Goal: Task Accomplishment & Management: Manage account settings

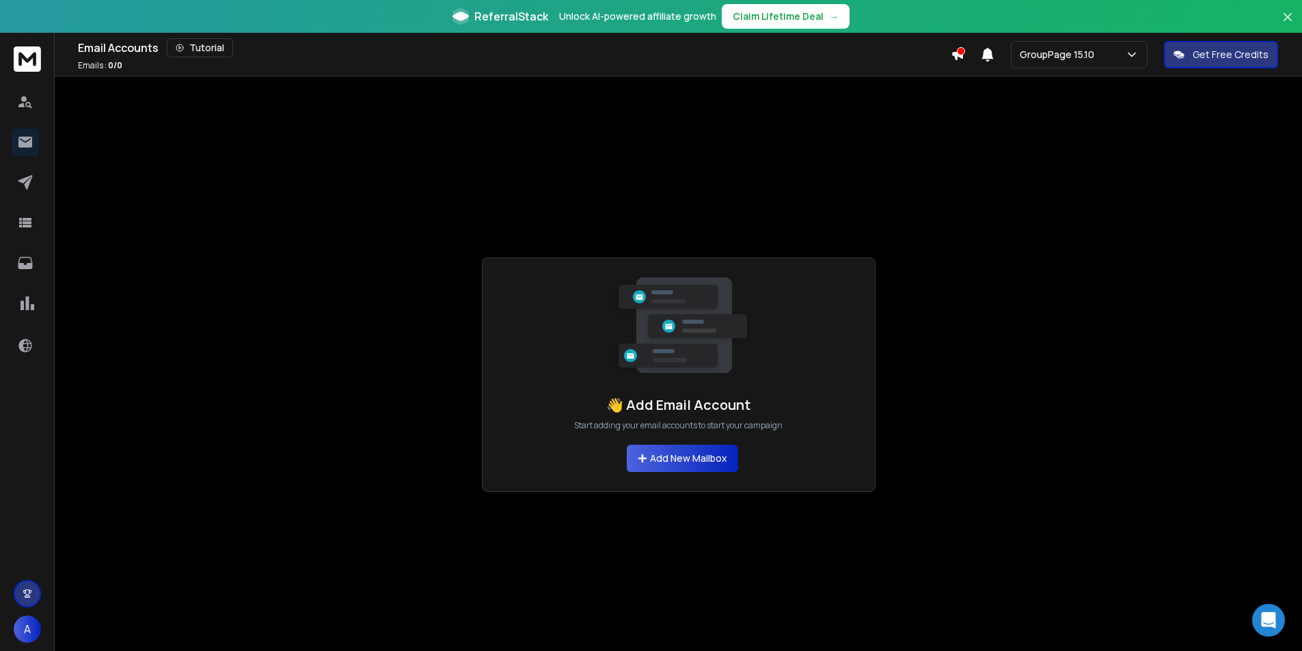
click at [684, 466] on button "Add New Mailbox" at bounding box center [682, 458] width 111 height 27
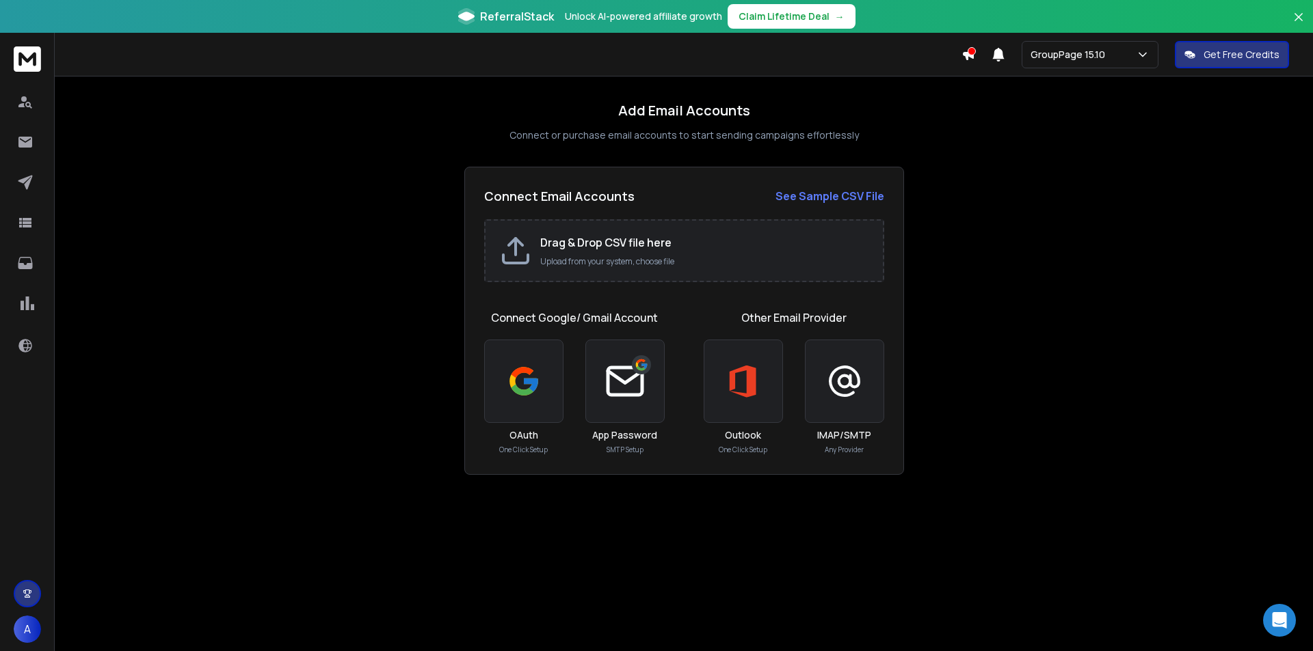
click at [496, 398] on div at bounding box center [523, 381] width 79 height 83
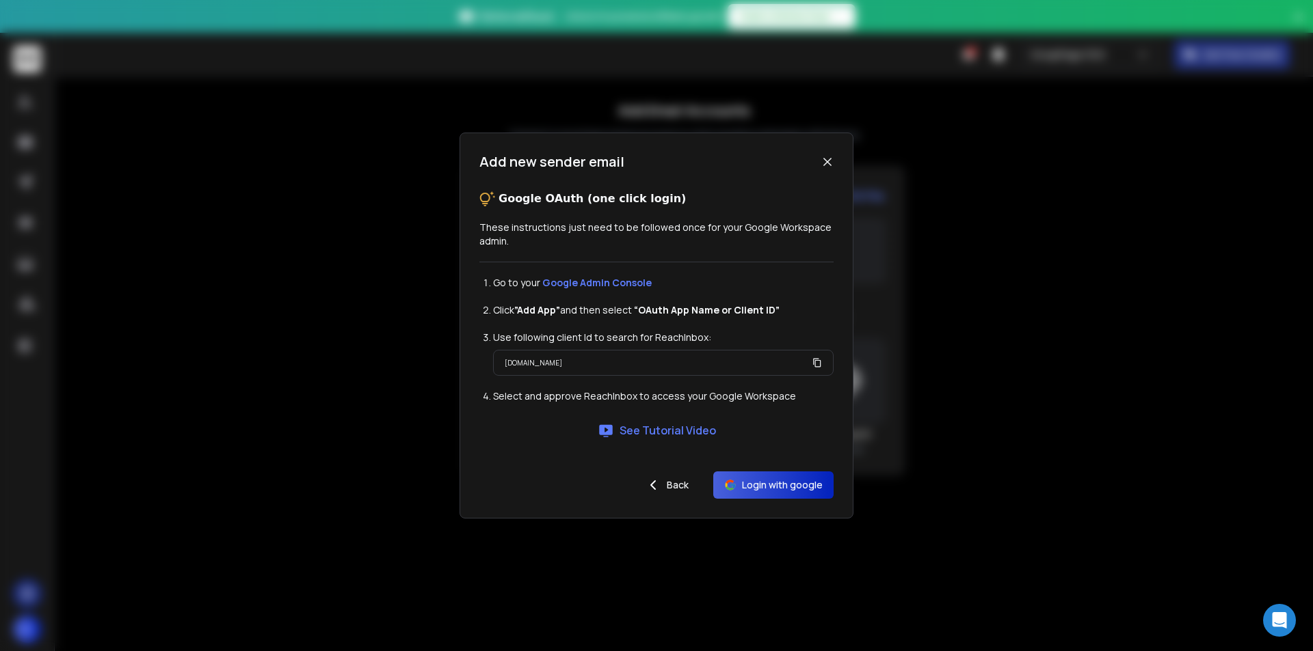
click at [781, 485] on button "Login with google" at bounding box center [773, 485] width 120 height 27
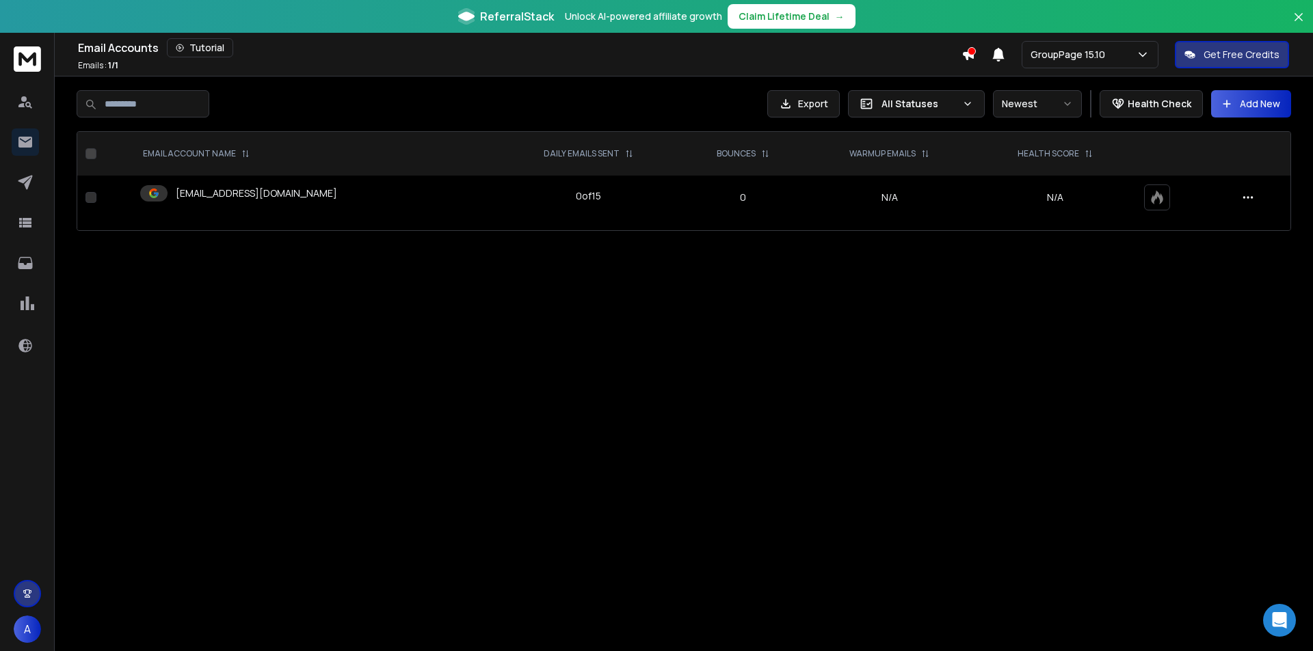
click at [1251, 104] on button "Add New" at bounding box center [1251, 103] width 80 height 27
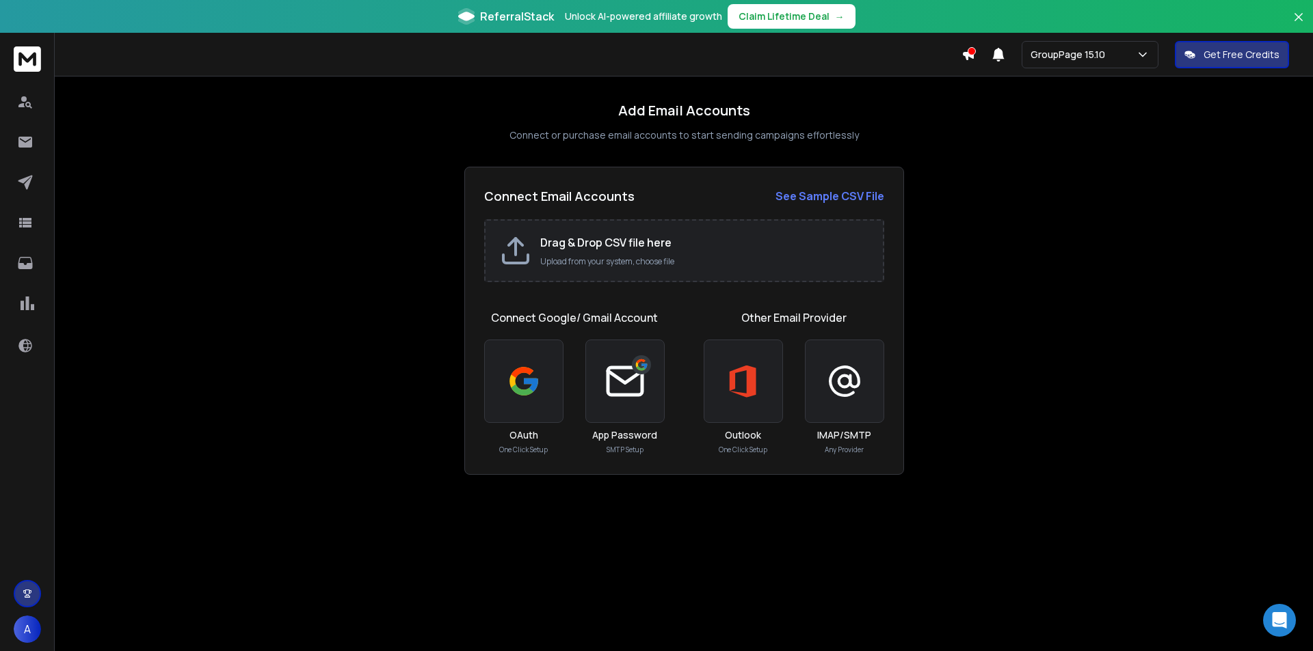
click at [507, 382] on icon at bounding box center [524, 381] width 34 height 41
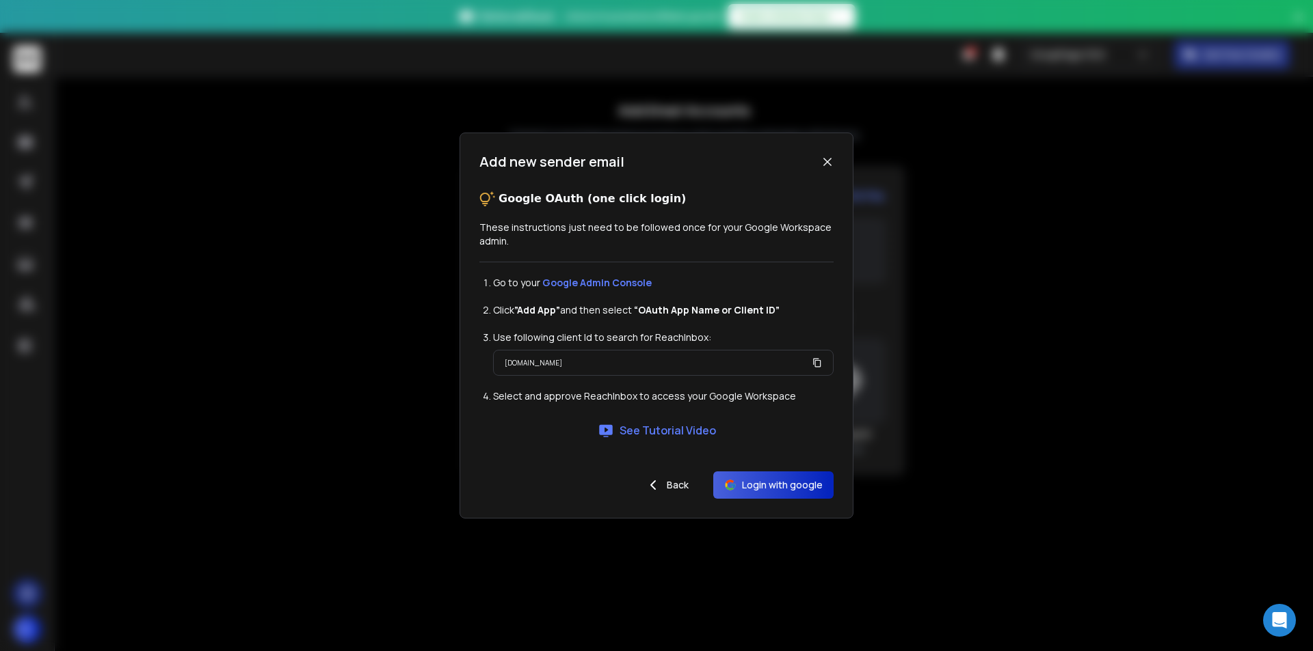
click at [779, 484] on button "Login with google" at bounding box center [773, 485] width 120 height 27
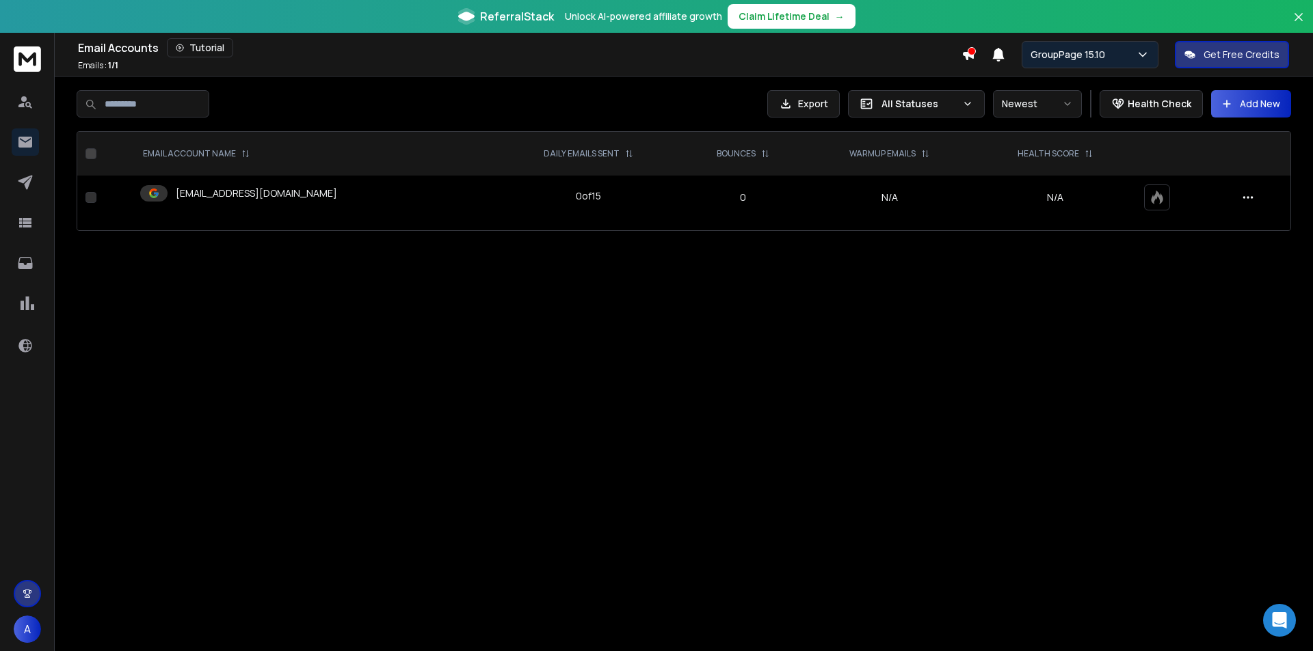
click at [1148, 52] on icon "button" at bounding box center [1142, 55] width 14 height 14
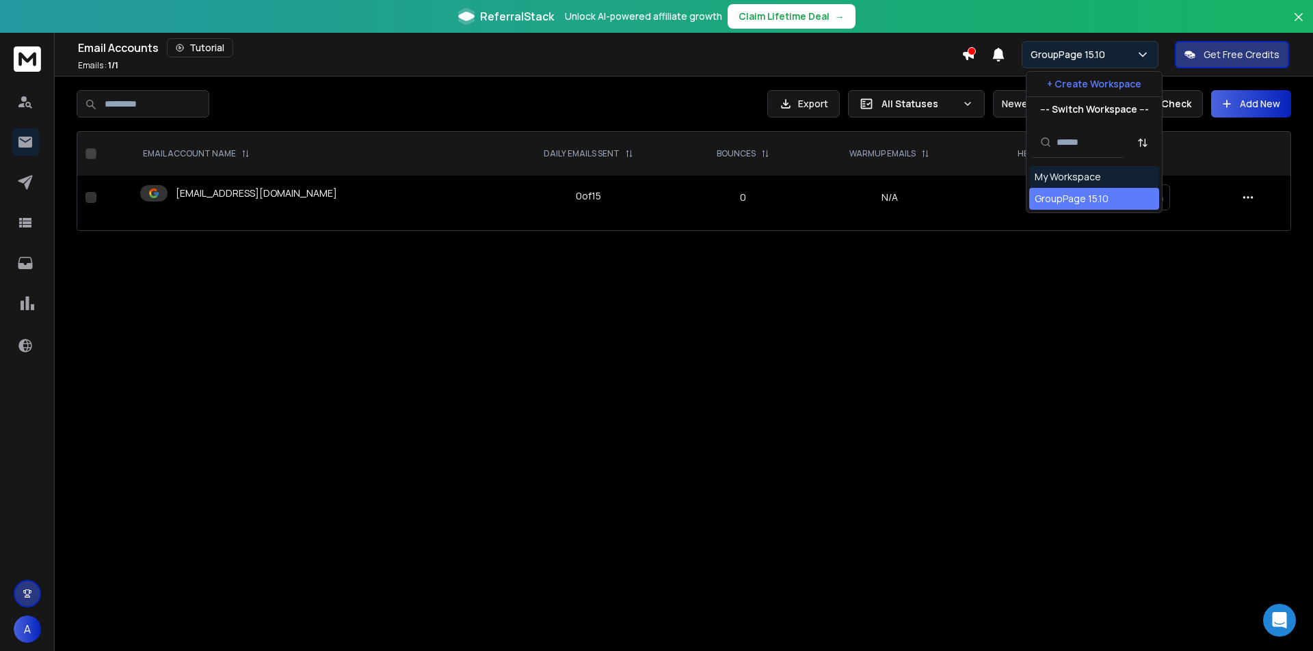
click at [1148, 52] on icon "button" at bounding box center [1142, 55] width 14 height 14
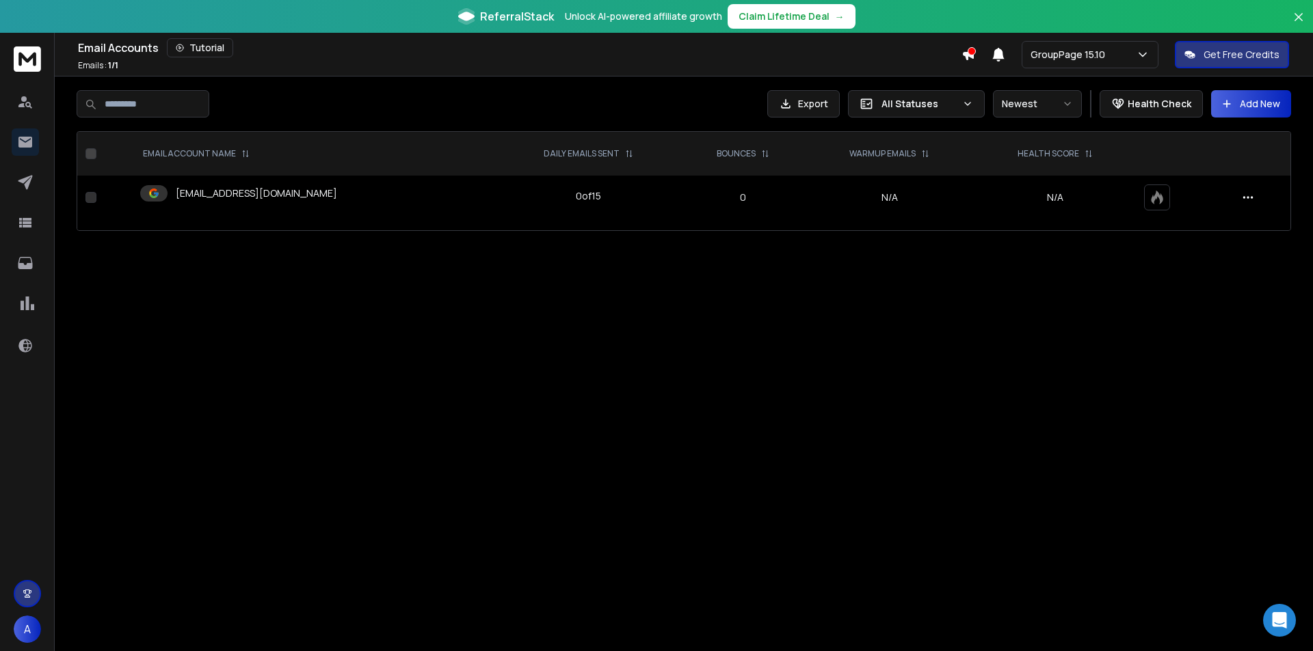
click at [1260, 105] on button "Add New" at bounding box center [1251, 103] width 80 height 27
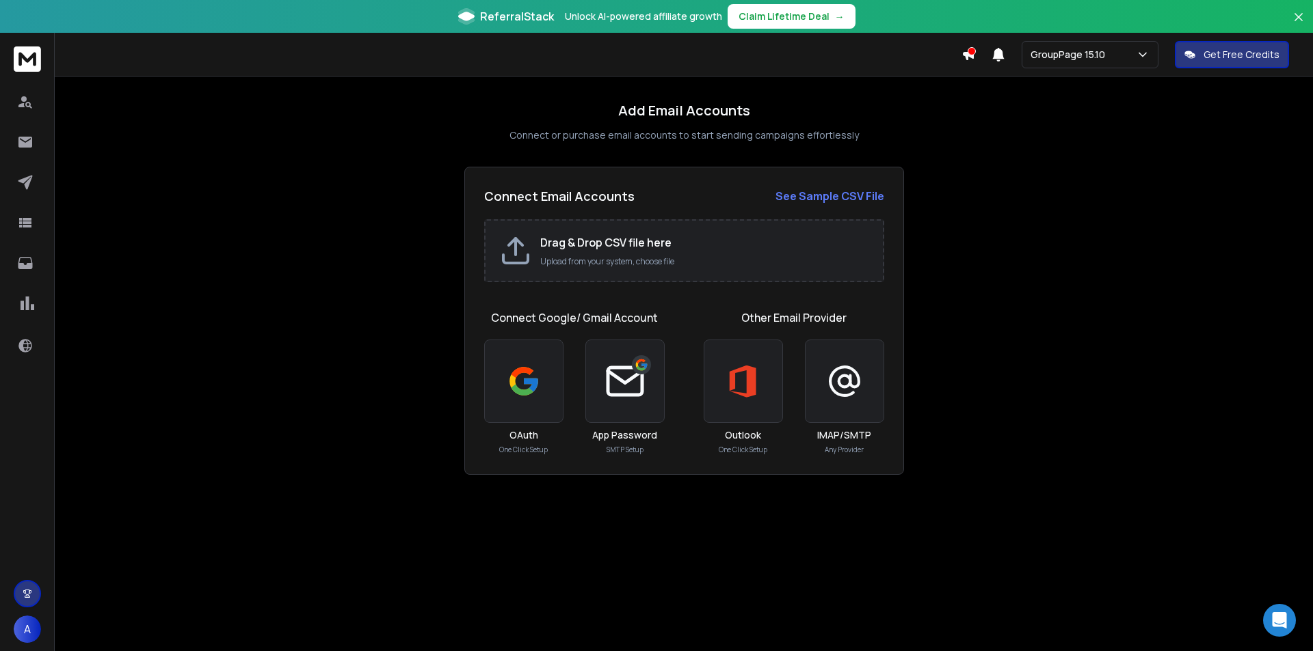
click at [530, 385] on icon at bounding box center [524, 381] width 34 height 41
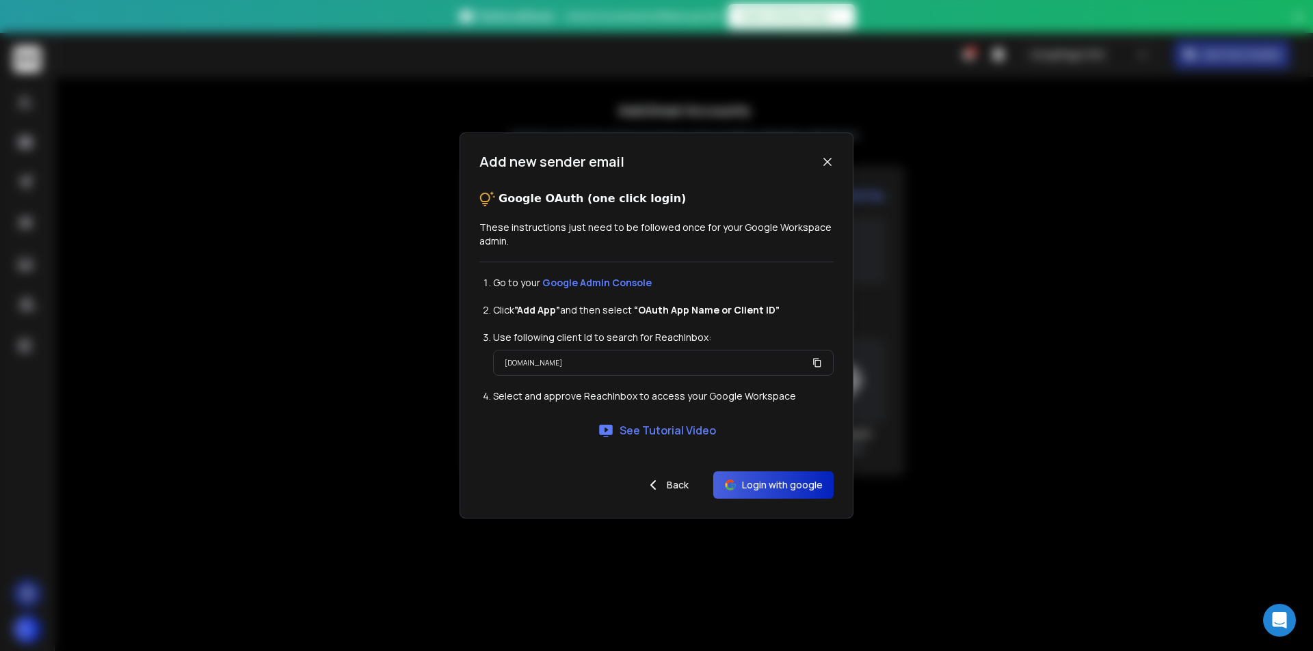
click at [765, 497] on button "Login with google" at bounding box center [773, 485] width 120 height 27
click at [768, 483] on div "Back Login with google" at bounding box center [656, 485] width 354 height 27
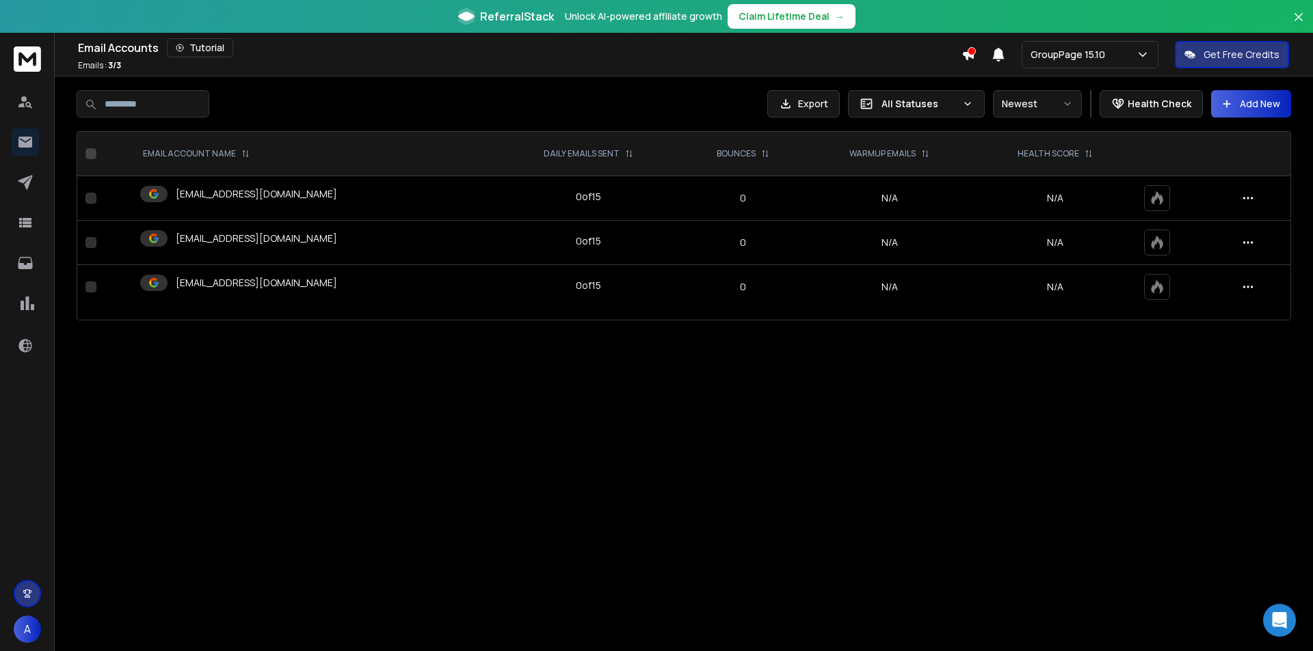
click at [1241, 100] on button "Add New" at bounding box center [1251, 103] width 80 height 27
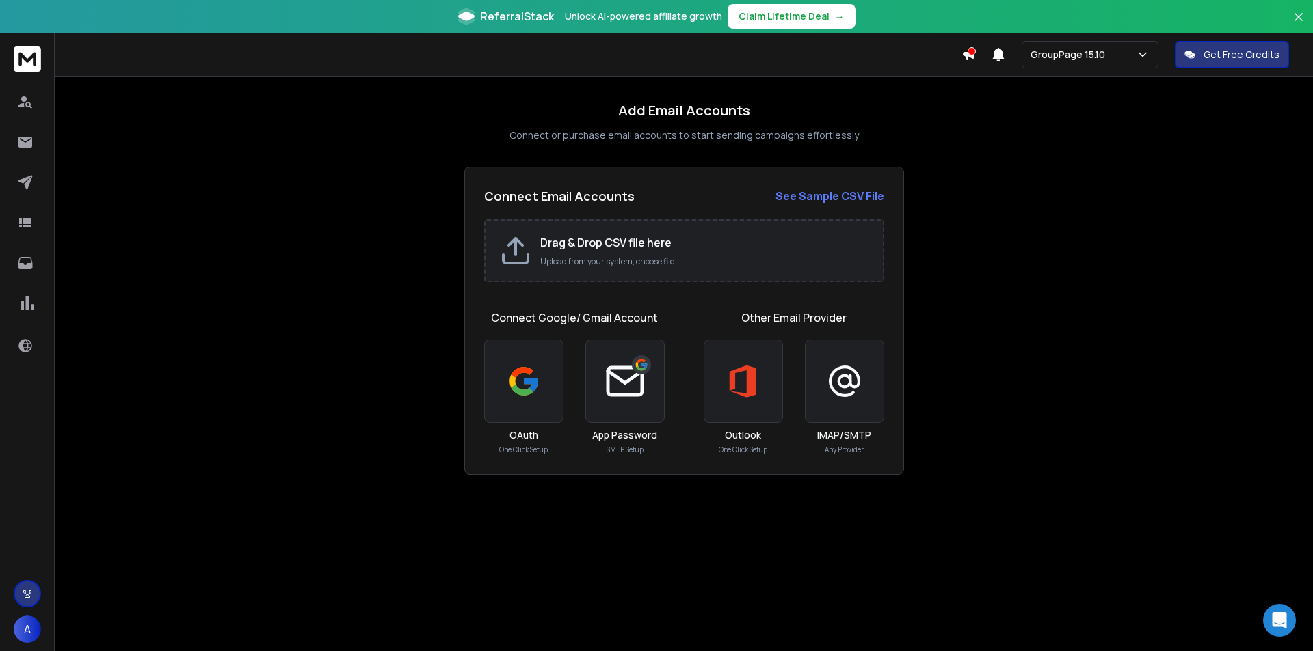
click at [543, 374] on div at bounding box center [523, 381] width 79 height 83
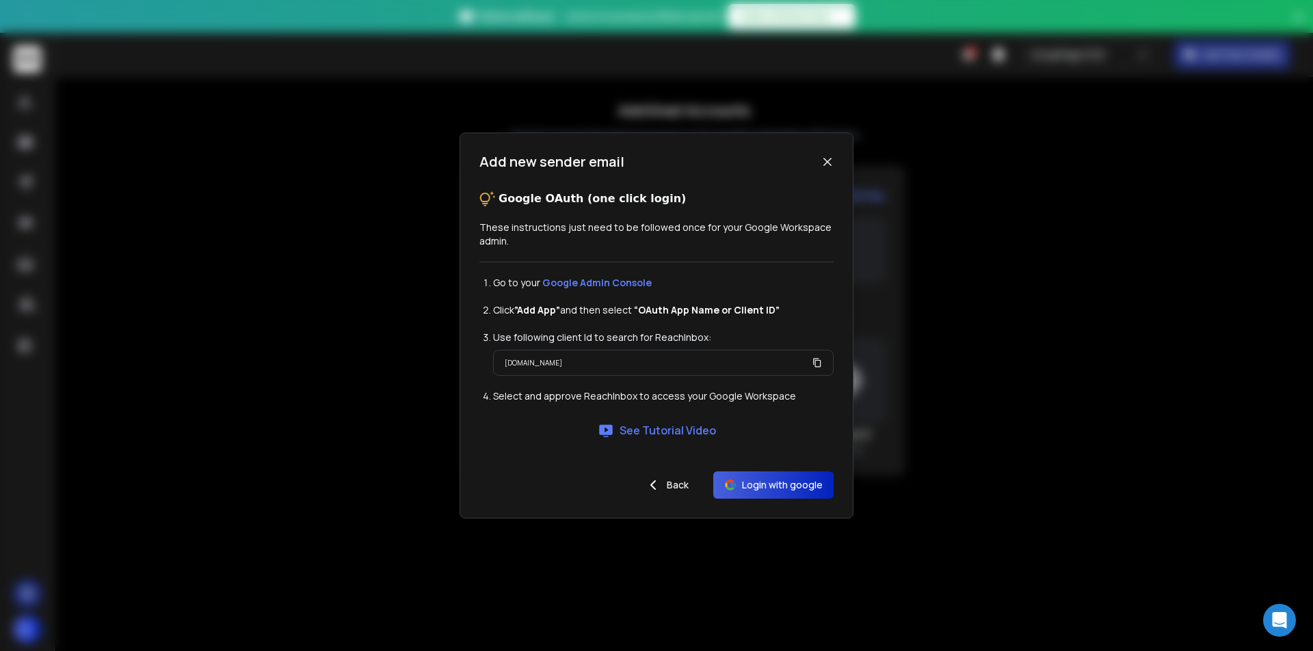
click at [794, 481] on button "Login with google" at bounding box center [773, 485] width 120 height 27
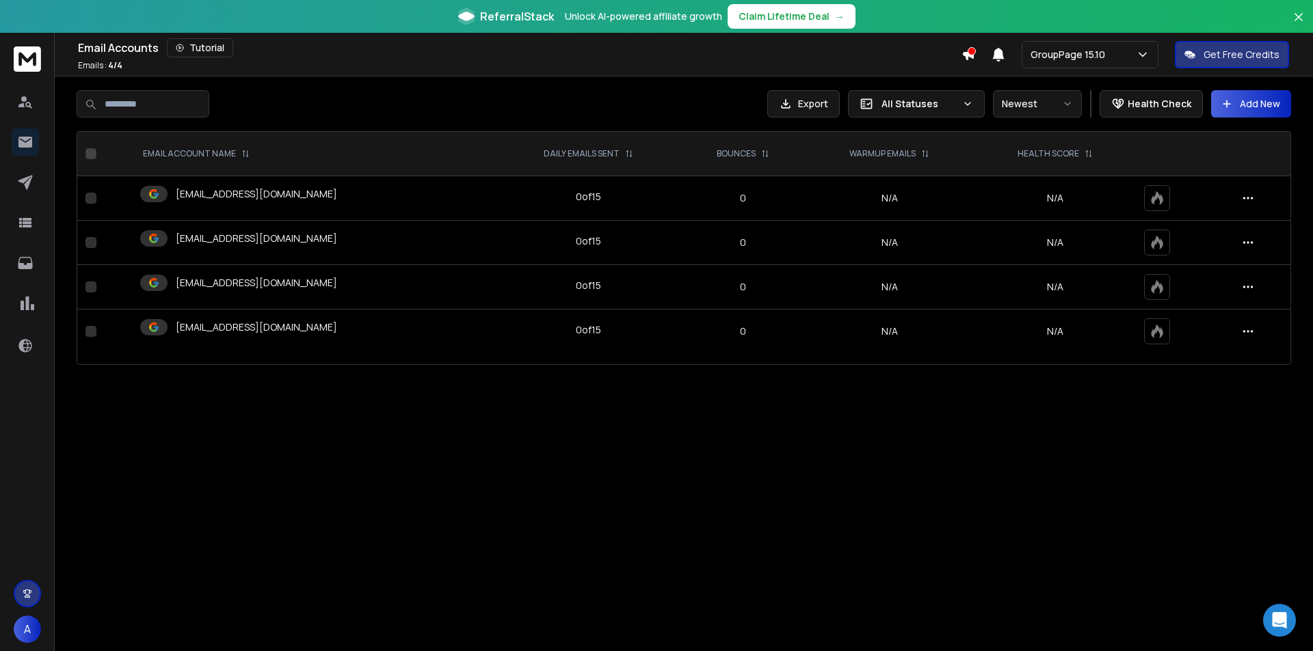
click at [1248, 106] on button "Add New" at bounding box center [1251, 103] width 80 height 27
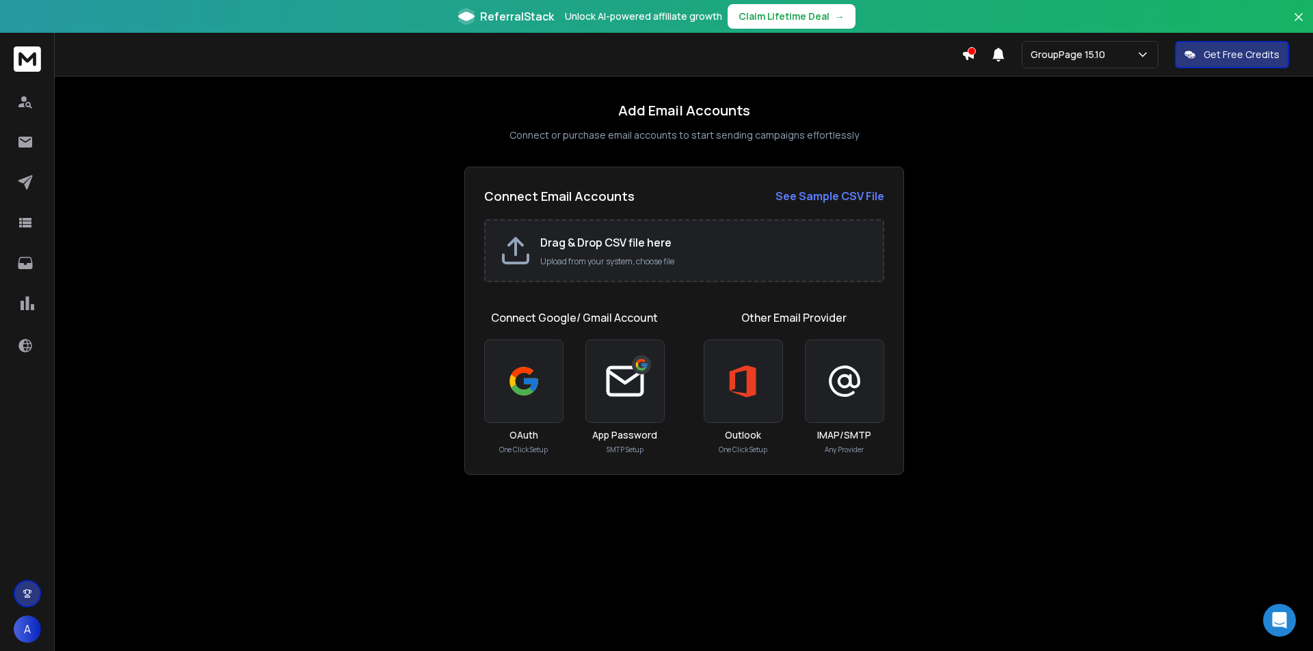
click at [528, 377] on icon at bounding box center [524, 381] width 34 height 41
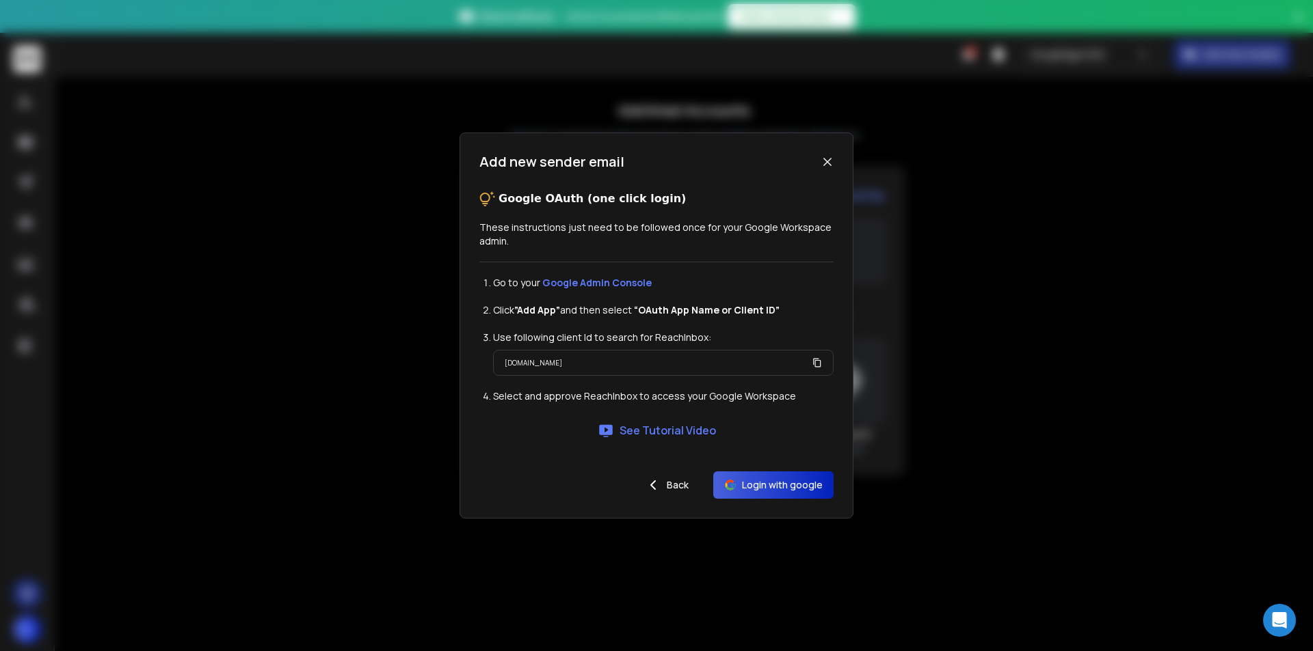
drag, startPoint x: 757, startPoint y: 490, endPoint x: 792, endPoint y: 451, distance: 52.3
click at [757, 489] on button "Login with google" at bounding box center [773, 485] width 120 height 27
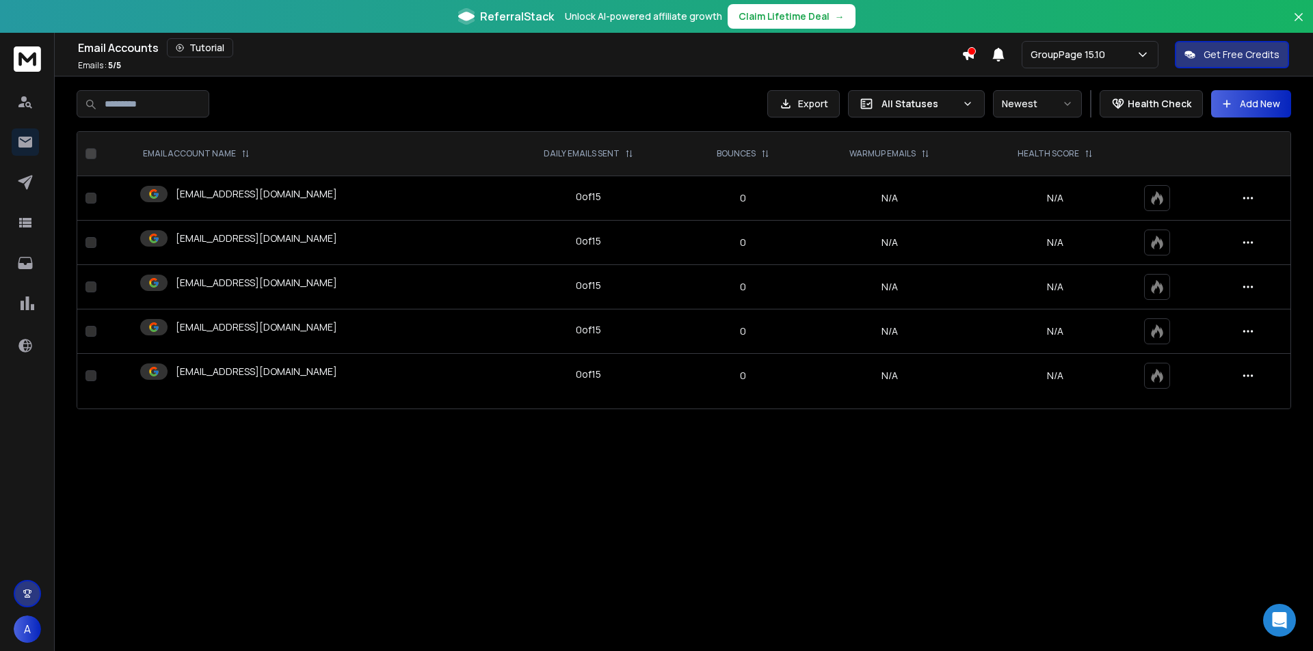
click at [1246, 96] on button "Add New" at bounding box center [1251, 103] width 80 height 27
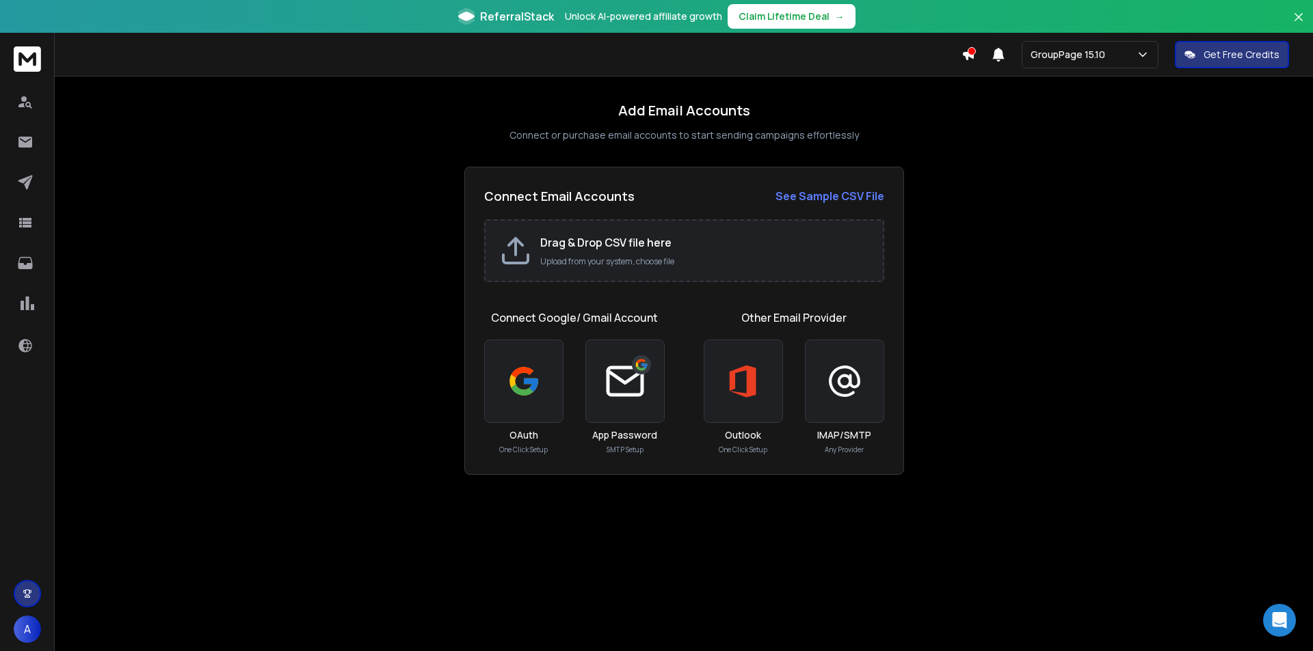
click at [530, 379] on icon at bounding box center [531, 386] width 14 height 14
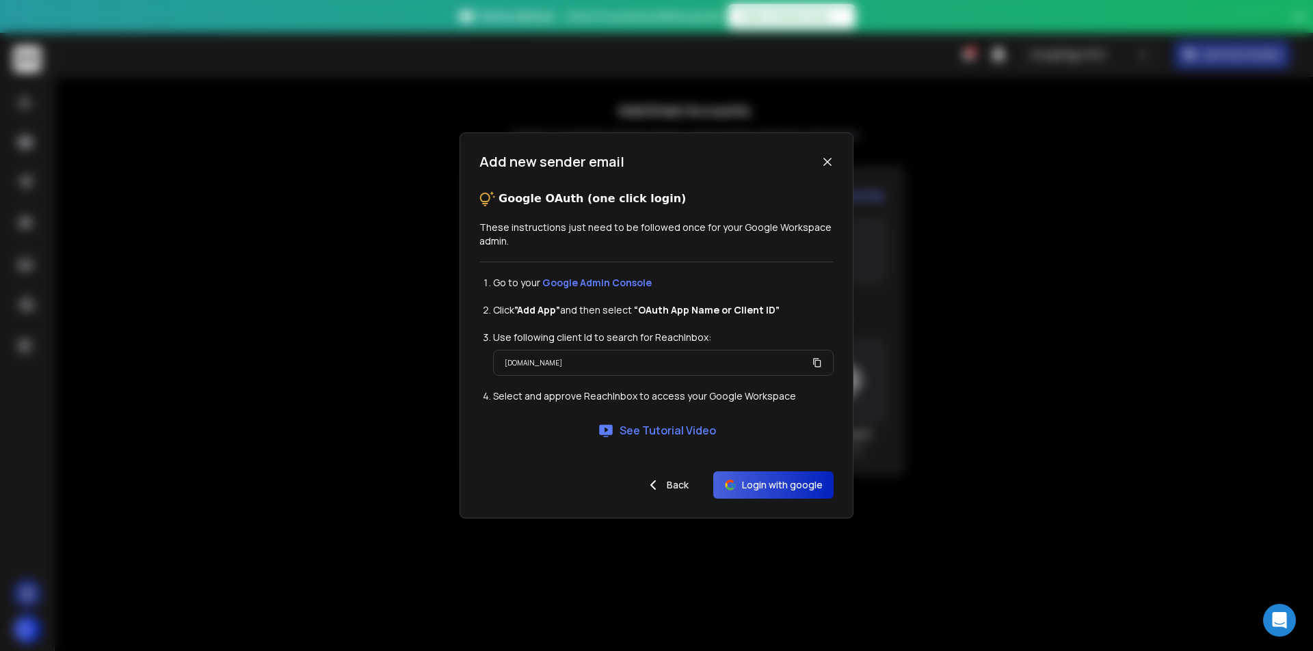
click at [786, 478] on button "Login with google" at bounding box center [773, 485] width 120 height 27
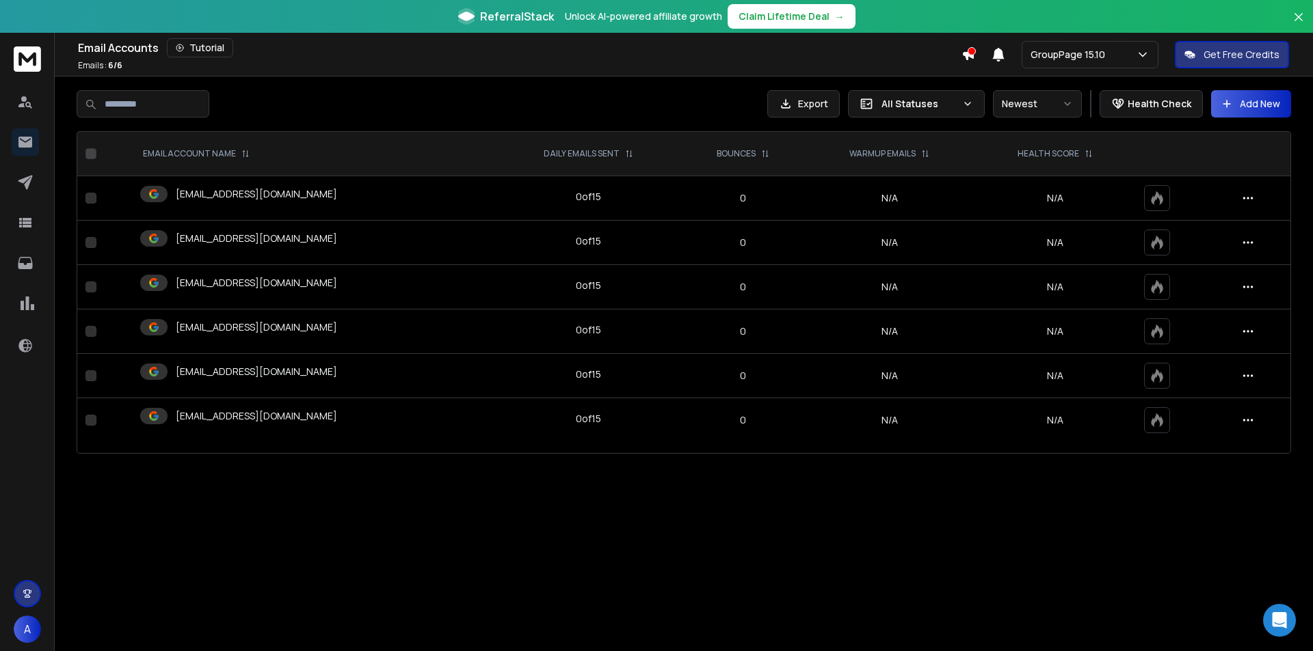
click at [1277, 99] on button "Add New" at bounding box center [1251, 103] width 80 height 27
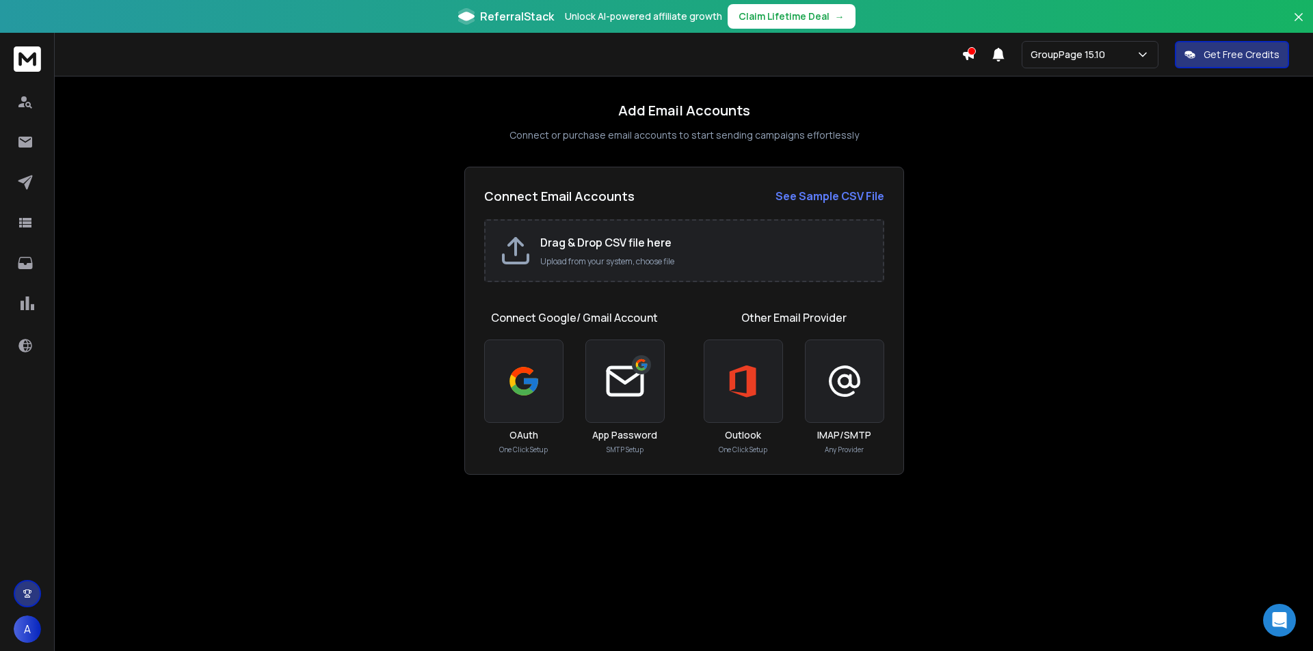
click at [548, 390] on div at bounding box center [523, 381] width 79 height 83
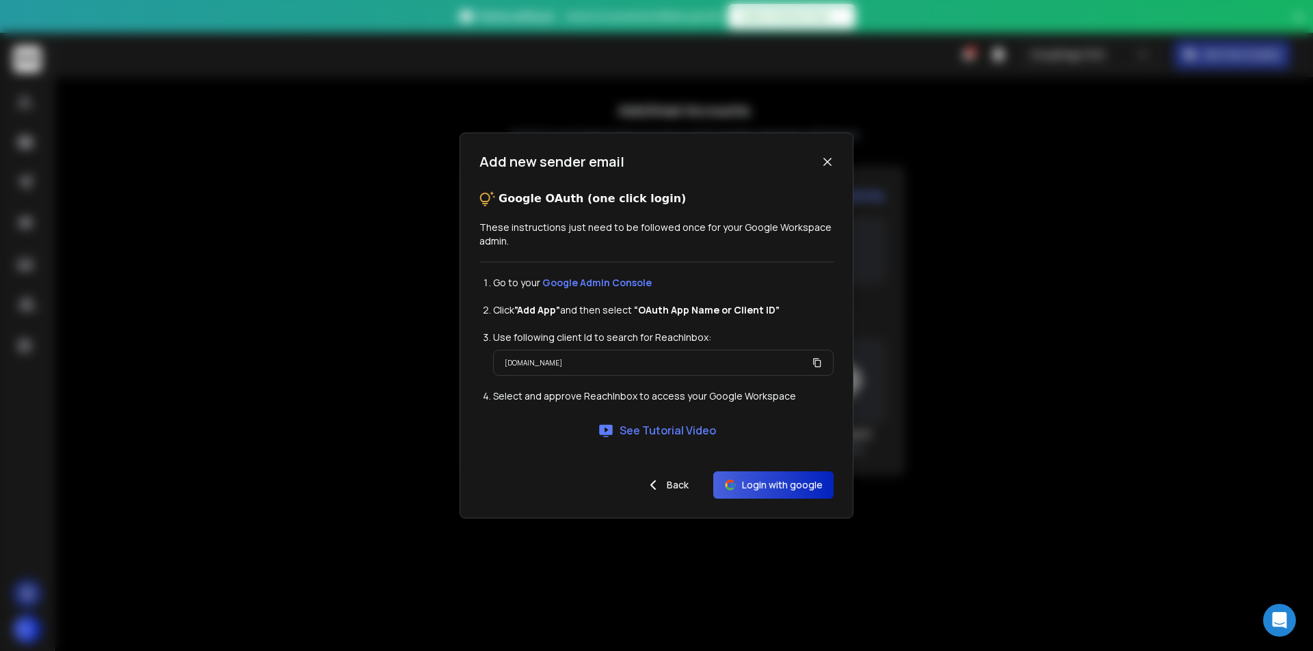
click at [751, 484] on button "Login with google" at bounding box center [773, 485] width 120 height 27
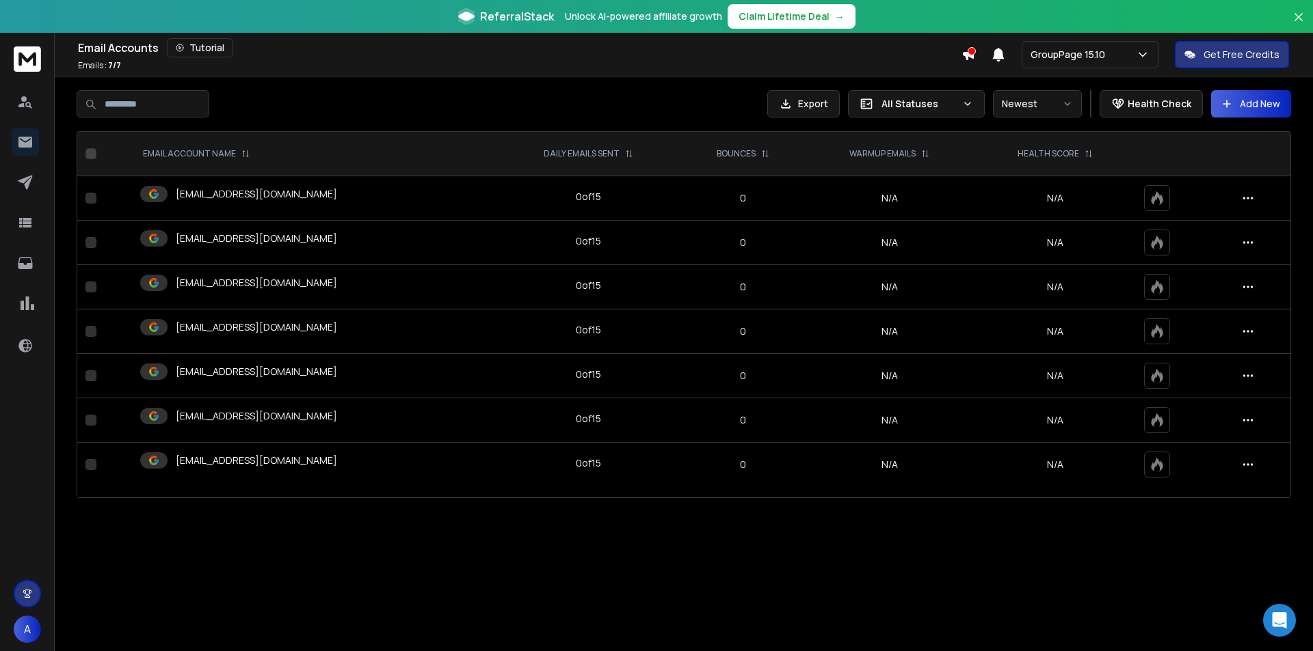
click at [1237, 107] on button "Add New" at bounding box center [1251, 103] width 80 height 27
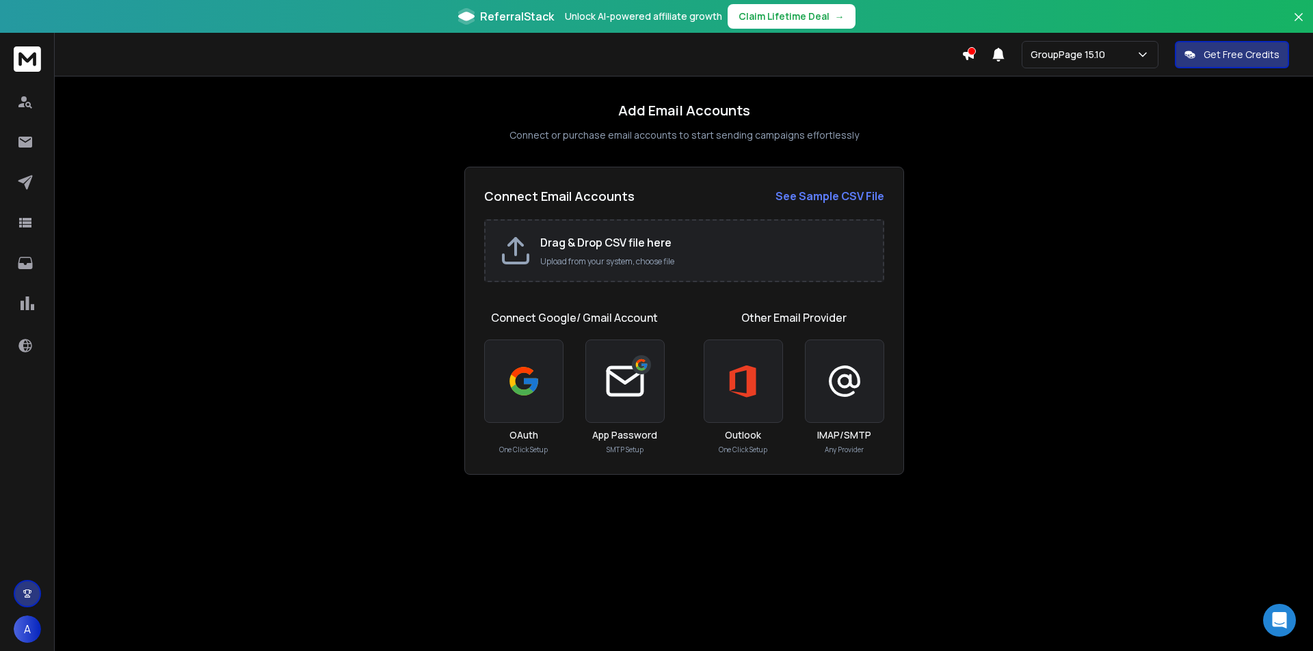
click at [507, 398] on icon at bounding box center [524, 381] width 34 height 41
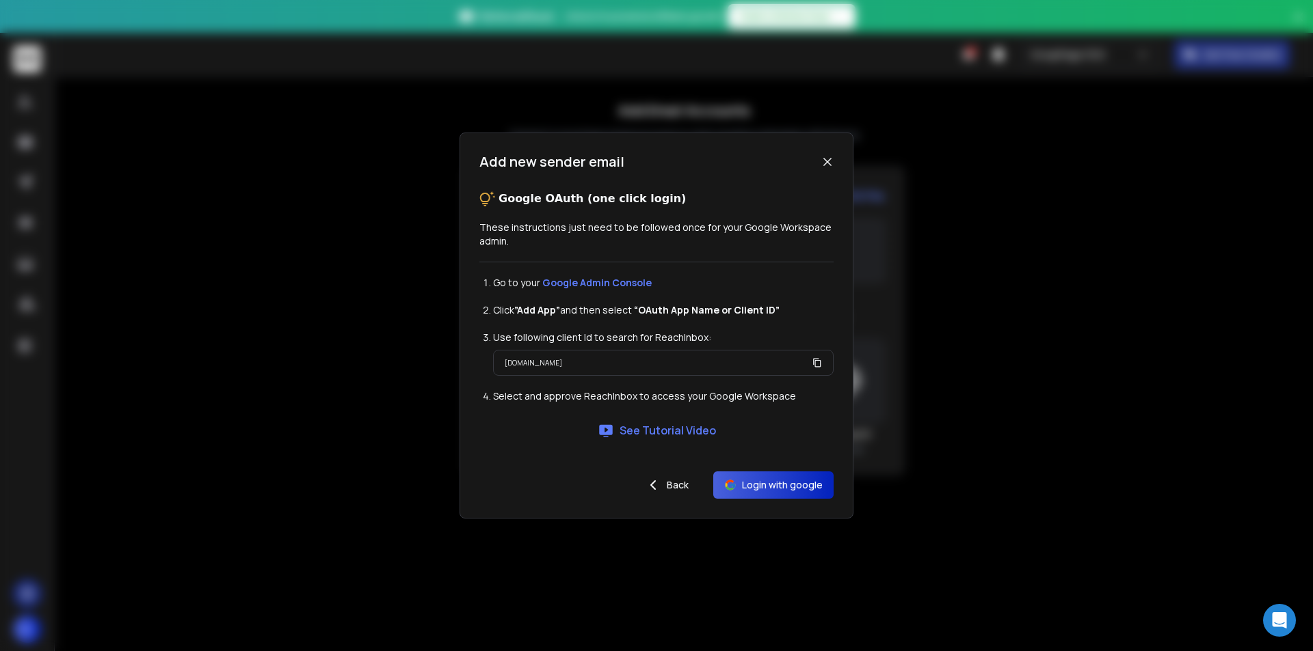
click at [762, 482] on button "Login with google" at bounding box center [773, 485] width 120 height 27
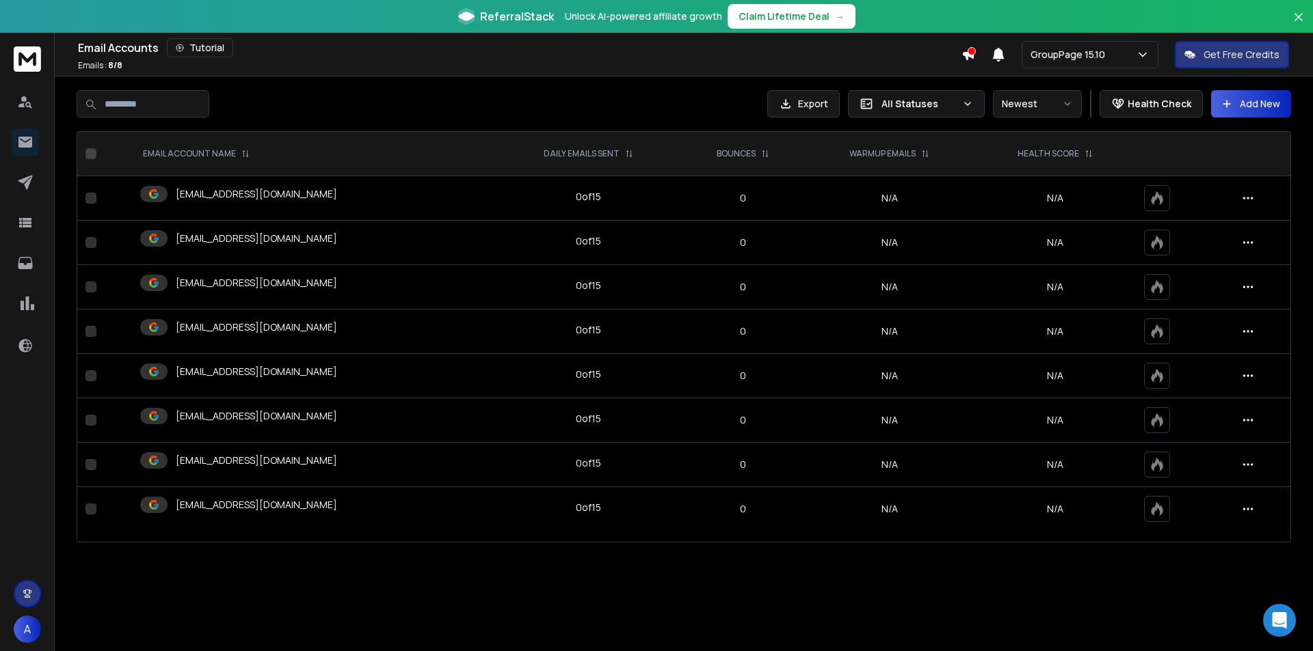
click at [1255, 100] on button "Add New" at bounding box center [1251, 103] width 80 height 27
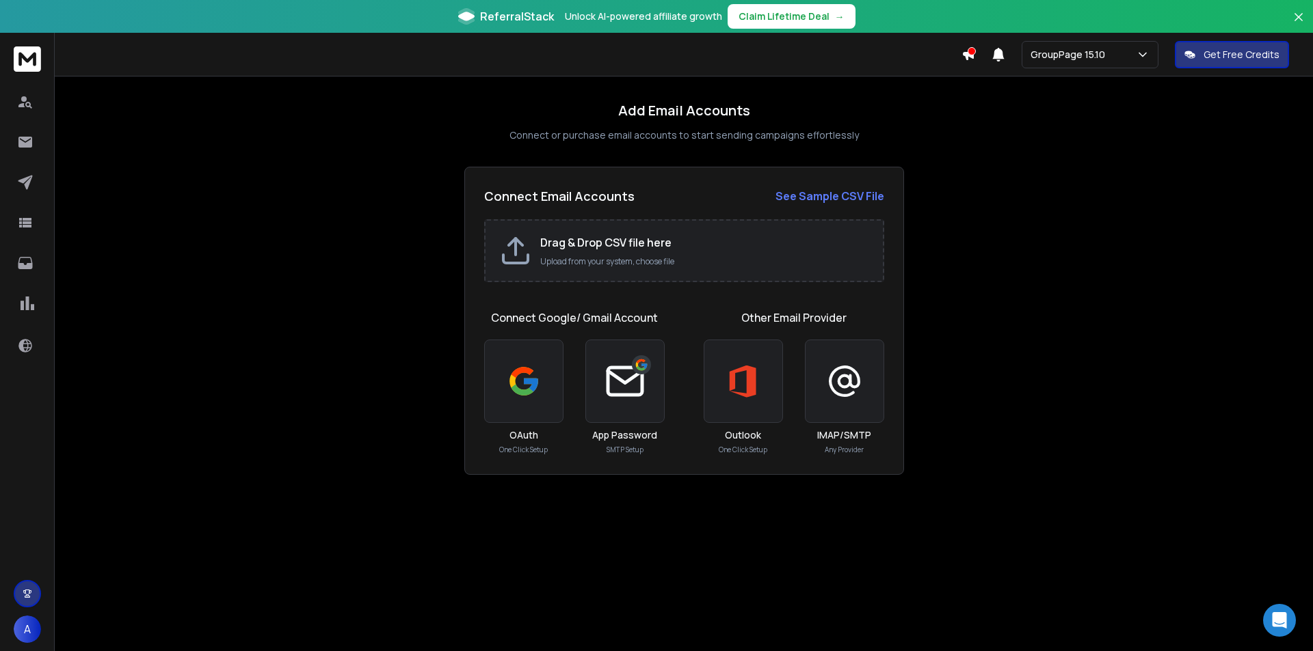
click at [520, 369] on icon at bounding box center [522, 372] width 23 height 11
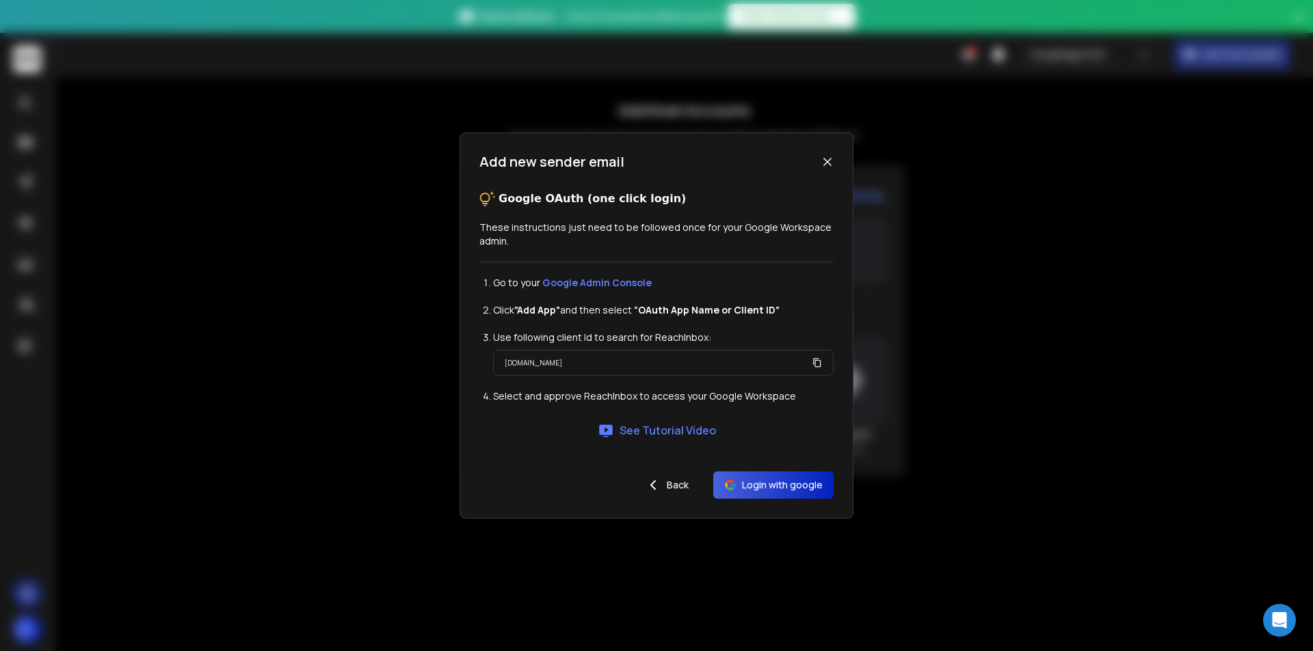
click at [774, 474] on button "Login with google" at bounding box center [773, 485] width 120 height 27
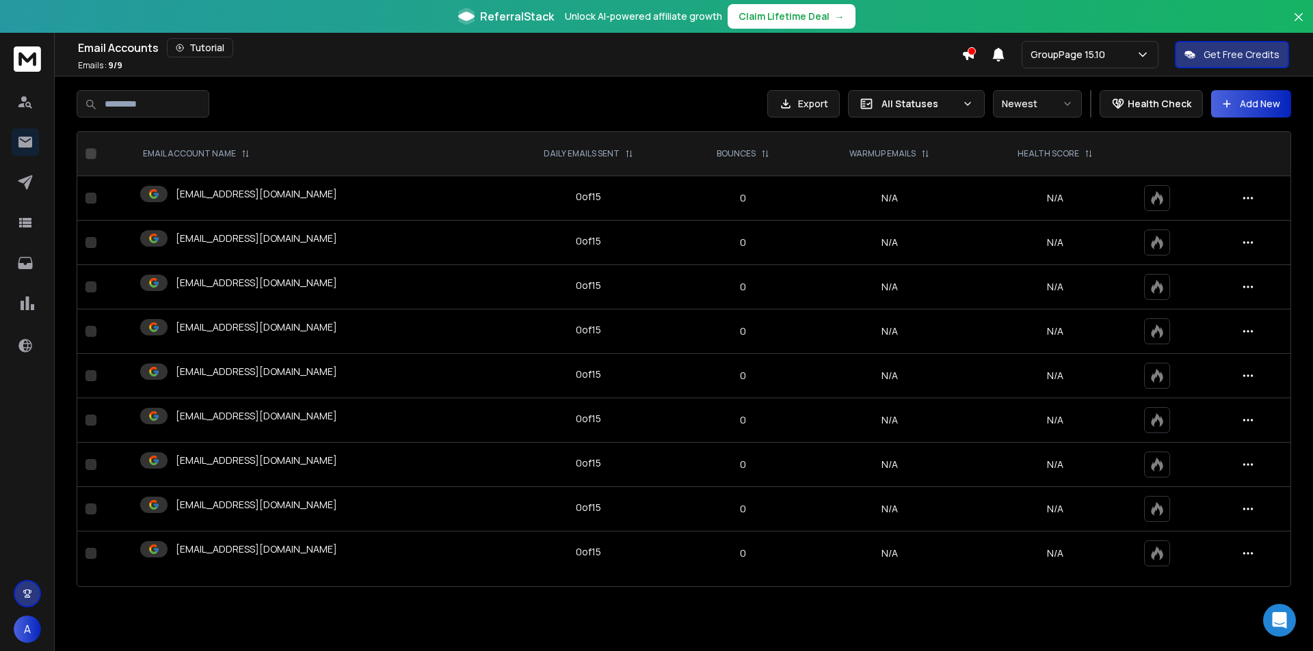
click at [1269, 98] on button "Add New" at bounding box center [1251, 103] width 80 height 27
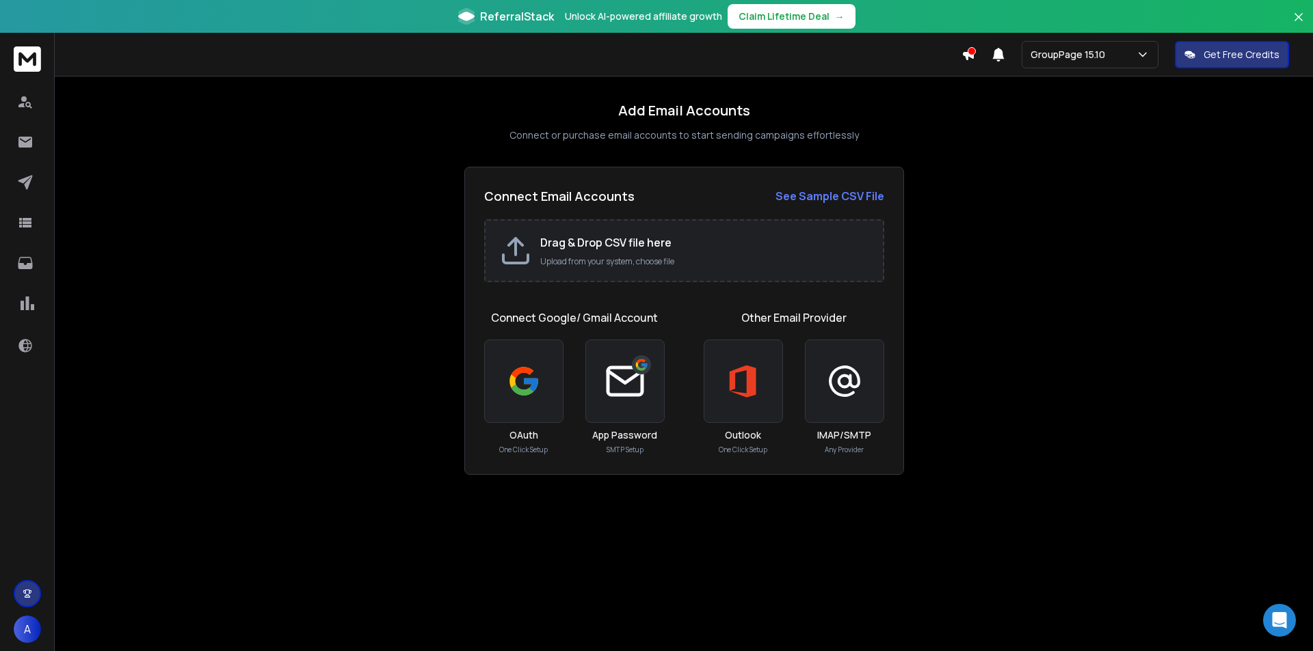
click at [513, 404] on div at bounding box center [523, 381] width 79 height 83
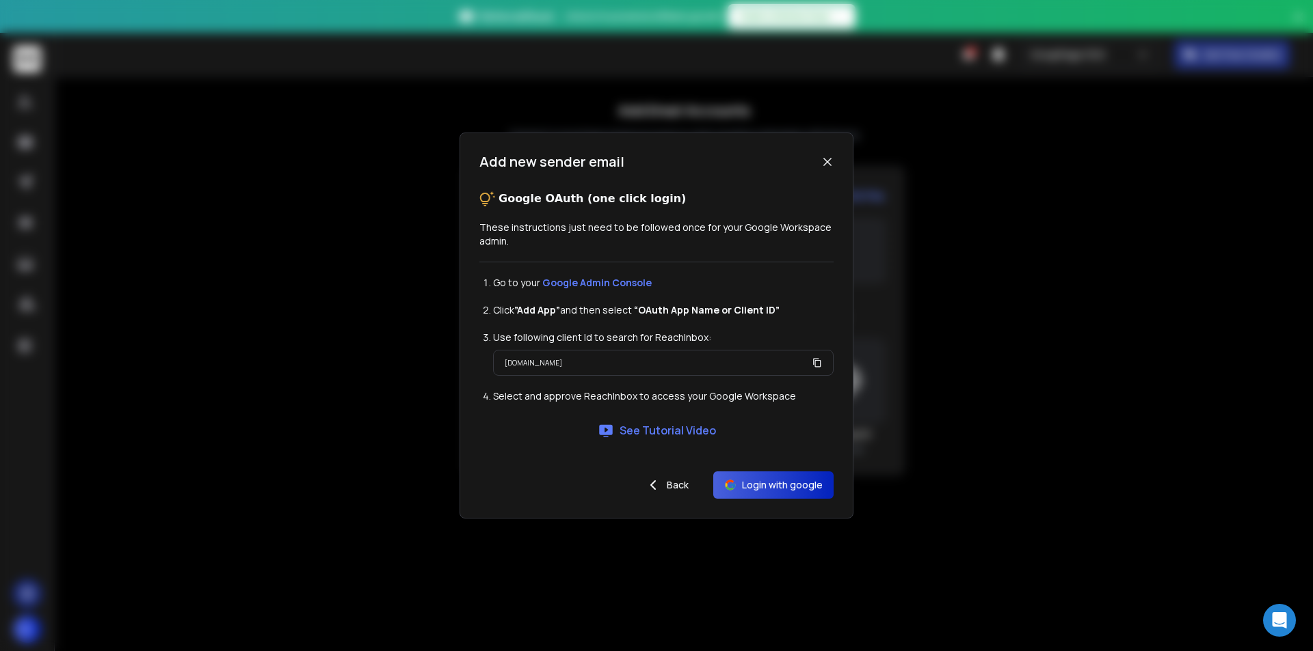
click at [765, 481] on button "Login with google" at bounding box center [773, 485] width 120 height 27
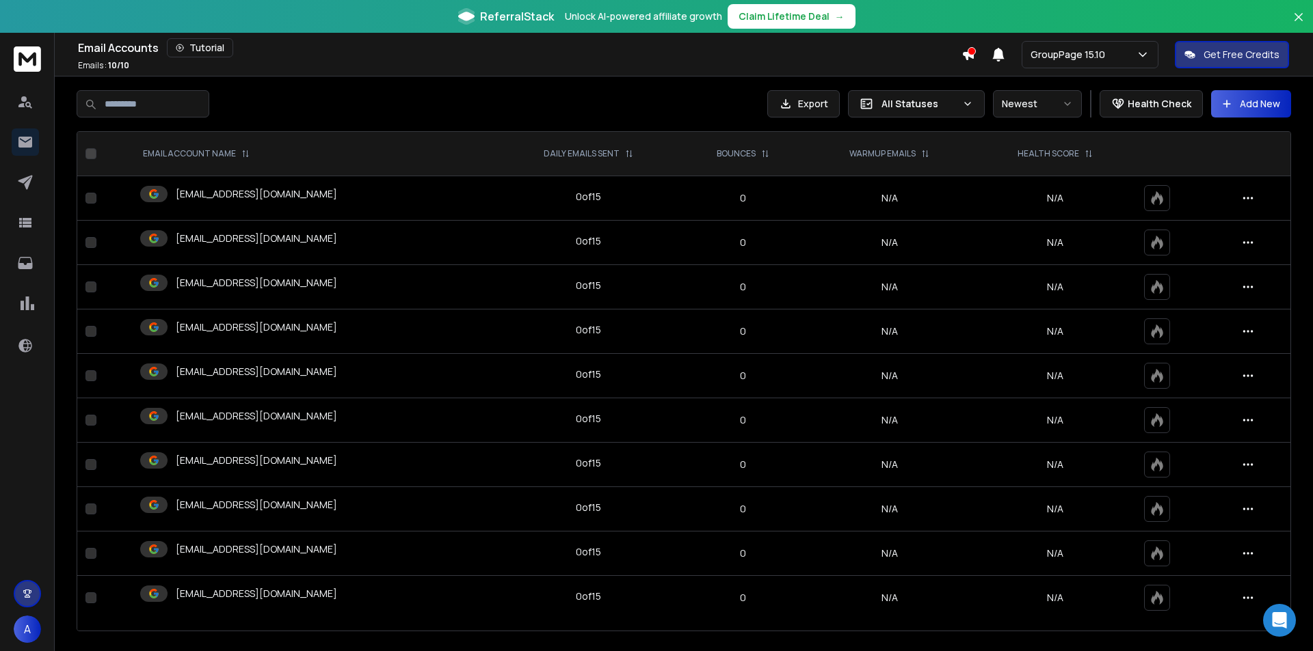
click at [1261, 110] on button "Add New" at bounding box center [1251, 103] width 80 height 27
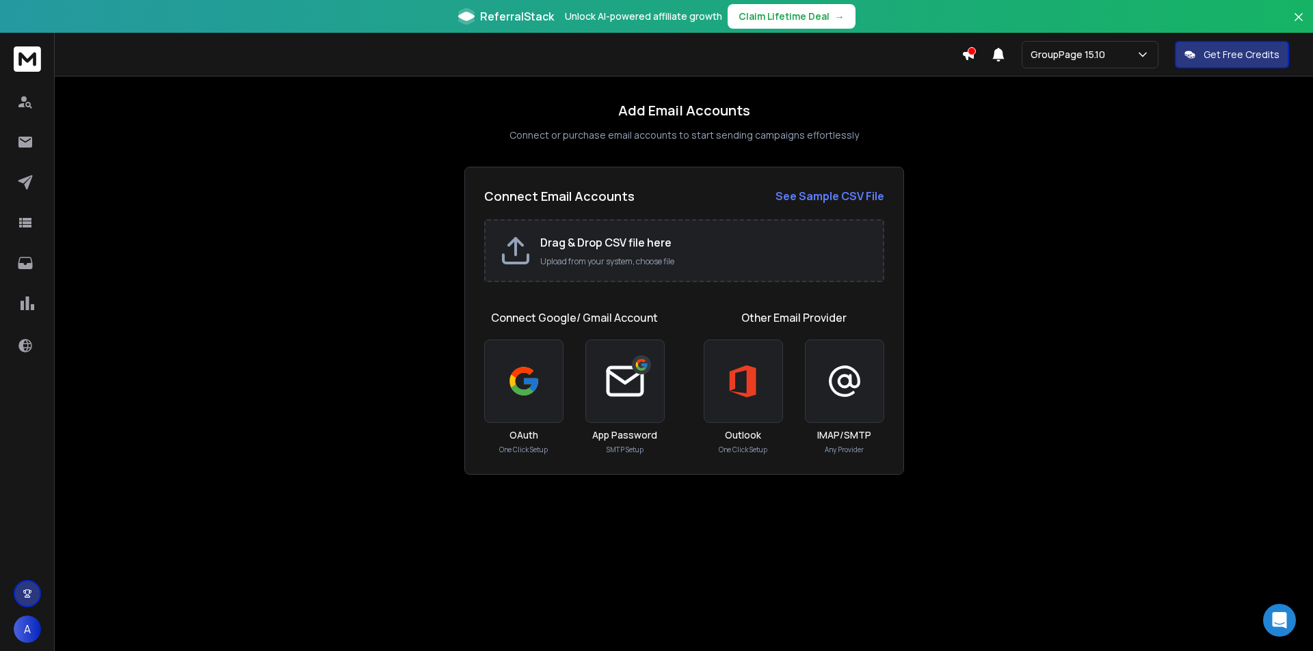
click at [517, 382] on icon at bounding box center [524, 381] width 34 height 41
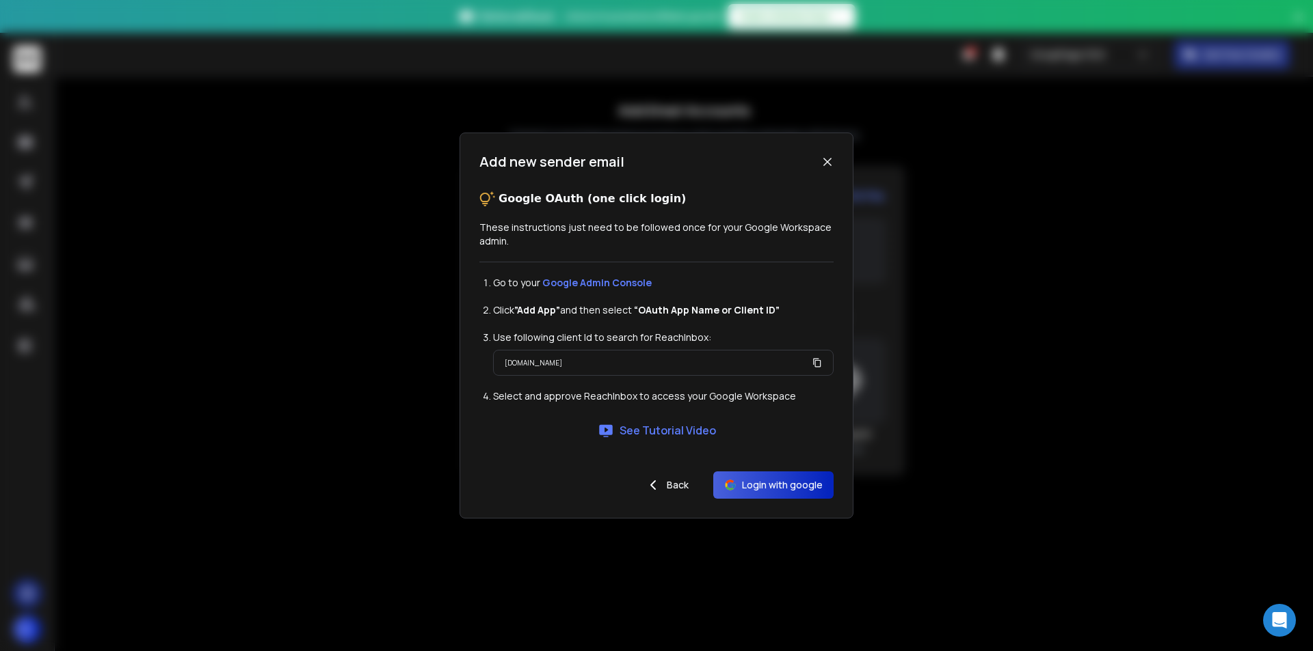
click at [753, 495] on button "Login with google" at bounding box center [773, 485] width 120 height 27
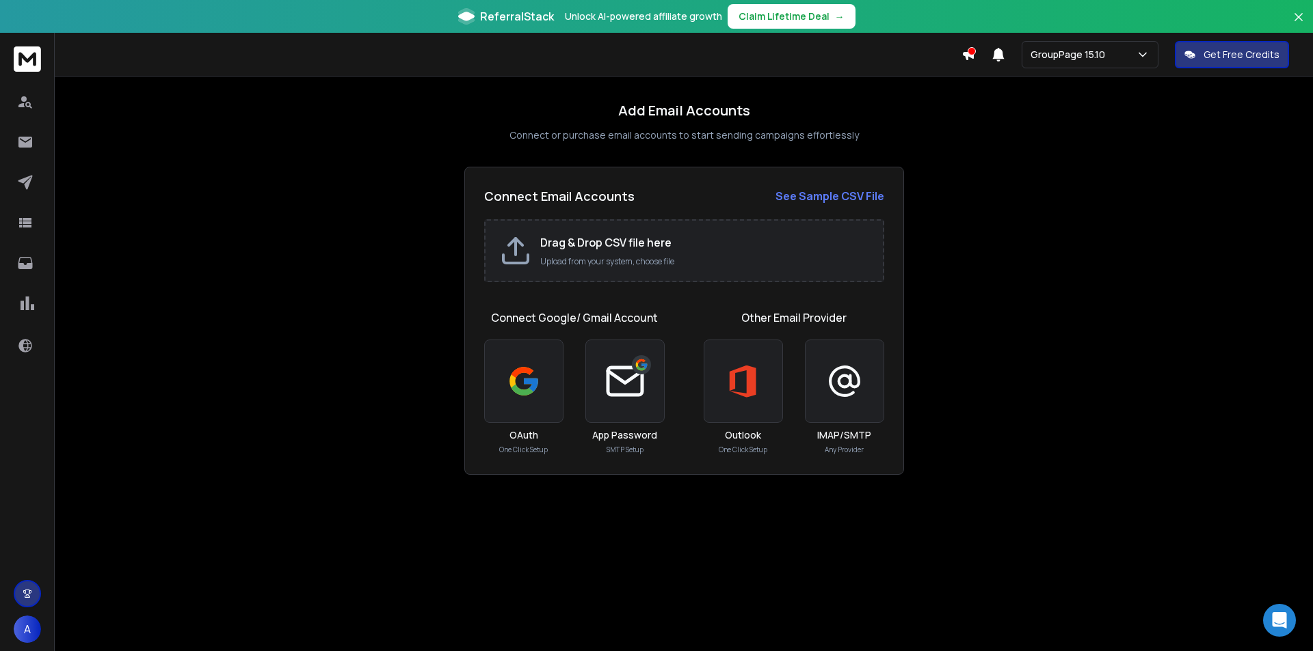
click at [523, 378] on icon at bounding box center [524, 381] width 34 height 41
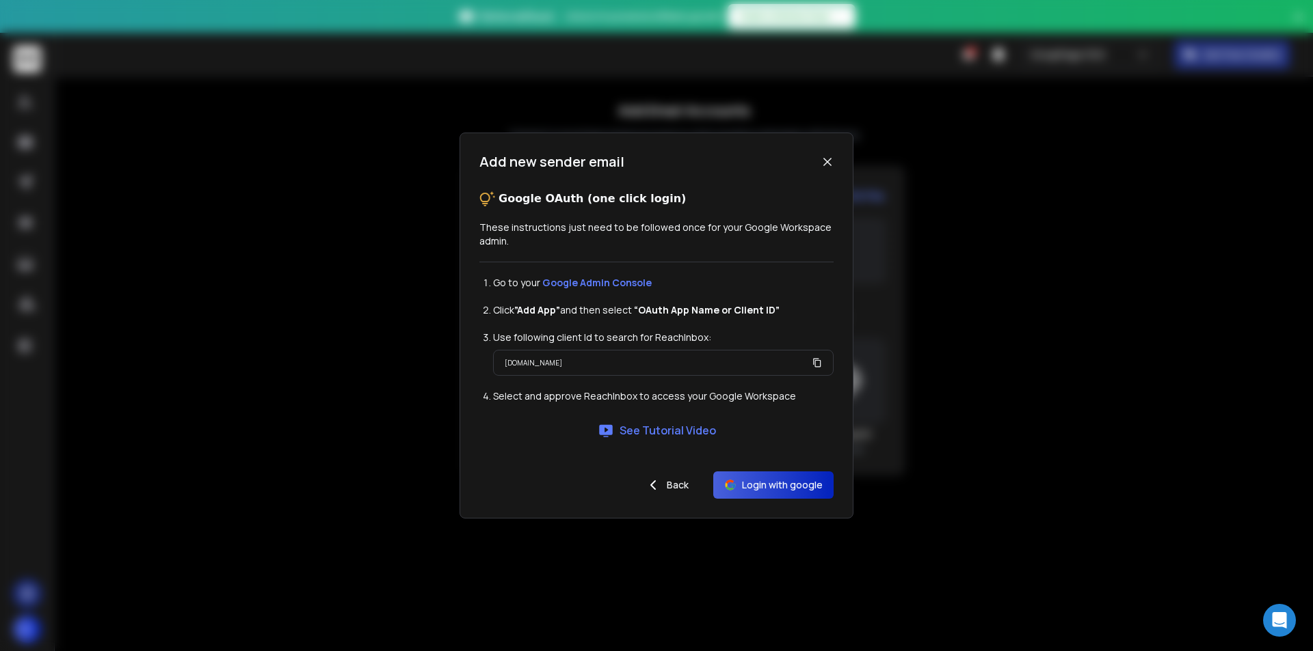
click at [757, 479] on button "Login with google" at bounding box center [773, 485] width 120 height 27
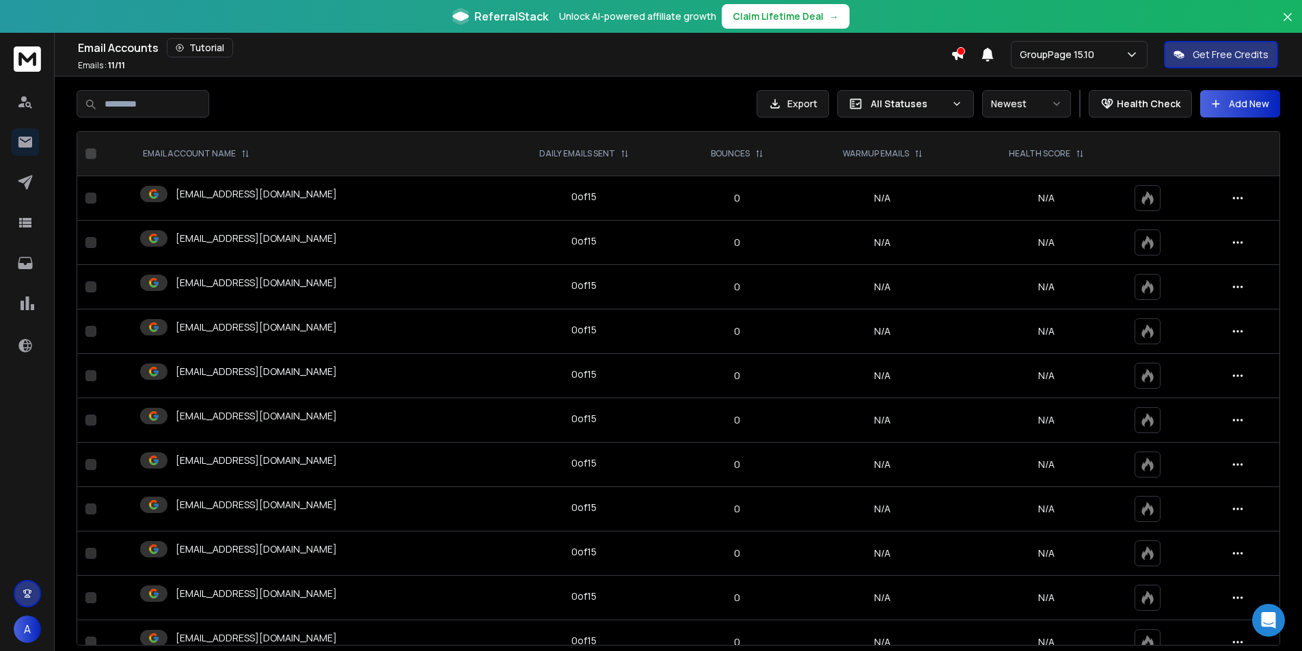
click at [1247, 96] on button "Add New" at bounding box center [1240, 103] width 80 height 27
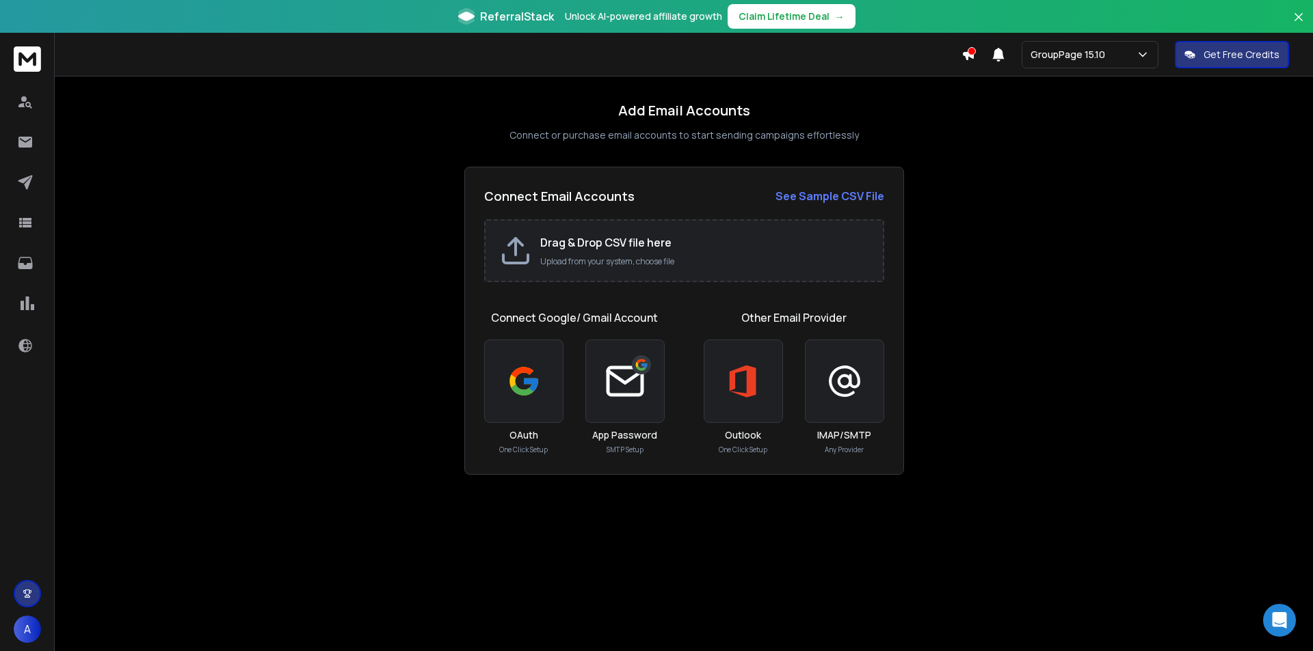
click at [538, 362] on icon at bounding box center [524, 381] width 34 height 41
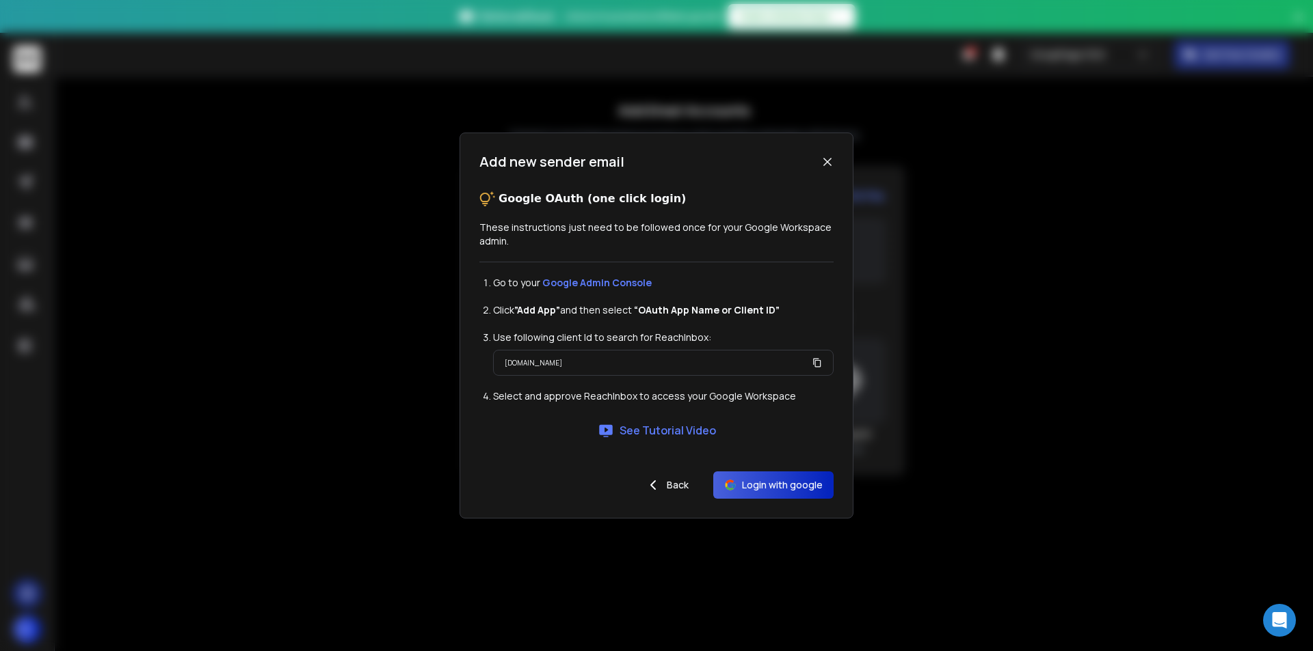
click at [785, 489] on button "Login with google" at bounding box center [773, 485] width 120 height 27
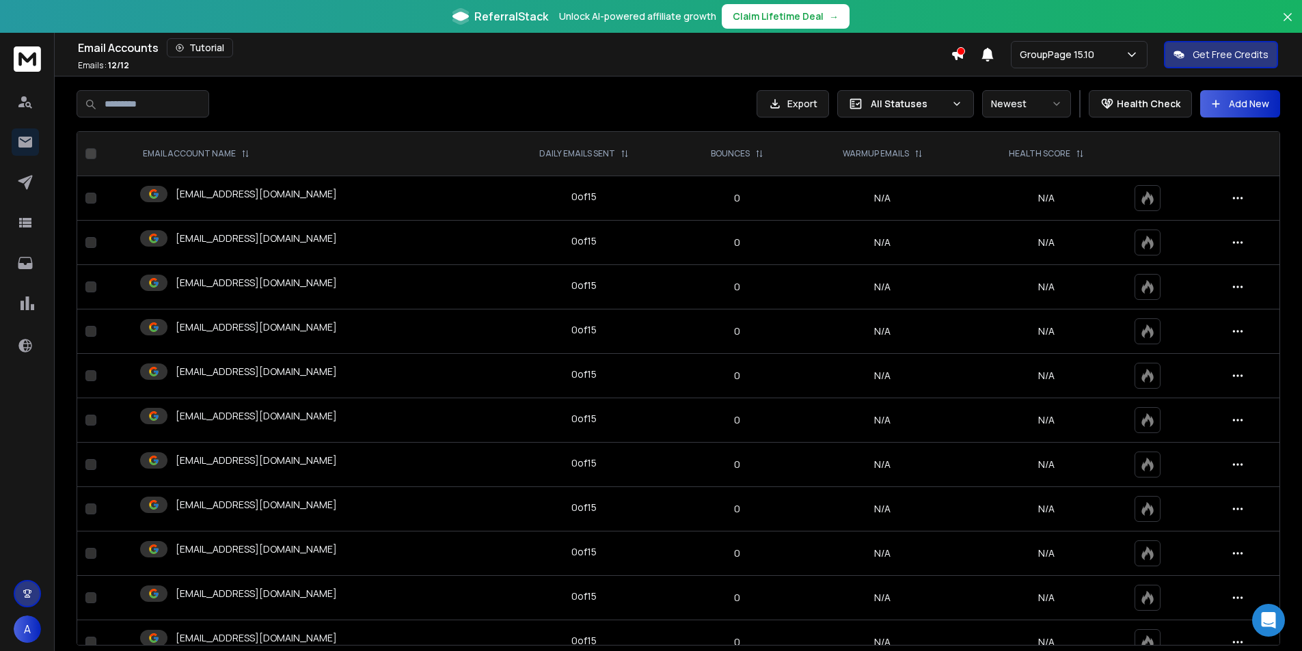
click at [1257, 99] on button "Add New" at bounding box center [1240, 103] width 80 height 27
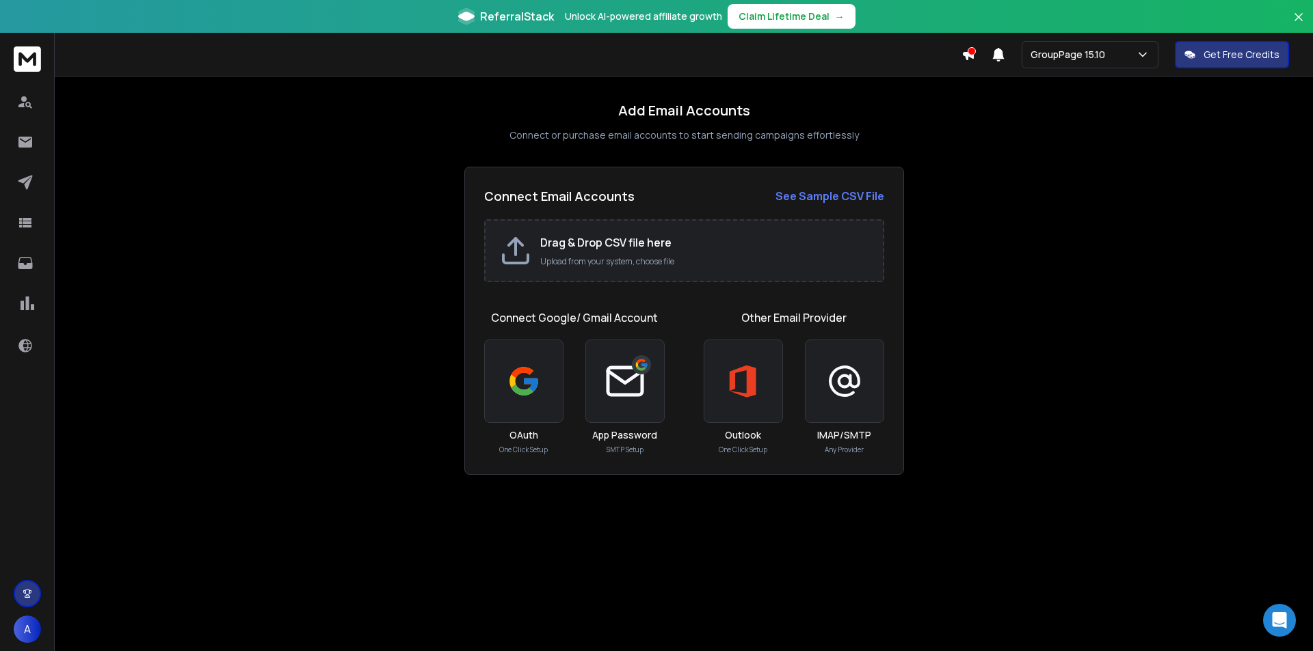
click at [535, 388] on icon at bounding box center [531, 386] width 14 height 14
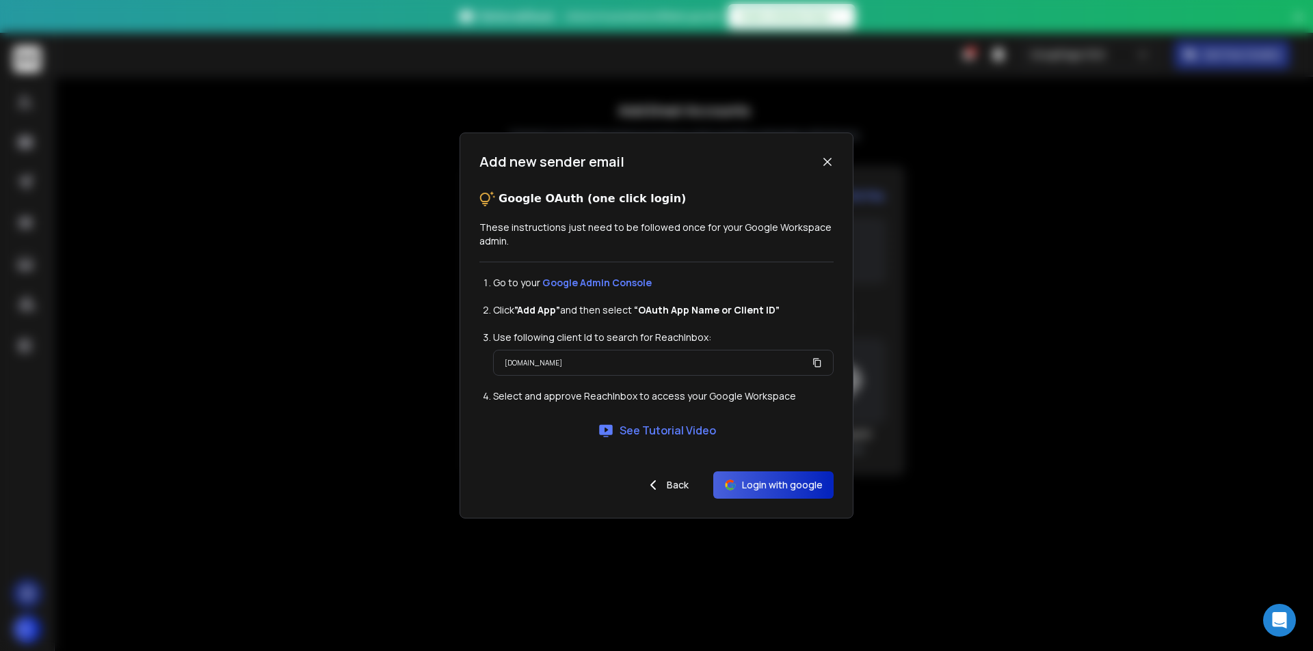
click at [768, 474] on button "Login with google" at bounding box center [773, 485] width 120 height 27
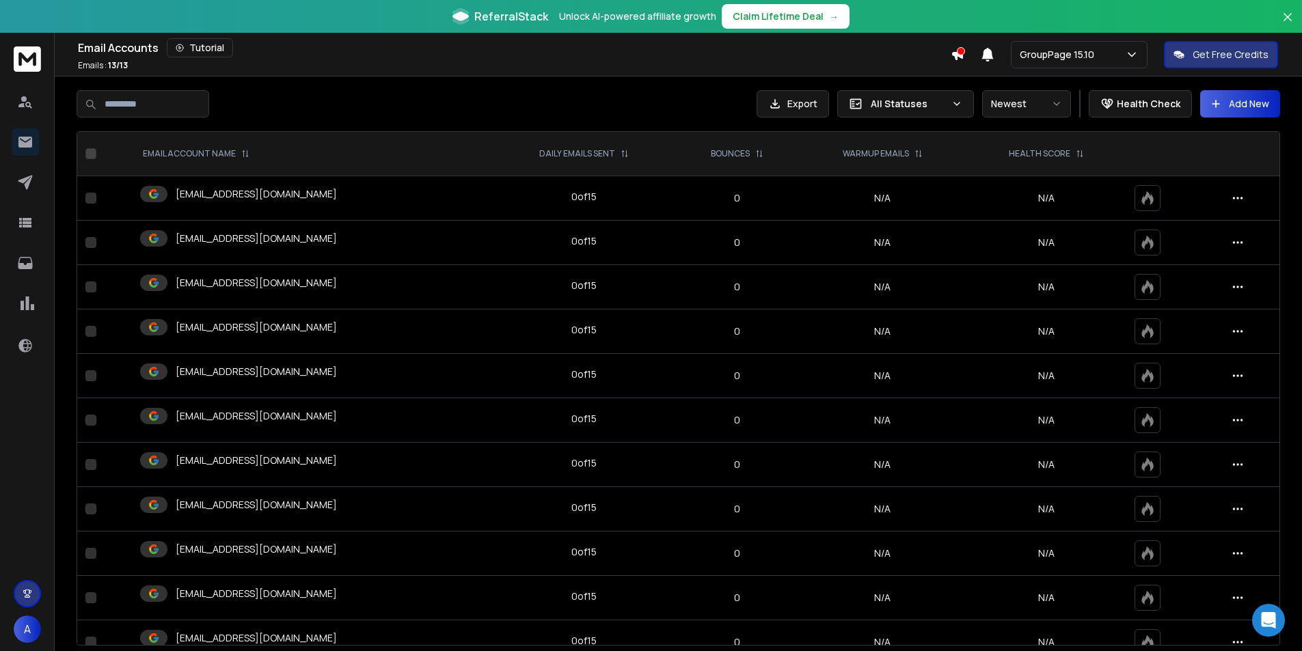
click at [1243, 111] on button "Add New" at bounding box center [1240, 103] width 80 height 27
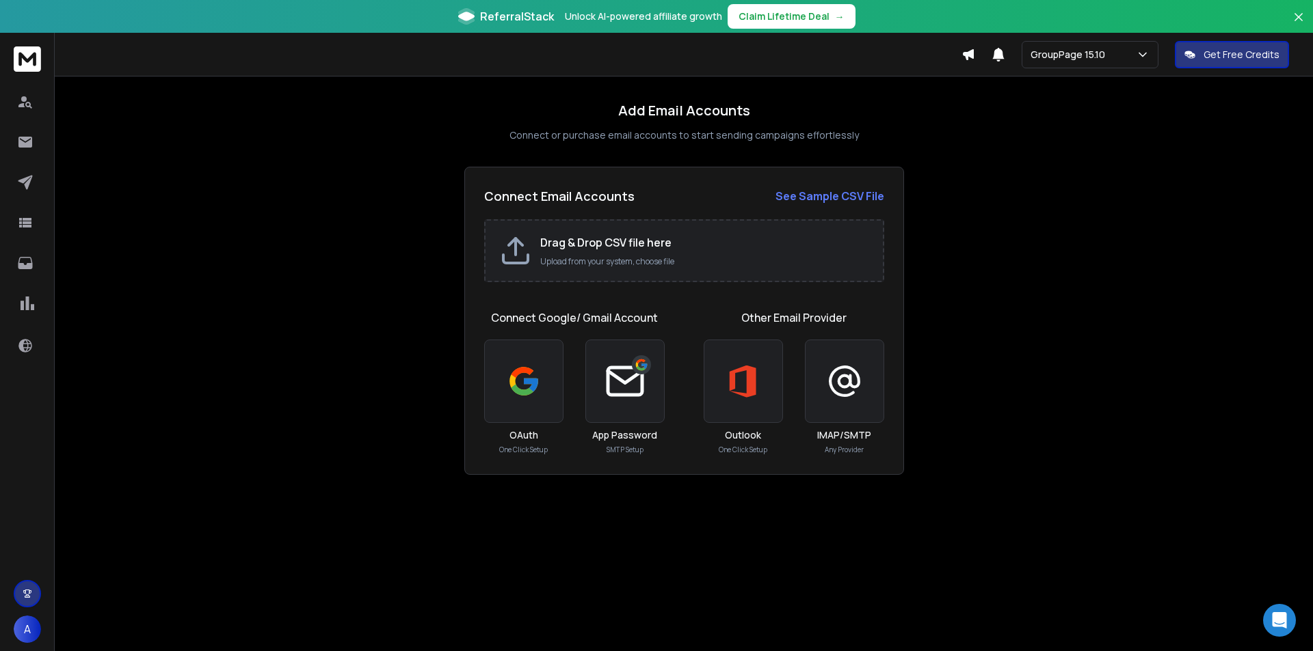
click at [507, 368] on icon at bounding box center [524, 381] width 34 height 41
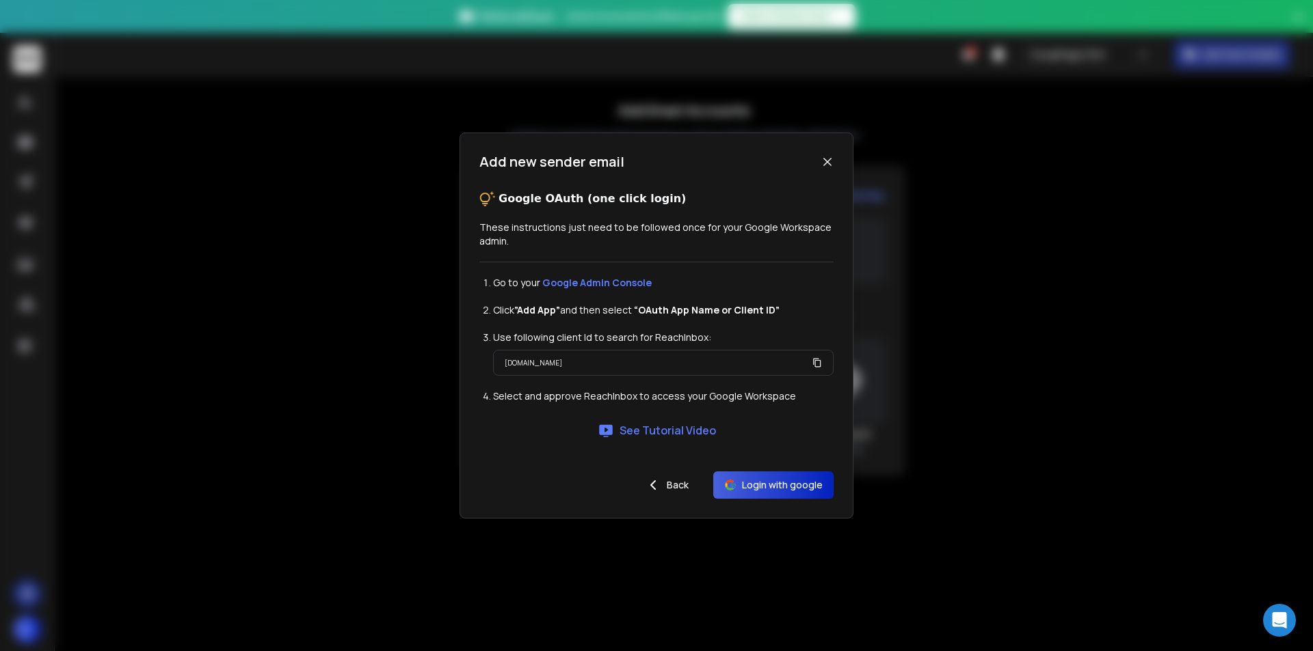
click at [755, 506] on div "Add new sender email Google OAuth (one click login) These instructions just nee…" at bounding box center [656, 326] width 394 height 386
click at [766, 485] on button "Login with google" at bounding box center [773, 485] width 120 height 27
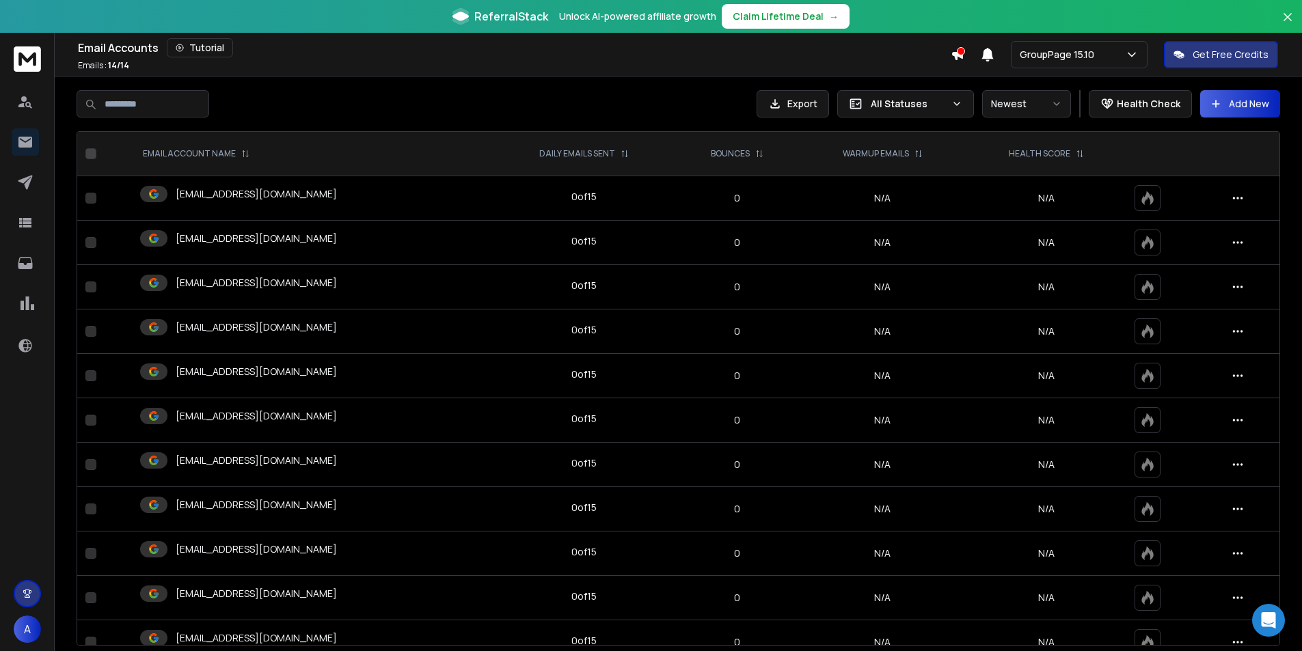
click at [1248, 104] on button "Add New" at bounding box center [1240, 103] width 80 height 27
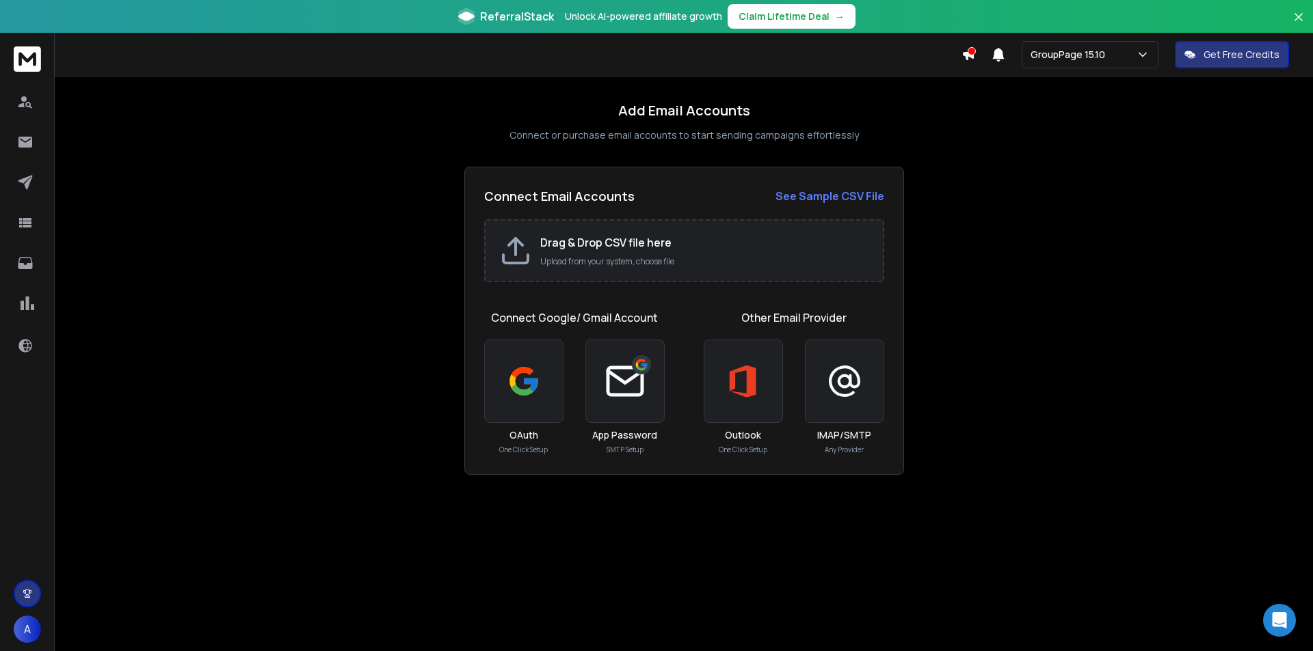
click at [548, 371] on div at bounding box center [523, 381] width 79 height 83
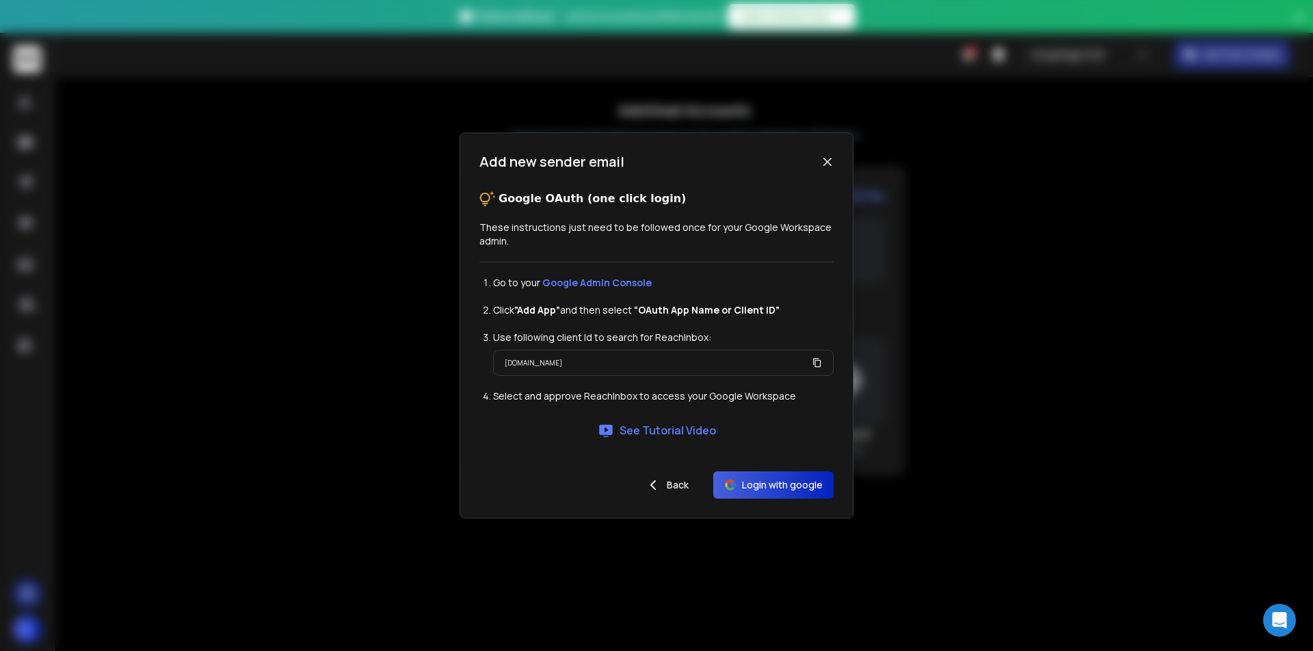
click at [792, 484] on button "Login with google" at bounding box center [773, 485] width 120 height 27
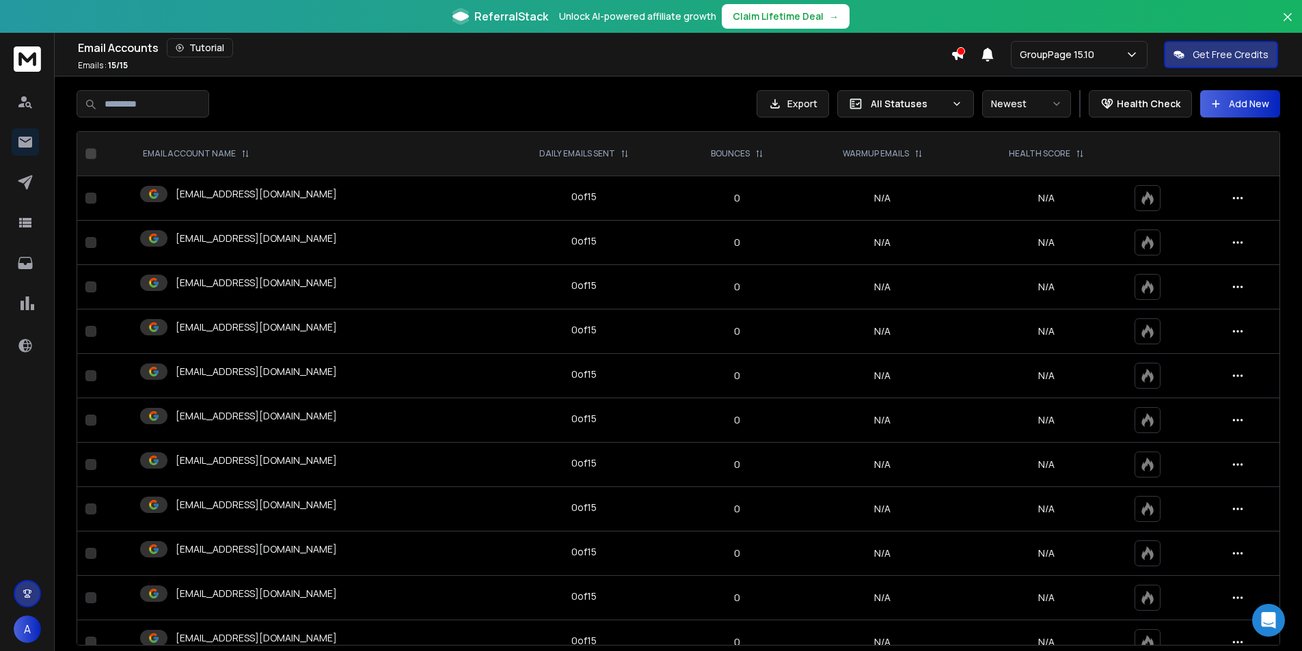
click at [1262, 107] on button "Add New" at bounding box center [1240, 103] width 80 height 27
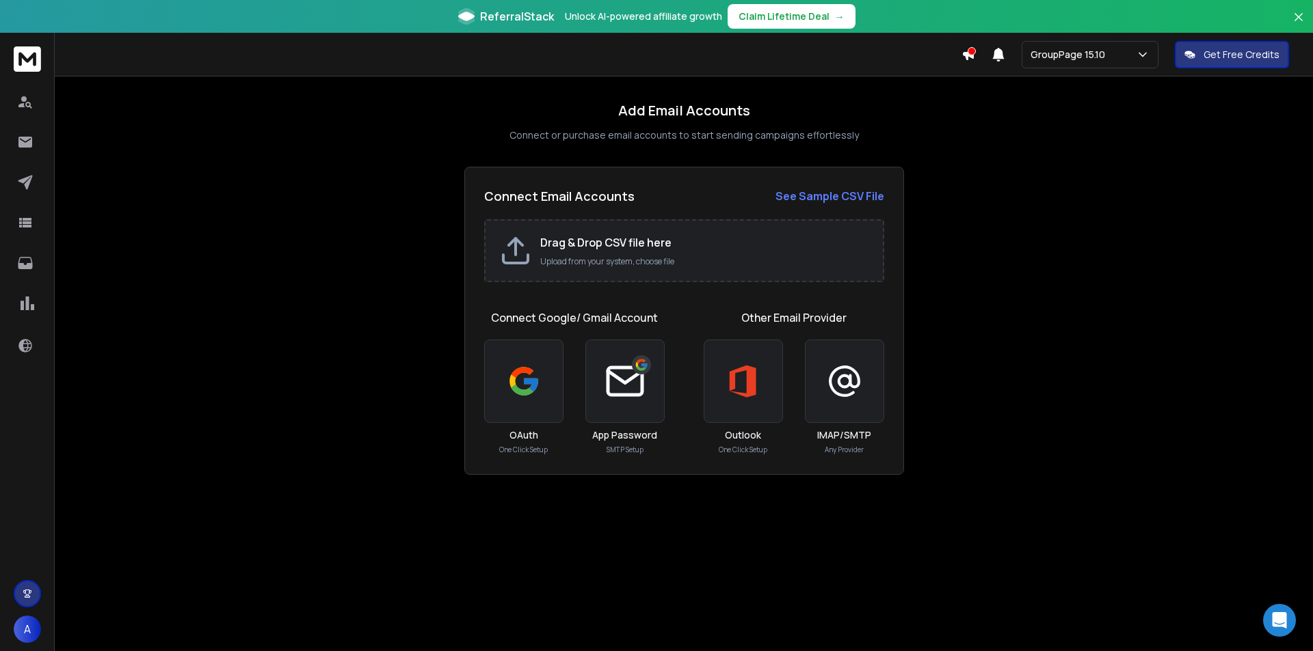
click at [522, 382] on icon at bounding box center [524, 381] width 34 height 41
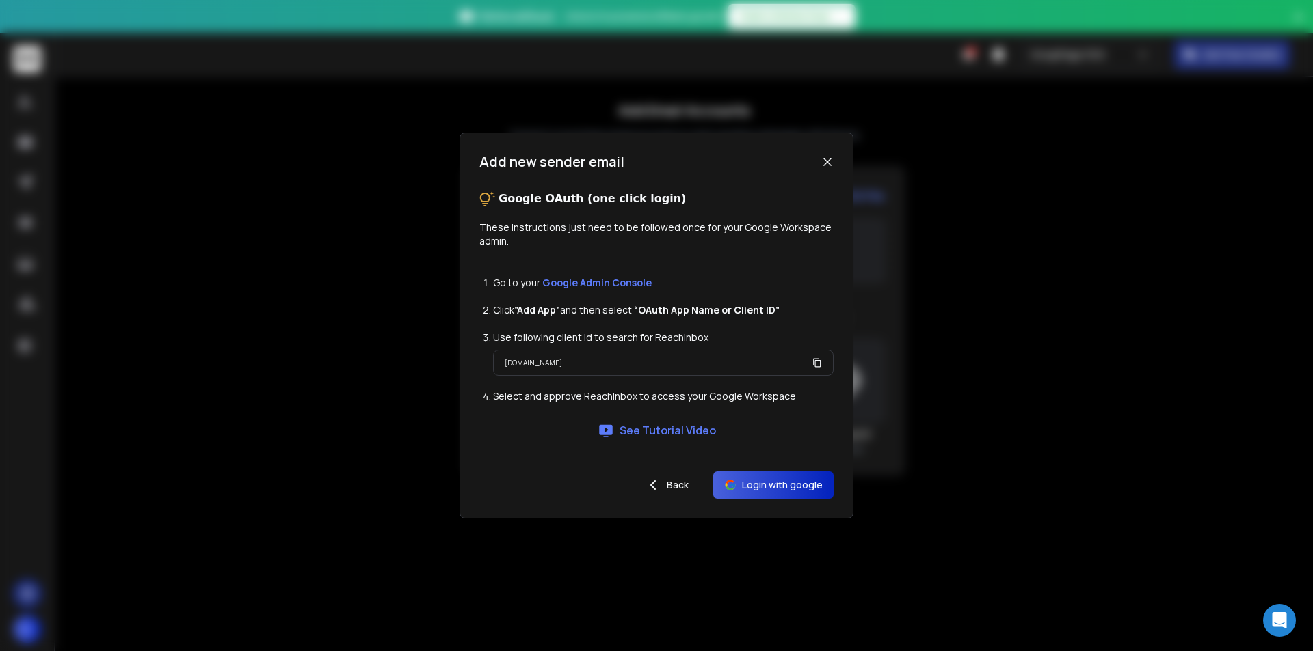
click at [768, 489] on button "Login with google" at bounding box center [773, 485] width 120 height 27
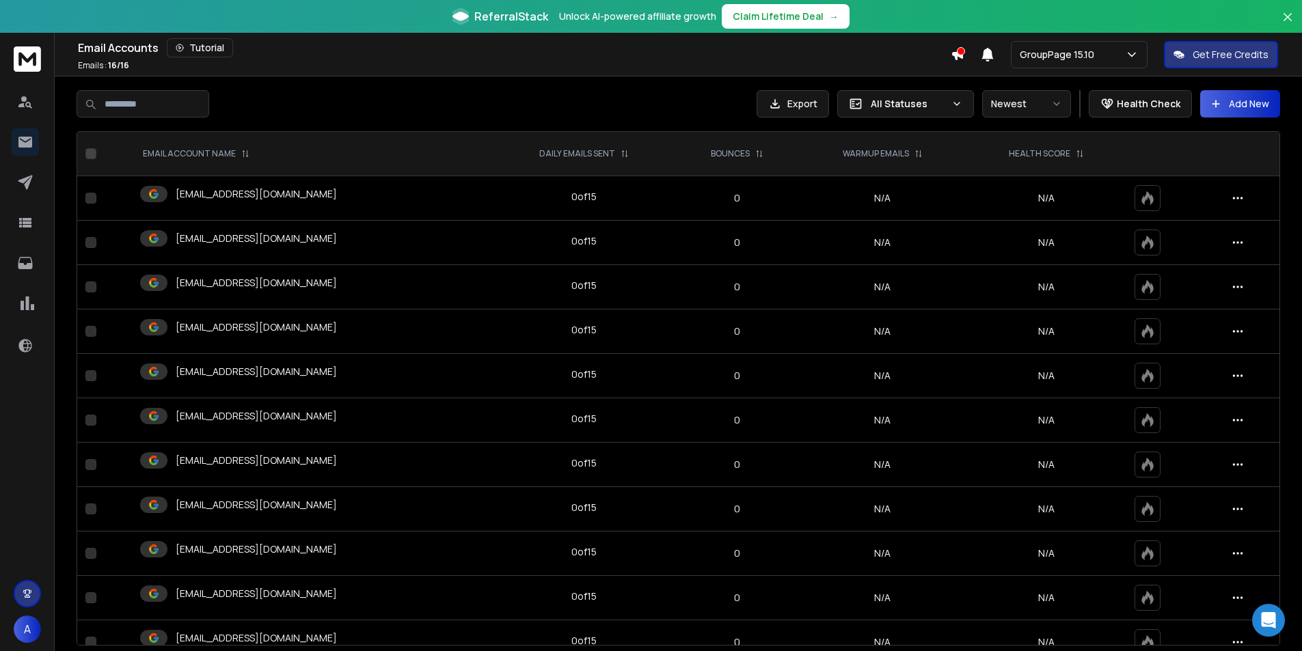
click at [1245, 105] on button "Add New" at bounding box center [1240, 103] width 80 height 27
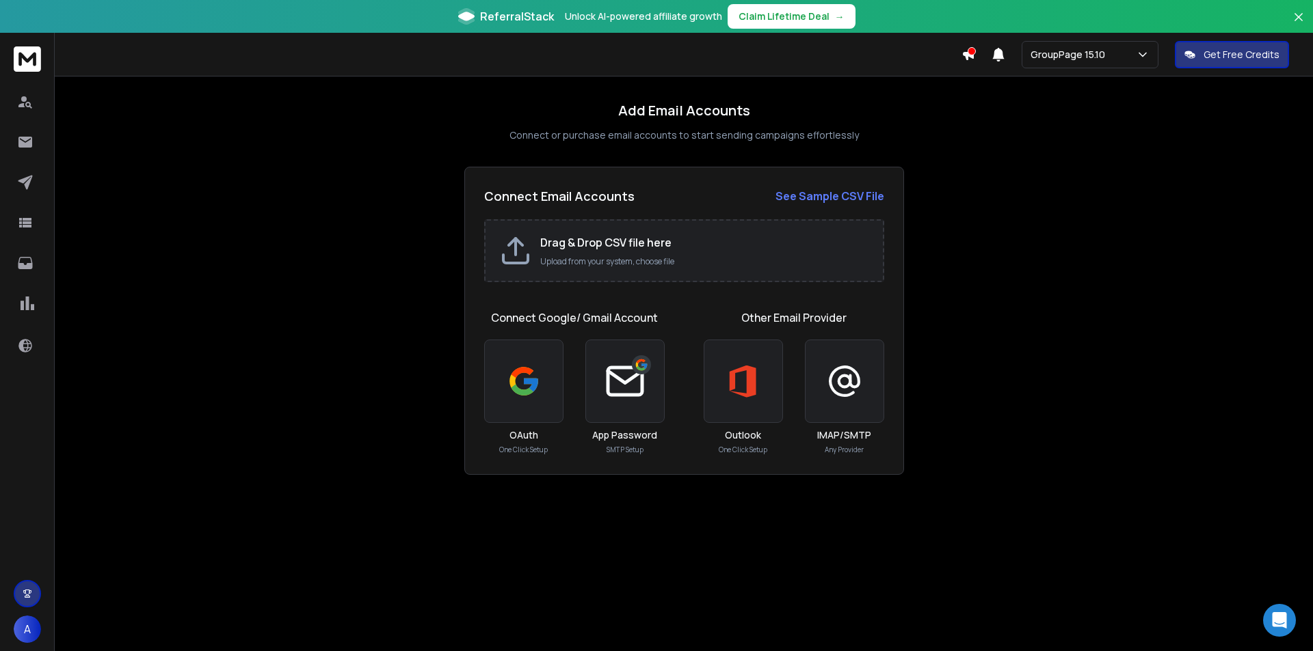
click at [513, 386] on icon at bounding box center [523, 381] width 29 height 29
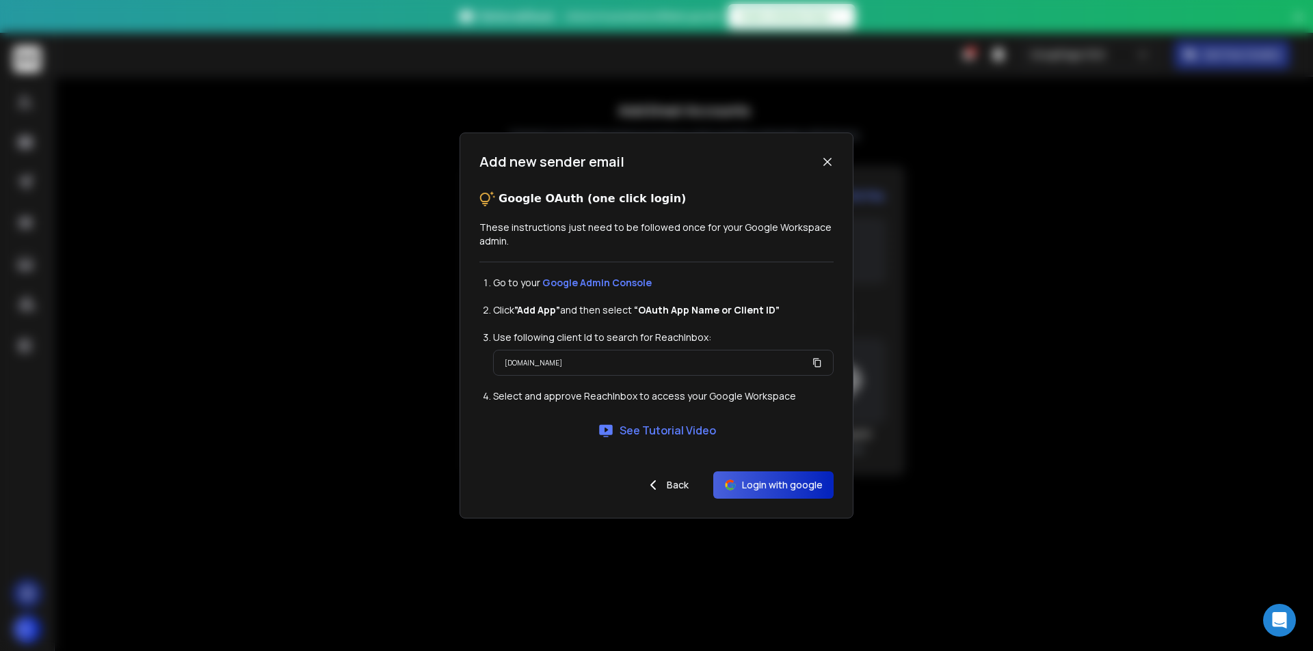
click at [776, 489] on button "Login with google" at bounding box center [773, 485] width 120 height 27
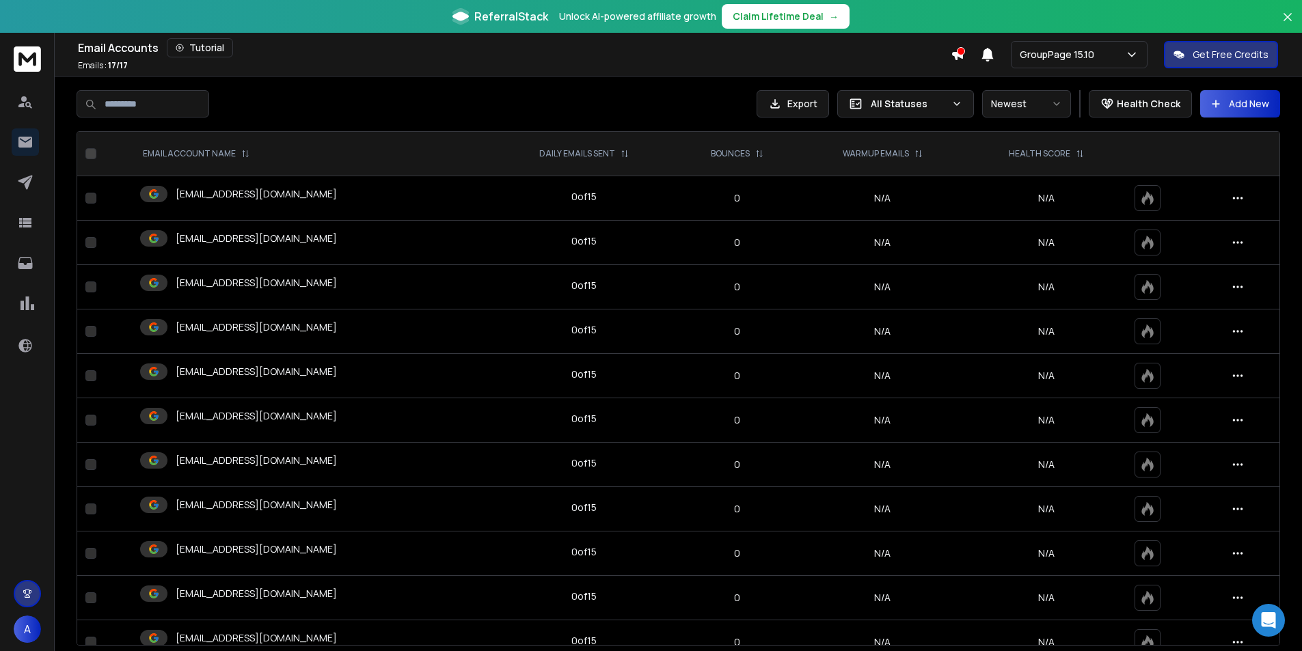
click at [1246, 107] on button "Add New" at bounding box center [1240, 103] width 80 height 27
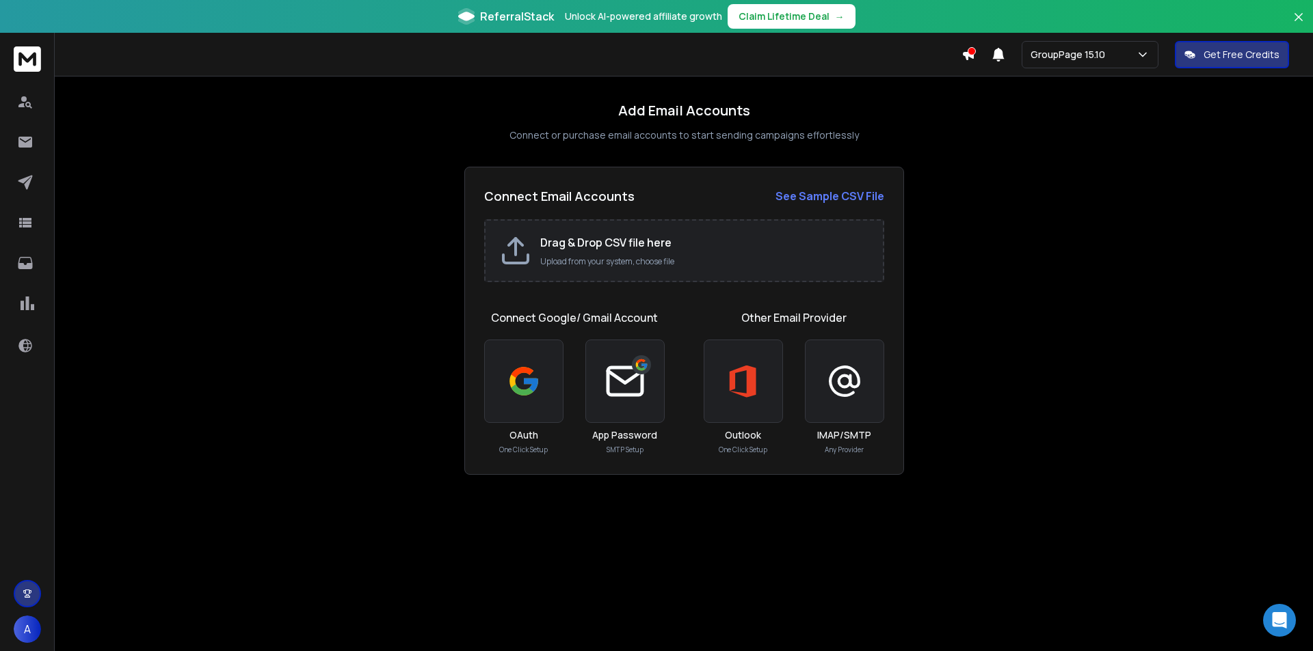
click at [531, 367] on icon at bounding box center [524, 381] width 34 height 41
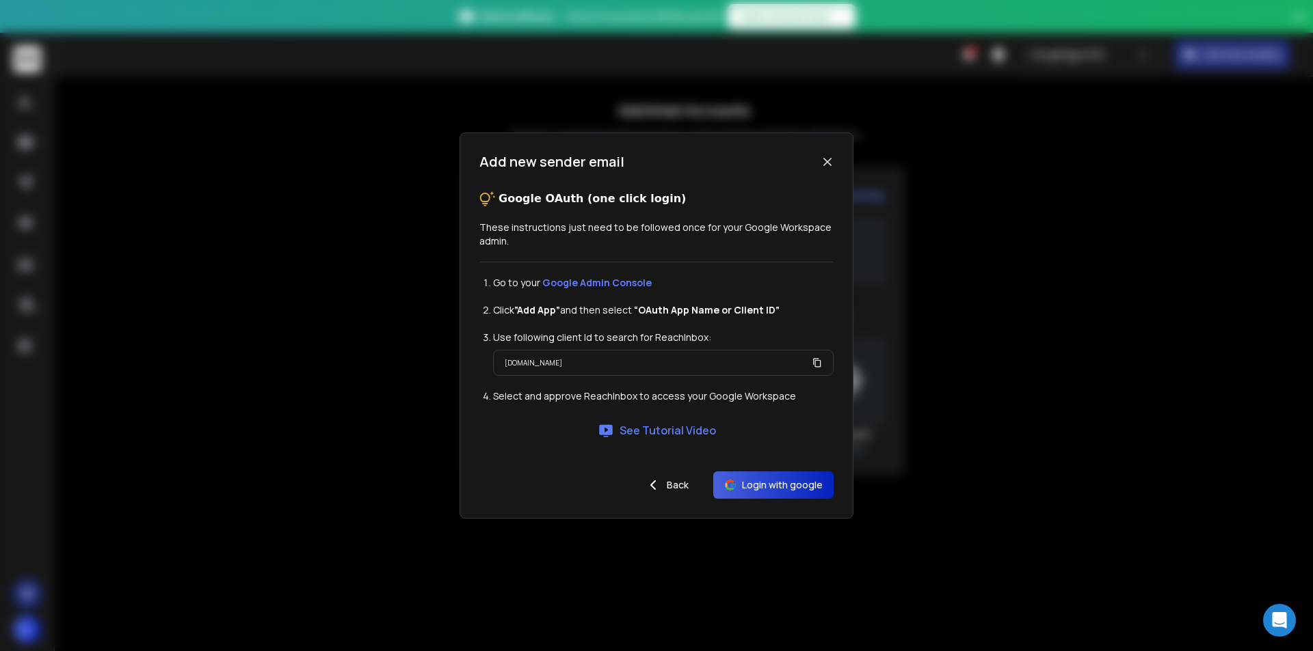
click at [768, 483] on button "Login with google" at bounding box center [773, 485] width 120 height 27
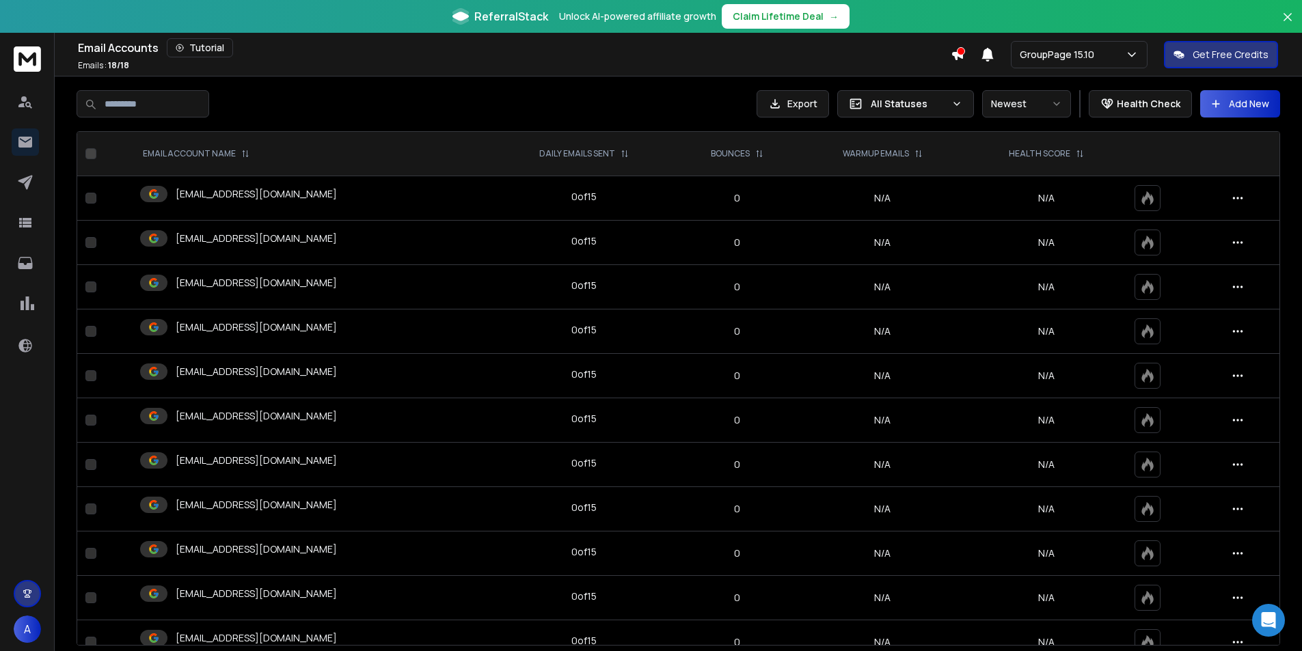
click at [1237, 111] on button "Add New" at bounding box center [1240, 103] width 80 height 27
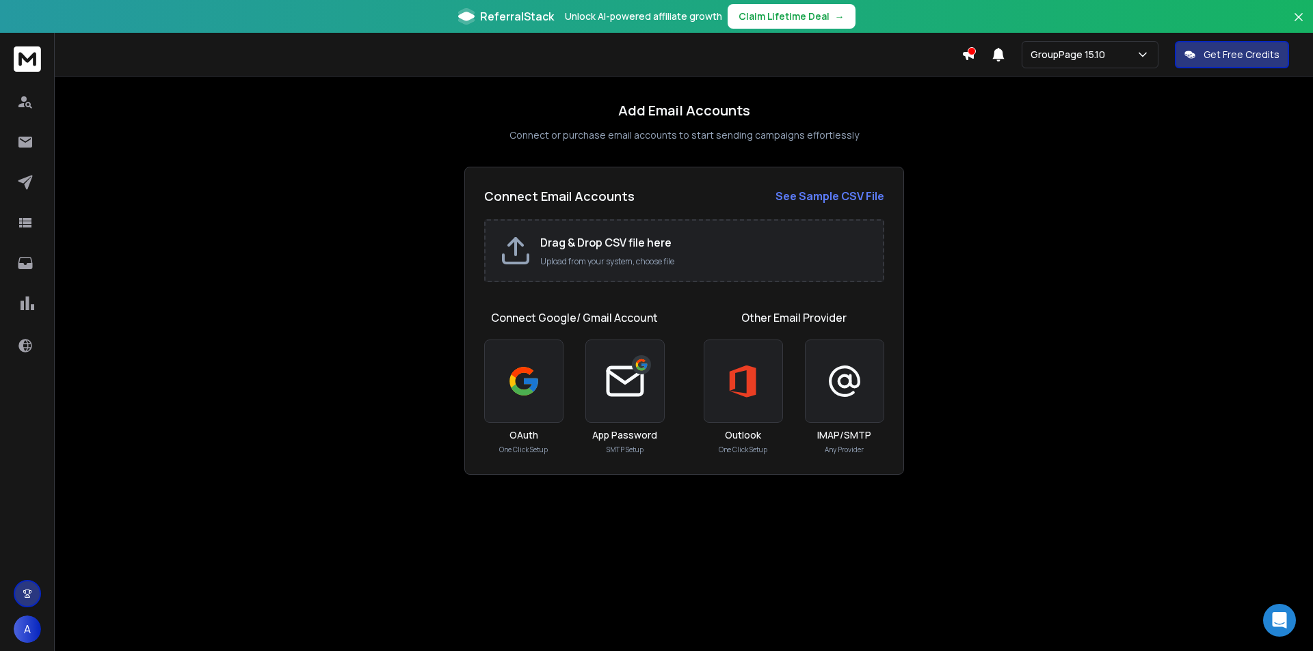
click at [526, 392] on icon at bounding box center [522, 390] width 23 height 12
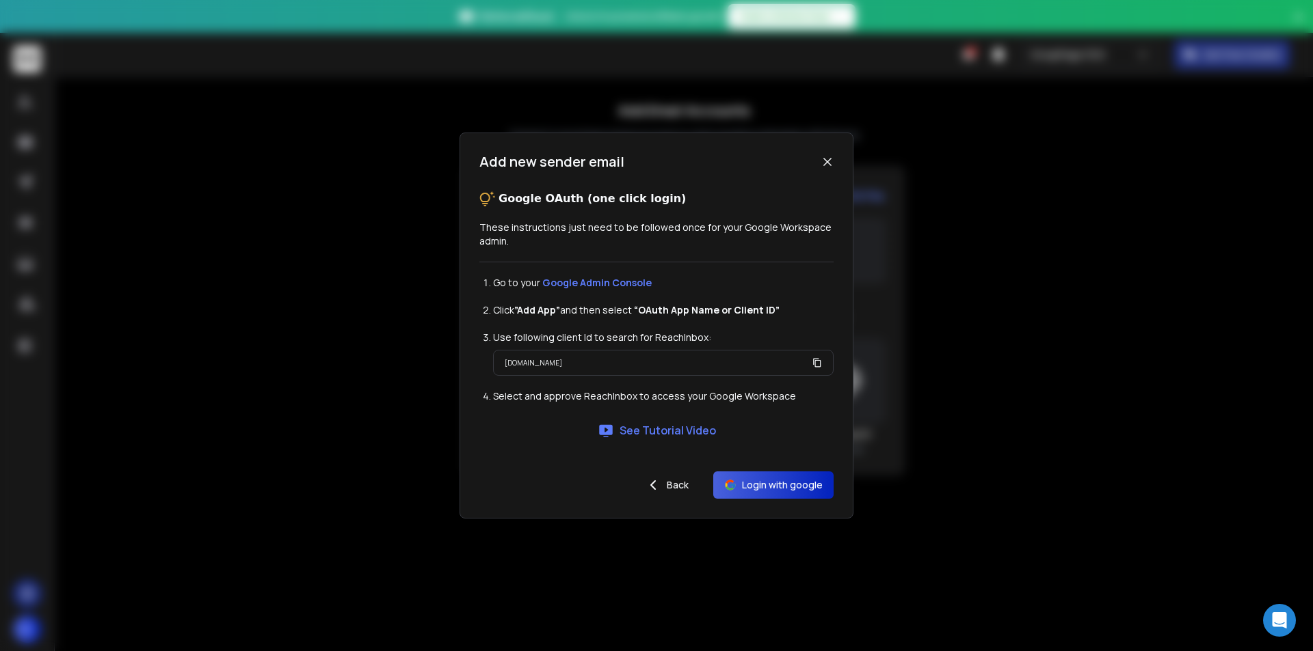
click at [791, 484] on button "Login with google" at bounding box center [773, 485] width 120 height 27
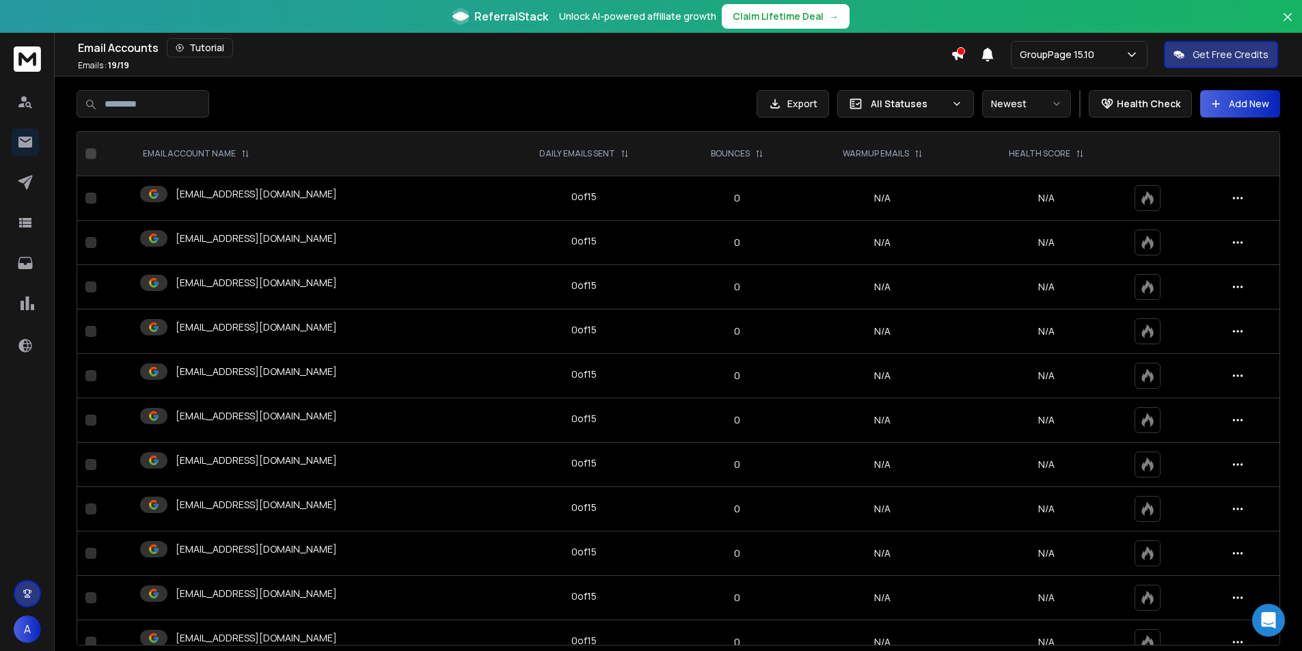
click at [1238, 102] on button "Add New" at bounding box center [1240, 103] width 80 height 27
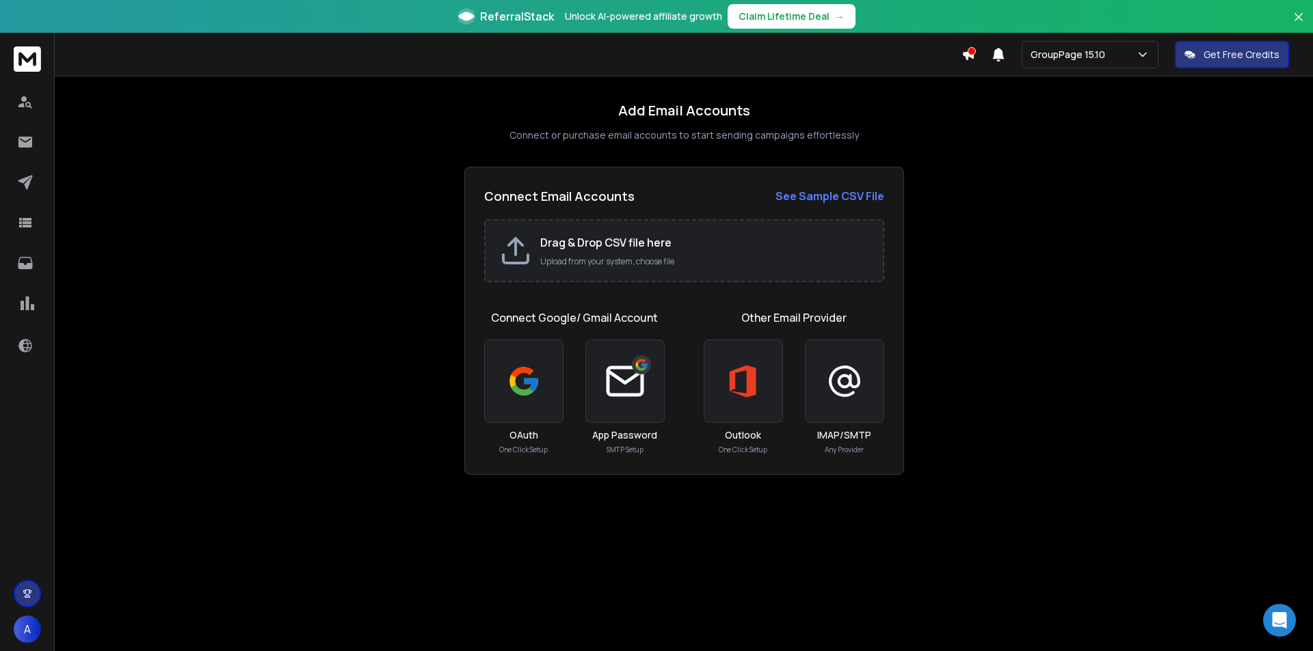
click at [524, 385] on icon at bounding box center [524, 381] width 34 height 41
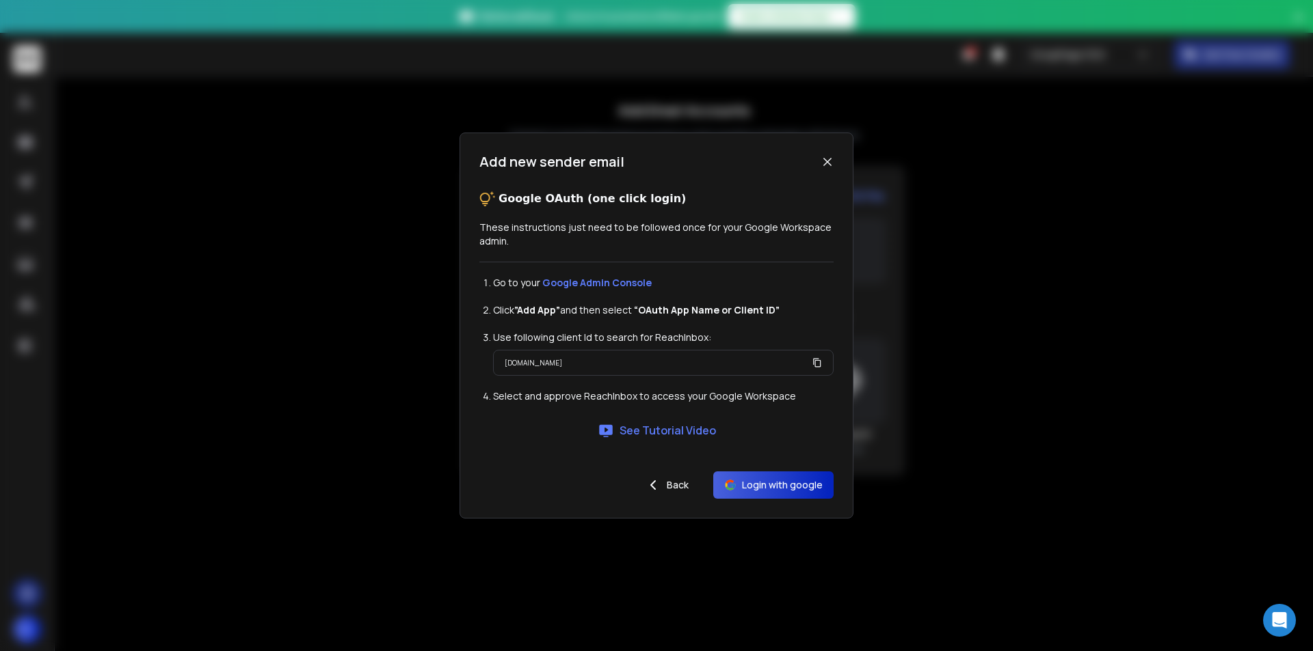
click at [776, 483] on button "Login with google" at bounding box center [773, 485] width 120 height 27
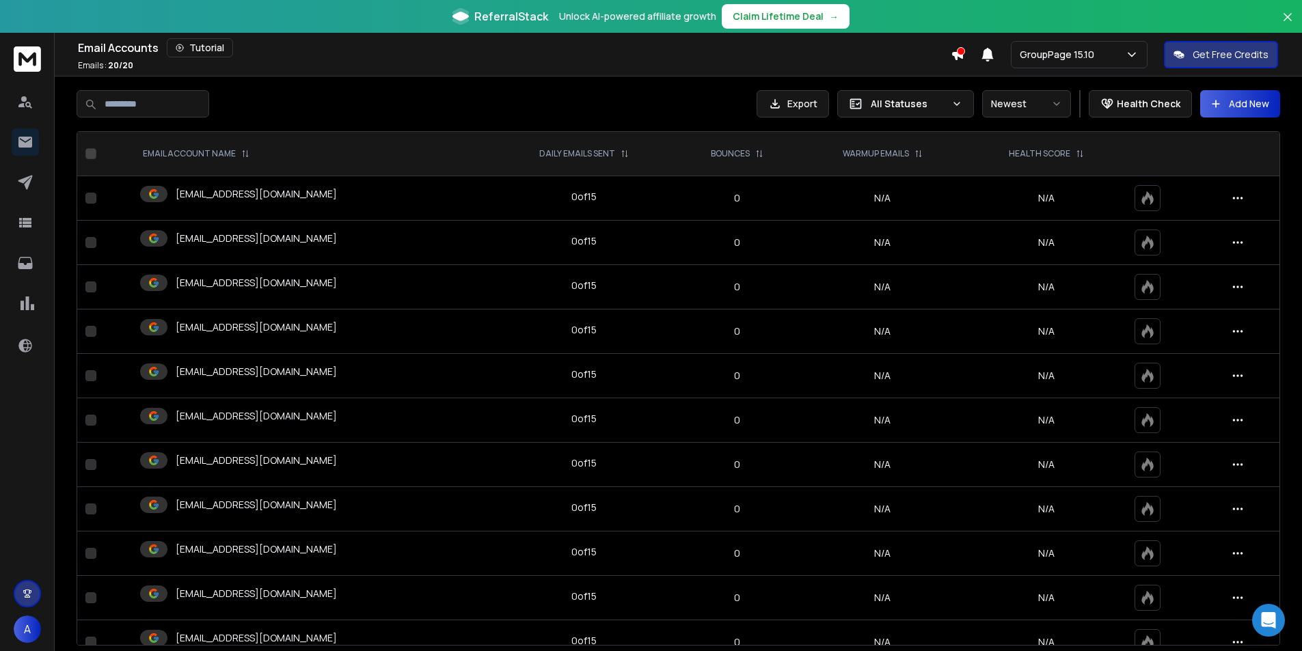
click at [1243, 103] on button "Add New" at bounding box center [1240, 103] width 80 height 27
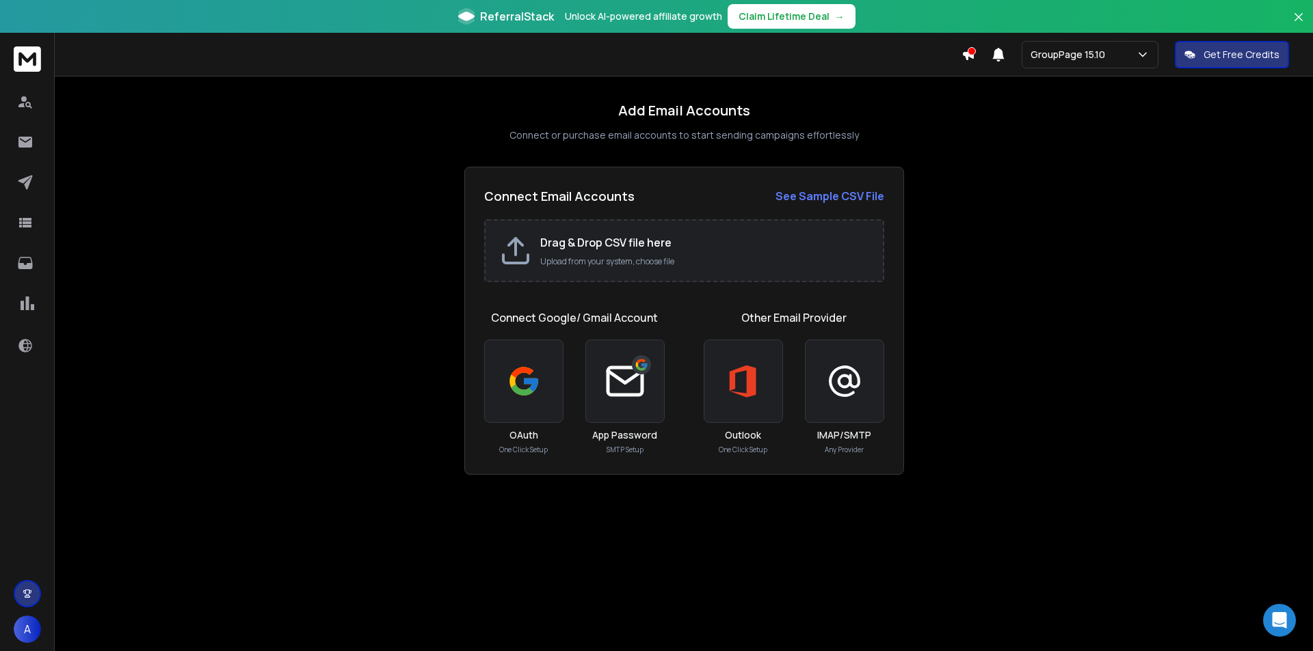
click at [530, 380] on icon at bounding box center [531, 386] width 14 height 14
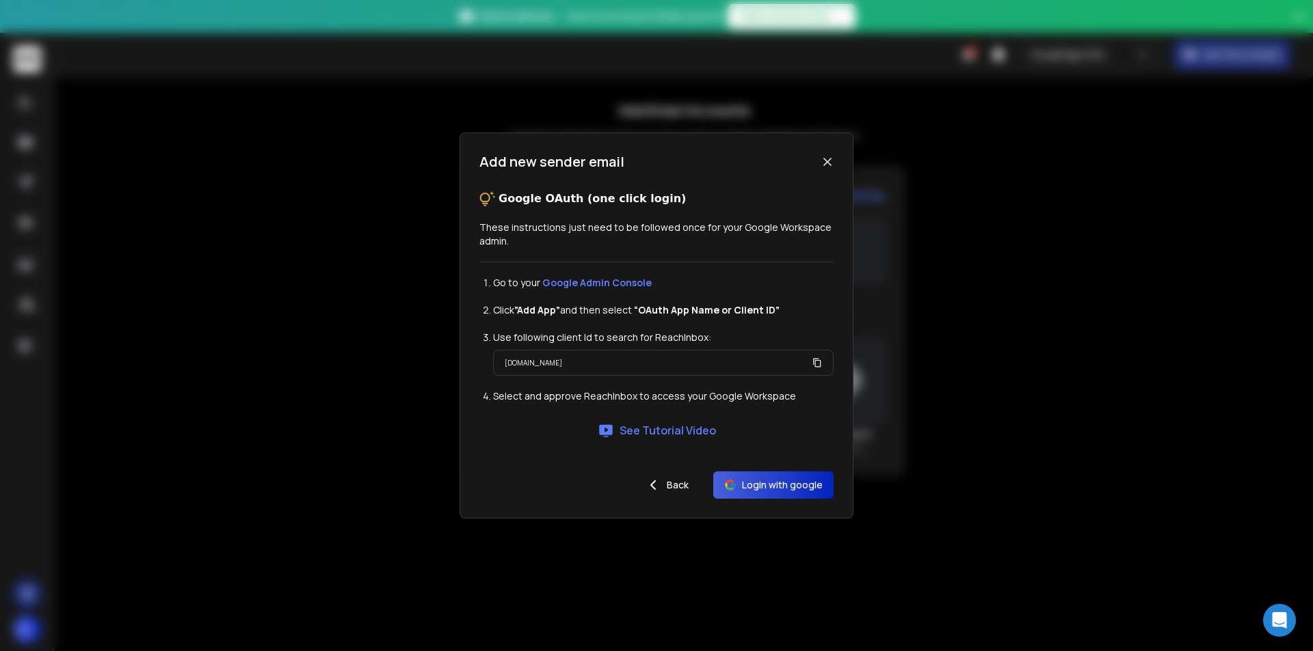
click at [779, 481] on button "Login with google" at bounding box center [773, 485] width 120 height 27
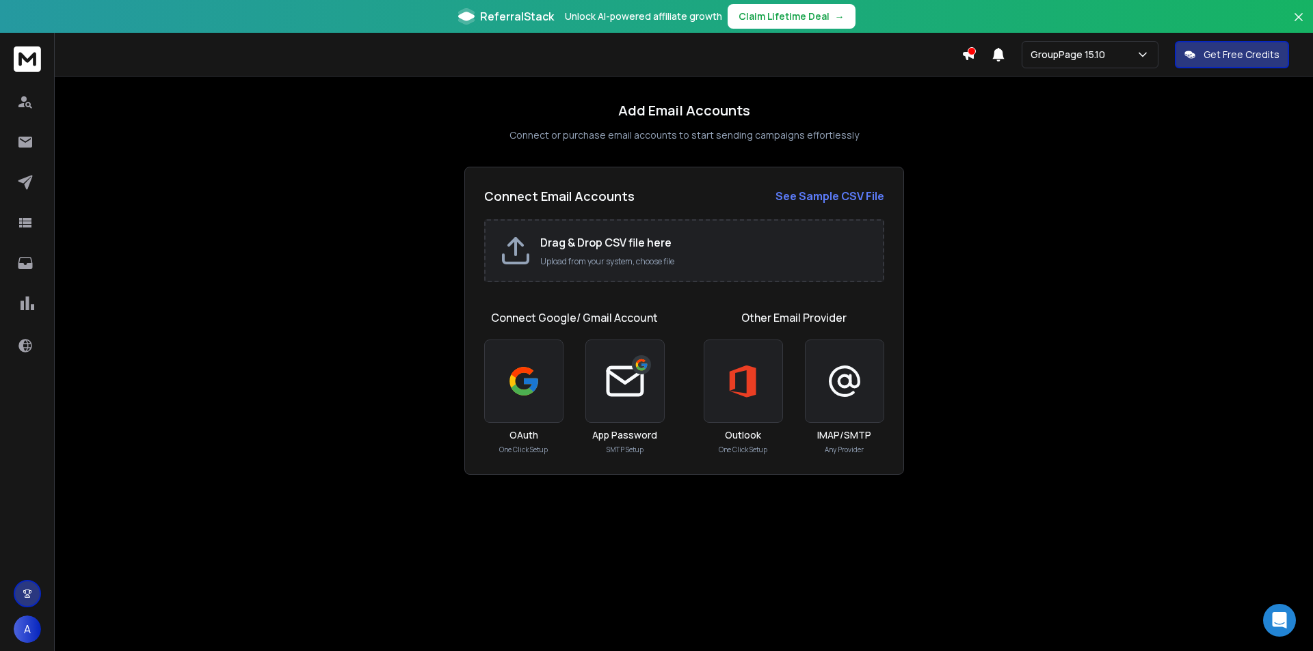
click at [530, 386] on icon at bounding box center [524, 381] width 34 height 41
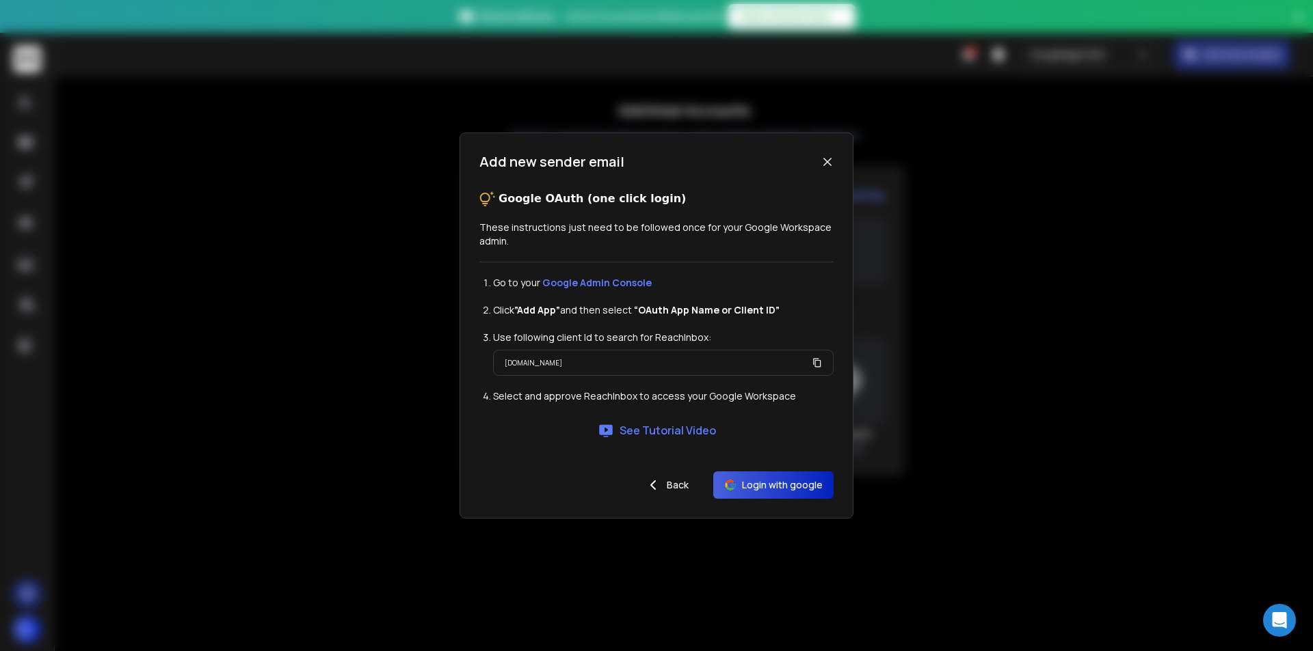
click at [781, 482] on button "Login with google" at bounding box center [773, 485] width 120 height 27
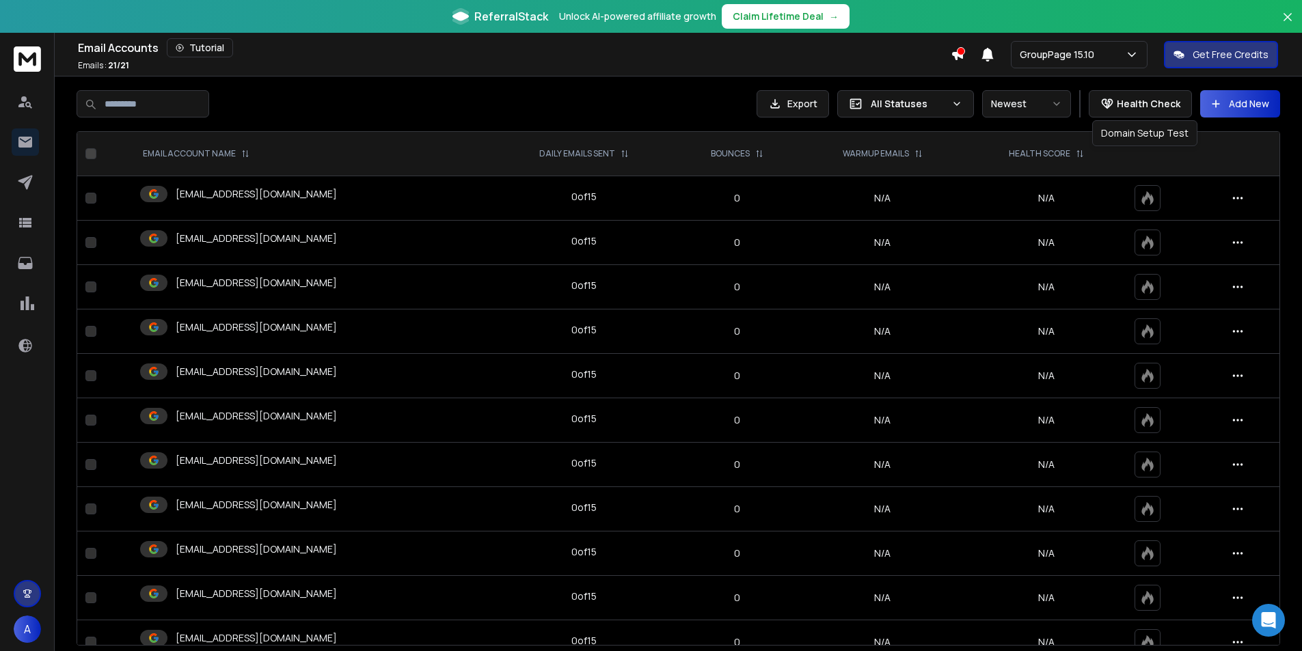
click at [1257, 105] on button "Add New" at bounding box center [1240, 103] width 80 height 27
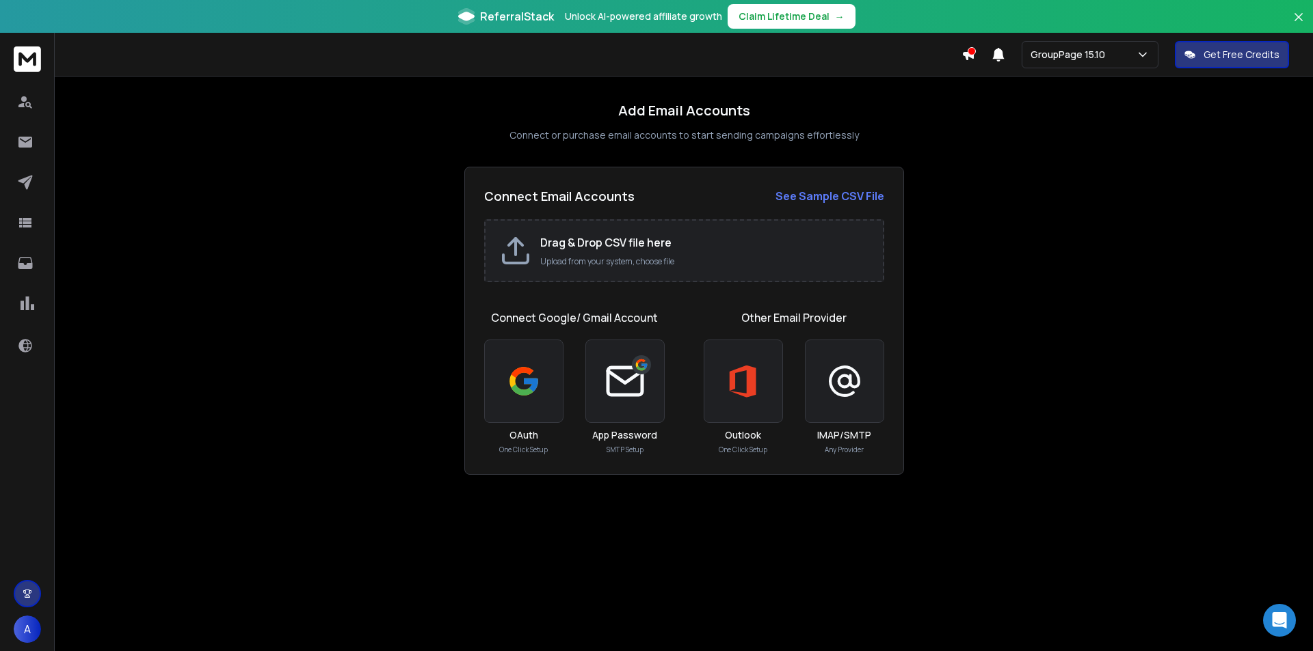
click at [518, 372] on icon at bounding box center [522, 372] width 23 height 11
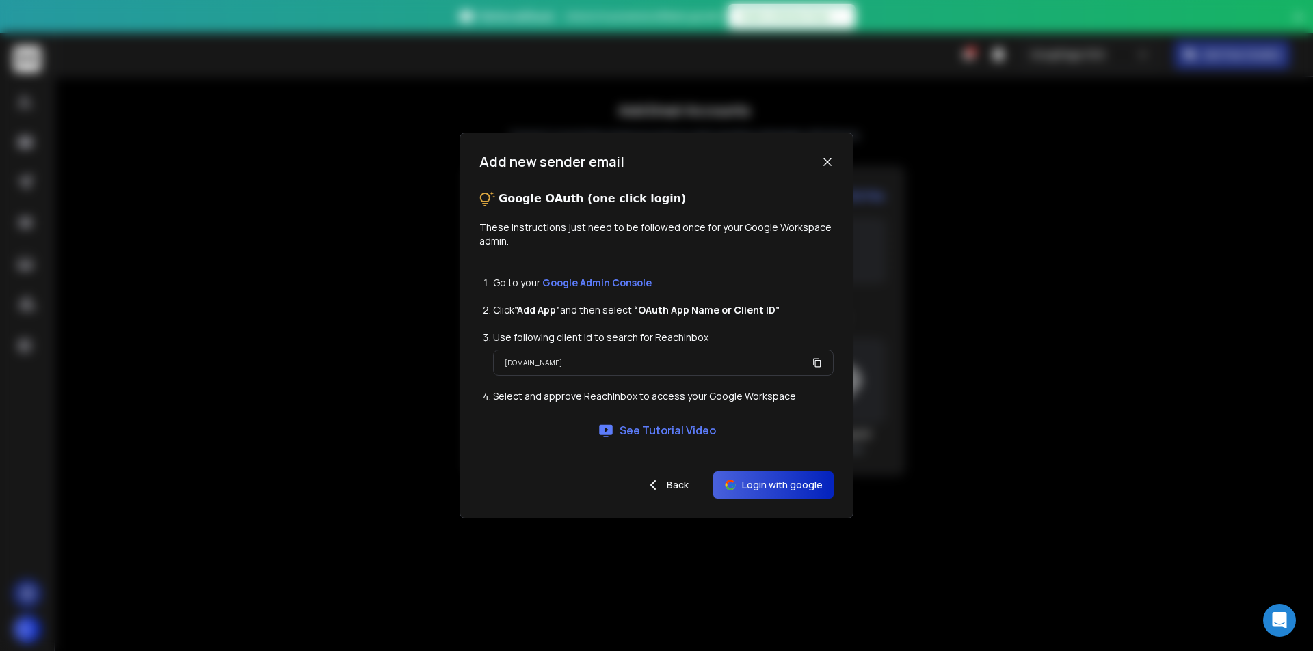
click at [770, 489] on button "Login with google" at bounding box center [773, 485] width 120 height 27
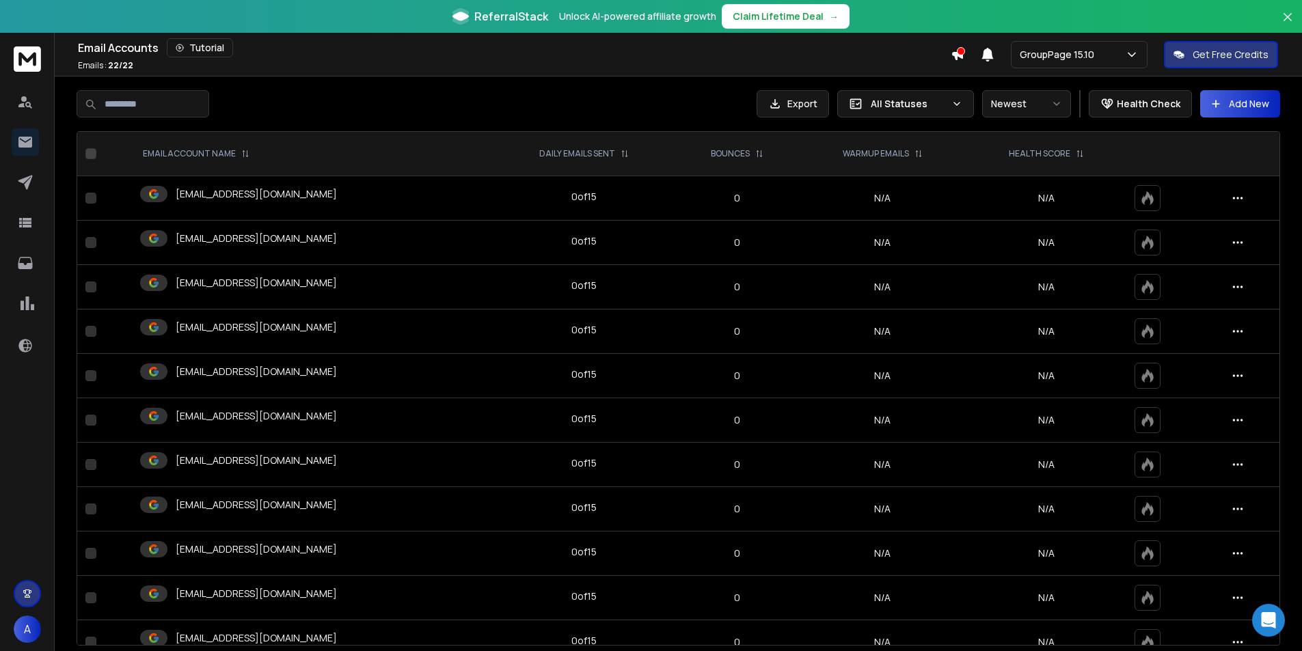
click at [1225, 107] on button "Add New" at bounding box center [1240, 103] width 80 height 27
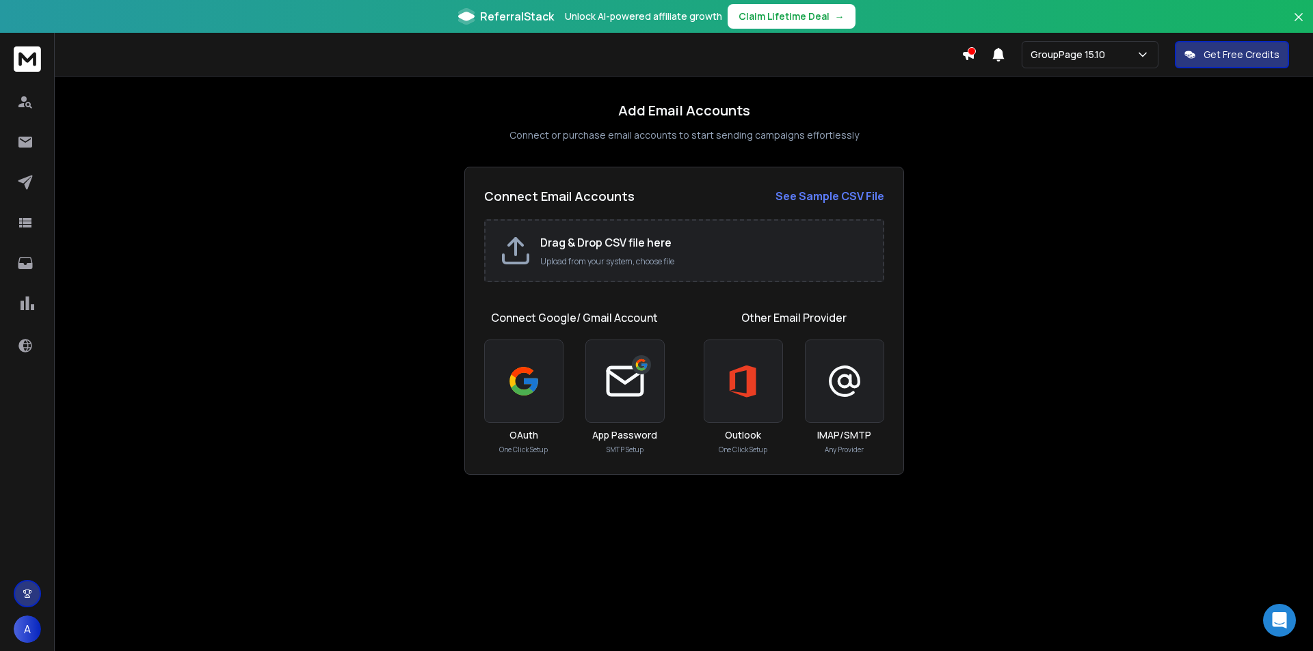
click at [528, 381] on icon at bounding box center [531, 386] width 14 height 14
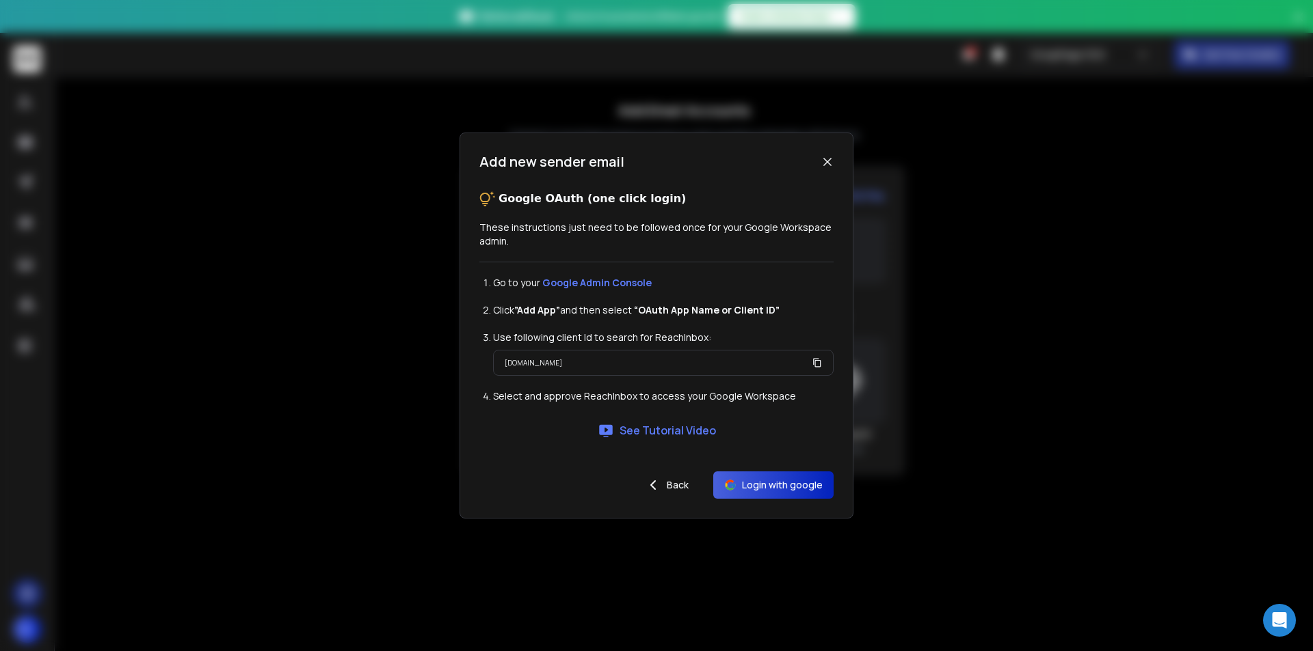
click at [785, 484] on button "Login with google" at bounding box center [773, 485] width 120 height 27
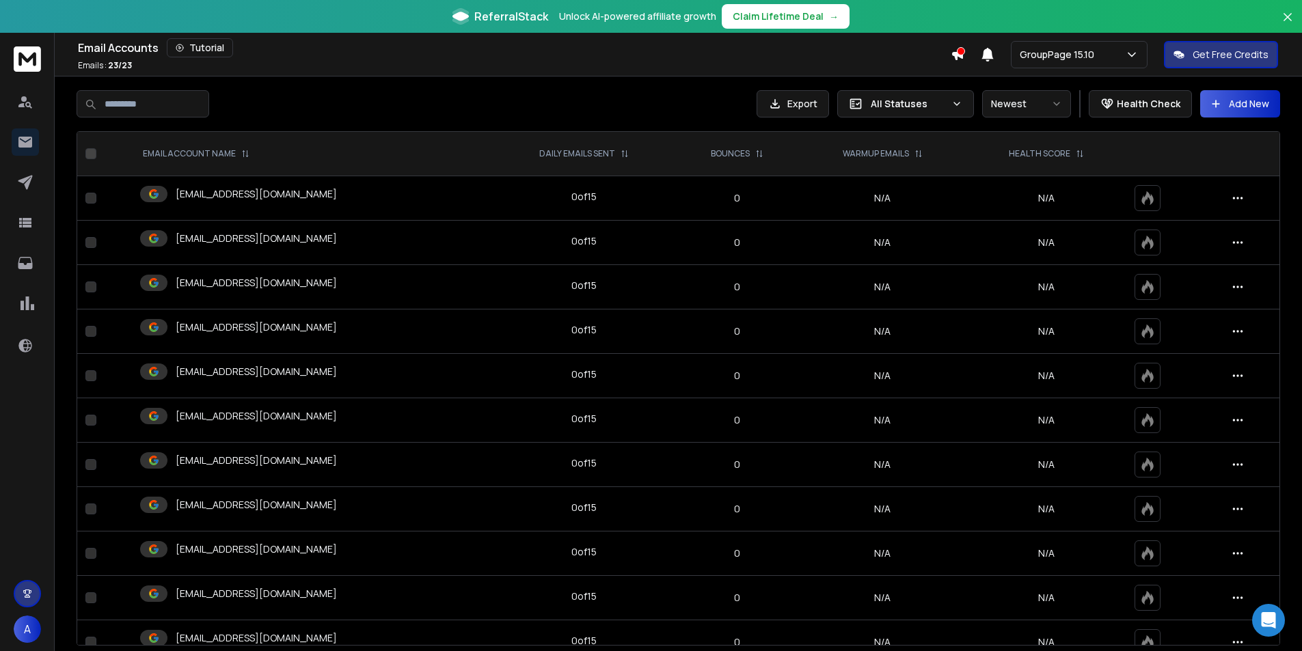
click at [1241, 100] on button "Add New" at bounding box center [1240, 103] width 80 height 27
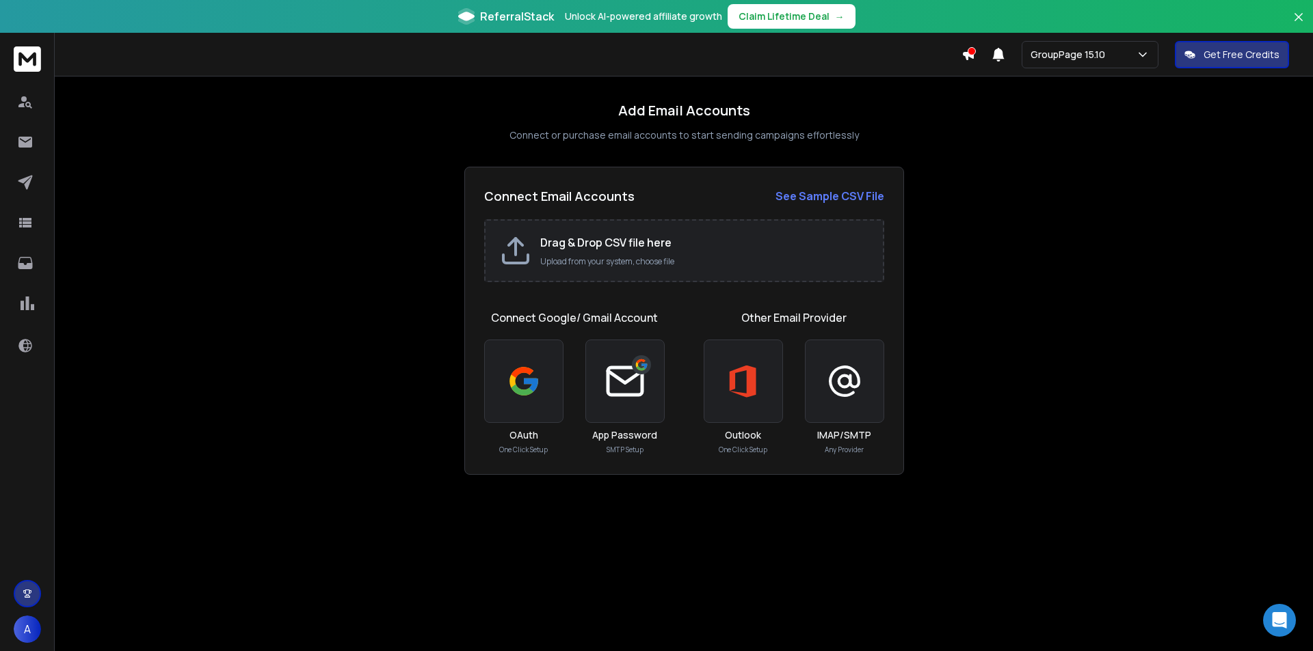
click at [490, 378] on div at bounding box center [523, 381] width 79 height 83
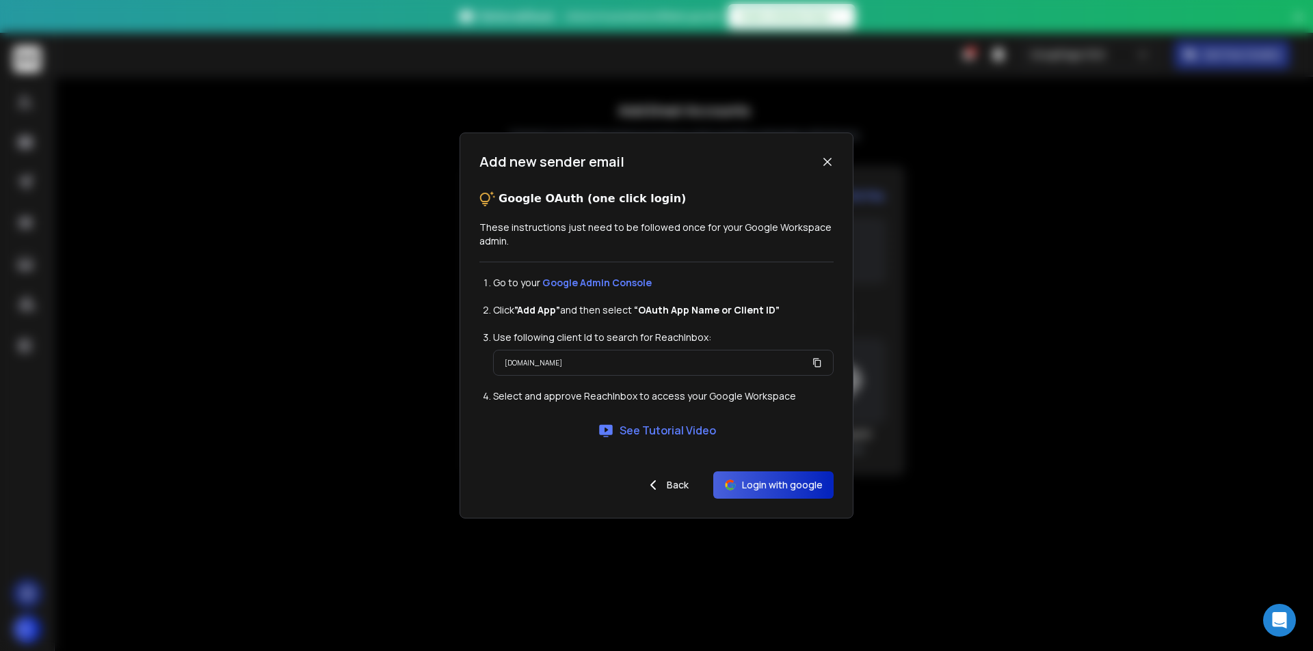
click at [781, 487] on button "Login with google" at bounding box center [773, 485] width 120 height 27
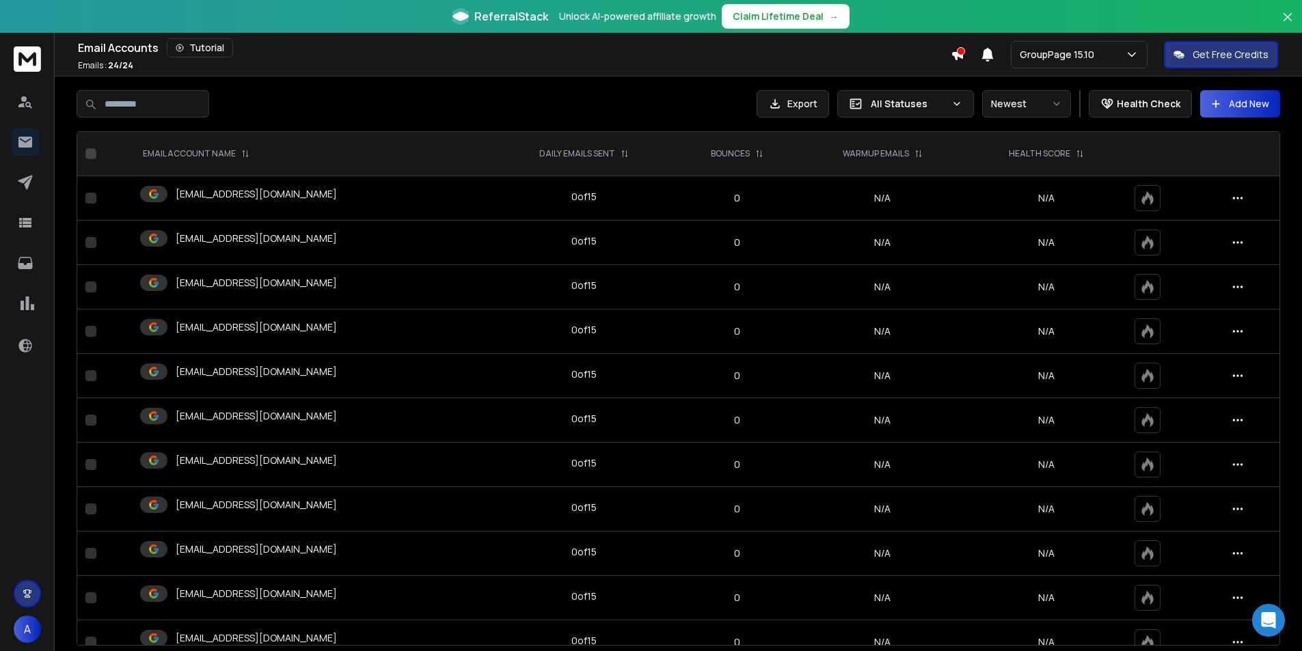
click at [1226, 103] on button "Add New" at bounding box center [1240, 103] width 80 height 27
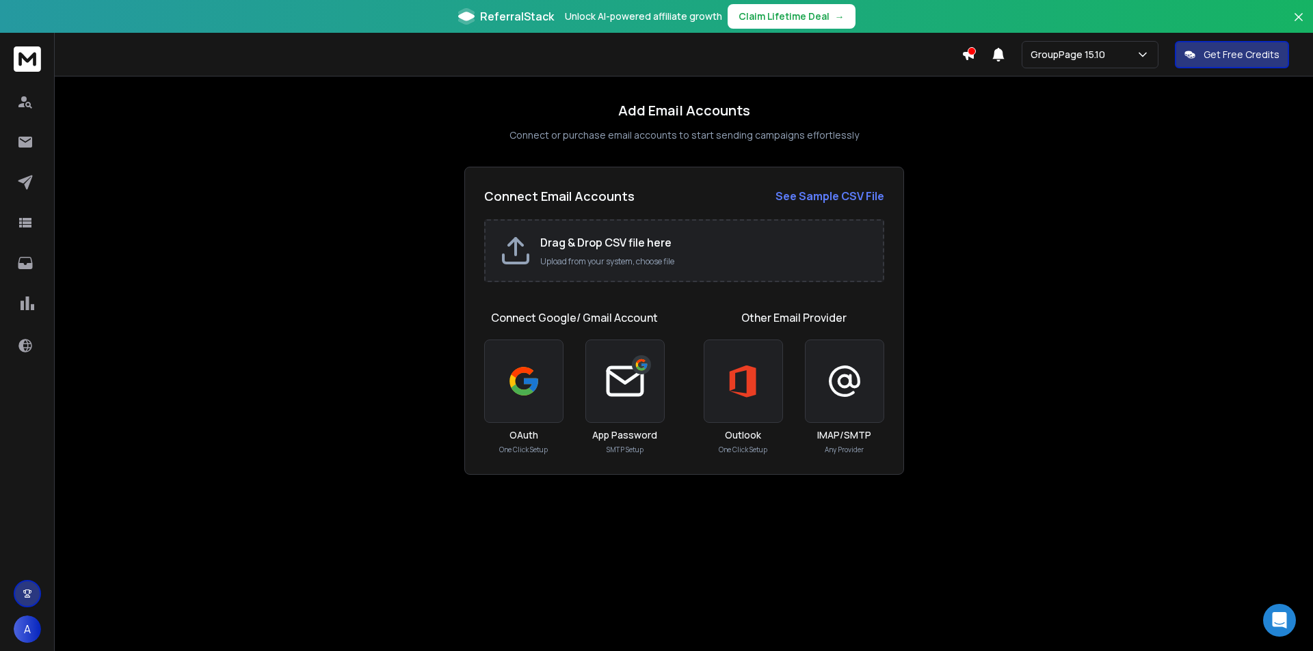
click at [528, 368] on icon at bounding box center [522, 372] width 23 height 11
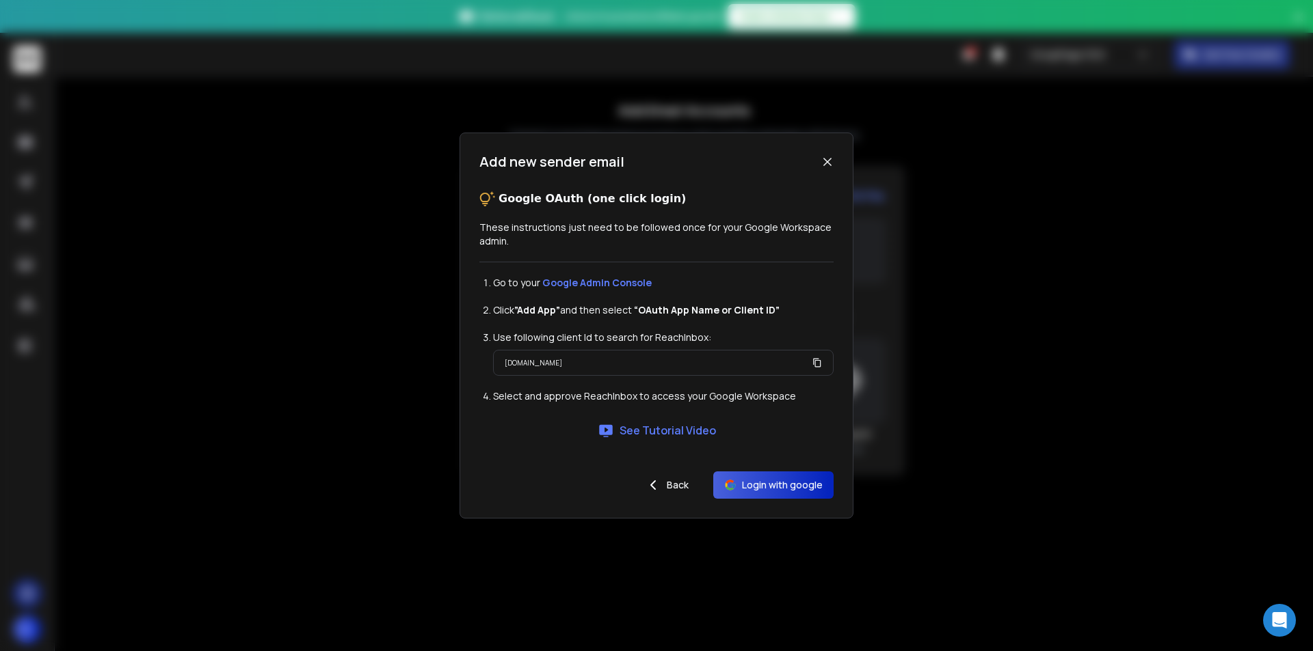
click at [783, 487] on button "Login with google" at bounding box center [773, 485] width 120 height 27
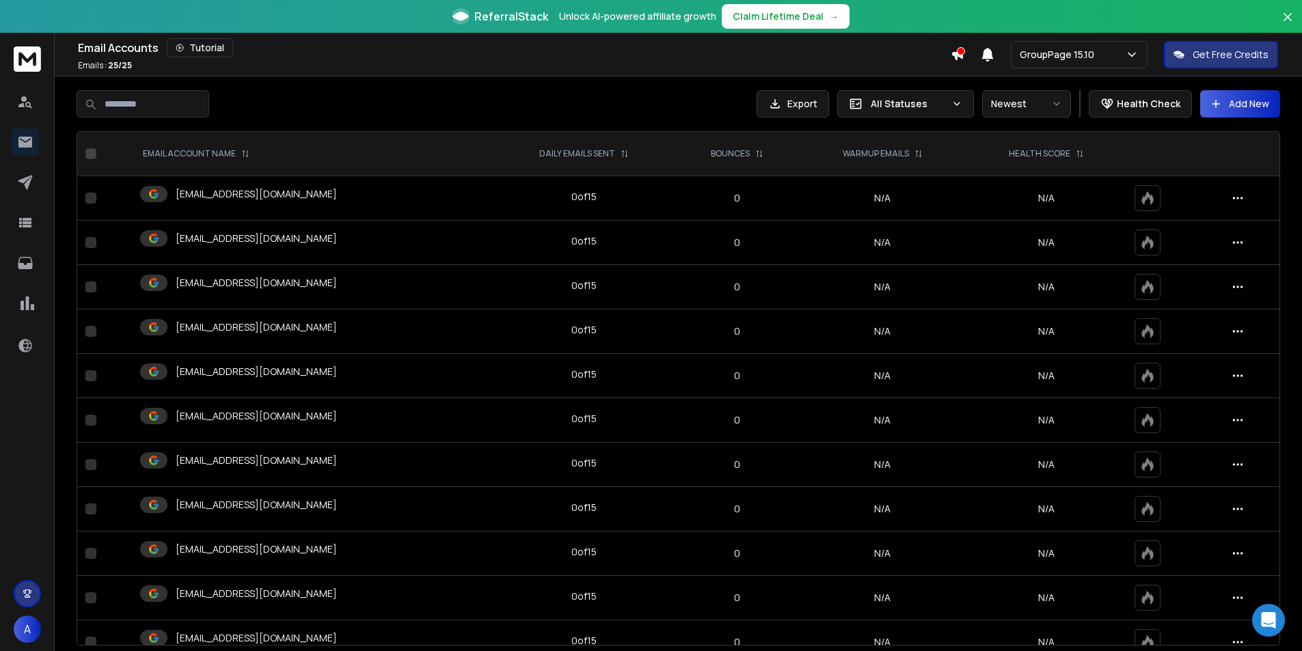
click at [1239, 99] on button "Add New" at bounding box center [1240, 103] width 80 height 27
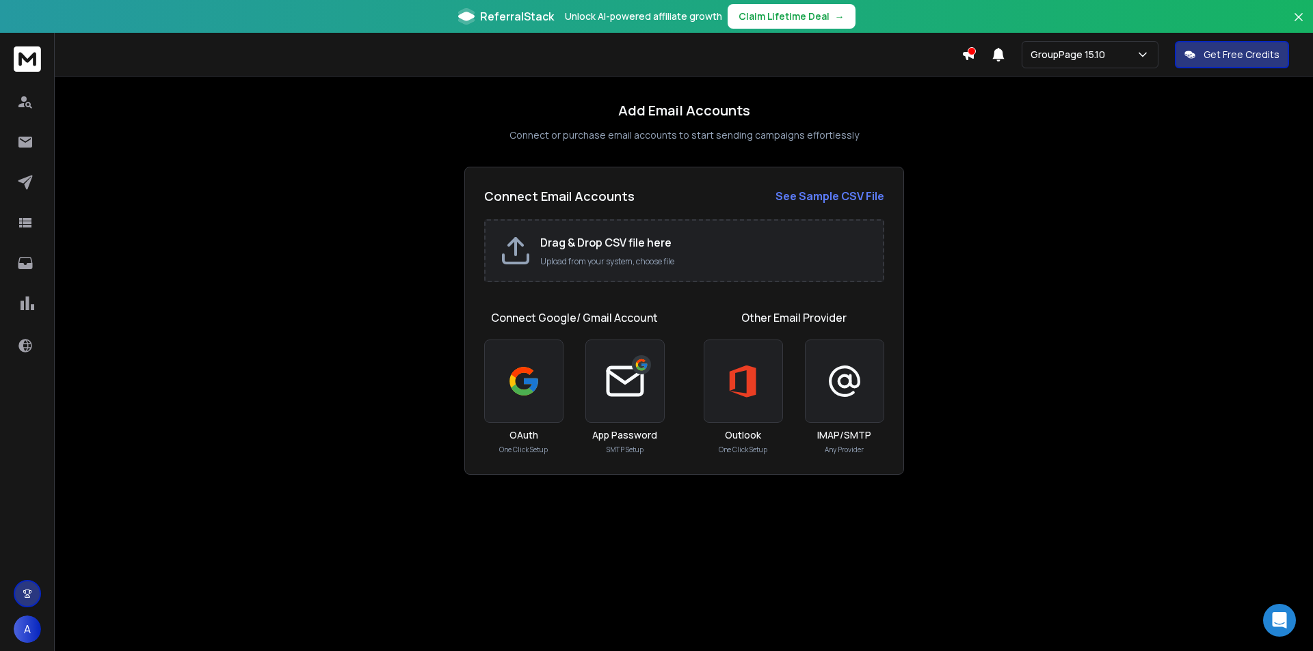
click at [539, 372] on icon at bounding box center [524, 381] width 34 height 41
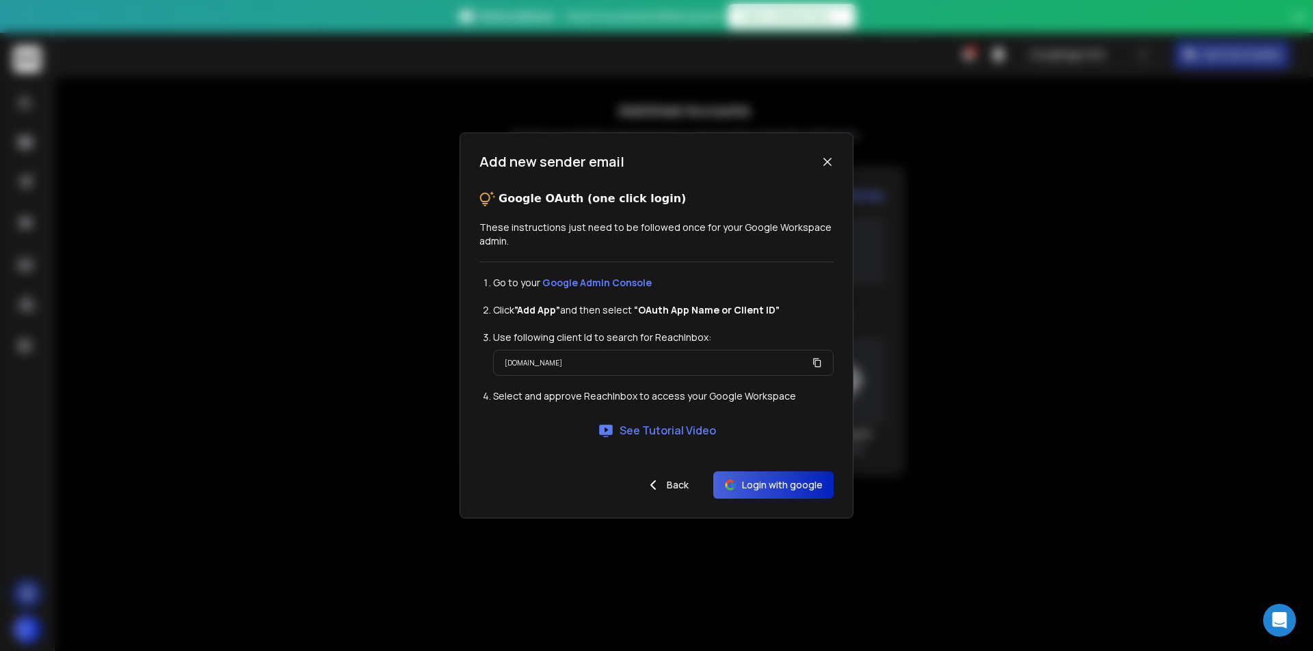
click at [777, 470] on div "Google OAuth (one click login) These instructions just need to be followed once…" at bounding box center [656, 345] width 354 height 308
click at [798, 481] on button "Login with google" at bounding box center [773, 485] width 120 height 27
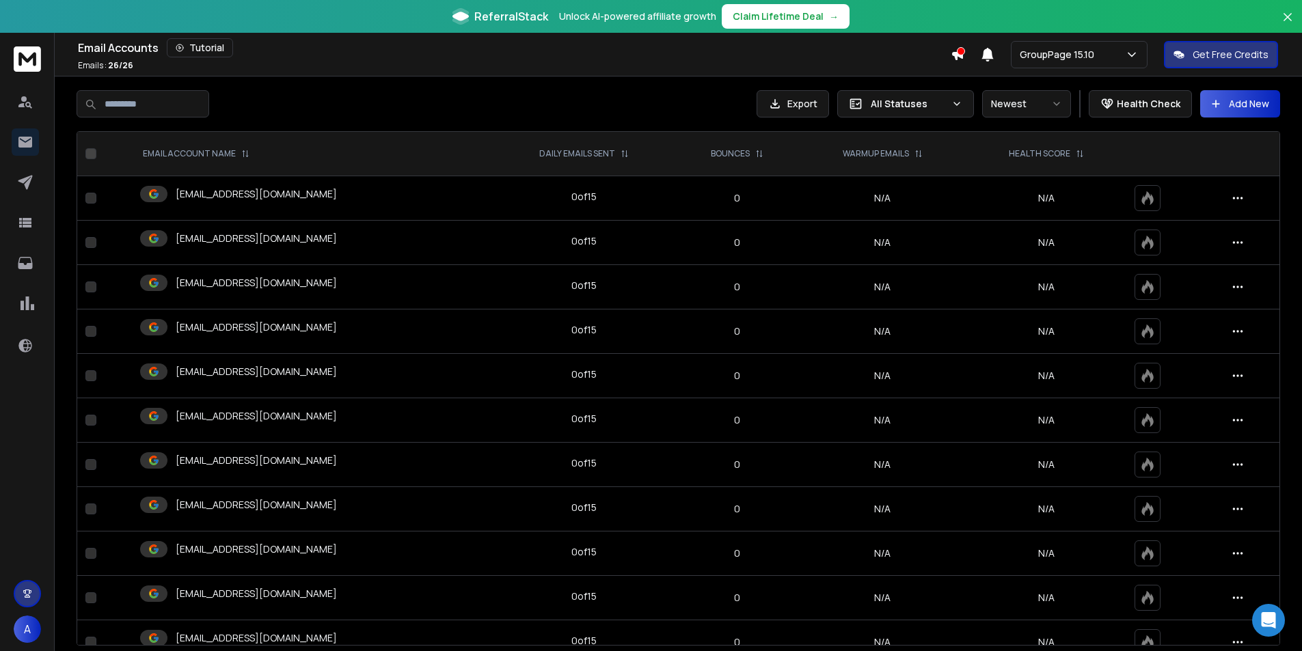
click at [1220, 109] on button "Add New" at bounding box center [1240, 103] width 80 height 27
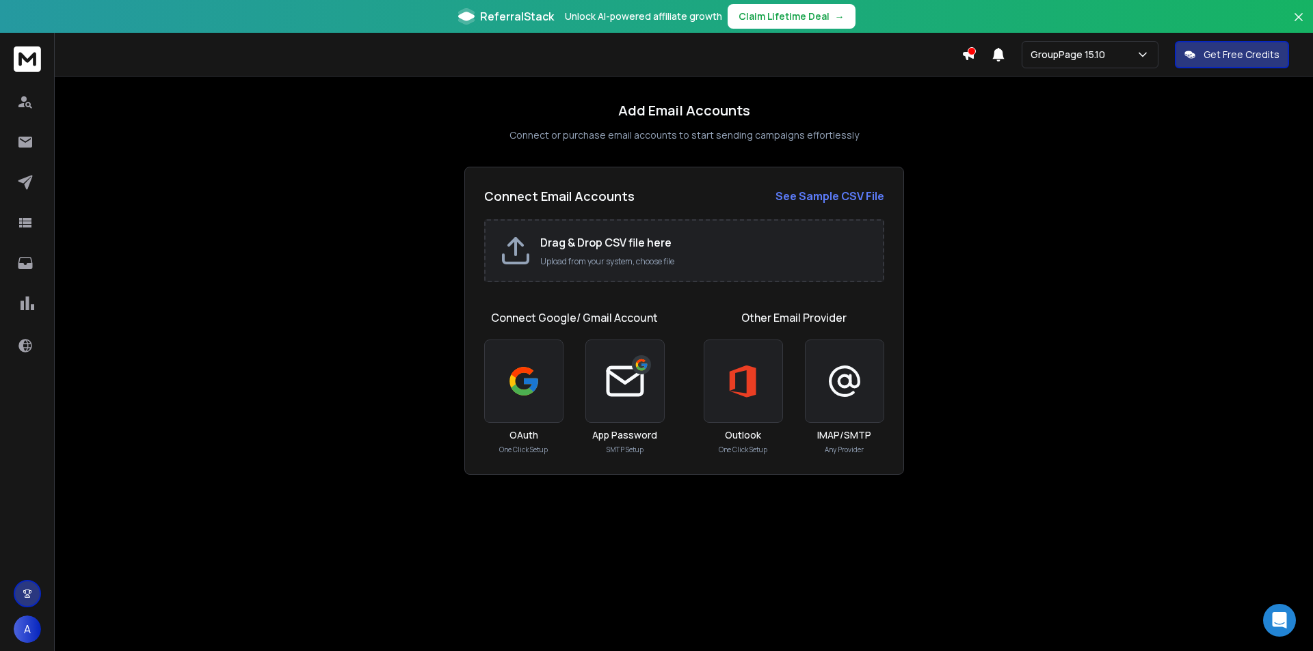
click at [519, 383] on icon at bounding box center [524, 381] width 34 height 41
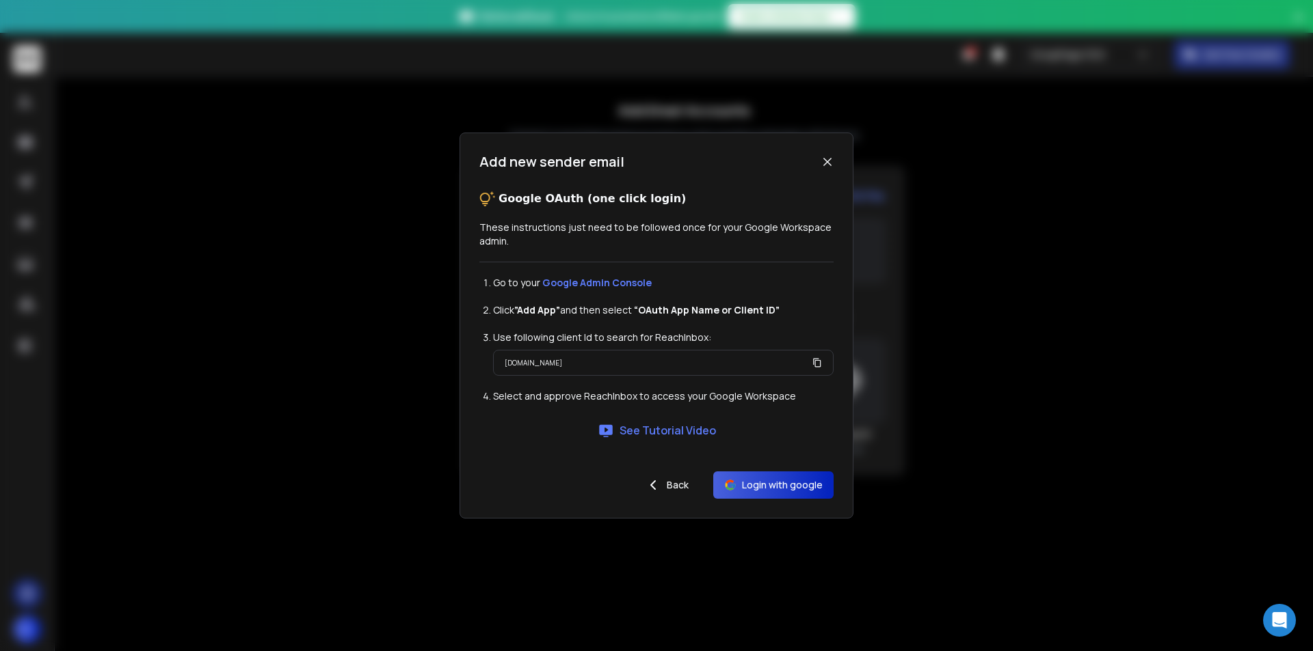
click at [769, 496] on button "Login with google" at bounding box center [773, 485] width 120 height 27
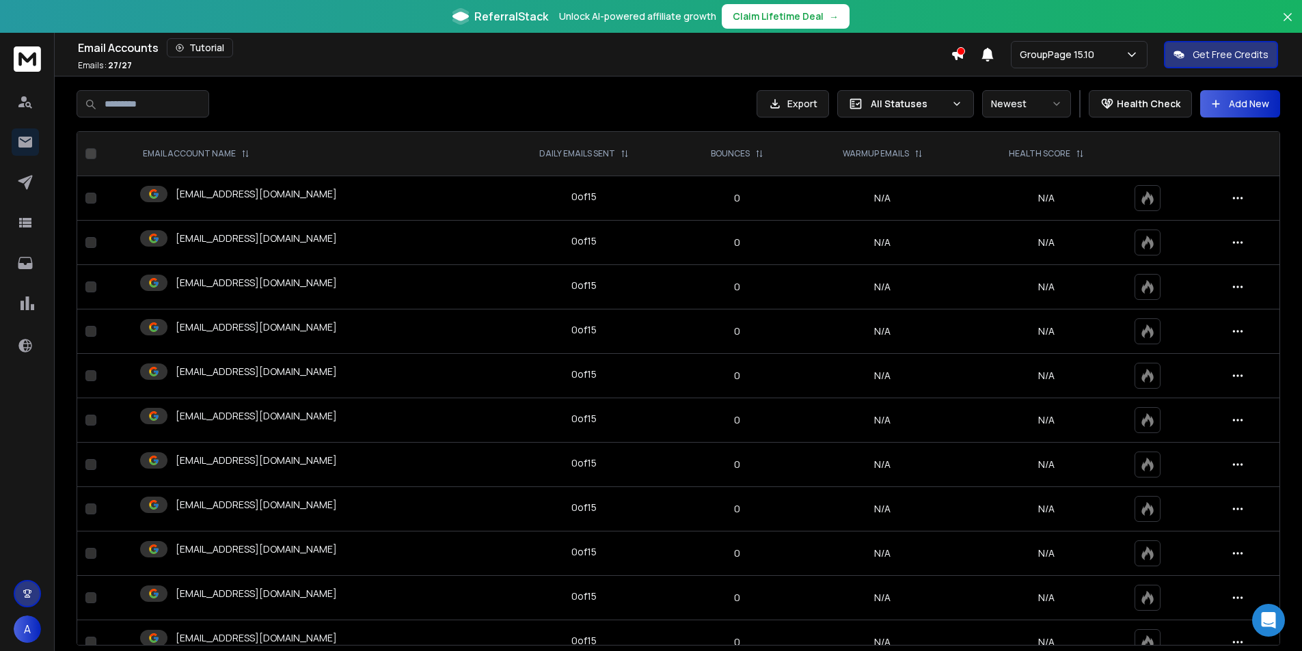
click at [1271, 101] on button "Add New" at bounding box center [1240, 103] width 80 height 27
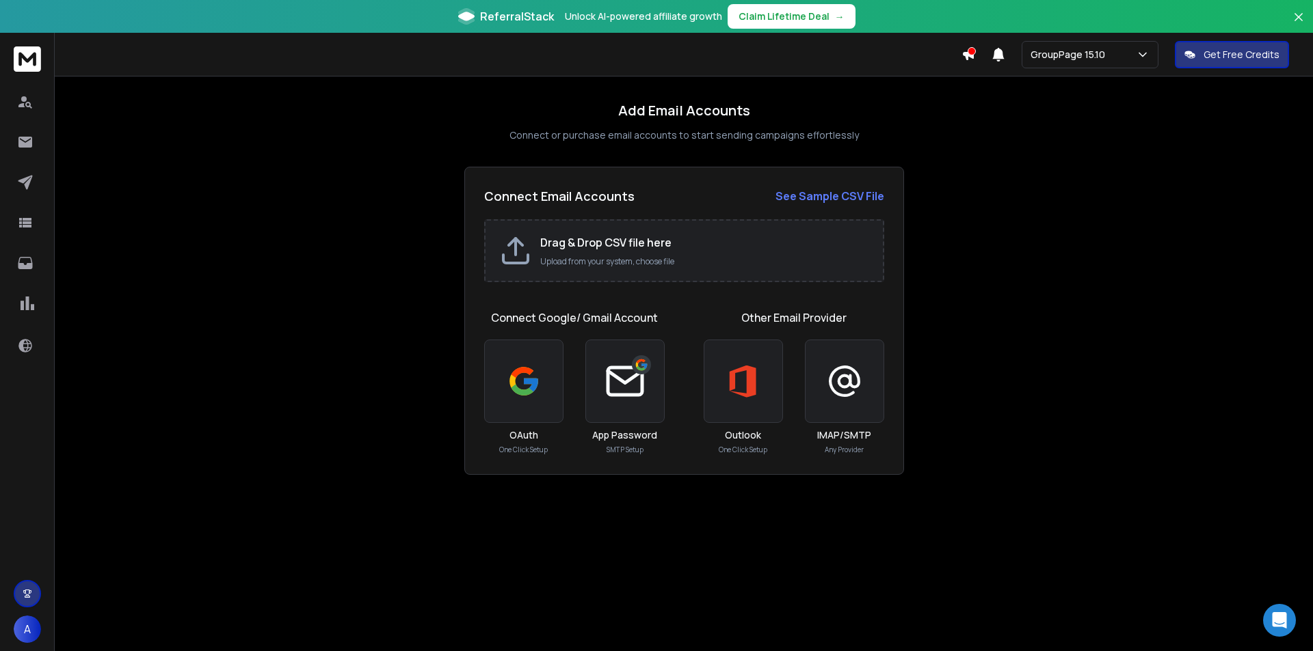
click at [515, 383] on icon at bounding box center [523, 381] width 29 height 29
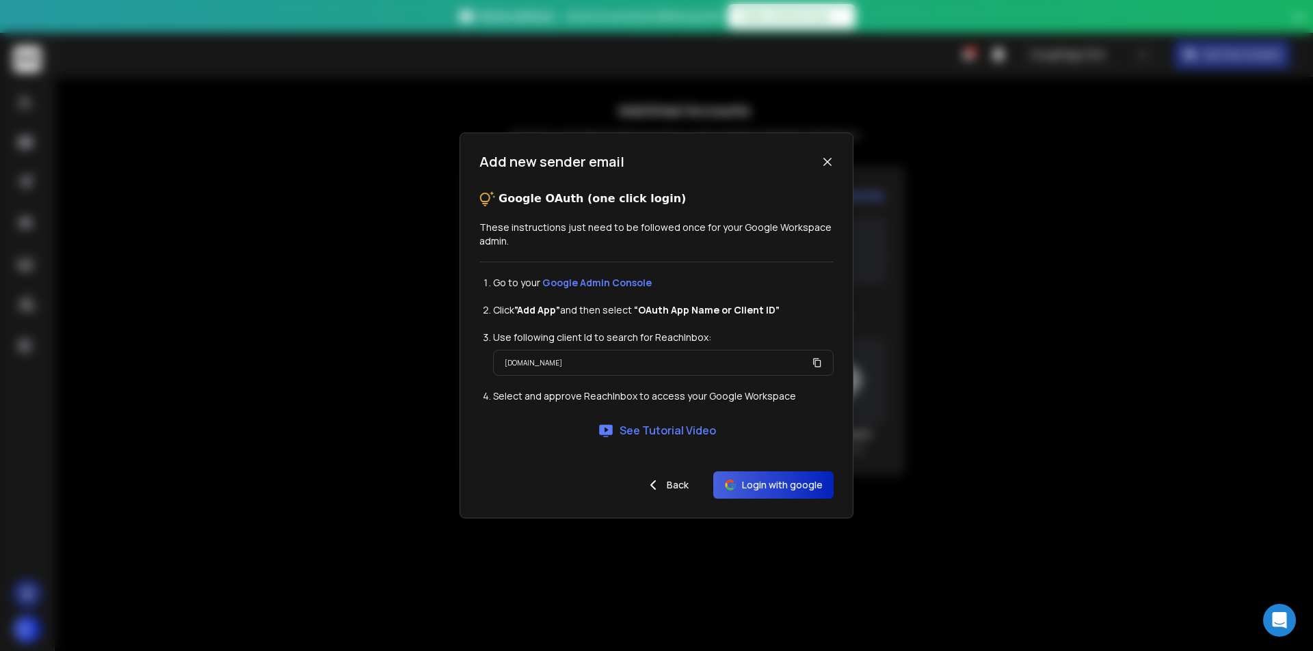
click at [780, 482] on button "Login with google" at bounding box center [773, 485] width 120 height 27
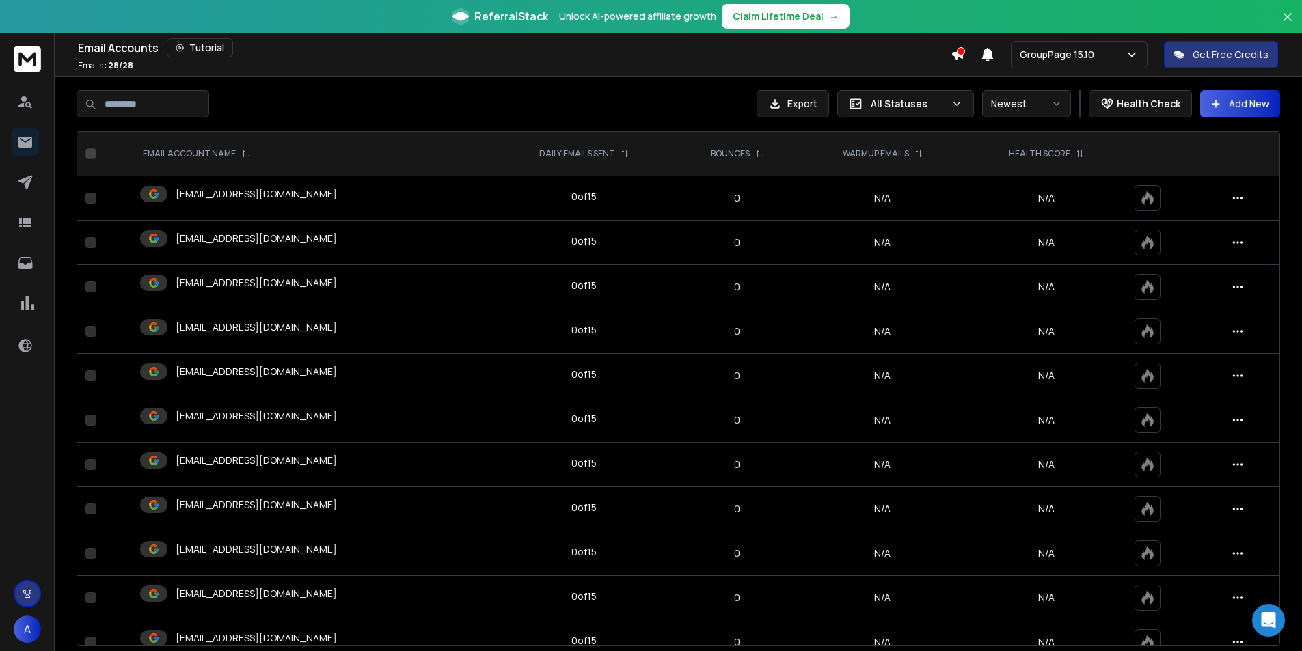
click at [1241, 94] on button "Add New" at bounding box center [1240, 103] width 80 height 27
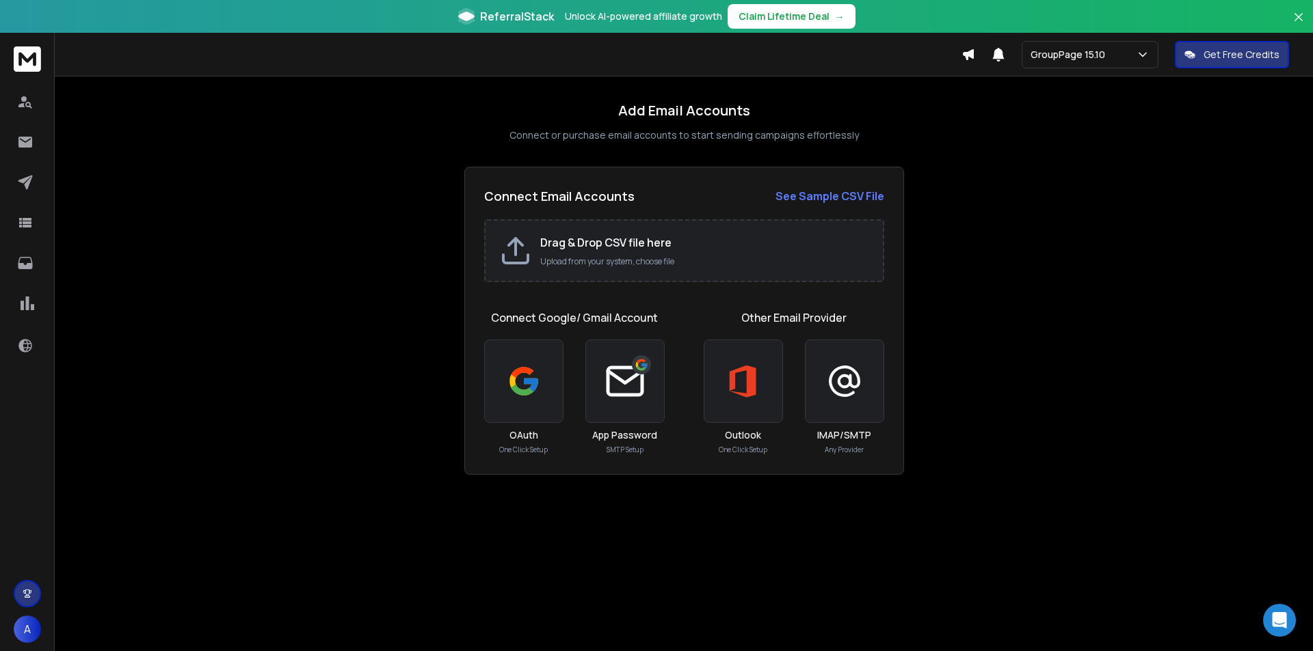
click at [517, 390] on icon at bounding box center [522, 390] width 23 height 12
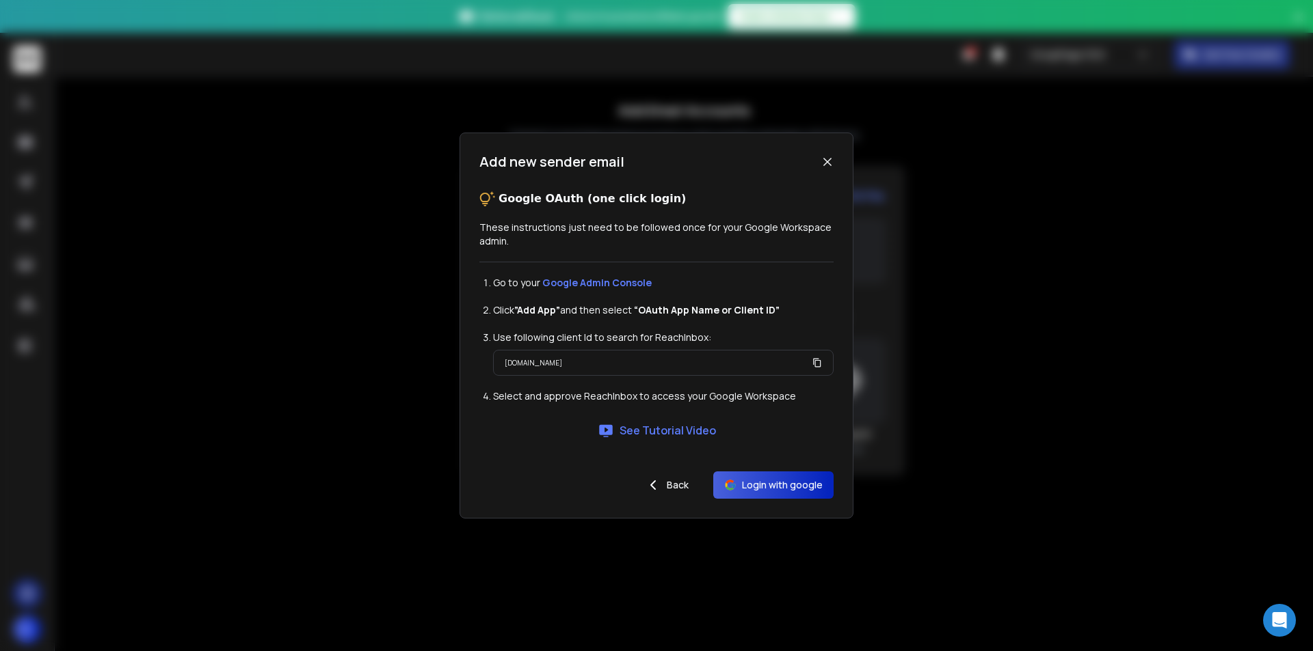
click at [788, 481] on button "Login with google" at bounding box center [773, 485] width 120 height 27
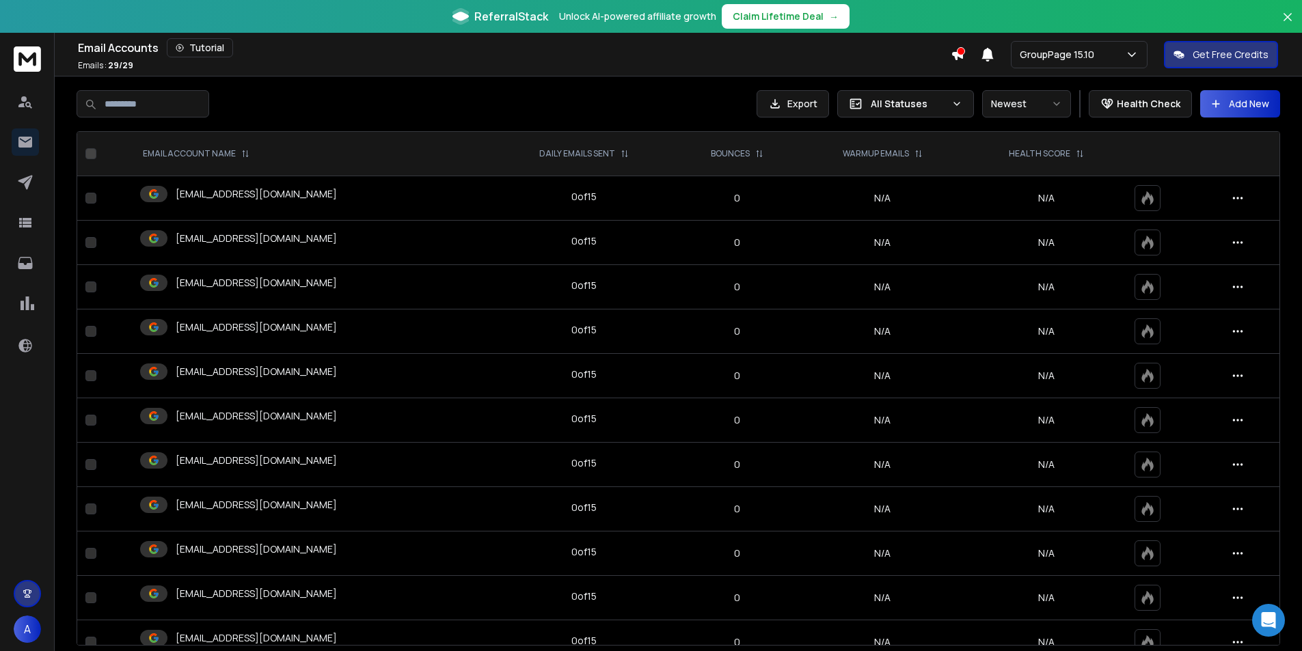
click at [1262, 100] on button "Add New" at bounding box center [1240, 103] width 80 height 27
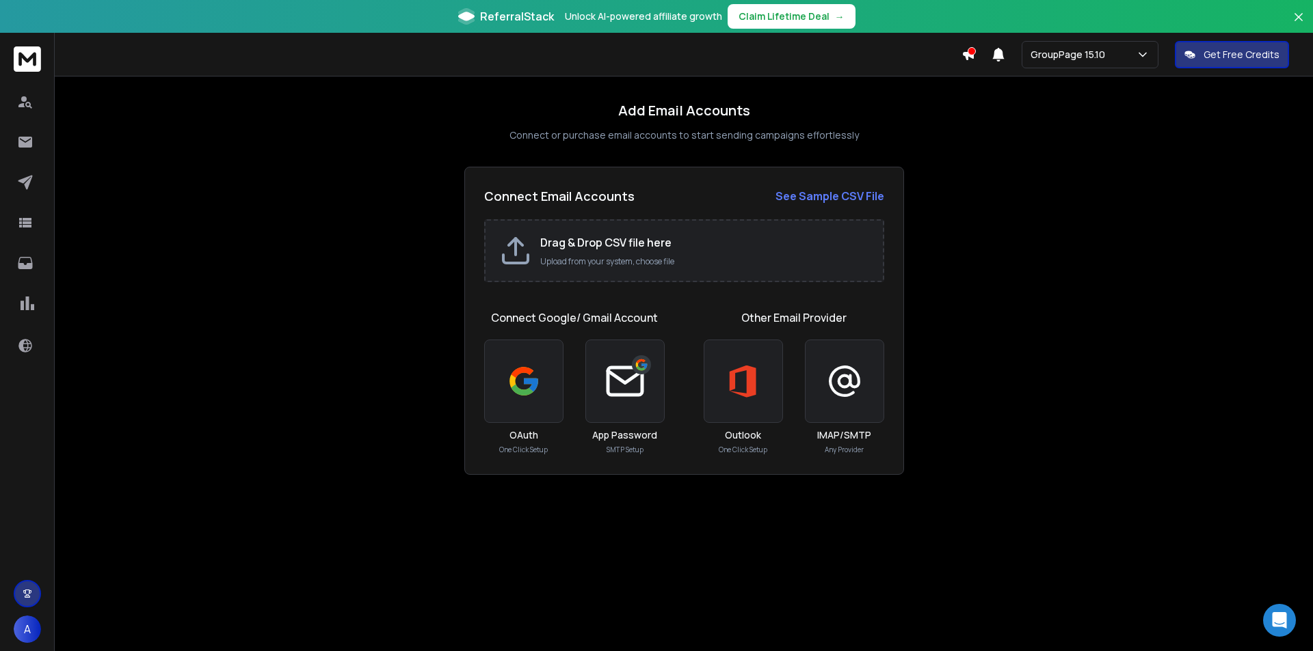
click at [520, 387] on icon at bounding box center [524, 381] width 34 height 41
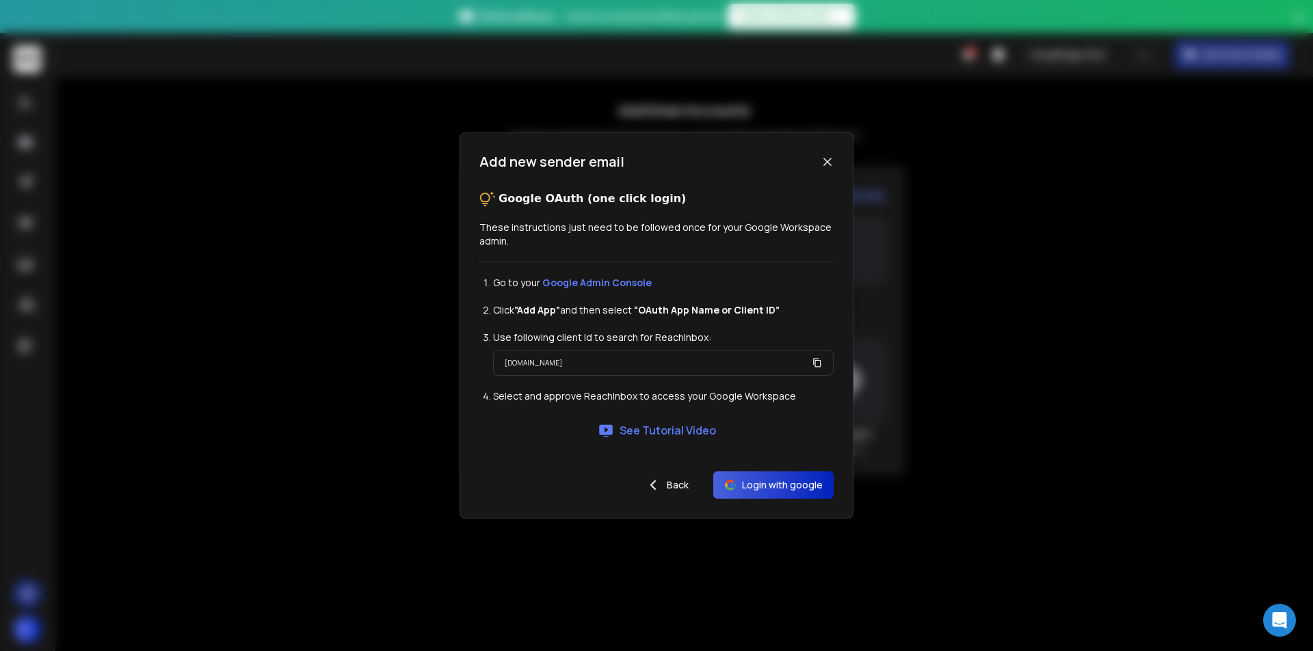
click at [776, 489] on button "Login with google" at bounding box center [773, 485] width 120 height 27
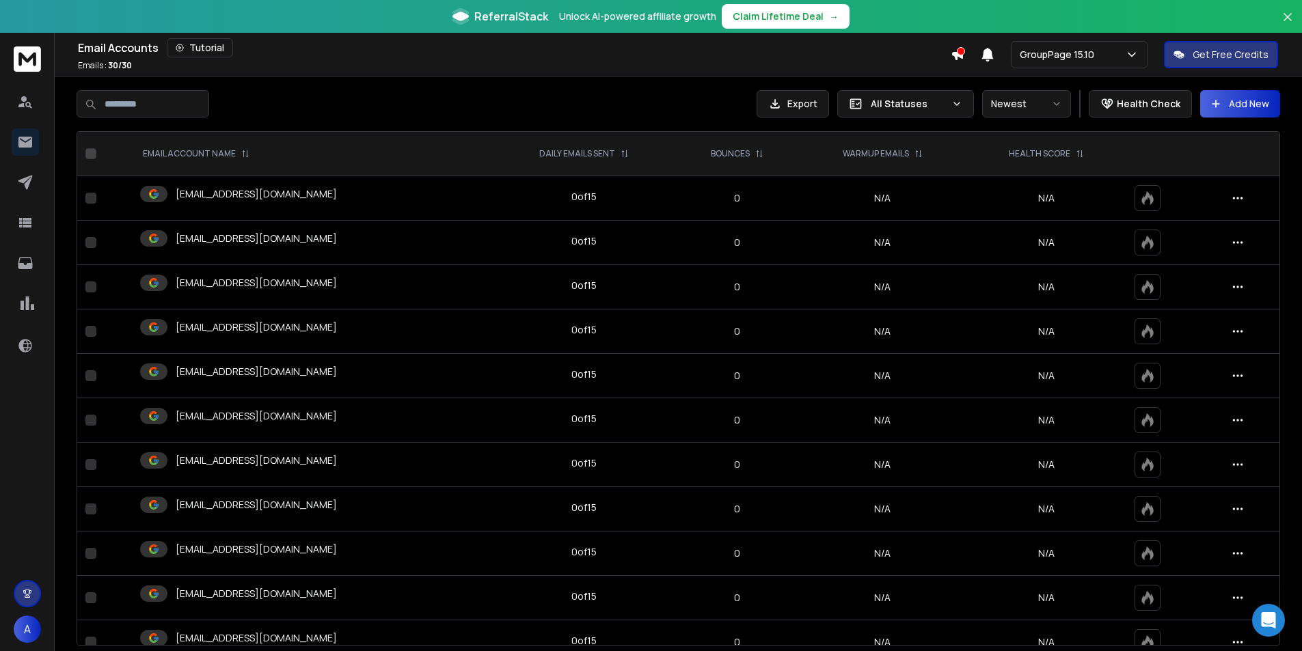
click at [1275, 101] on button "Add New" at bounding box center [1240, 103] width 80 height 27
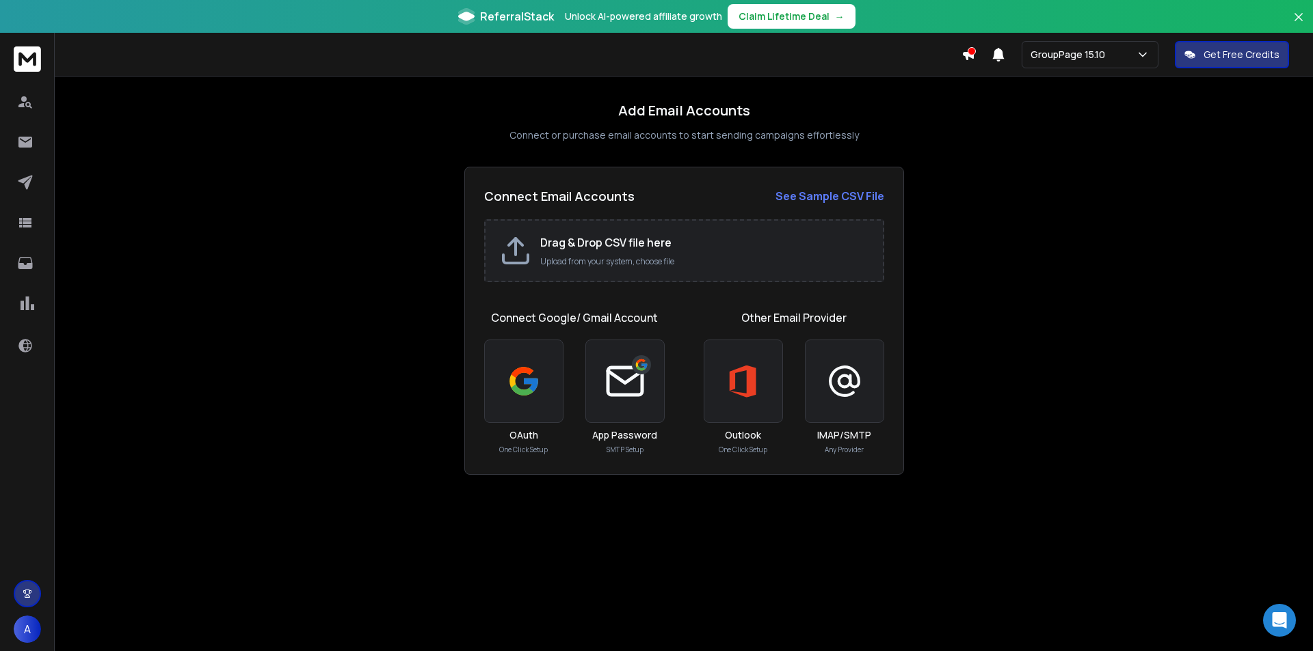
click at [508, 390] on icon at bounding box center [524, 381] width 34 height 41
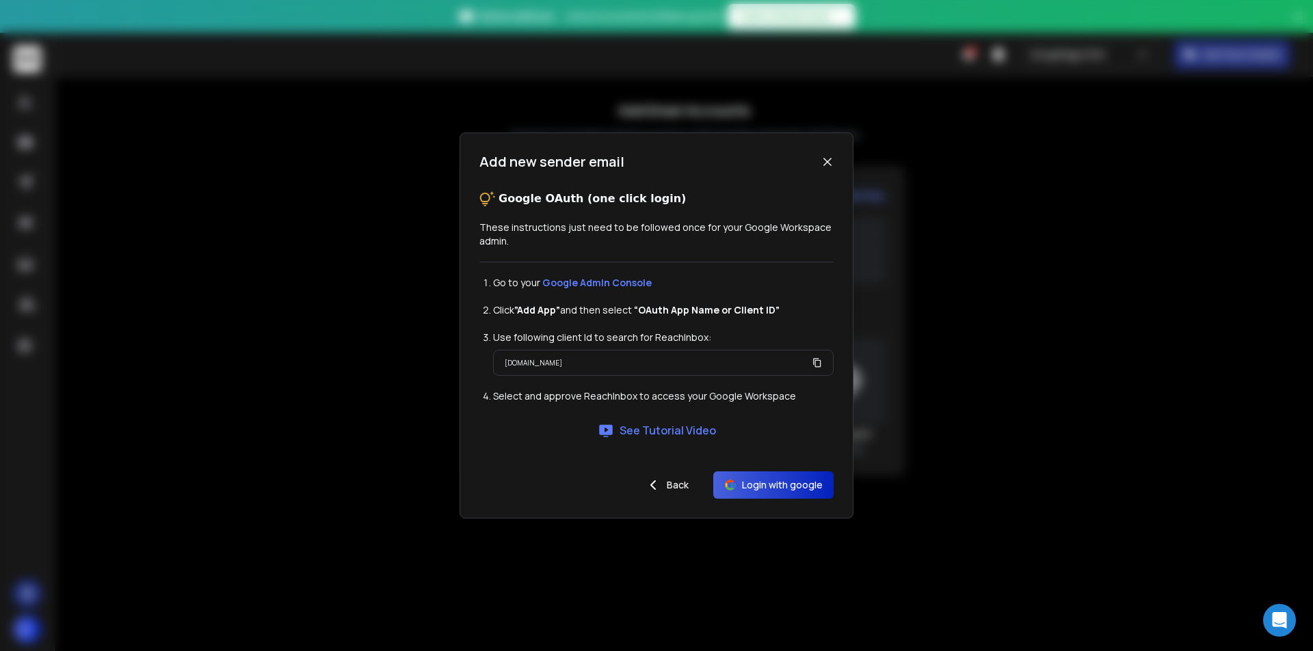
click at [776, 483] on button "Login with google" at bounding box center [773, 485] width 120 height 27
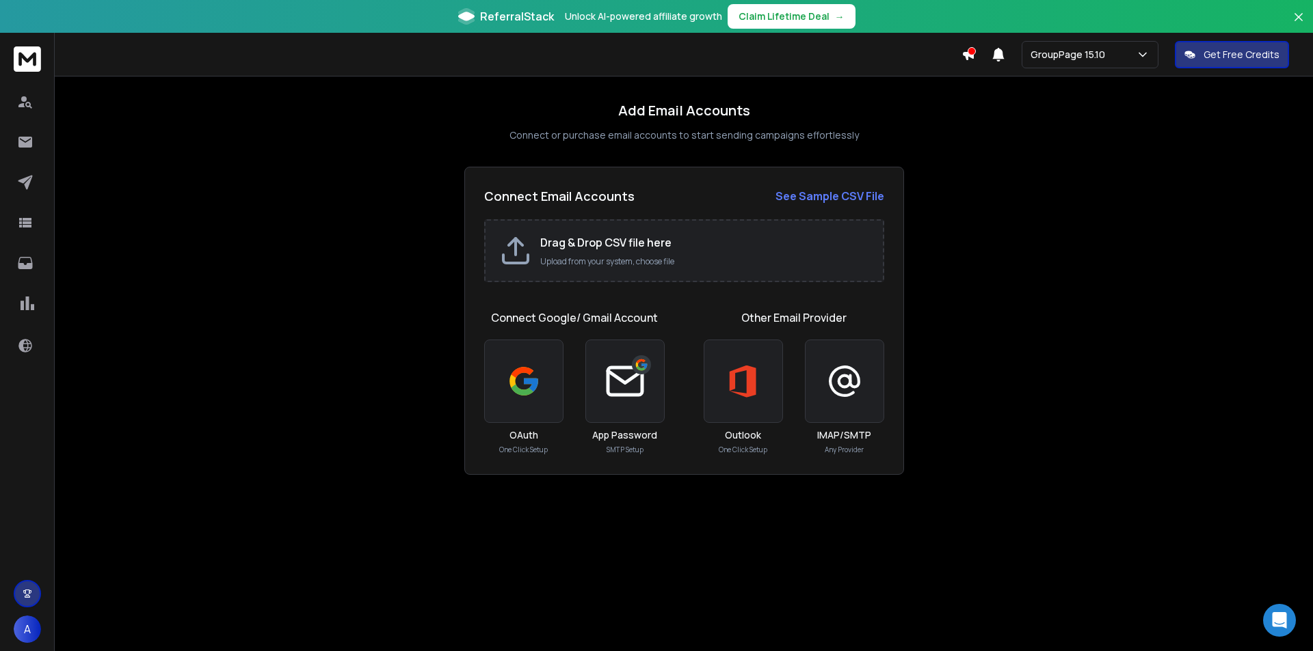
click at [492, 377] on div at bounding box center [523, 381] width 79 height 83
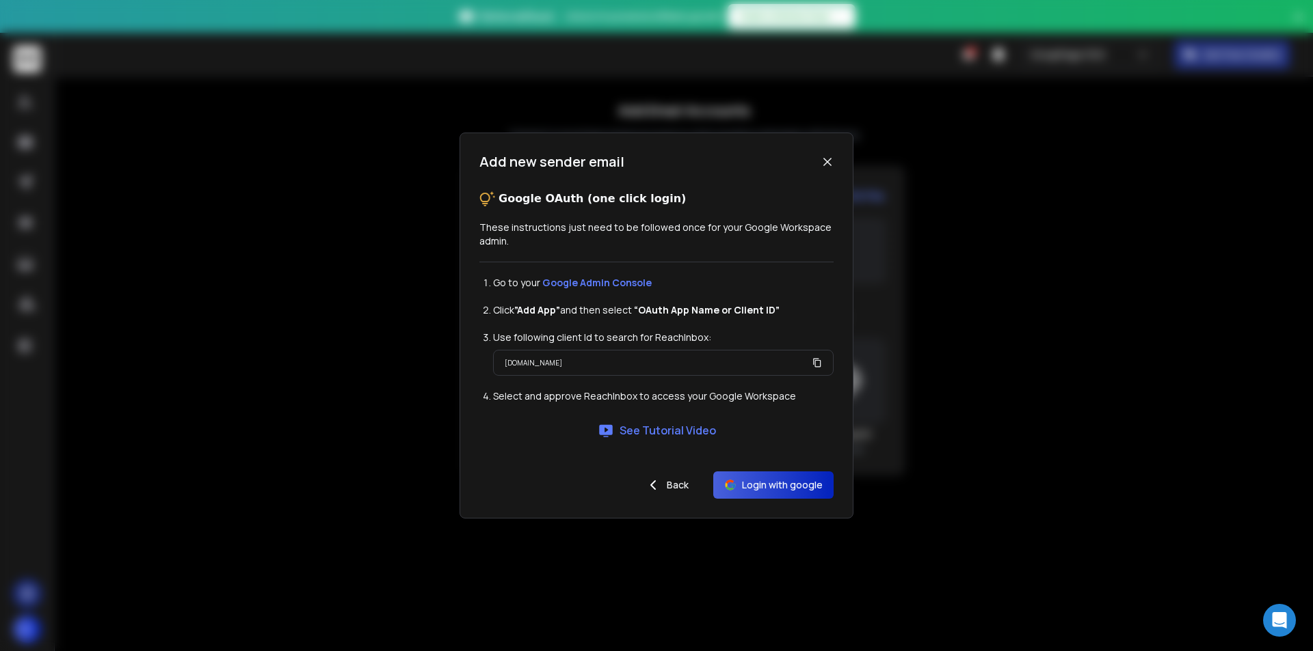
click at [781, 479] on button "Login with google" at bounding box center [773, 485] width 120 height 27
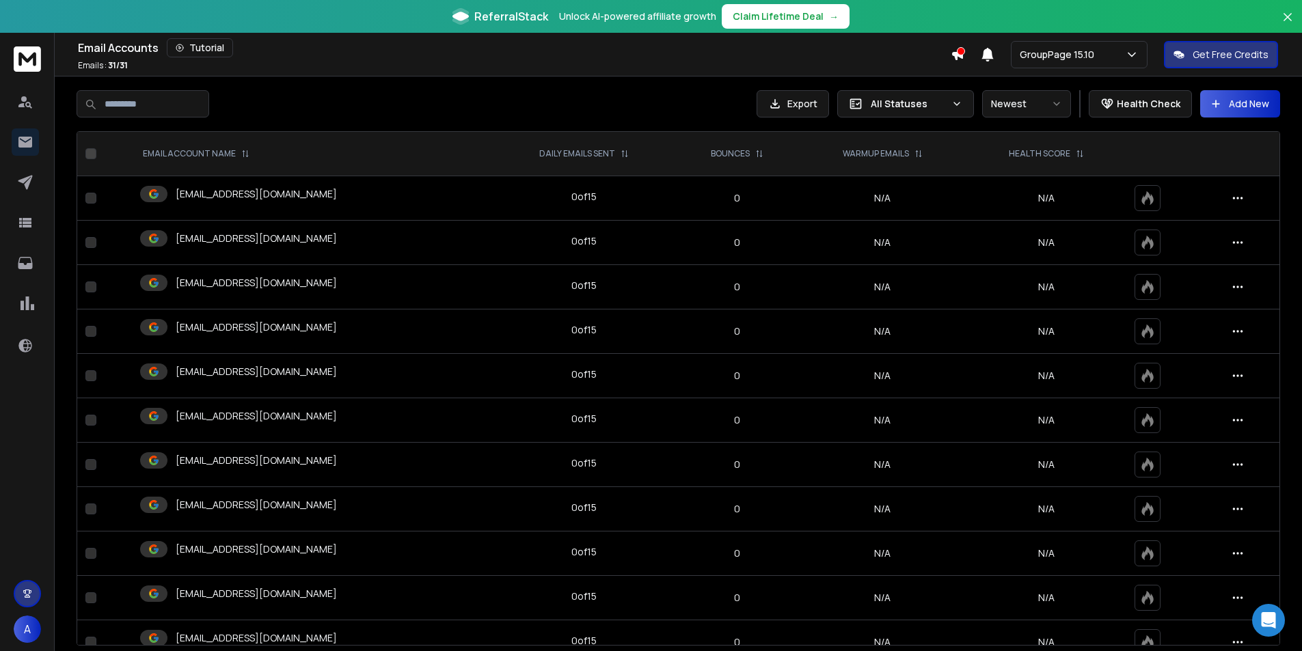
click at [1252, 103] on button "Add New" at bounding box center [1240, 103] width 80 height 27
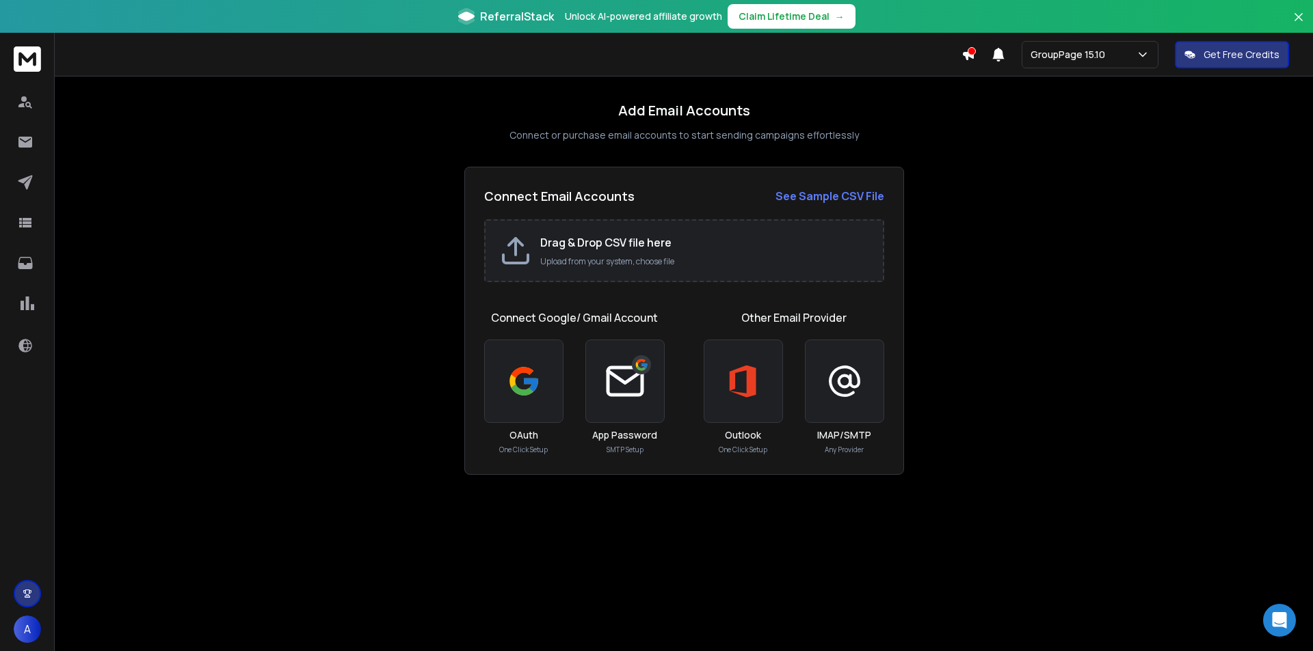
click at [540, 377] on icon at bounding box center [524, 381] width 34 height 41
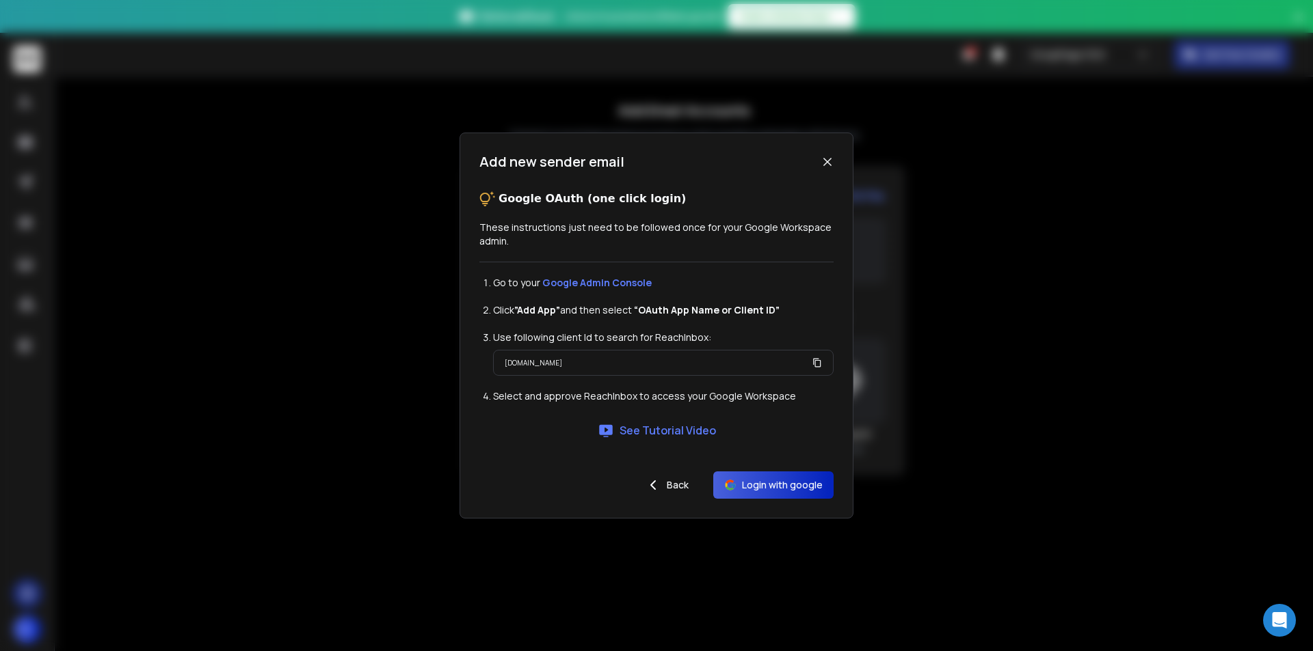
click at [779, 487] on button "Login with google" at bounding box center [773, 485] width 120 height 27
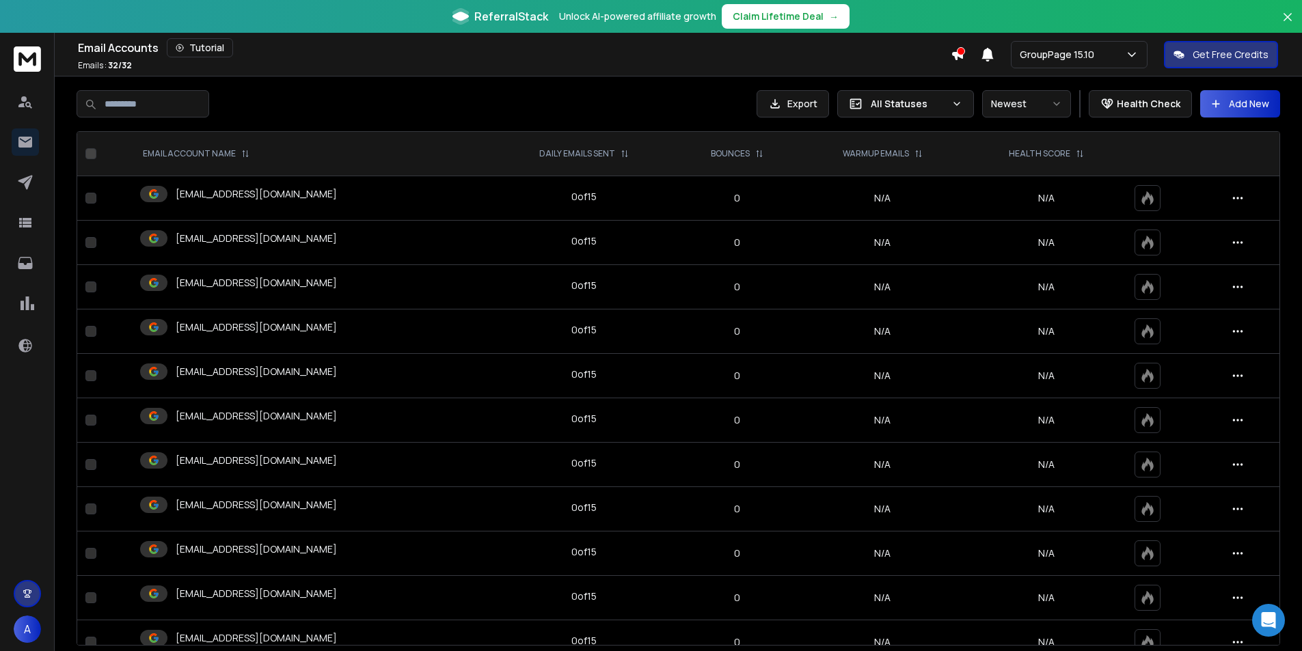
click at [1239, 111] on button "Add New" at bounding box center [1240, 103] width 80 height 27
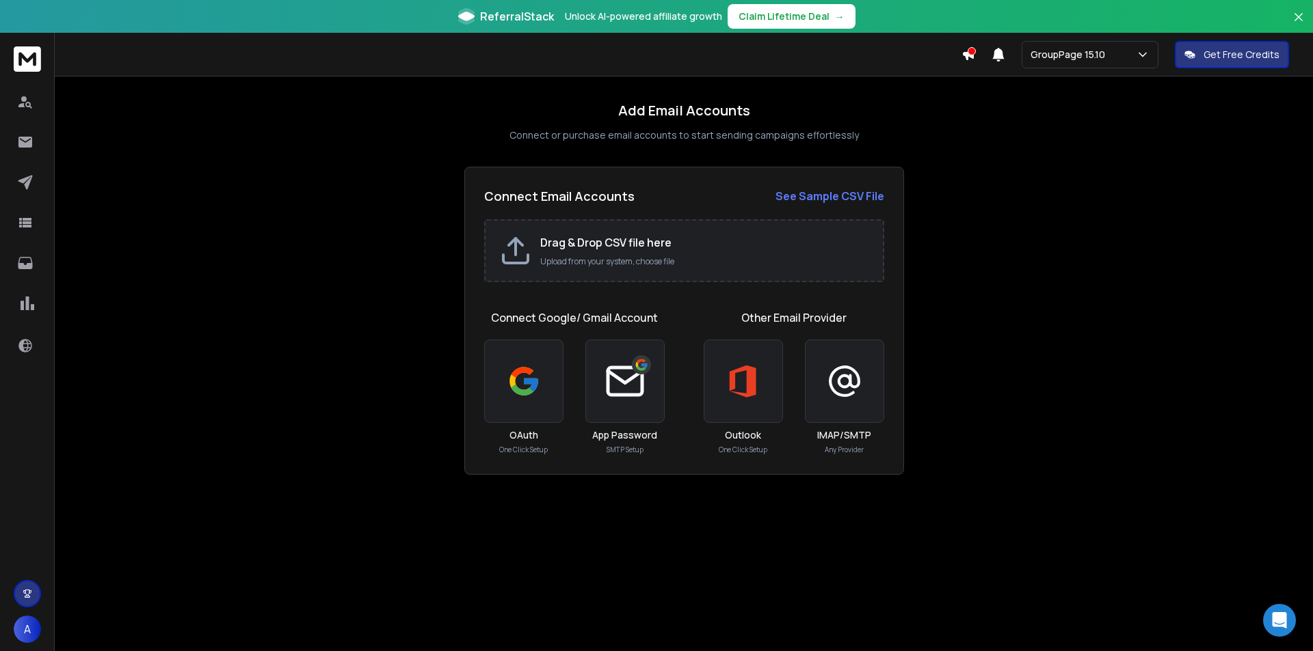
click at [552, 391] on div at bounding box center [523, 381] width 79 height 83
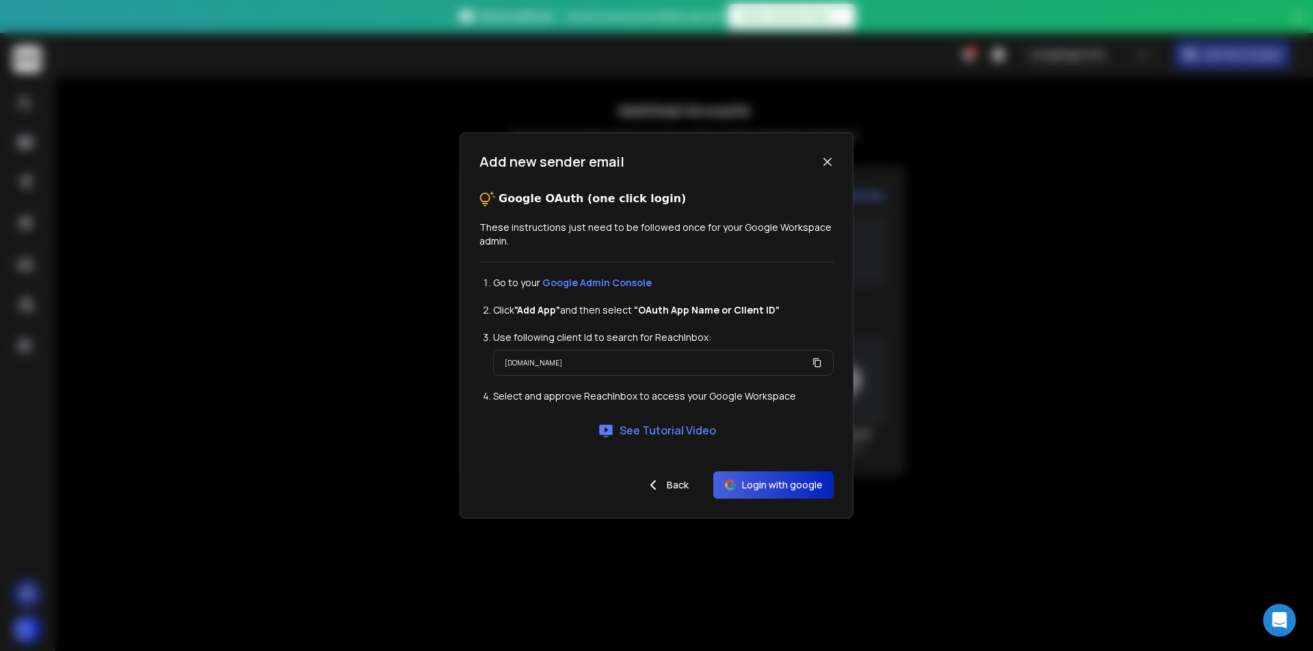
click at [790, 498] on button "Login with google" at bounding box center [773, 485] width 120 height 27
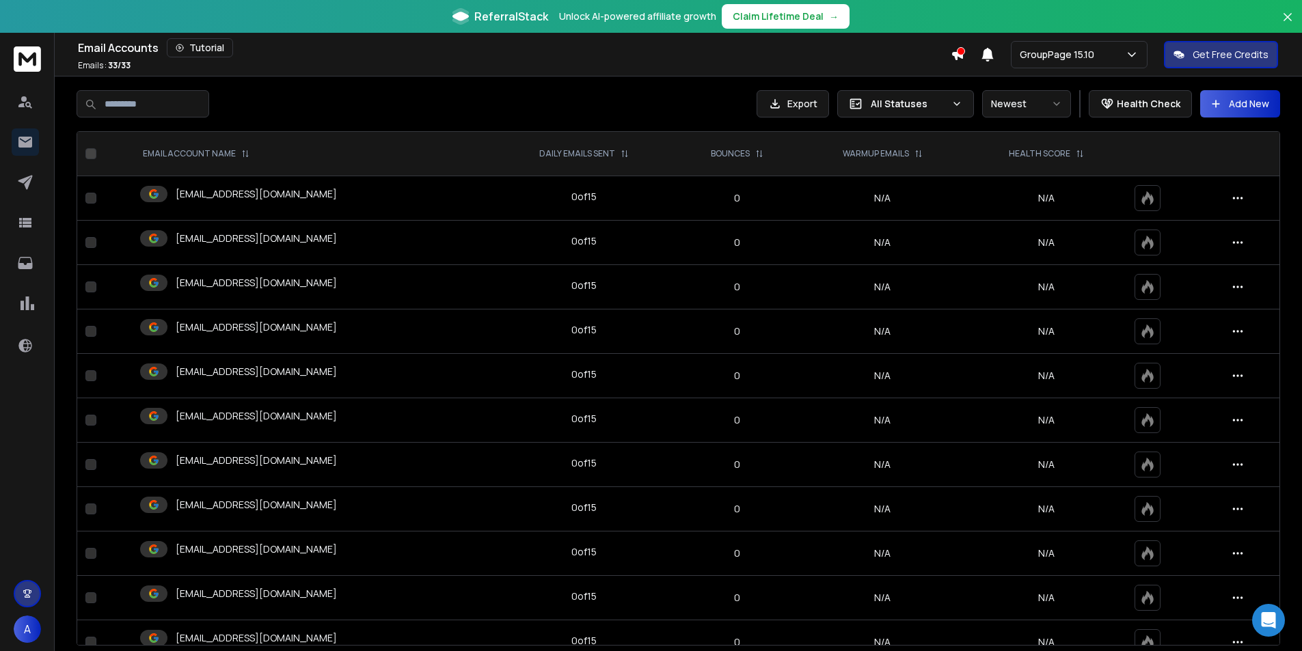
click at [1254, 105] on button "Add New" at bounding box center [1240, 103] width 80 height 27
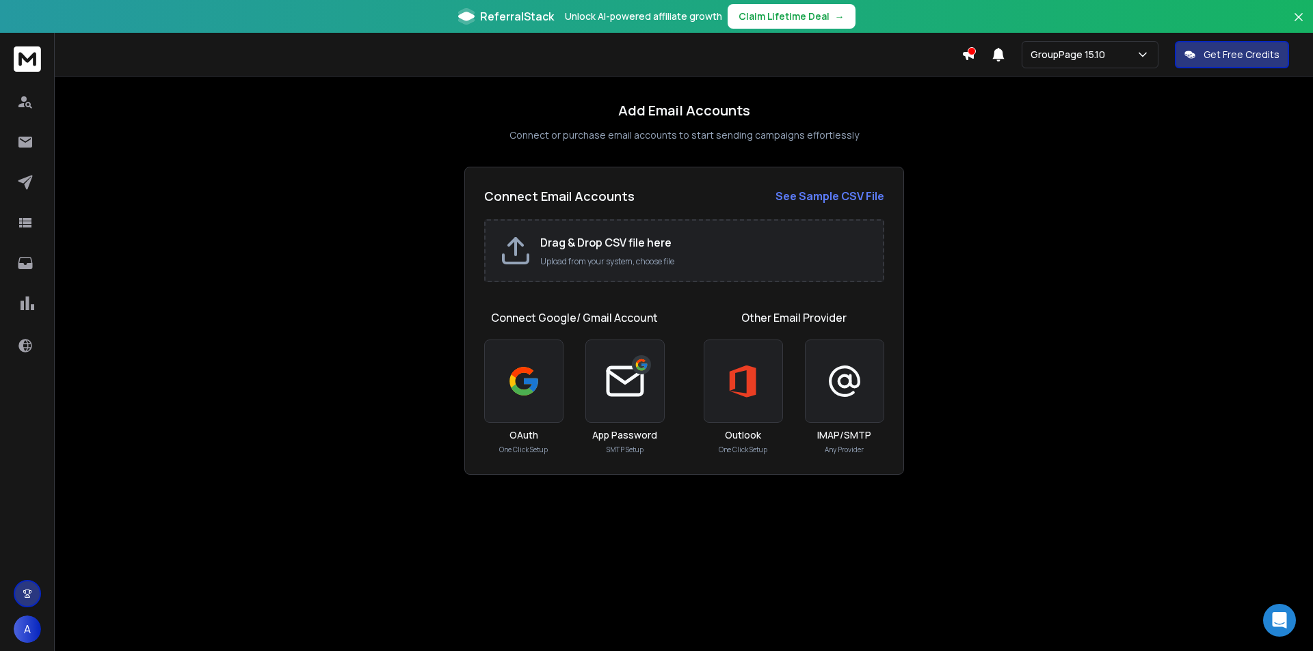
click at [502, 393] on div at bounding box center [523, 381] width 79 height 83
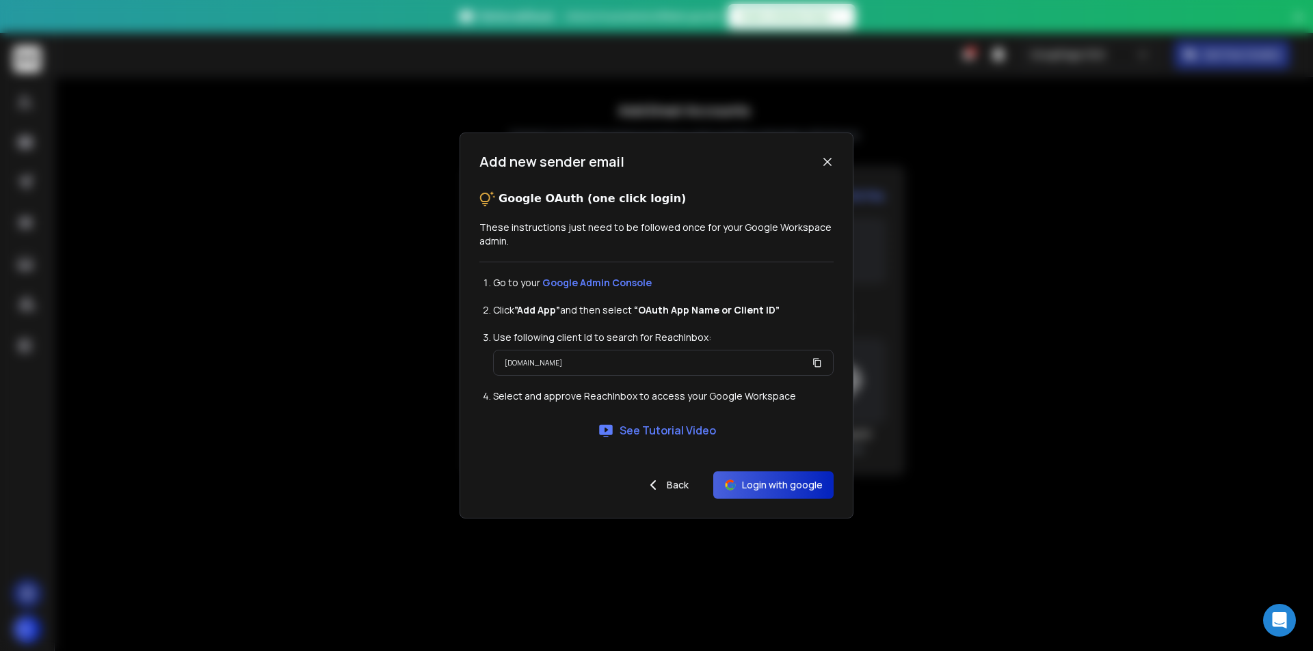
click at [751, 481] on button "Login with google" at bounding box center [773, 485] width 120 height 27
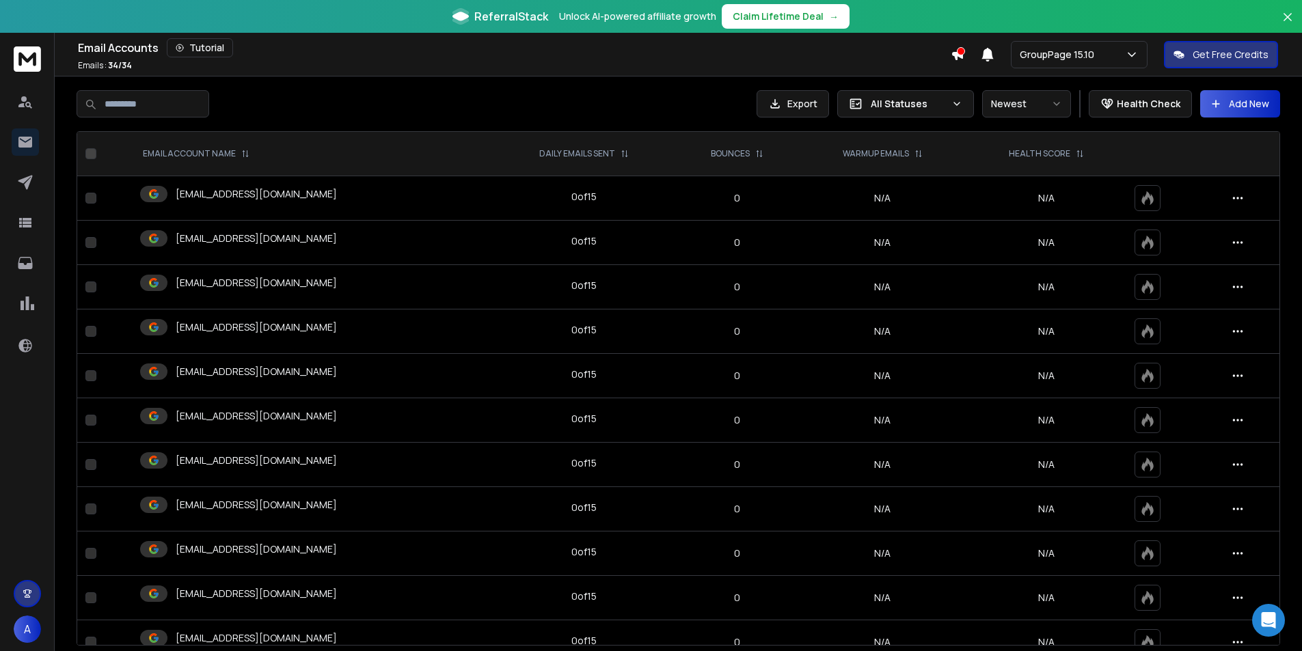
click at [1243, 102] on button "Add New" at bounding box center [1240, 103] width 80 height 27
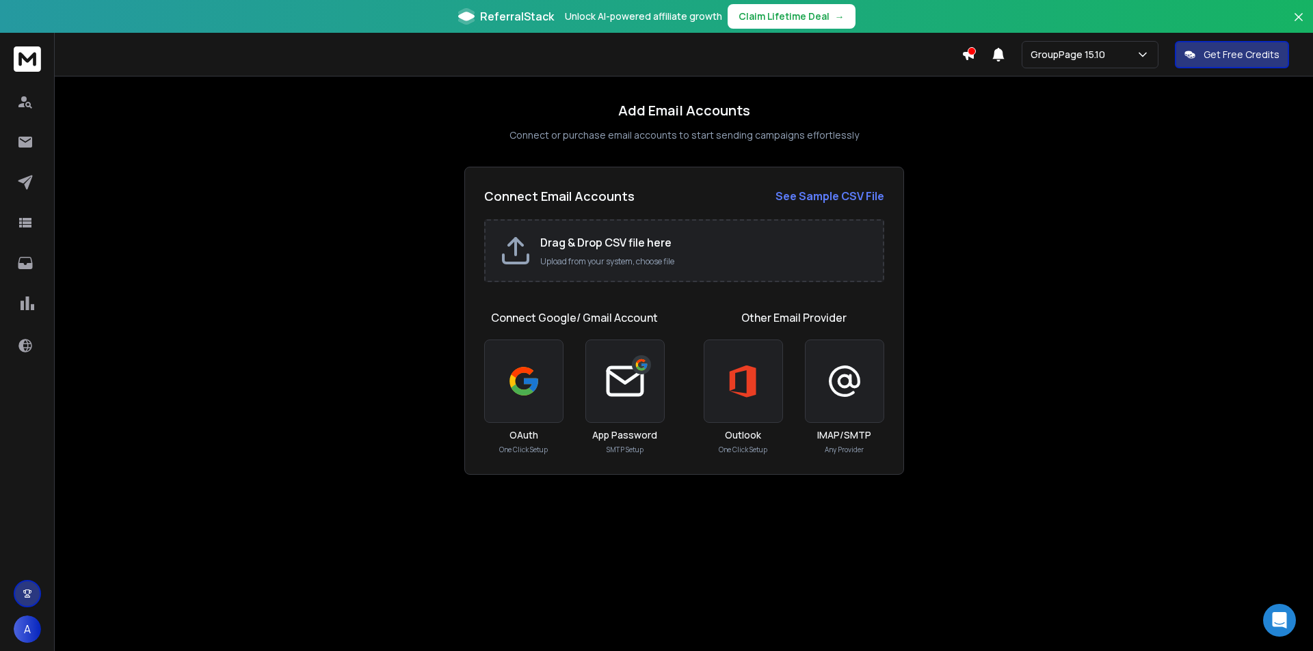
click at [524, 375] on icon at bounding box center [524, 381] width 34 height 41
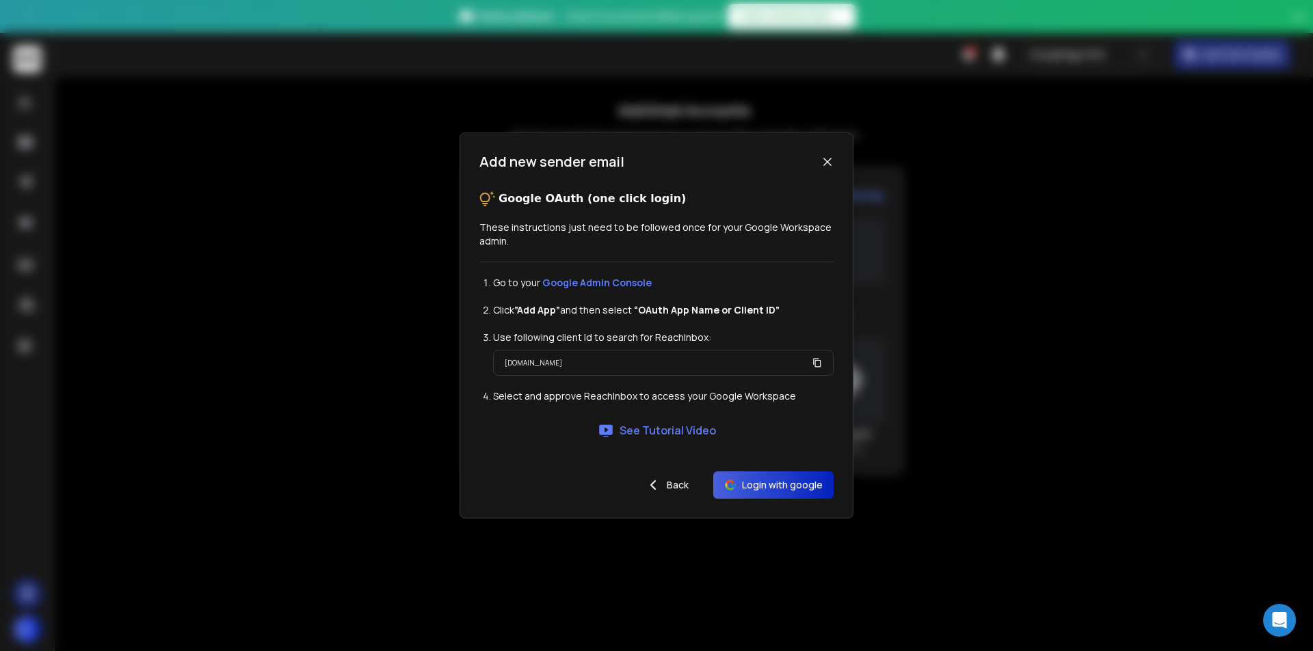
click at [787, 474] on button "Login with google" at bounding box center [773, 485] width 120 height 27
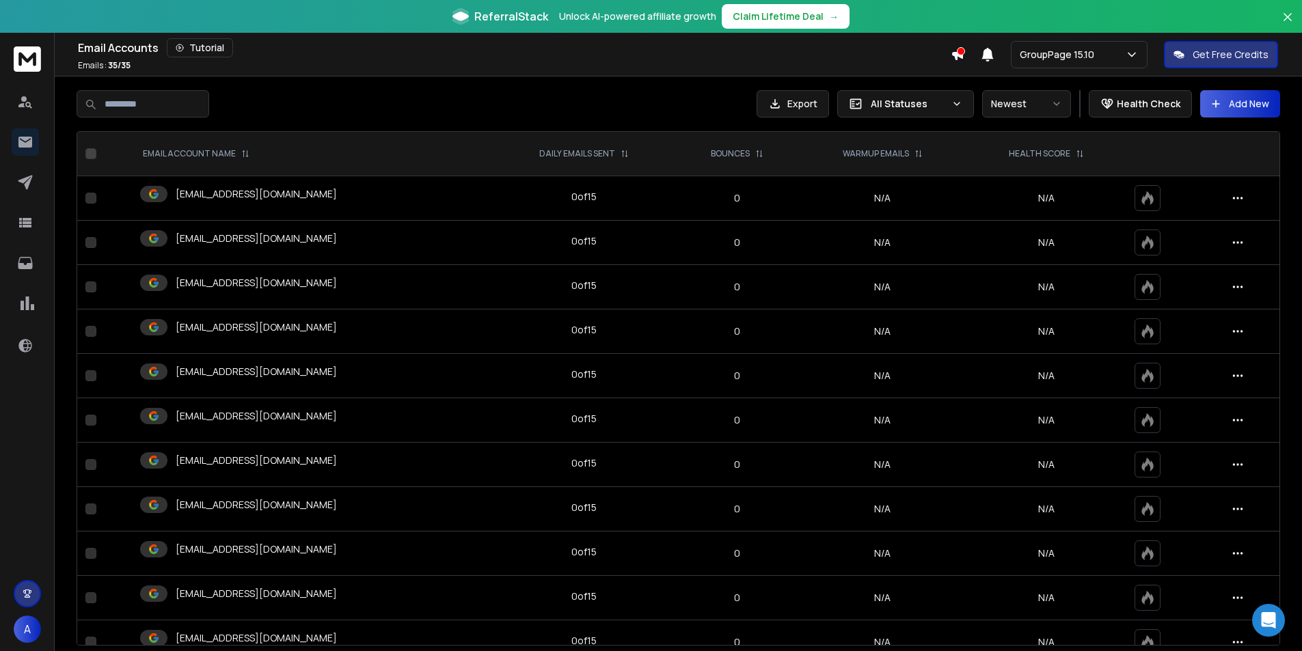
click at [1247, 103] on button "Add New" at bounding box center [1240, 103] width 80 height 27
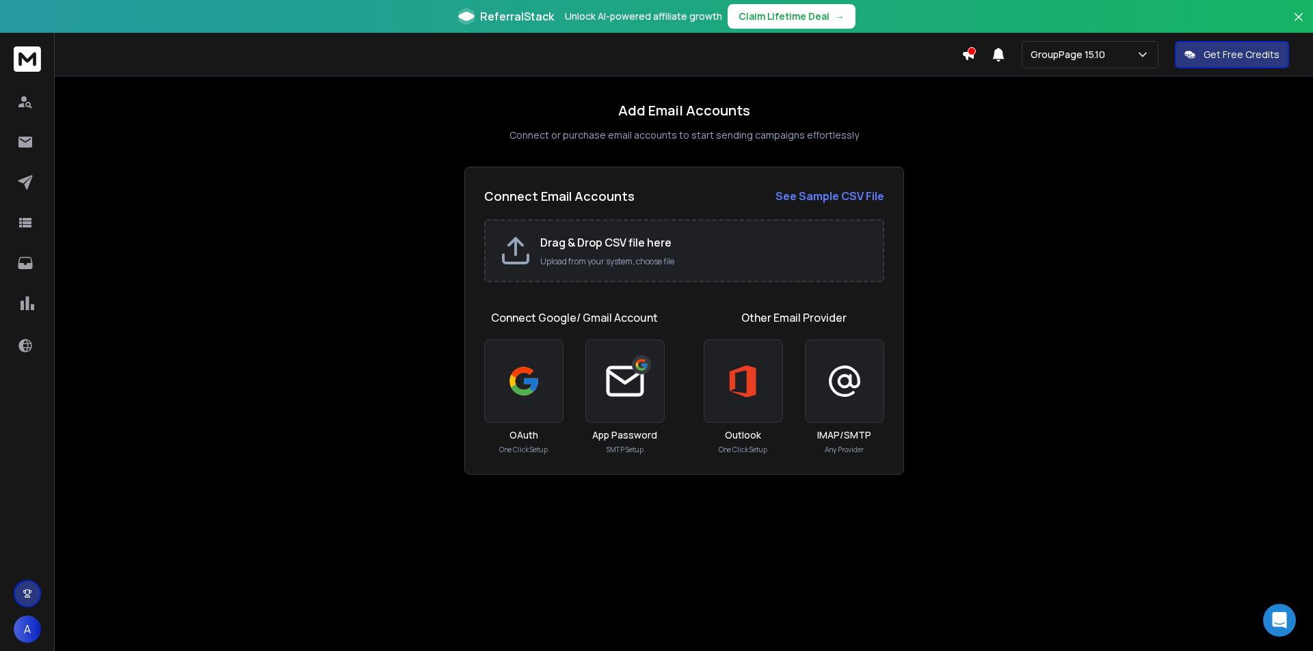
click at [524, 377] on icon at bounding box center [524, 381] width 34 height 41
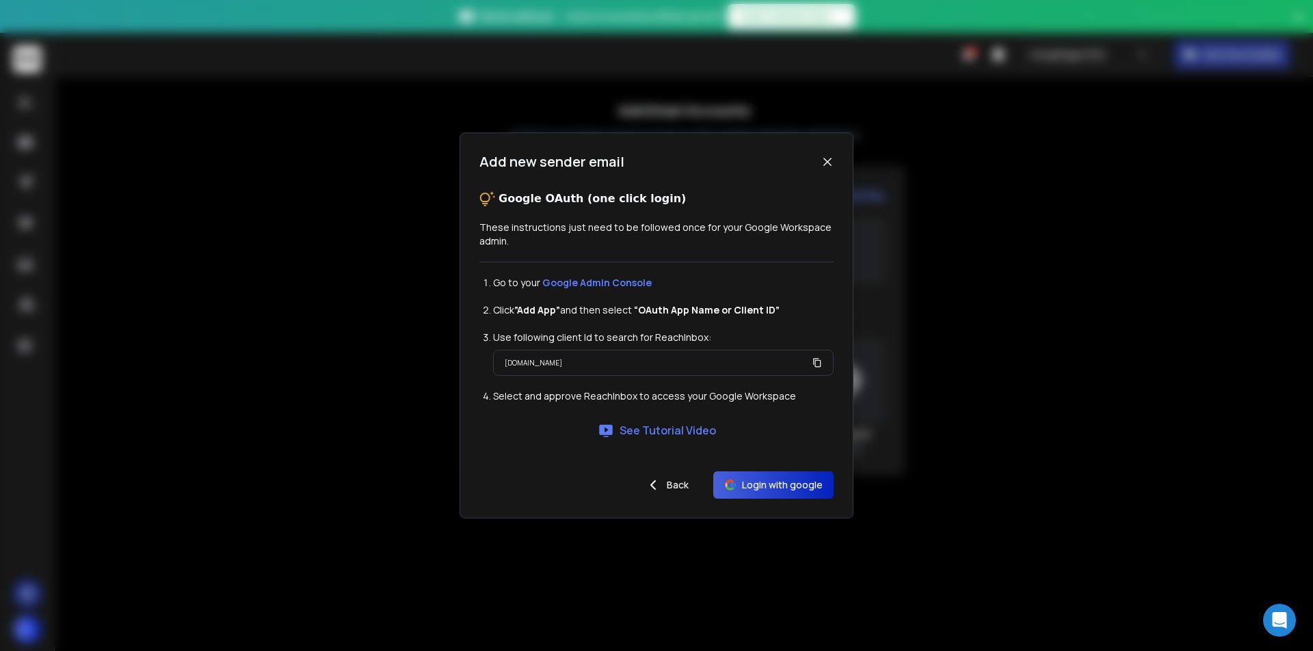
click at [796, 476] on button "Login with google" at bounding box center [773, 485] width 120 height 27
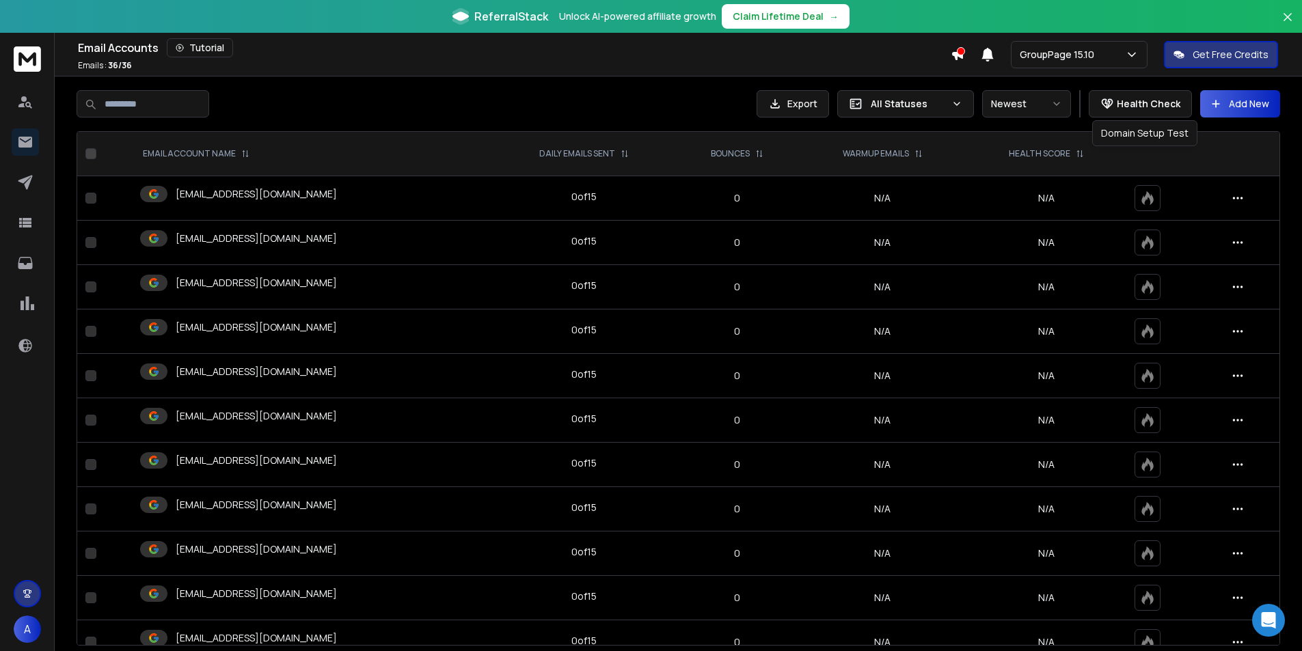
click at [1252, 101] on button "Add New" at bounding box center [1240, 103] width 80 height 27
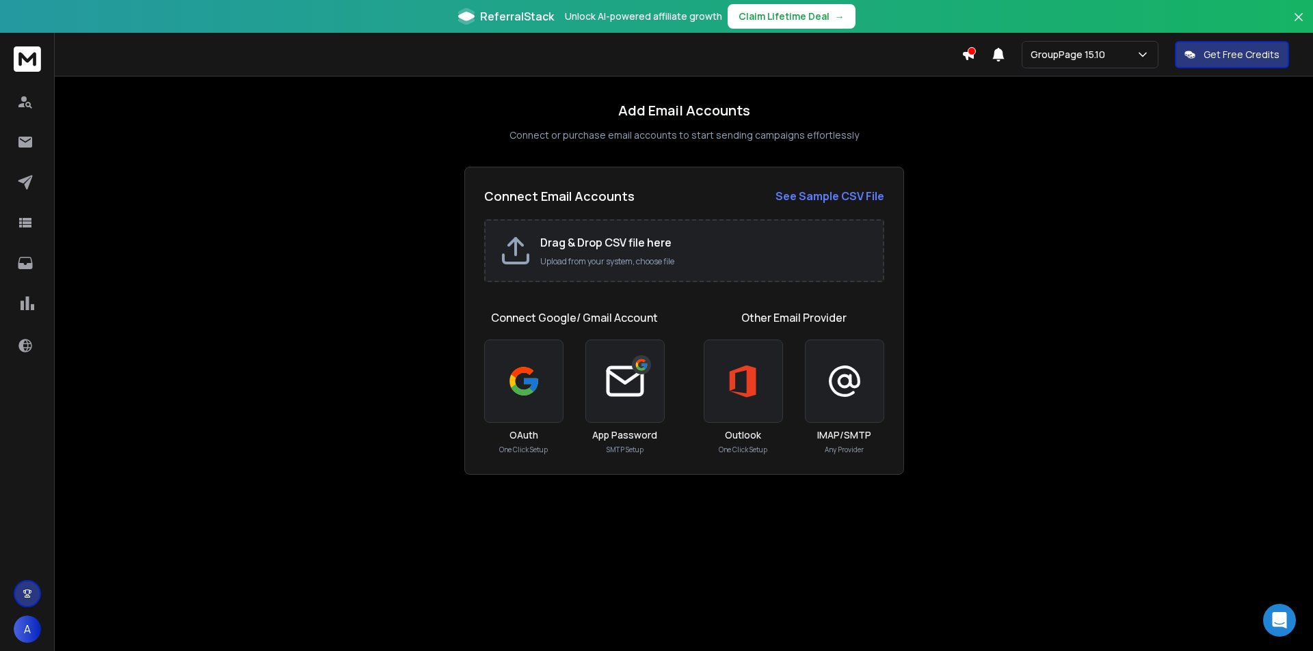
click at [485, 381] on div at bounding box center [523, 381] width 79 height 83
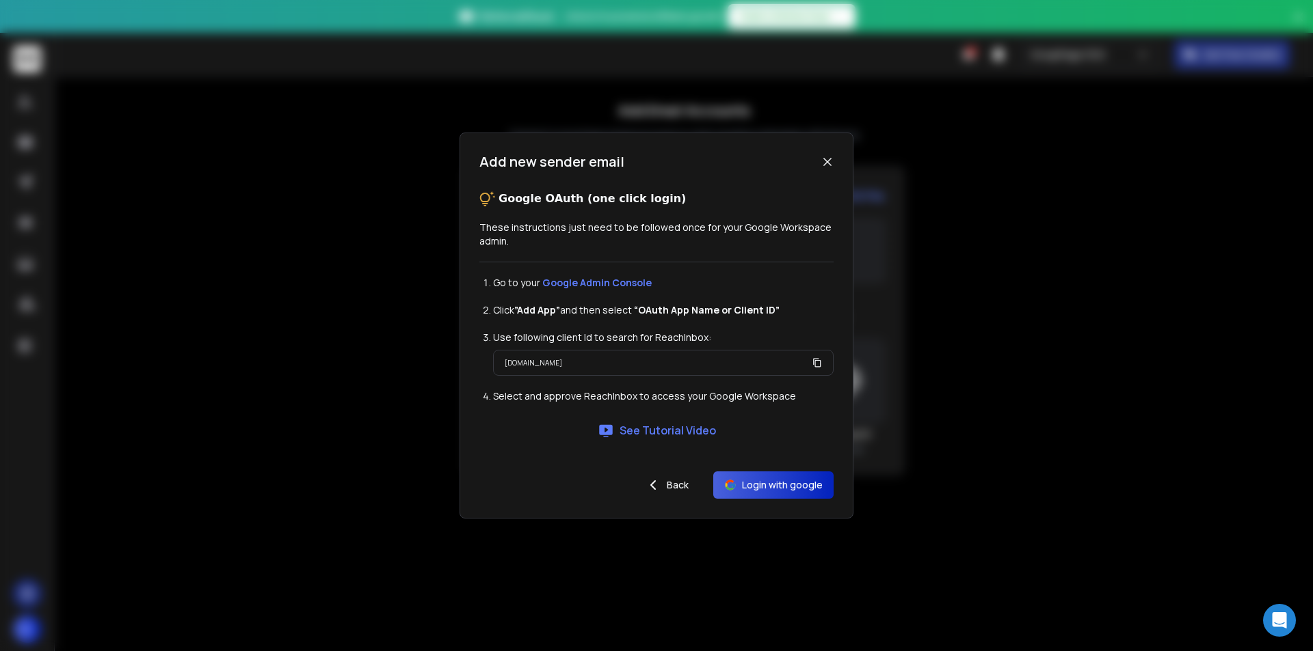
click at [808, 476] on button "Login with google" at bounding box center [773, 485] width 120 height 27
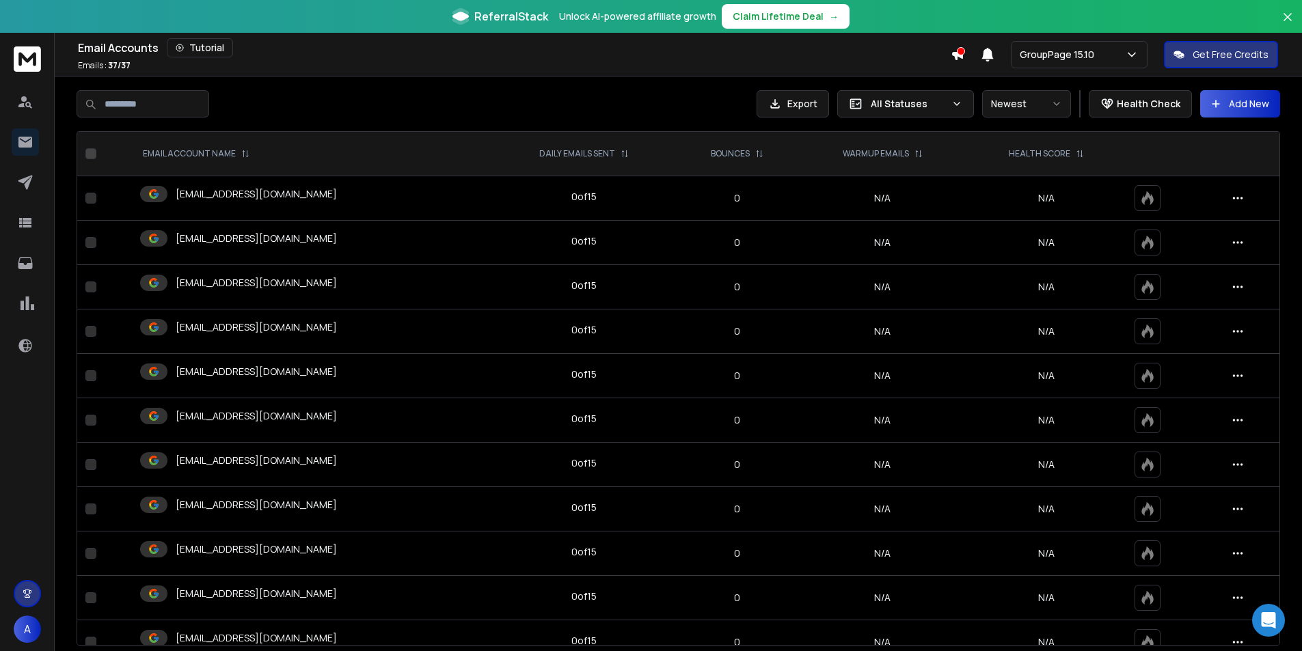
click at [1235, 105] on button "Add New" at bounding box center [1240, 103] width 80 height 27
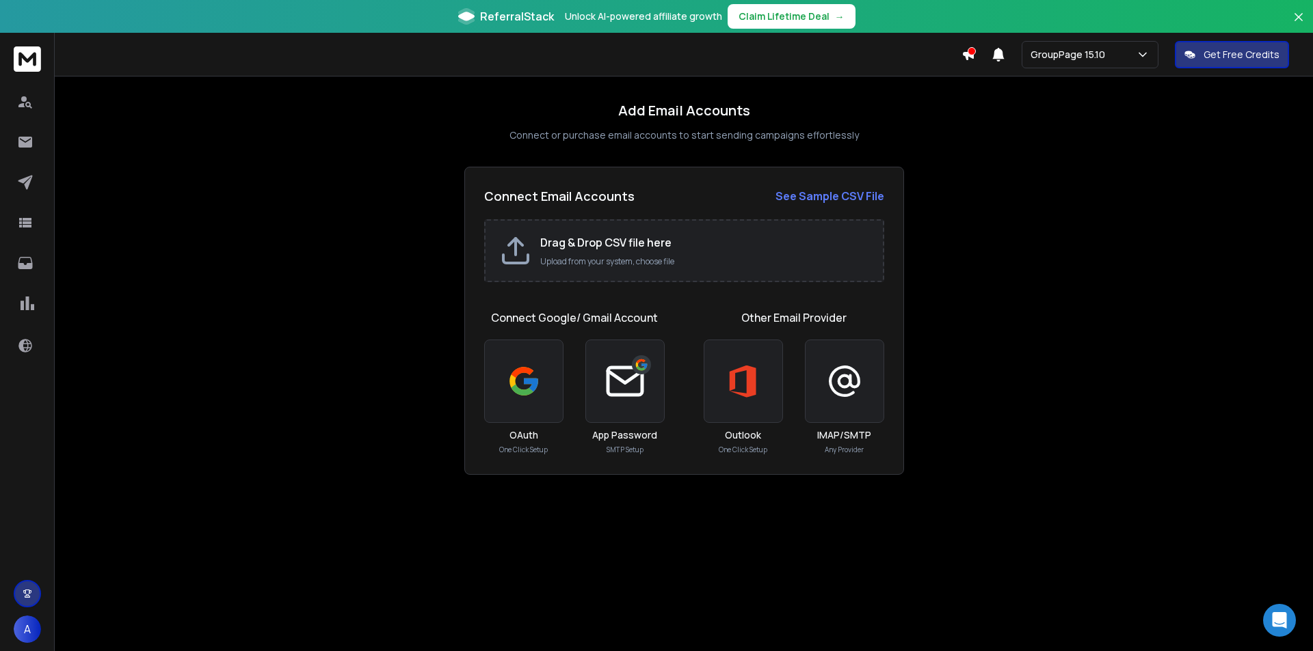
click at [528, 375] on icon at bounding box center [522, 372] width 23 height 11
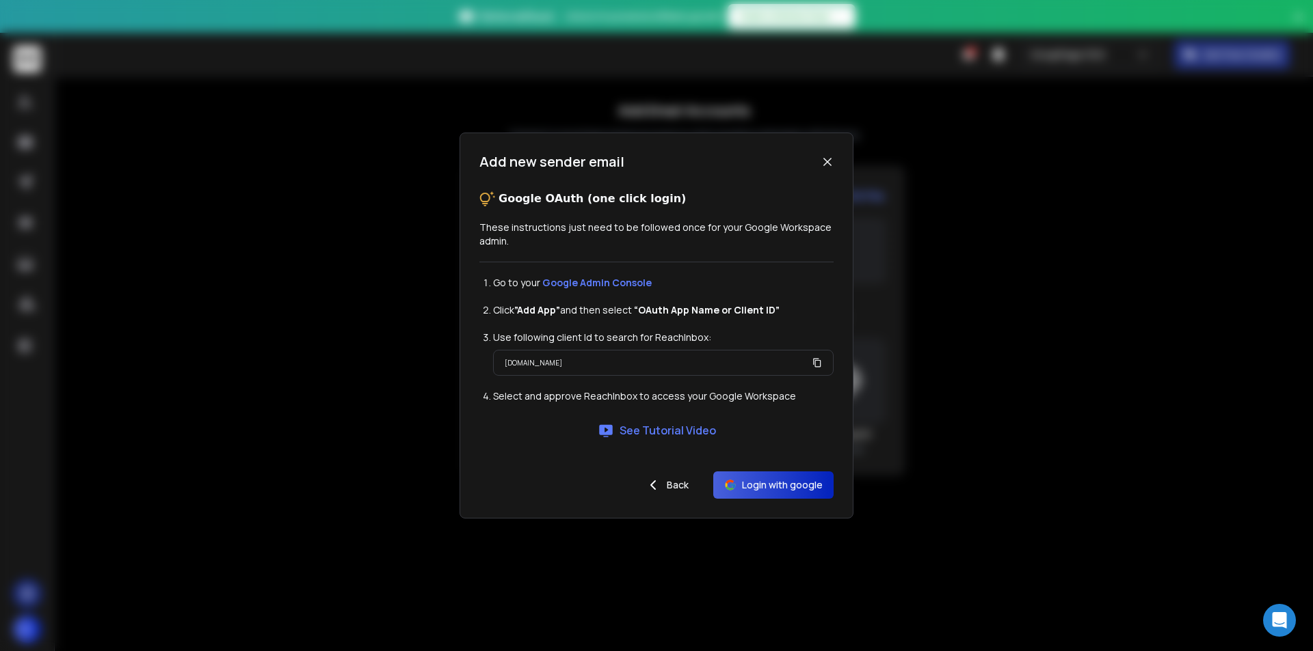
click at [800, 494] on button "Login with google" at bounding box center [773, 485] width 120 height 27
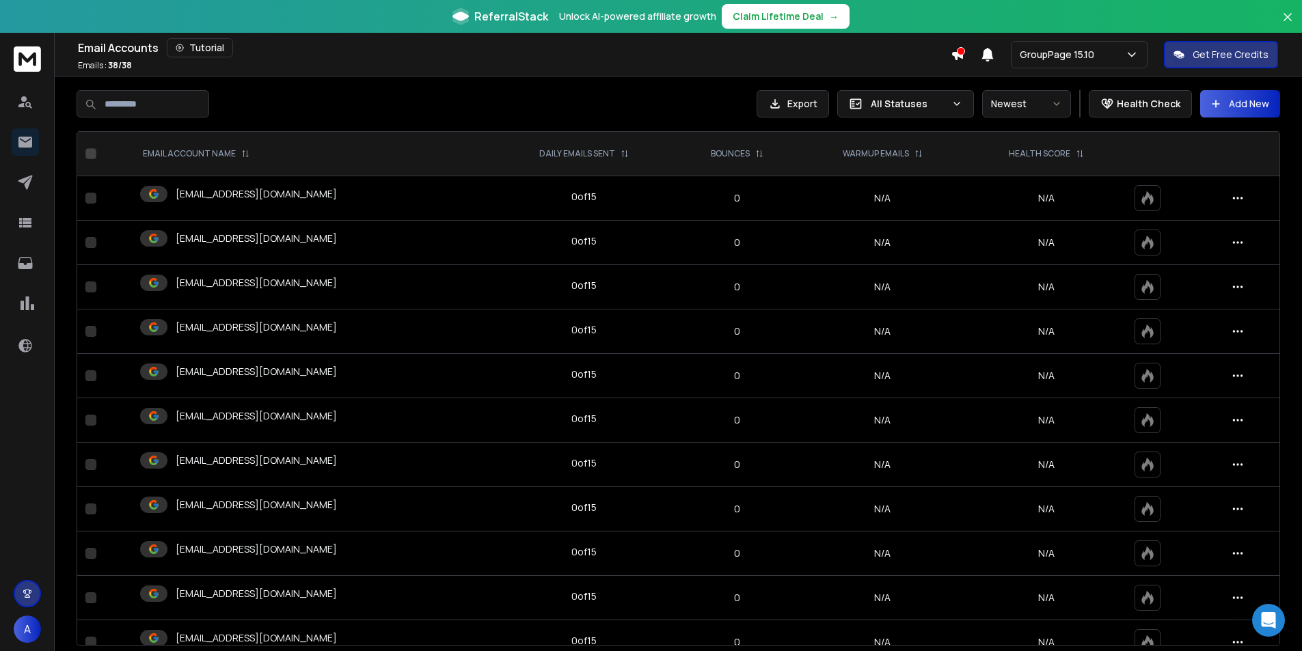
click at [1235, 105] on button "Add New" at bounding box center [1240, 103] width 80 height 27
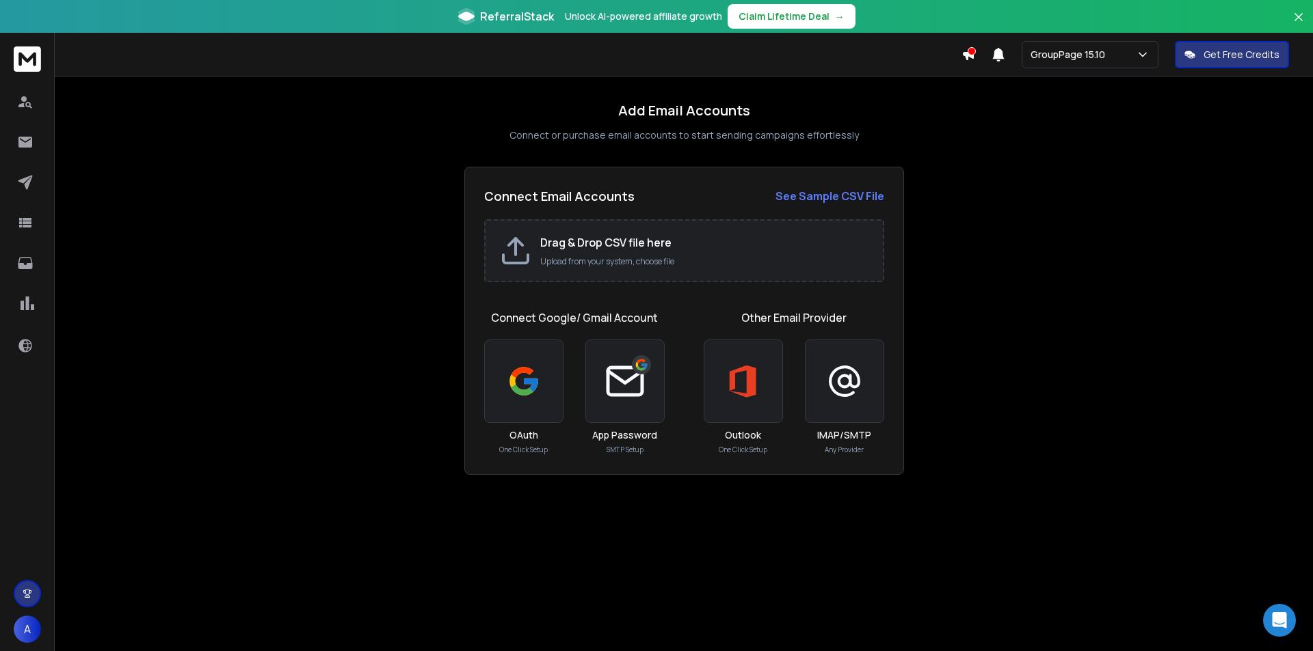
click at [510, 384] on icon at bounding box center [523, 381] width 29 height 29
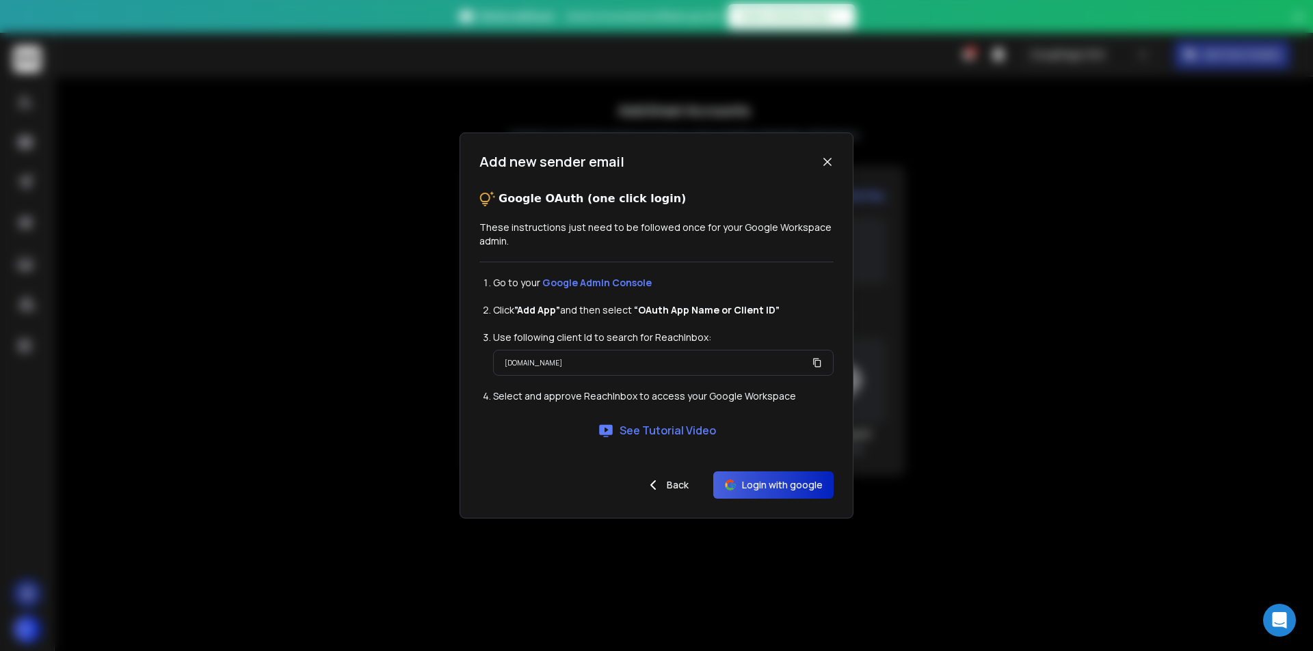
click at [791, 494] on button "Login with google" at bounding box center [773, 485] width 120 height 27
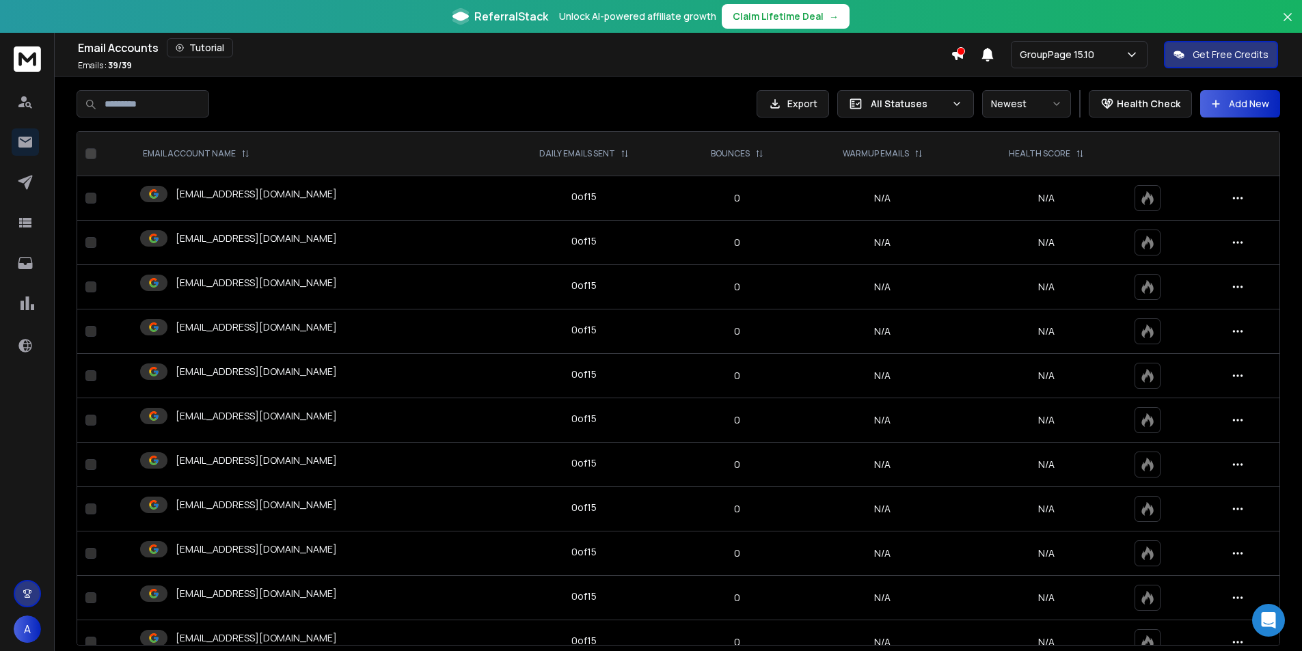
click at [1246, 105] on button "Add New" at bounding box center [1240, 103] width 80 height 27
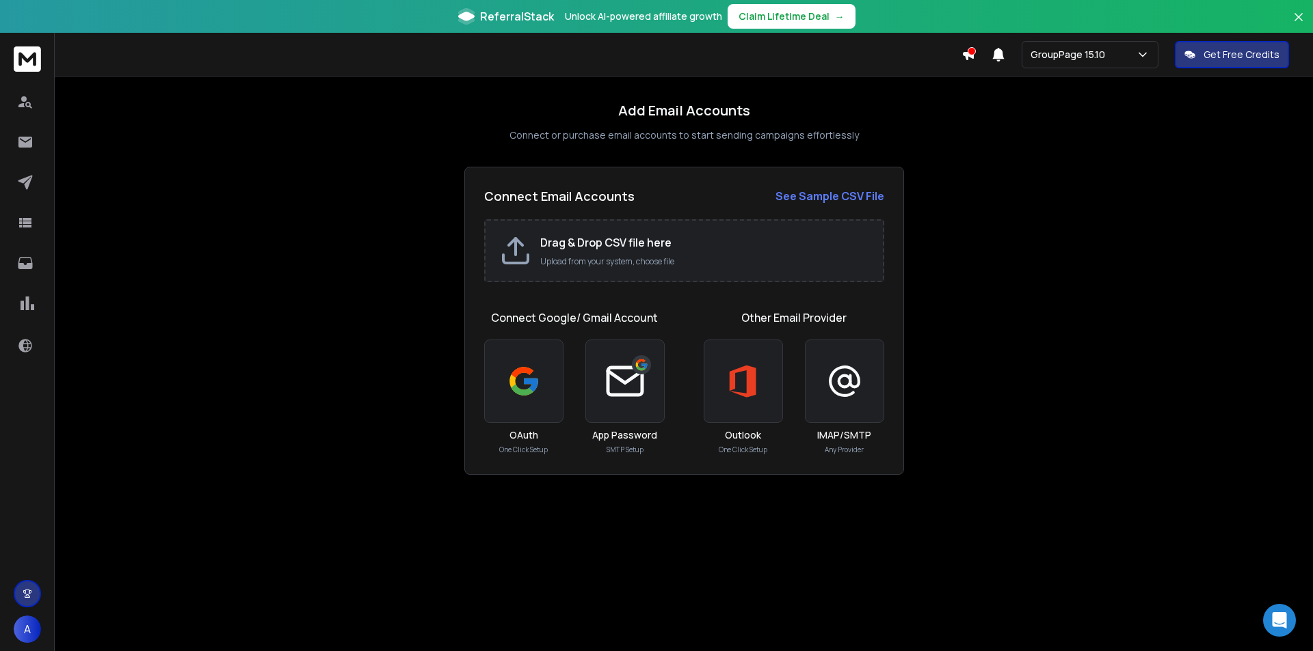
click at [503, 396] on div at bounding box center [523, 381] width 79 height 83
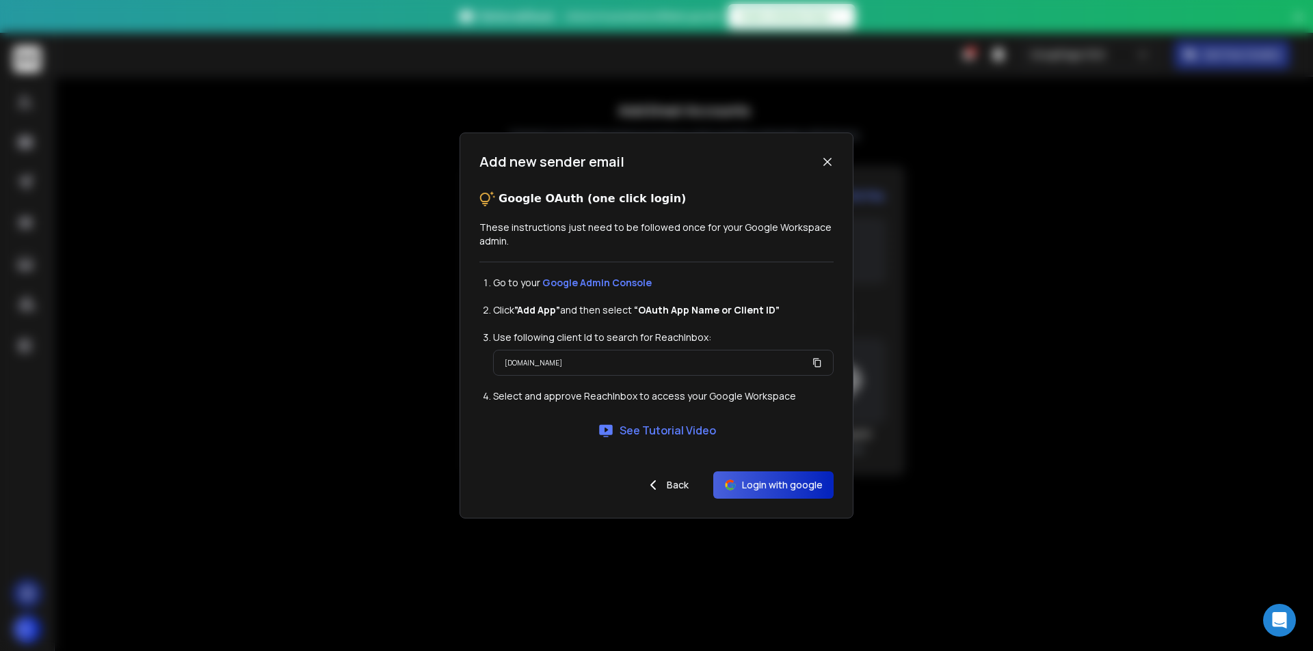
click at [751, 473] on button "Login with google" at bounding box center [773, 485] width 120 height 27
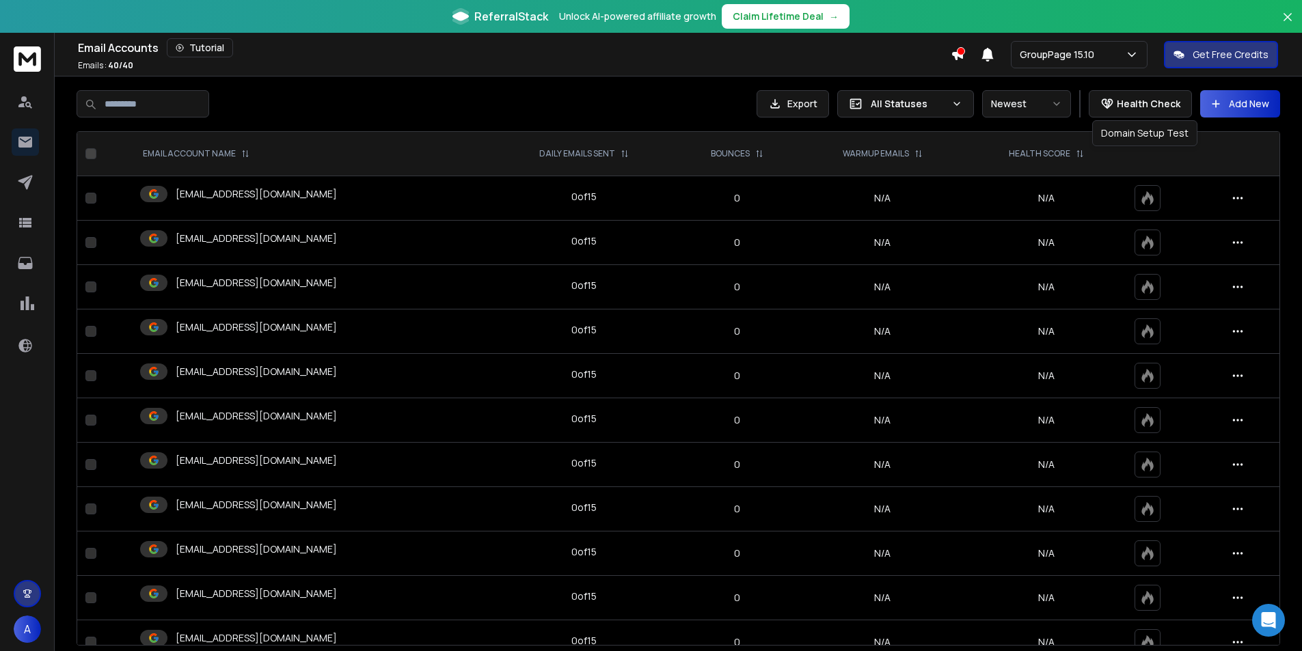
click at [1257, 103] on button "Add New" at bounding box center [1240, 103] width 80 height 27
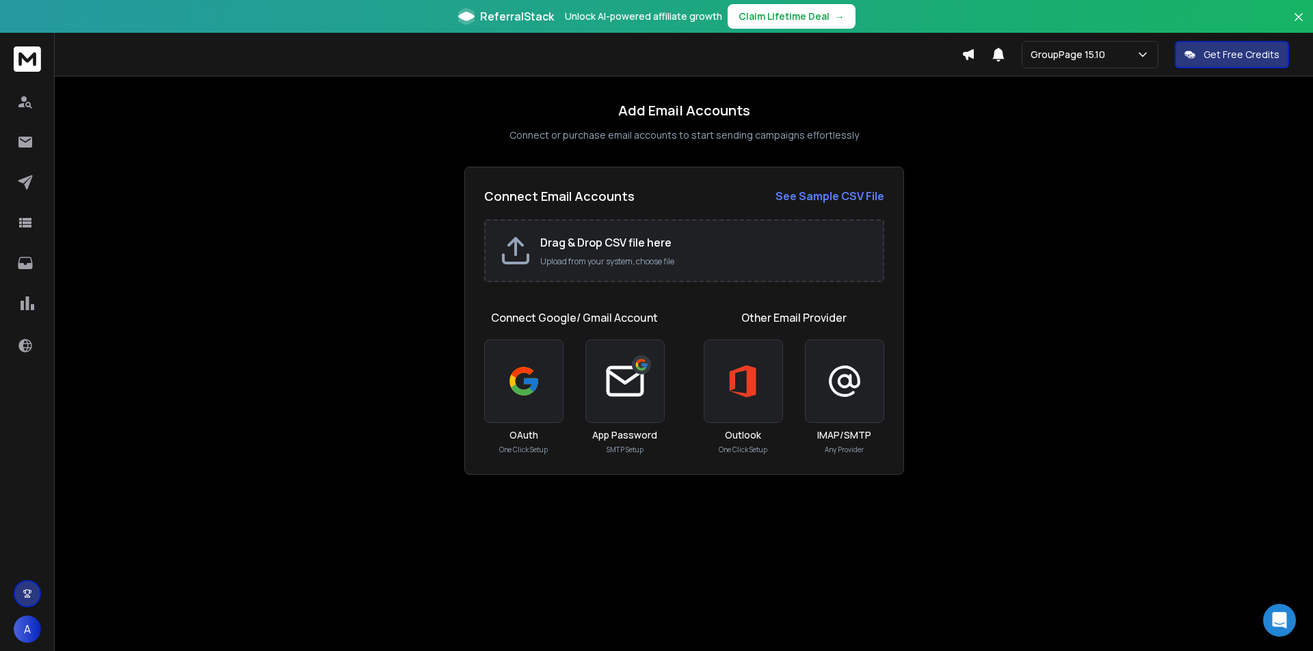
click at [533, 386] on icon at bounding box center [531, 386] width 14 height 14
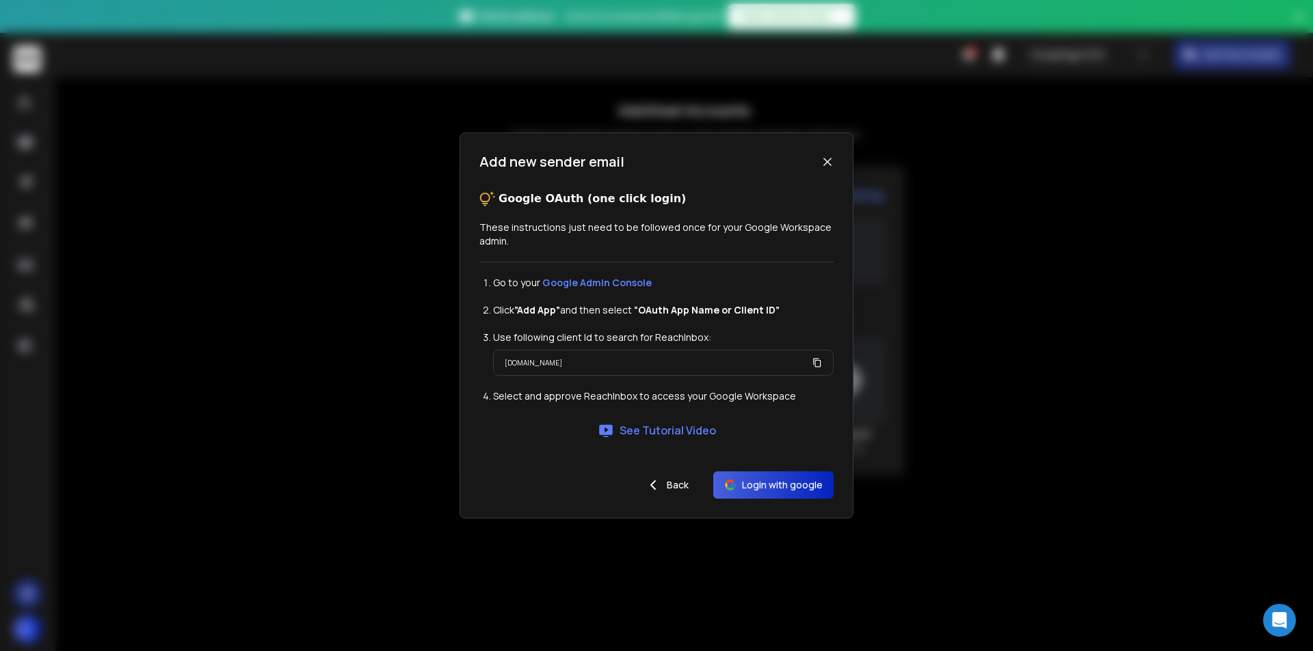
click at [783, 487] on button "Login with google" at bounding box center [773, 485] width 120 height 27
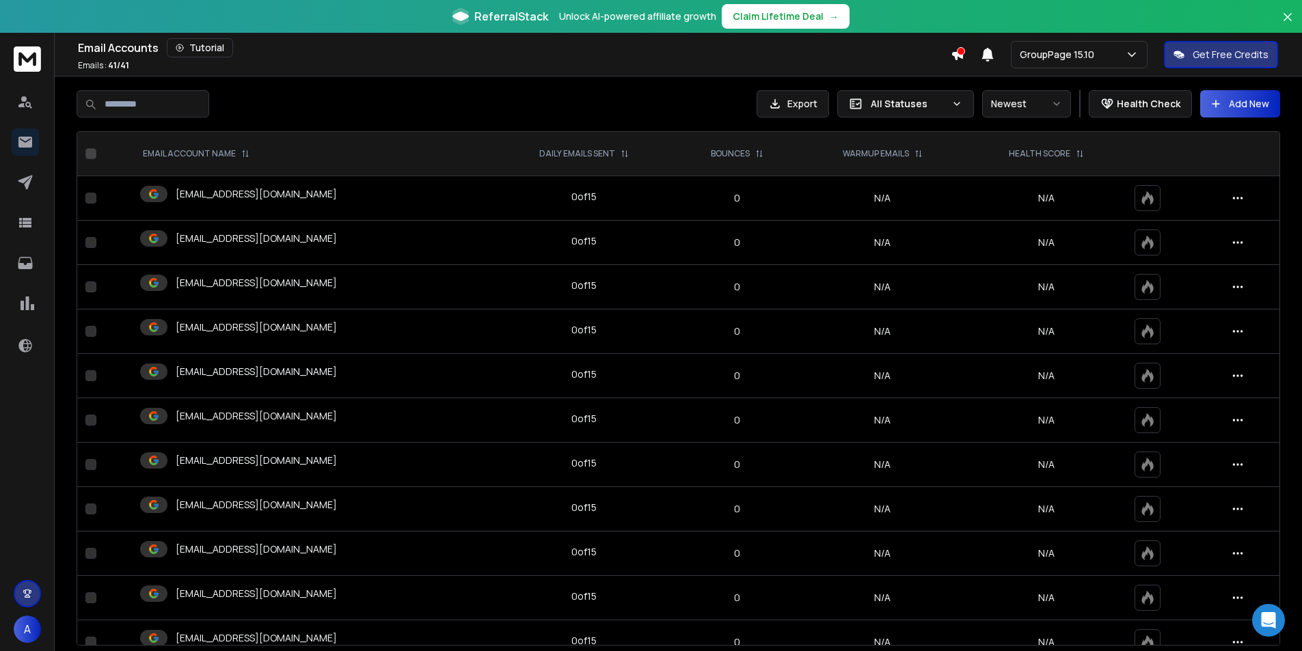
click at [1263, 109] on button "Add New" at bounding box center [1240, 103] width 80 height 27
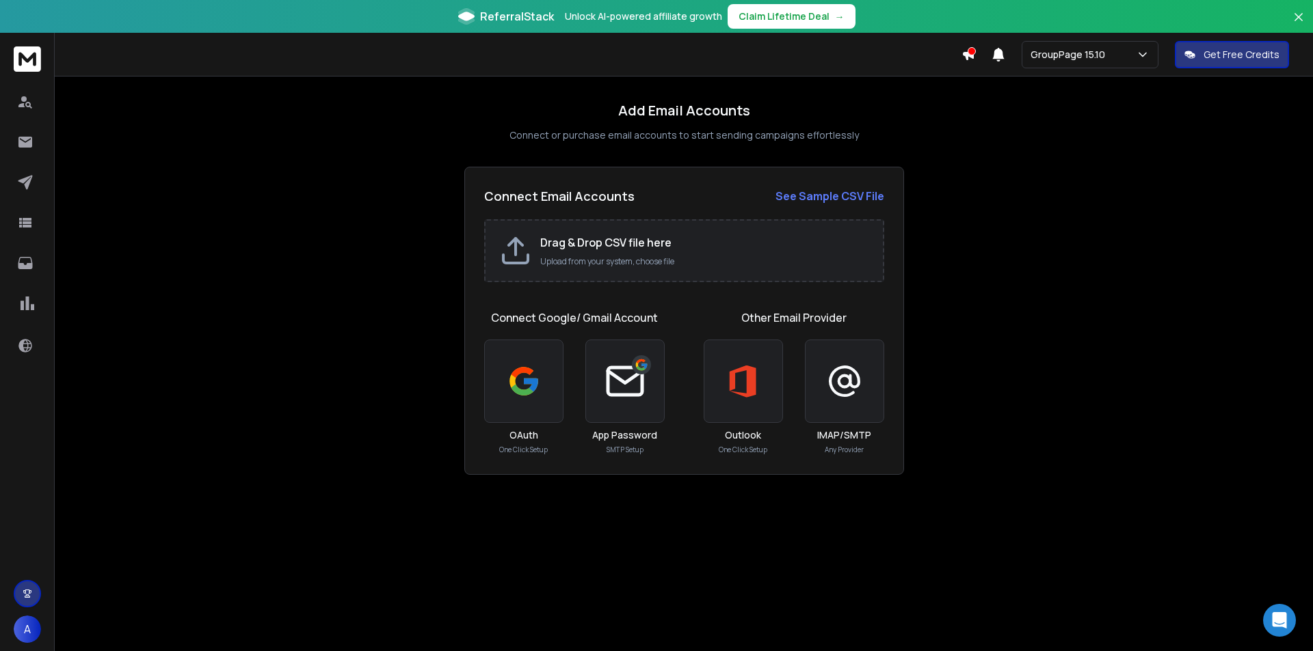
click at [532, 388] on icon at bounding box center [531, 386] width 14 height 14
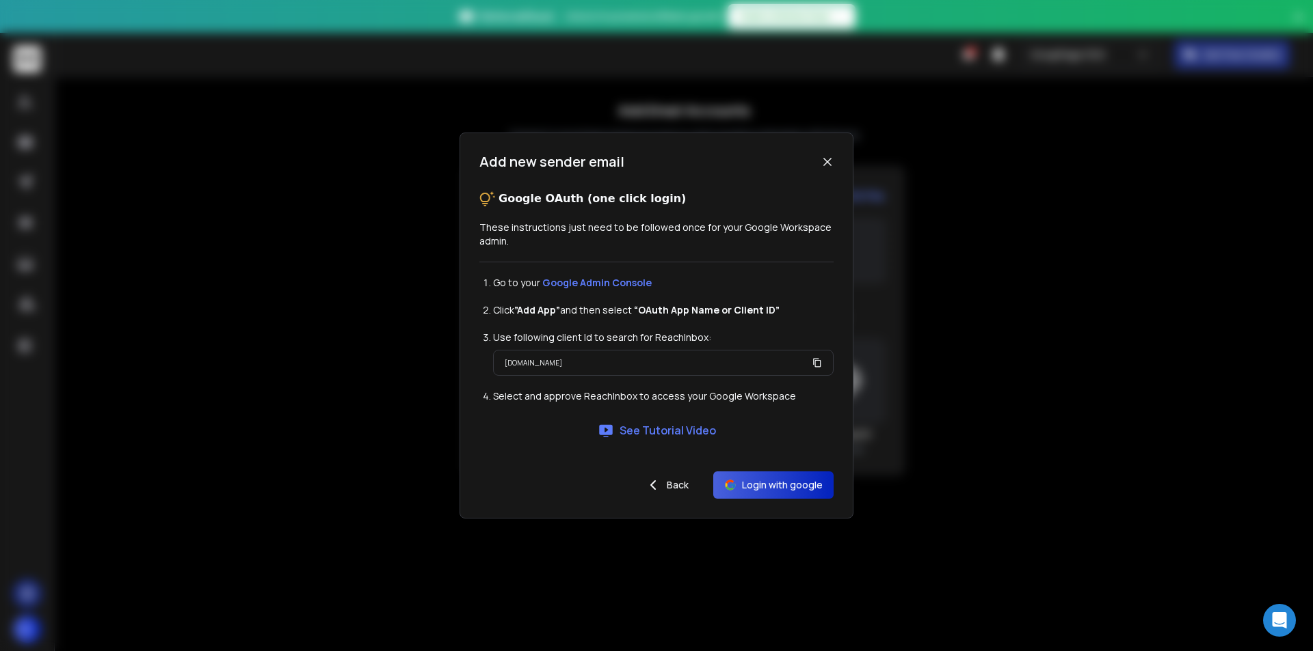
click at [770, 487] on button "Login with google" at bounding box center [773, 485] width 120 height 27
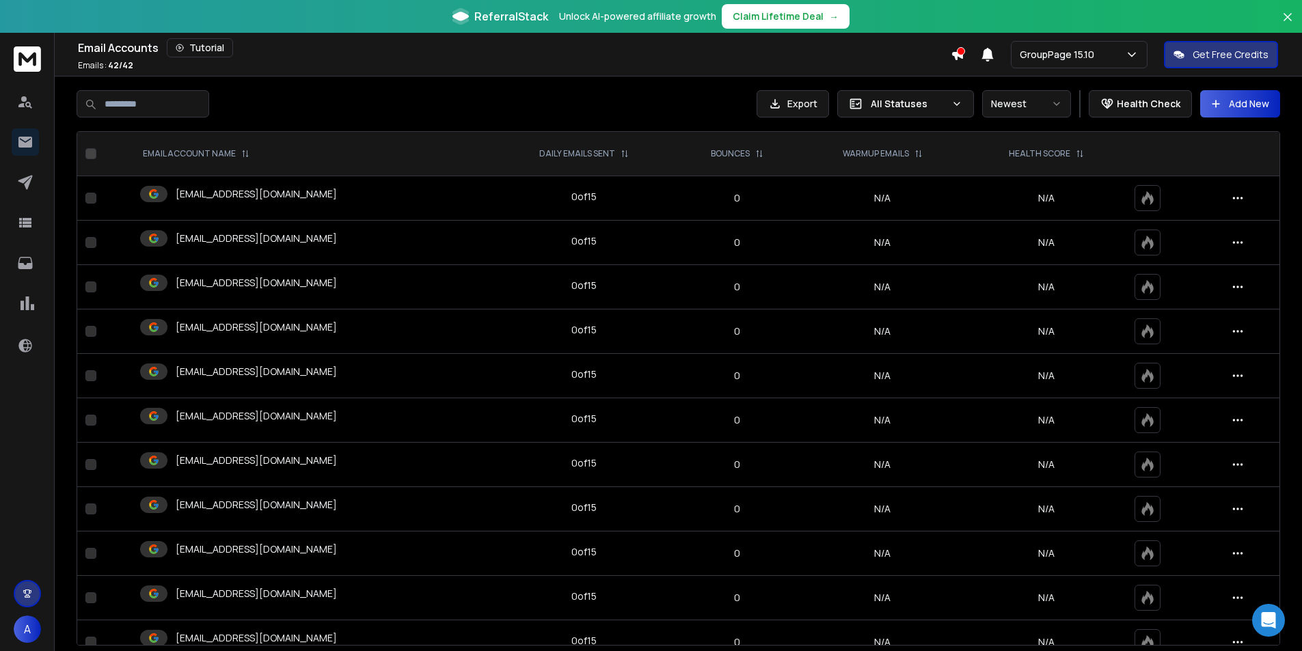
click at [1228, 107] on button "Add New" at bounding box center [1240, 103] width 80 height 27
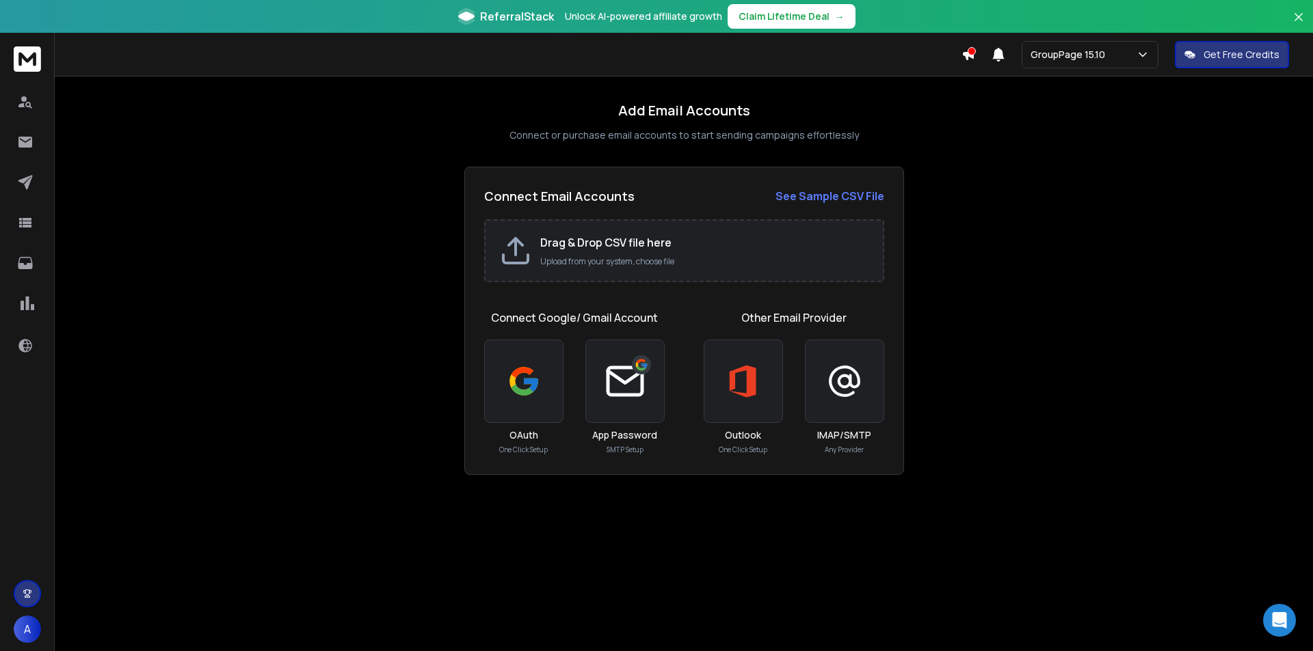
click at [522, 368] on icon at bounding box center [522, 372] width 23 height 11
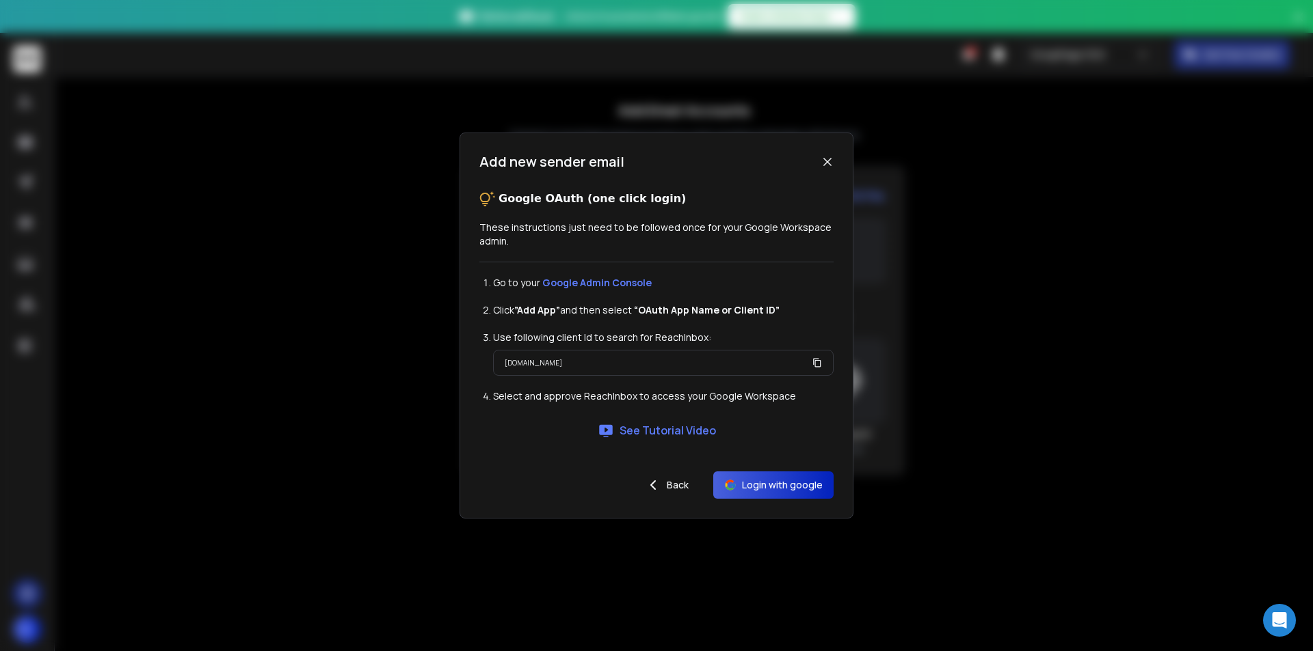
click at [768, 487] on button "Login with google" at bounding box center [773, 485] width 120 height 27
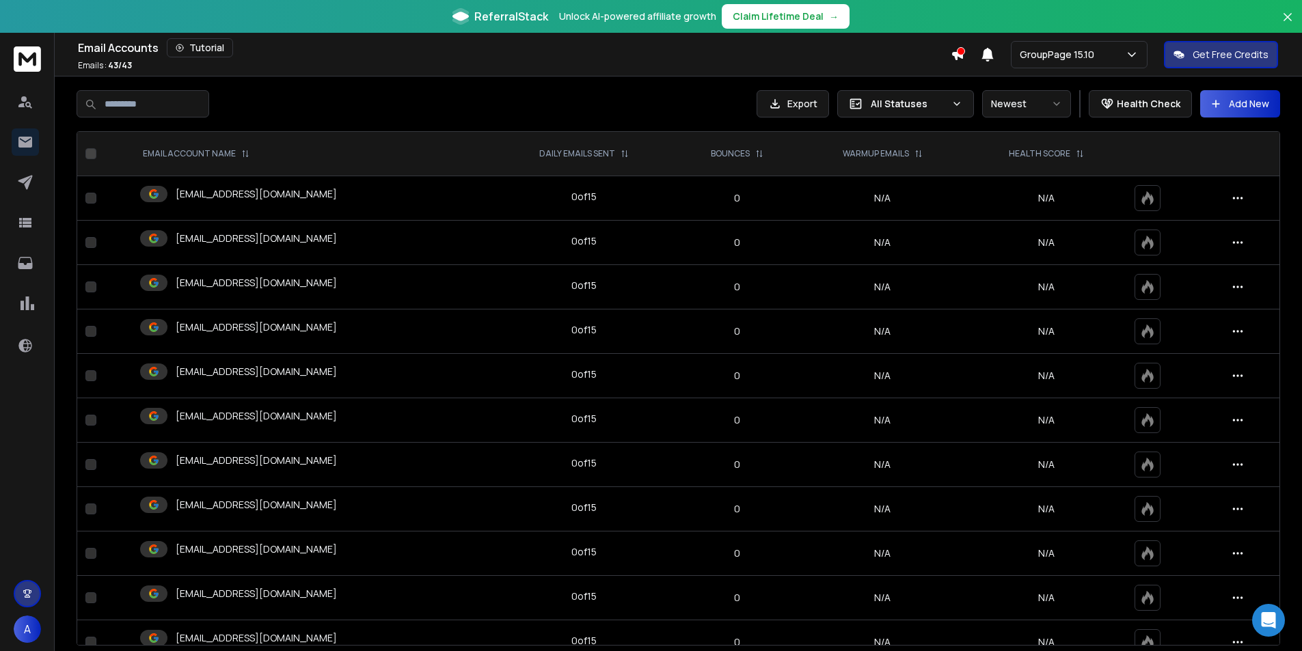
drag, startPoint x: 1259, startPoint y: 99, endPoint x: 1253, endPoint y: 103, distance: 7.0
click at [1258, 99] on button "Add New" at bounding box center [1240, 103] width 80 height 27
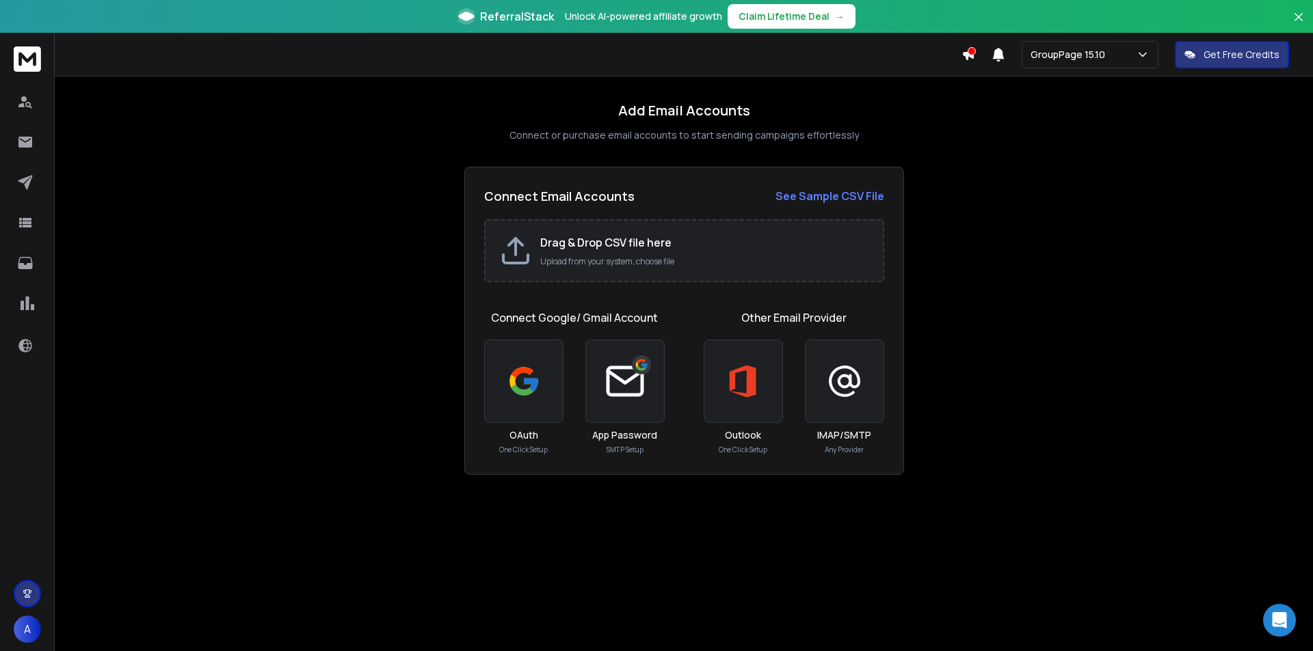
click at [529, 364] on icon at bounding box center [524, 381] width 34 height 41
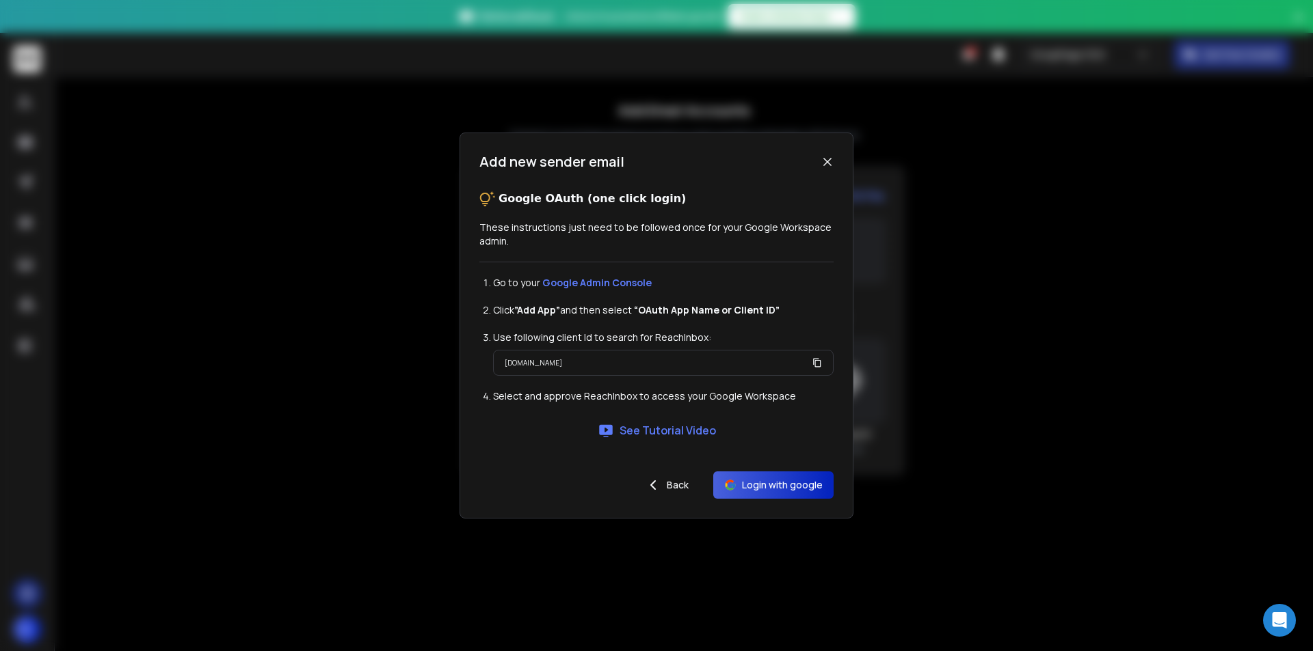
click at [775, 476] on button "Login with google" at bounding box center [773, 485] width 120 height 27
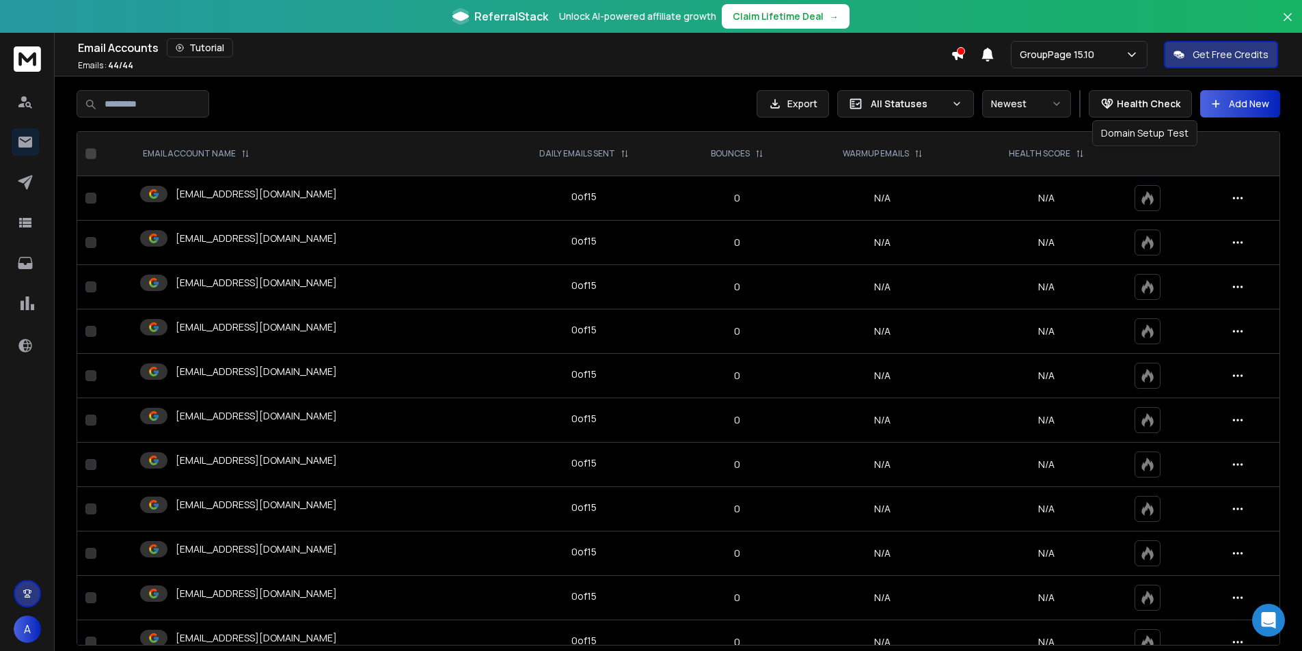
click at [1262, 100] on button "Add New" at bounding box center [1240, 103] width 80 height 27
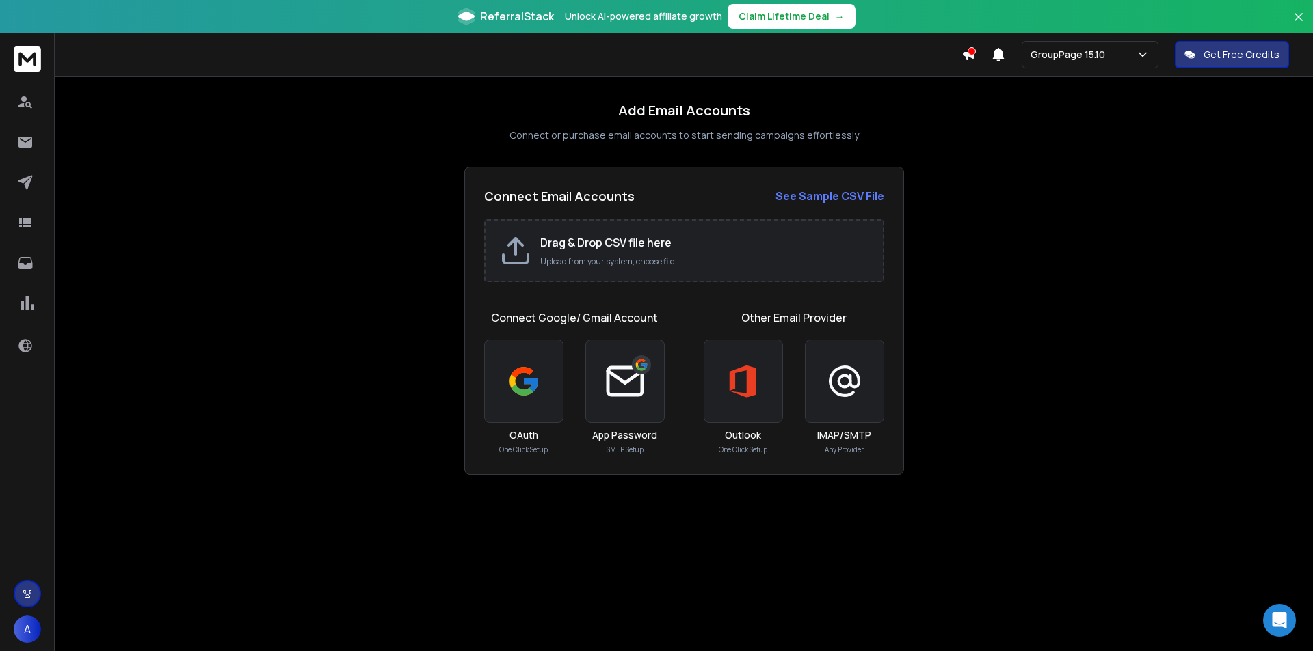
click at [511, 362] on icon at bounding box center [524, 381] width 34 height 41
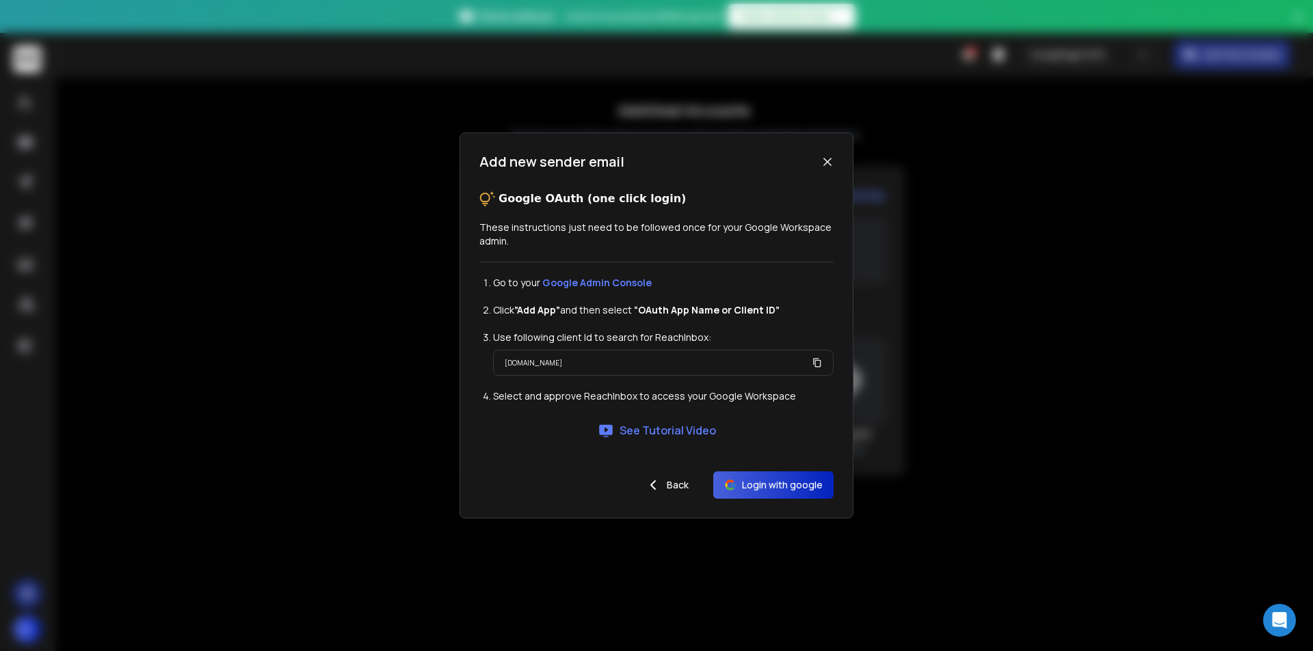
click at [785, 497] on button "Login with google" at bounding box center [773, 485] width 120 height 27
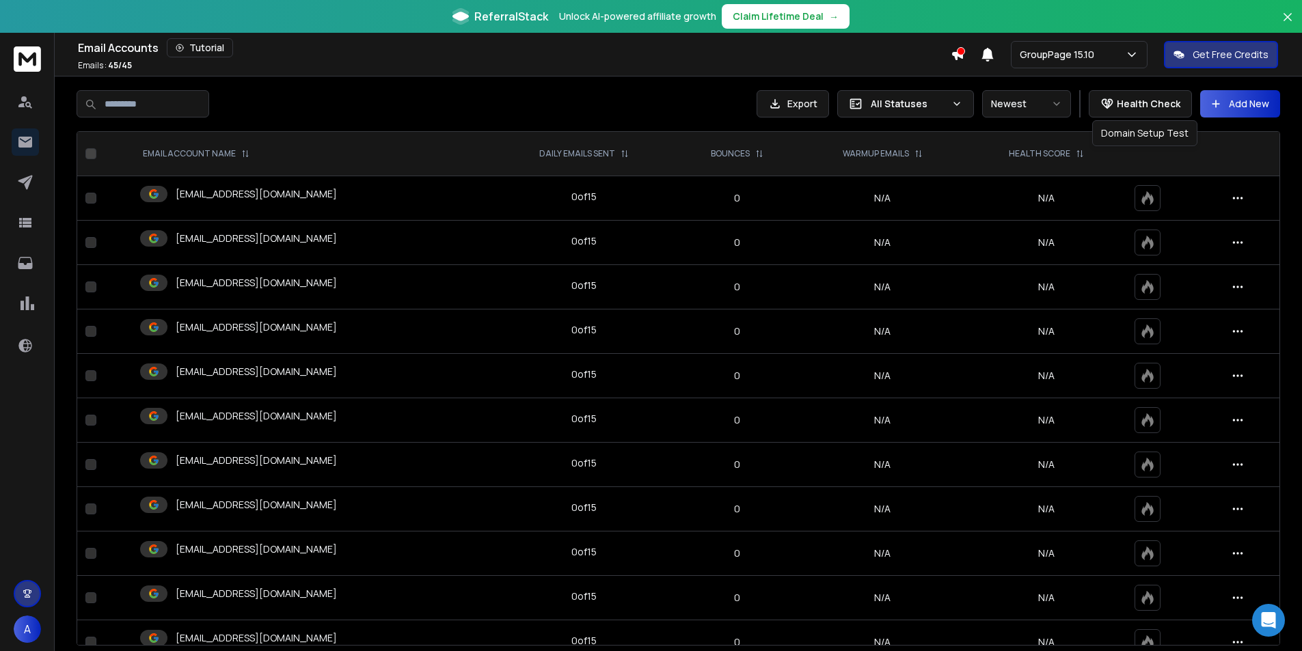
click at [1238, 103] on button "Add New" at bounding box center [1240, 103] width 80 height 27
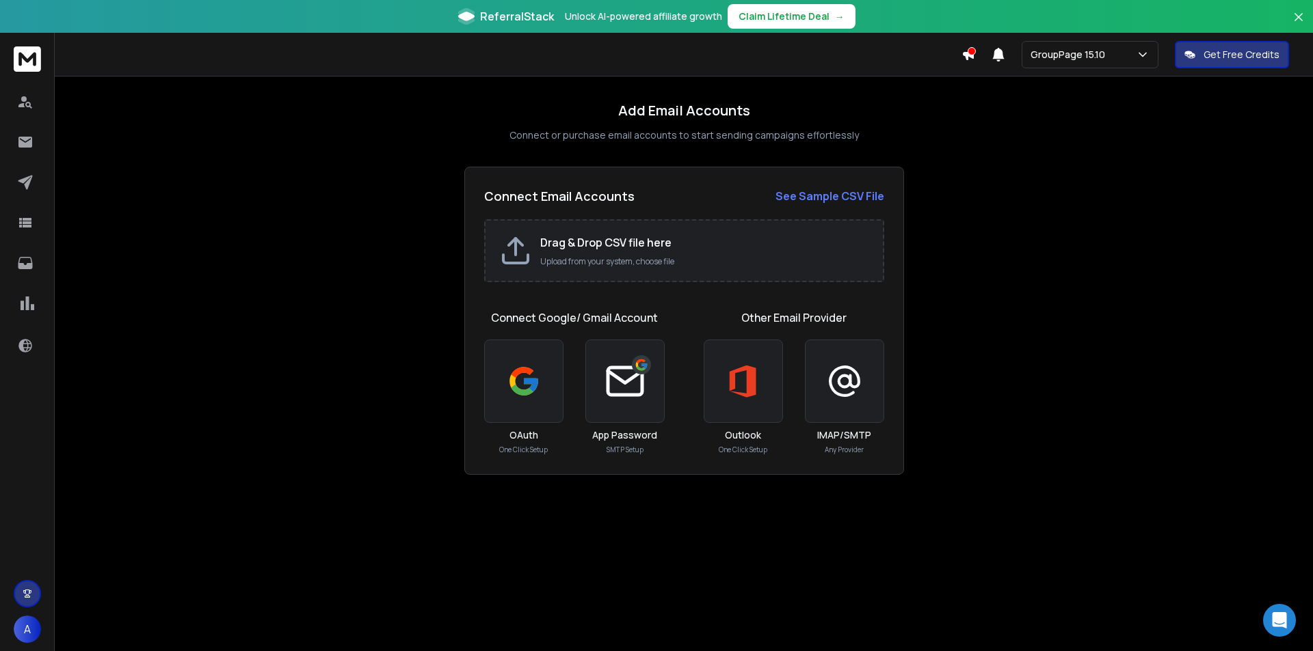
click at [526, 376] on icon at bounding box center [524, 381] width 34 height 41
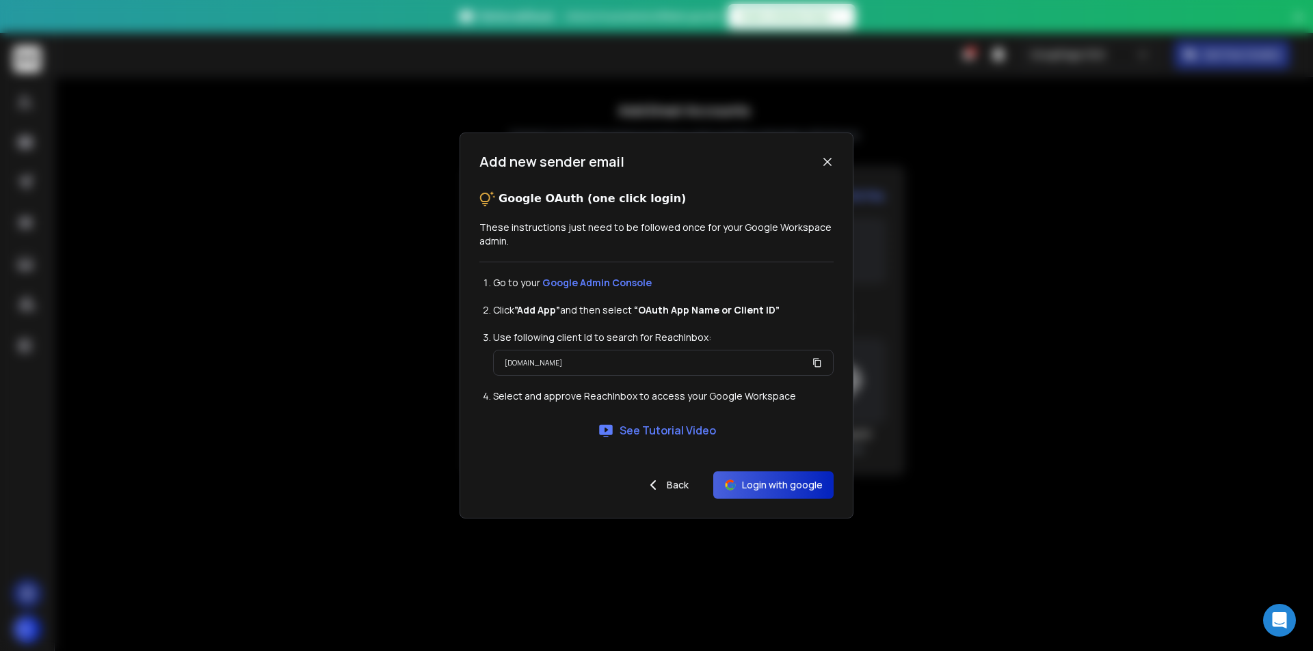
click at [773, 485] on button "Login with google" at bounding box center [773, 485] width 120 height 27
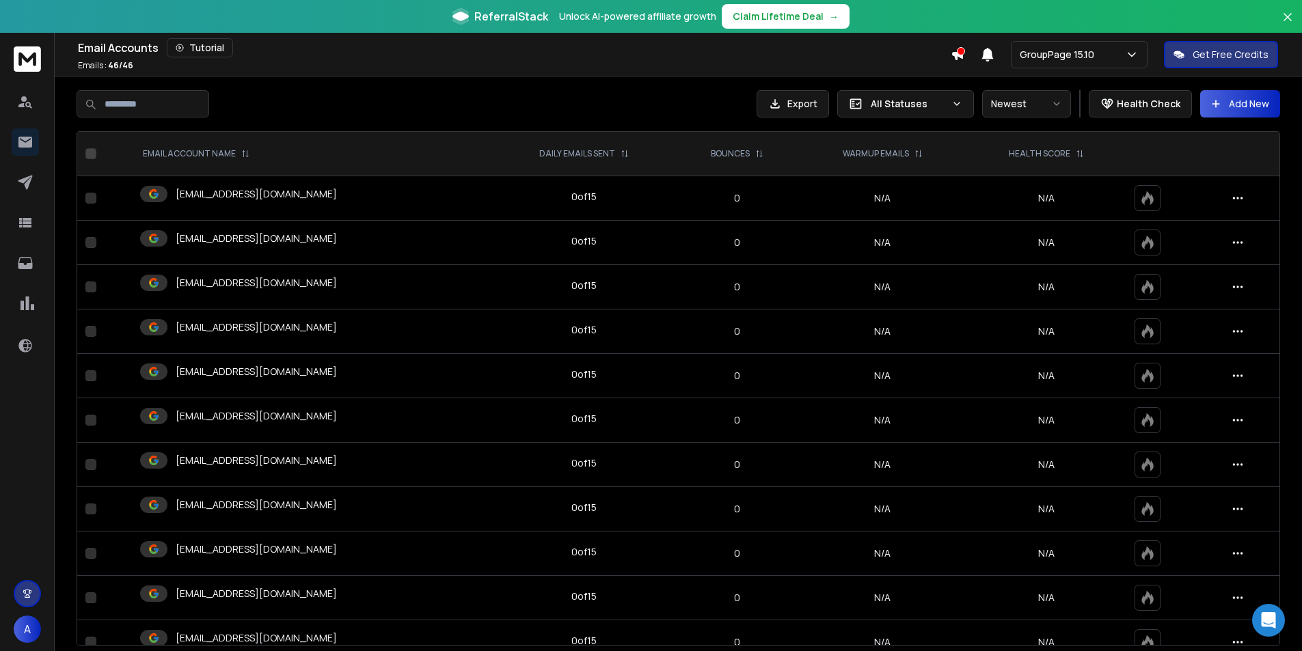
click at [1224, 107] on button "Add New" at bounding box center [1240, 103] width 80 height 27
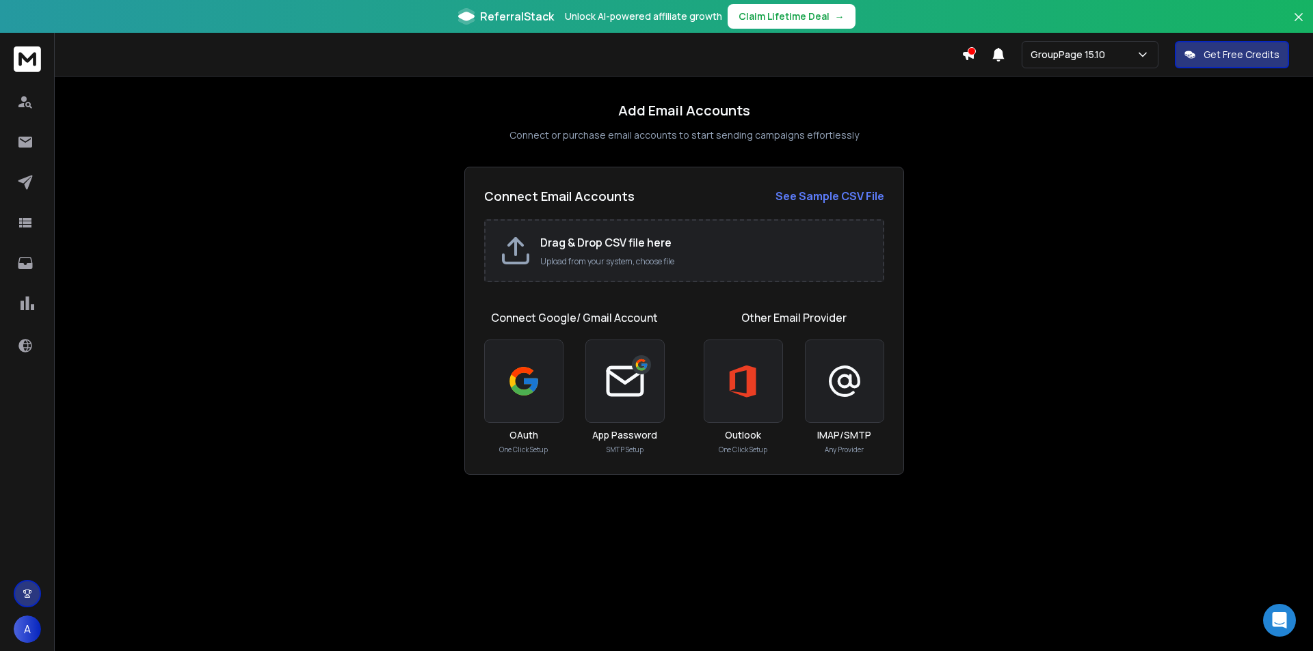
click at [526, 372] on icon at bounding box center [522, 372] width 23 height 11
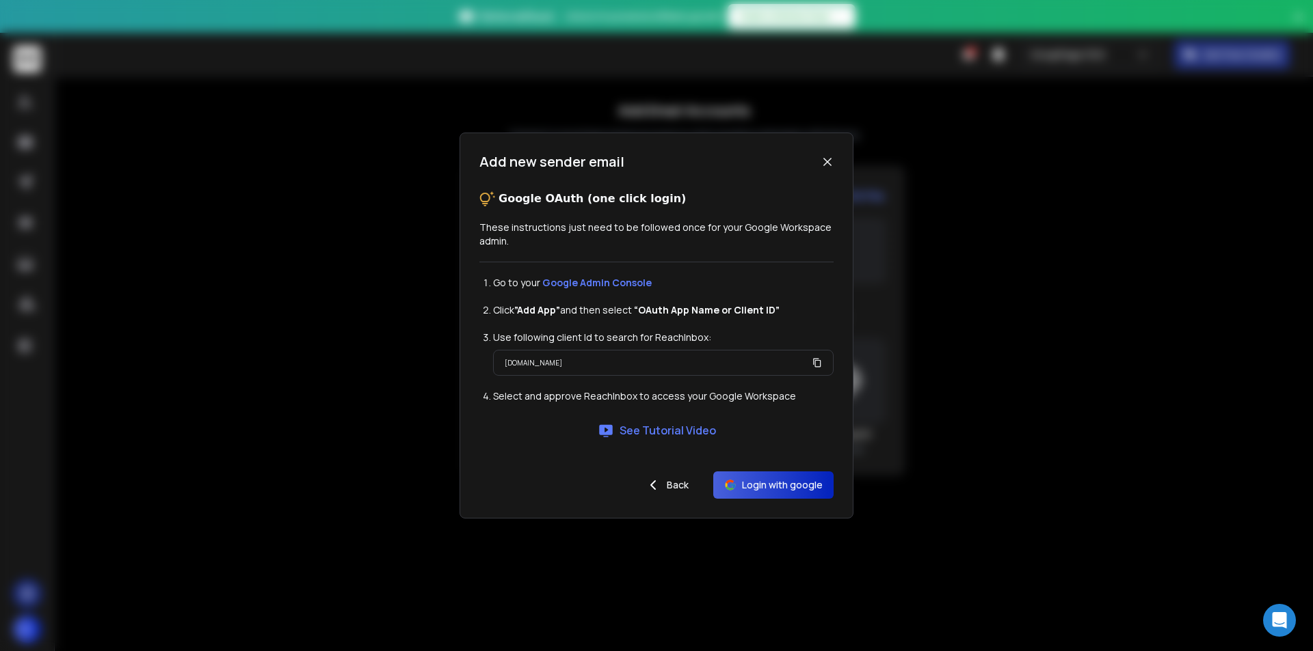
click at [787, 488] on button "Login with google" at bounding box center [773, 485] width 120 height 27
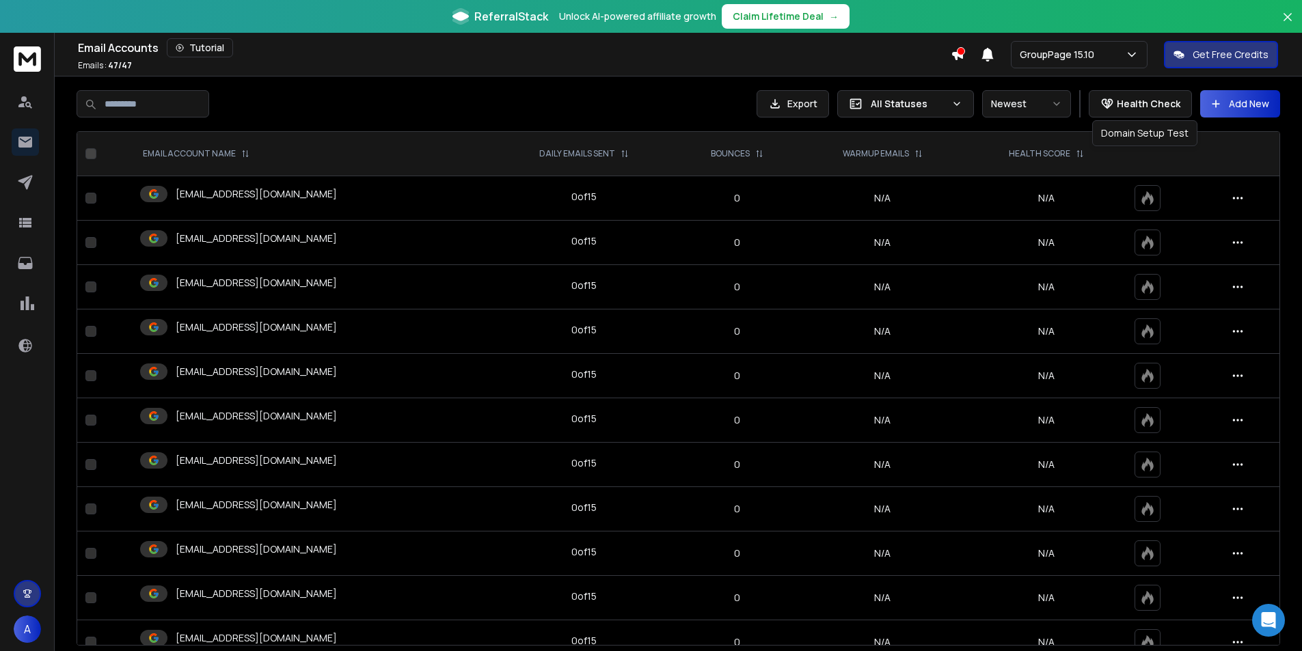
click at [1235, 98] on button "Add New" at bounding box center [1240, 103] width 80 height 27
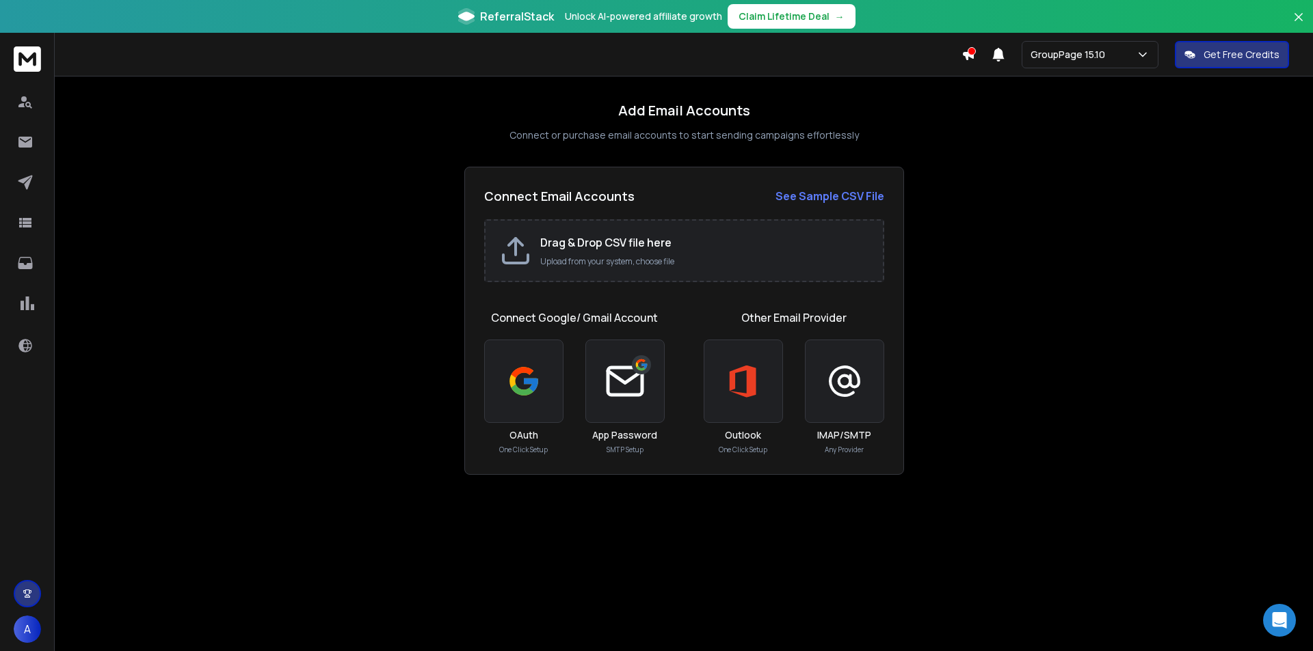
click at [506, 403] on div at bounding box center [523, 381] width 79 height 83
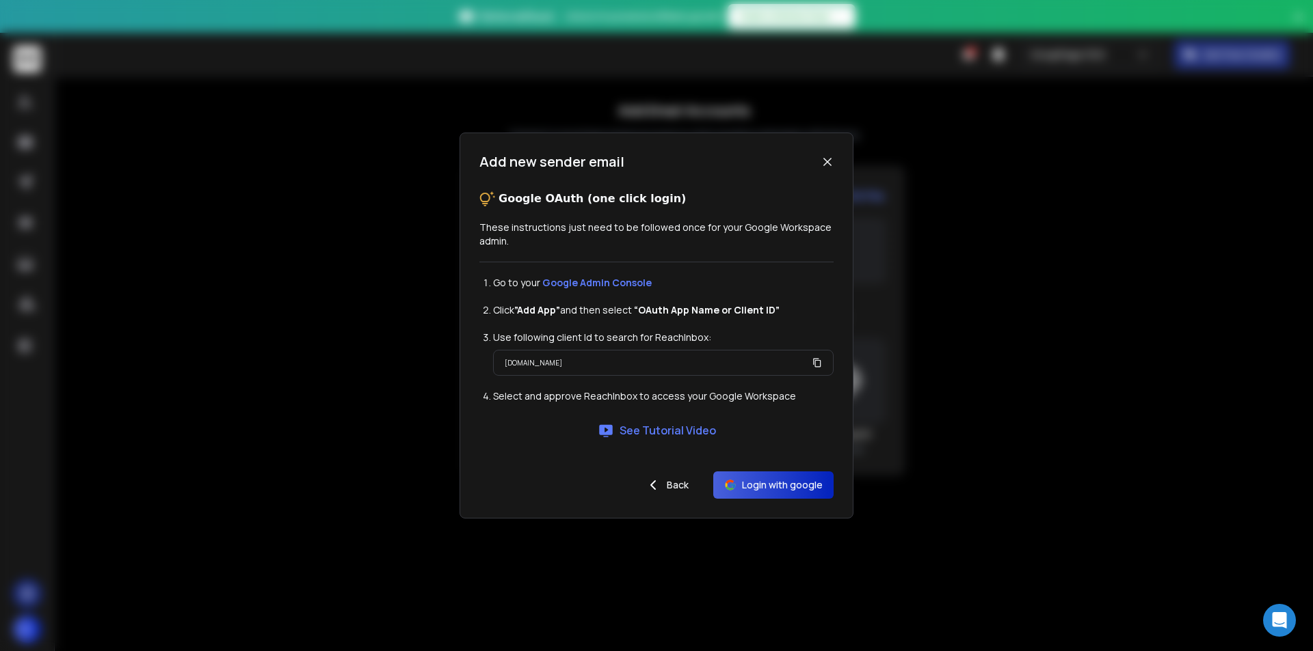
click at [781, 484] on button "Login with google" at bounding box center [773, 485] width 120 height 27
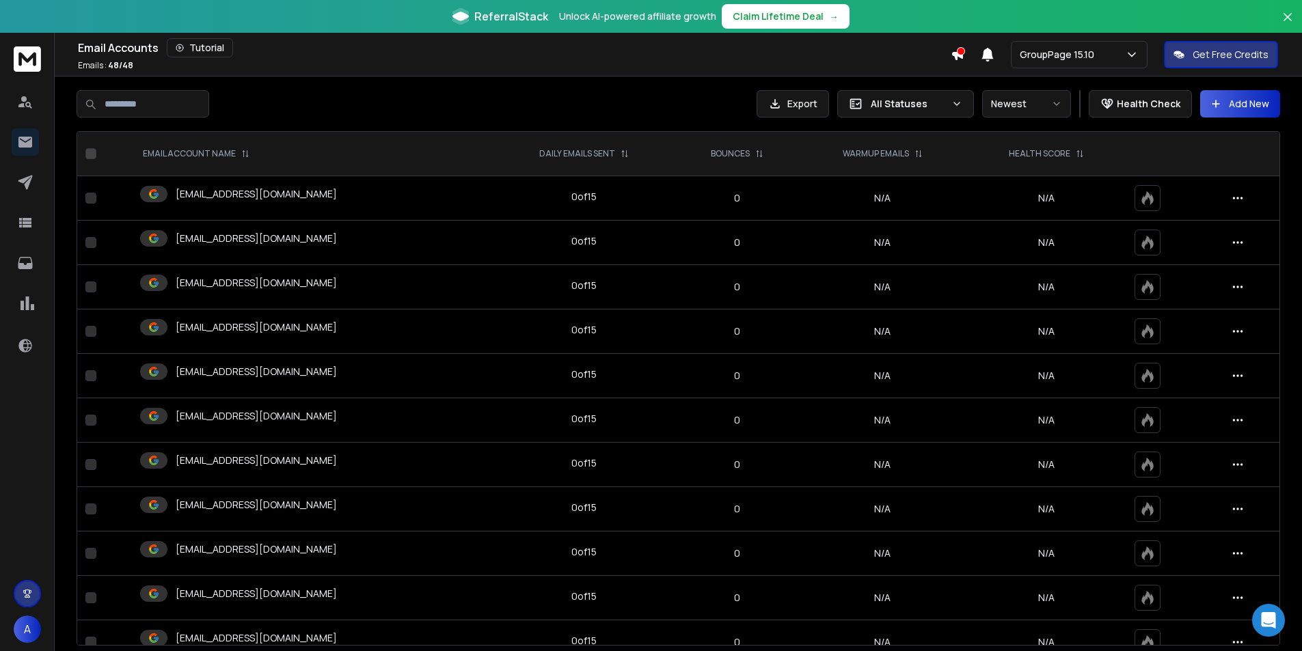
click at [1244, 101] on button "Add New" at bounding box center [1240, 103] width 80 height 27
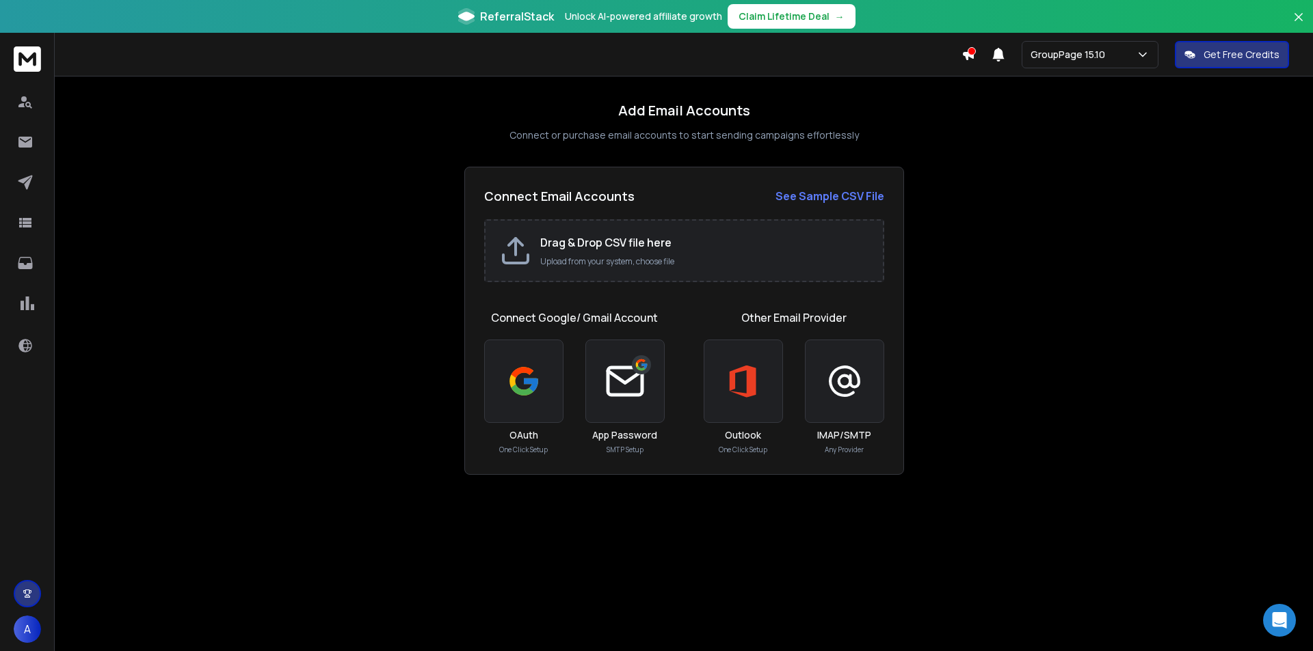
click at [534, 375] on icon at bounding box center [524, 381] width 34 height 41
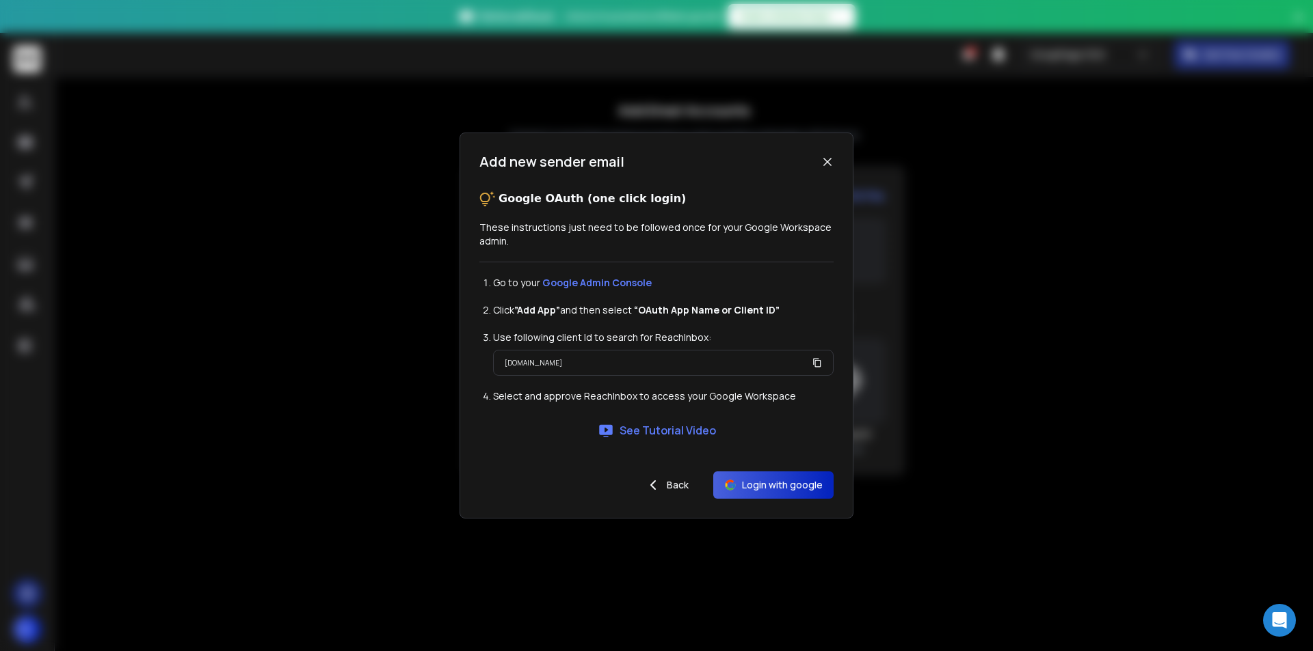
click at [806, 492] on button "Login with google" at bounding box center [773, 485] width 120 height 27
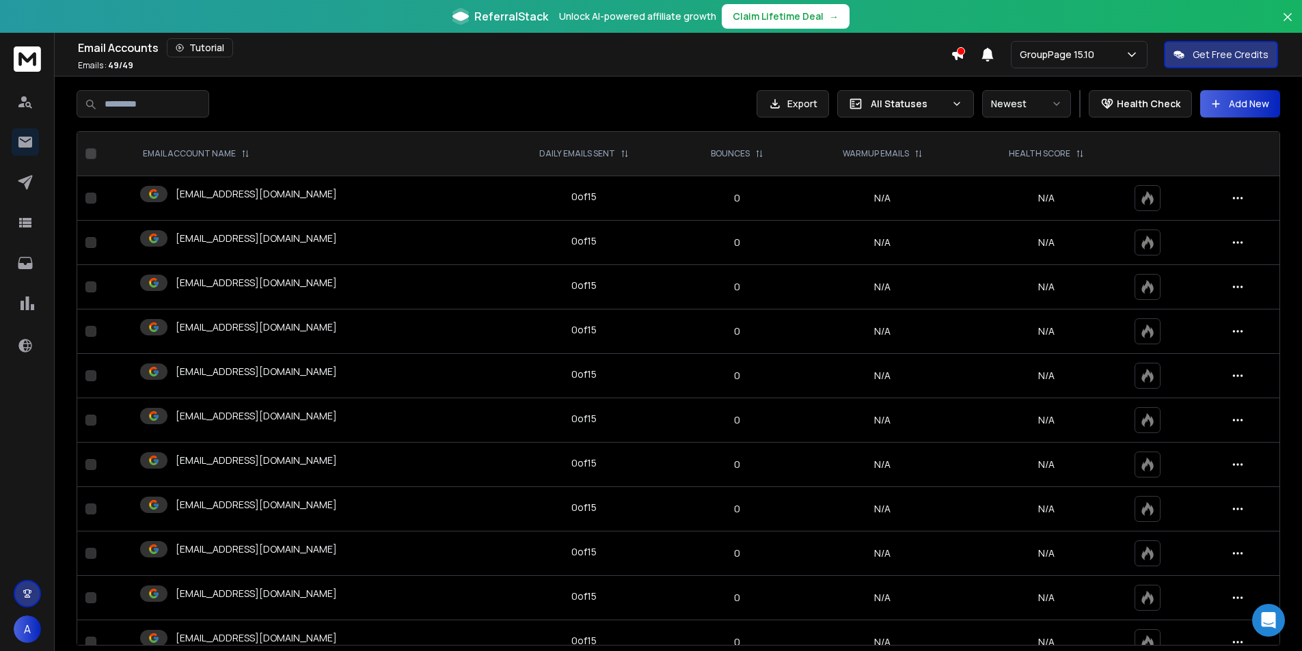
click at [1252, 101] on button "Add New" at bounding box center [1240, 103] width 80 height 27
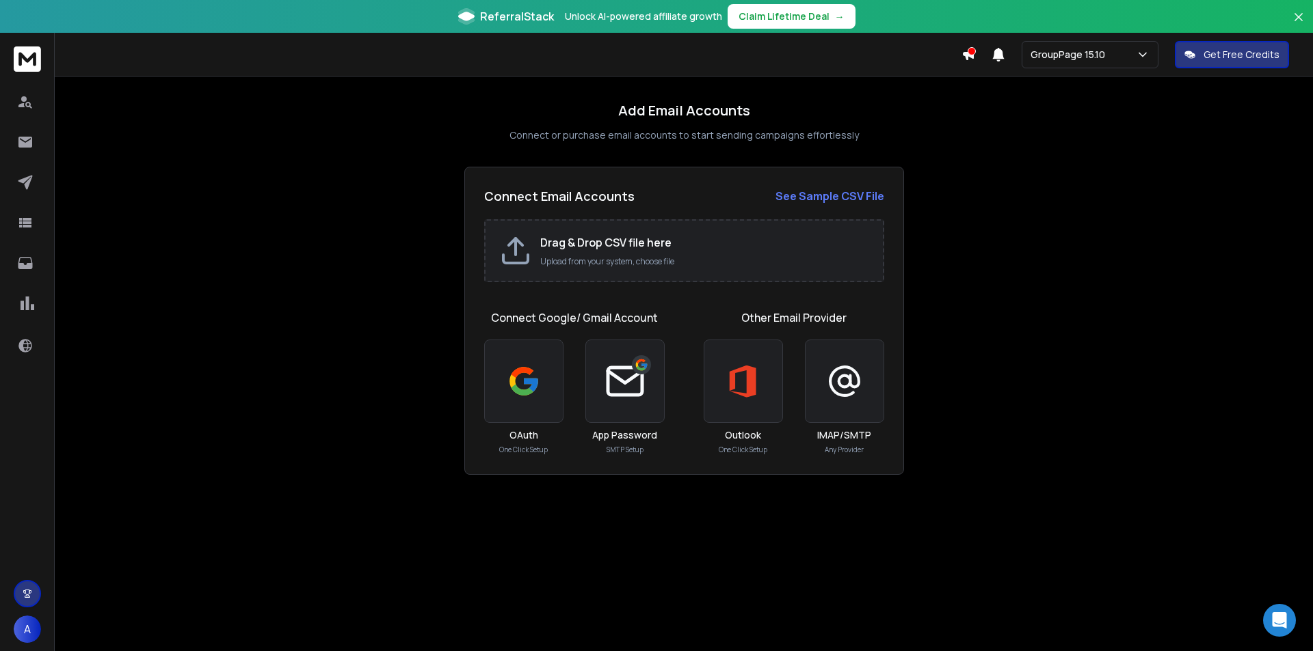
click at [519, 390] on icon at bounding box center [522, 390] width 23 height 12
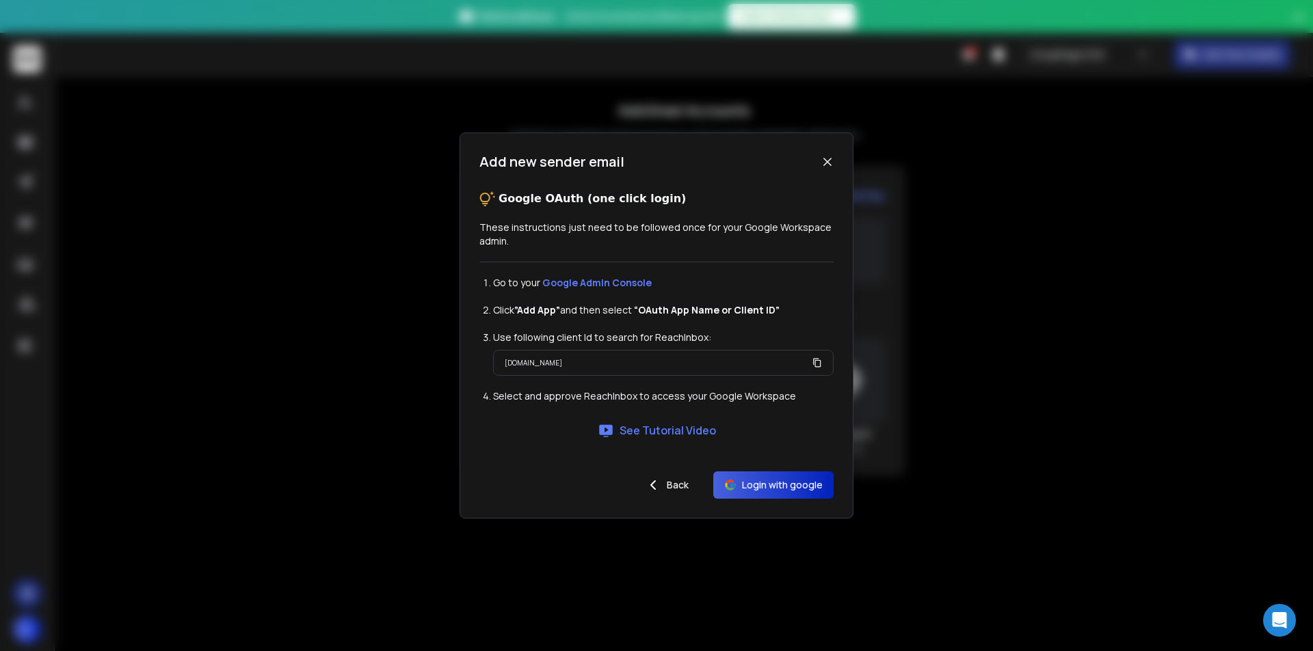
click at [826, 500] on div "Add new sender email Google OAuth (one click login) These instructions just nee…" at bounding box center [656, 326] width 394 height 386
click at [801, 490] on button "Login with google" at bounding box center [773, 485] width 120 height 27
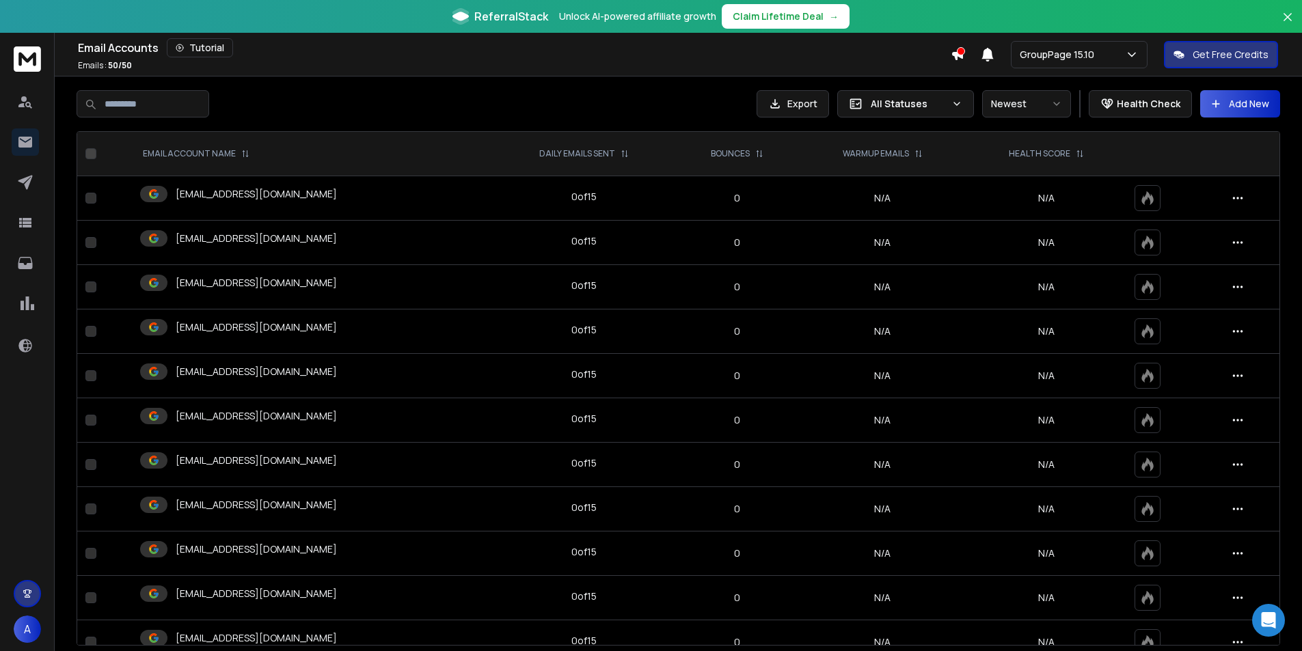
click at [1256, 96] on button "Add New" at bounding box center [1240, 103] width 80 height 27
click at [1246, 104] on button "Add New" at bounding box center [1240, 103] width 80 height 27
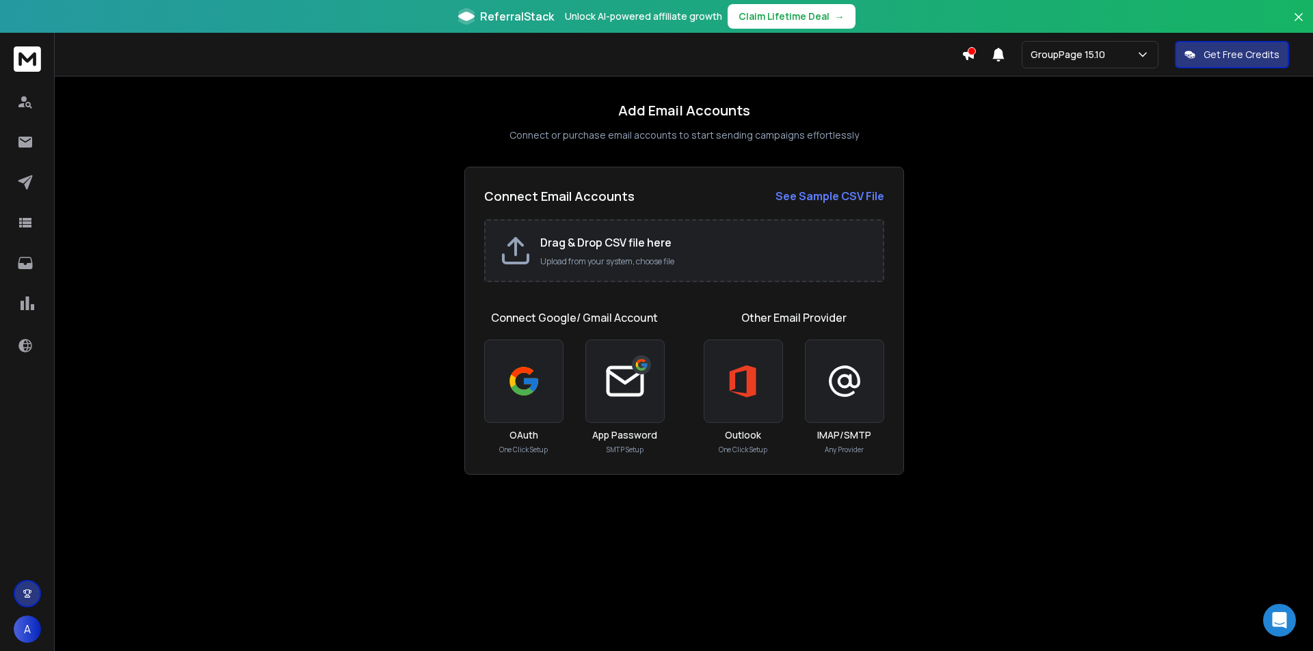
click at [496, 405] on div at bounding box center [523, 381] width 79 height 83
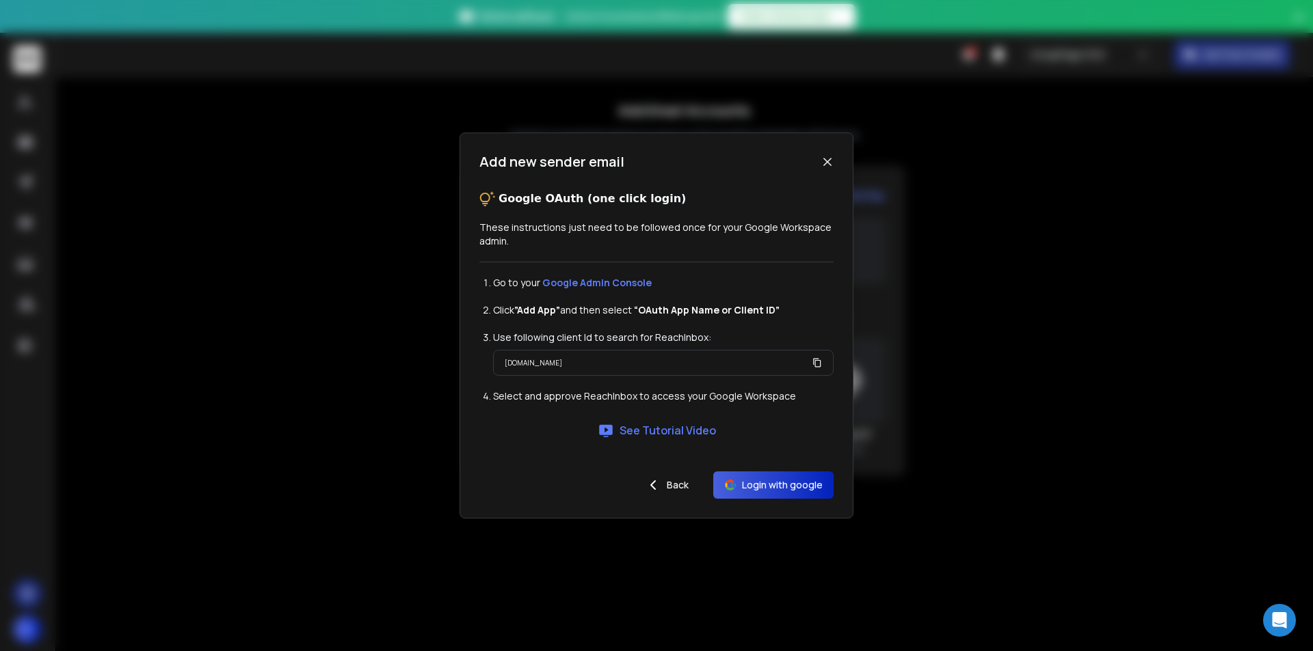
click at [783, 490] on button "Login with google" at bounding box center [773, 485] width 120 height 27
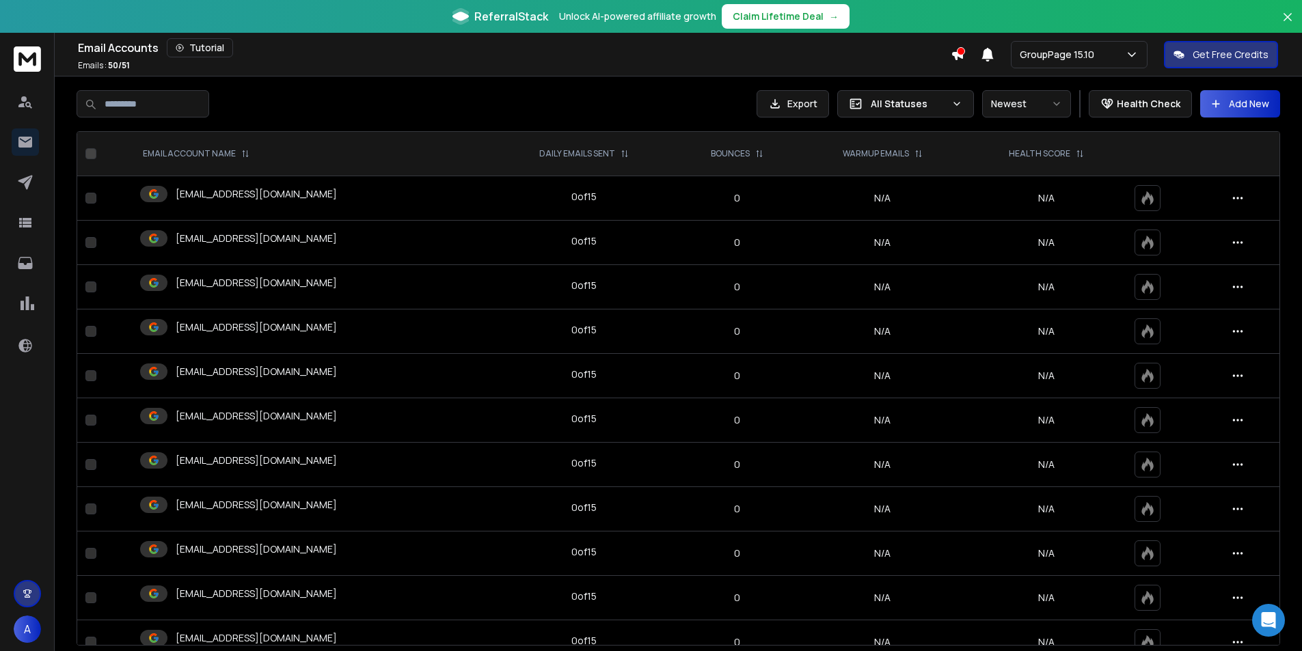
click at [1248, 101] on button "Add New" at bounding box center [1240, 103] width 80 height 27
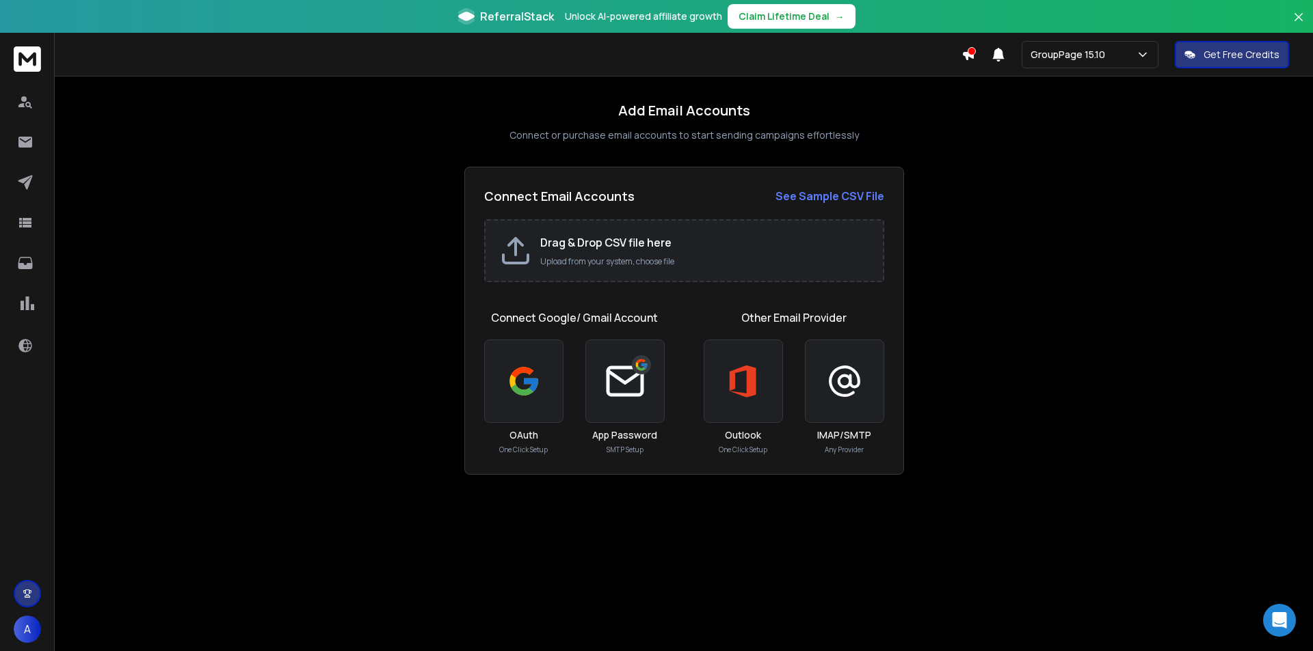
click at [527, 373] on icon at bounding box center [522, 372] width 23 height 11
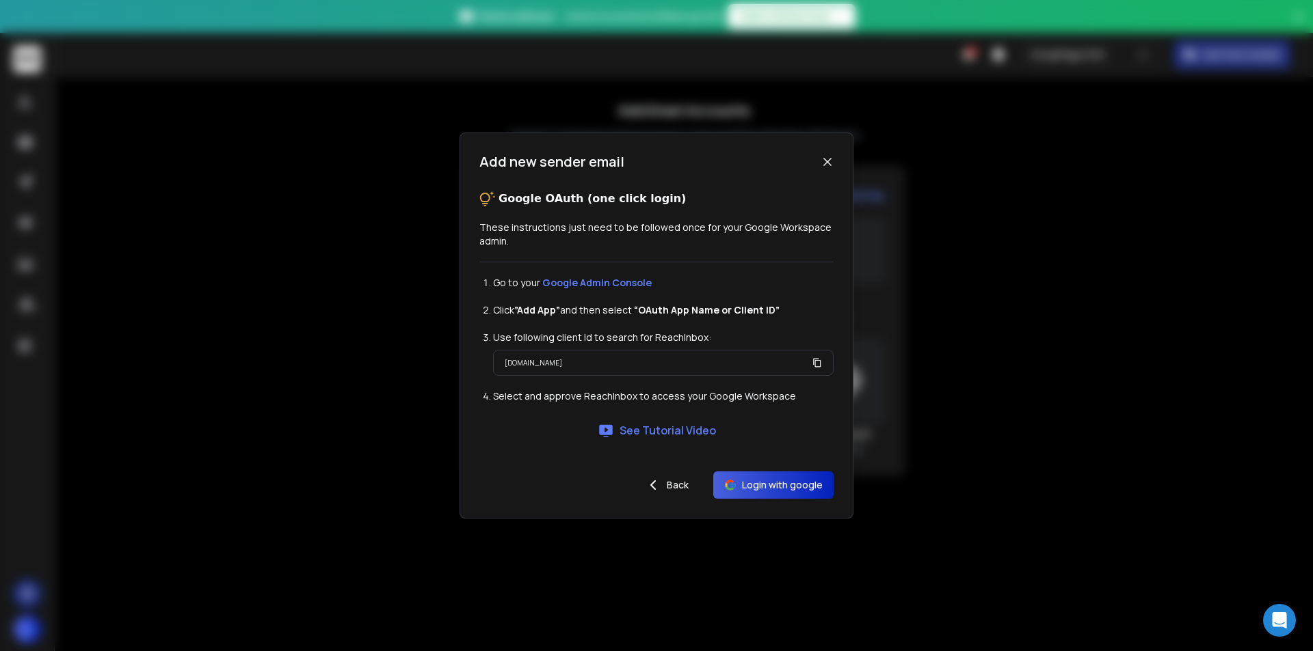
click at [783, 481] on button "Login with google" at bounding box center [773, 485] width 120 height 27
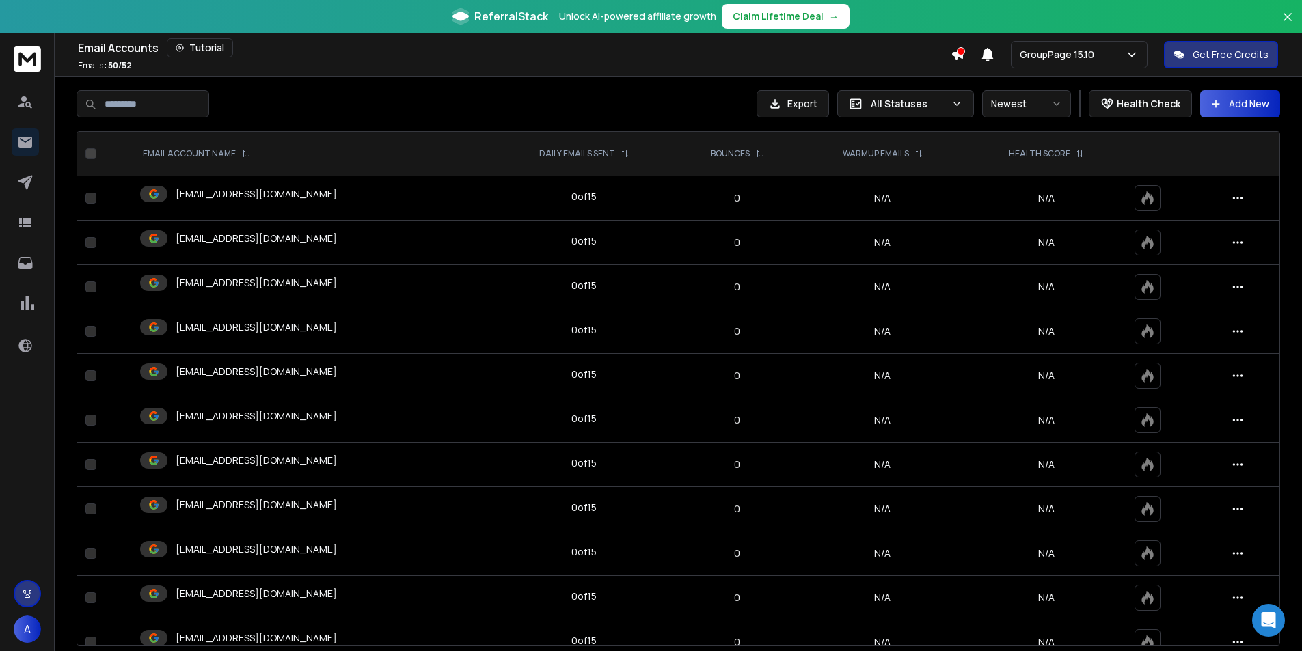
click at [1238, 103] on button "Add New" at bounding box center [1240, 103] width 80 height 27
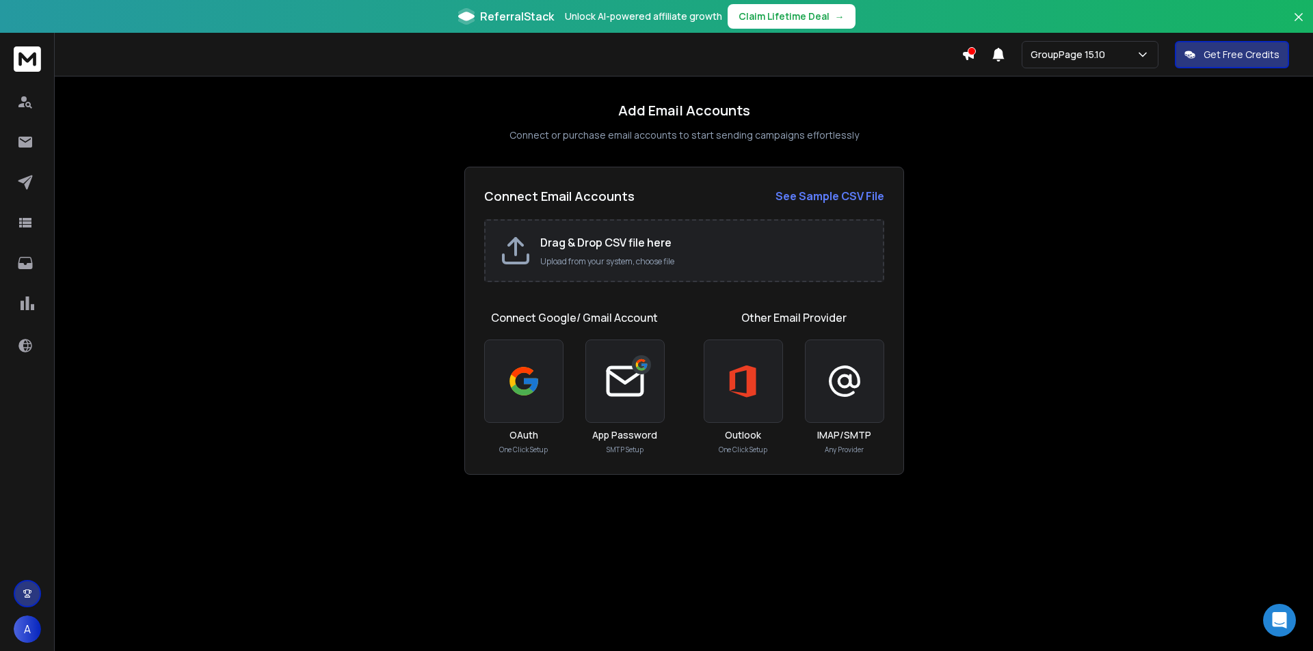
click at [534, 377] on icon at bounding box center [524, 381] width 34 height 41
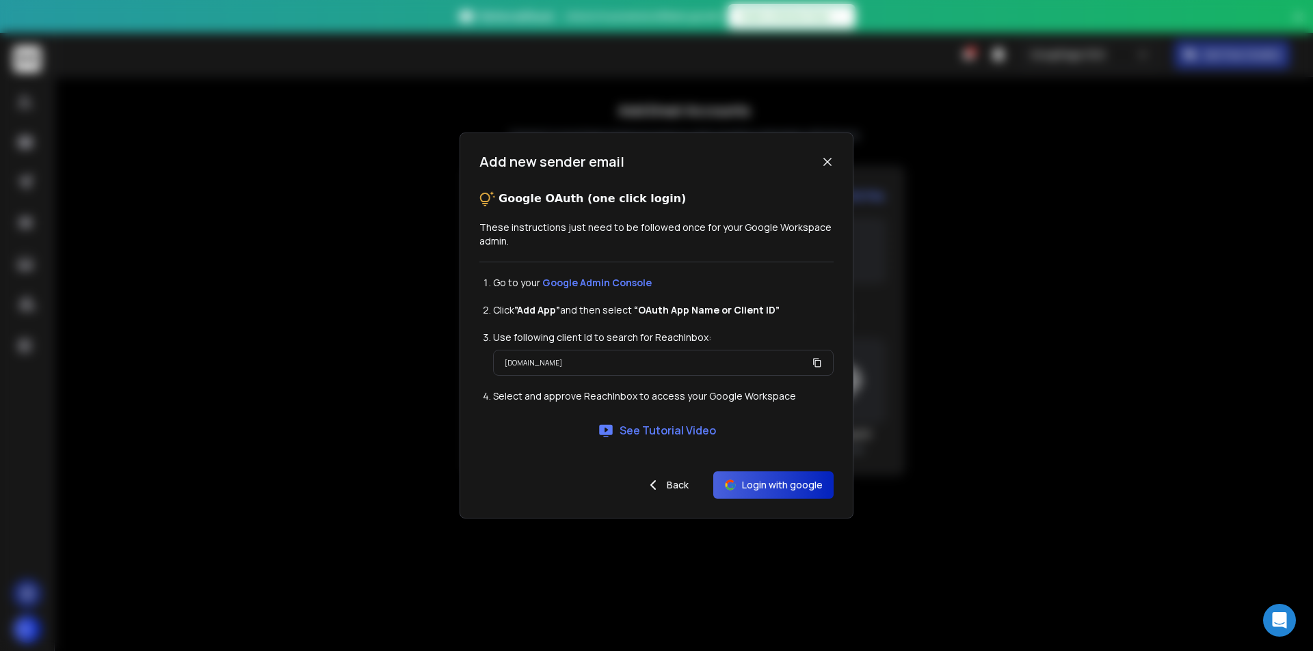
click at [807, 474] on button "Login with google" at bounding box center [773, 485] width 120 height 27
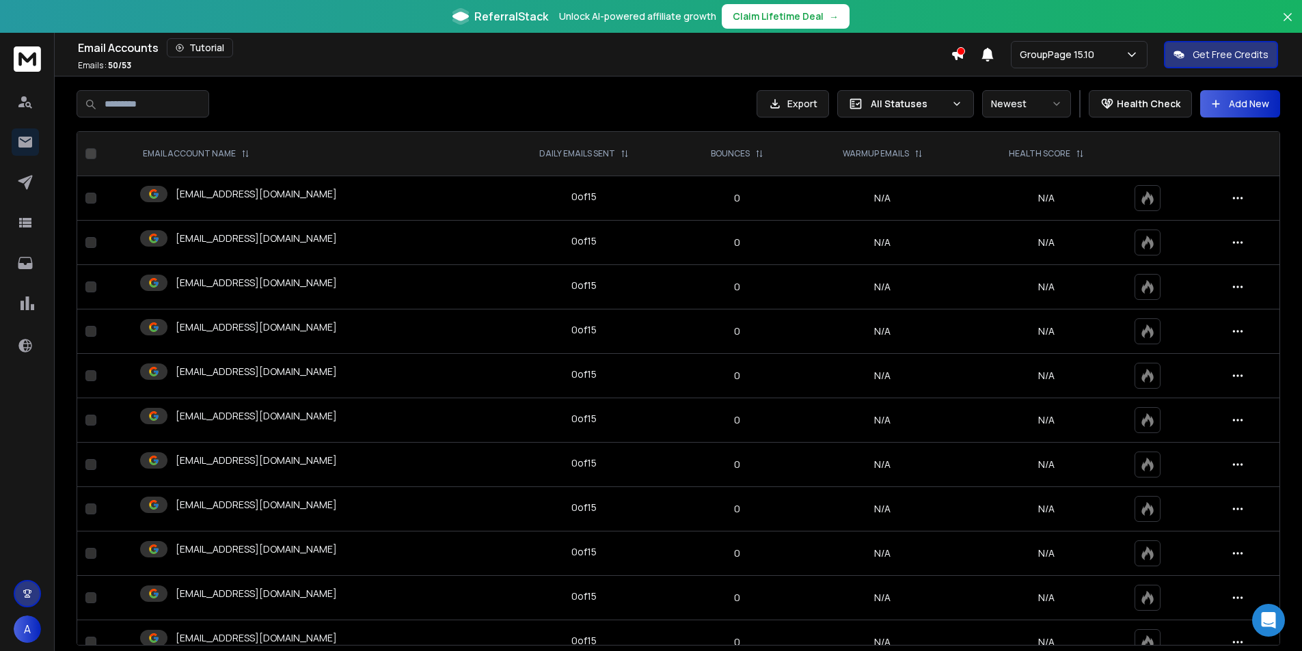
click at [1243, 106] on button "Add New" at bounding box center [1240, 103] width 80 height 27
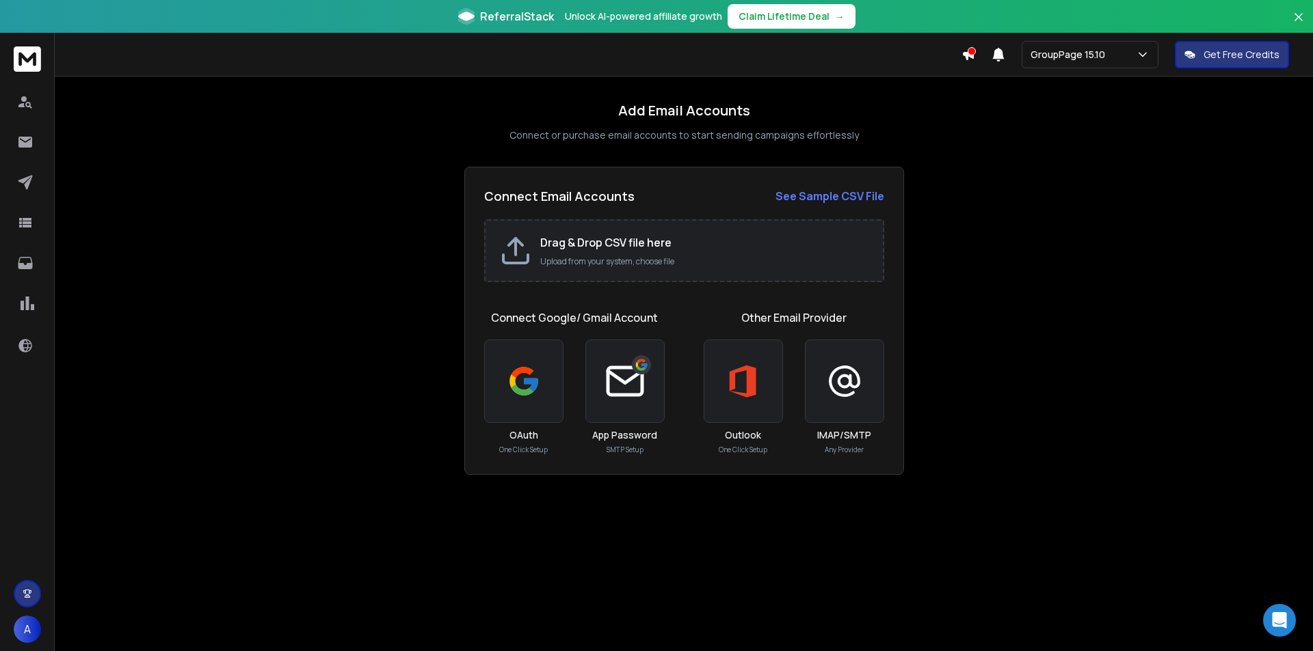
click at [523, 375] on icon at bounding box center [524, 381] width 34 height 41
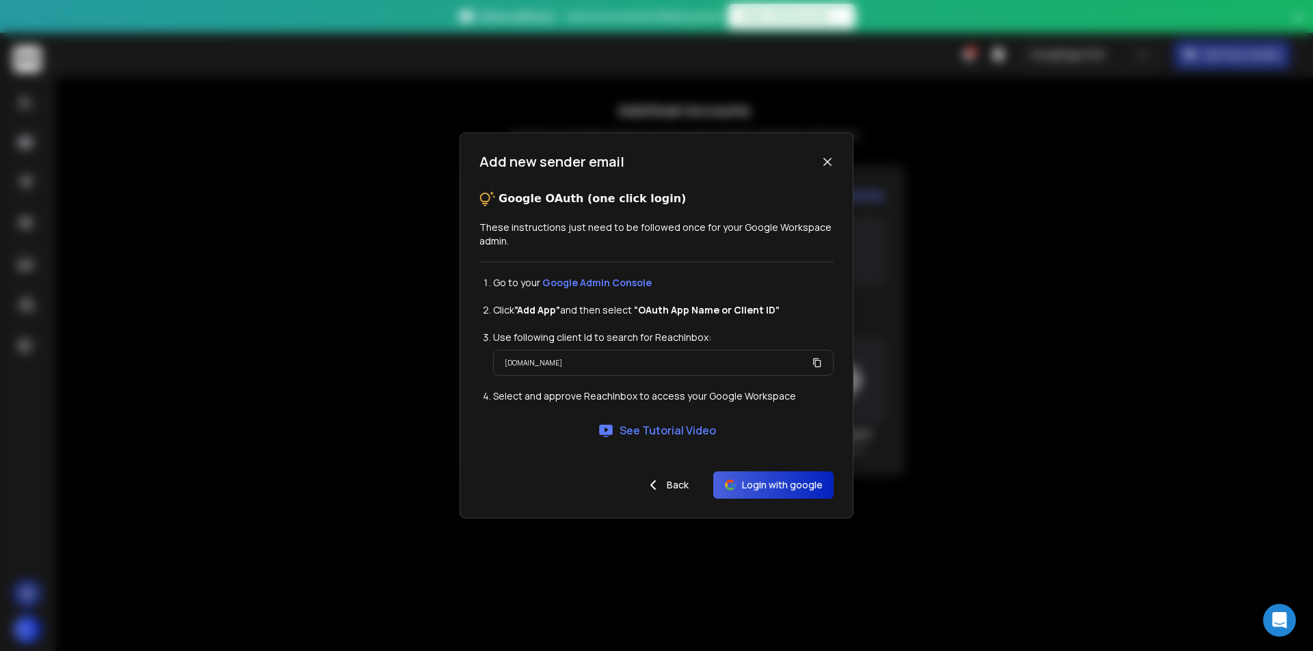
click at [783, 493] on button "Login with google" at bounding box center [773, 485] width 120 height 27
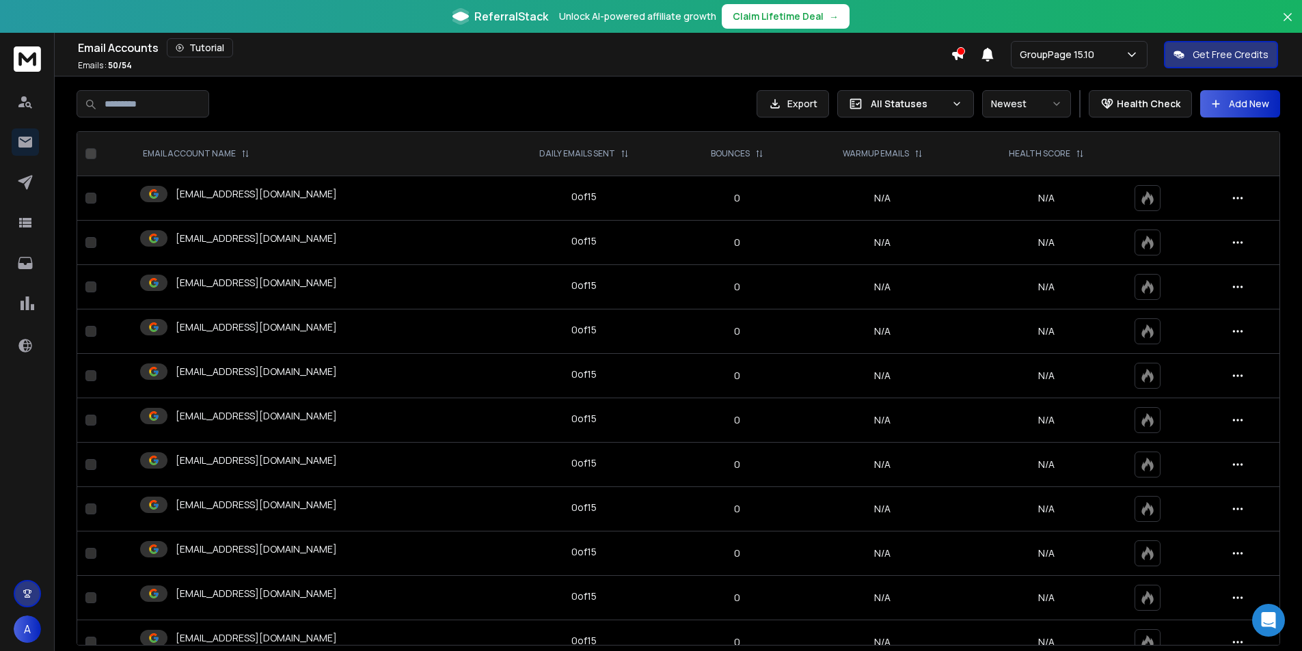
click at [1229, 104] on button "Add New" at bounding box center [1240, 103] width 80 height 27
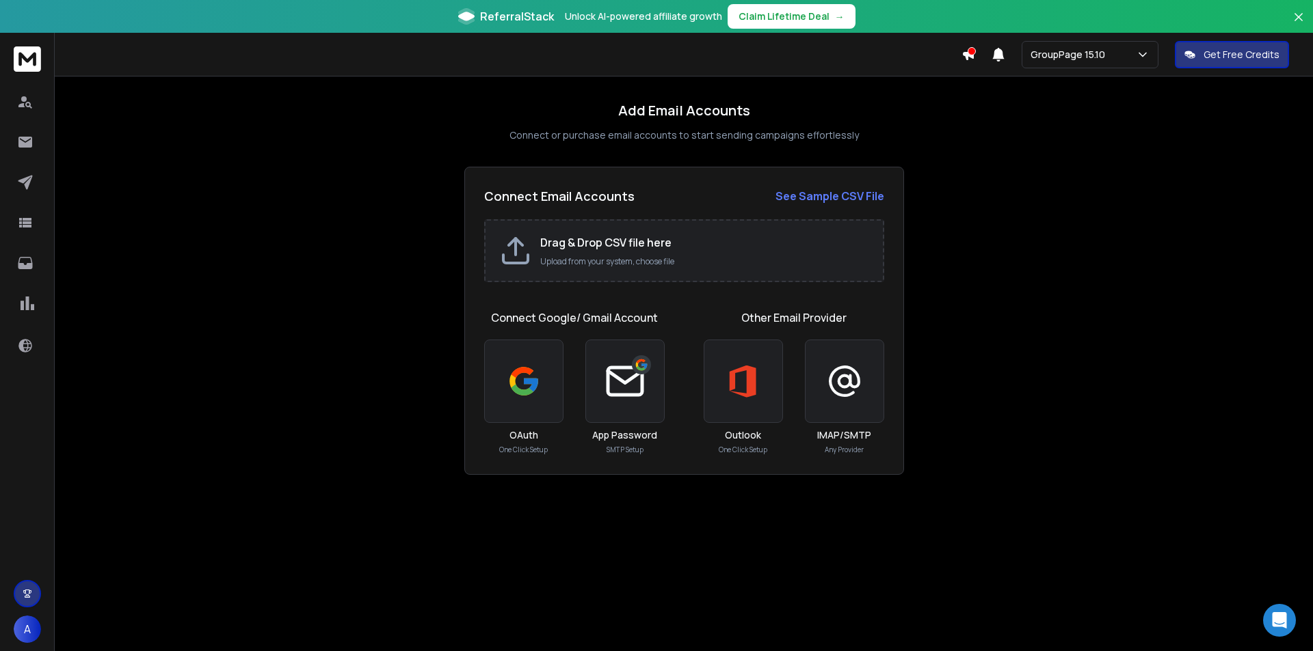
click at [505, 392] on div at bounding box center [523, 381] width 79 height 83
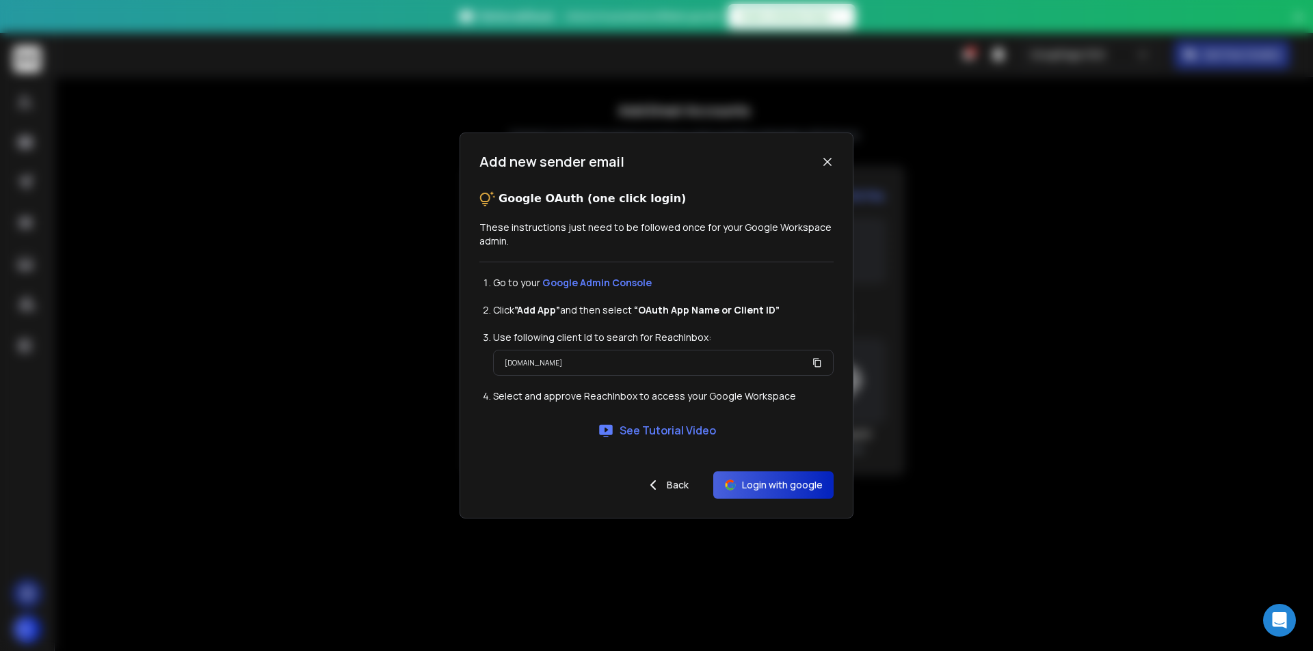
click at [776, 463] on div "Google OAuth (one click login) These instructions just need to be followed once…" at bounding box center [656, 345] width 354 height 308
click at [785, 475] on div "Google OAuth (one click login) These instructions just need to be followed once…" at bounding box center [656, 345] width 354 height 308
click at [772, 479] on button "Login with google" at bounding box center [773, 485] width 120 height 27
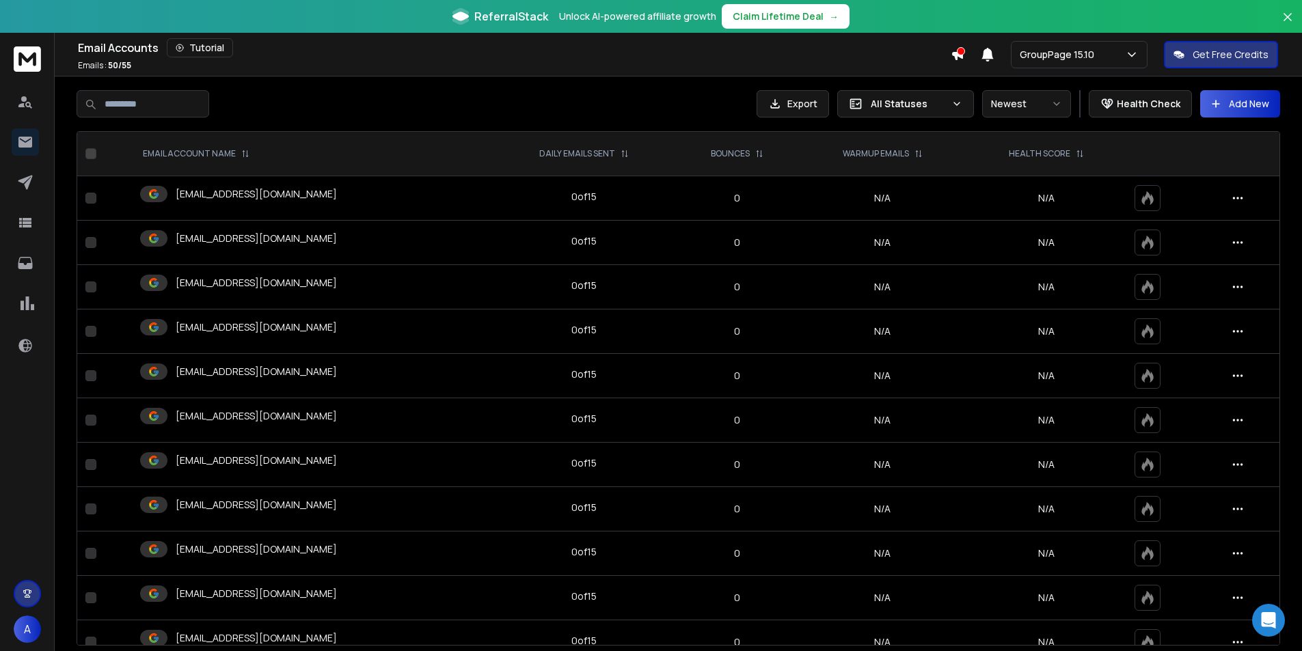
click at [1252, 100] on button "Add New" at bounding box center [1240, 103] width 80 height 27
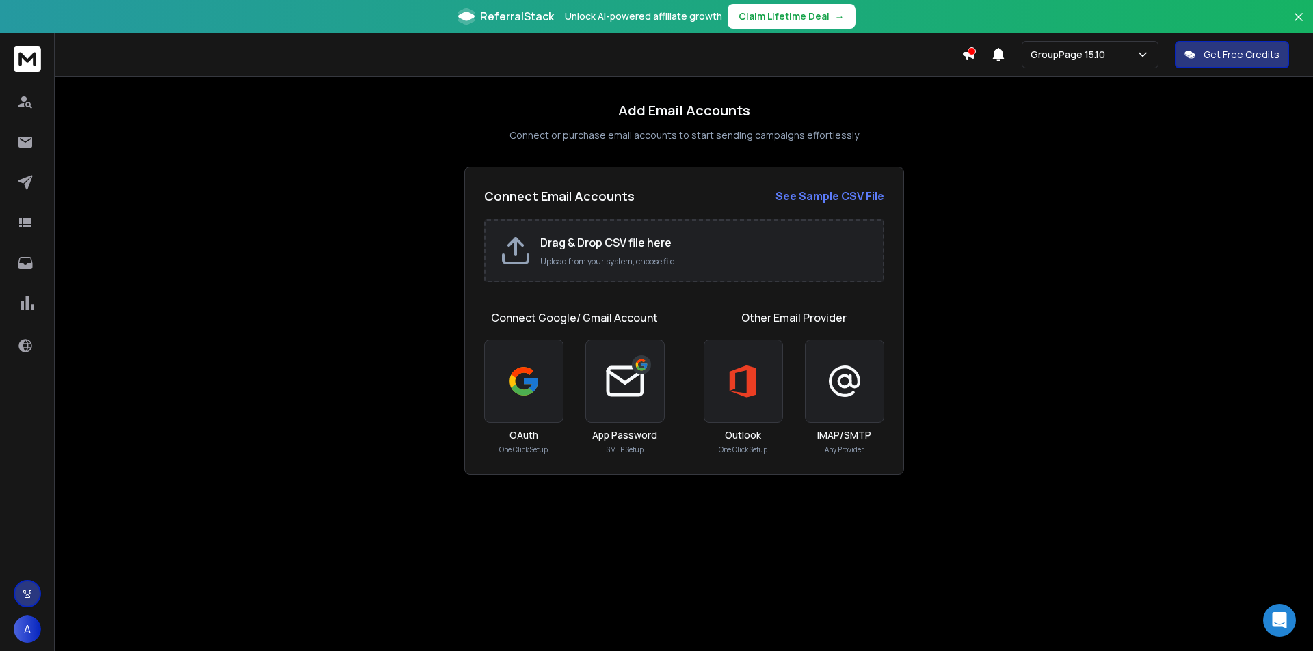
click at [499, 370] on div at bounding box center [523, 381] width 79 height 83
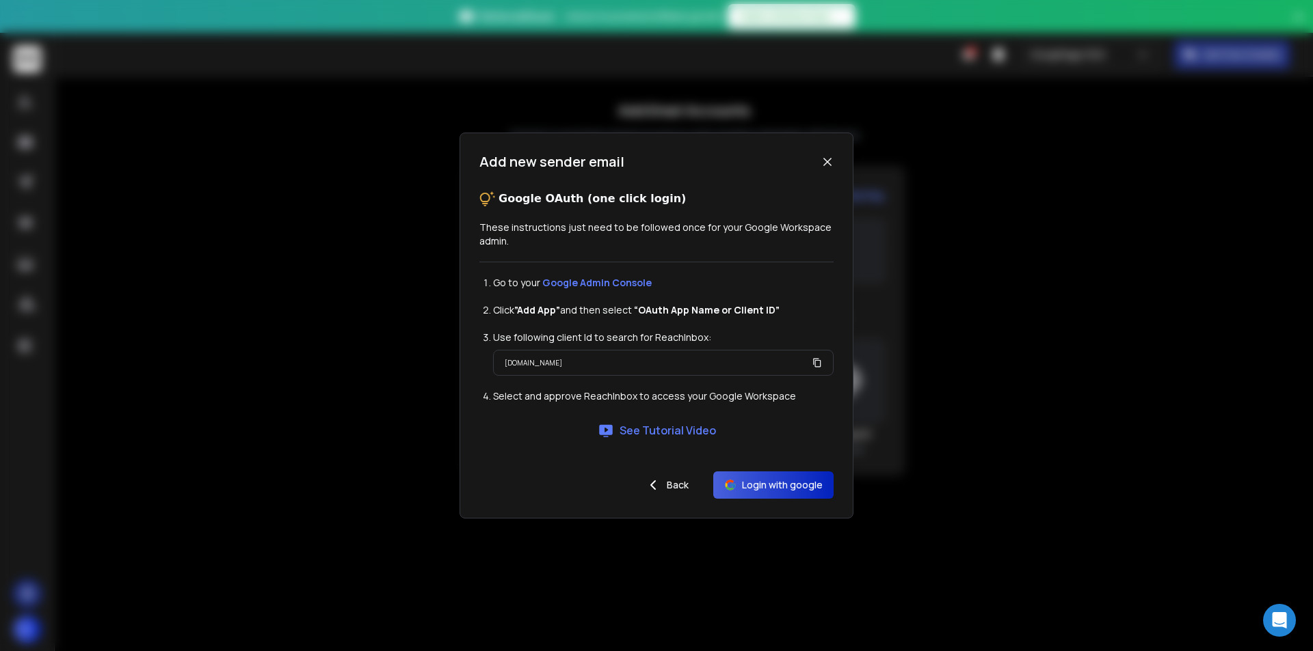
drag, startPoint x: 807, startPoint y: 494, endPoint x: 802, endPoint y: 487, distance: 8.3
click at [806, 494] on button "Login with google" at bounding box center [773, 485] width 120 height 27
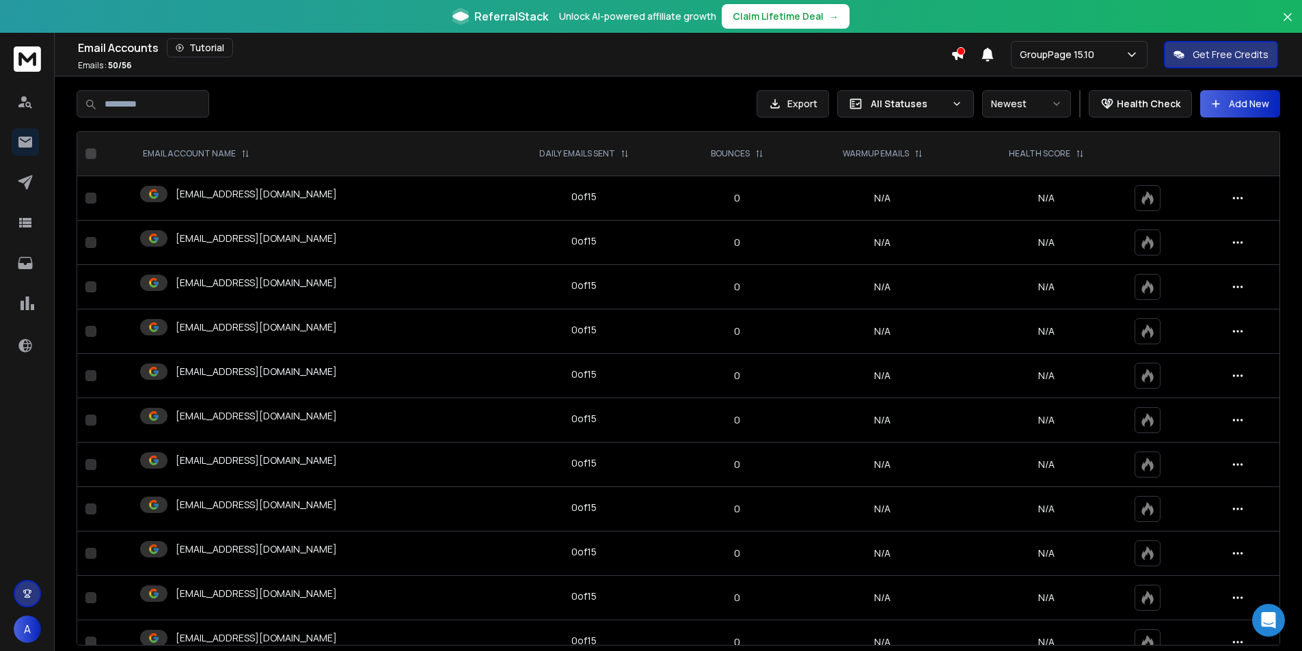
click at [1242, 100] on button "Add New" at bounding box center [1240, 103] width 80 height 27
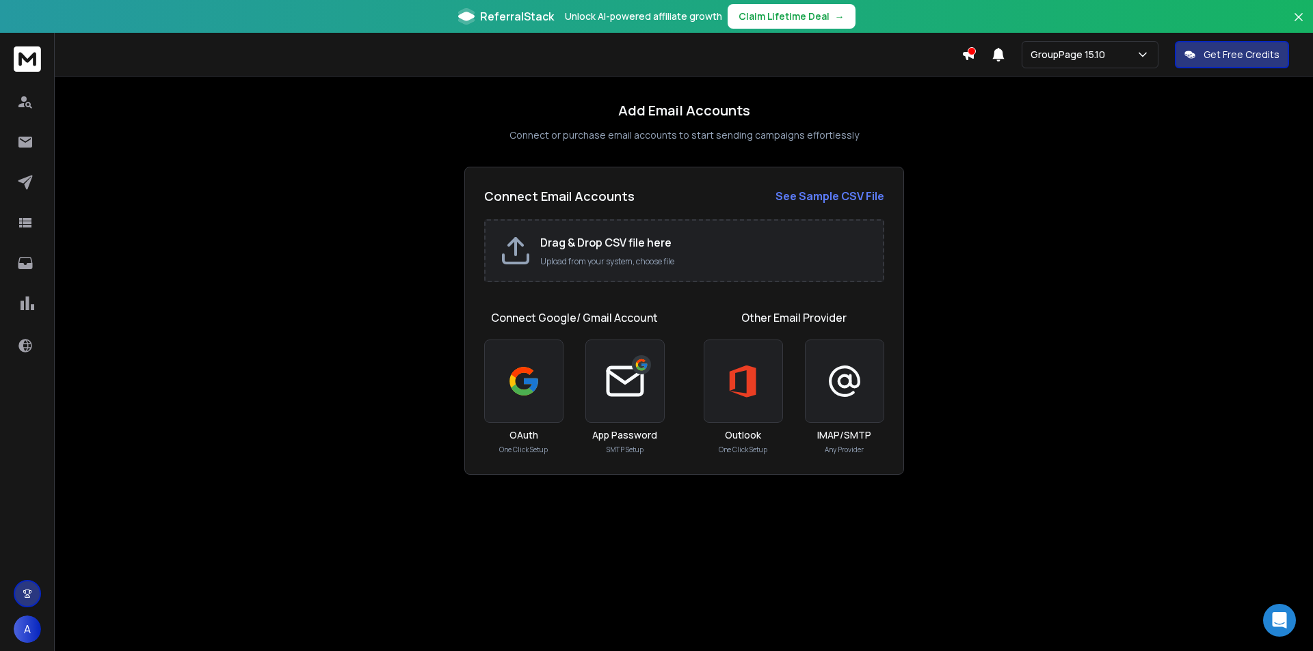
click at [530, 395] on icon at bounding box center [524, 381] width 34 height 41
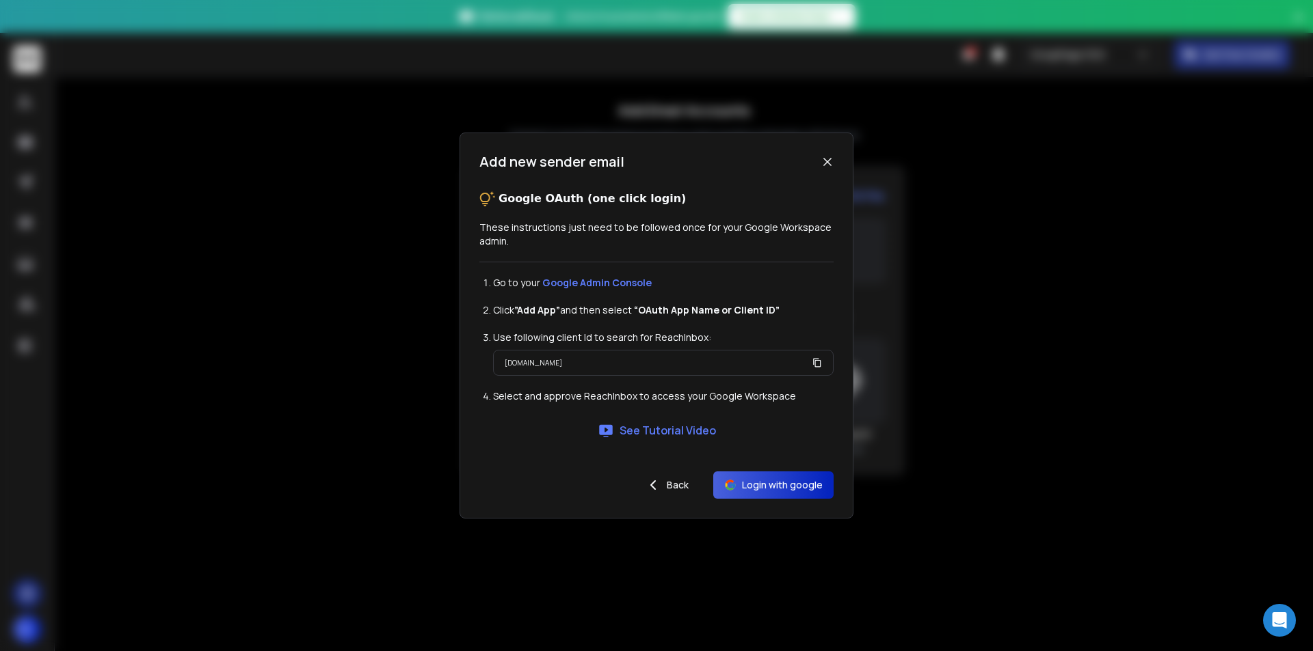
click at [771, 474] on button "Login with google" at bounding box center [773, 485] width 120 height 27
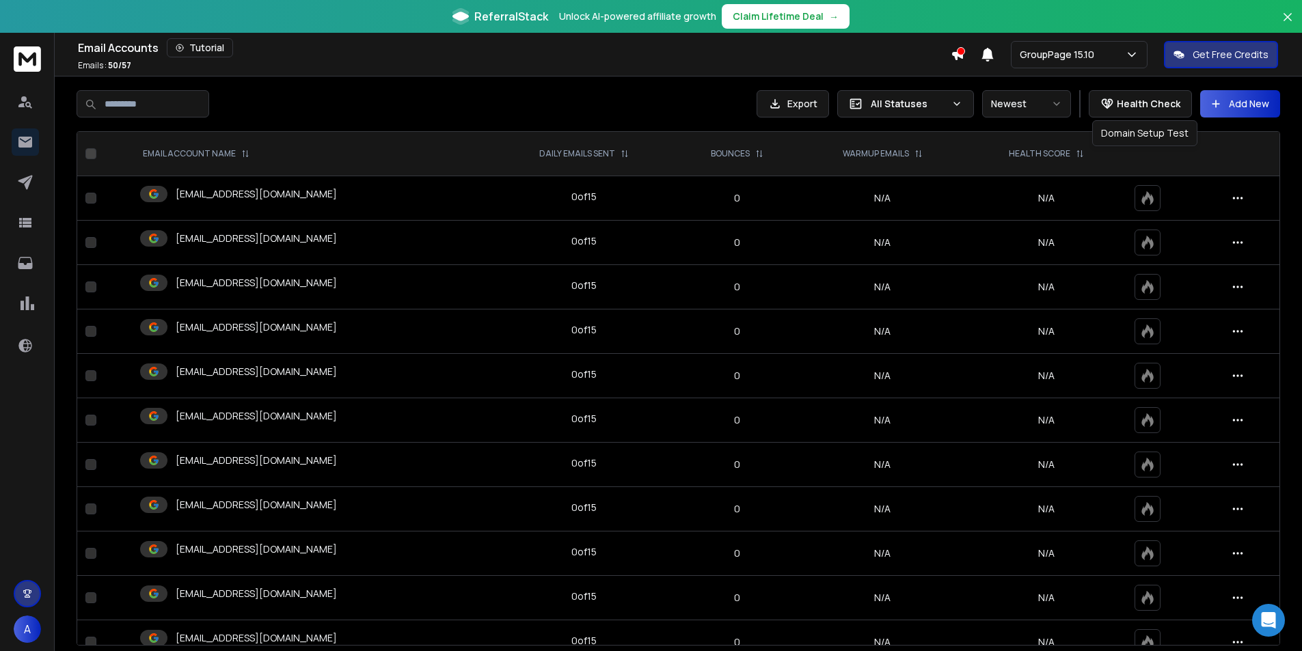
click at [1254, 96] on button "Add New" at bounding box center [1240, 103] width 80 height 27
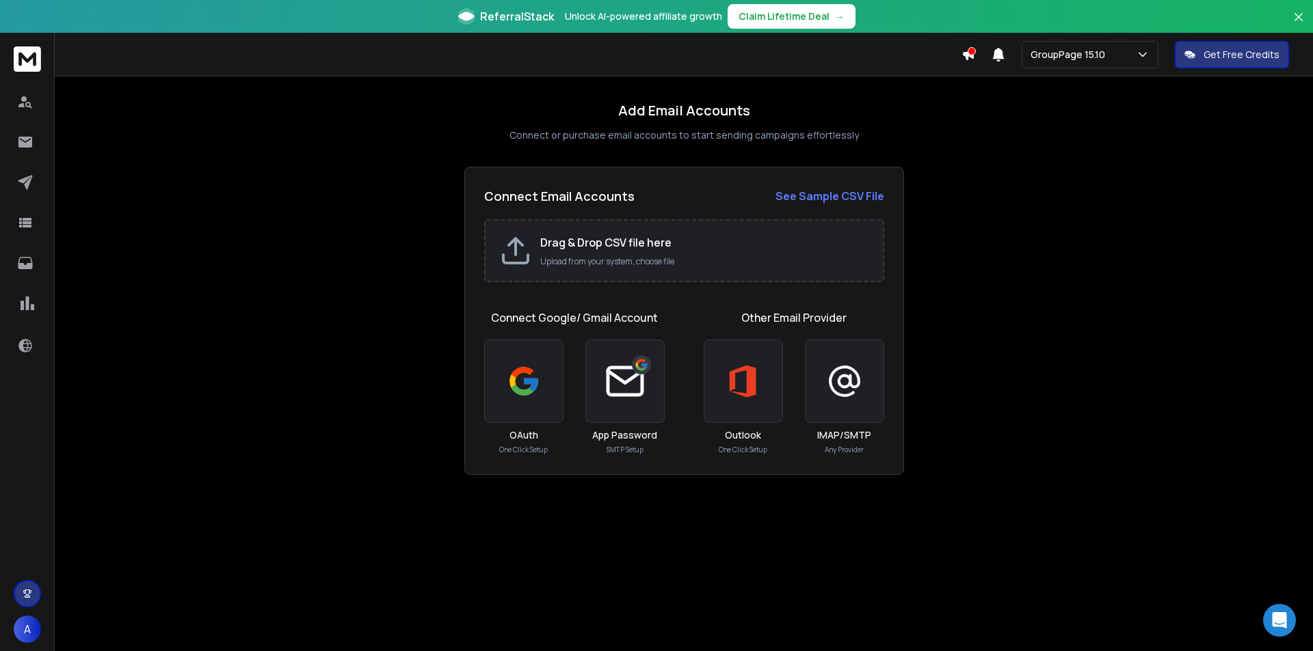
click at [526, 381] on icon at bounding box center [531, 386] width 14 height 14
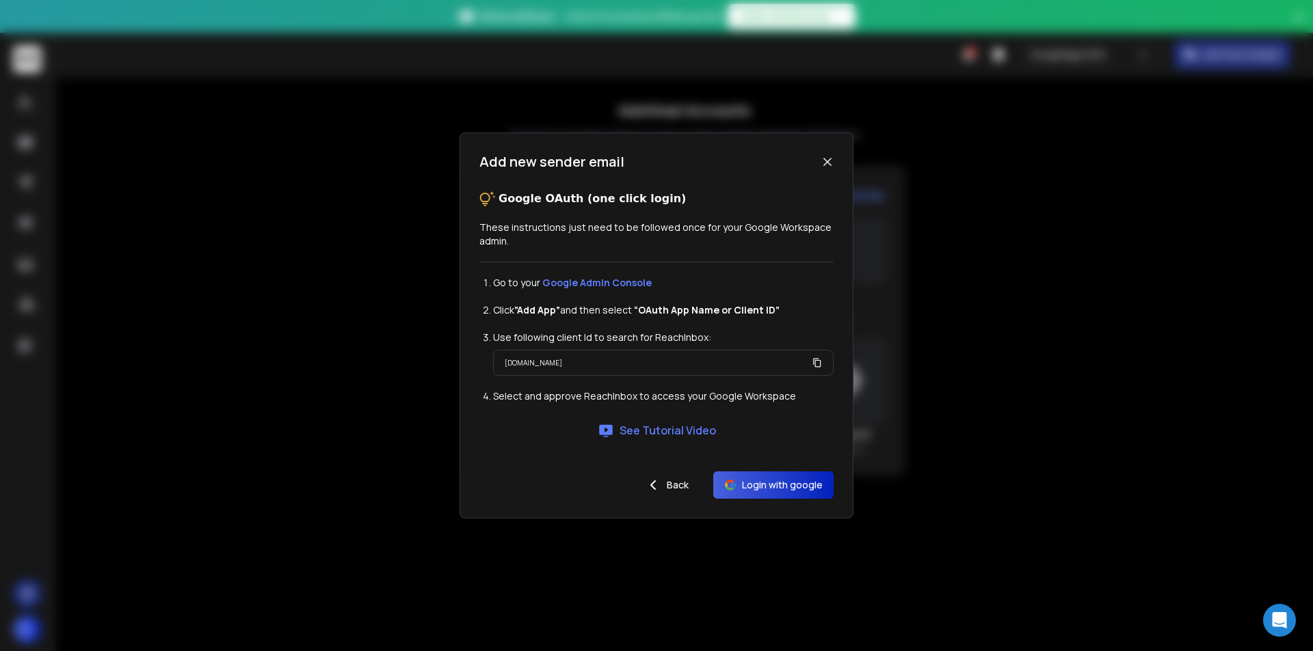
click at [753, 484] on button "Login with google" at bounding box center [773, 485] width 120 height 27
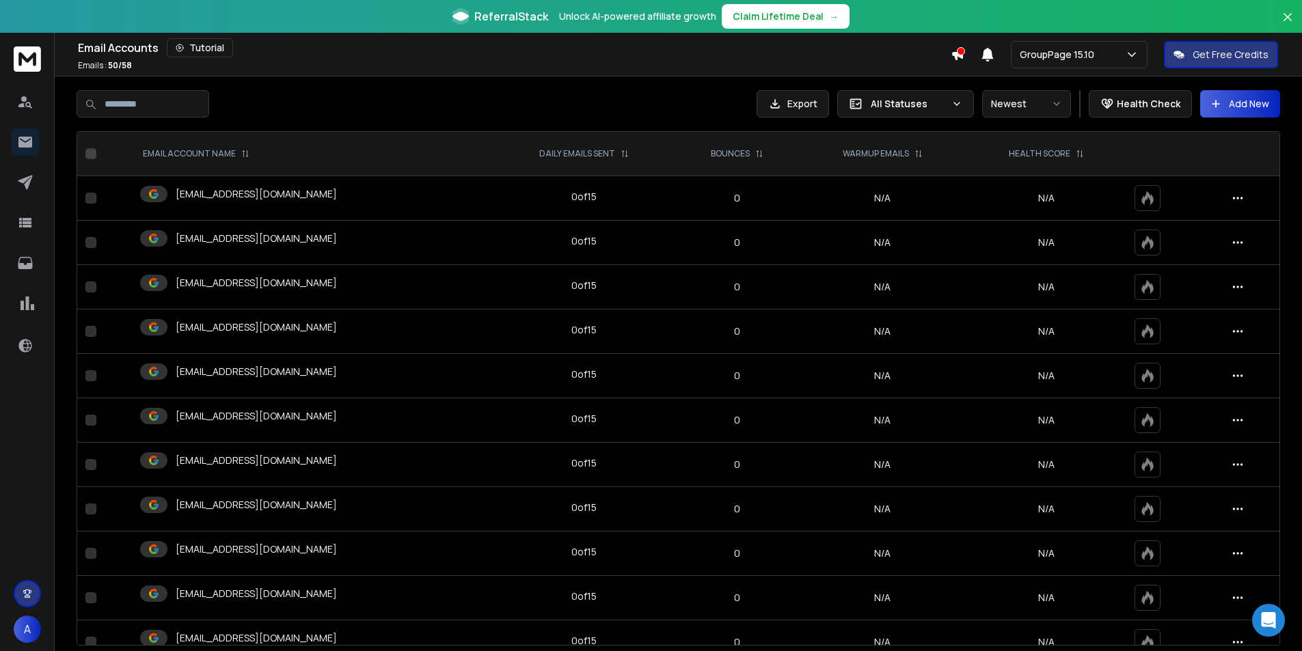
click at [1256, 102] on button "Add New" at bounding box center [1240, 103] width 80 height 27
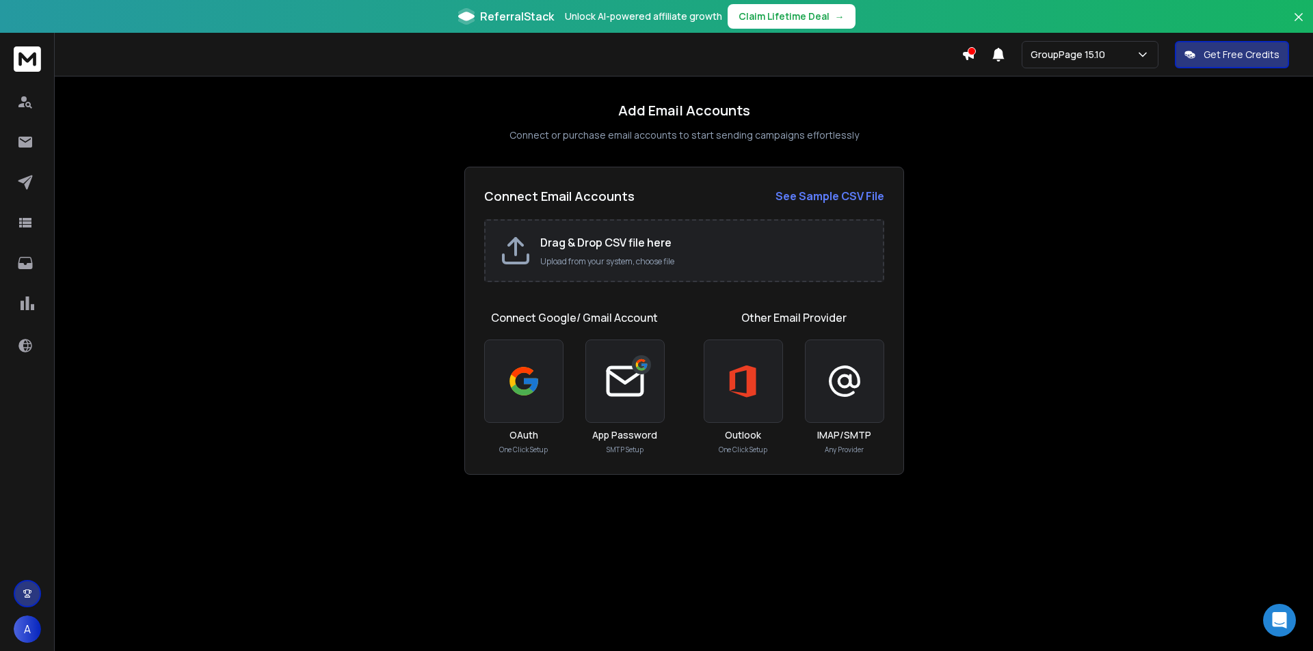
click at [516, 366] on icon at bounding box center [524, 381] width 34 height 41
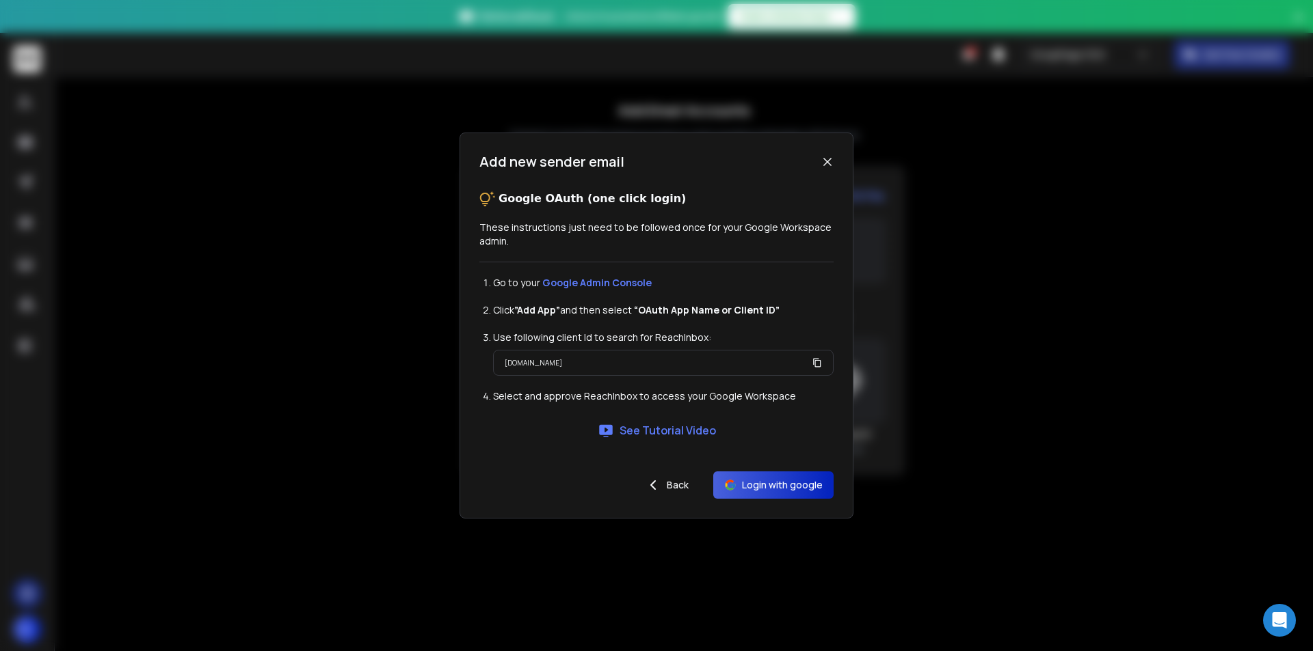
click at [763, 479] on button "Login with google" at bounding box center [773, 485] width 120 height 27
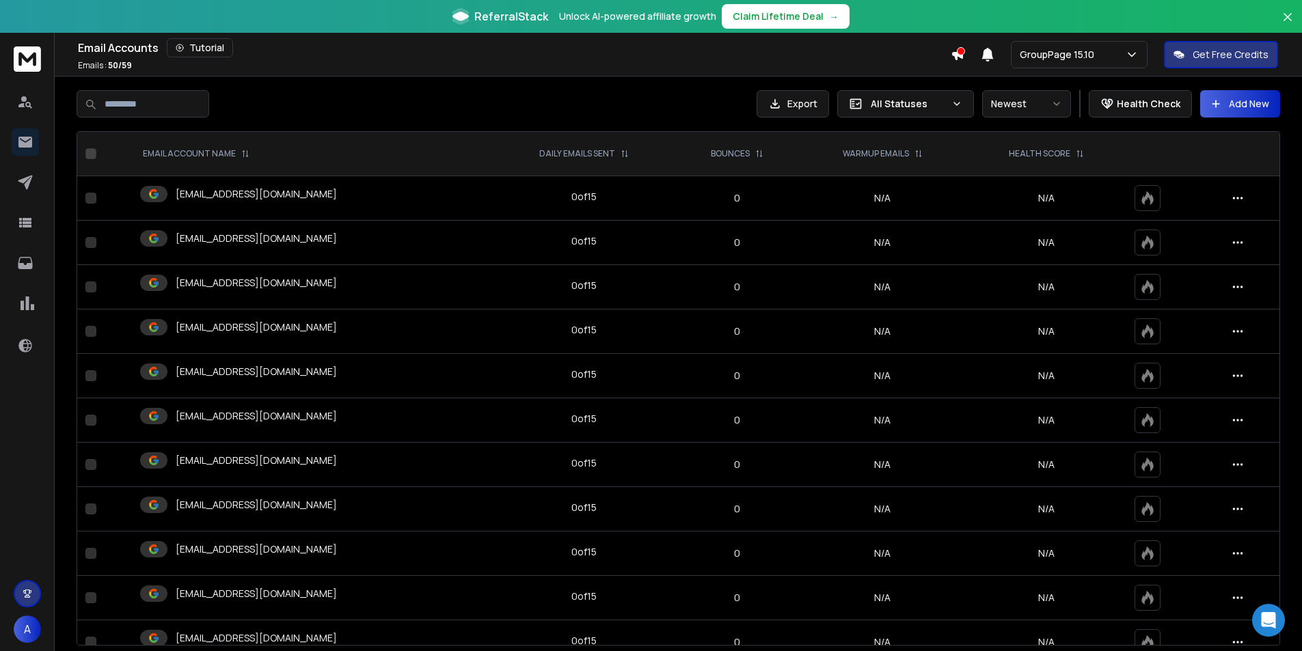
click at [1235, 103] on button "Add New" at bounding box center [1240, 103] width 80 height 27
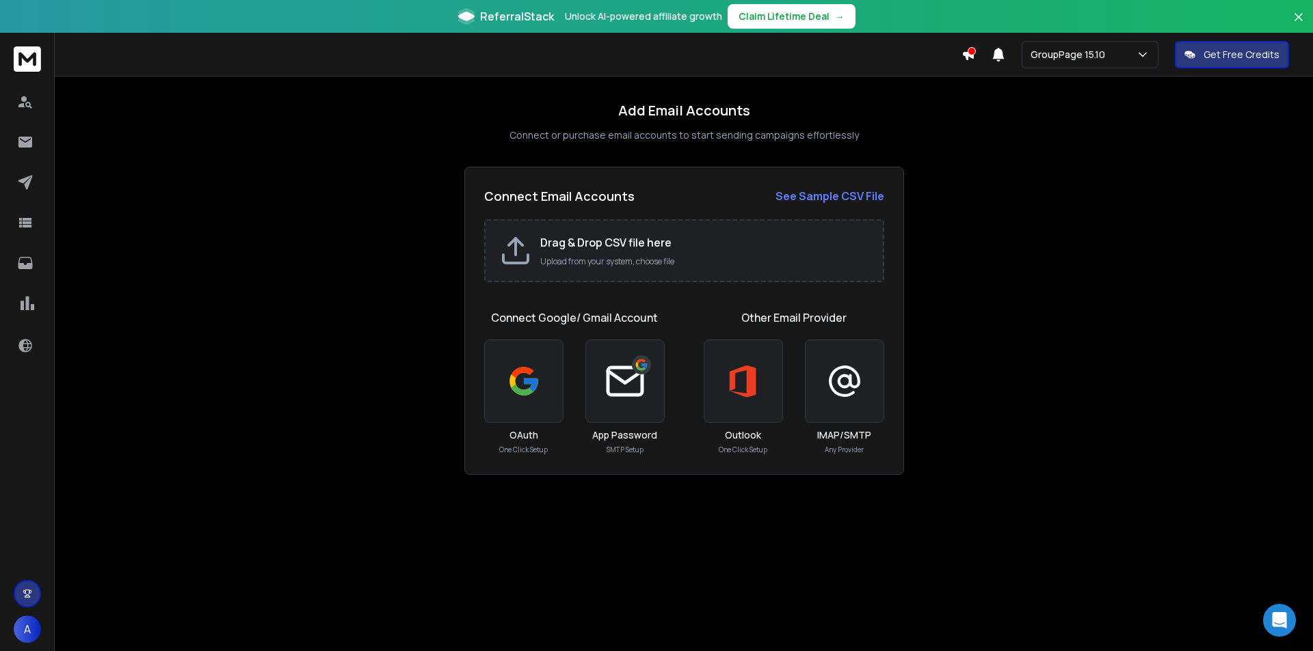
click at [528, 378] on icon at bounding box center [524, 381] width 34 height 41
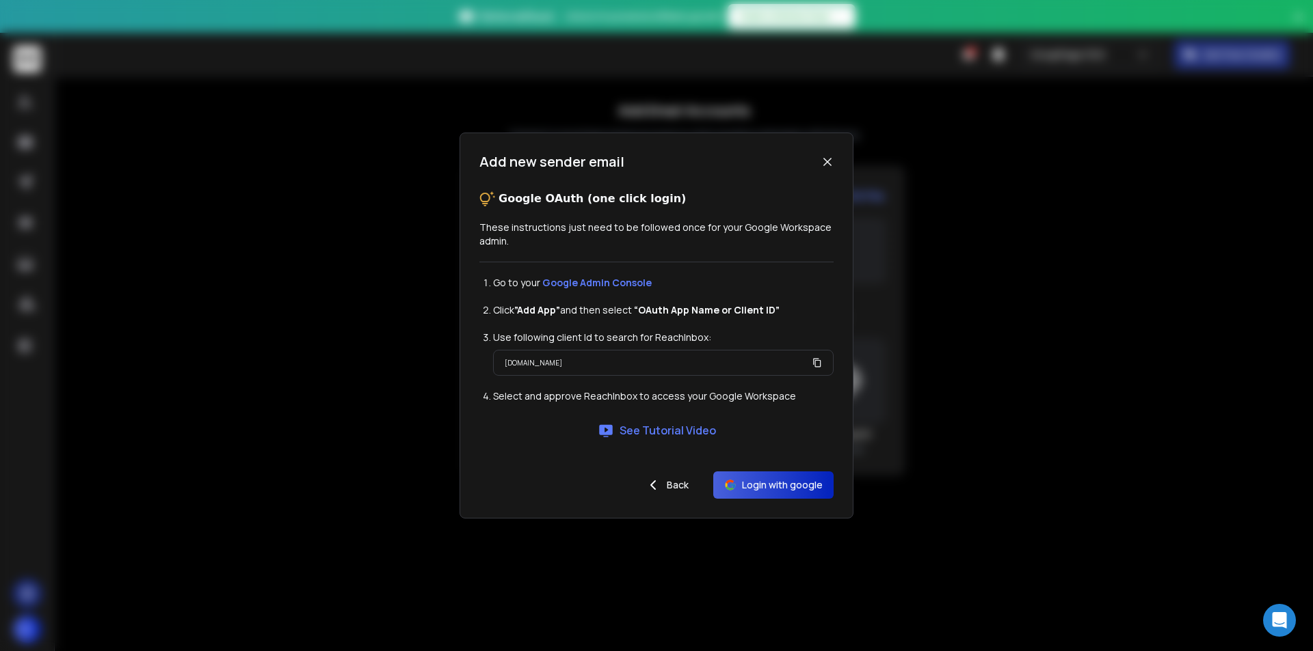
click at [770, 474] on button "Login with google" at bounding box center [773, 485] width 120 height 27
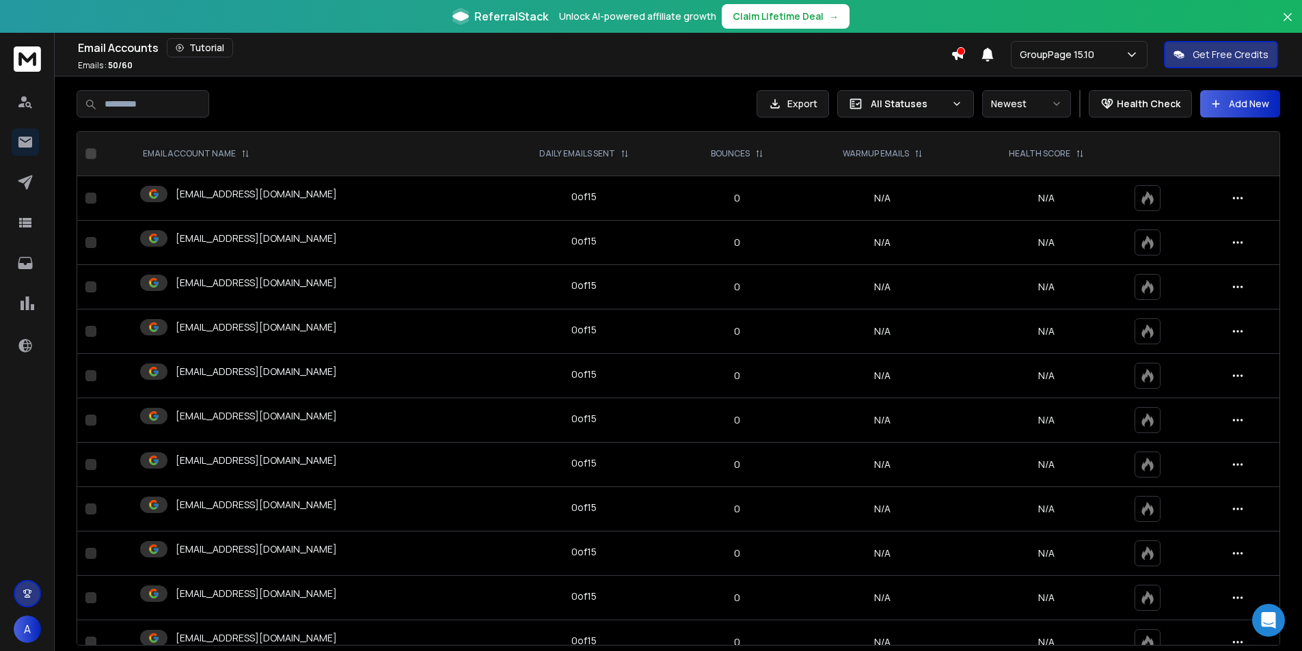
click at [1241, 109] on button "Add New" at bounding box center [1240, 103] width 80 height 27
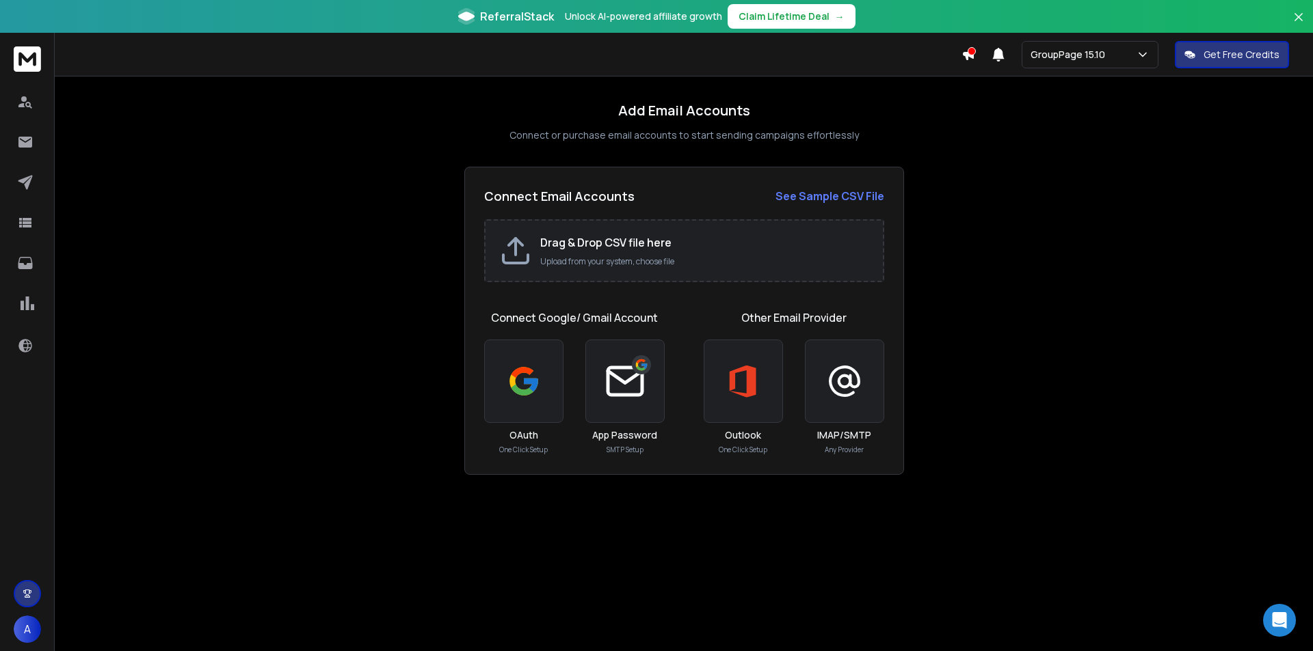
click at [530, 381] on icon at bounding box center [531, 386] width 14 height 14
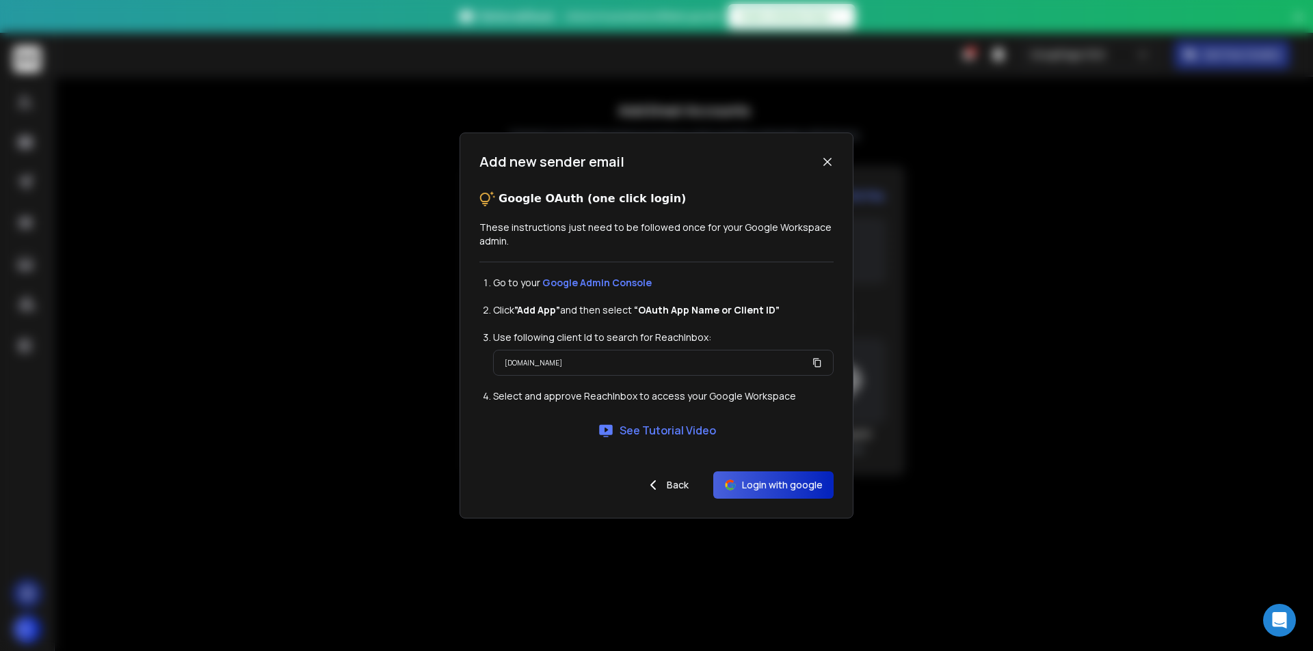
click at [773, 479] on button "Login with google" at bounding box center [773, 485] width 120 height 27
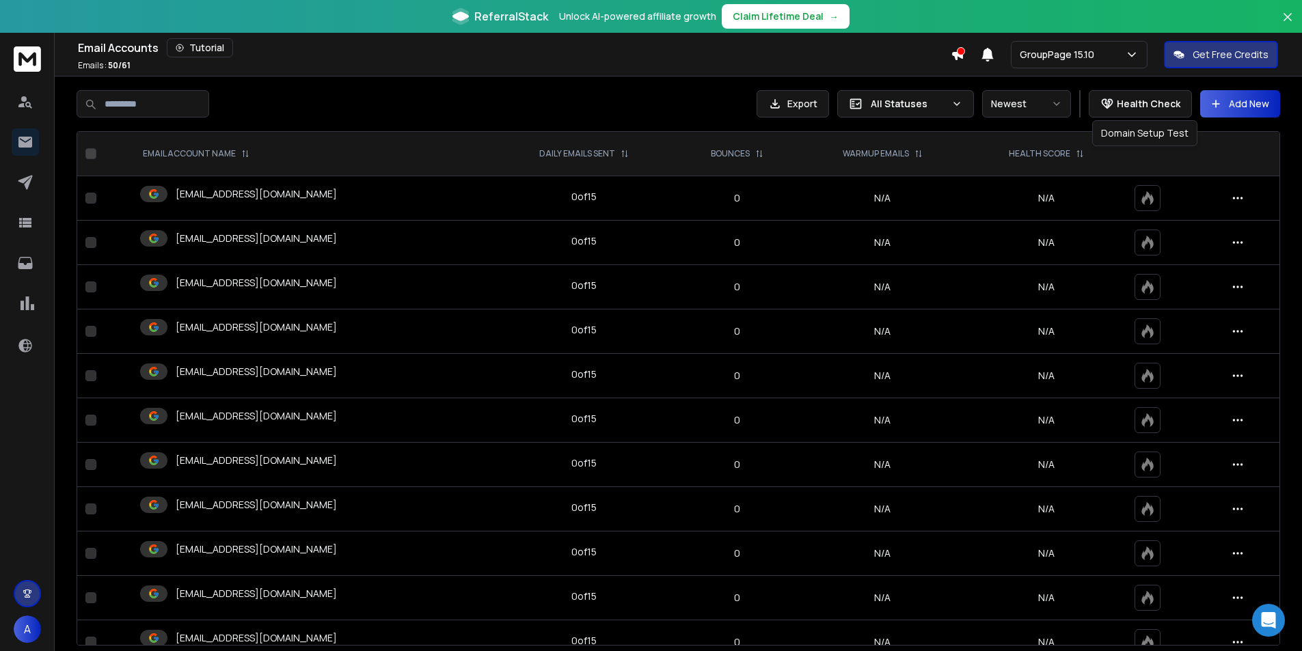
click at [1230, 102] on button "Add New" at bounding box center [1240, 103] width 80 height 27
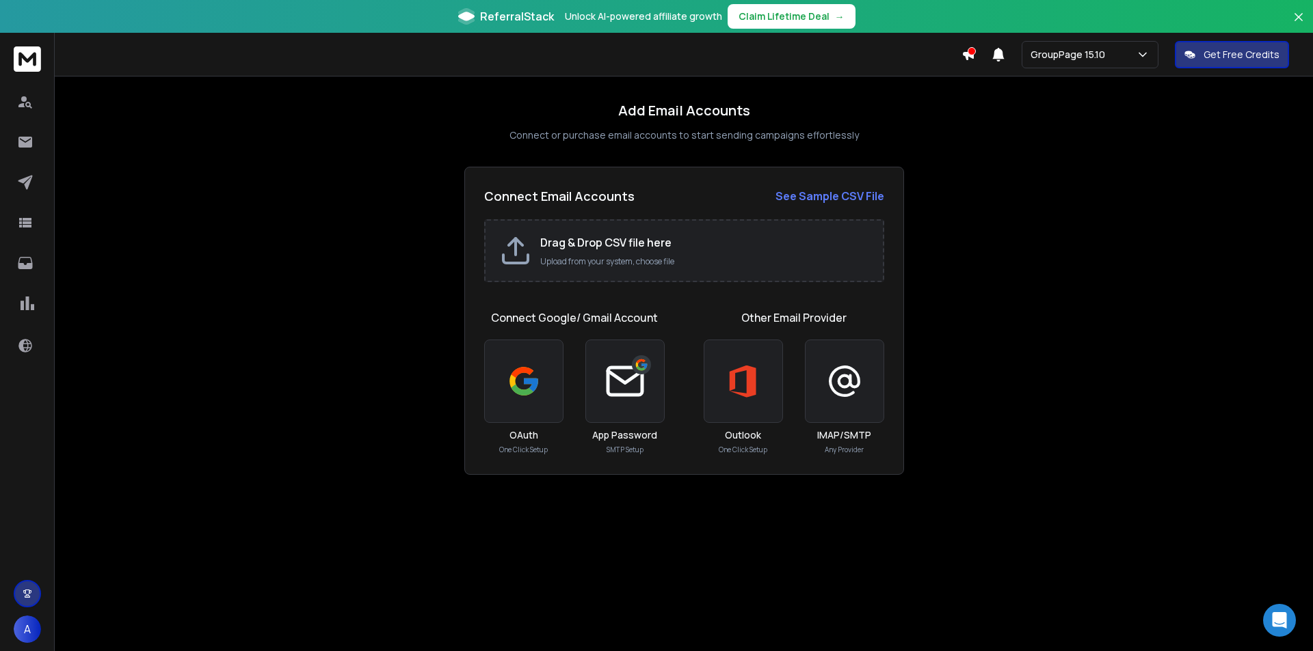
click at [530, 371] on icon at bounding box center [522, 372] width 23 height 11
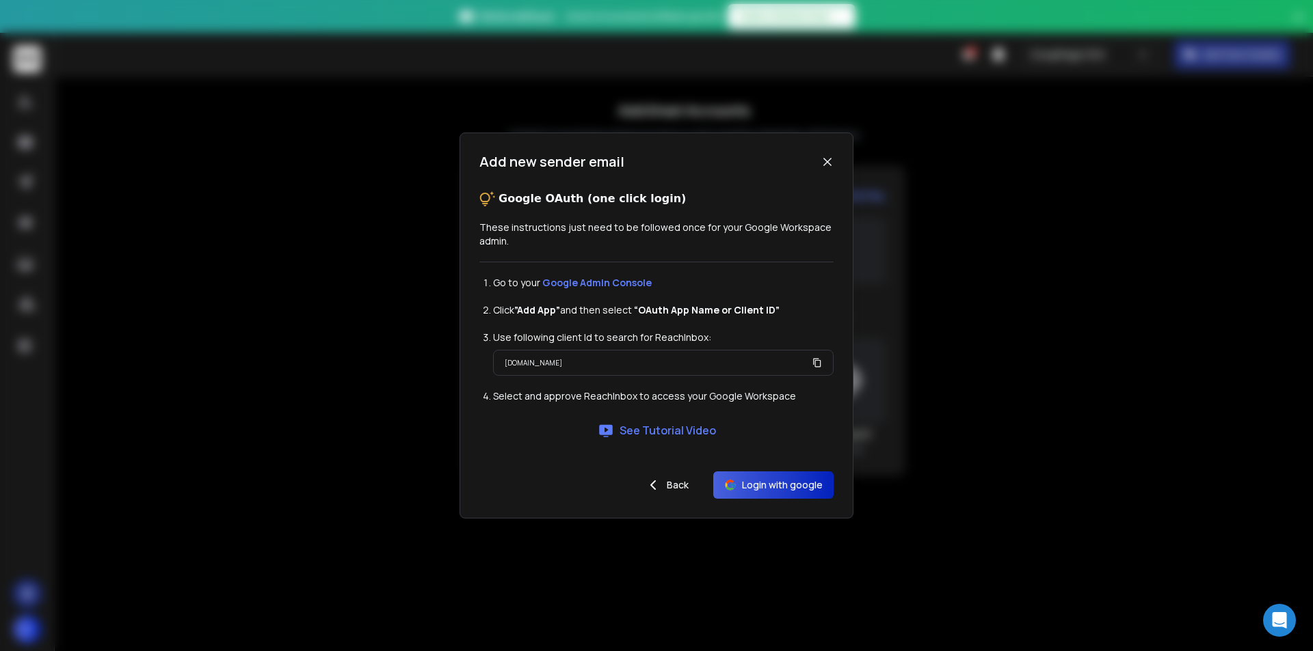
click at [783, 497] on button "Login with google" at bounding box center [773, 485] width 120 height 27
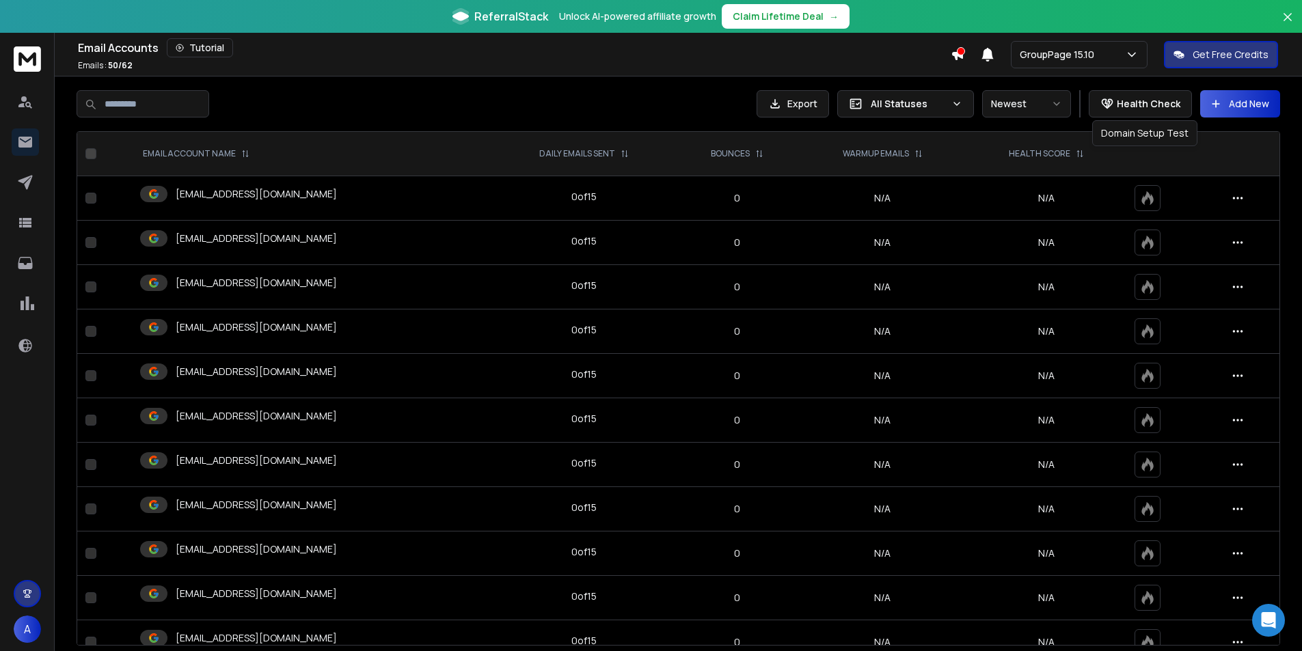
click at [1223, 103] on button "Add New" at bounding box center [1240, 103] width 80 height 27
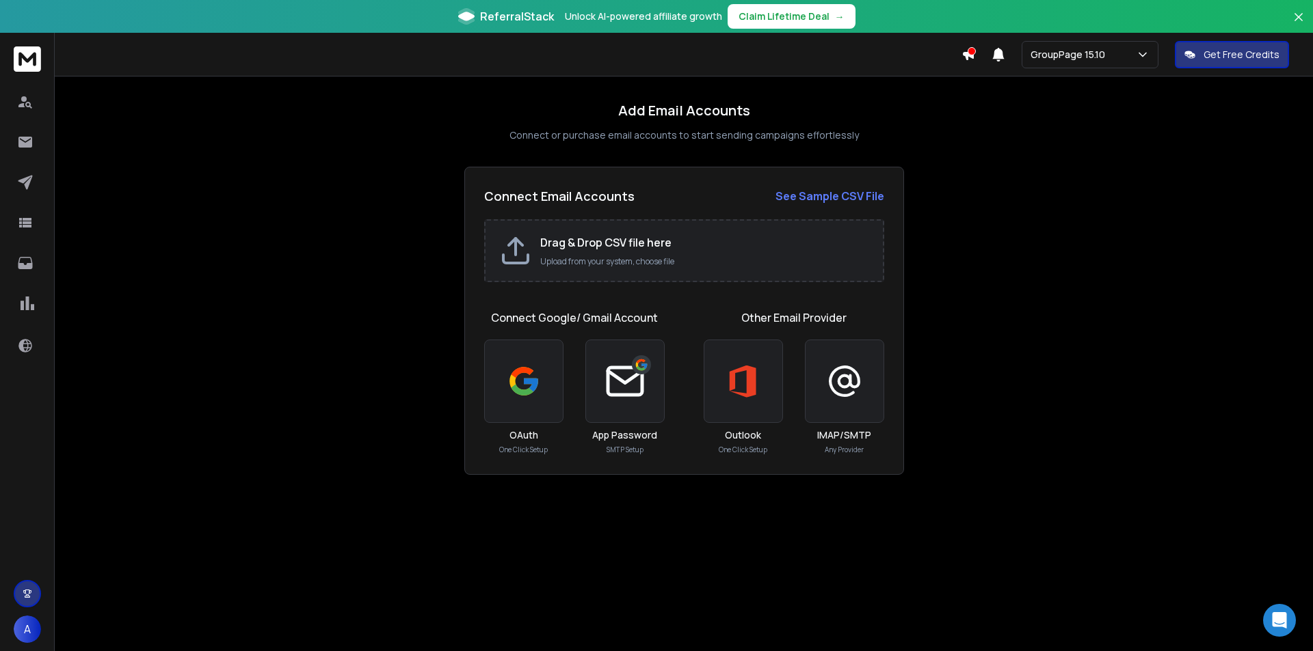
click at [546, 379] on div at bounding box center [523, 381] width 79 height 83
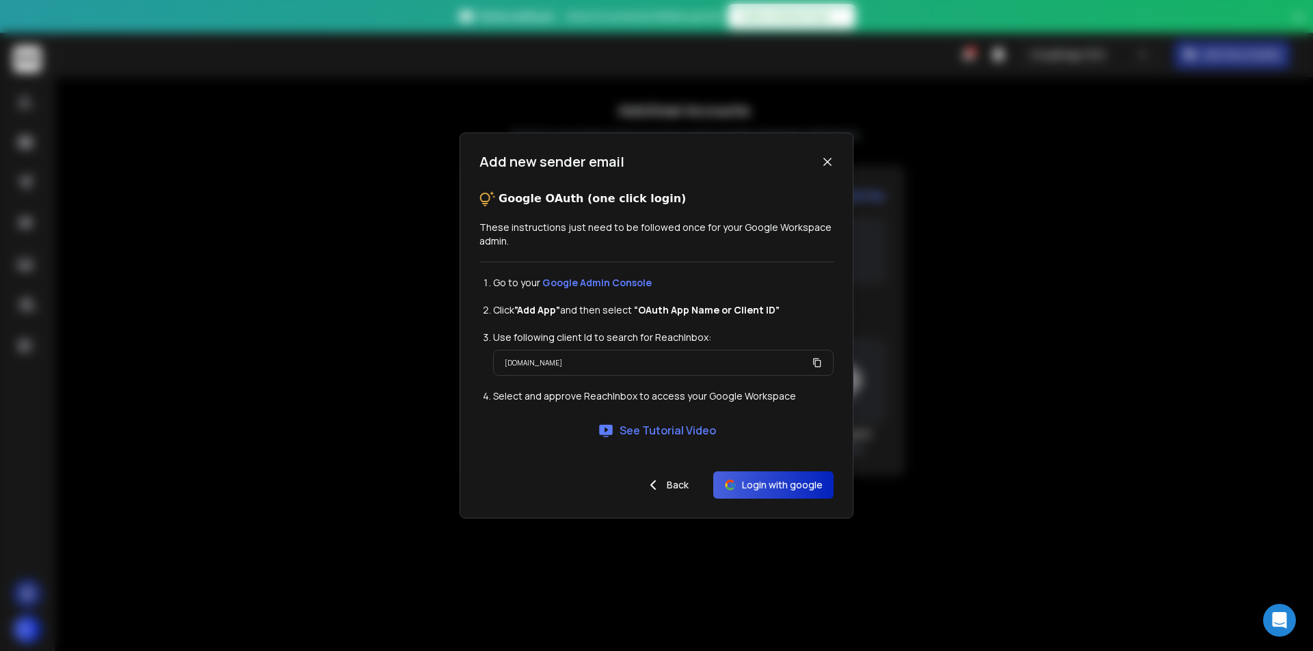
click at [796, 483] on button "Login with google" at bounding box center [773, 485] width 120 height 27
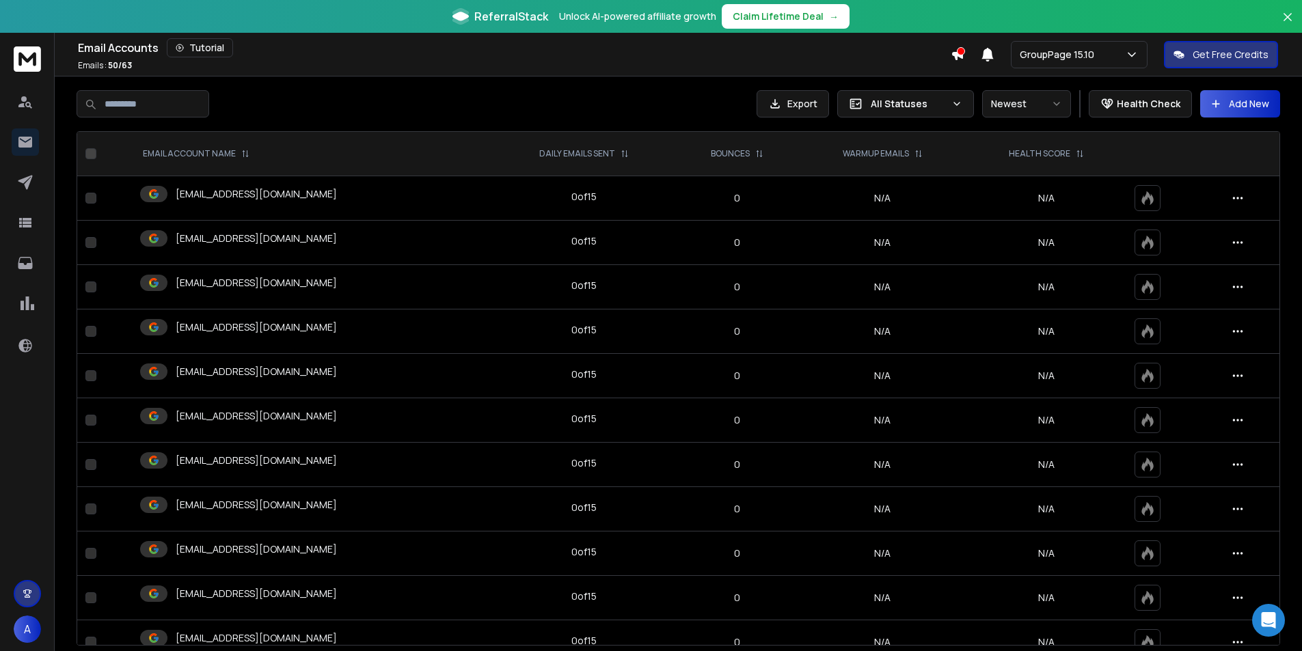
click at [1235, 107] on button "Add New" at bounding box center [1240, 103] width 80 height 27
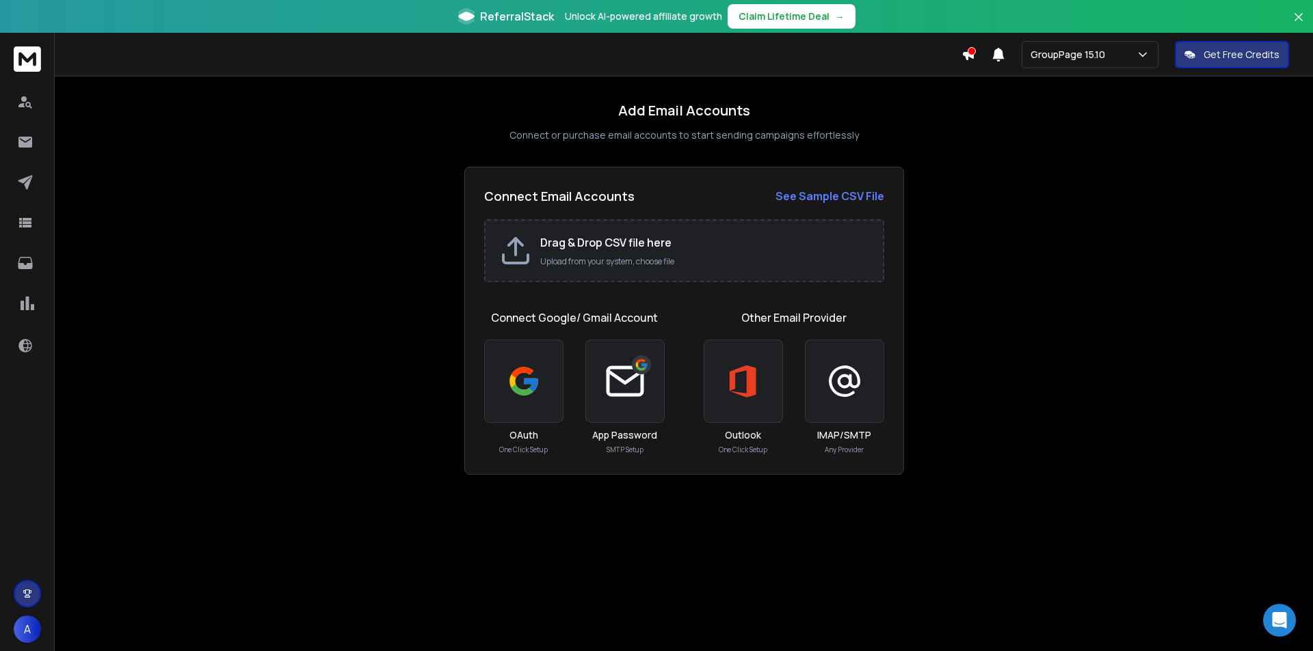
click at [539, 375] on icon at bounding box center [524, 381] width 34 height 41
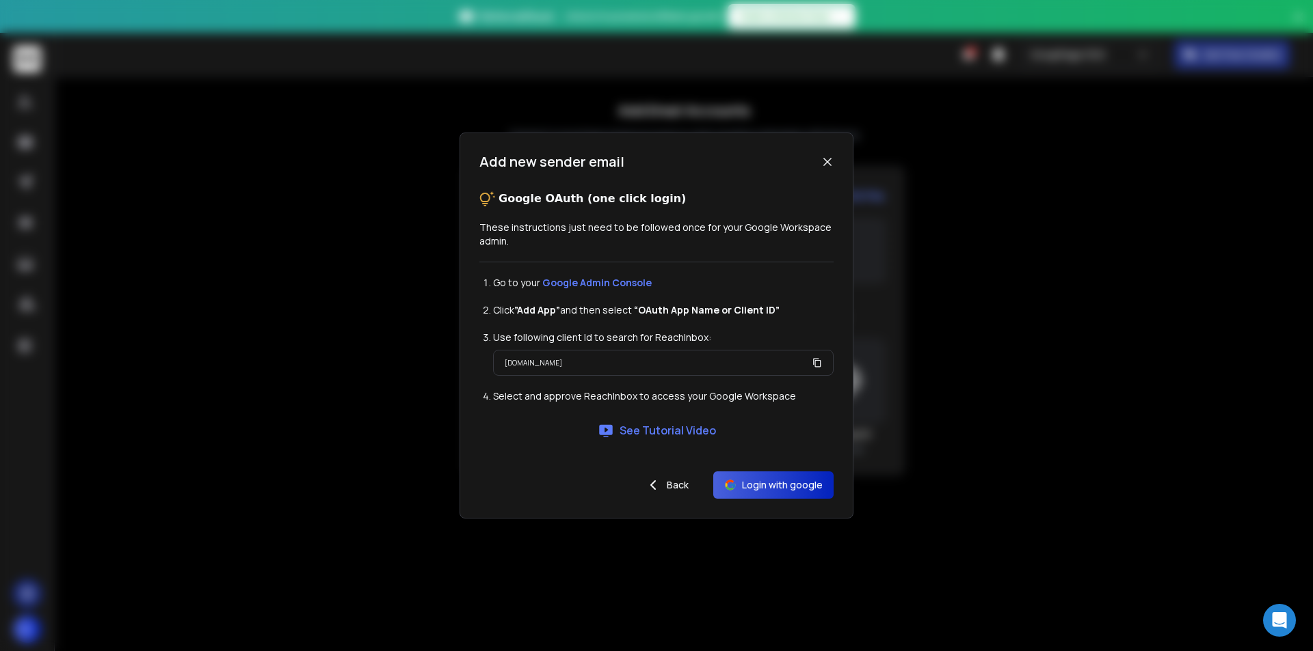
click at [781, 481] on button "Login with google" at bounding box center [773, 485] width 120 height 27
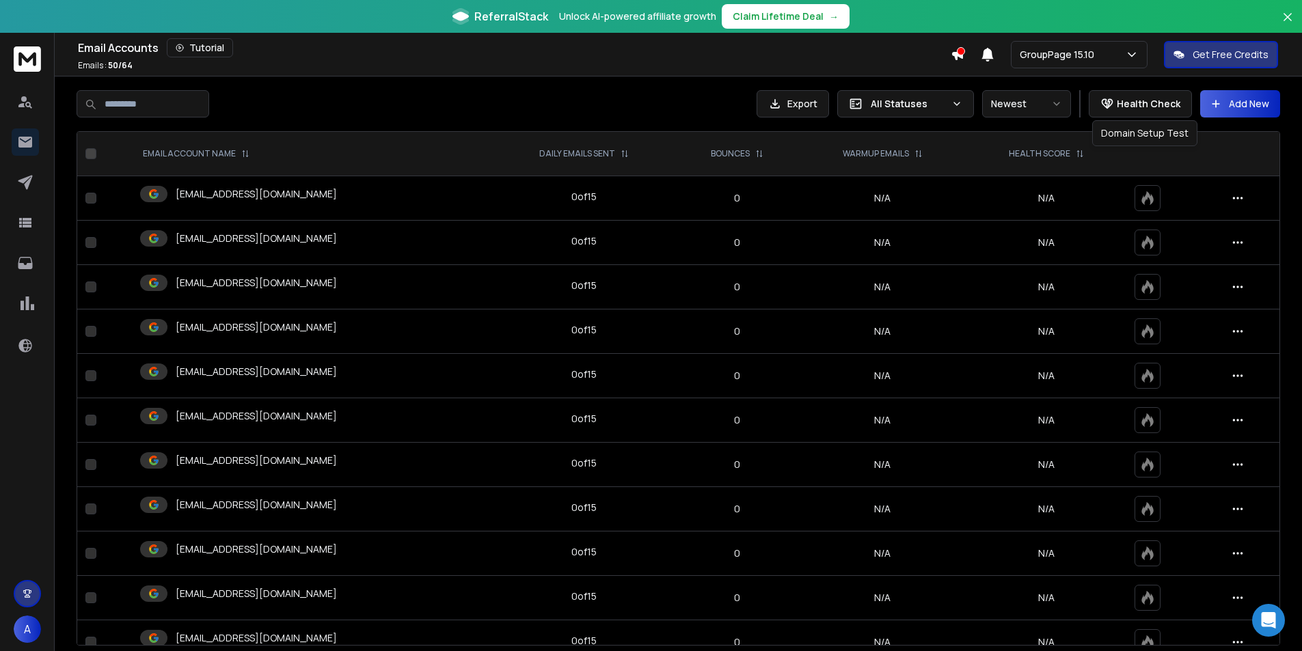
click at [1222, 109] on button "Add New" at bounding box center [1240, 103] width 80 height 27
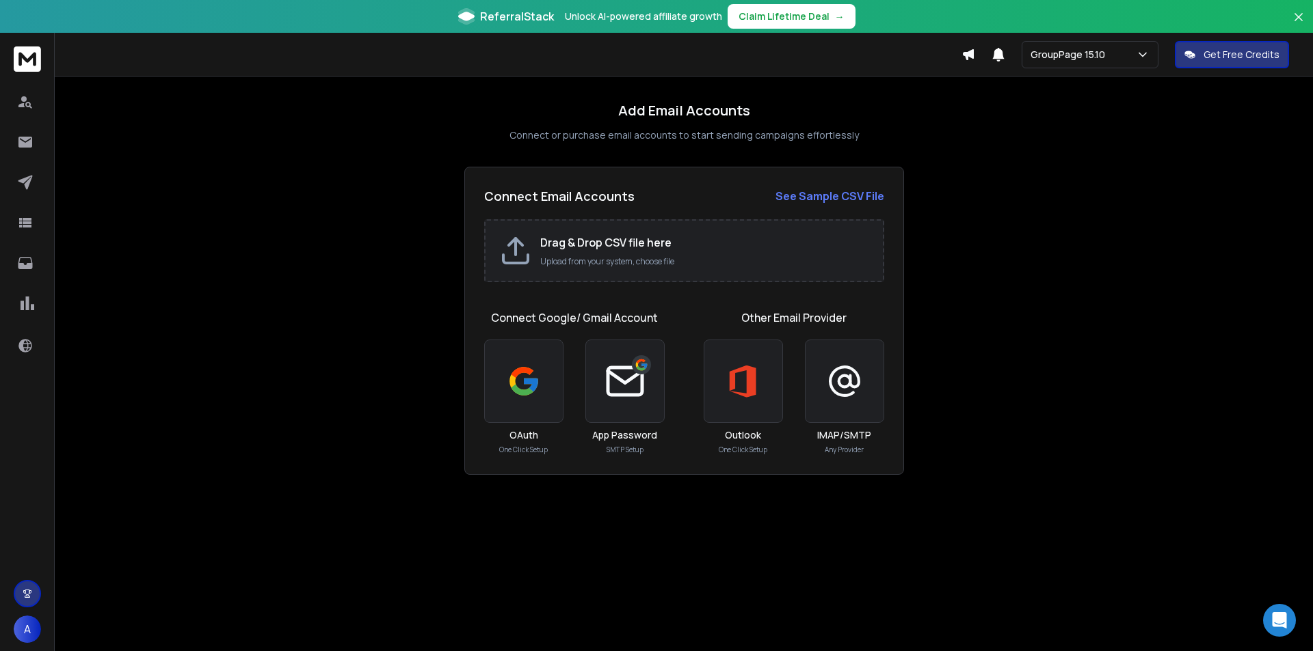
click at [1273, 99] on div "Add Email Accounts Connect or purchase email accounts to start sending campaign…" at bounding box center [656, 268] width 1313 height 470
click at [509, 377] on icon at bounding box center [524, 381] width 34 height 41
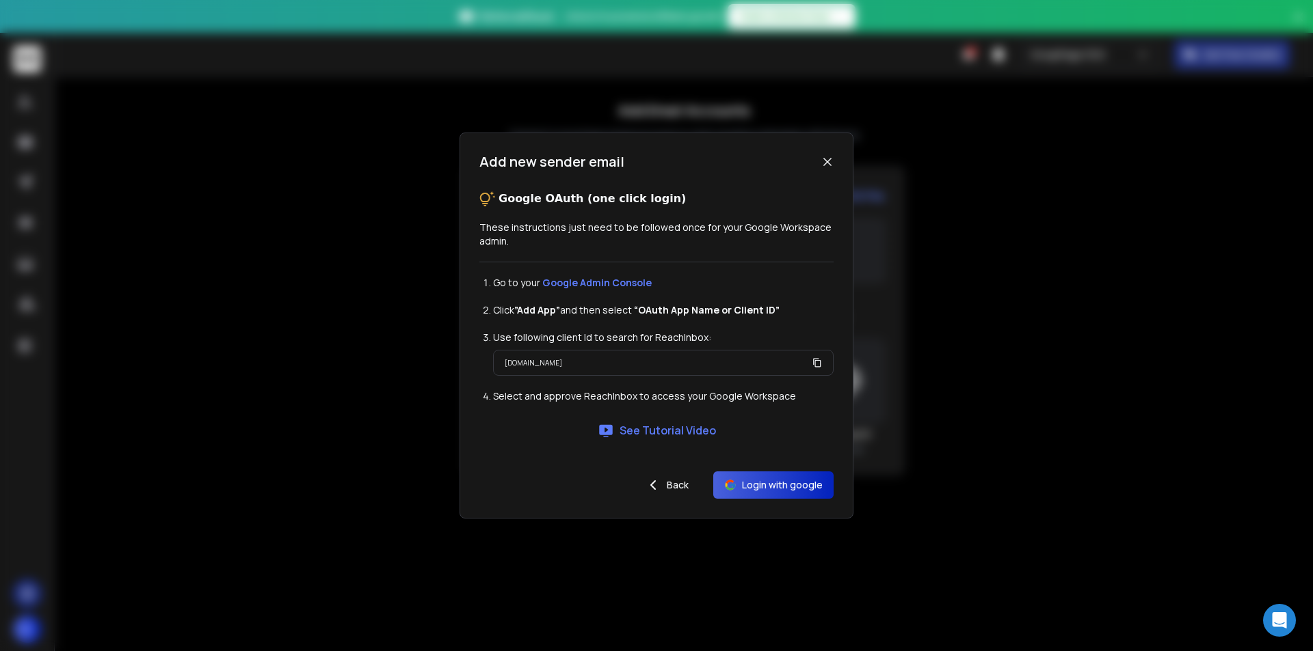
click at [790, 485] on button "Login with google" at bounding box center [773, 485] width 120 height 27
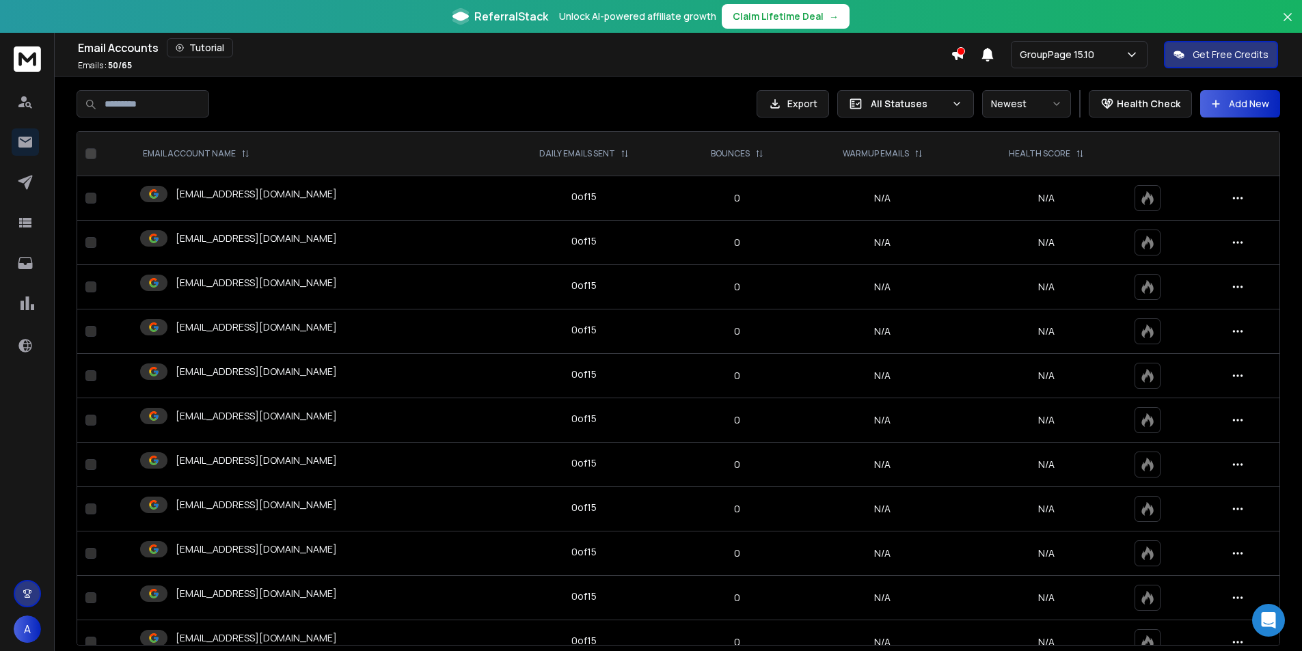
click at [1250, 103] on button "Add New" at bounding box center [1240, 103] width 80 height 27
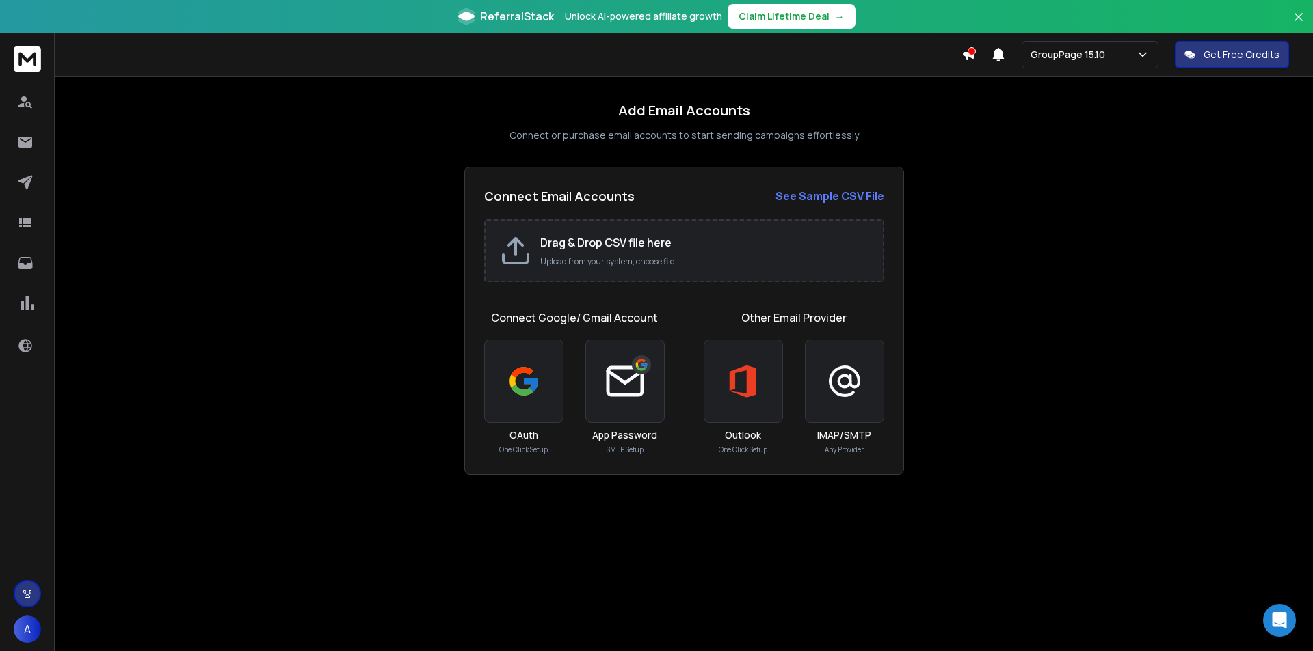
click at [508, 373] on icon at bounding box center [524, 381] width 34 height 41
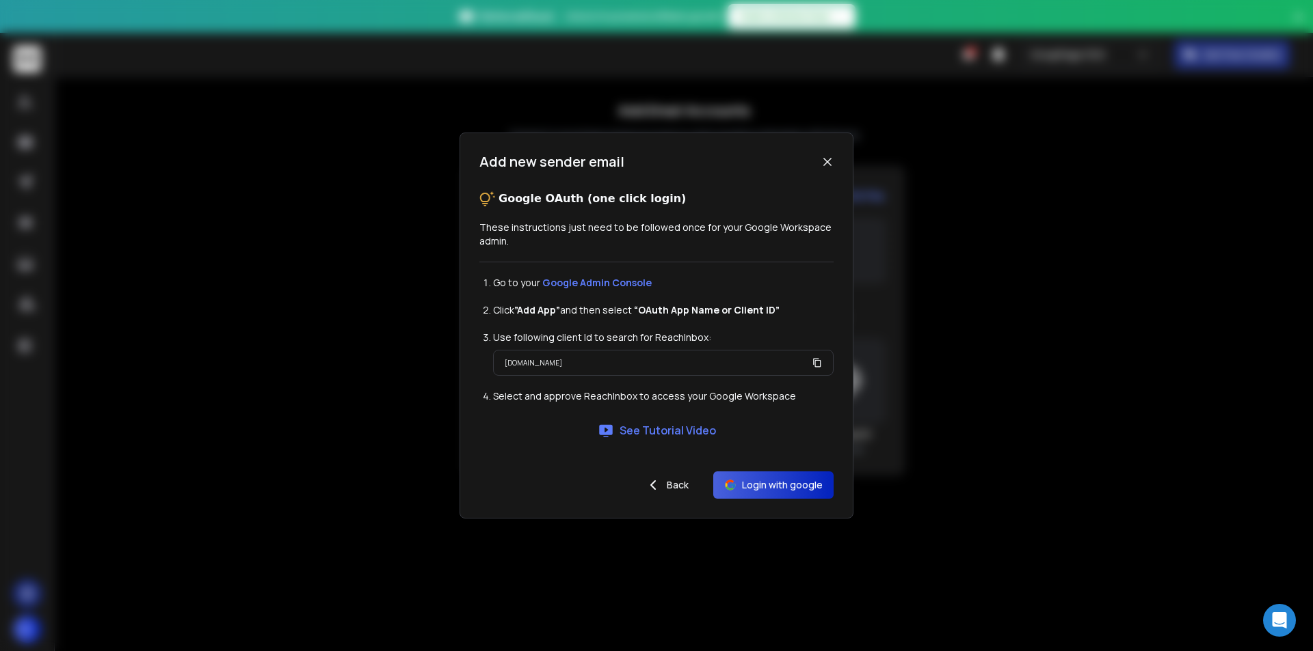
click at [774, 481] on button "Login with google" at bounding box center [773, 485] width 120 height 27
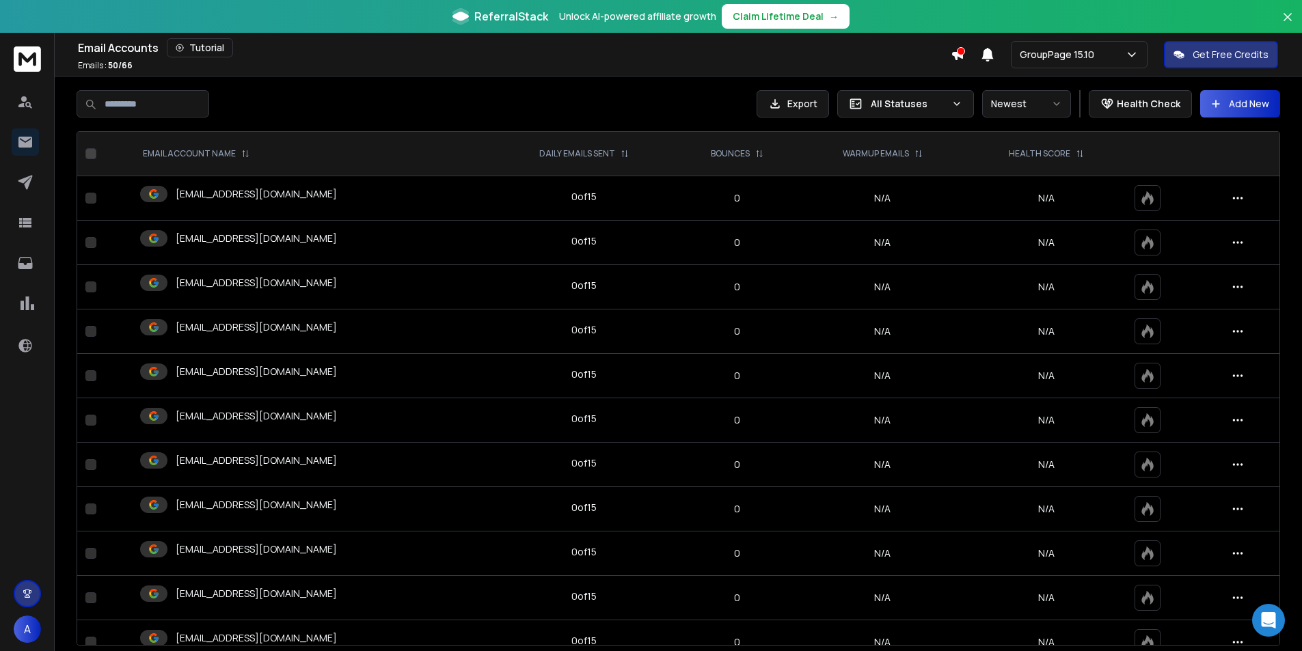
click at [1250, 96] on button "Add New" at bounding box center [1240, 103] width 80 height 27
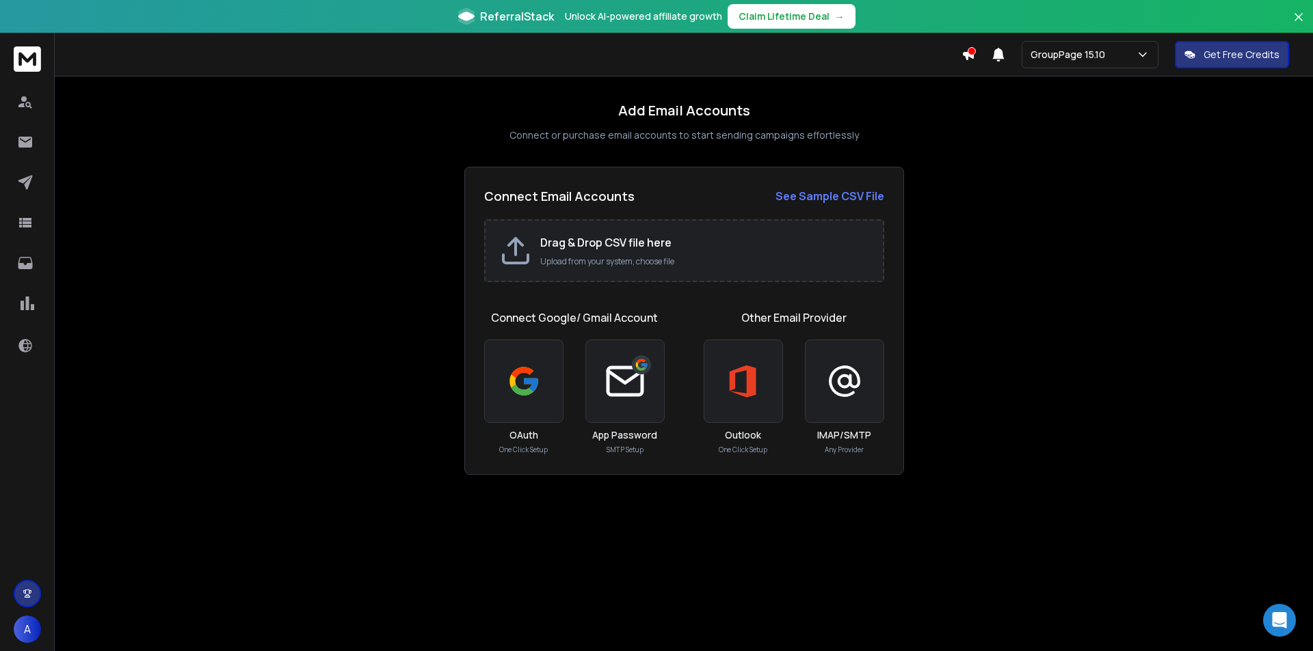
click at [519, 383] on icon at bounding box center [524, 381] width 34 height 41
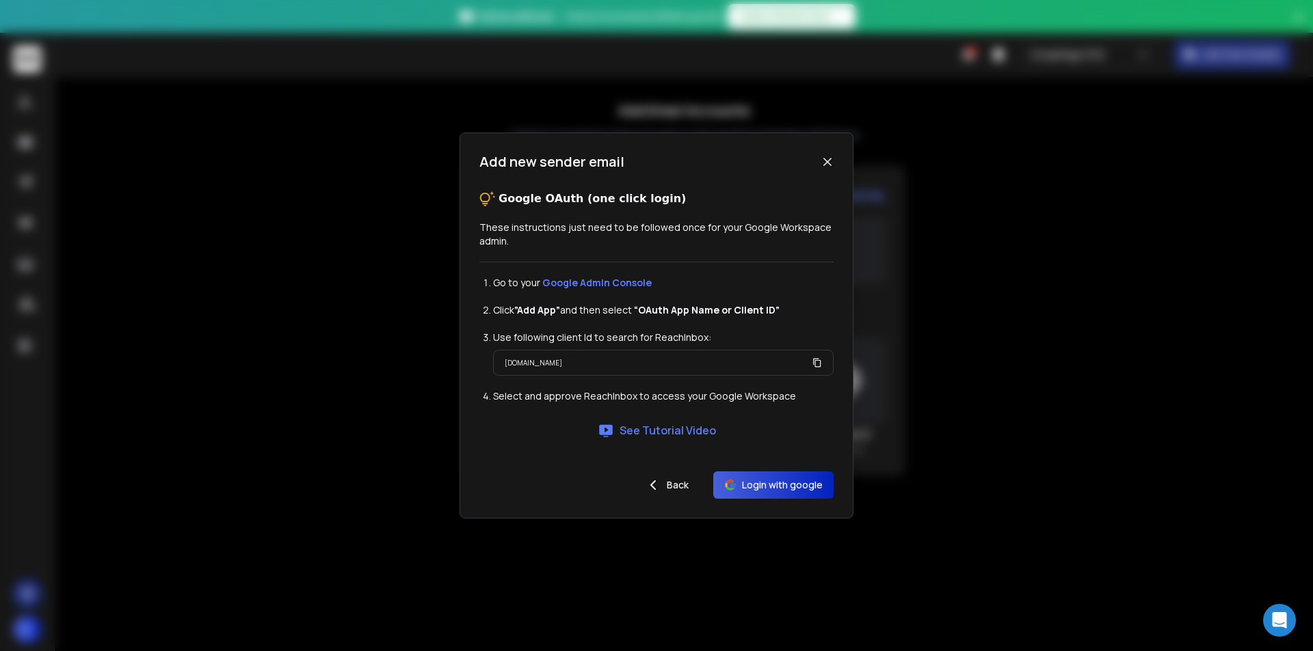
click at [788, 489] on button "Login with google" at bounding box center [773, 485] width 120 height 27
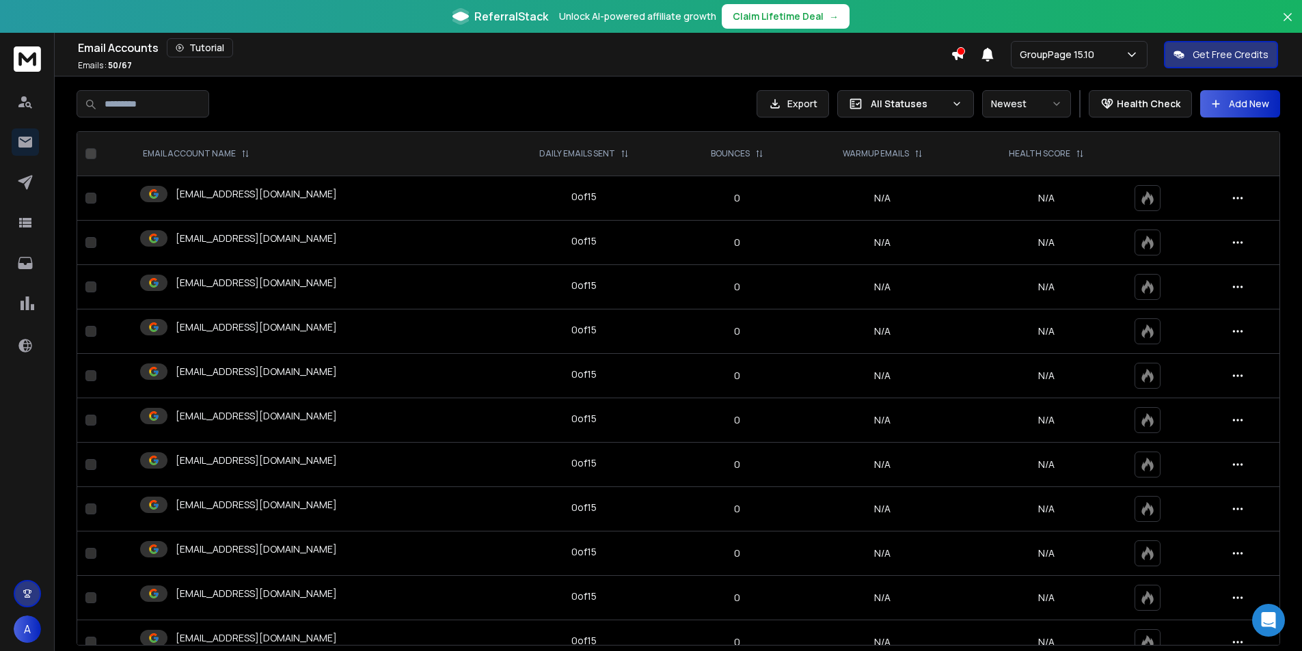
click at [1226, 96] on button "Add New" at bounding box center [1240, 103] width 80 height 27
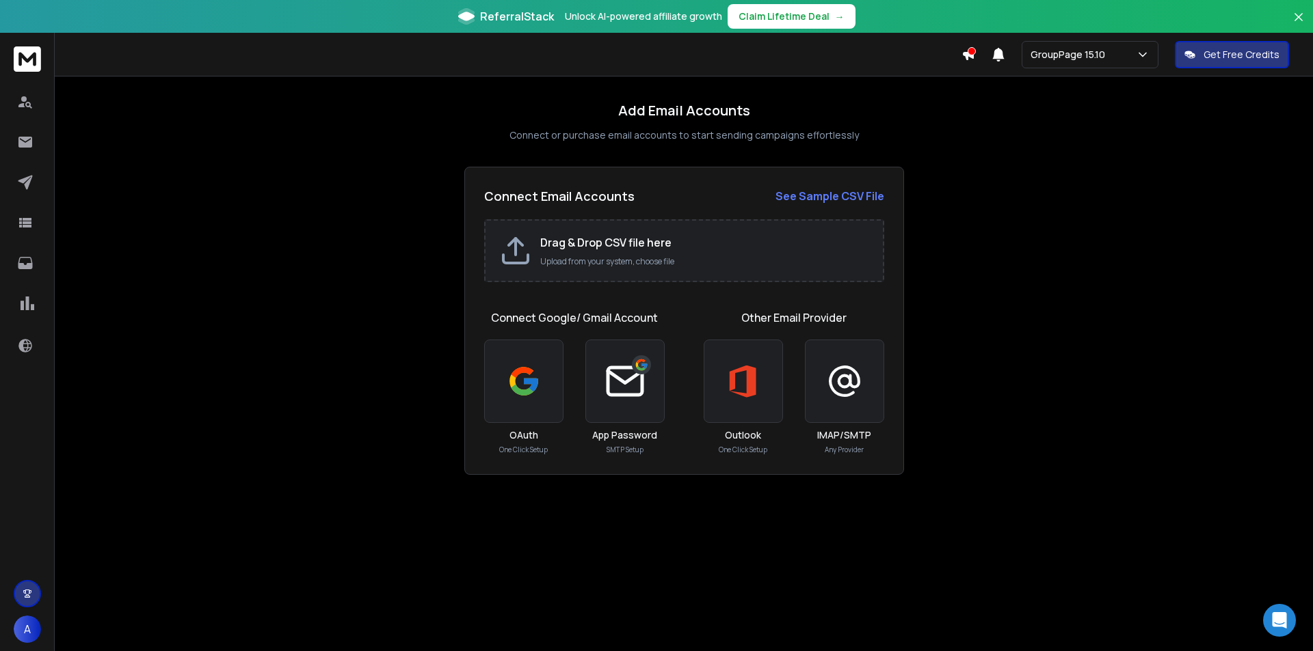
click at [514, 384] on icon at bounding box center [523, 381] width 29 height 29
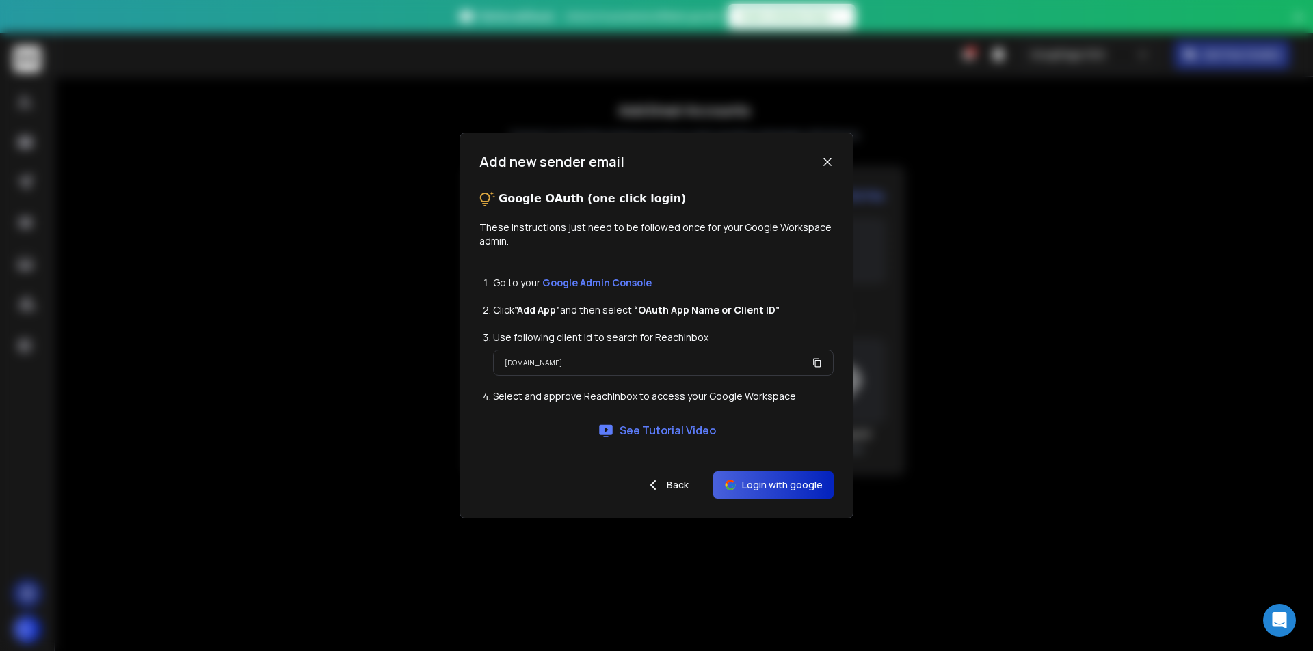
click at [772, 485] on button "Login with google" at bounding box center [773, 485] width 120 height 27
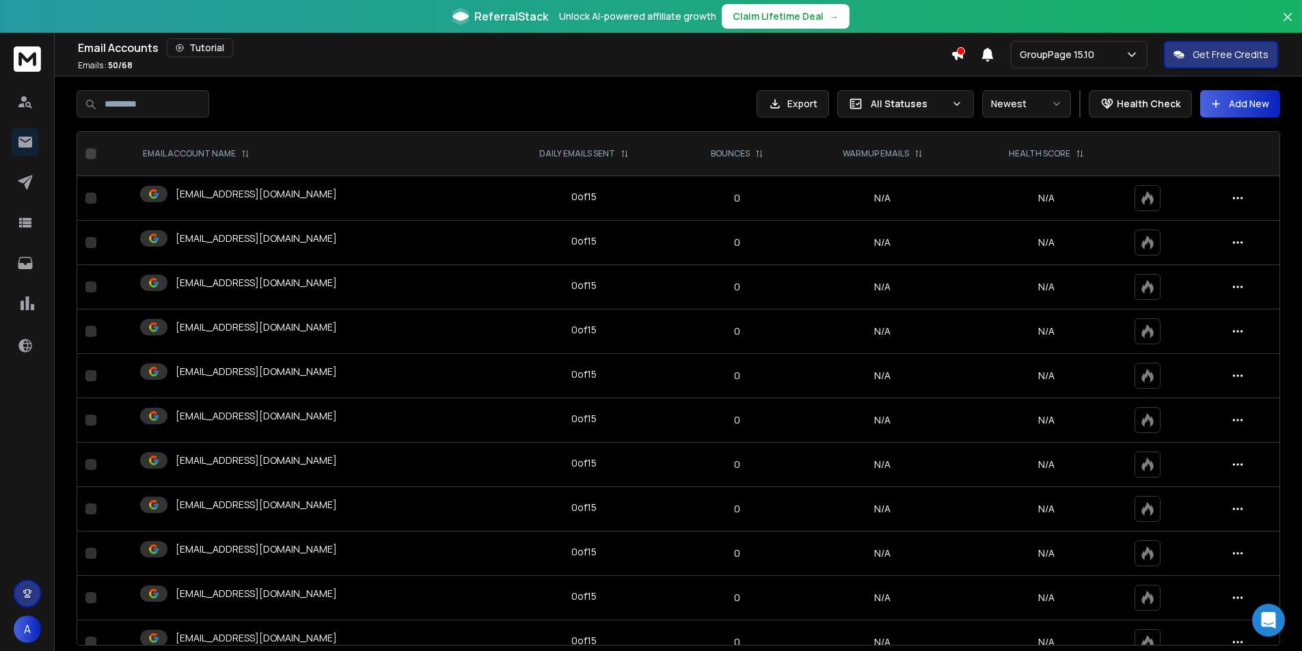
click at [1246, 105] on button "Add New" at bounding box center [1240, 103] width 80 height 27
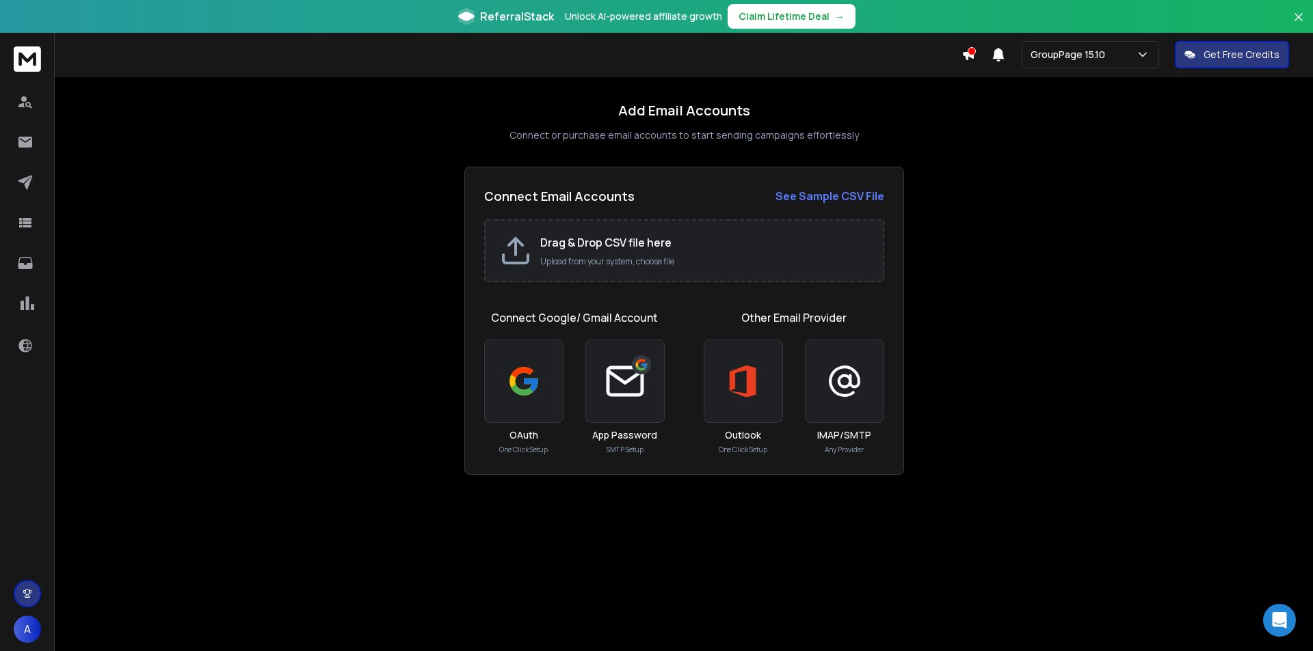
click at [541, 376] on div at bounding box center [523, 381] width 79 height 83
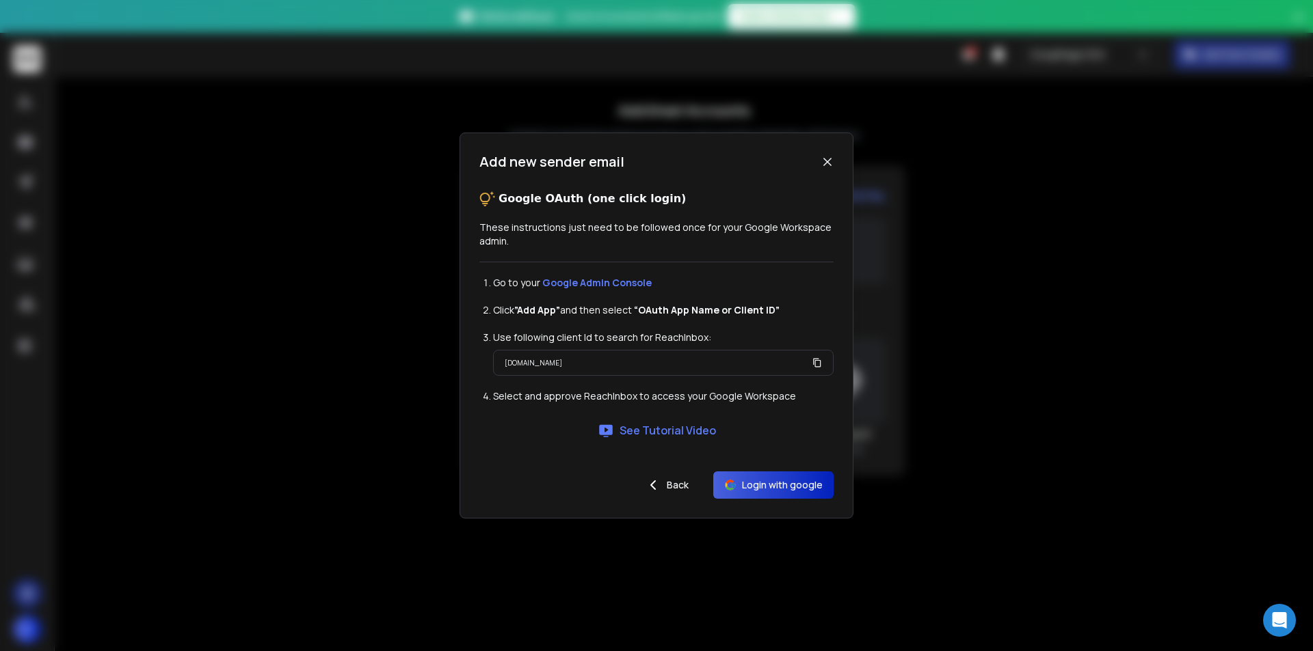
click at [791, 481] on button "Login with google" at bounding box center [773, 485] width 120 height 27
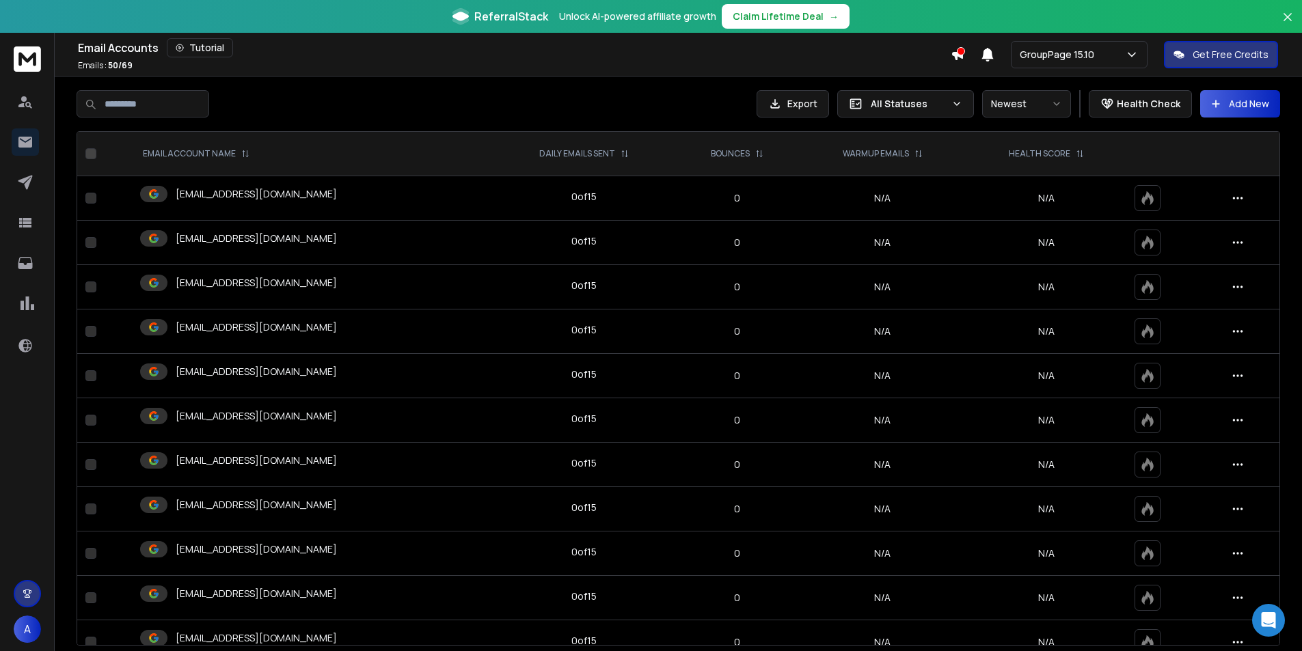
click at [1257, 96] on button "Add New" at bounding box center [1240, 103] width 80 height 27
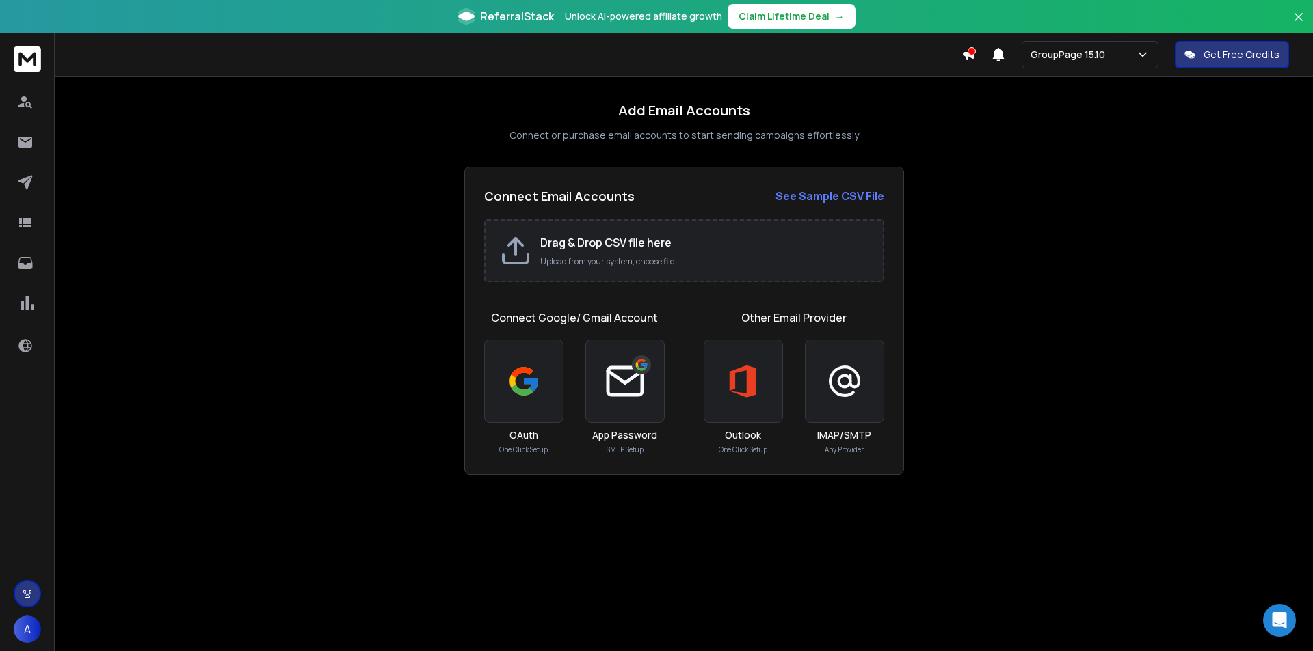
click at [526, 386] on icon at bounding box center [524, 381] width 34 height 41
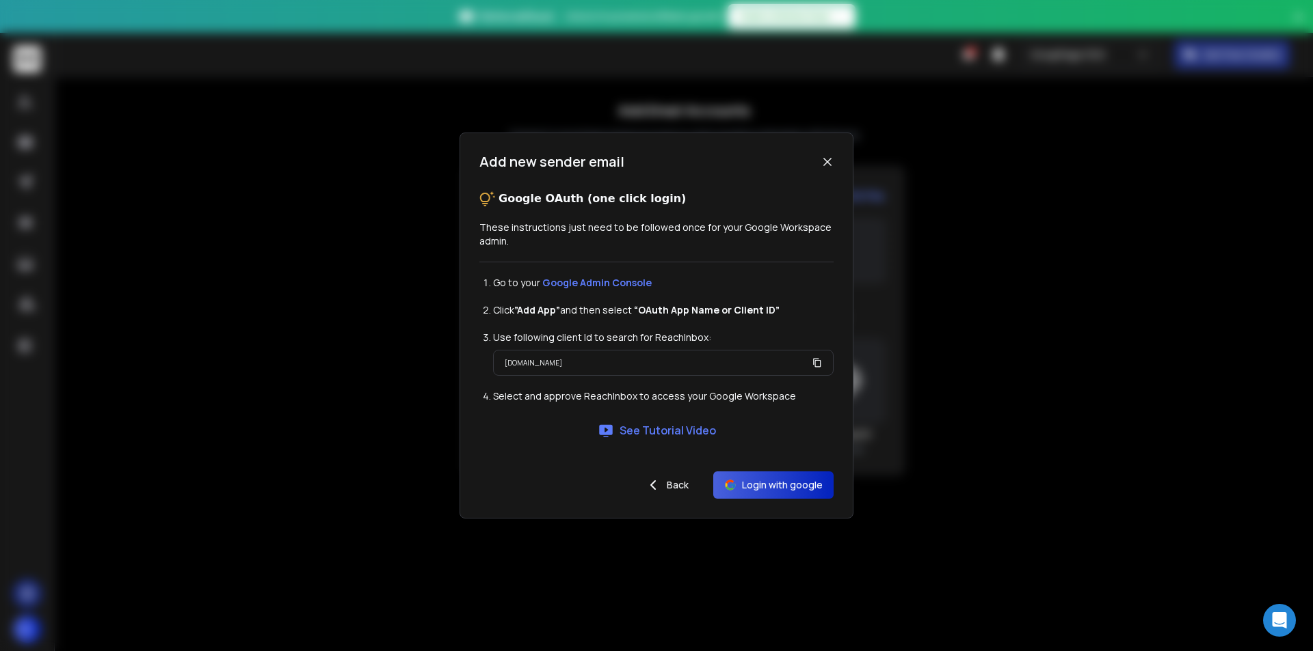
drag, startPoint x: 790, startPoint y: 496, endPoint x: 799, endPoint y: 493, distance: 9.5
click at [790, 496] on button "Login with google" at bounding box center [773, 485] width 120 height 27
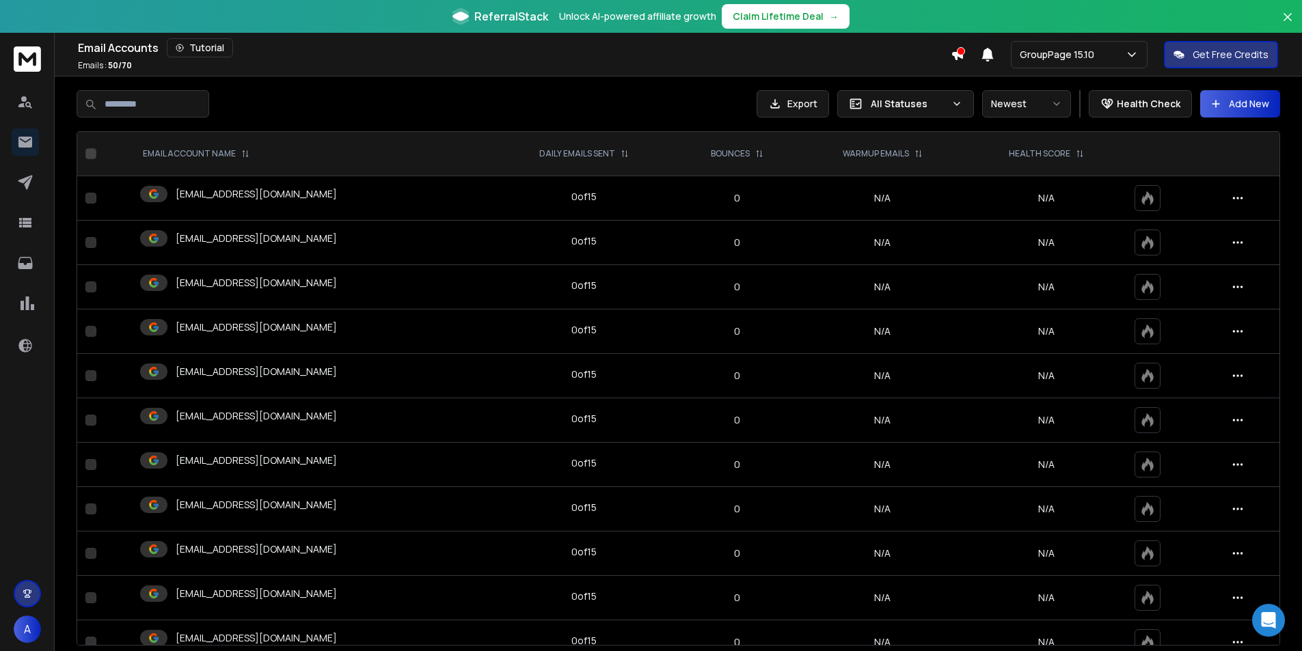
click at [1256, 103] on button "Add New" at bounding box center [1240, 103] width 80 height 27
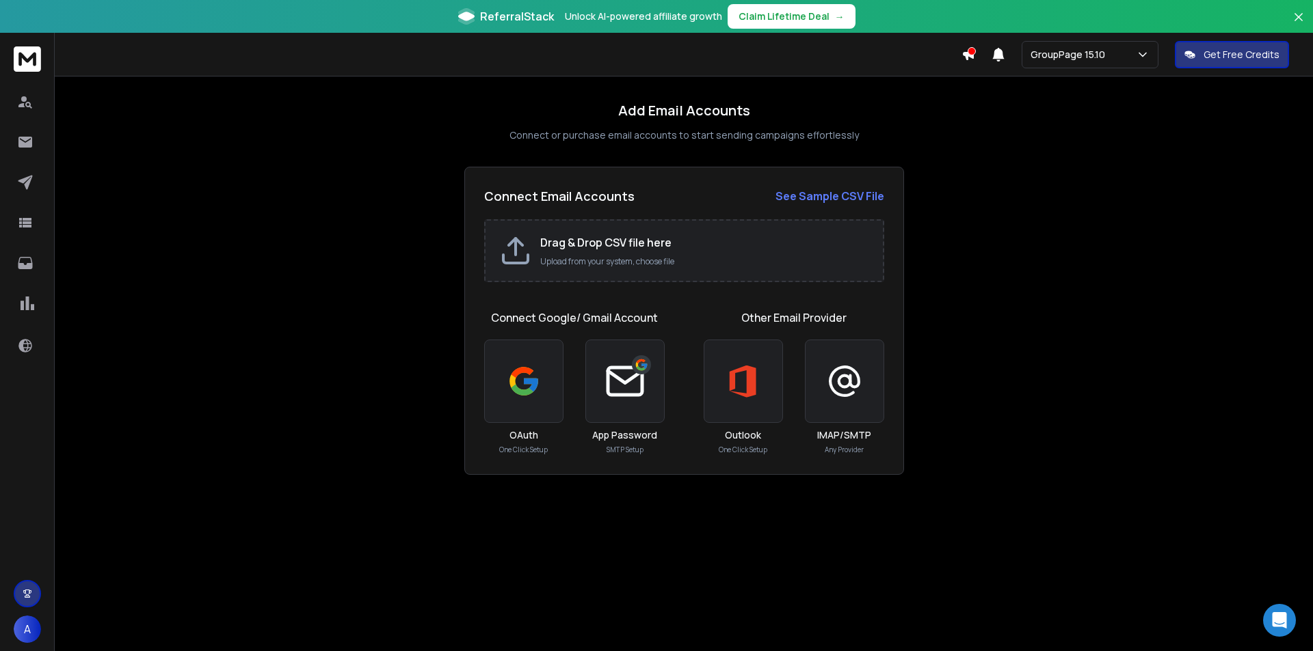
click at [543, 381] on div at bounding box center [523, 381] width 79 height 83
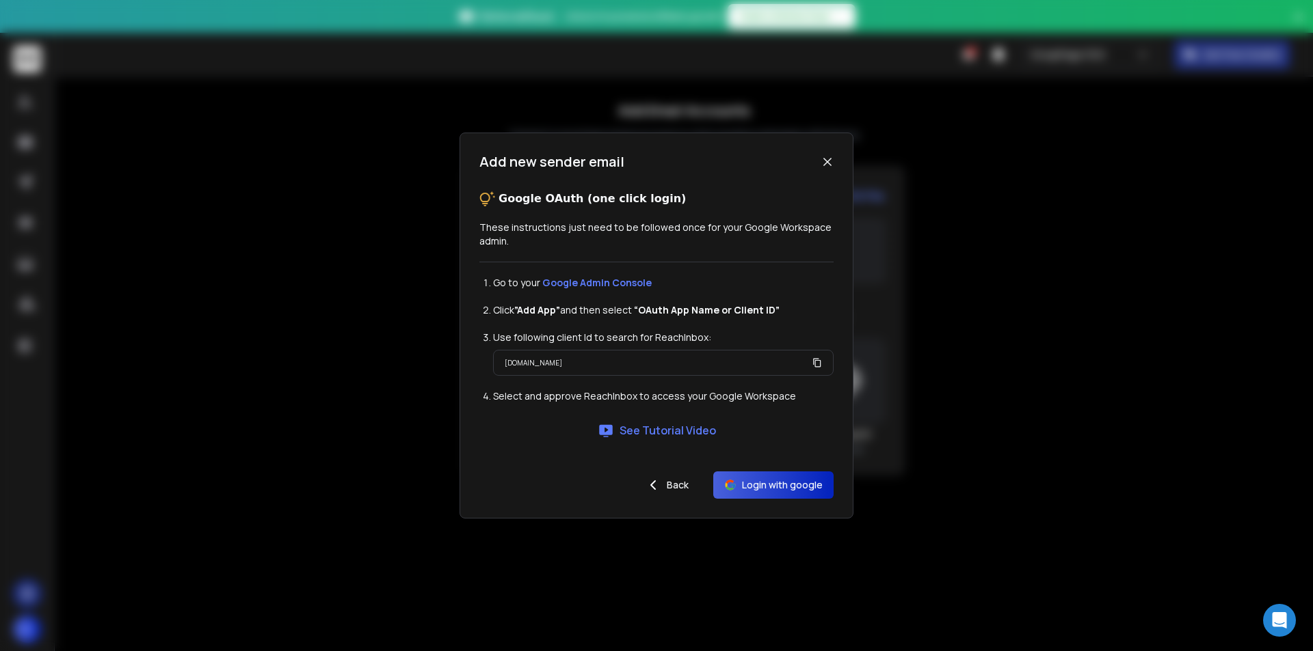
click at [777, 484] on button "Login with google" at bounding box center [773, 485] width 120 height 27
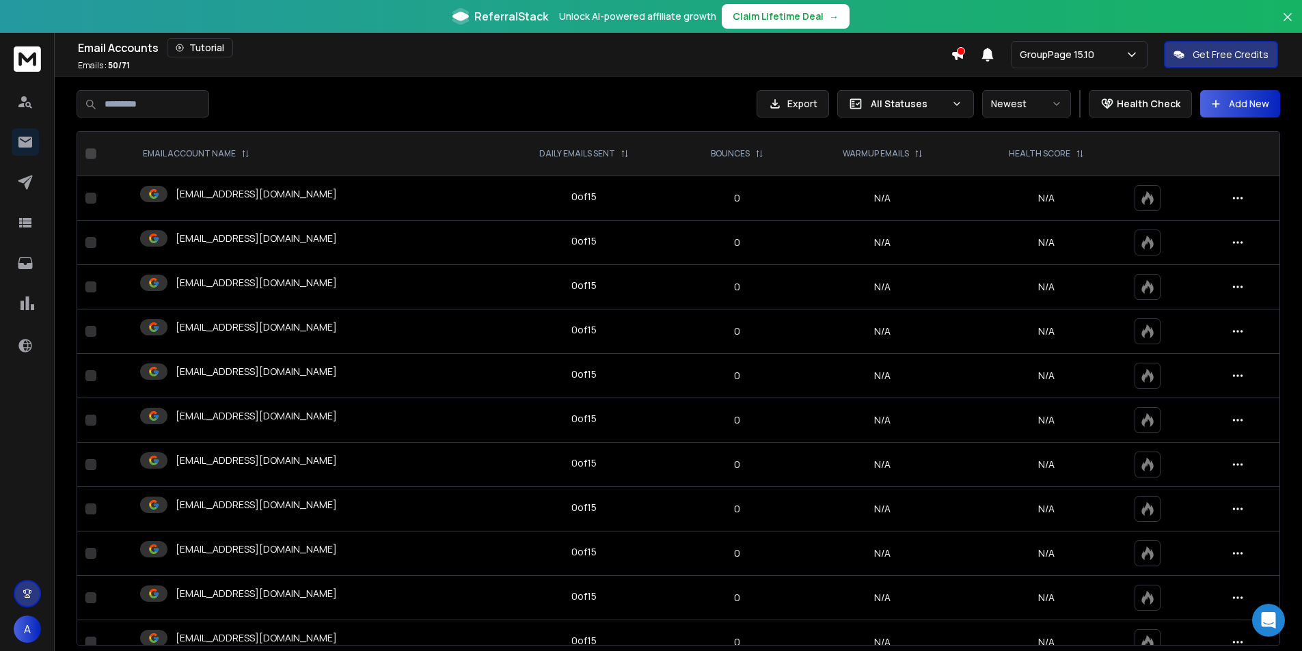
click at [1236, 103] on button "Add New" at bounding box center [1240, 103] width 80 height 27
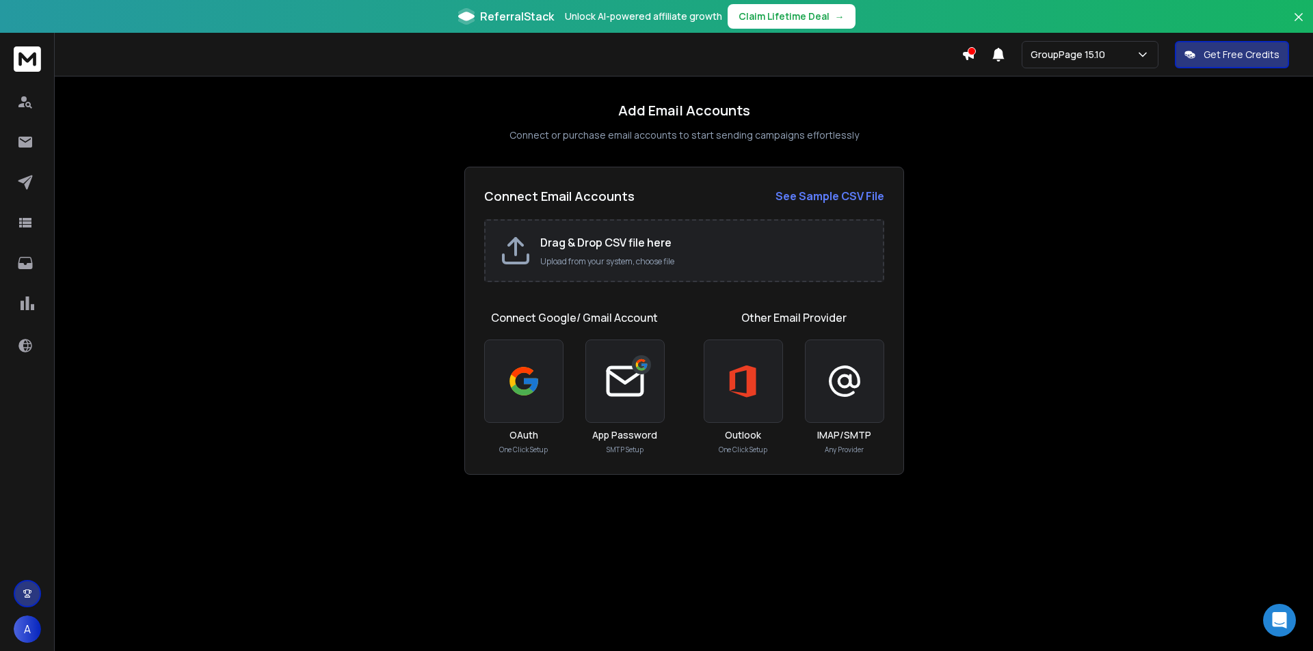
click at [522, 378] on icon at bounding box center [524, 381] width 34 height 41
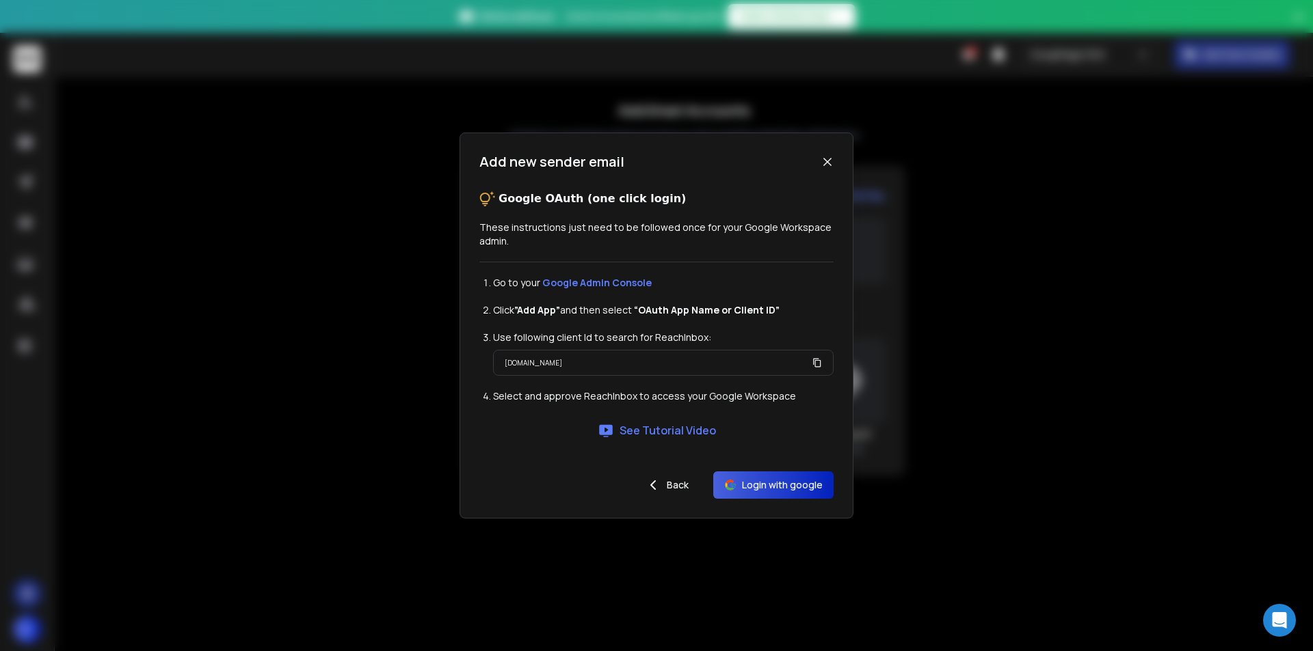
click at [779, 489] on button "Login with google" at bounding box center [773, 485] width 120 height 27
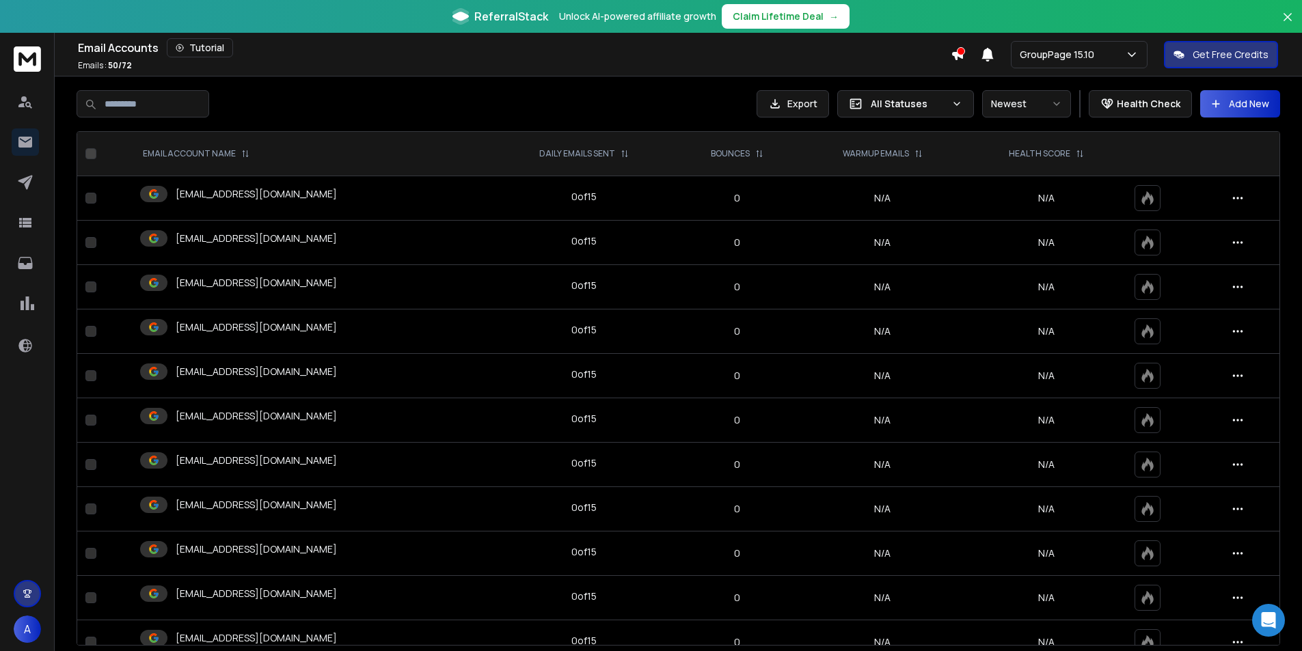
click at [1249, 106] on button "Add New" at bounding box center [1240, 103] width 80 height 27
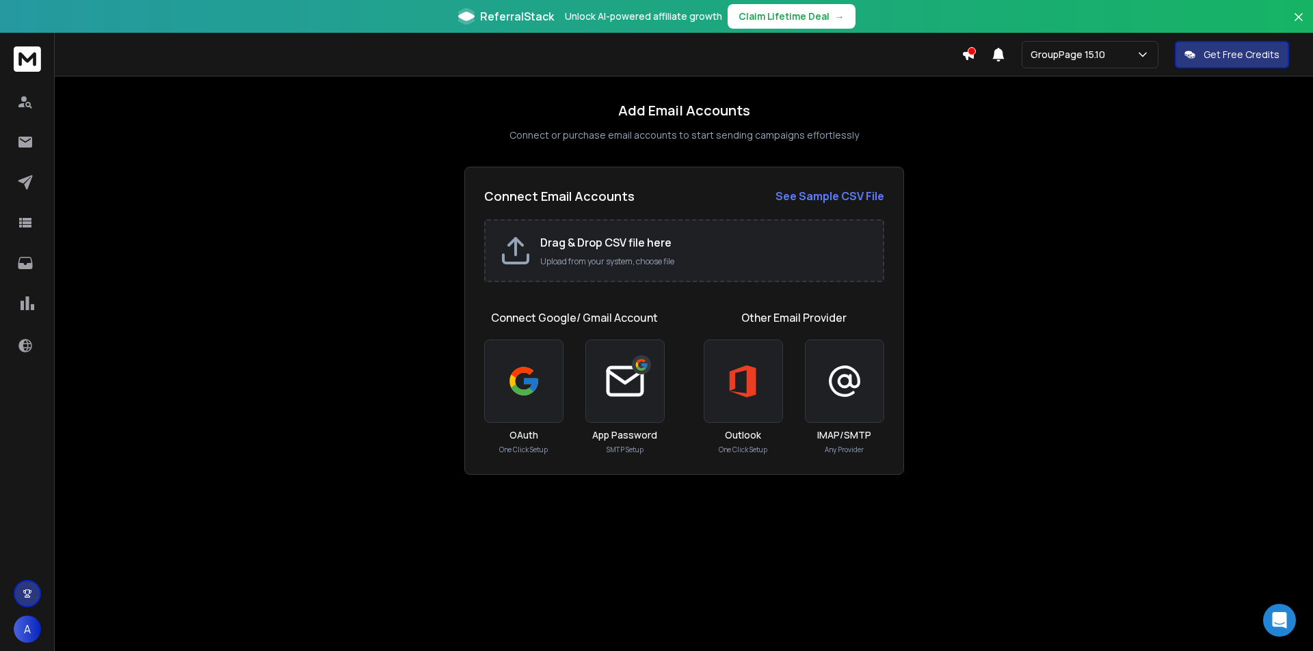
click at [527, 375] on icon at bounding box center [524, 381] width 34 height 41
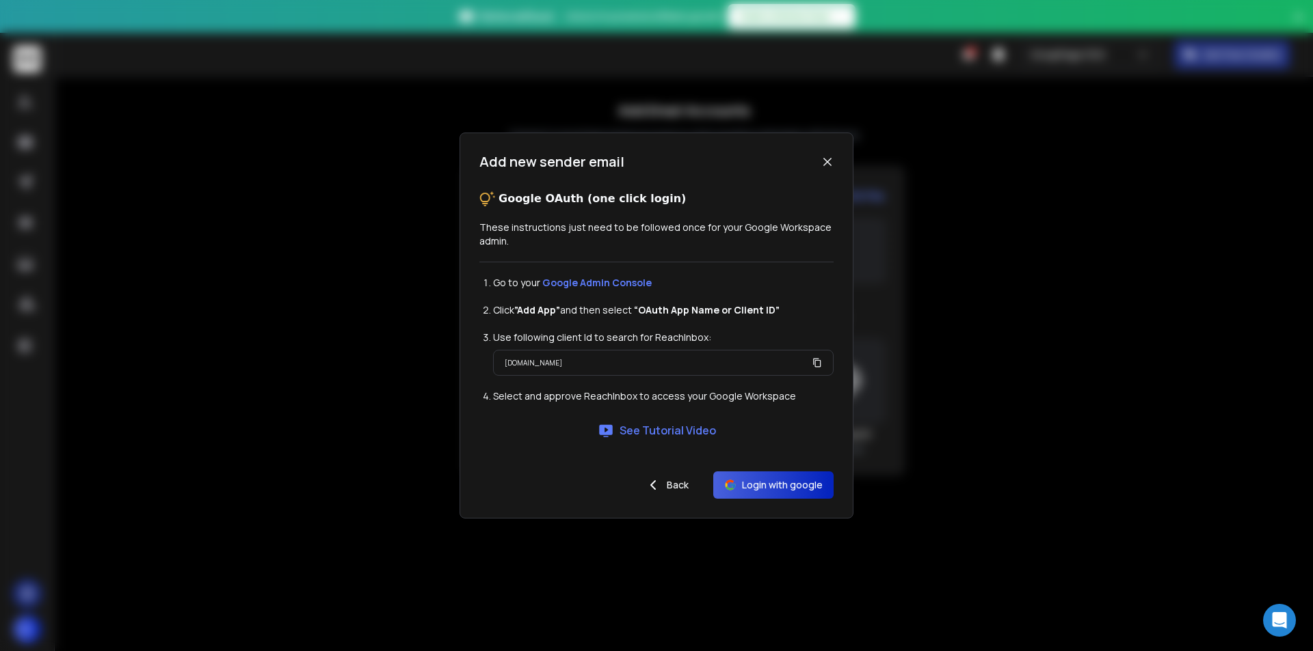
click at [770, 484] on button "Login with google" at bounding box center [773, 485] width 120 height 27
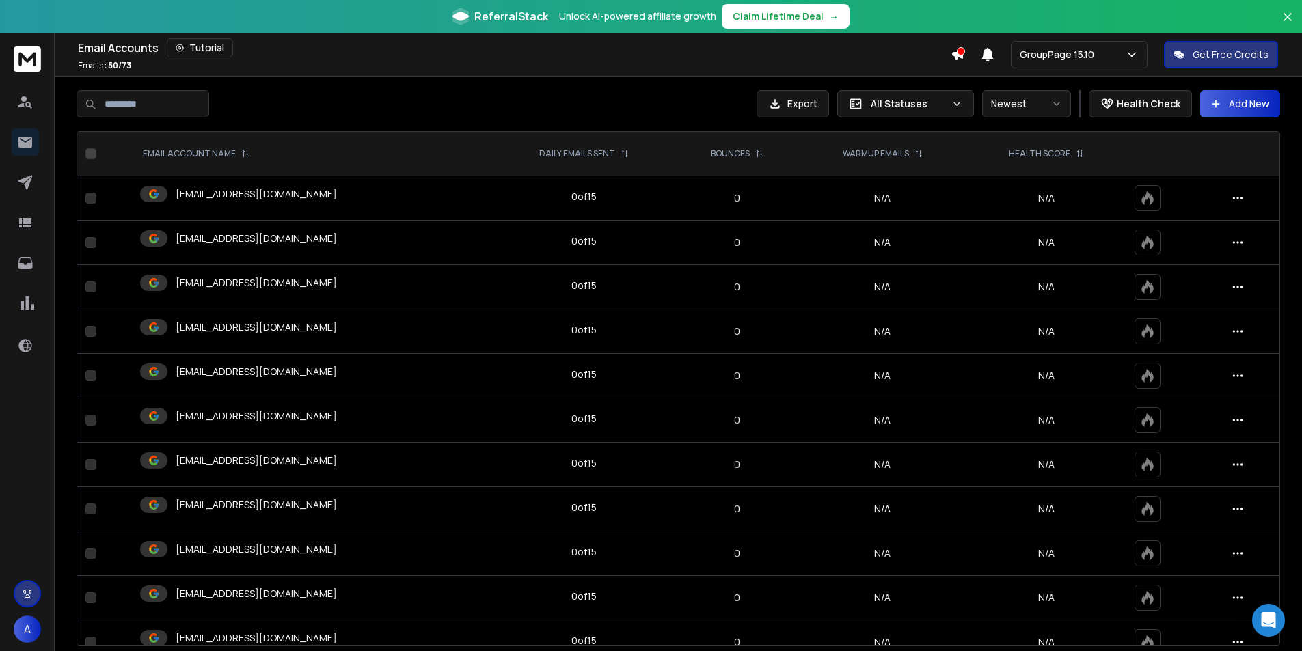
click at [1235, 101] on button "Add New" at bounding box center [1240, 103] width 80 height 27
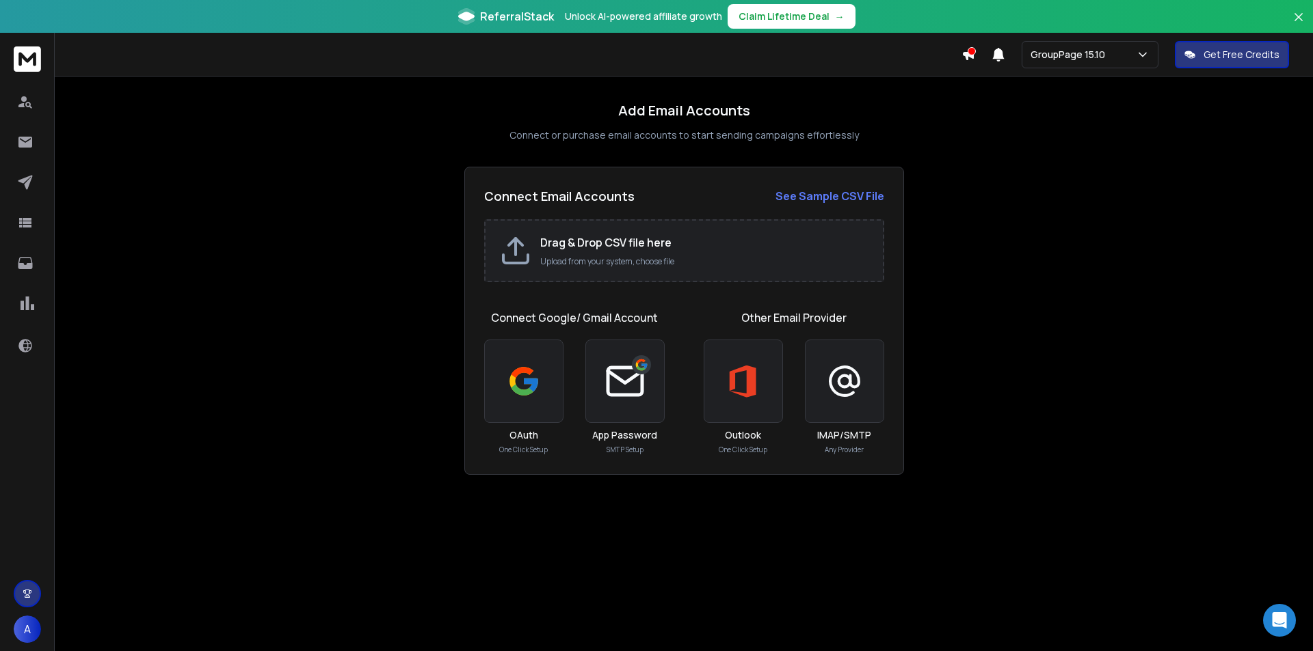
click at [529, 364] on icon at bounding box center [524, 381] width 34 height 41
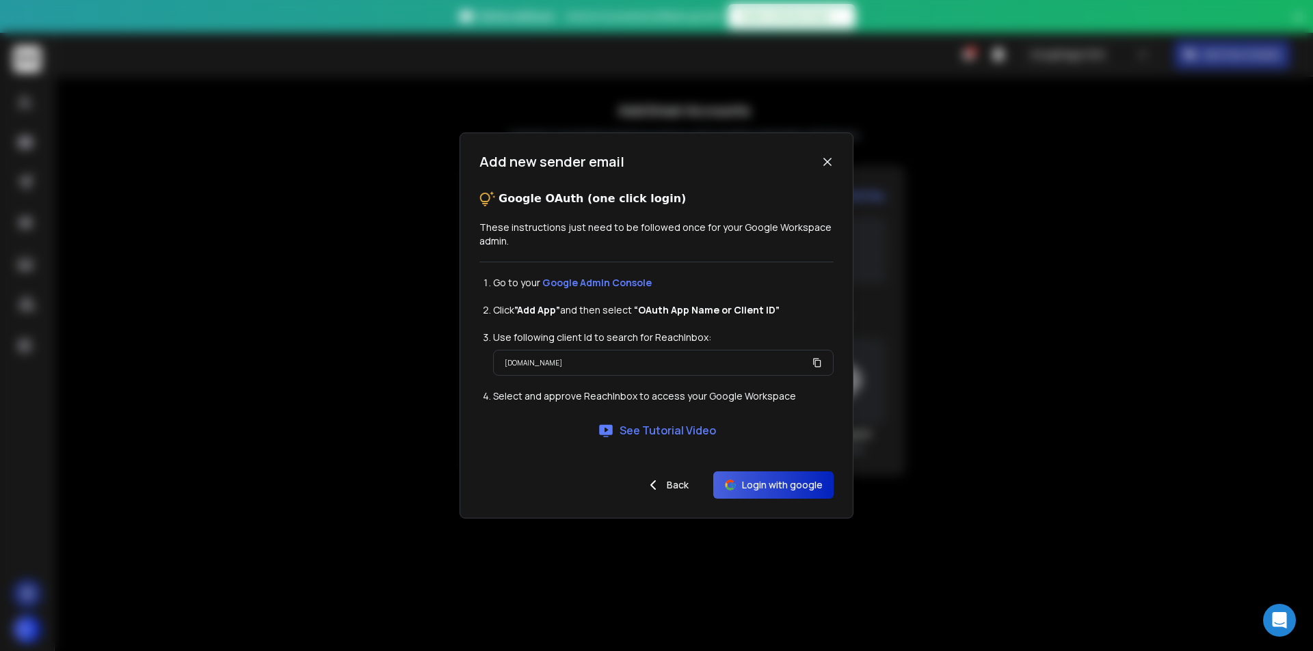
click at [782, 488] on button "Login with google" at bounding box center [773, 485] width 120 height 27
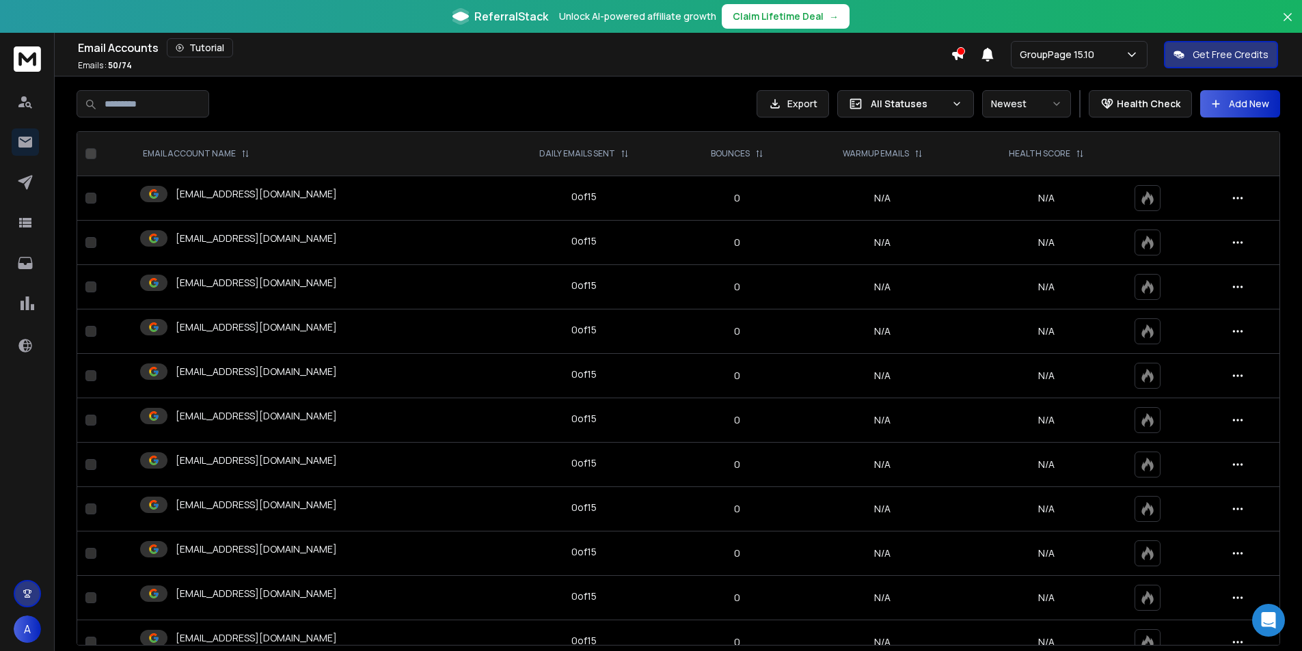
click at [1233, 107] on button "Add New" at bounding box center [1240, 103] width 80 height 27
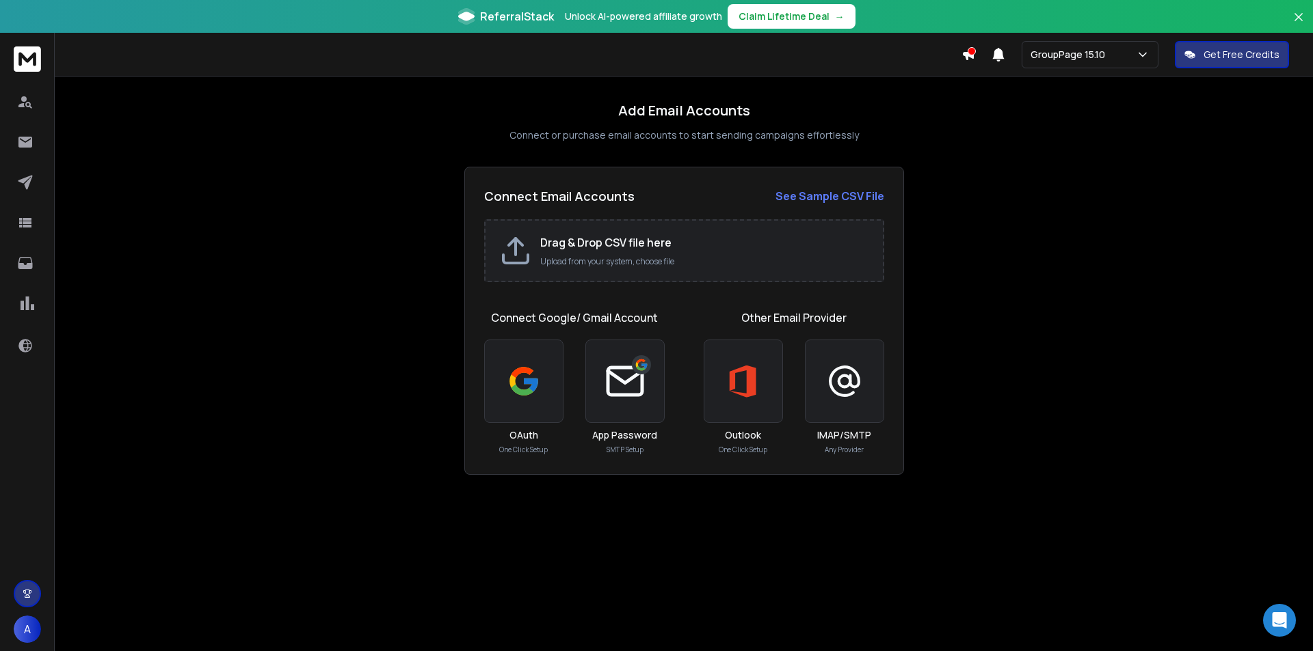
click at [532, 382] on icon at bounding box center [531, 386] width 14 height 14
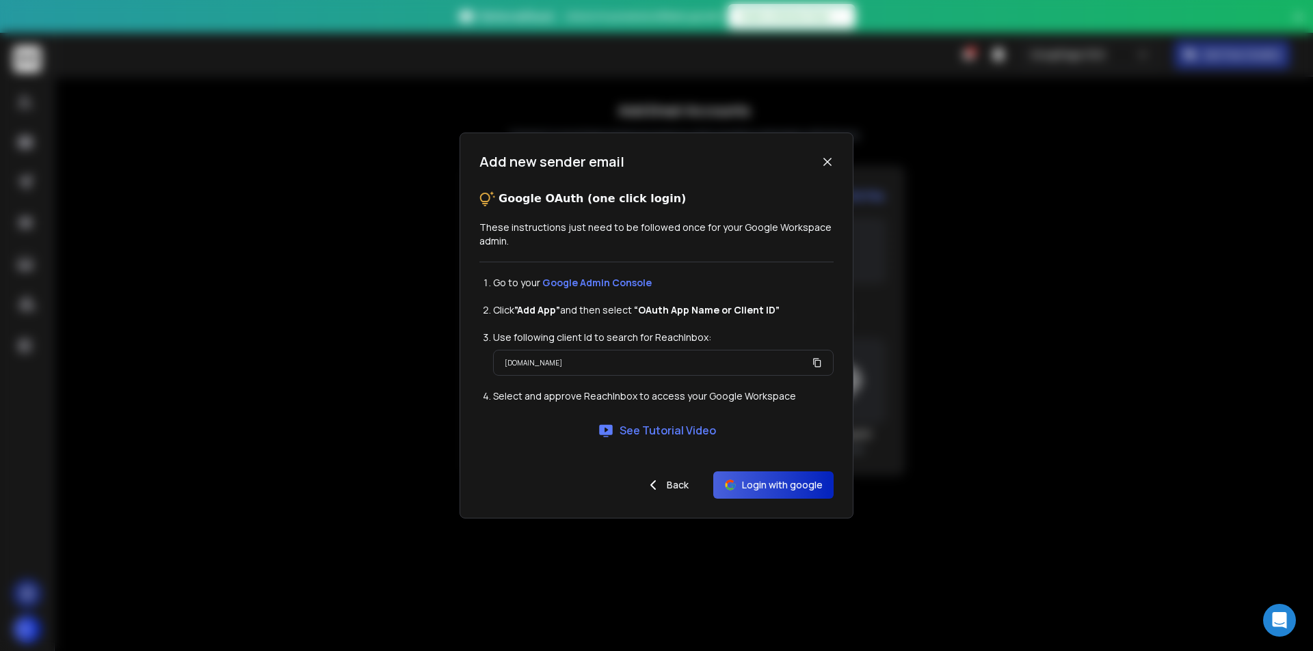
click at [803, 495] on button "Login with google" at bounding box center [773, 485] width 120 height 27
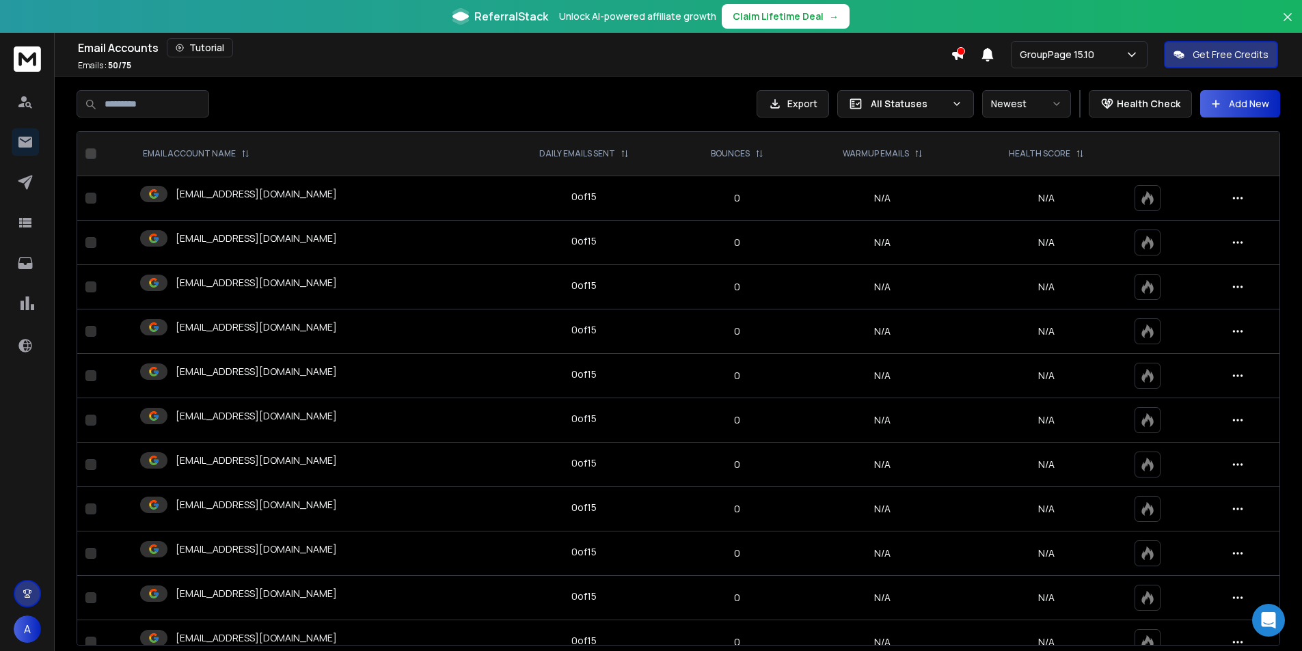
click at [1235, 107] on button "Add New" at bounding box center [1240, 103] width 80 height 27
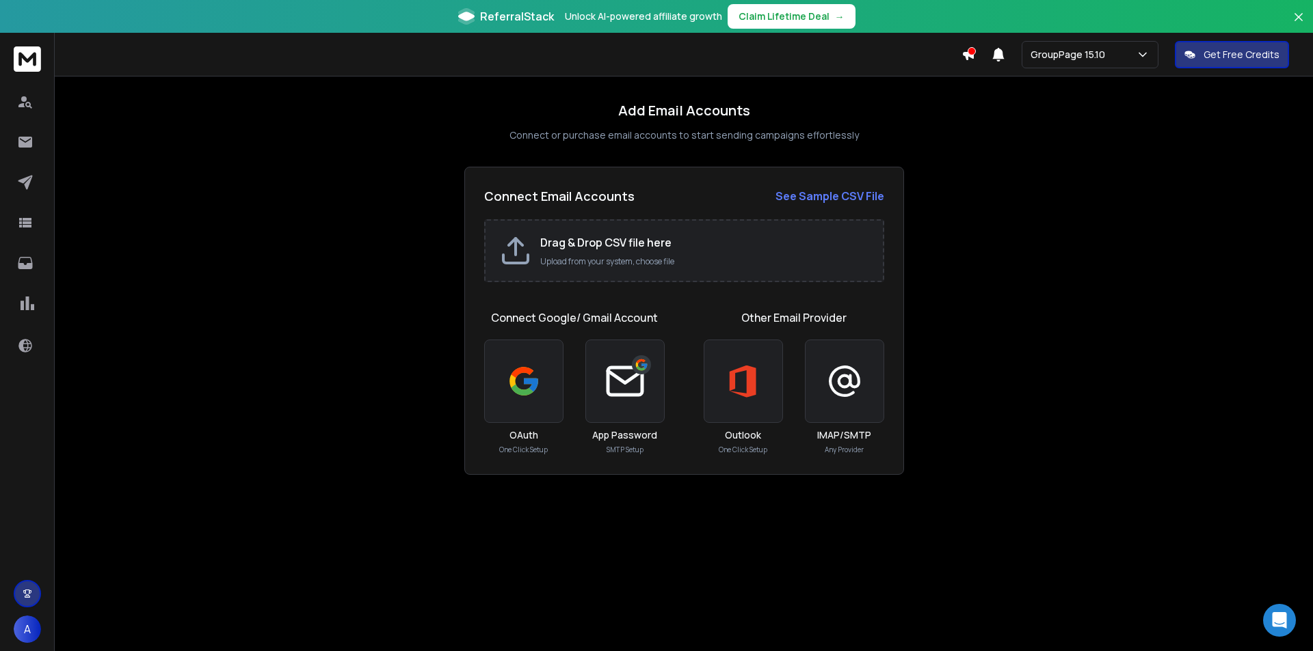
click at [509, 375] on icon at bounding box center [524, 381] width 34 height 41
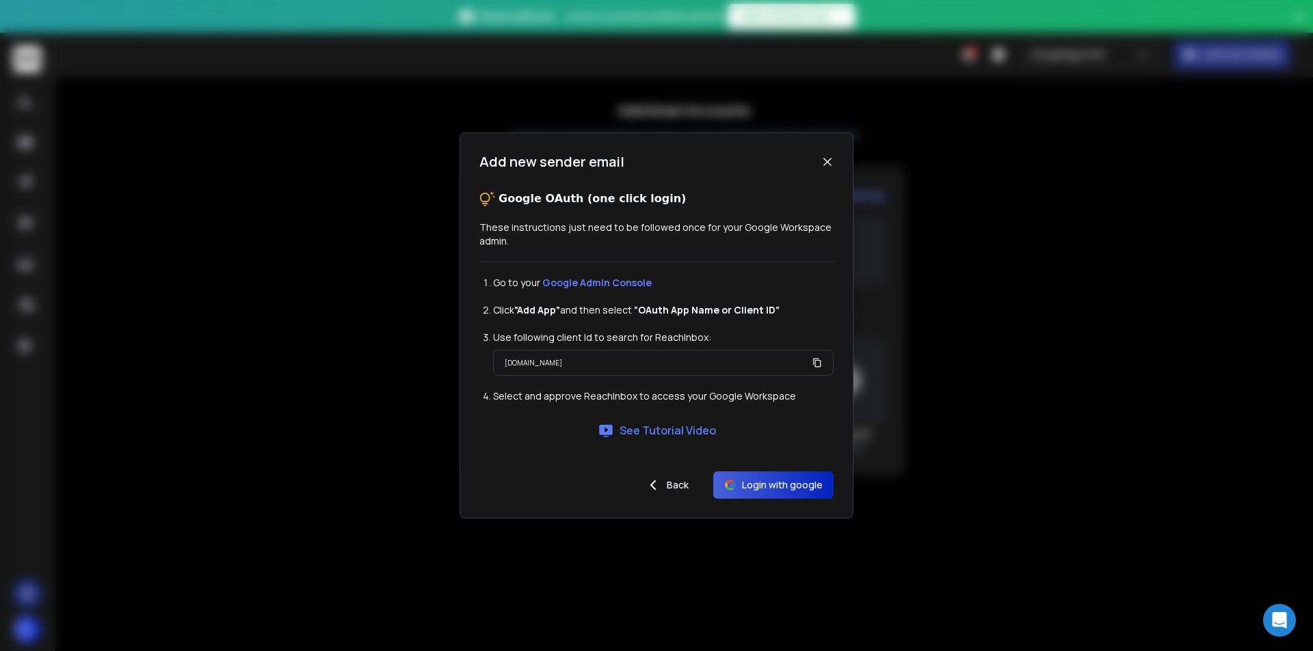
click at [782, 481] on button "Login with google" at bounding box center [773, 485] width 120 height 27
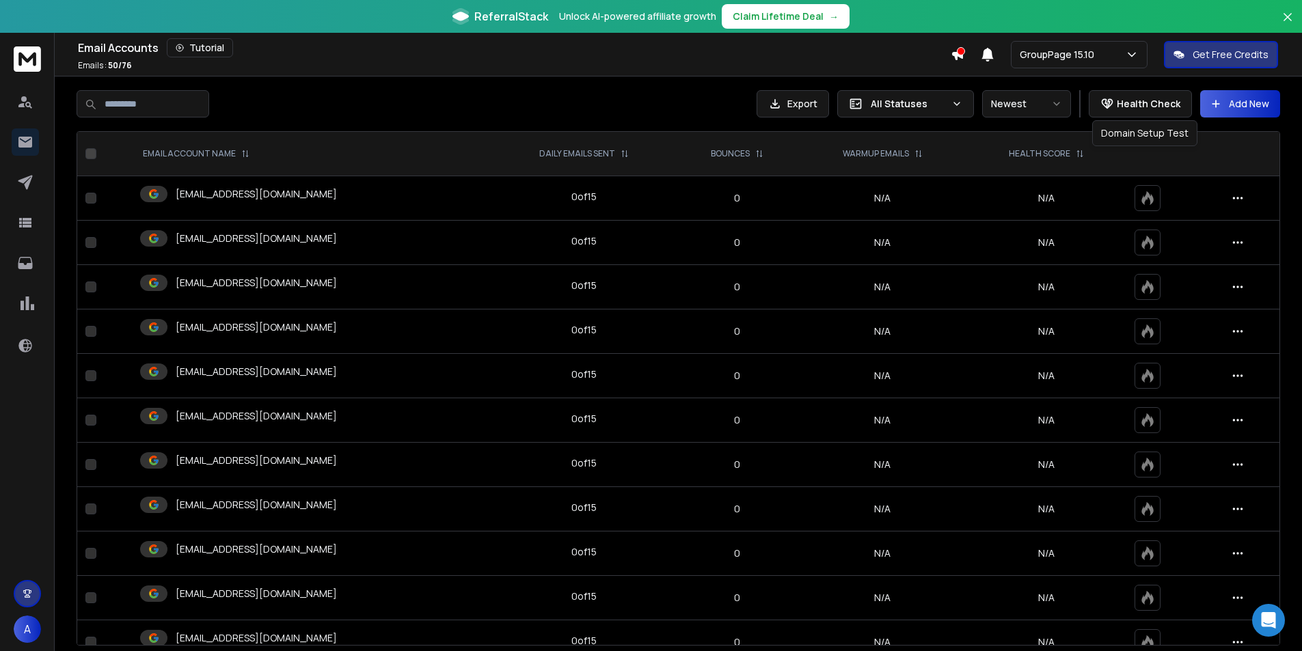
click at [1230, 98] on button "Add New" at bounding box center [1240, 103] width 80 height 27
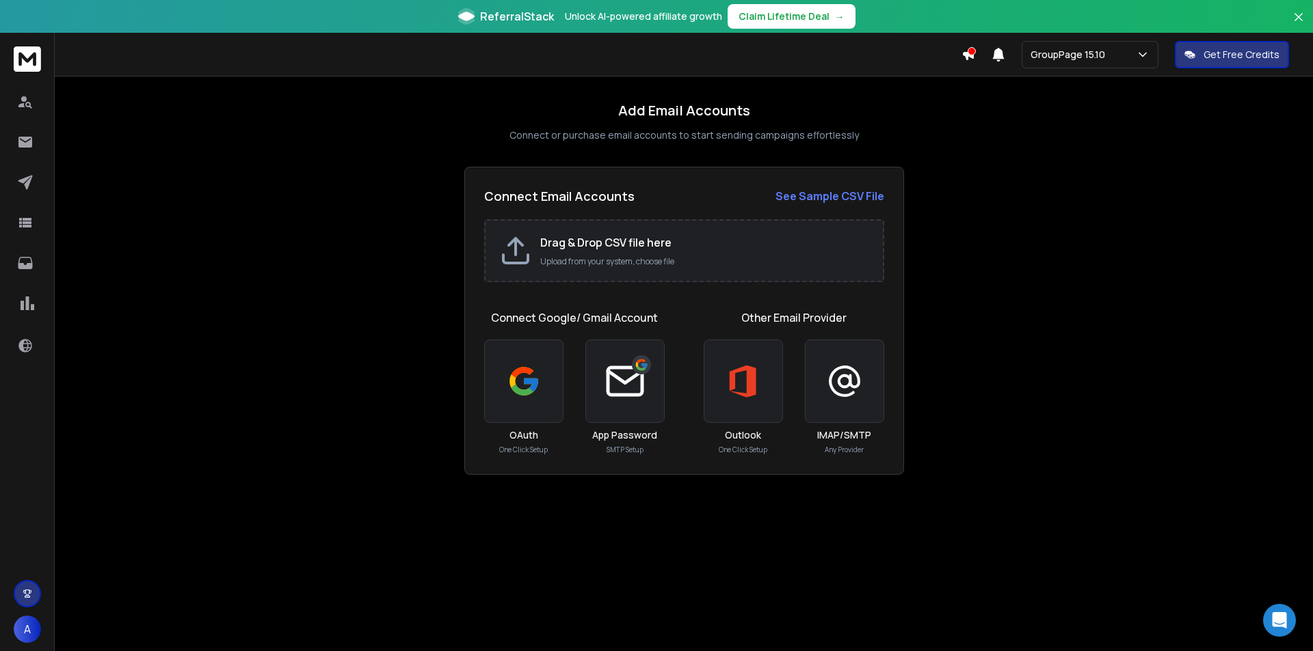
click at [516, 398] on icon at bounding box center [524, 381] width 34 height 41
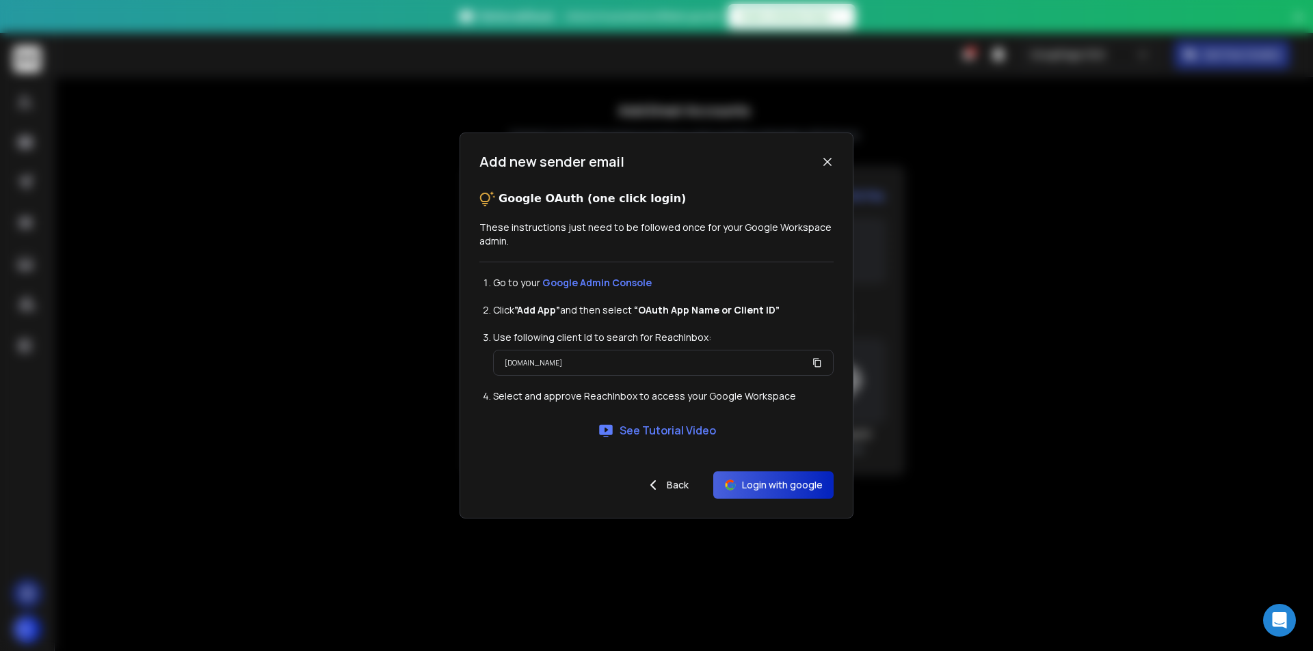
click at [774, 486] on button "Login with google" at bounding box center [773, 485] width 120 height 27
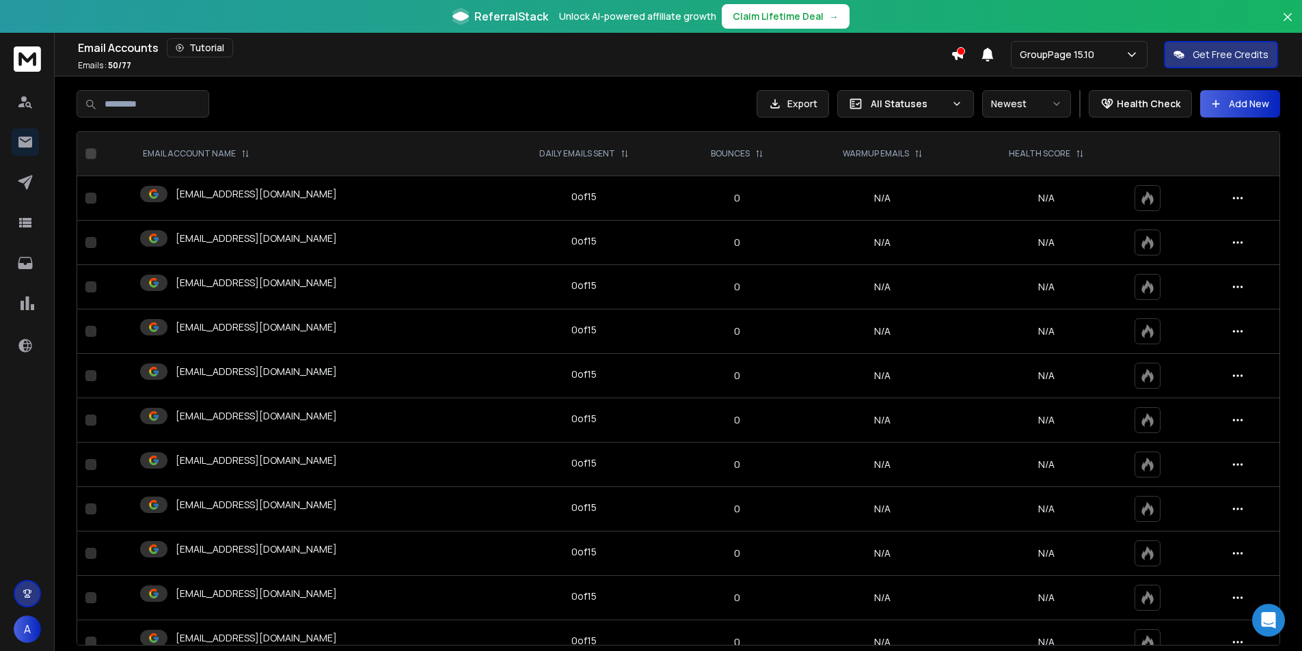
click at [1246, 108] on button "Add New" at bounding box center [1240, 103] width 80 height 27
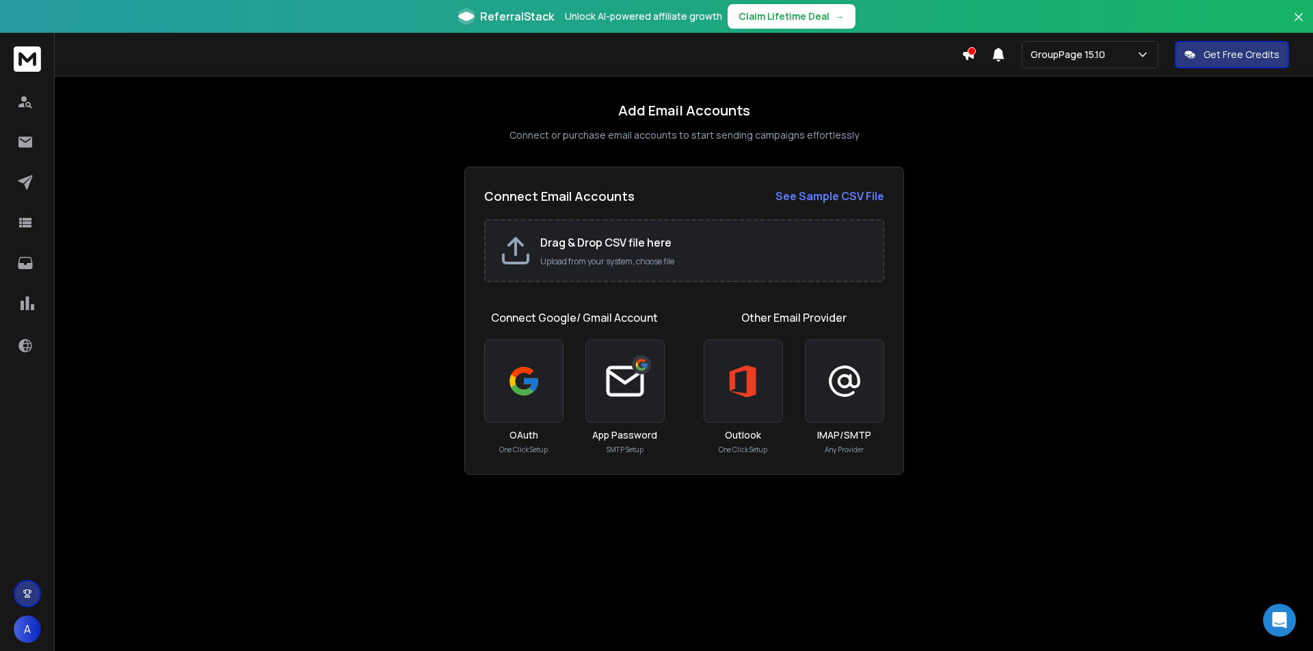
click at [526, 376] on icon at bounding box center [524, 381] width 34 height 41
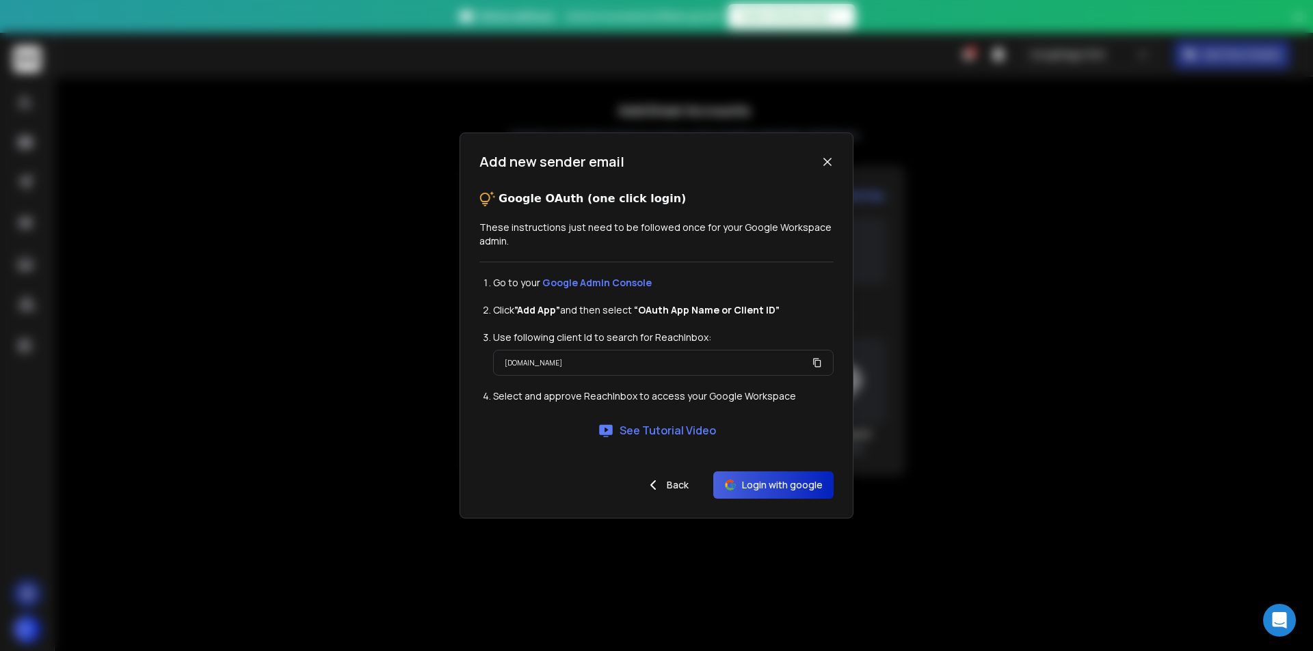
click at [800, 479] on button "Login with google" at bounding box center [773, 485] width 120 height 27
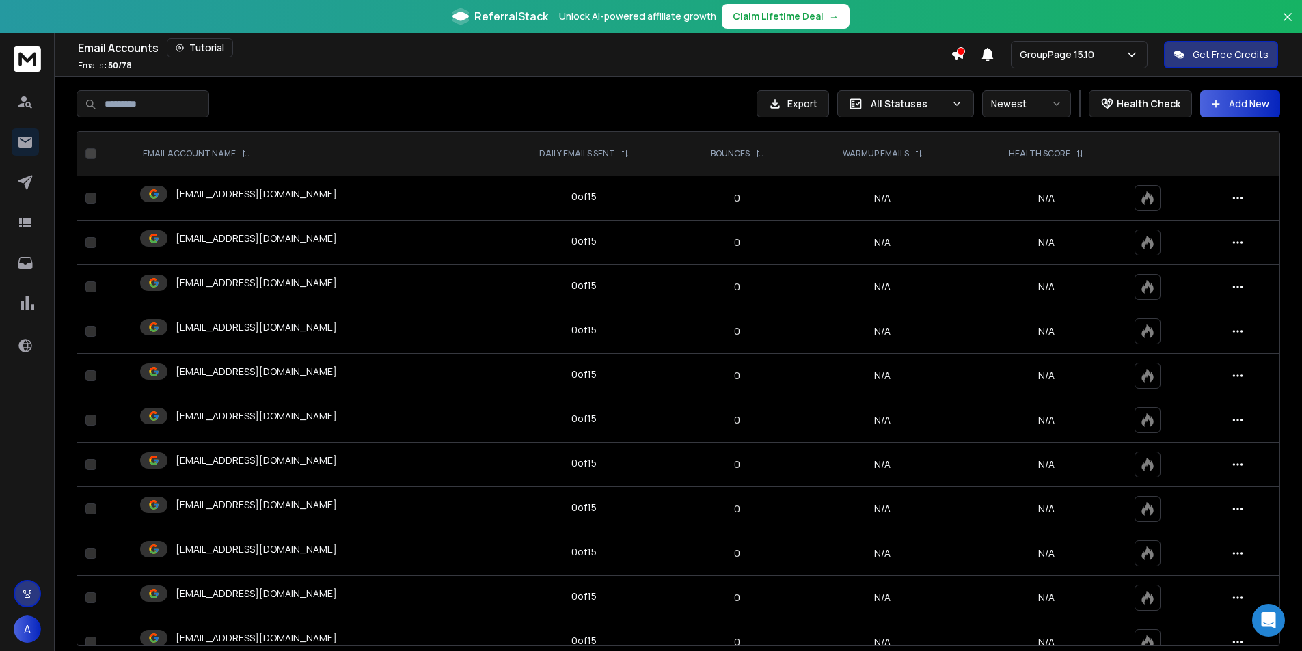
click at [1239, 116] on button "Add New" at bounding box center [1240, 103] width 80 height 27
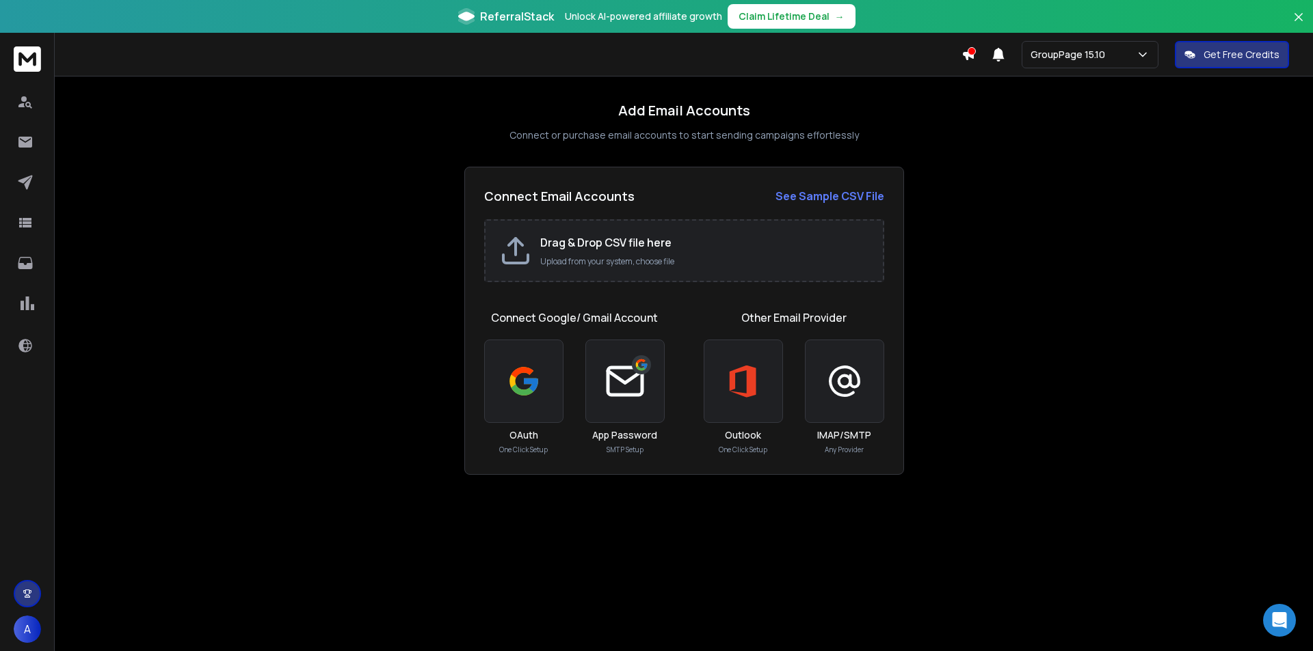
click at [522, 388] on icon at bounding box center [524, 381] width 34 height 41
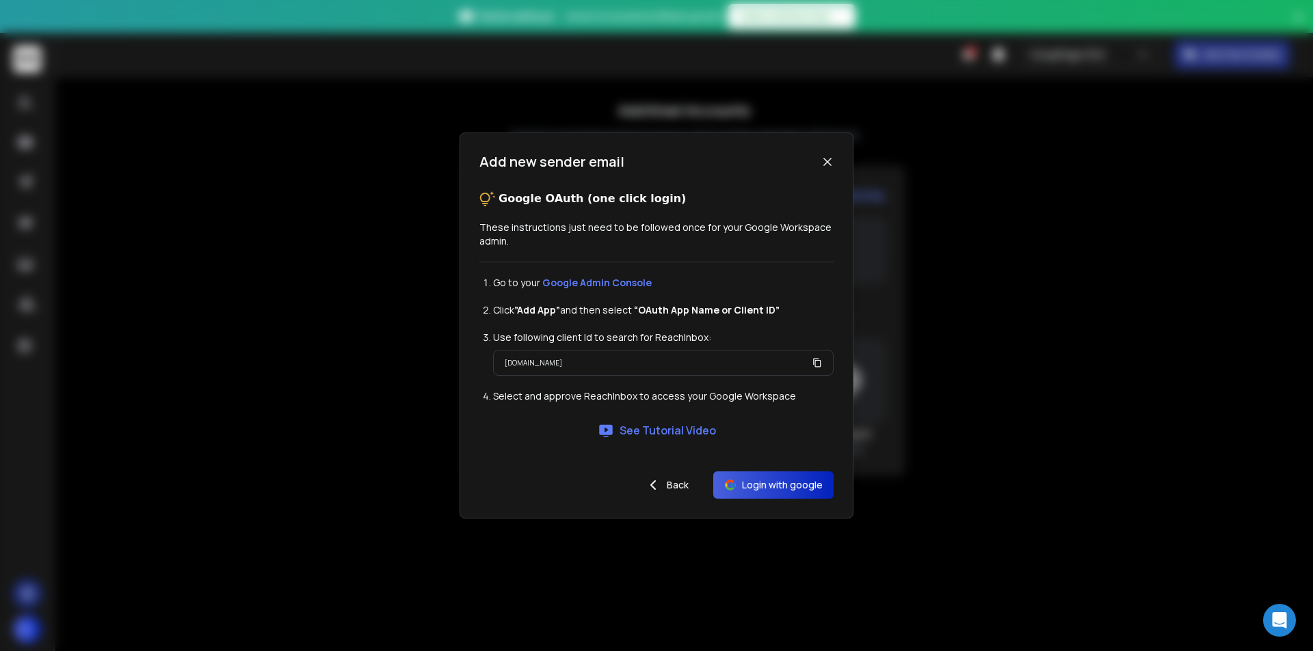
click at [779, 483] on button "Login with google" at bounding box center [773, 485] width 120 height 27
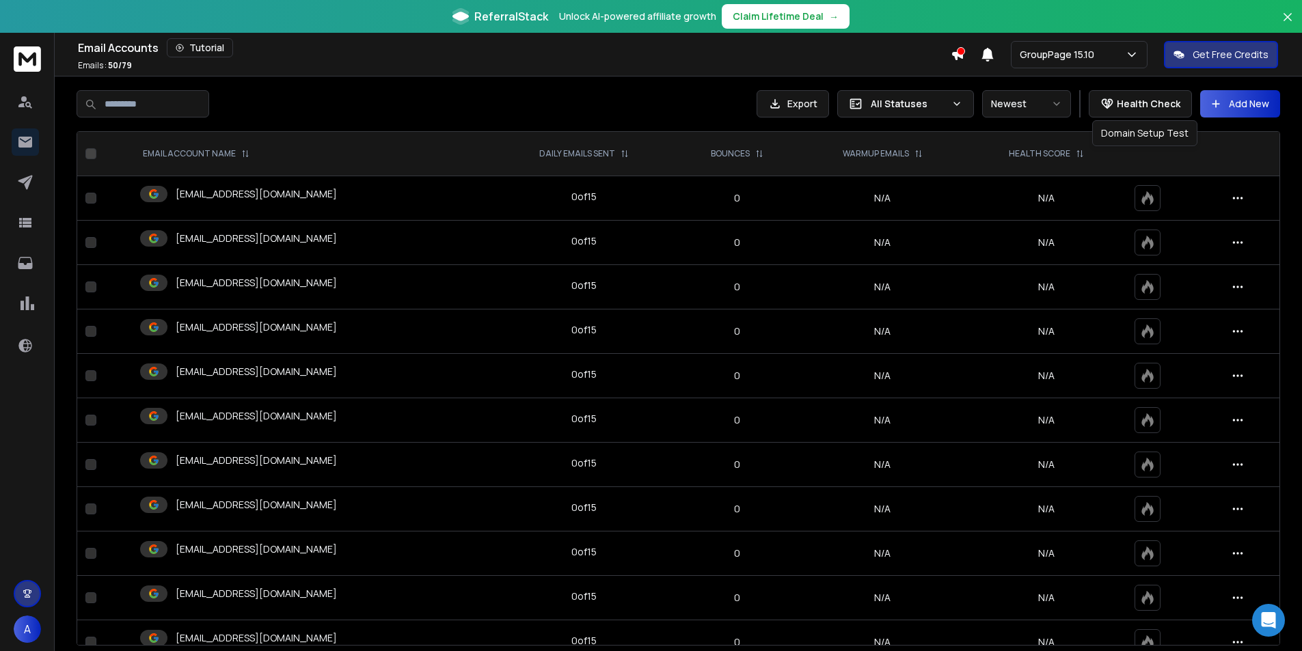
click at [1243, 100] on button "Add New" at bounding box center [1240, 103] width 80 height 27
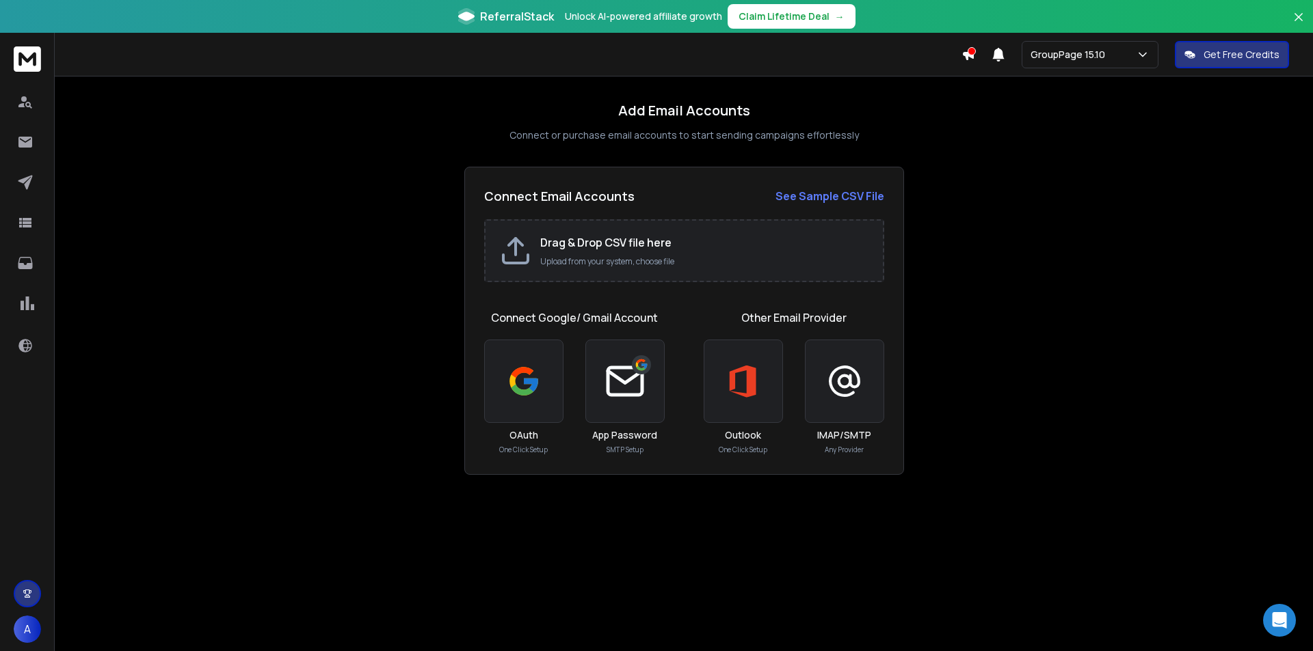
click at [536, 392] on icon at bounding box center [524, 381] width 34 height 41
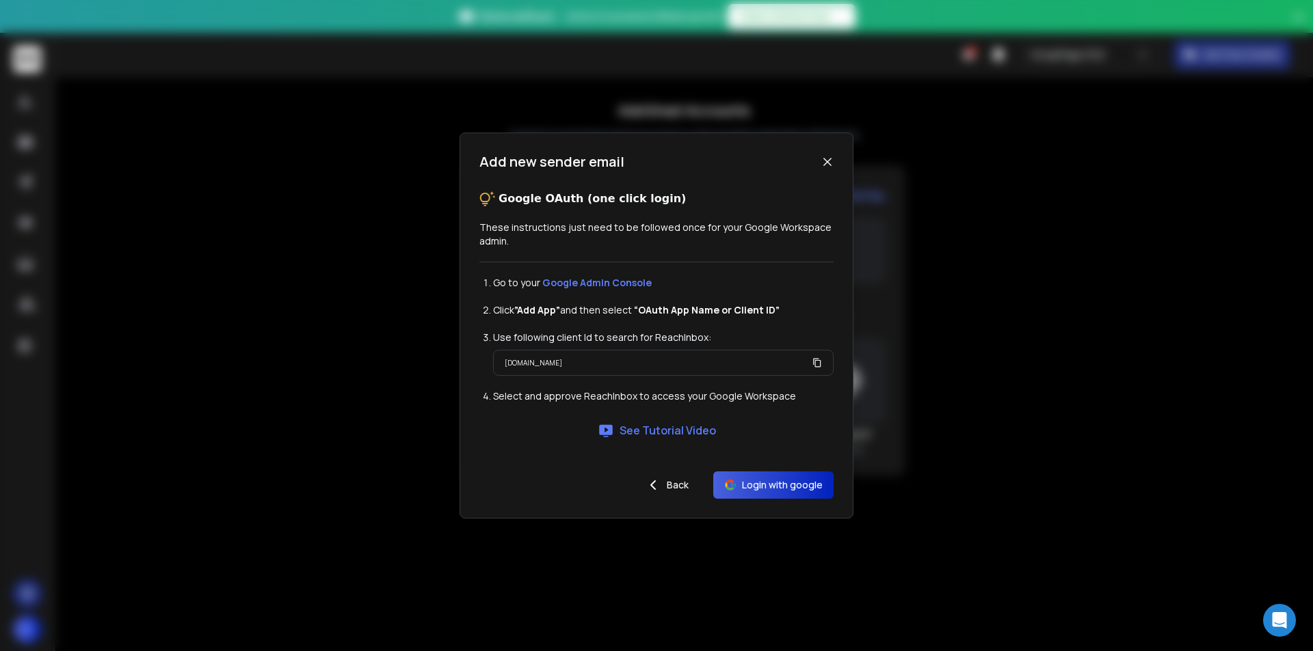
click at [766, 481] on button "Login with google" at bounding box center [773, 485] width 120 height 27
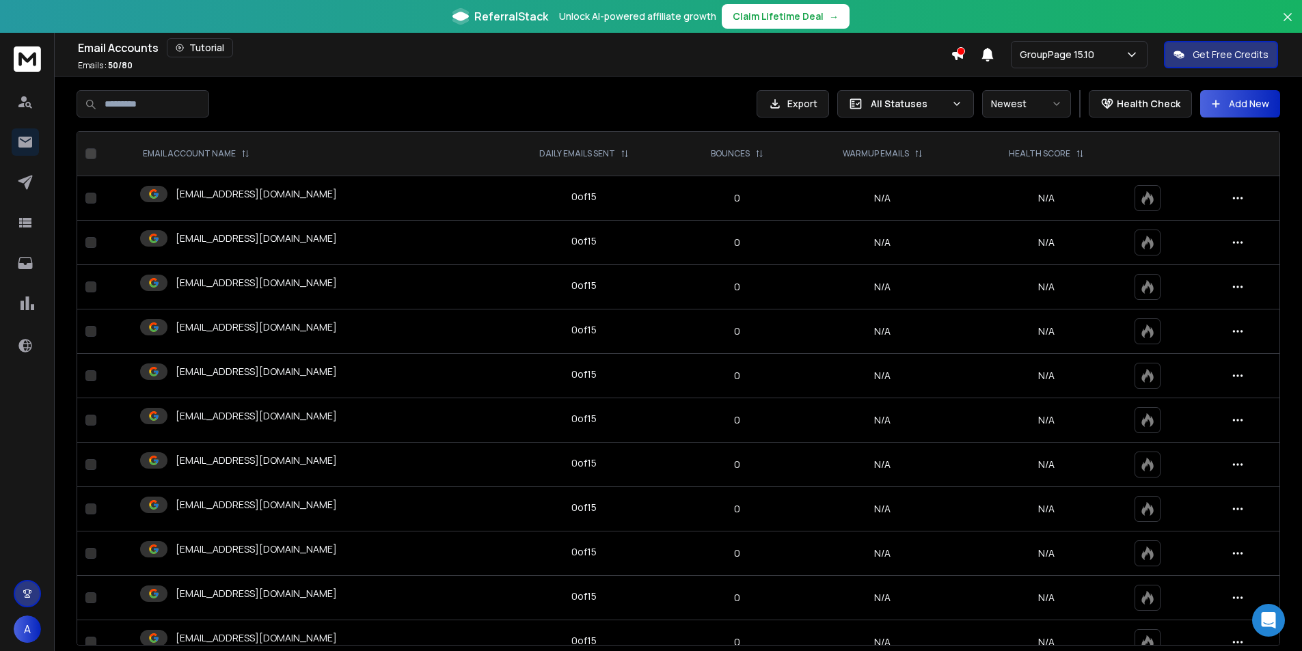
click at [1223, 98] on button "Add New" at bounding box center [1240, 103] width 80 height 27
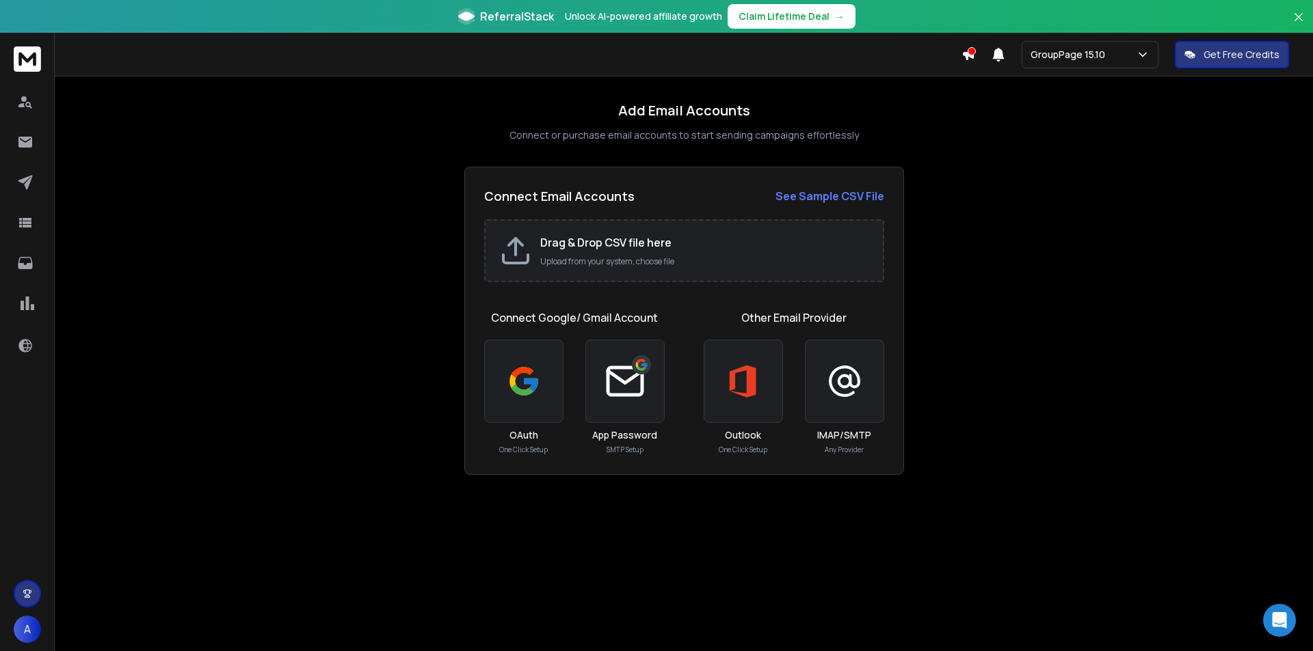
click at [521, 377] on icon at bounding box center [524, 381] width 34 height 41
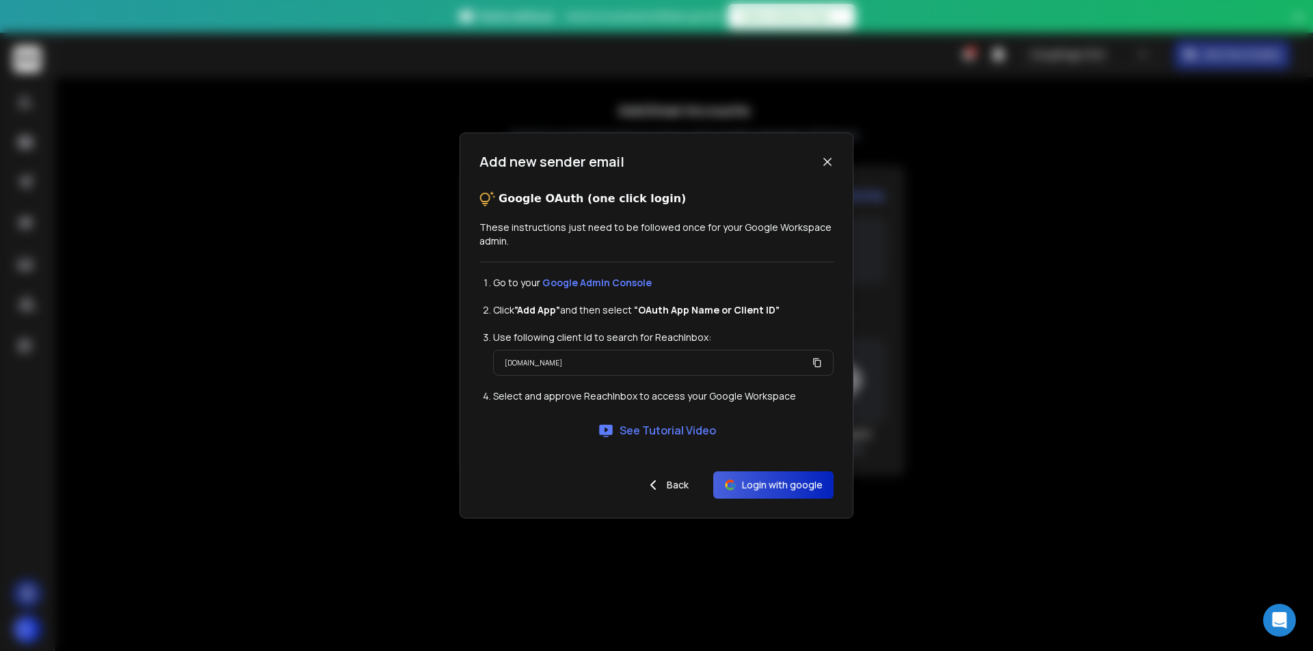
click at [749, 465] on div "Google OAuth (one click login) These instructions just need to be followed once…" at bounding box center [656, 345] width 354 height 308
click at [768, 476] on button "Login with google" at bounding box center [773, 485] width 120 height 27
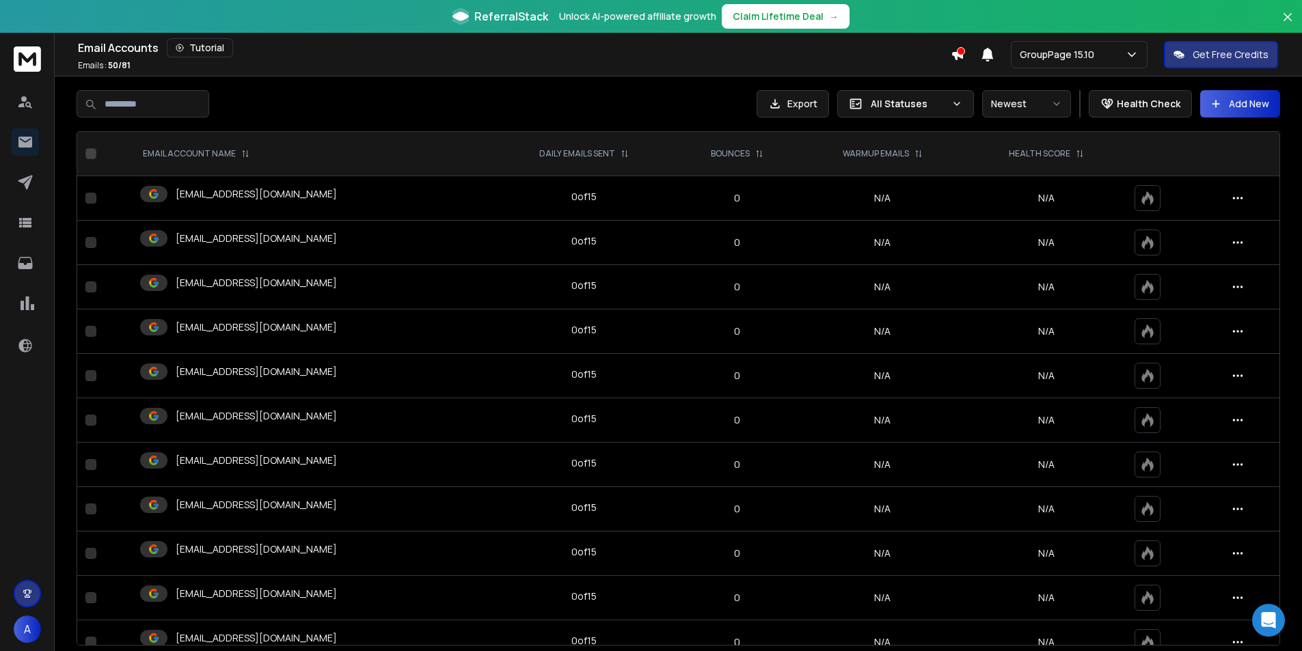
click at [1235, 103] on button "Add New" at bounding box center [1240, 103] width 80 height 27
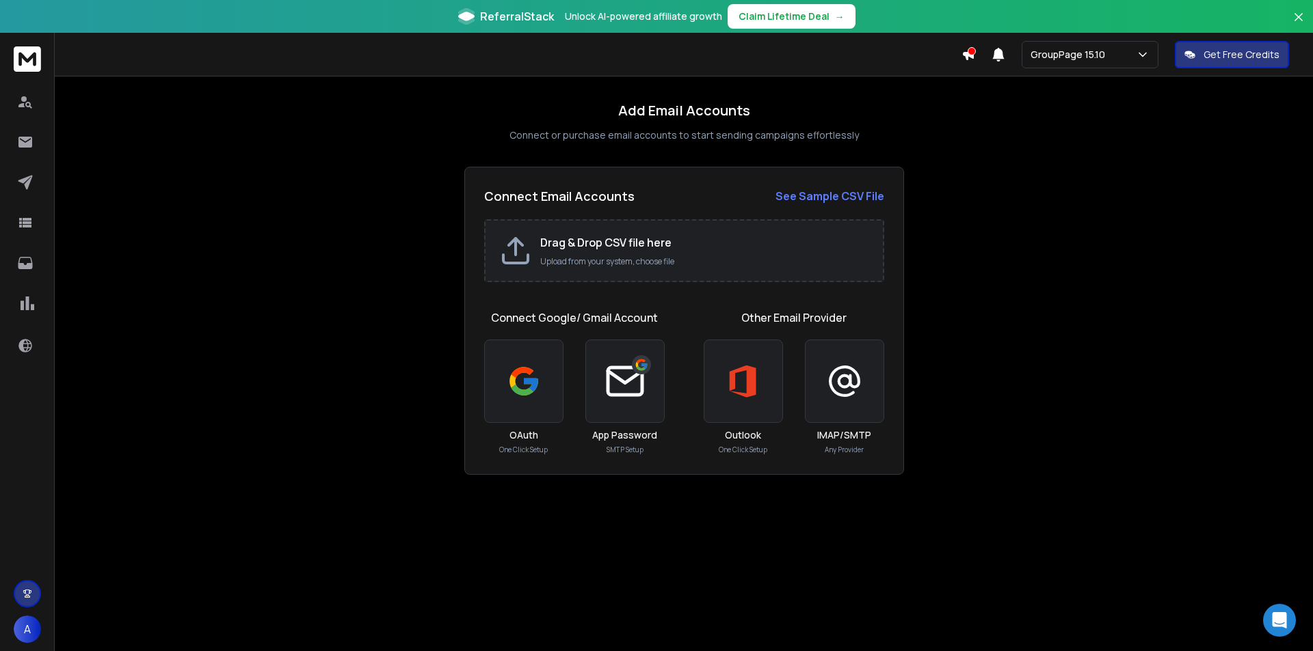
click at [525, 390] on icon at bounding box center [522, 390] width 23 height 12
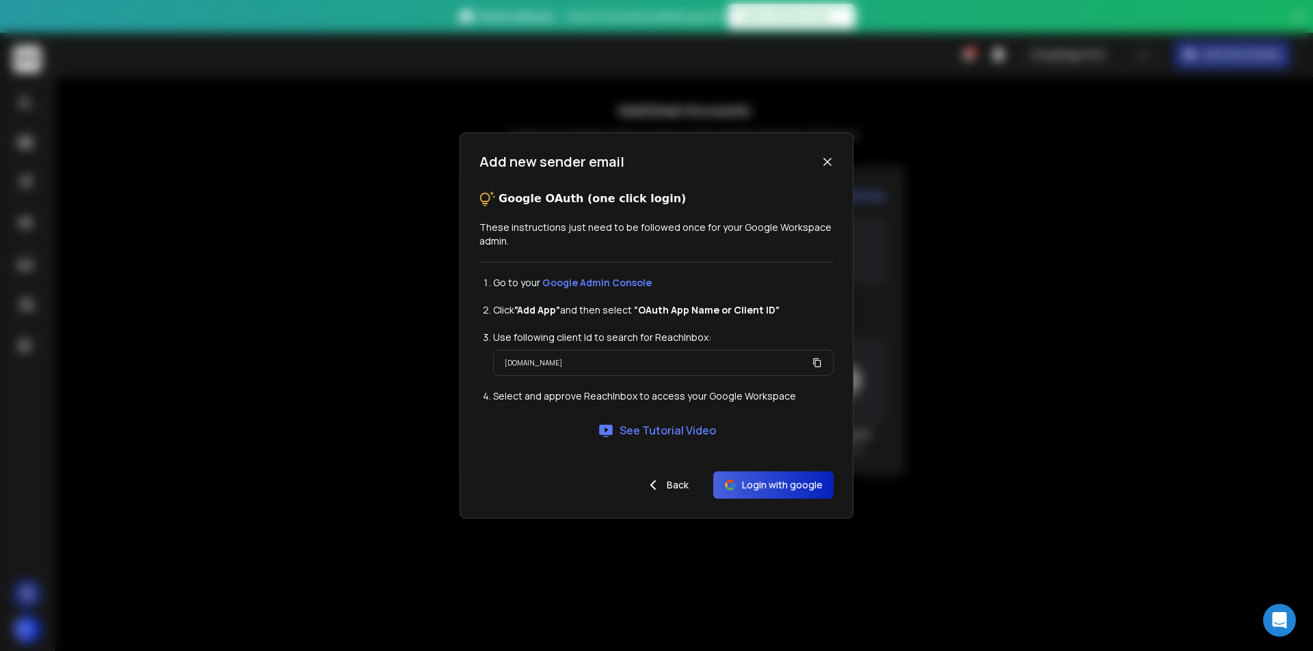
click at [761, 476] on button "Login with google" at bounding box center [773, 485] width 120 height 27
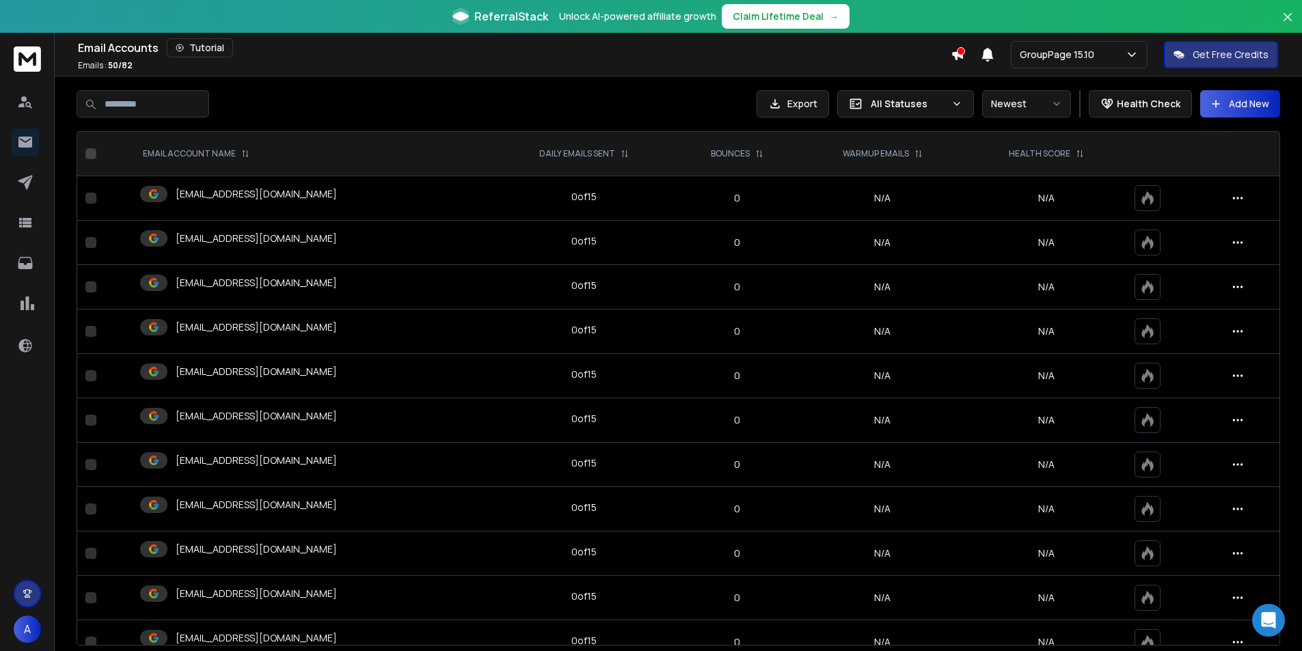
click at [1242, 108] on button "Add New" at bounding box center [1240, 103] width 80 height 27
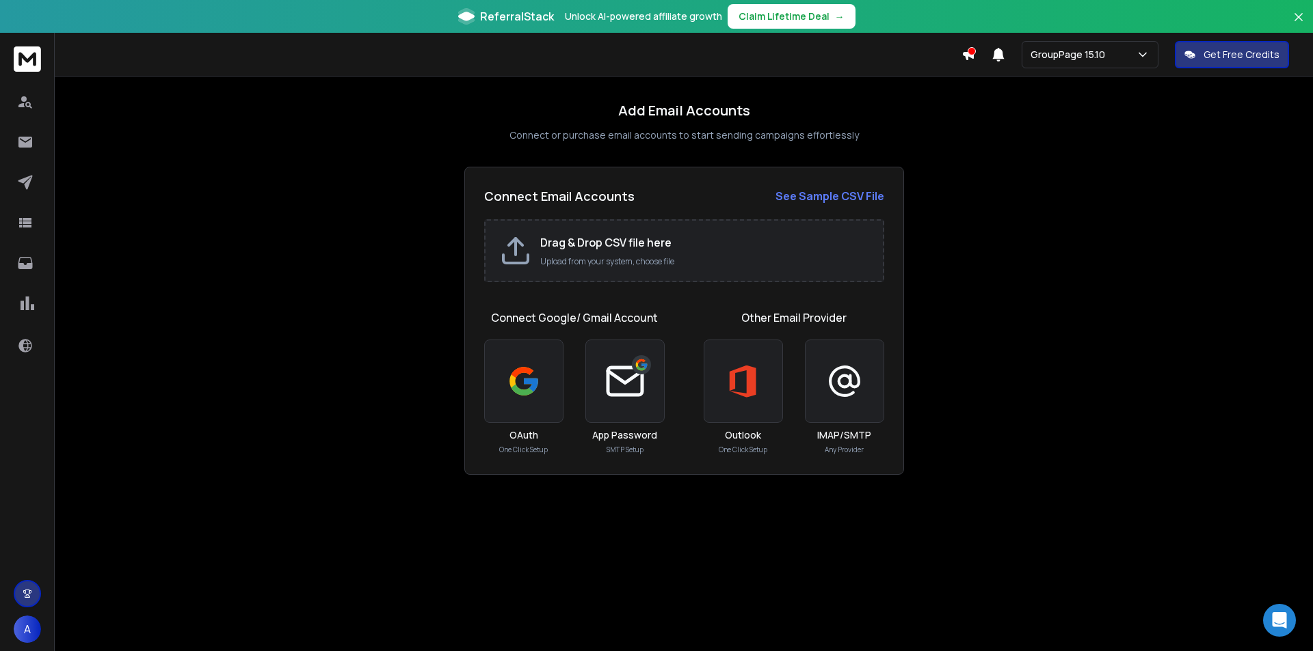
click at [523, 386] on icon at bounding box center [524, 381] width 34 height 41
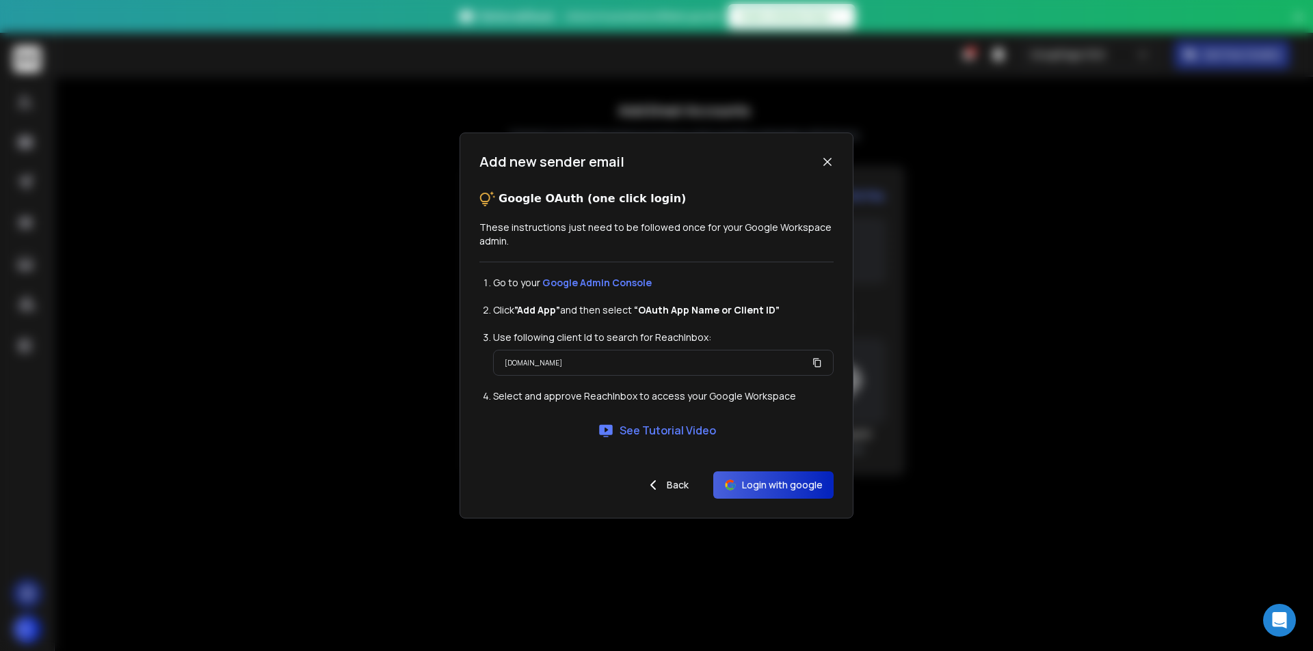
click at [758, 490] on button "Login with google" at bounding box center [773, 485] width 120 height 27
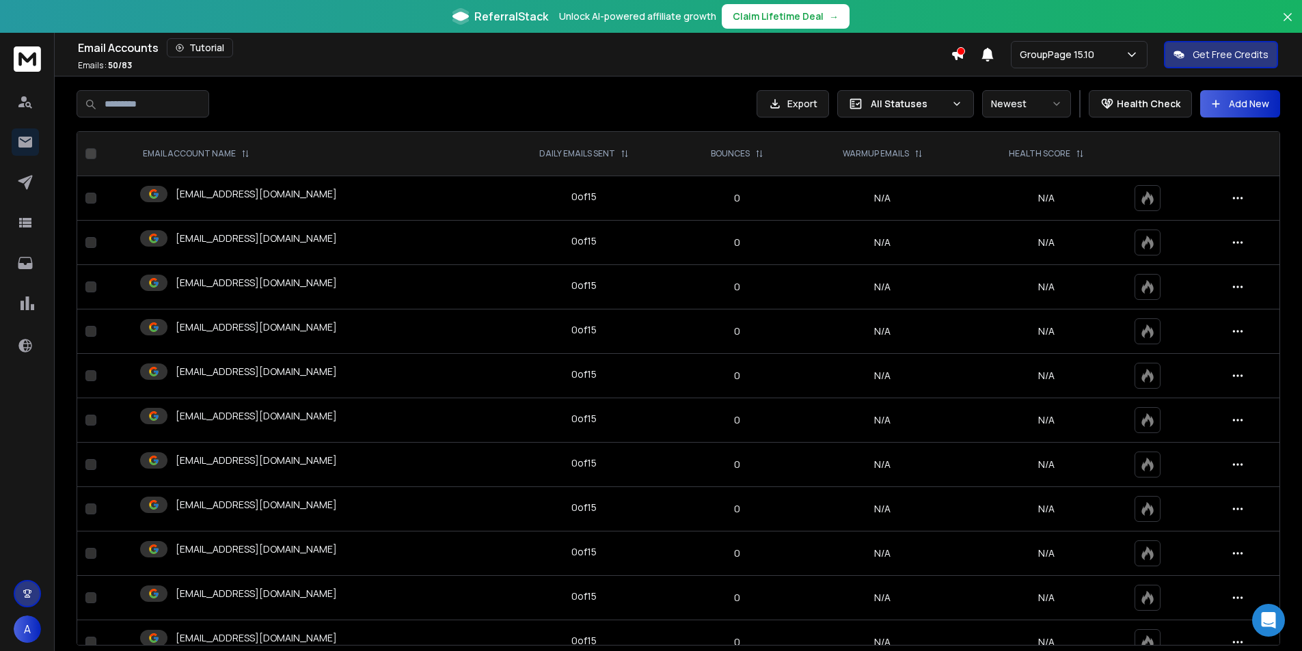
click at [1244, 103] on button "Add New" at bounding box center [1240, 103] width 80 height 27
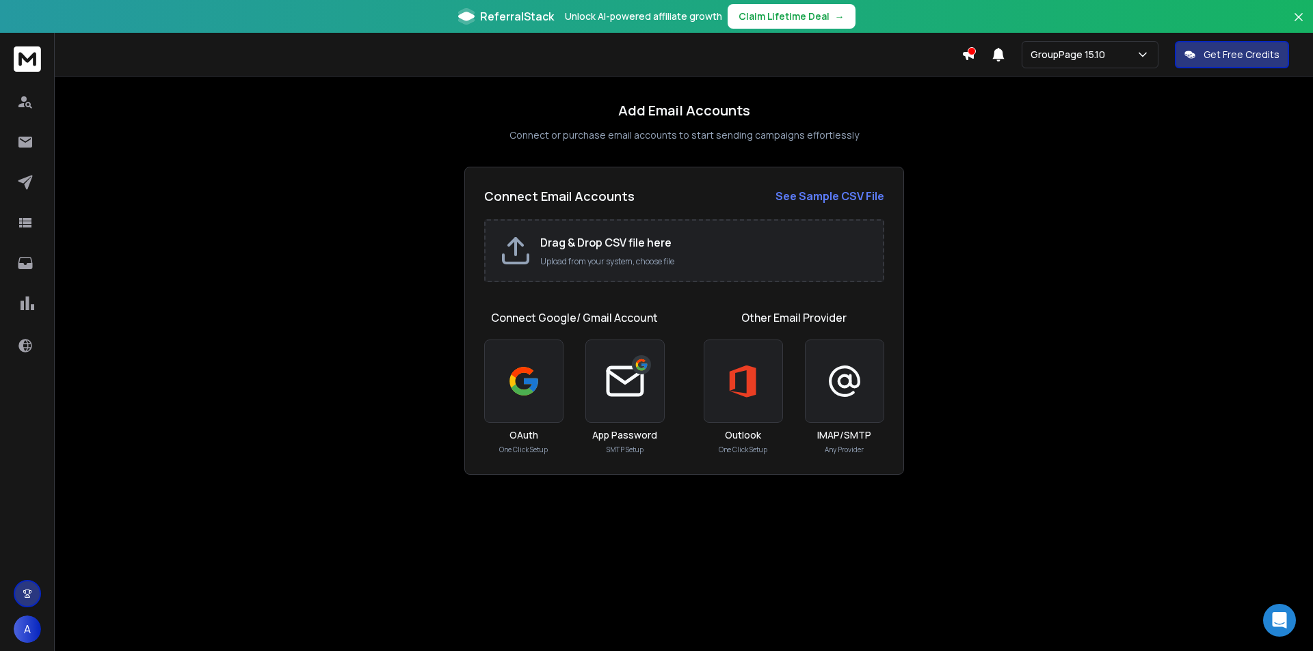
click at [509, 394] on icon at bounding box center [524, 381] width 34 height 41
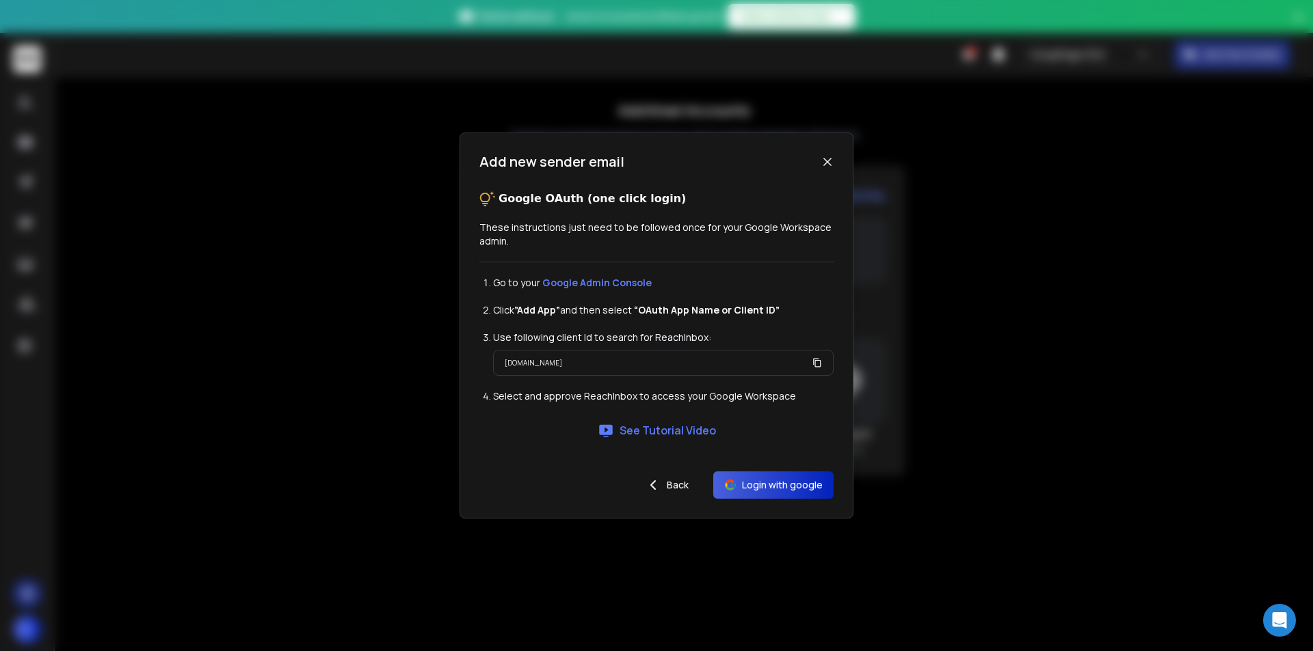
click at [779, 488] on button "Login with google" at bounding box center [773, 485] width 120 height 27
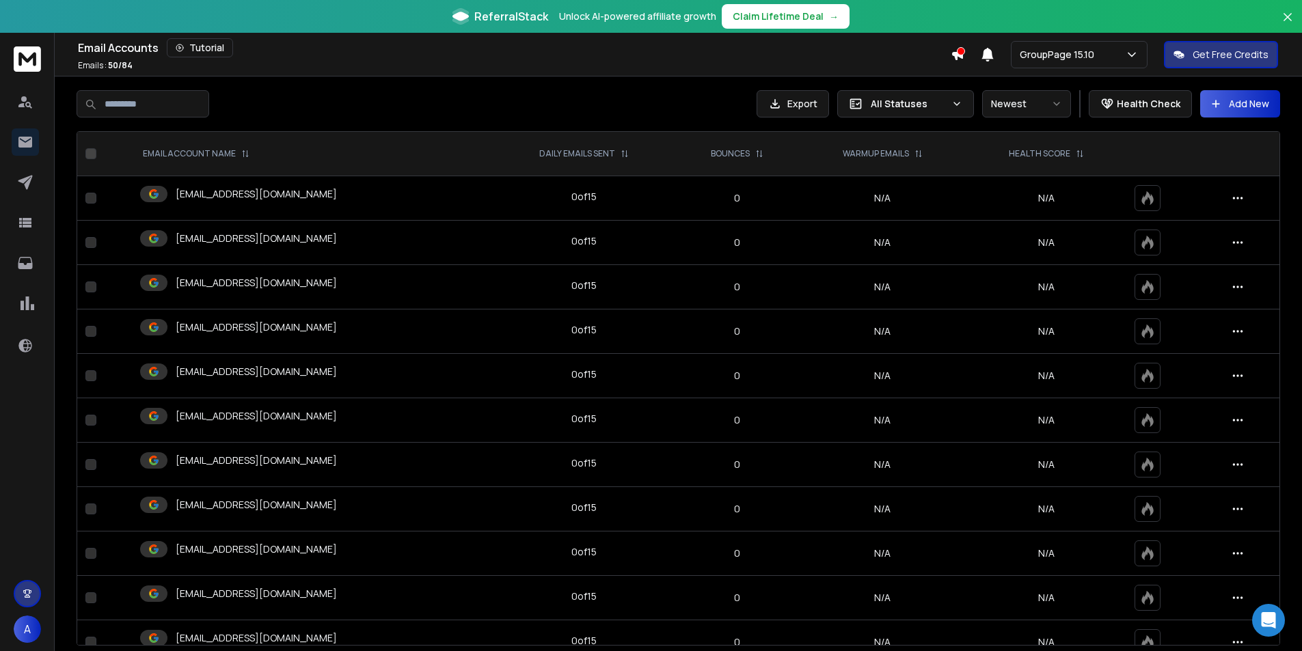
click at [1235, 108] on button "Add New" at bounding box center [1240, 103] width 80 height 27
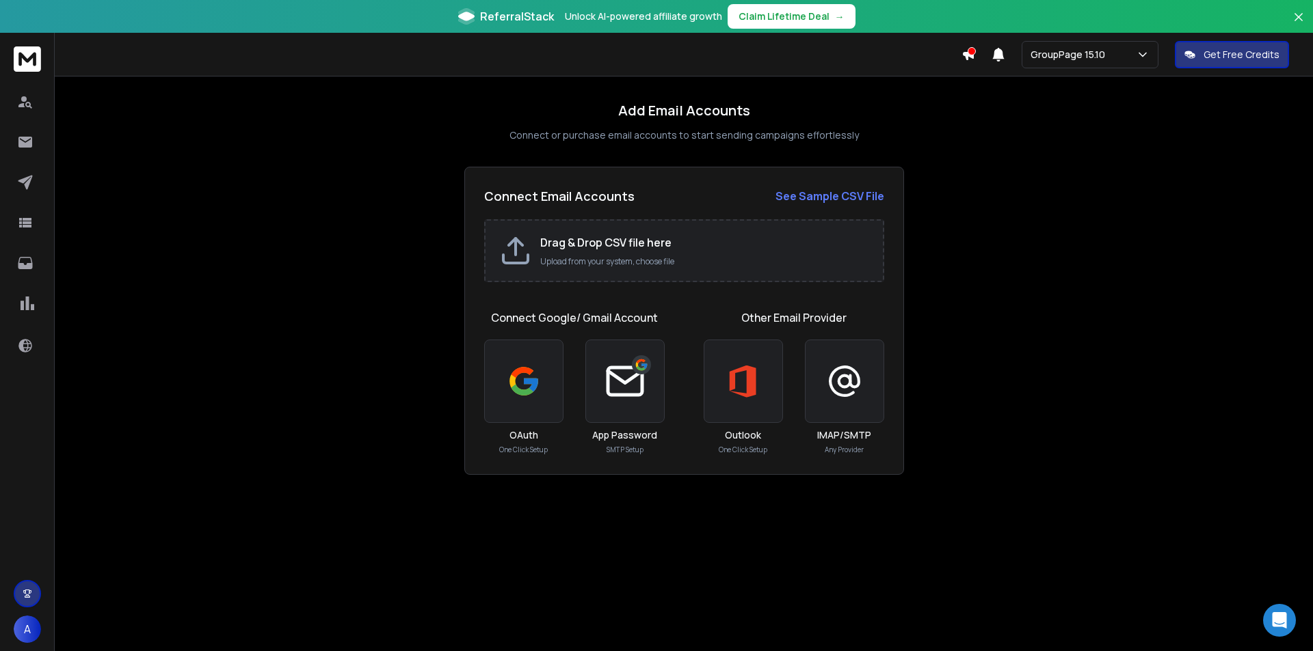
click at [504, 384] on div at bounding box center [523, 381] width 79 height 83
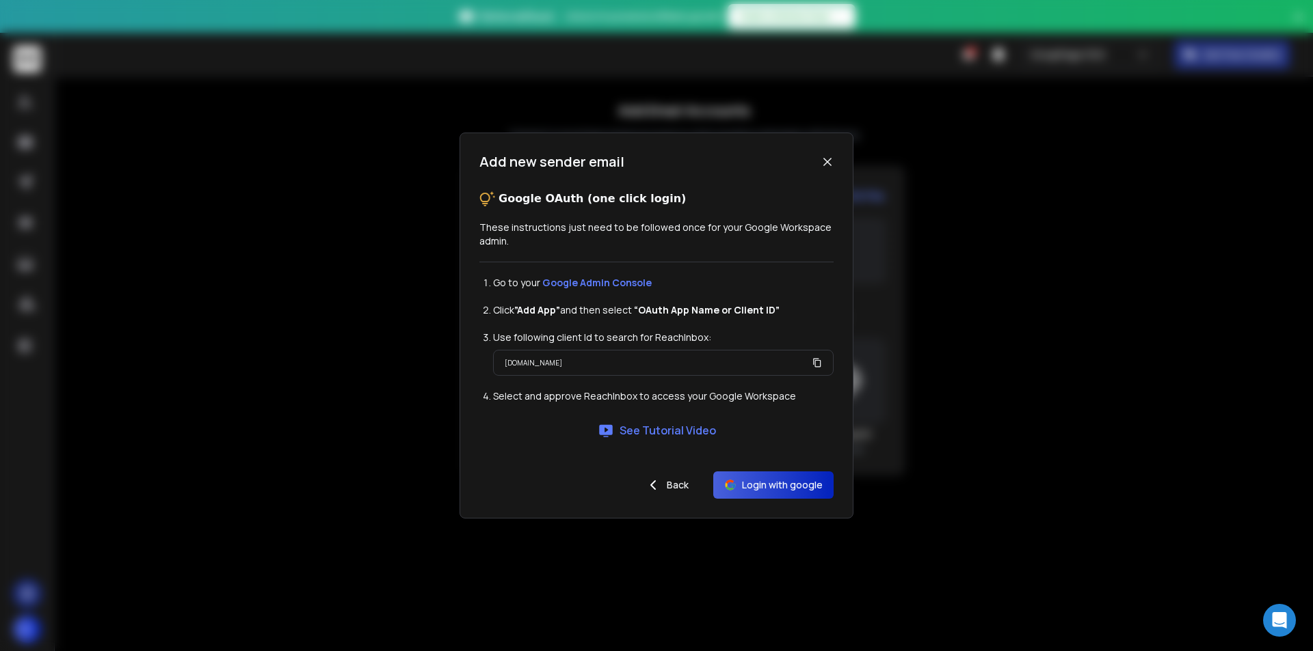
click at [779, 476] on button "Login with google" at bounding box center [773, 485] width 120 height 27
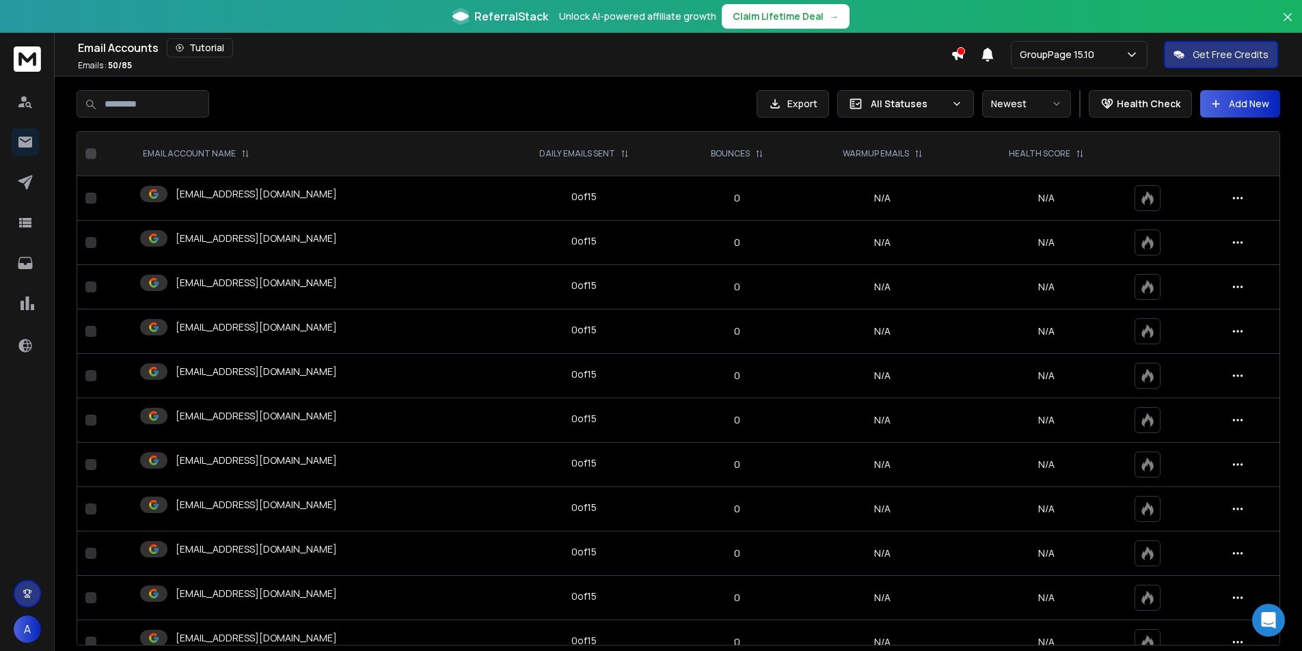
click at [1233, 99] on button "Add New" at bounding box center [1240, 103] width 80 height 27
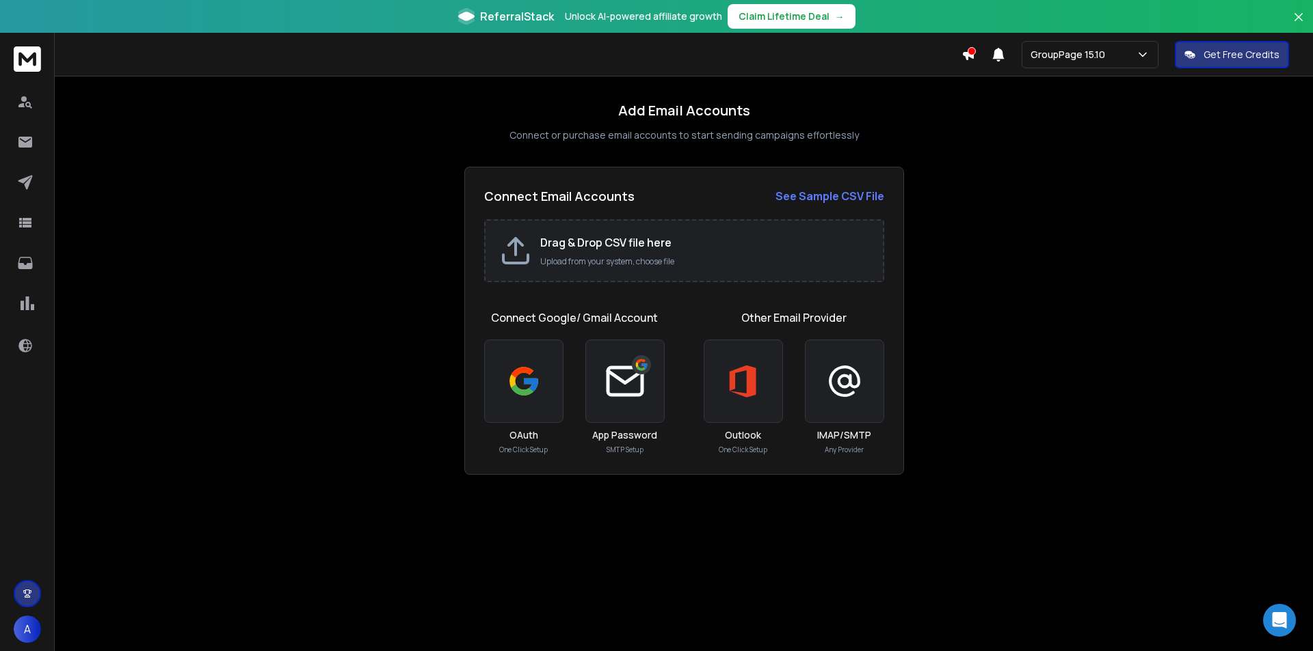
click at [529, 390] on icon at bounding box center [522, 390] width 23 height 12
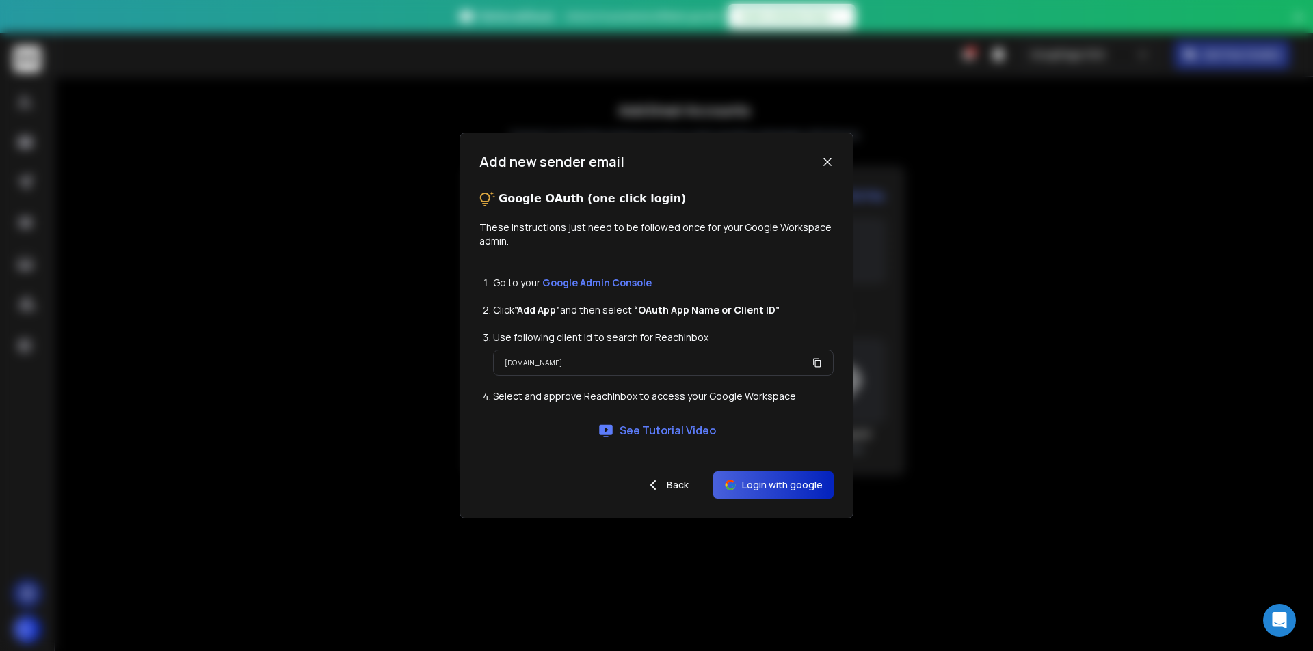
click at [785, 478] on button "Login with google" at bounding box center [773, 485] width 120 height 27
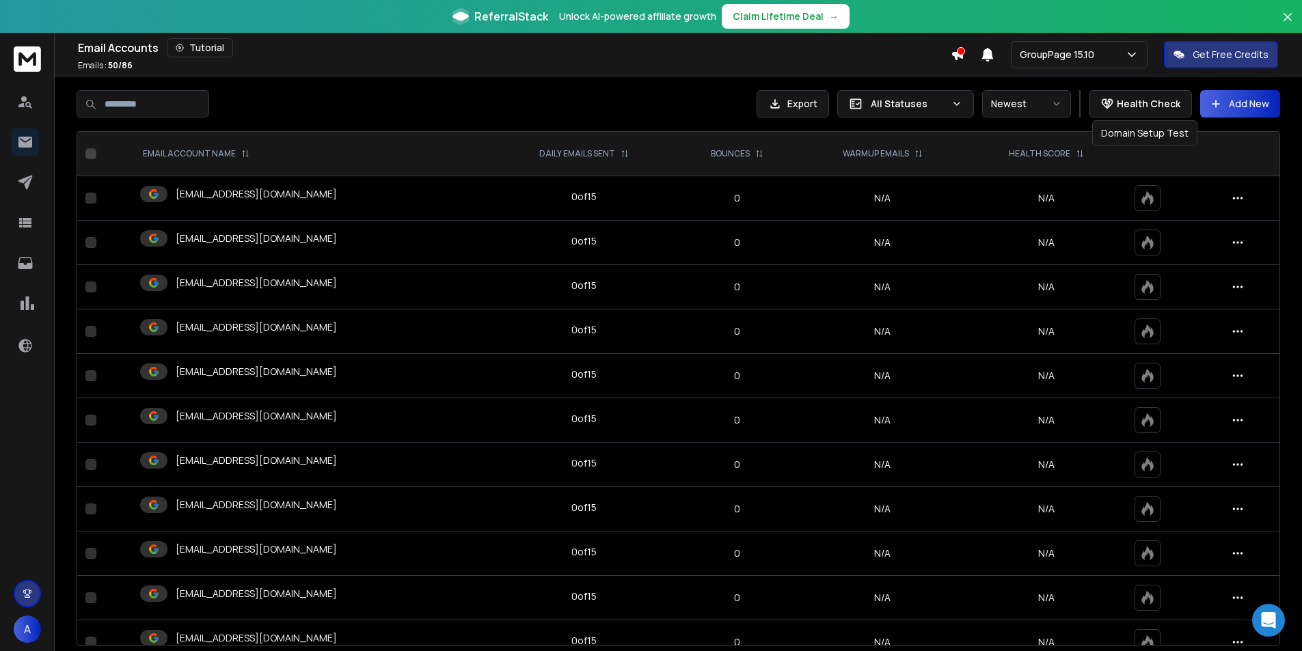
click at [1246, 107] on button "Add New" at bounding box center [1240, 103] width 80 height 27
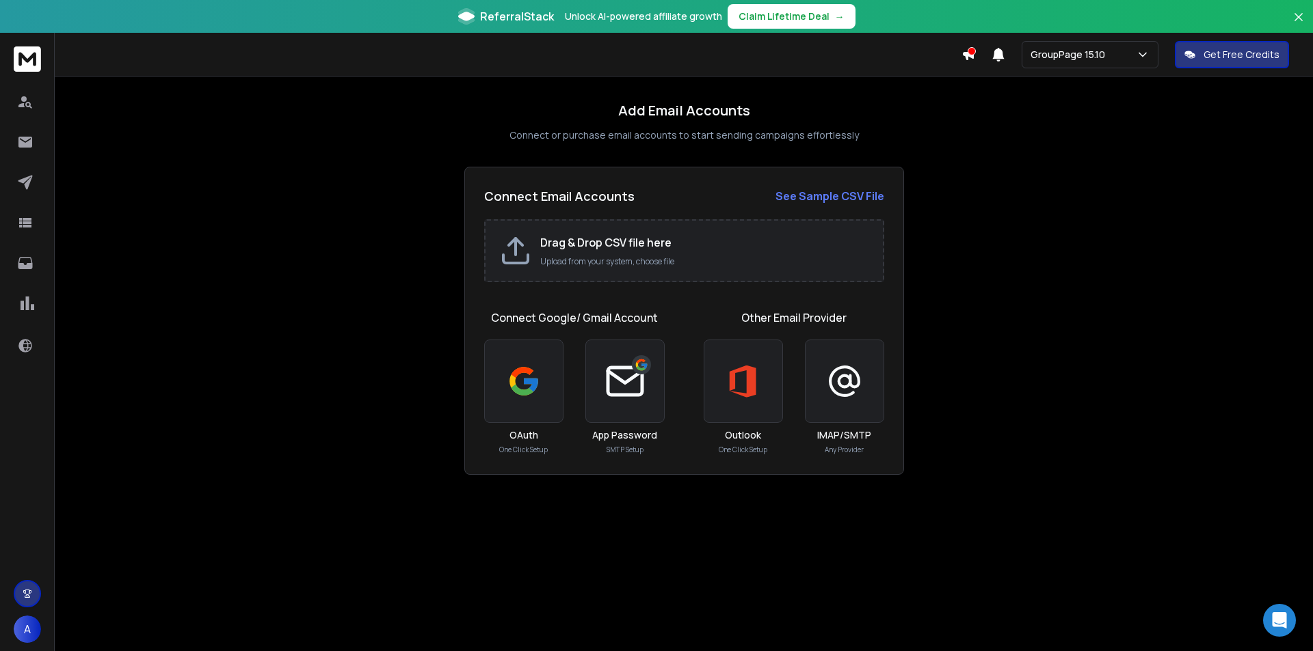
click at [511, 389] on icon at bounding box center [522, 390] width 23 height 12
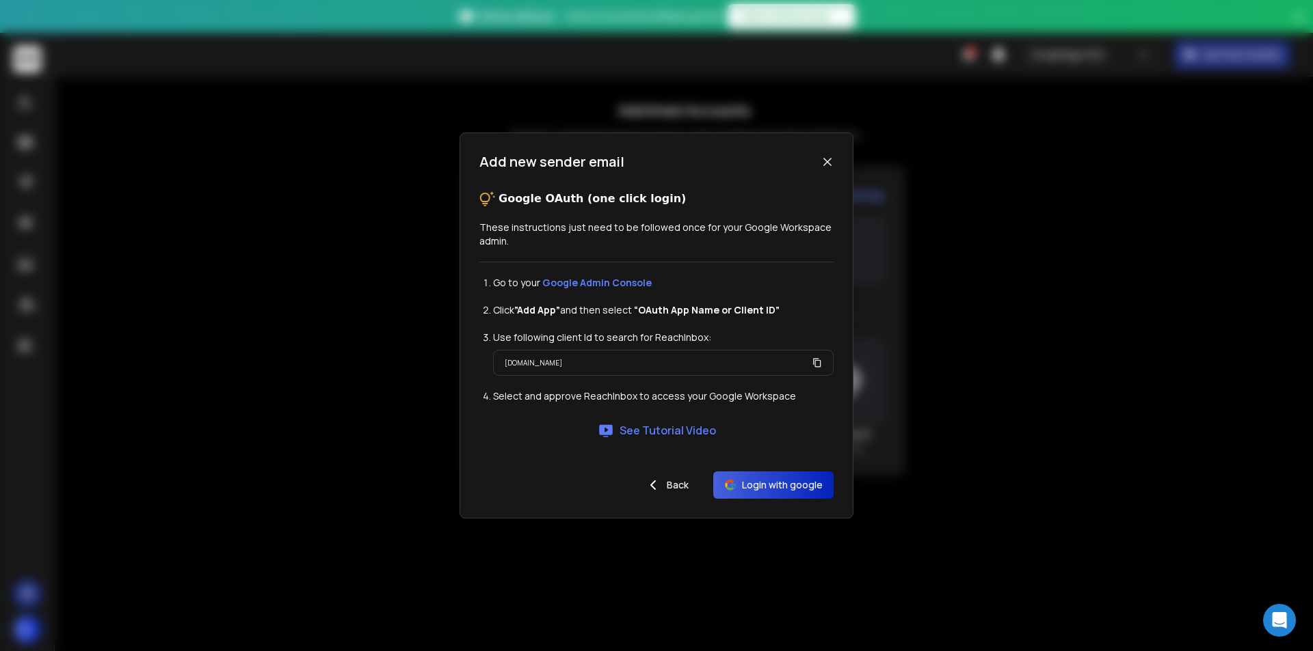
click at [798, 485] on button "Login with google" at bounding box center [773, 485] width 120 height 27
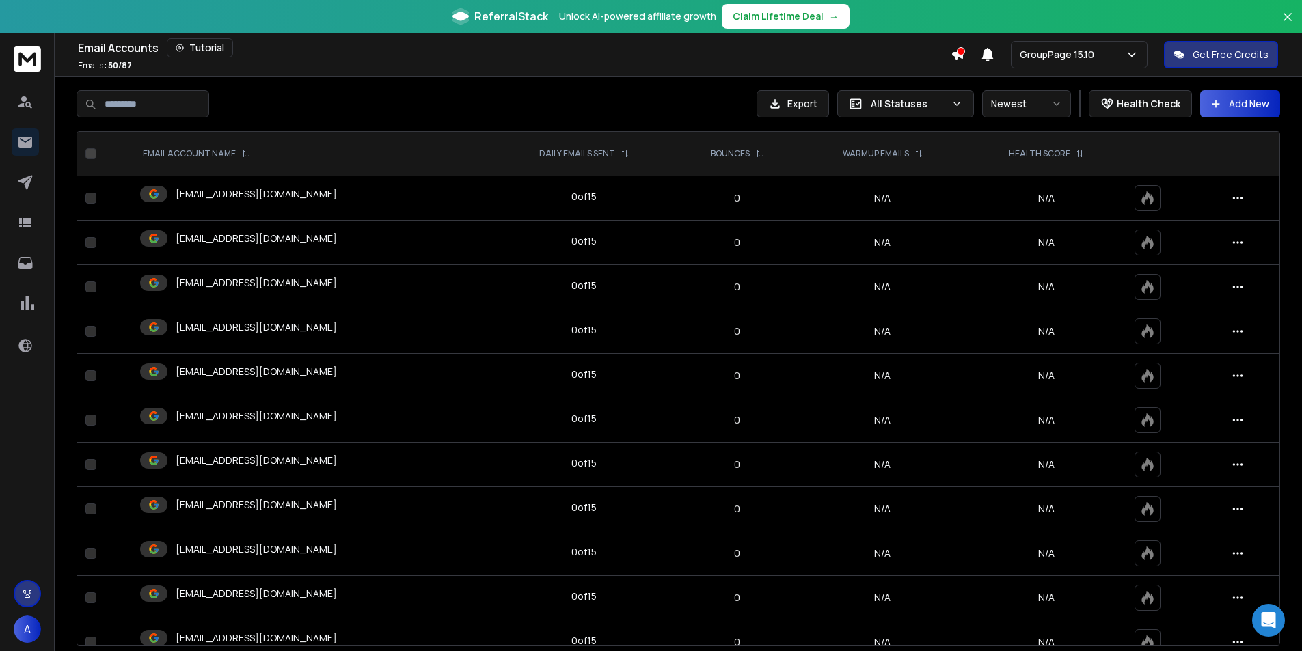
click at [1241, 105] on button "Add New" at bounding box center [1240, 103] width 80 height 27
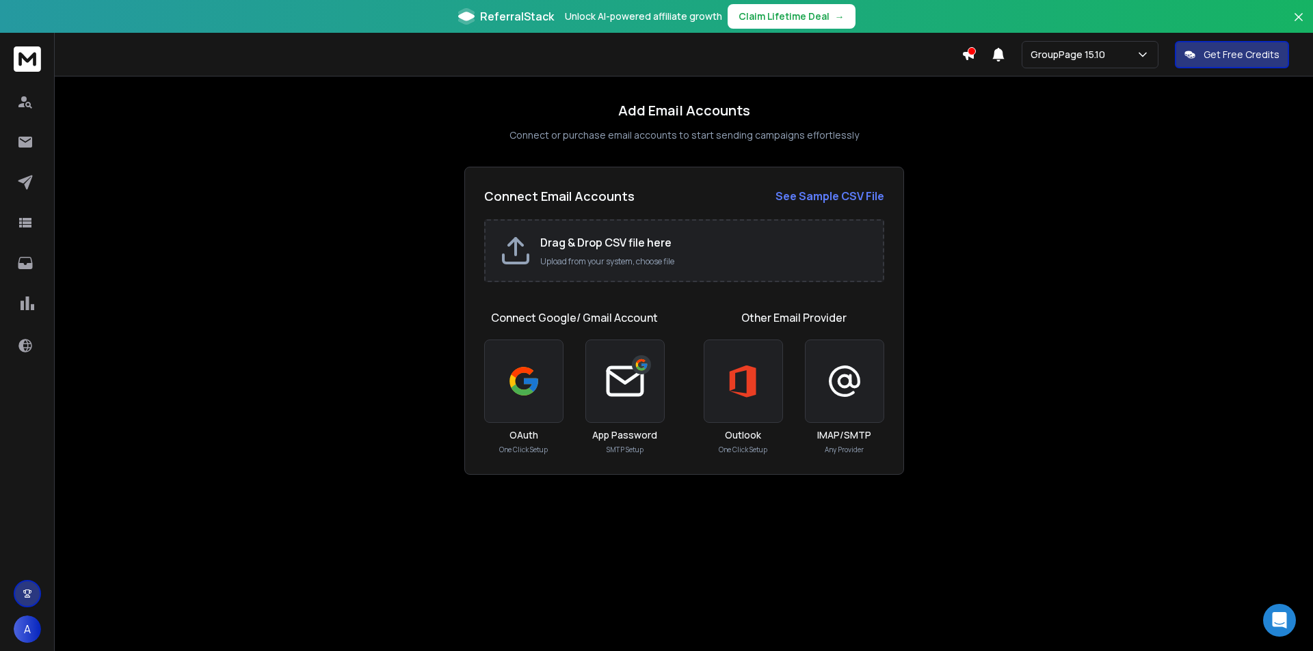
click at [527, 401] on icon at bounding box center [524, 381] width 34 height 41
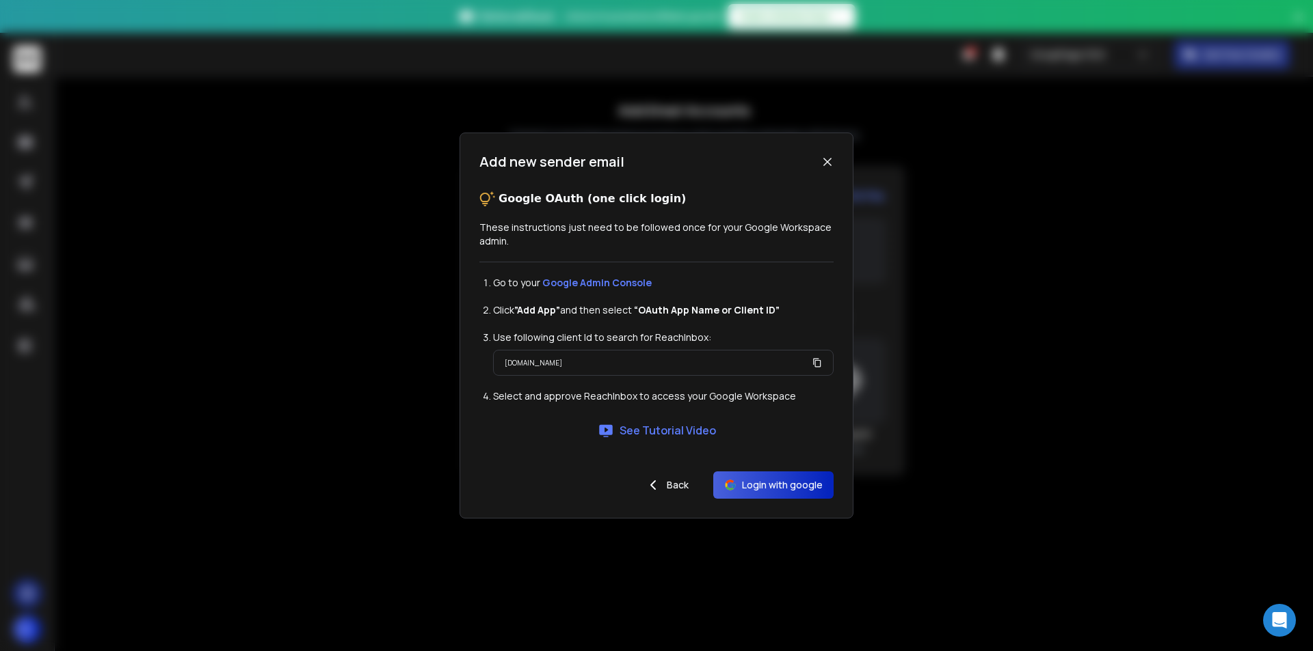
click at [794, 472] on button "Login with google" at bounding box center [773, 485] width 120 height 27
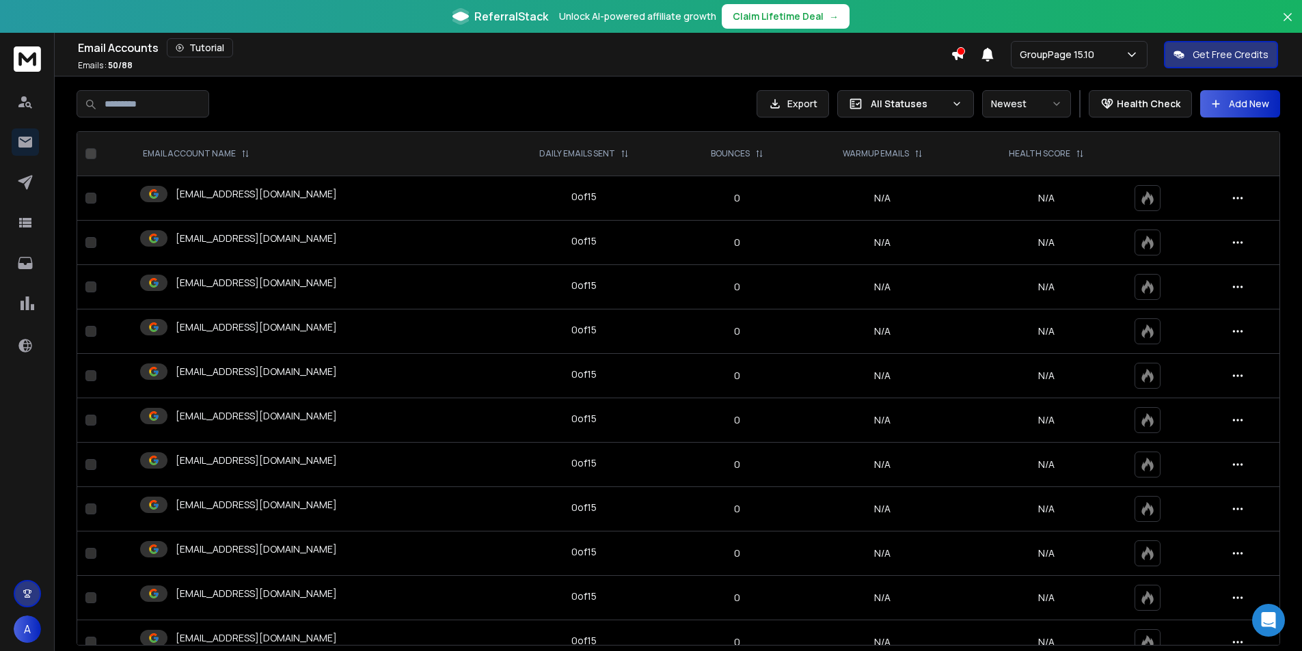
click at [1247, 95] on button "Add New" at bounding box center [1240, 103] width 80 height 27
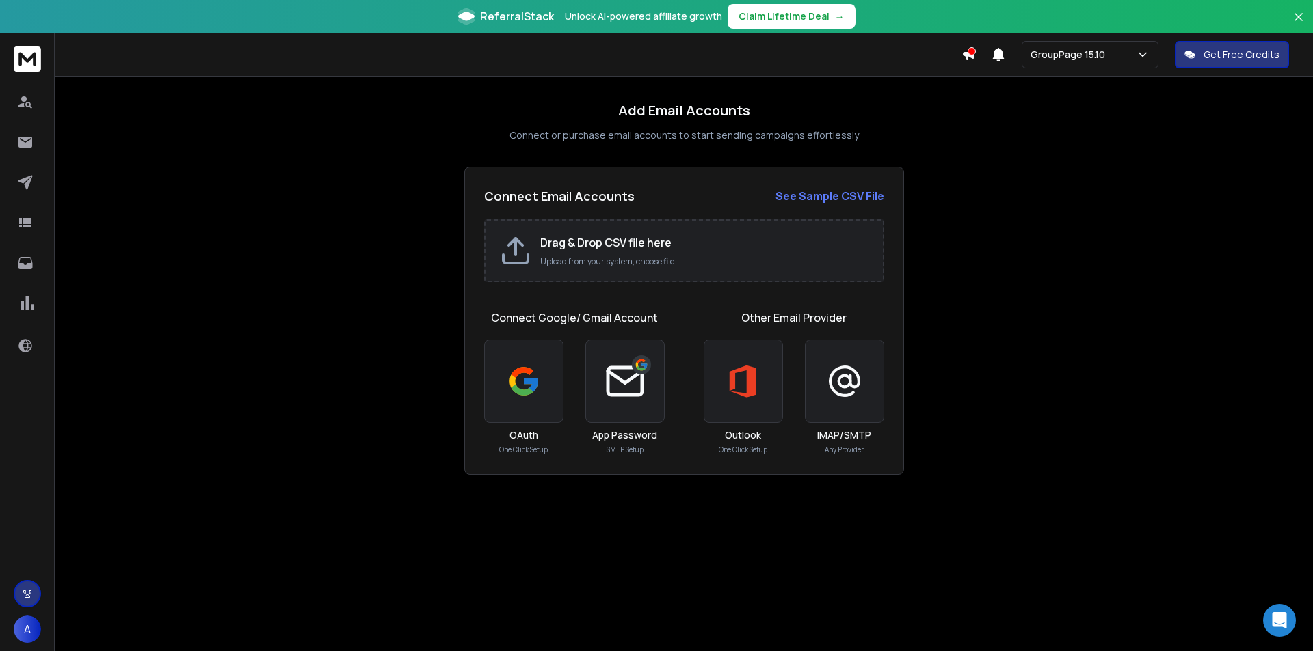
click at [511, 399] on icon at bounding box center [524, 381] width 34 height 41
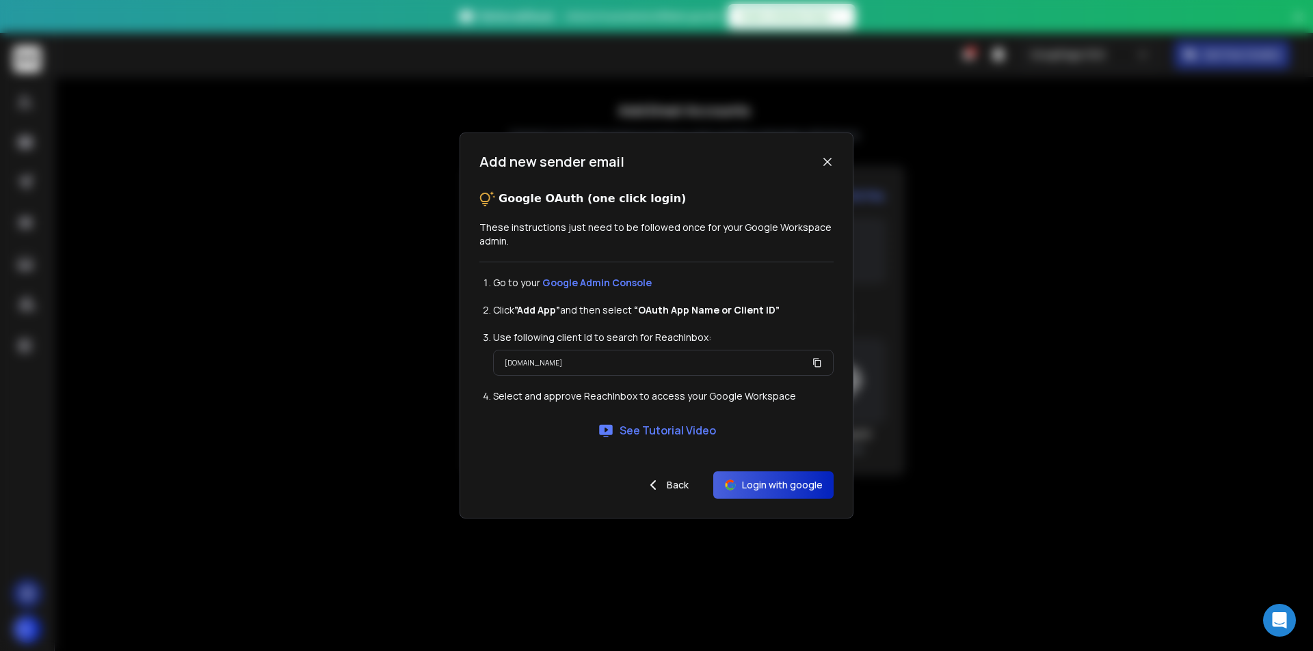
click at [794, 482] on button "Login with google" at bounding box center [773, 485] width 120 height 27
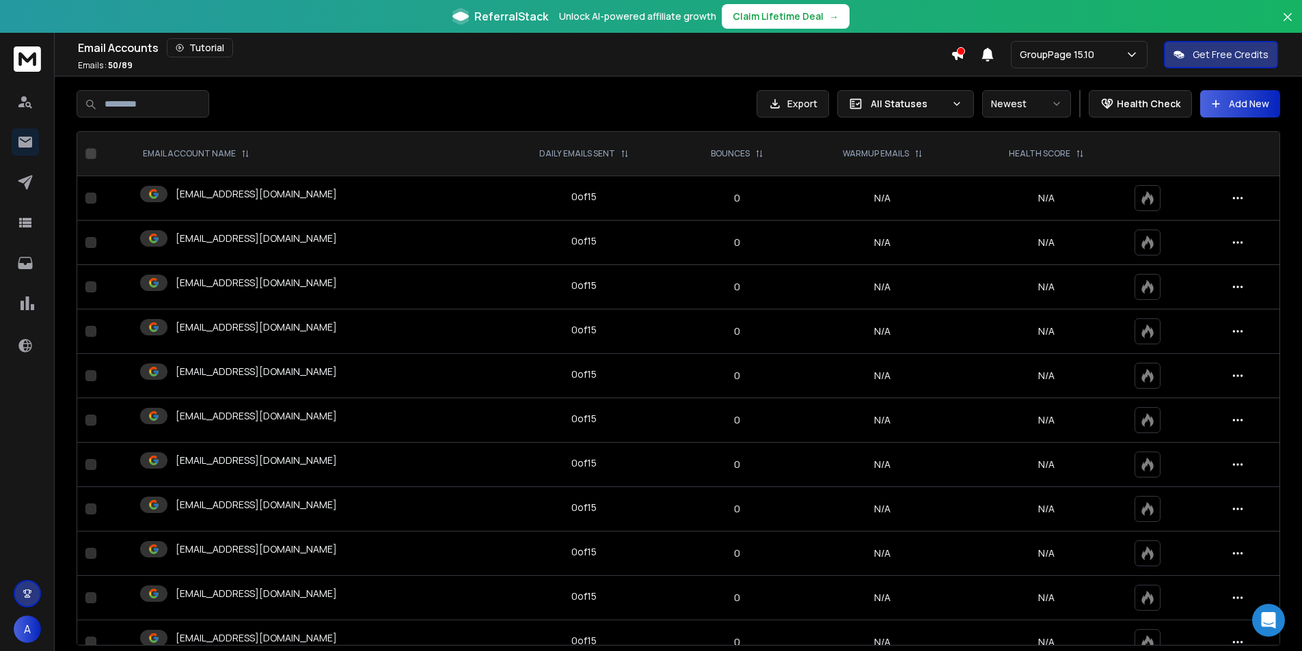
click at [1245, 103] on button "Add New" at bounding box center [1240, 103] width 80 height 27
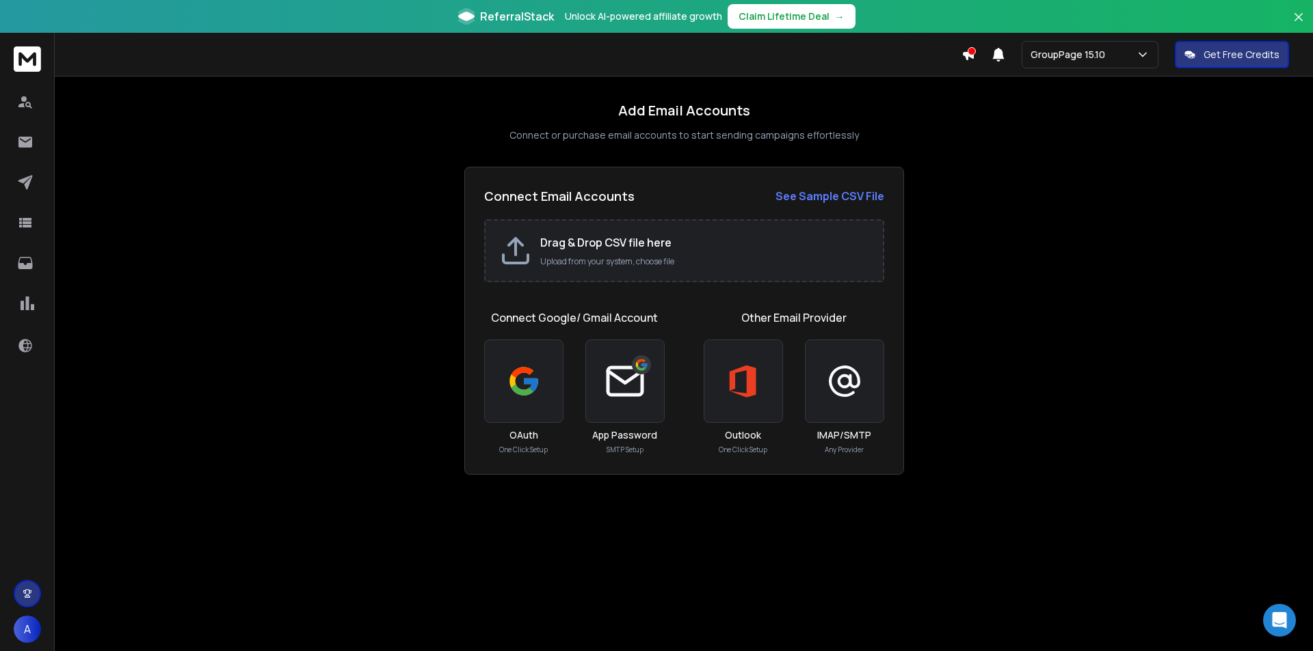
click at [514, 366] on icon at bounding box center [524, 381] width 34 height 41
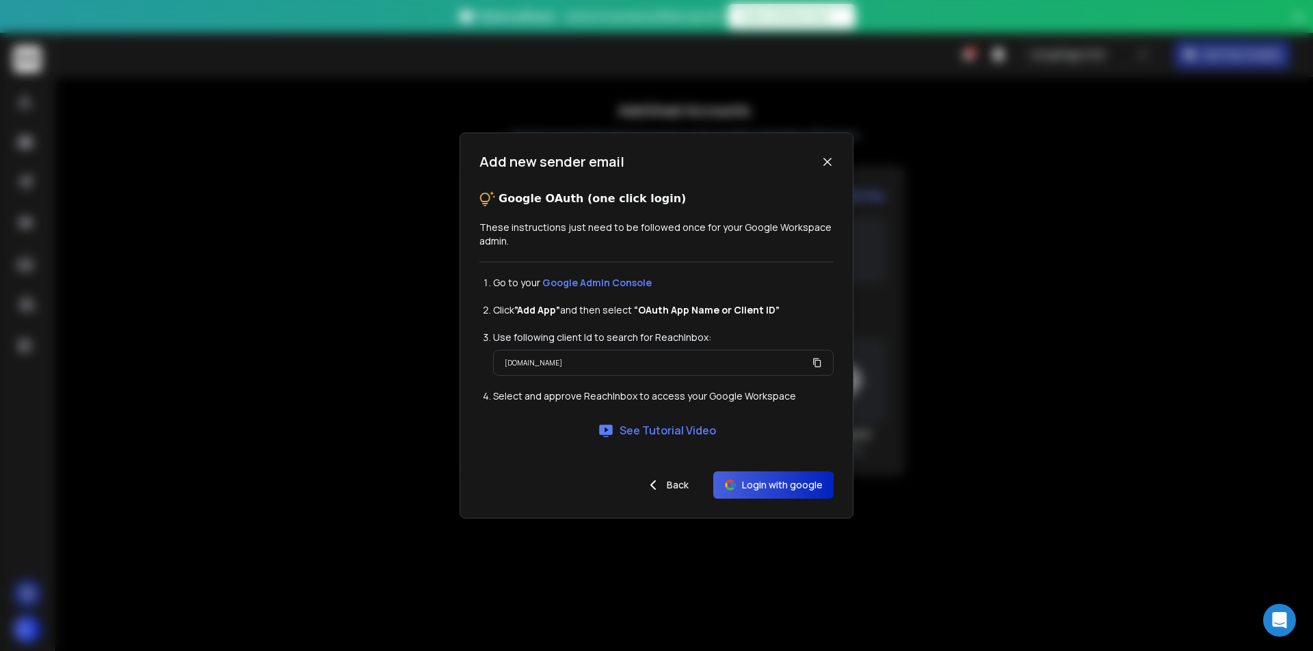
click at [819, 487] on button "Login with google" at bounding box center [773, 485] width 120 height 27
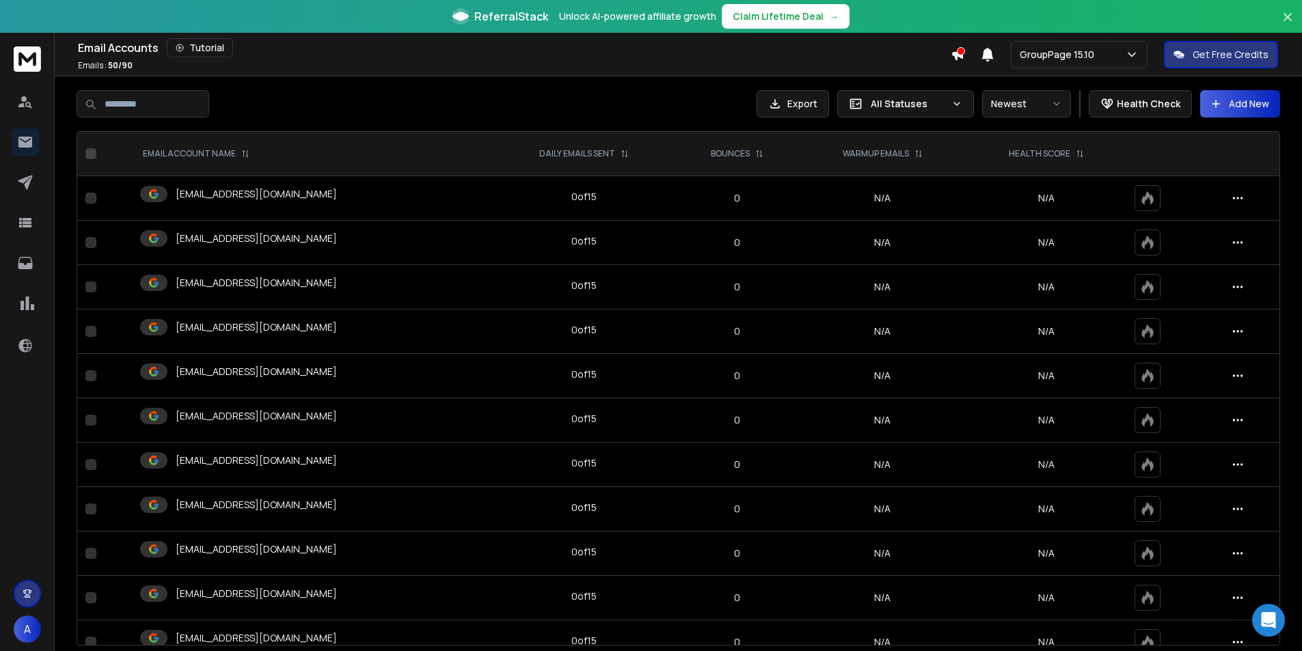
click at [154, 102] on input at bounding box center [143, 103] width 133 height 27
paste input "**********"
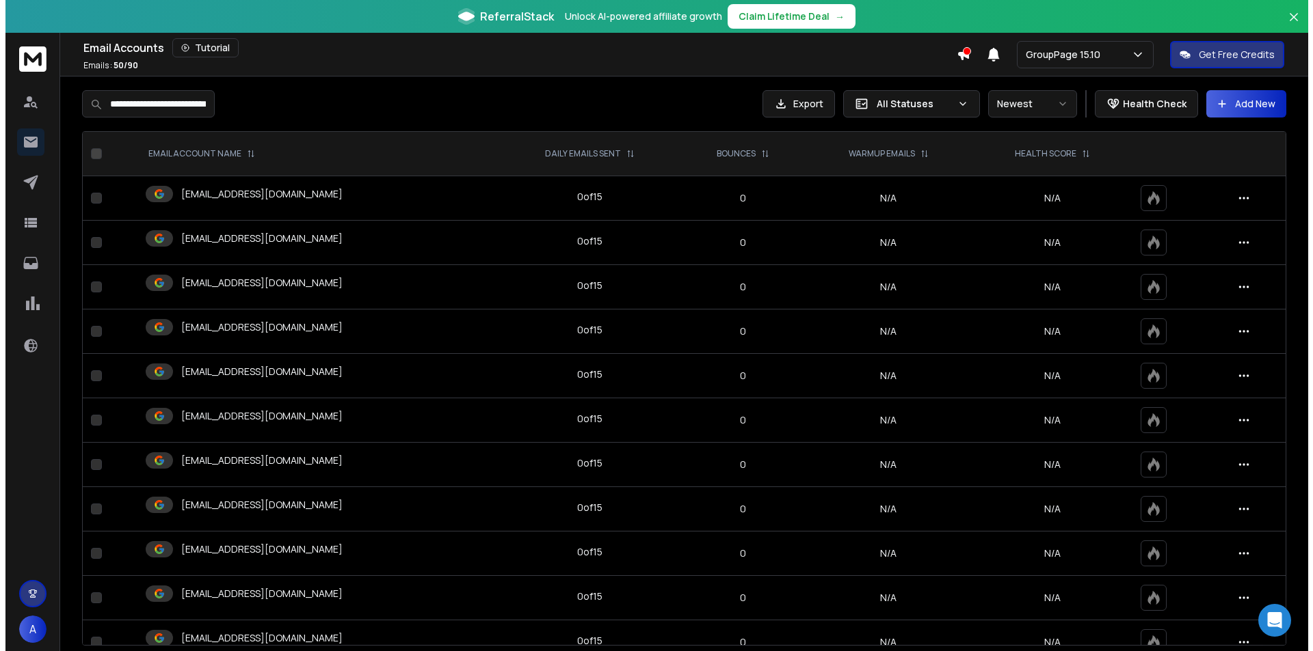
scroll to position [0, 32]
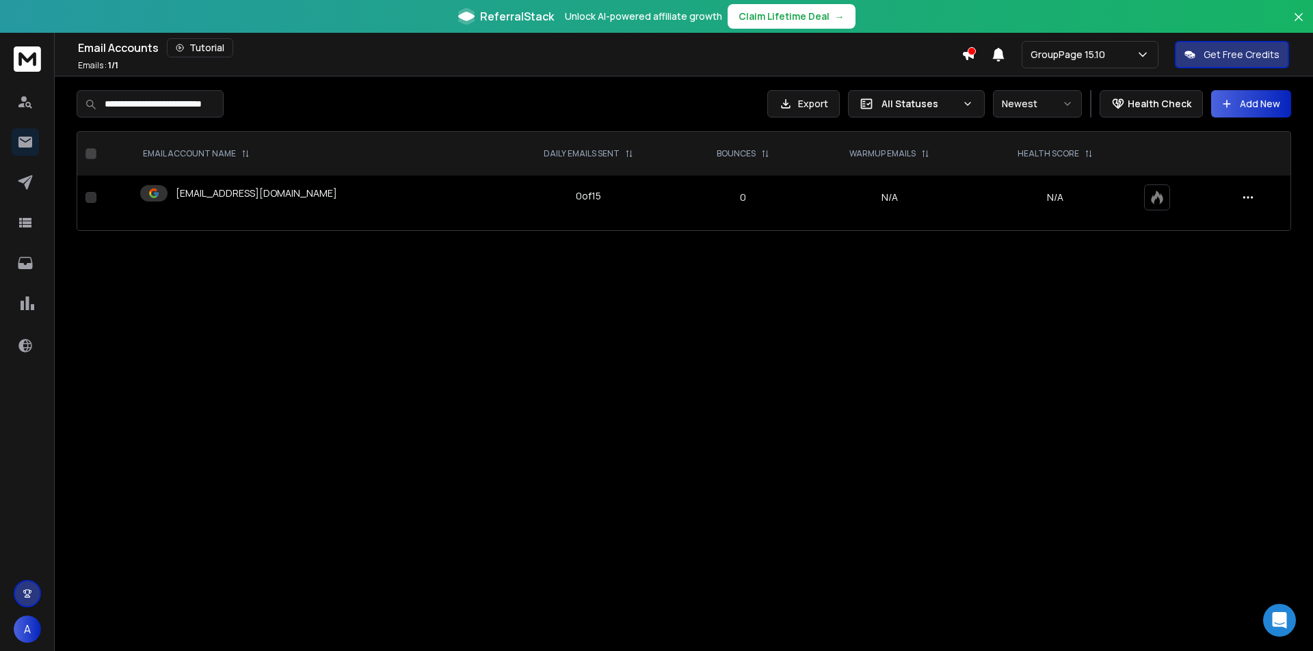
click at [189, 99] on input "**********" at bounding box center [150, 103] width 147 height 27
click at [188, 99] on input "**********" at bounding box center [150, 103] width 147 height 27
paste input "*"
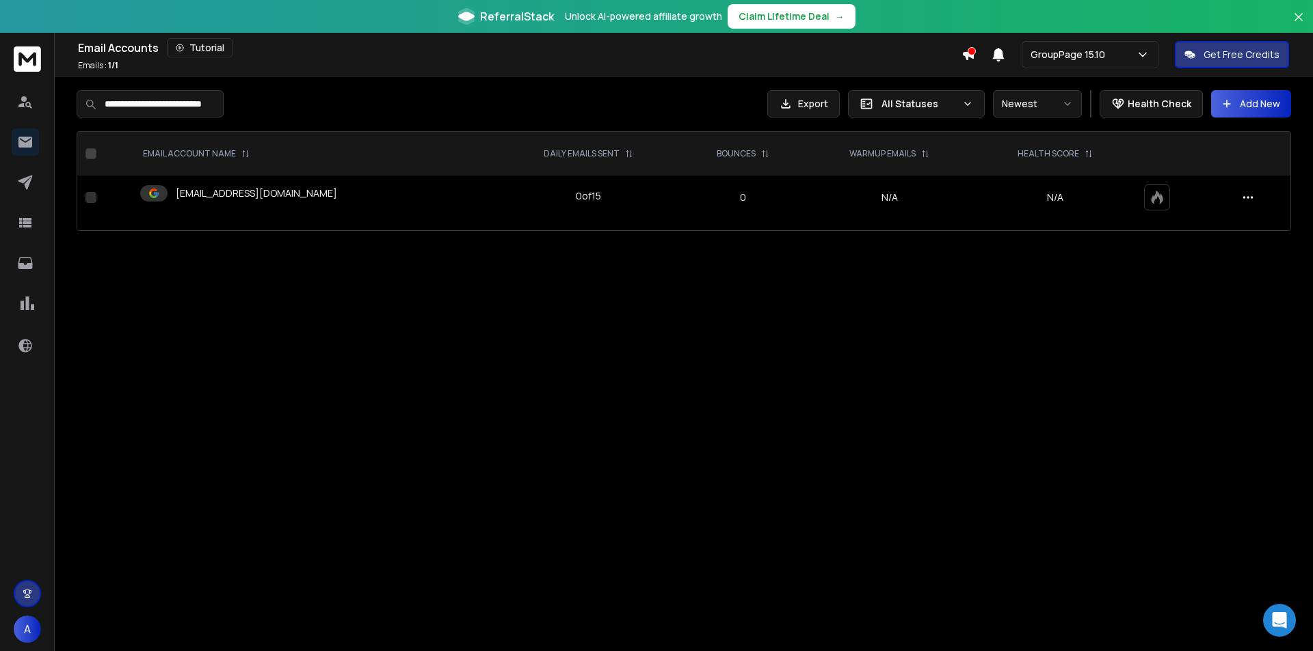
type input "**********"
click at [190, 107] on input "**********" at bounding box center [150, 103] width 147 height 27
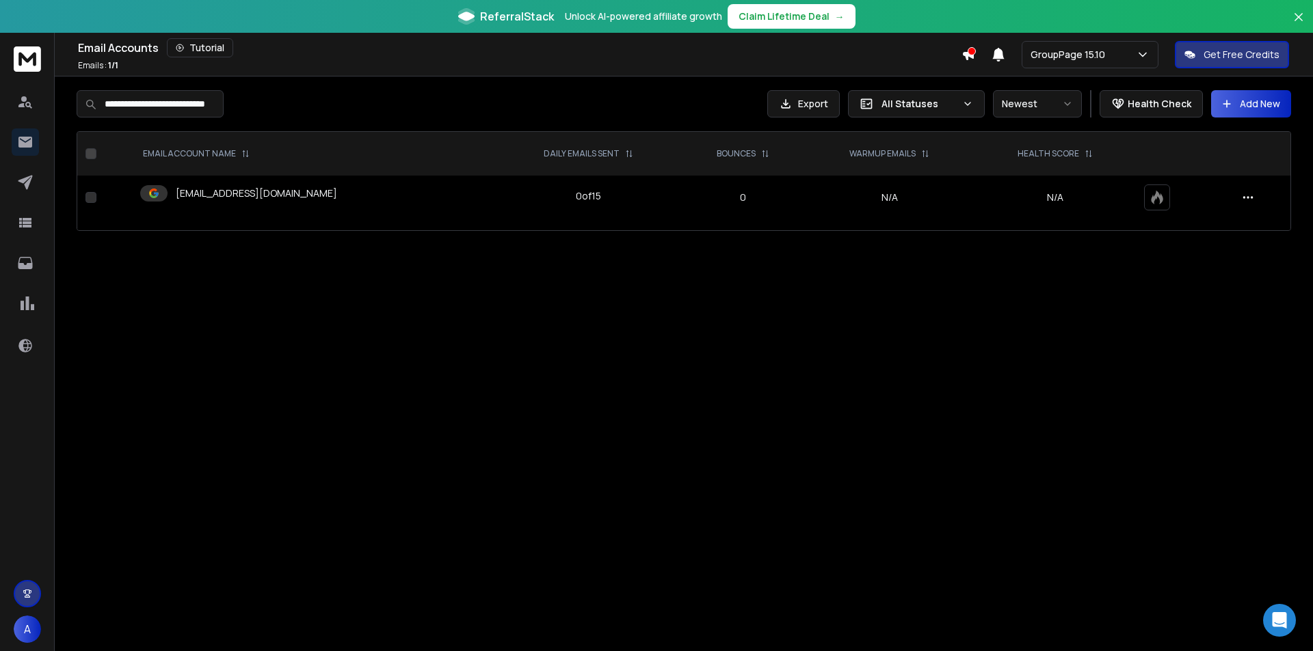
click at [190, 107] on input "**********" at bounding box center [150, 103] width 147 height 27
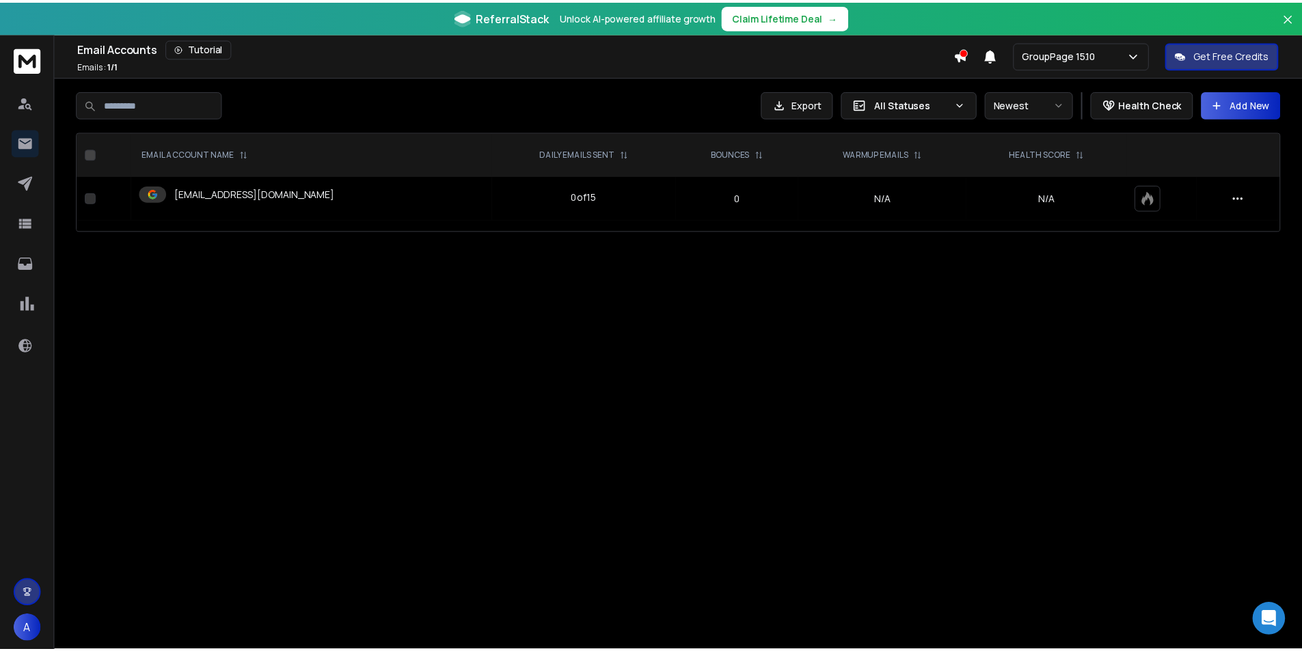
scroll to position [0, 0]
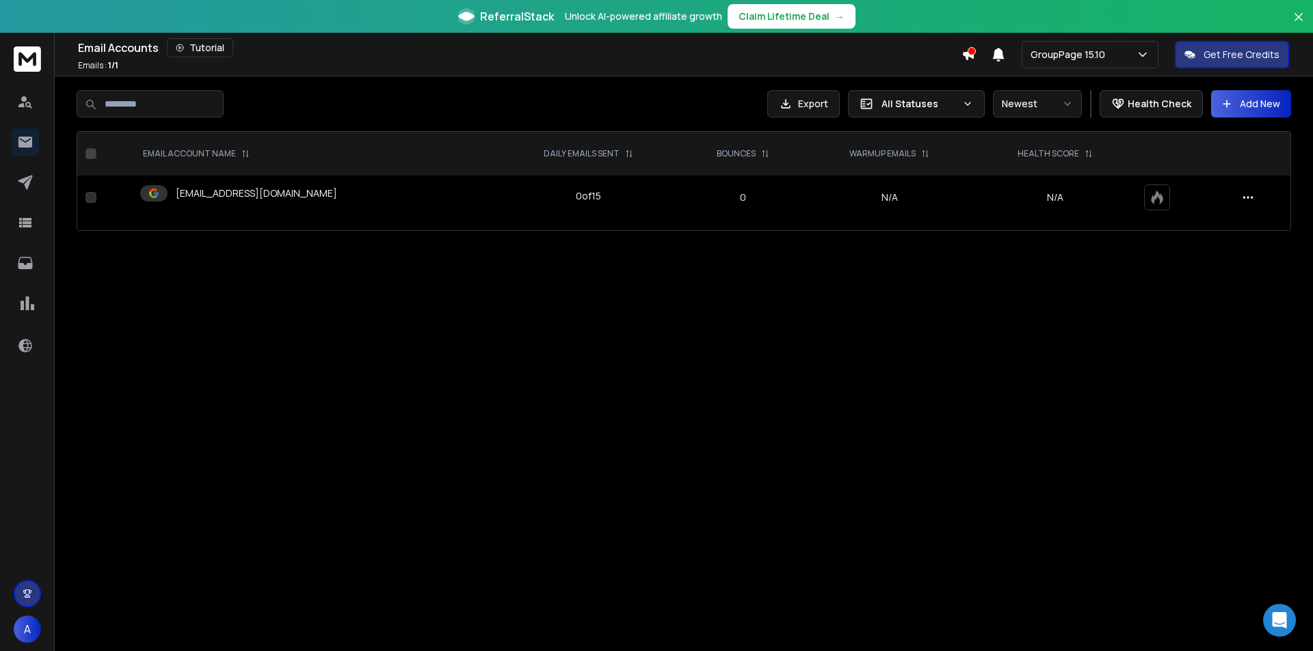
click at [176, 105] on input at bounding box center [150, 103] width 147 height 27
paste input "**********"
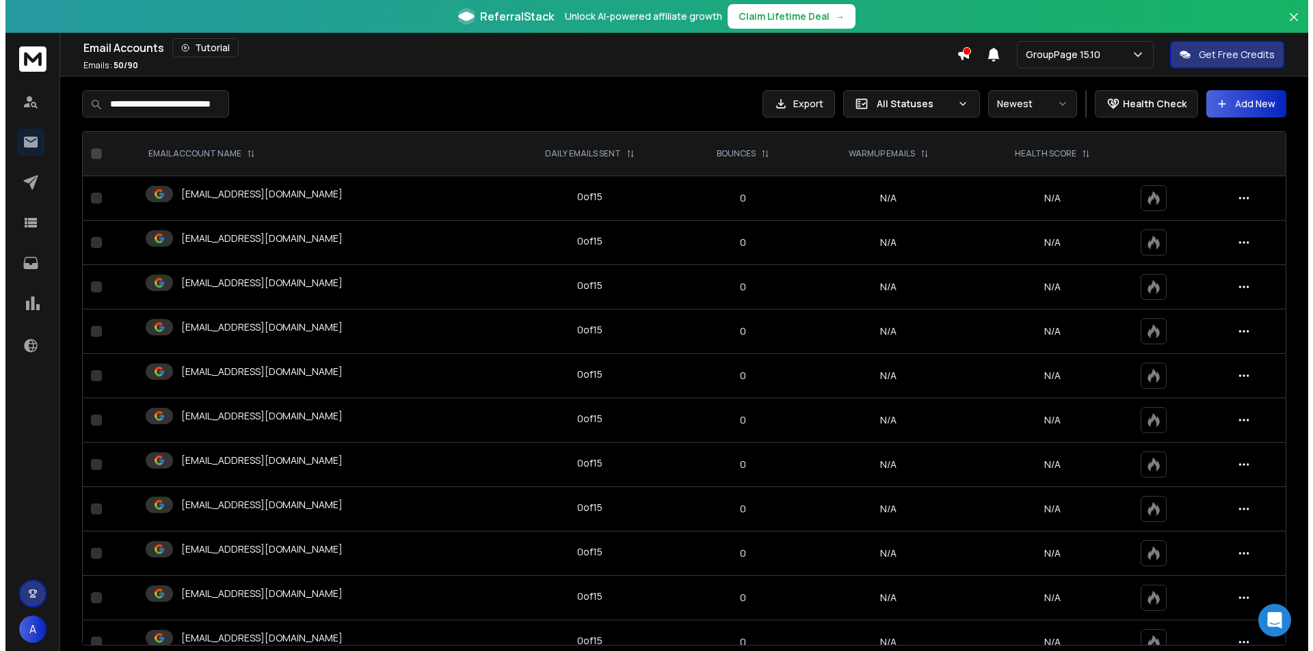
scroll to position [0, 34]
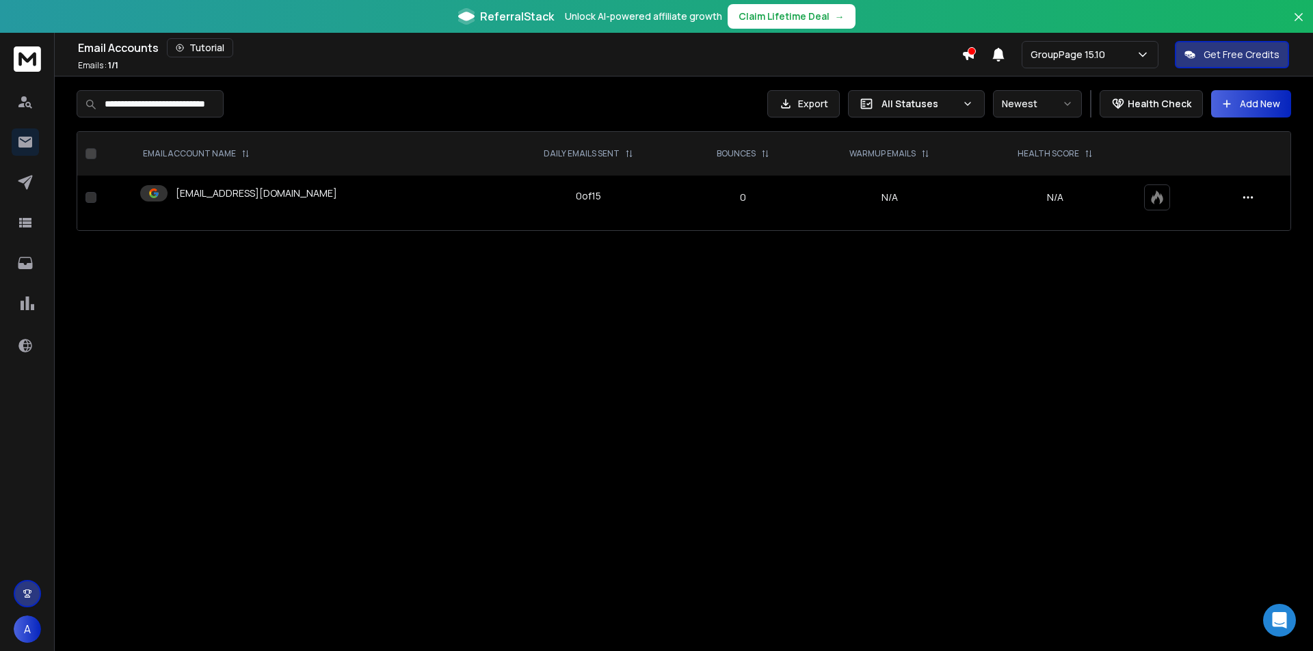
click at [179, 107] on input "**********" at bounding box center [150, 103] width 147 height 27
paste input "*"
type input "**********"
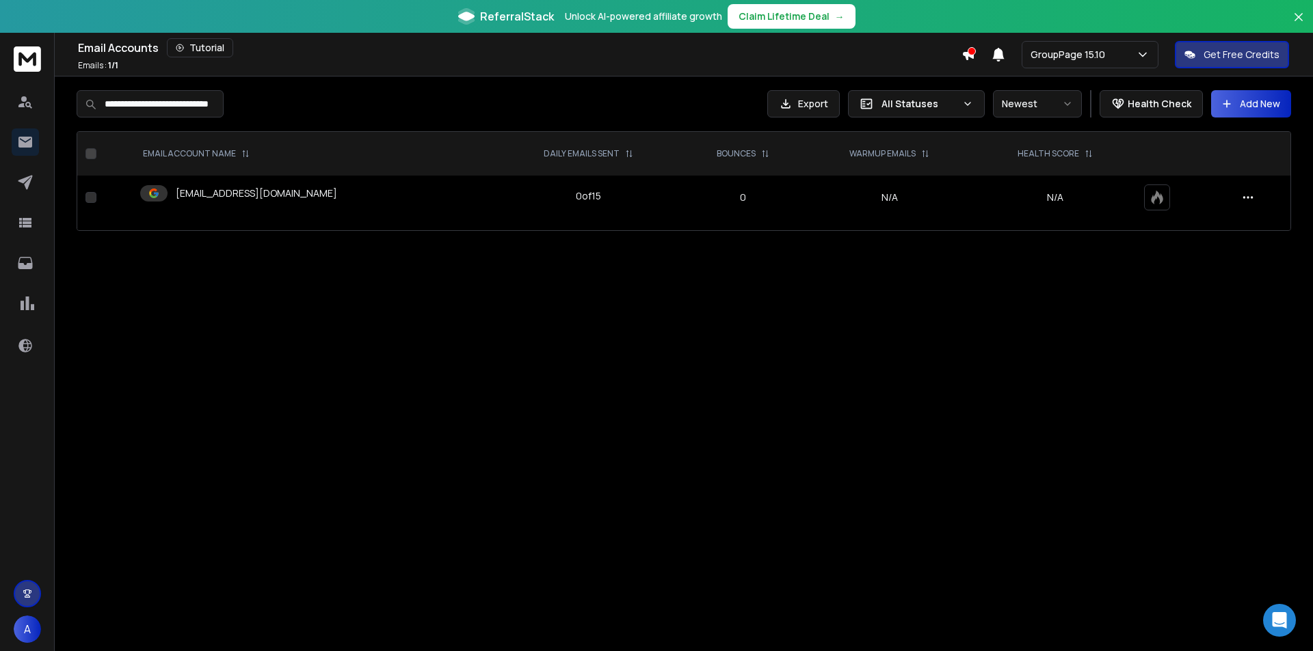
scroll to position [0, 44]
click at [149, 107] on input "**********" at bounding box center [143, 103] width 133 height 27
paste input
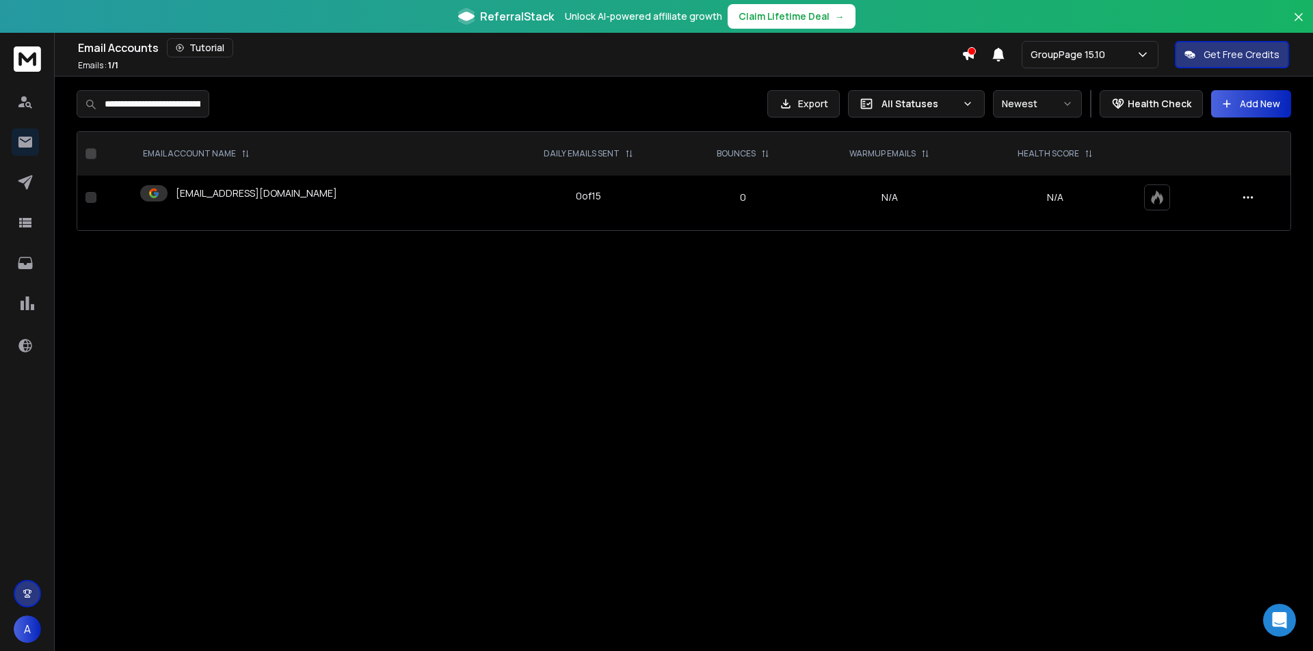
type input "**********"
click at [155, 114] on input "**********" at bounding box center [143, 103] width 133 height 27
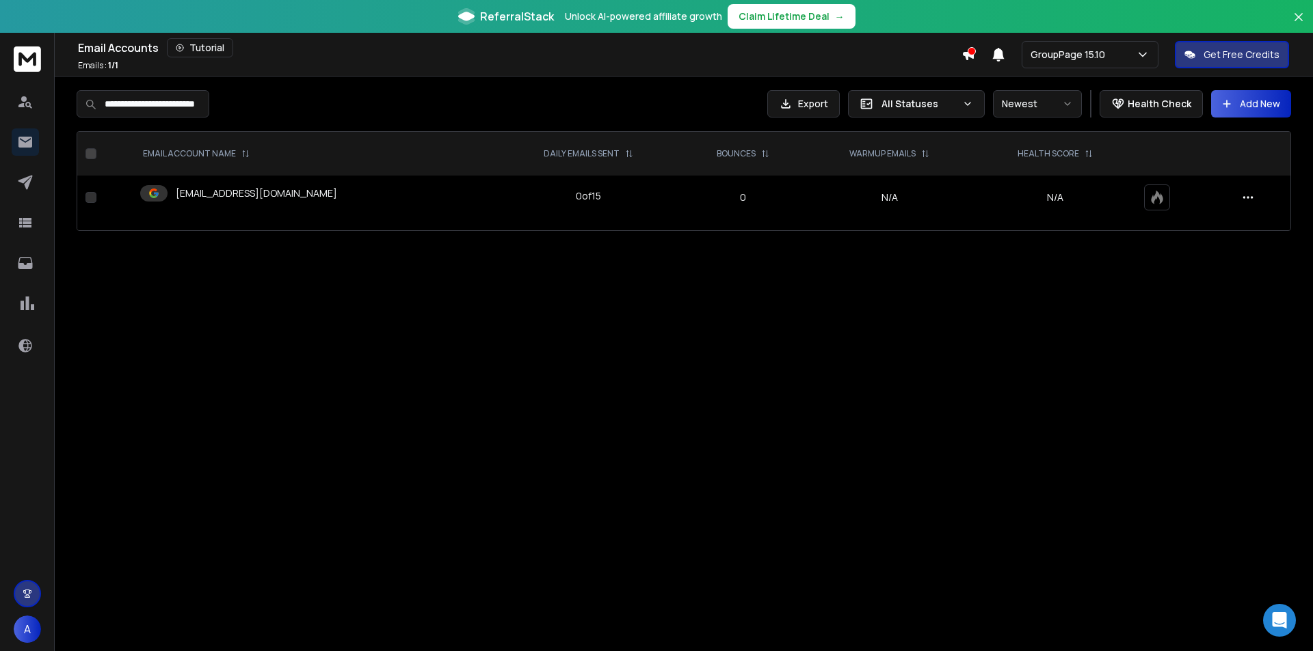
paste input "***"
type input "**********"
click at [148, 110] on input "**********" at bounding box center [143, 103] width 133 height 27
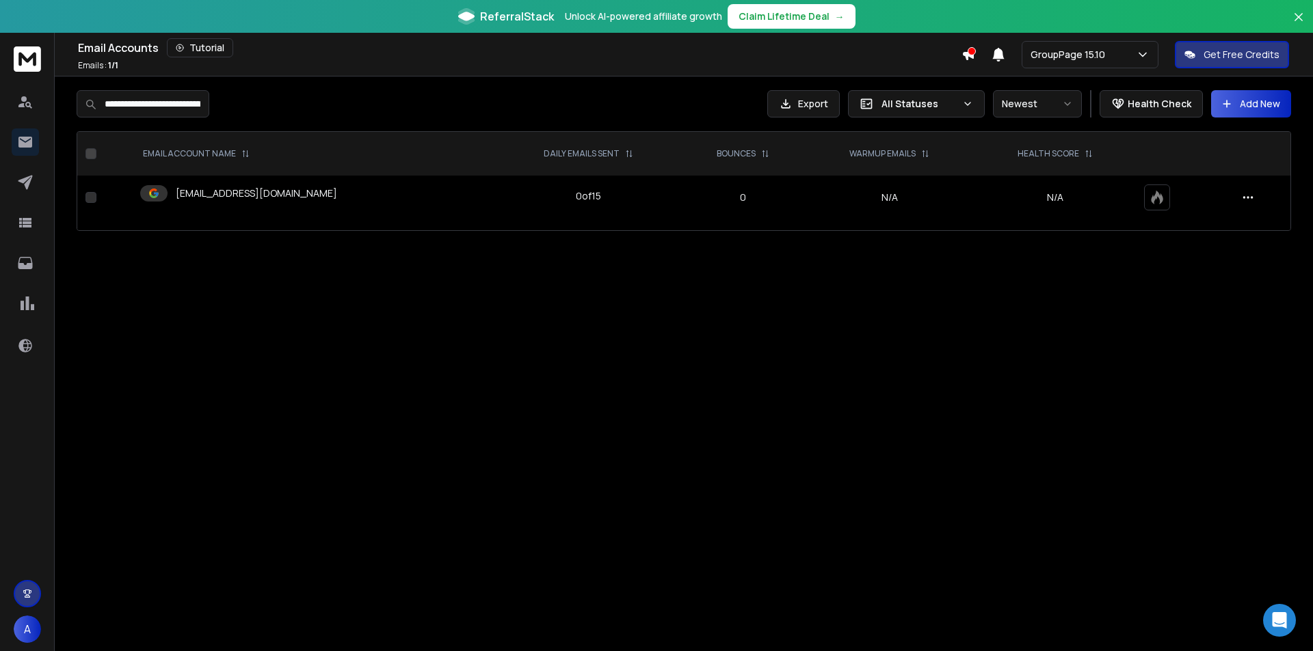
click at [148, 110] on input "**********" at bounding box center [143, 103] width 133 height 27
paste input
type input "**********"
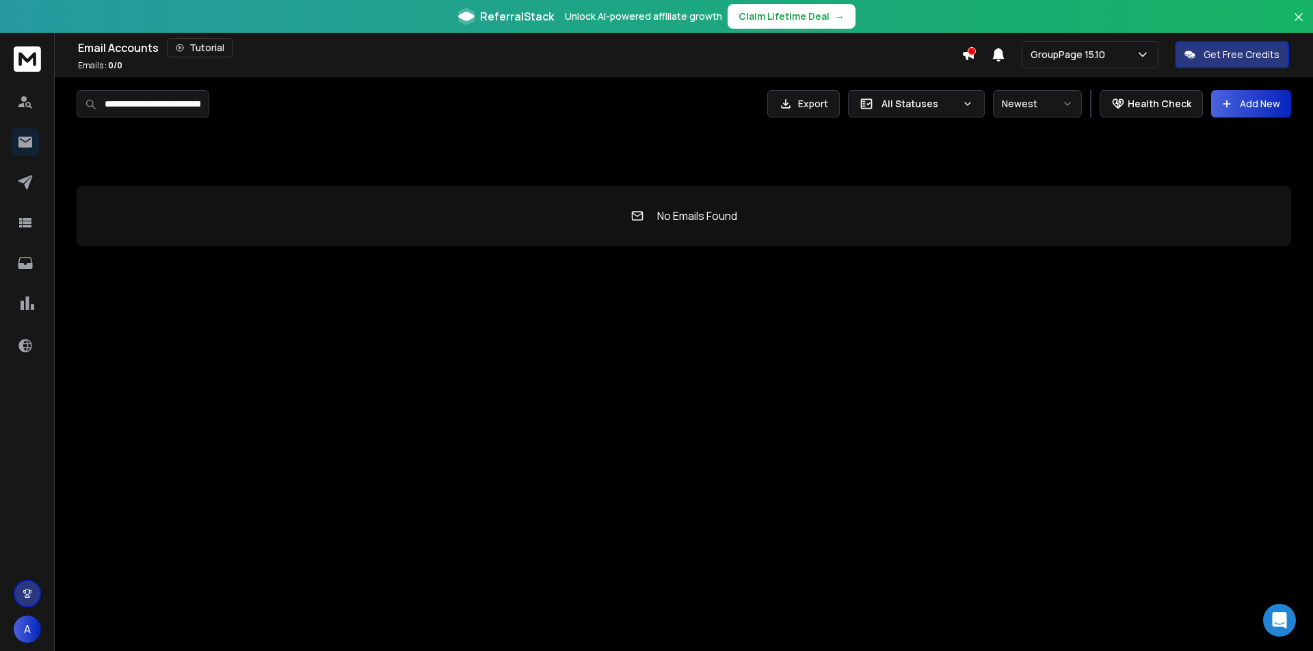
click at [1257, 100] on button "Add New" at bounding box center [1251, 103] width 80 height 27
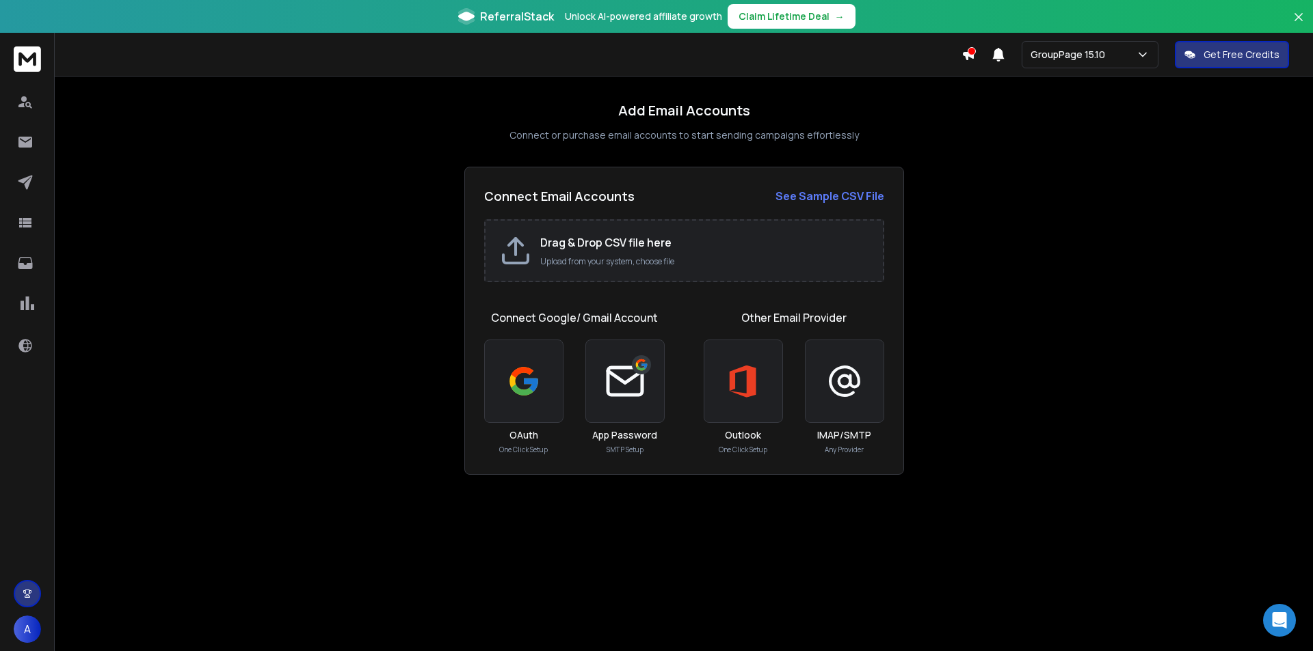
click at [516, 390] on icon at bounding box center [522, 390] width 23 height 12
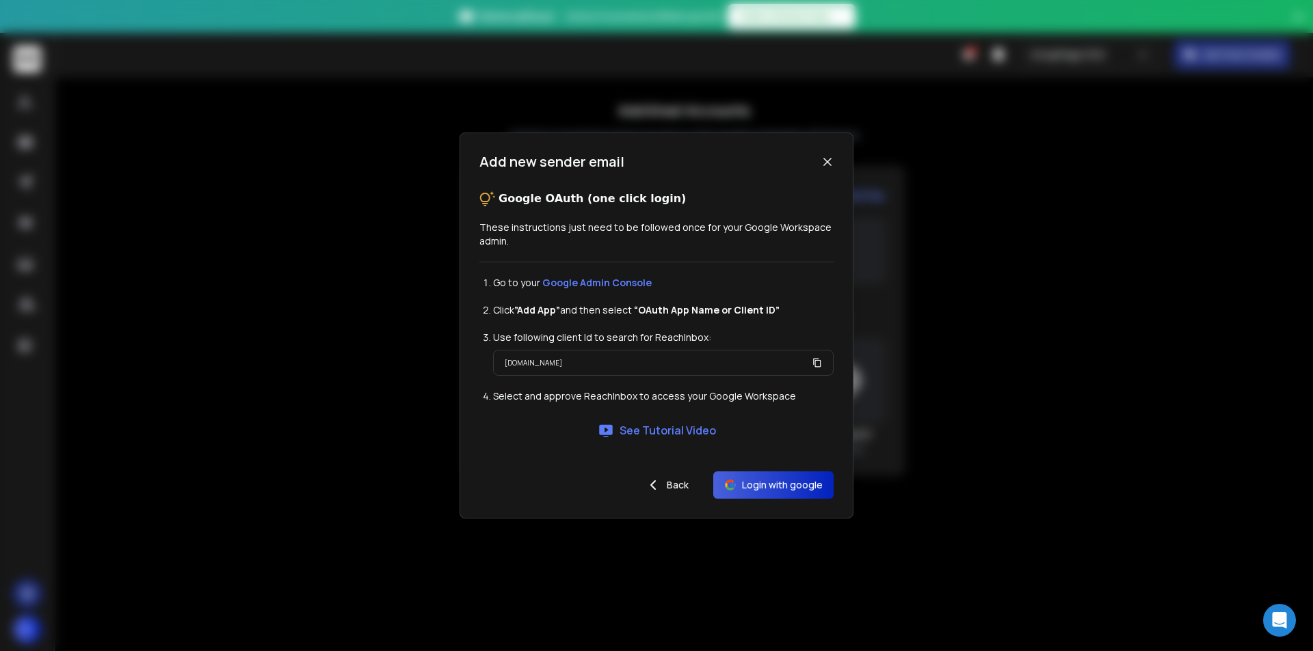
click at [772, 482] on button "Login with google" at bounding box center [773, 485] width 120 height 27
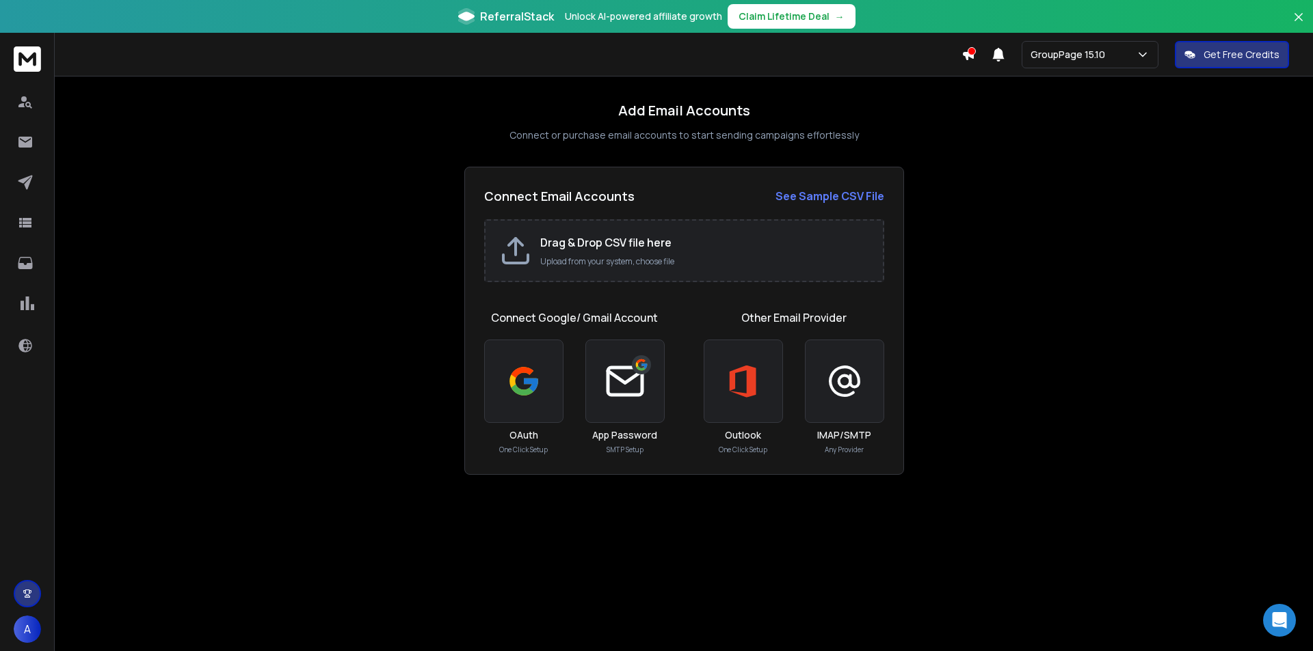
click at [526, 379] on icon at bounding box center [531, 386] width 14 height 14
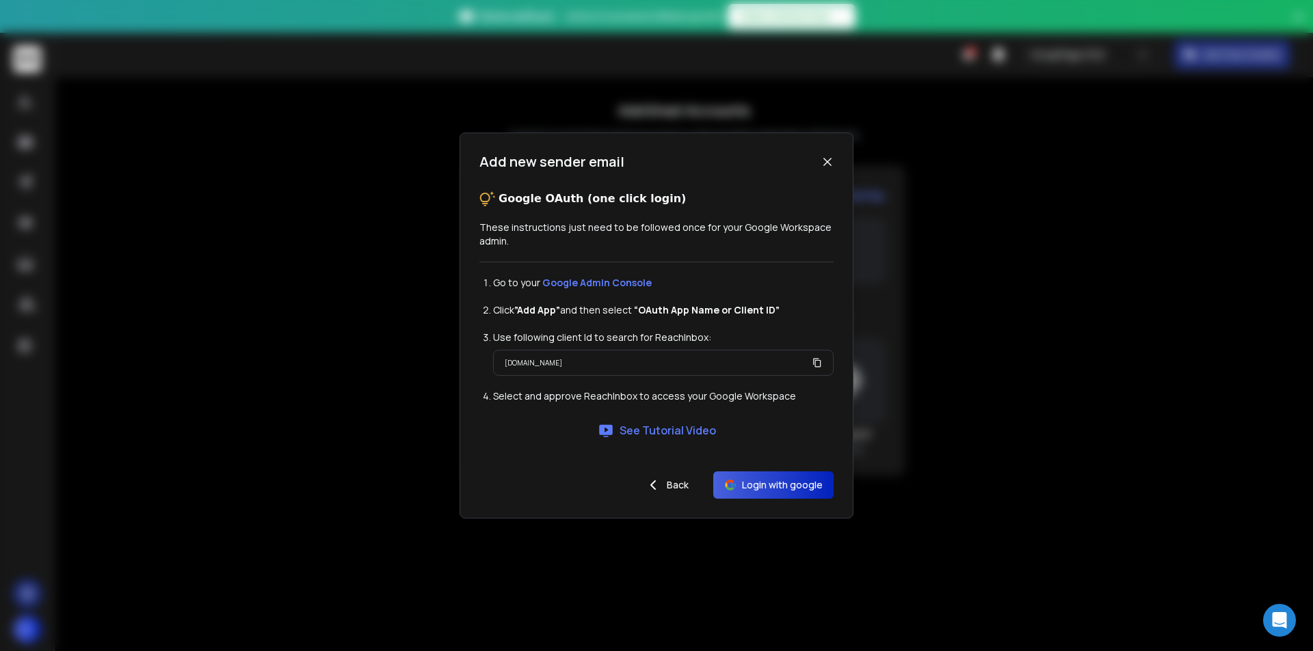
click at [790, 479] on button "Login with google" at bounding box center [773, 485] width 120 height 27
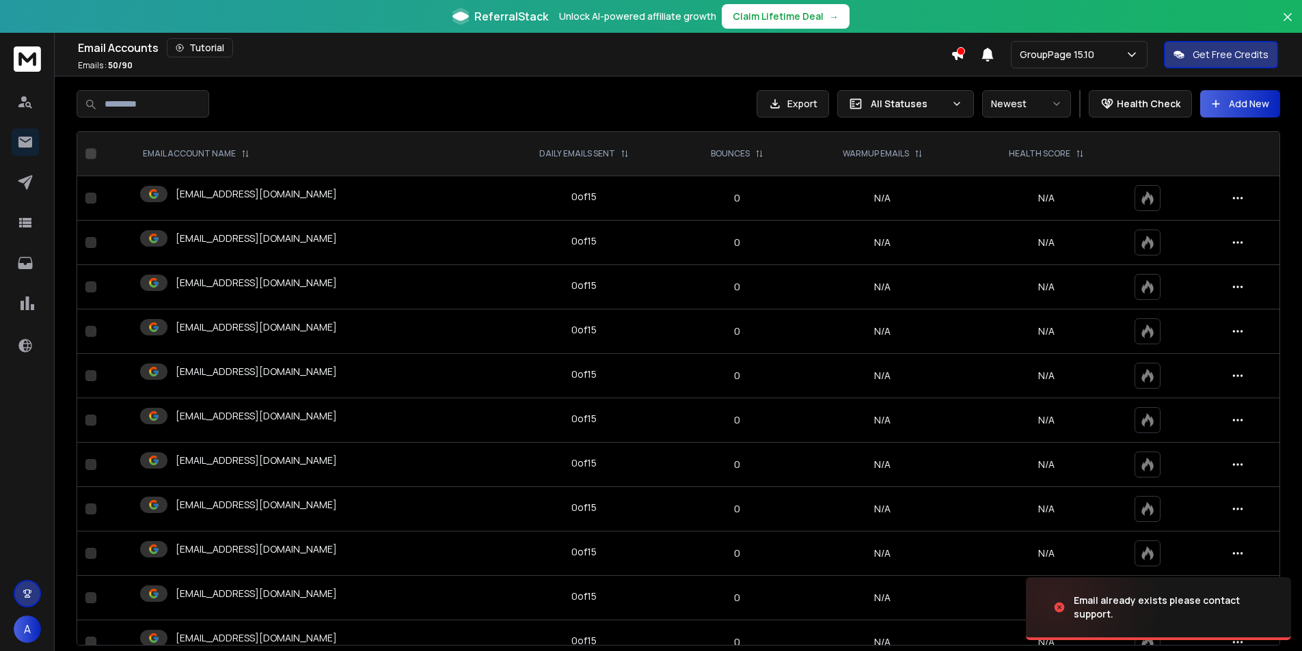
click at [1227, 100] on button "Add New" at bounding box center [1240, 103] width 80 height 27
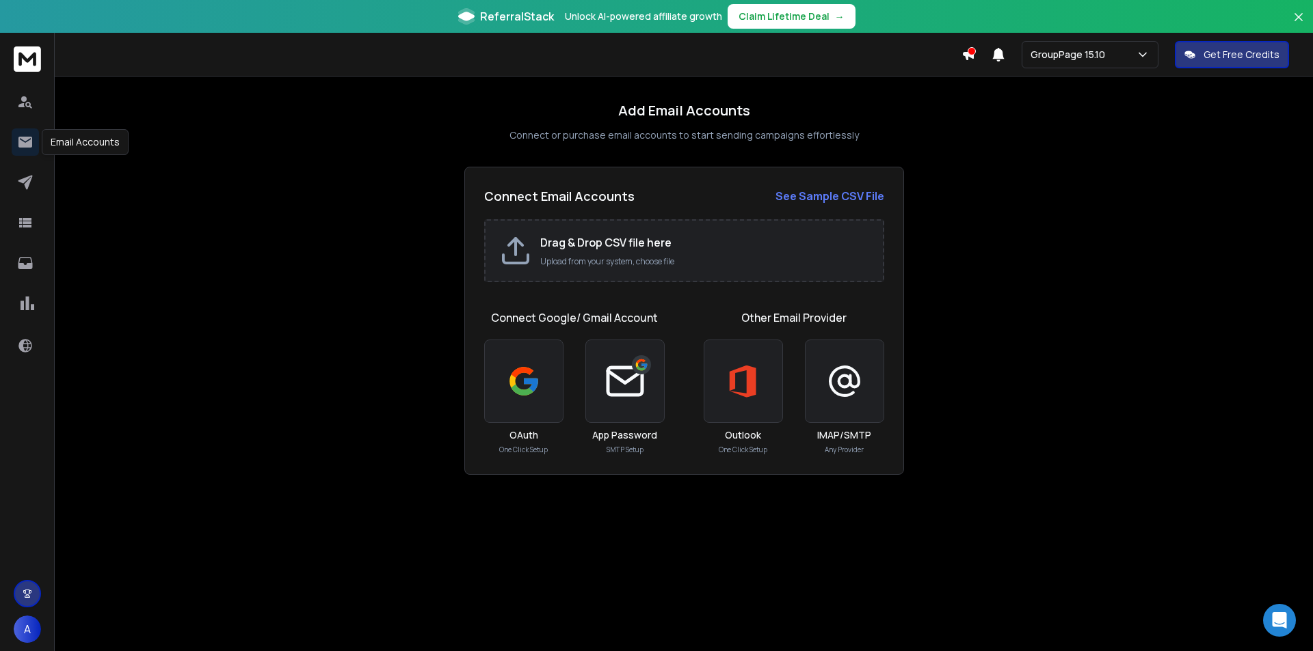
click at [23, 142] on icon at bounding box center [25, 142] width 16 height 16
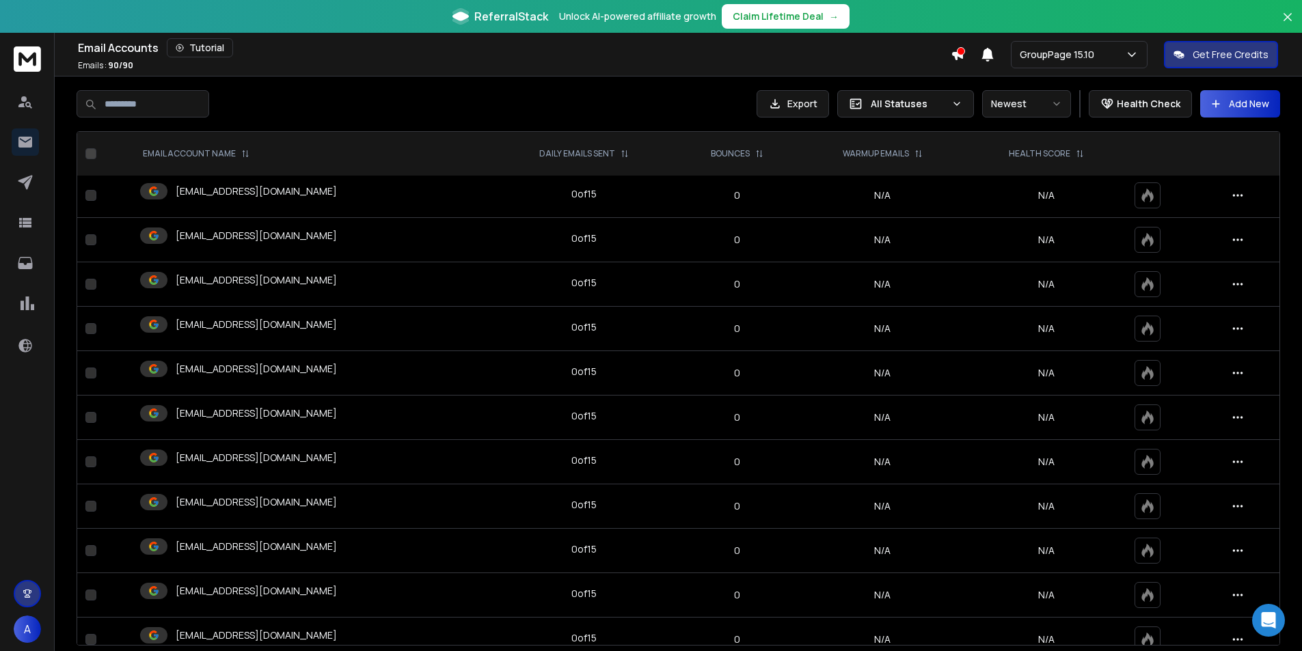
scroll to position [3199, 0]
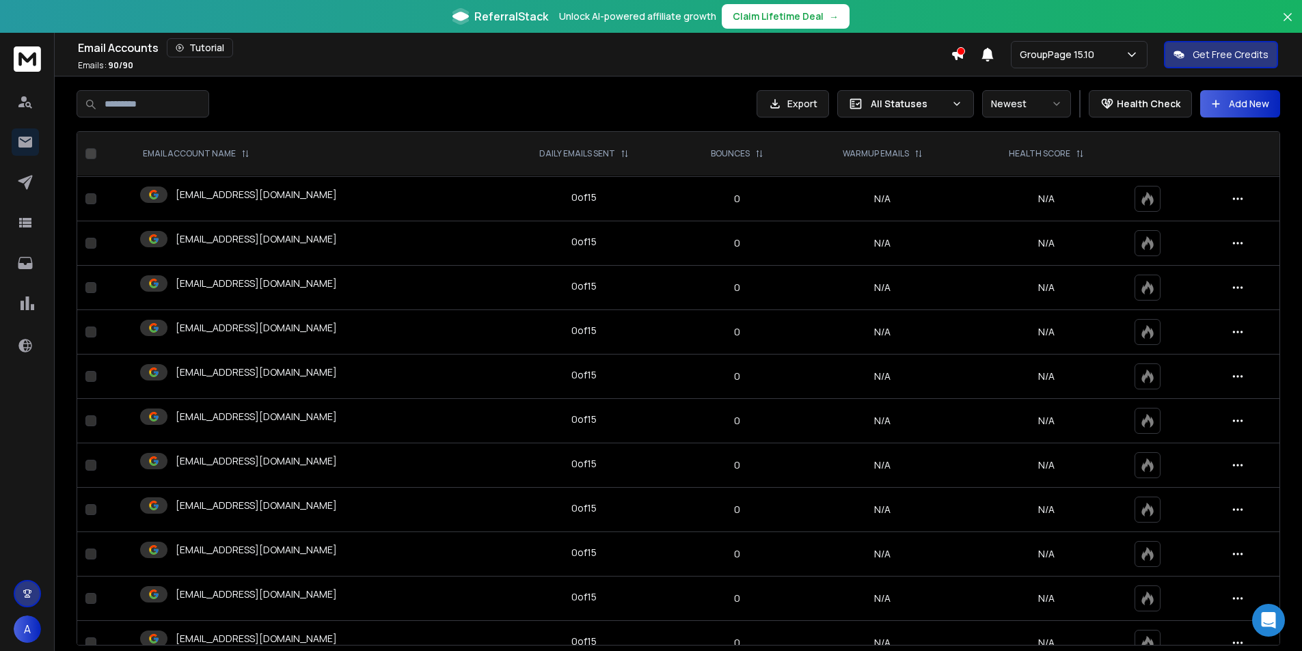
click at [134, 108] on input at bounding box center [143, 103] width 133 height 27
paste input "**********"
type input "**********"
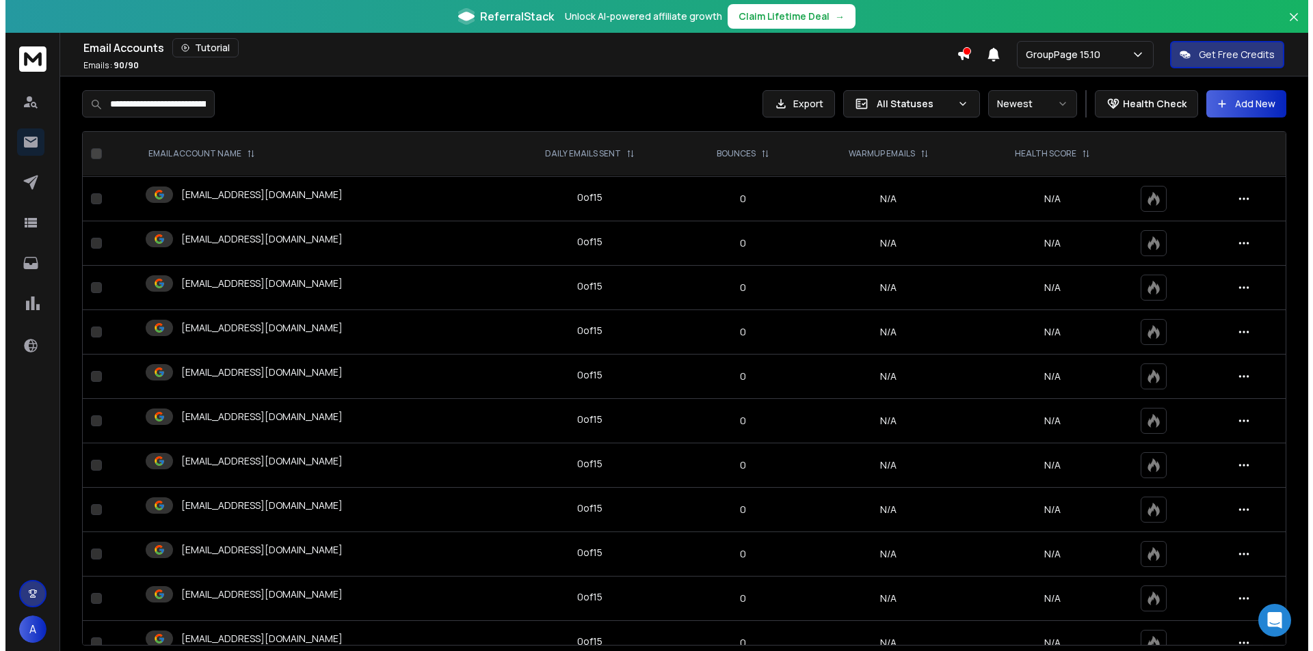
scroll to position [0, 36]
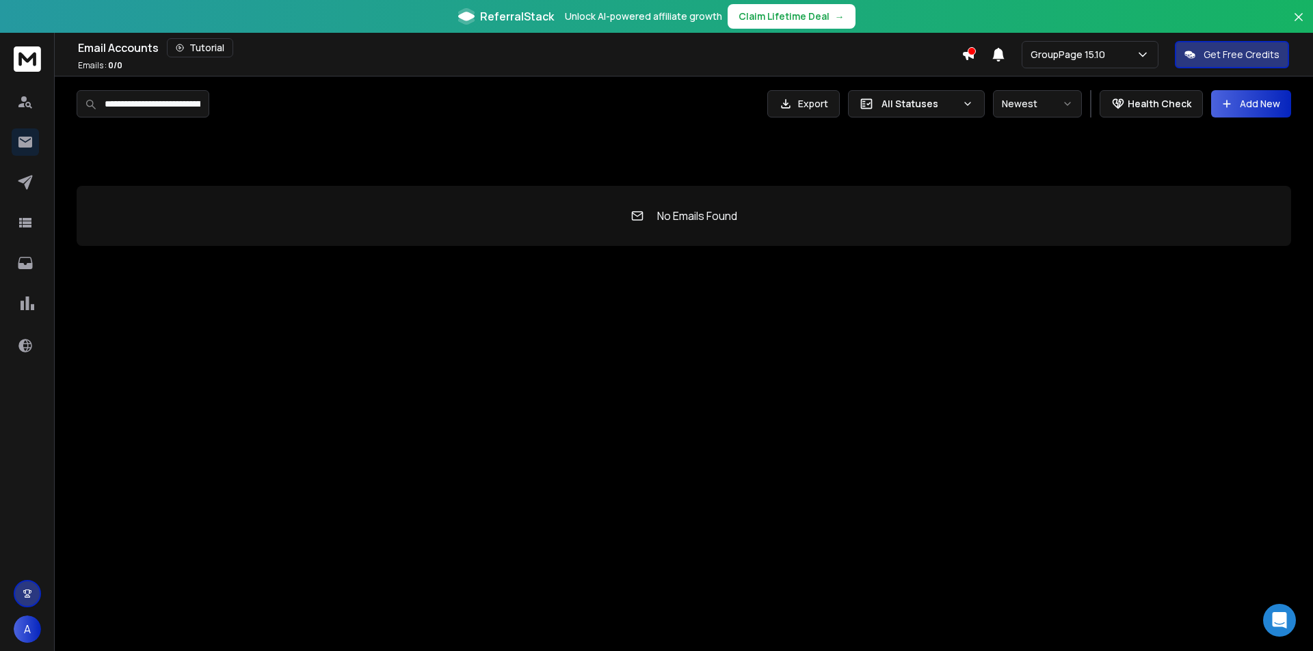
click at [142, 105] on input "**********" at bounding box center [143, 103] width 133 height 27
paste input
type input "**********"
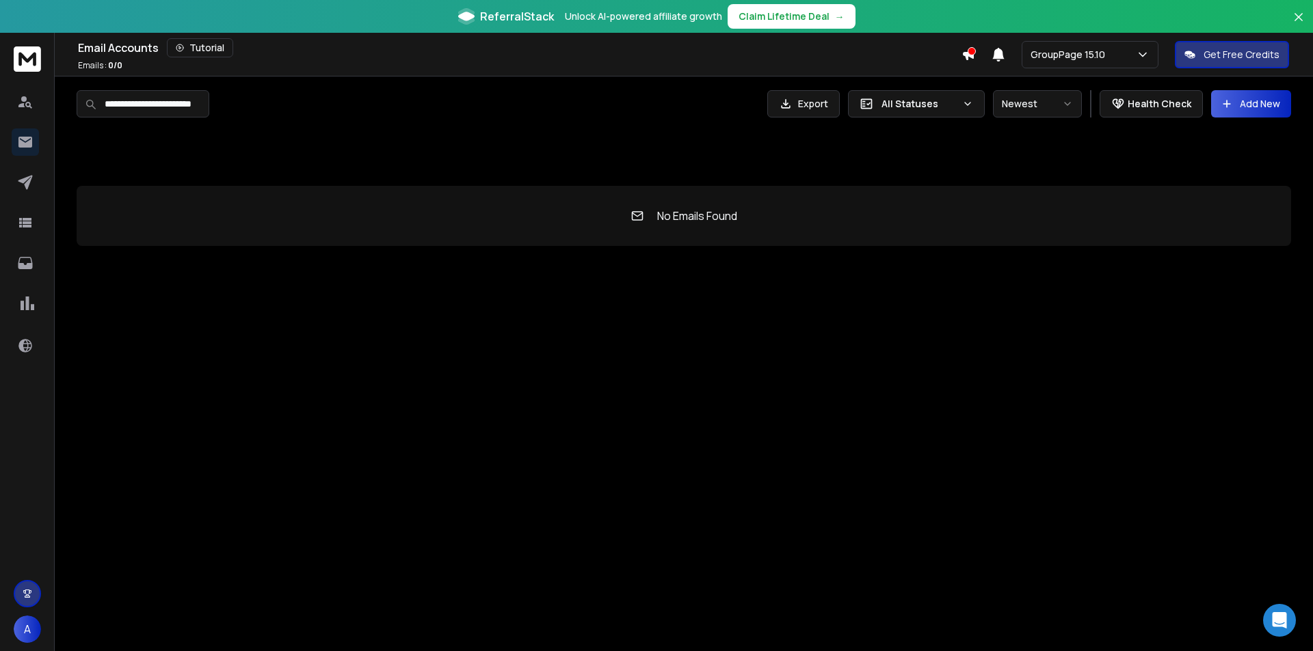
scroll to position [0, 16]
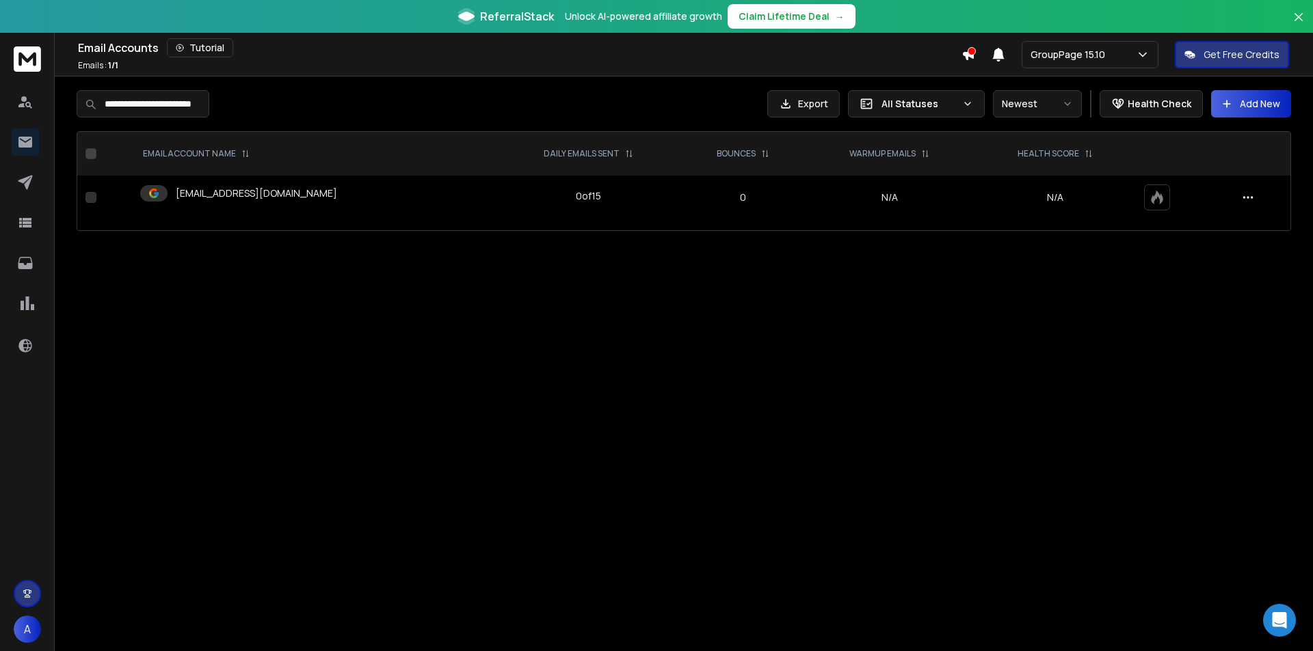
click at [142, 107] on input "**********" at bounding box center [143, 103] width 133 height 27
paste input "*********"
type input "**********"
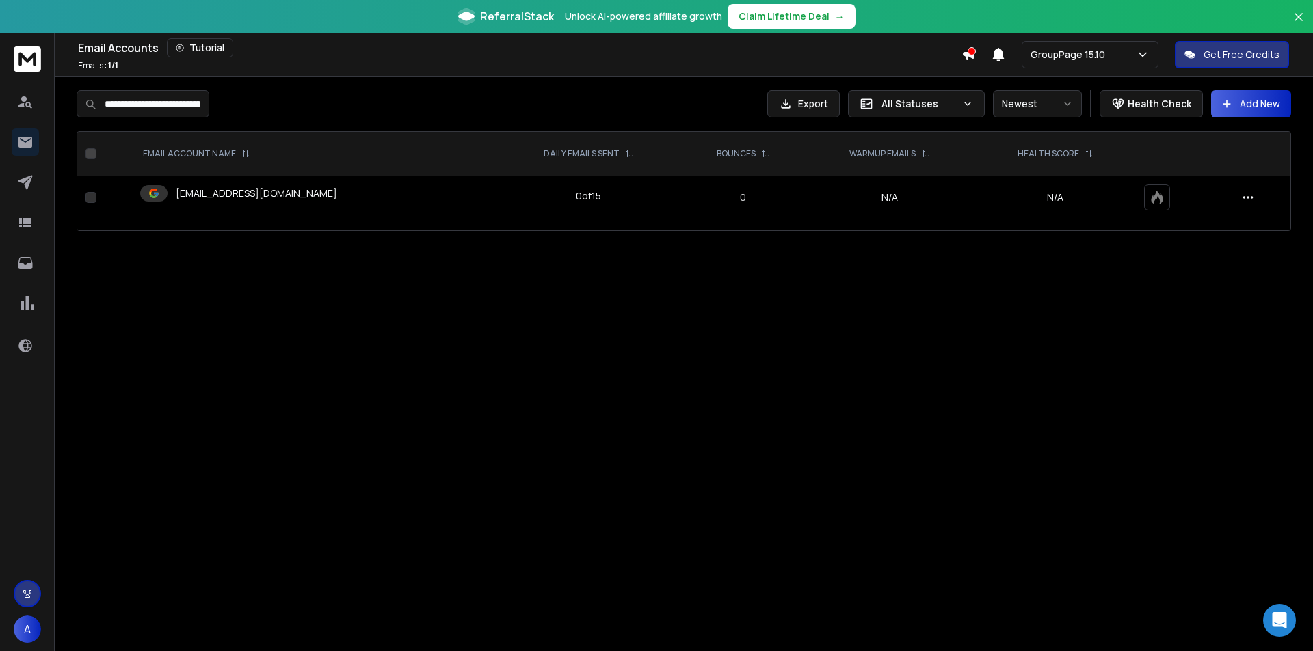
scroll to position [0, 59]
click at [169, 100] on input "**********" at bounding box center [143, 103] width 133 height 27
paste input
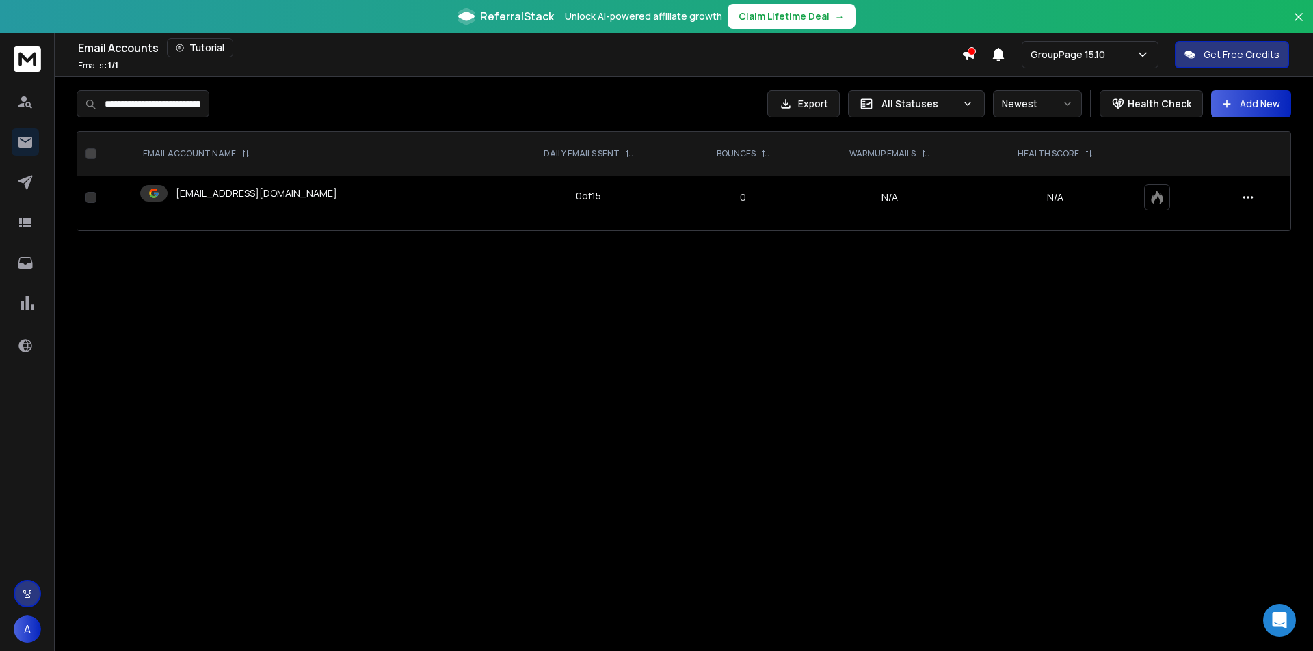
type input "**********"
click at [159, 103] on input "**********" at bounding box center [143, 103] width 133 height 27
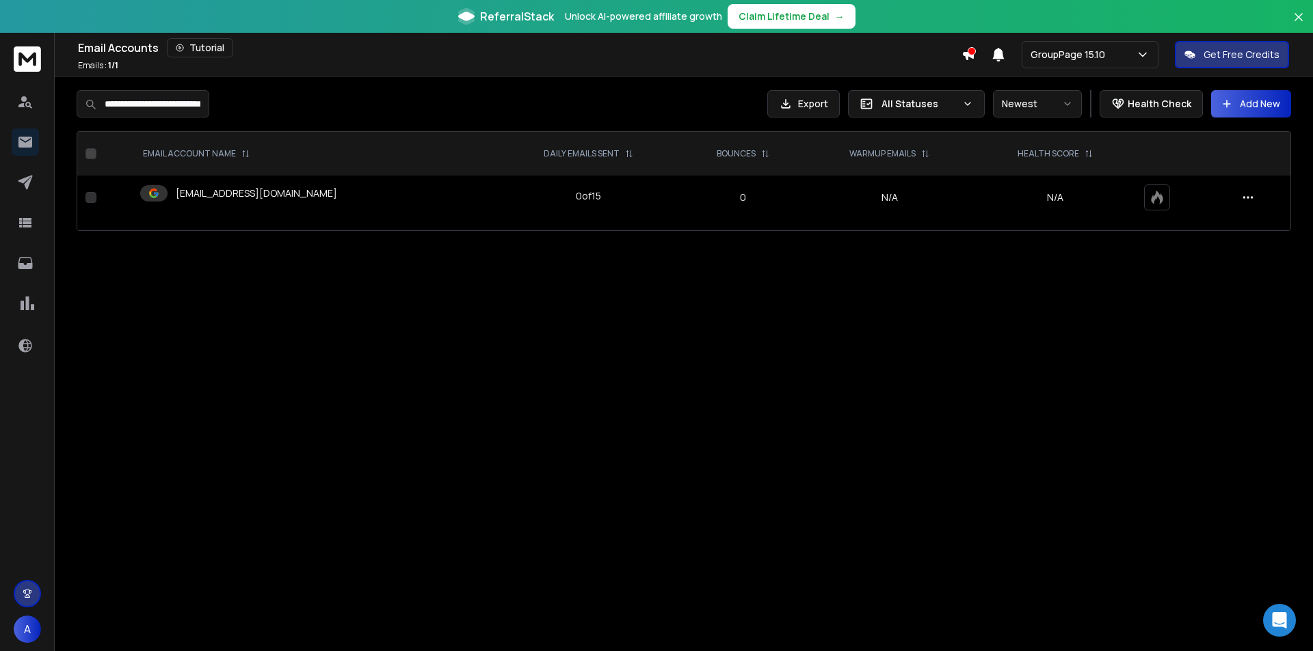
paste input "**"
type input "**********"
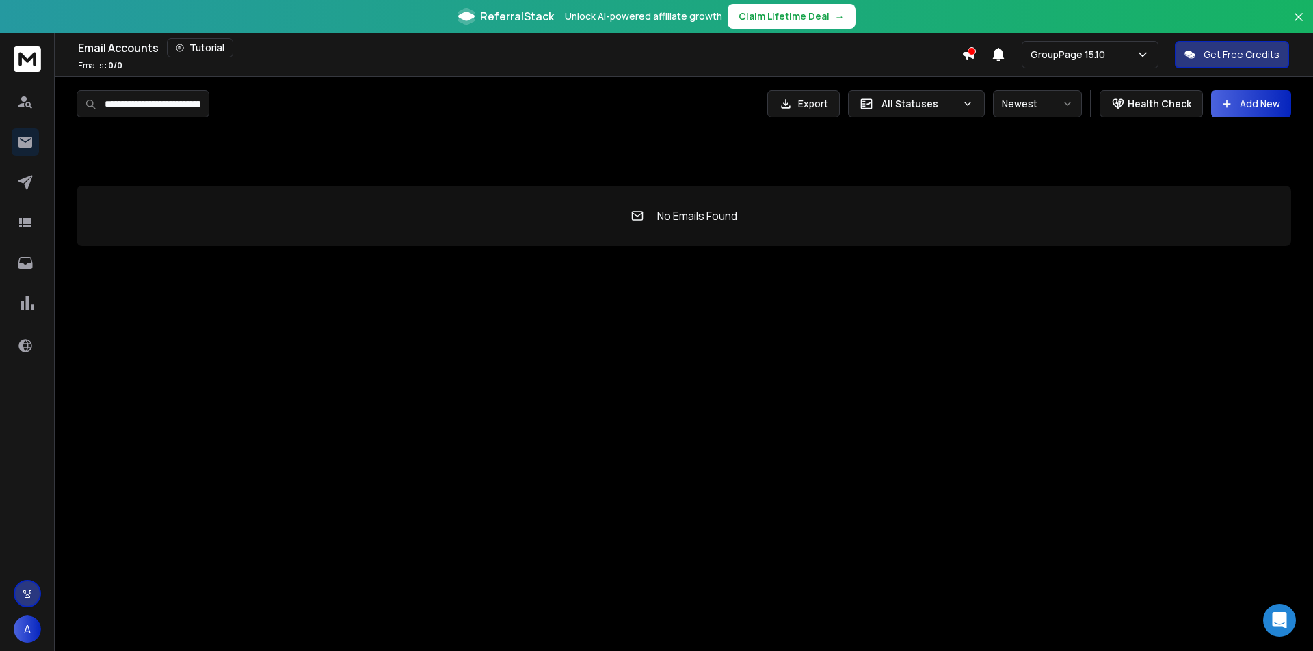
click at [160, 103] on input "**********" at bounding box center [143, 103] width 133 height 27
click at [163, 106] on input "**********" at bounding box center [143, 103] width 133 height 27
click at [1146, 55] on icon "button" at bounding box center [1142, 54] width 7 height 3
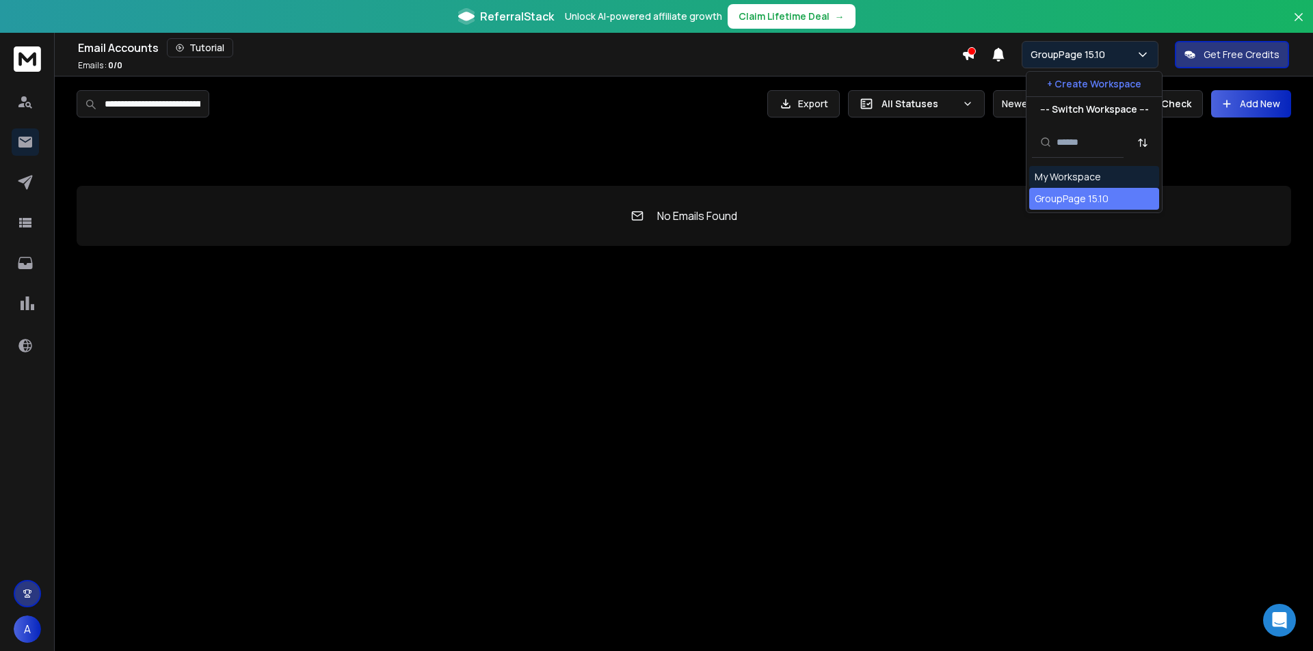
click at [1146, 55] on icon "button" at bounding box center [1142, 54] width 7 height 3
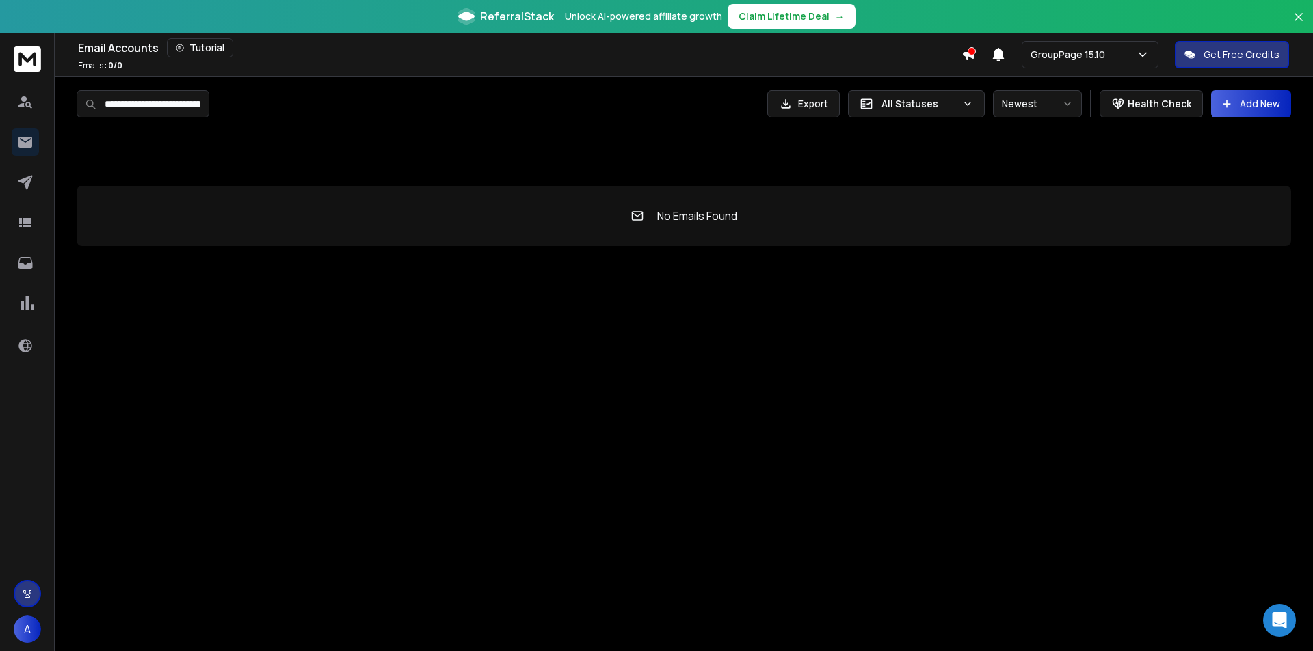
click at [1261, 103] on button "Add New" at bounding box center [1251, 103] width 80 height 27
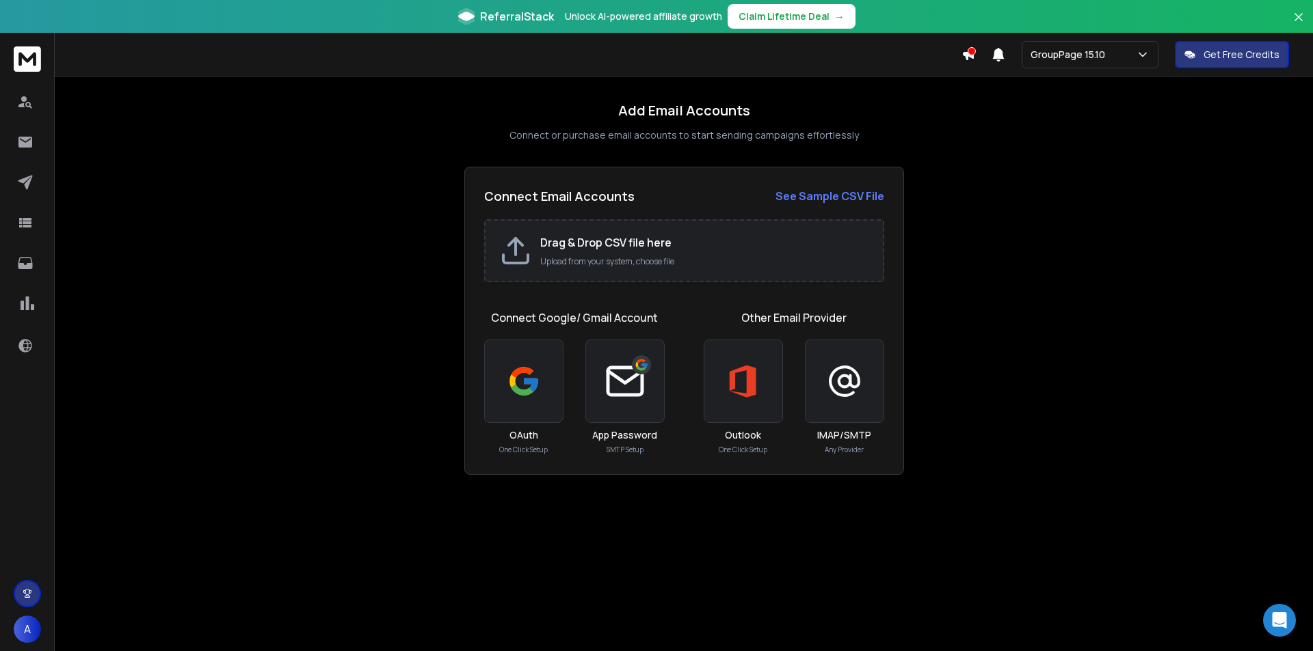
click at [522, 398] on icon at bounding box center [524, 381] width 34 height 41
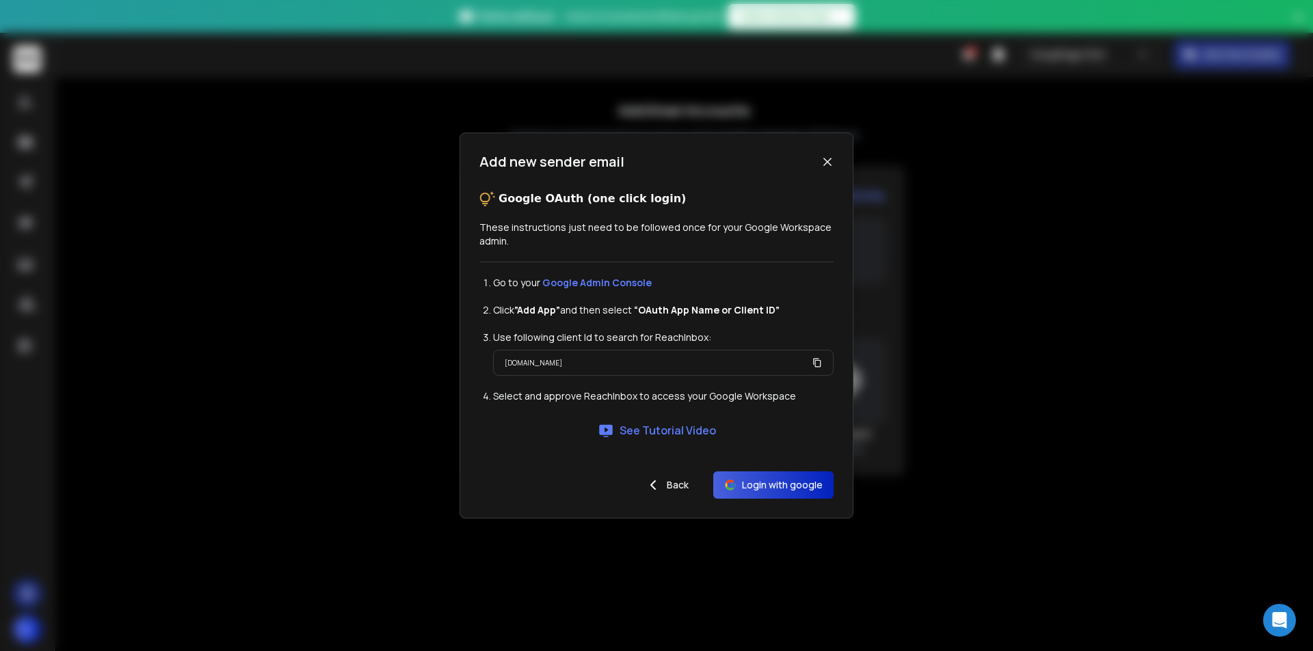
click at [788, 483] on button "Login with google" at bounding box center [773, 485] width 120 height 27
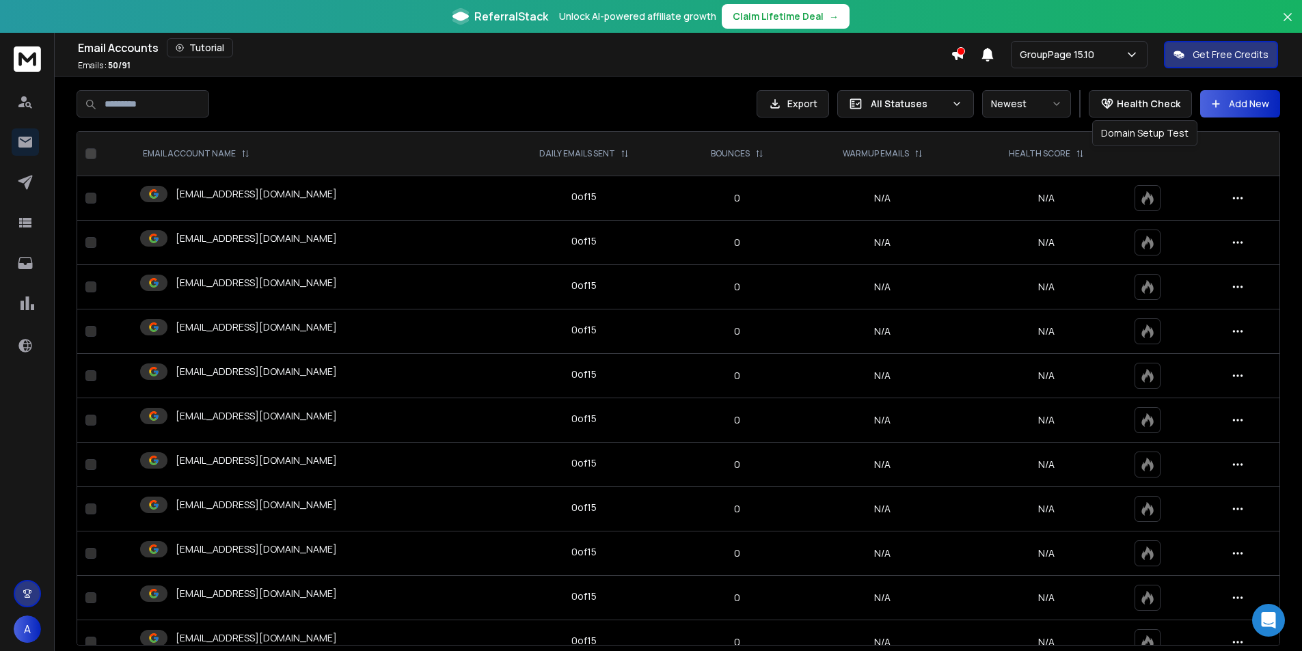
click at [1242, 95] on button "Add New" at bounding box center [1240, 103] width 80 height 27
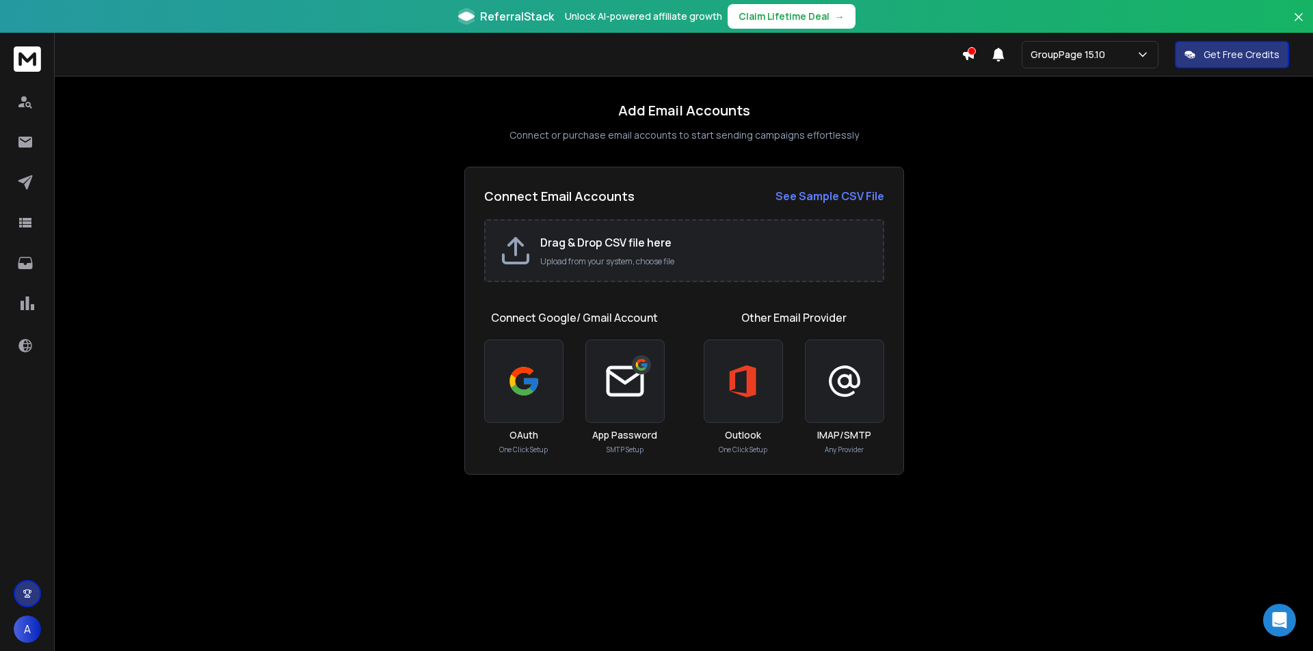
click at [551, 380] on div at bounding box center [523, 381] width 79 height 83
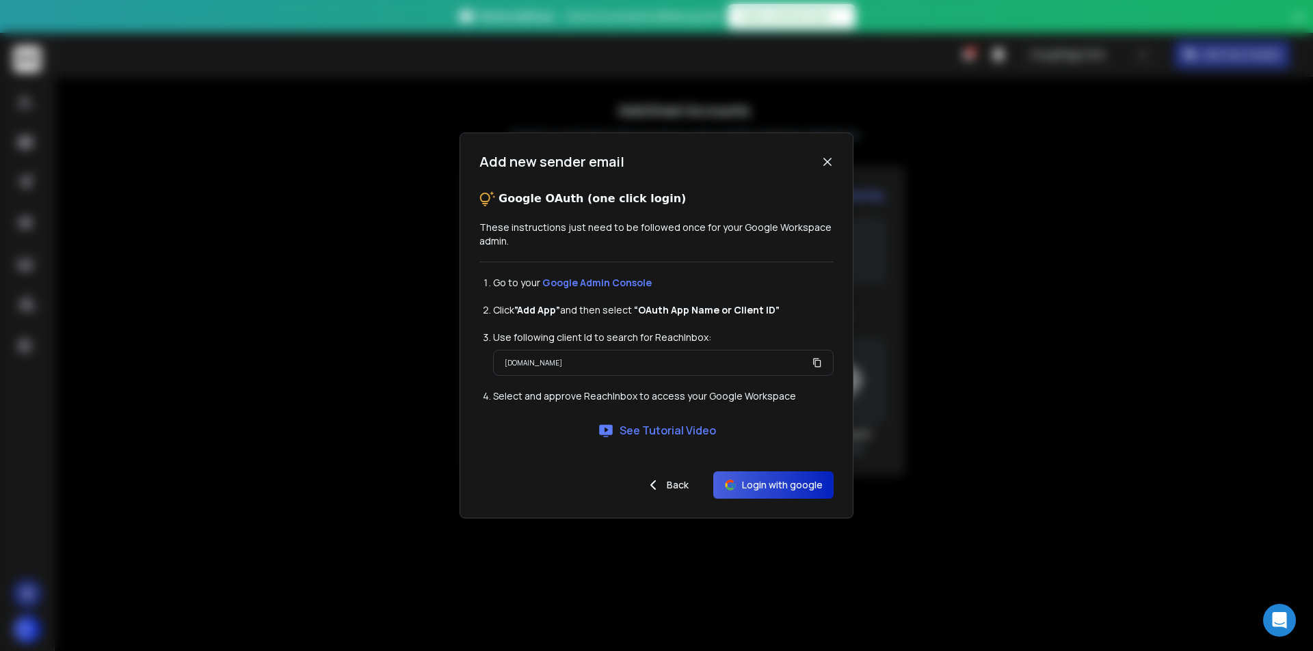
click at [800, 488] on button "Login with google" at bounding box center [773, 485] width 120 height 27
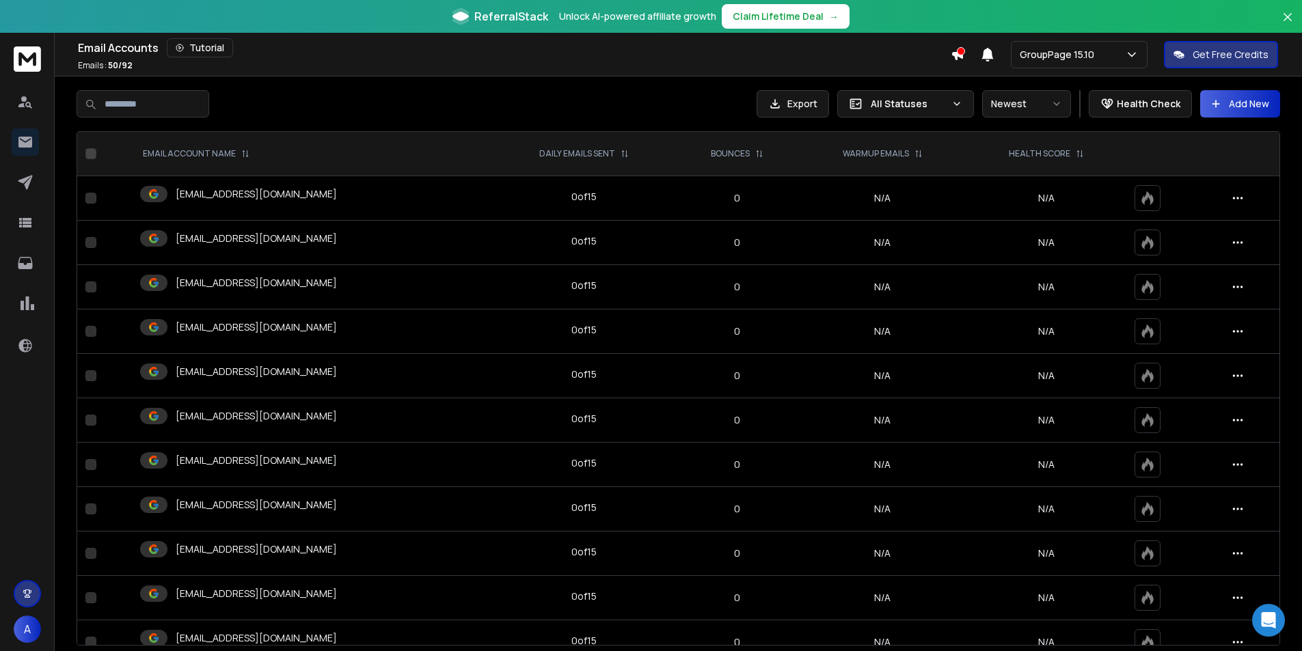
click at [1235, 104] on button "Add New" at bounding box center [1240, 103] width 80 height 27
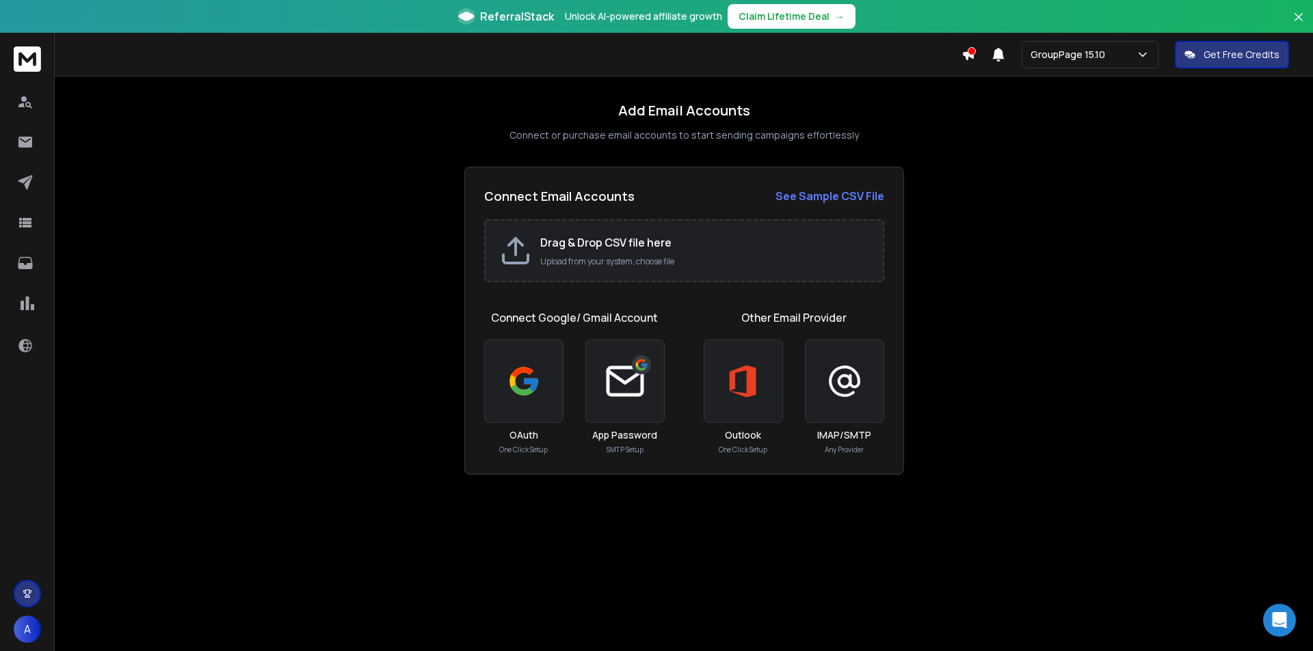
click at [513, 389] on icon at bounding box center [522, 390] width 23 height 12
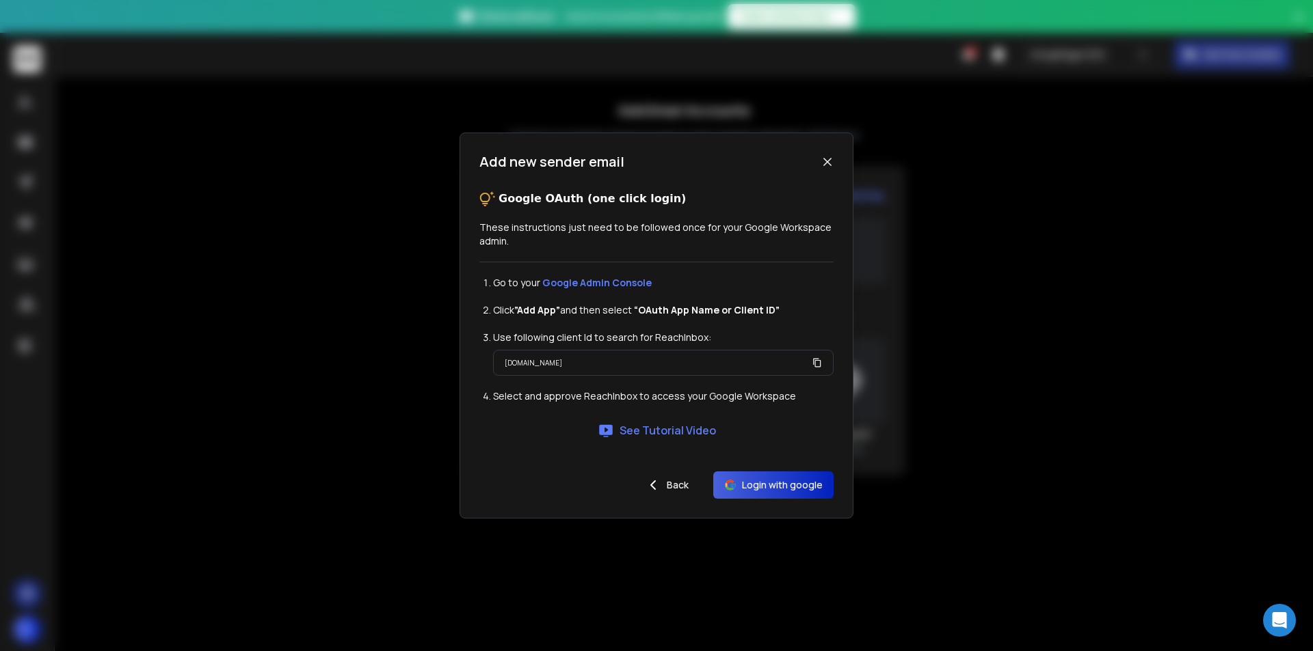
click at [790, 485] on button "Login with google" at bounding box center [773, 485] width 120 height 27
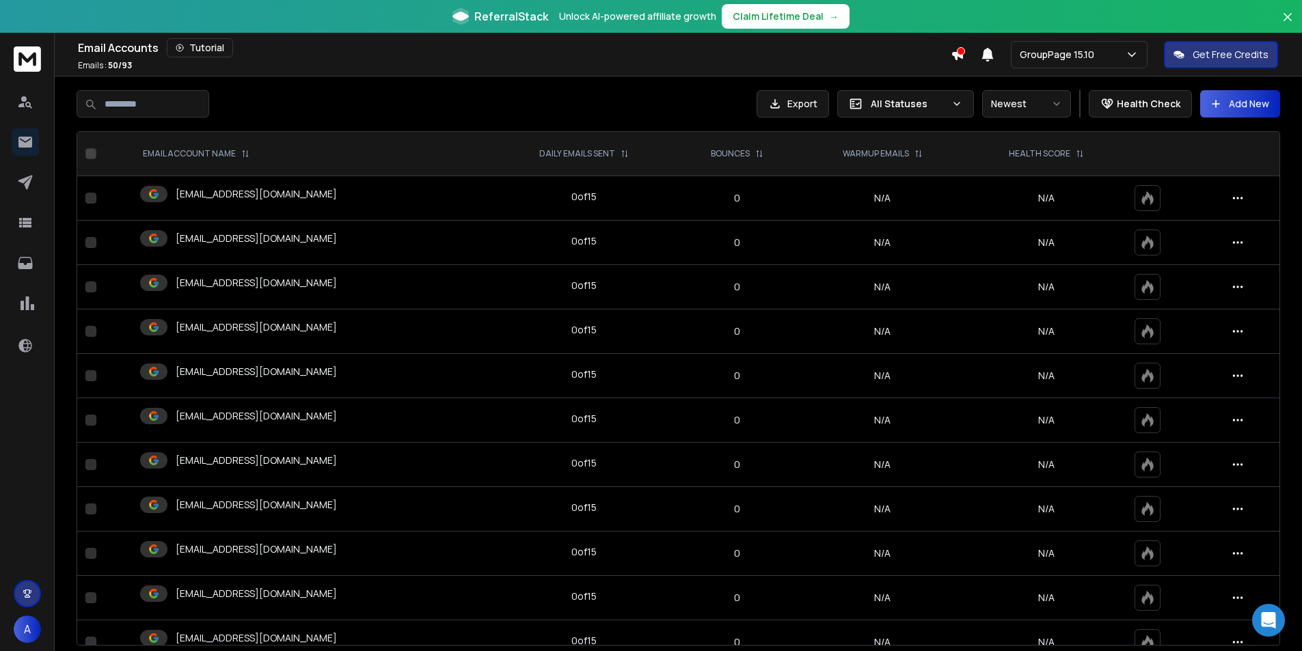
click at [1241, 96] on button "Add New" at bounding box center [1240, 103] width 80 height 27
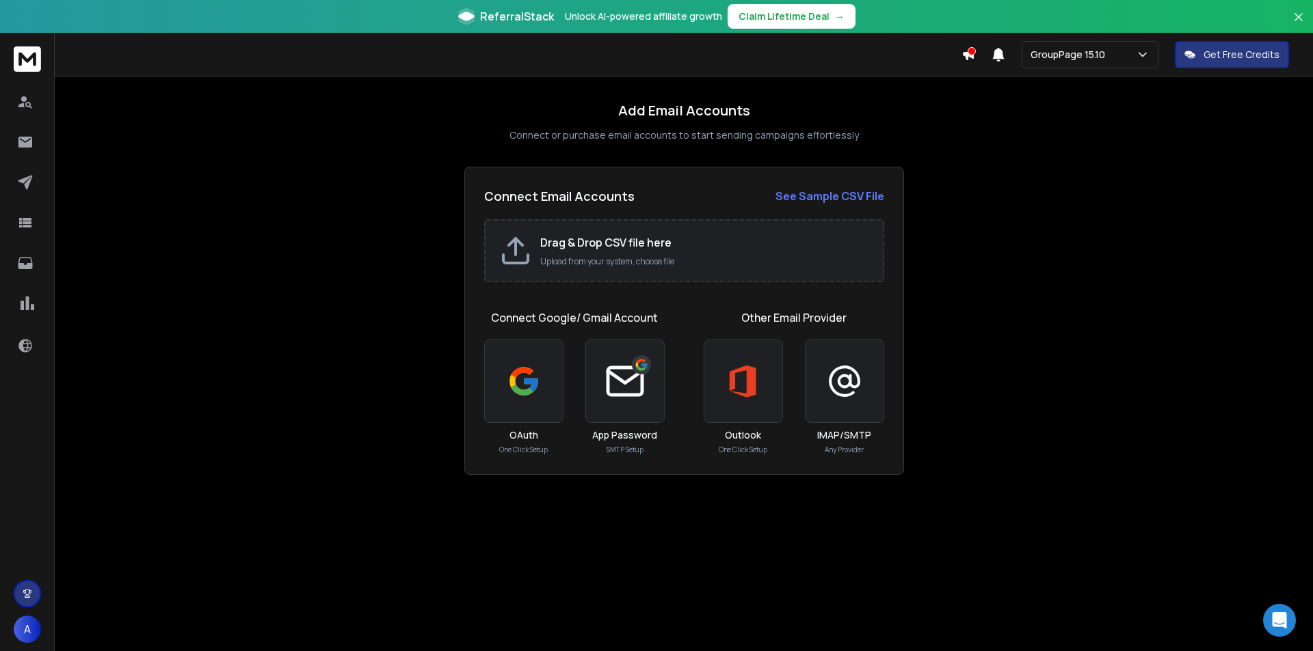
click at [529, 387] on icon at bounding box center [524, 381] width 34 height 41
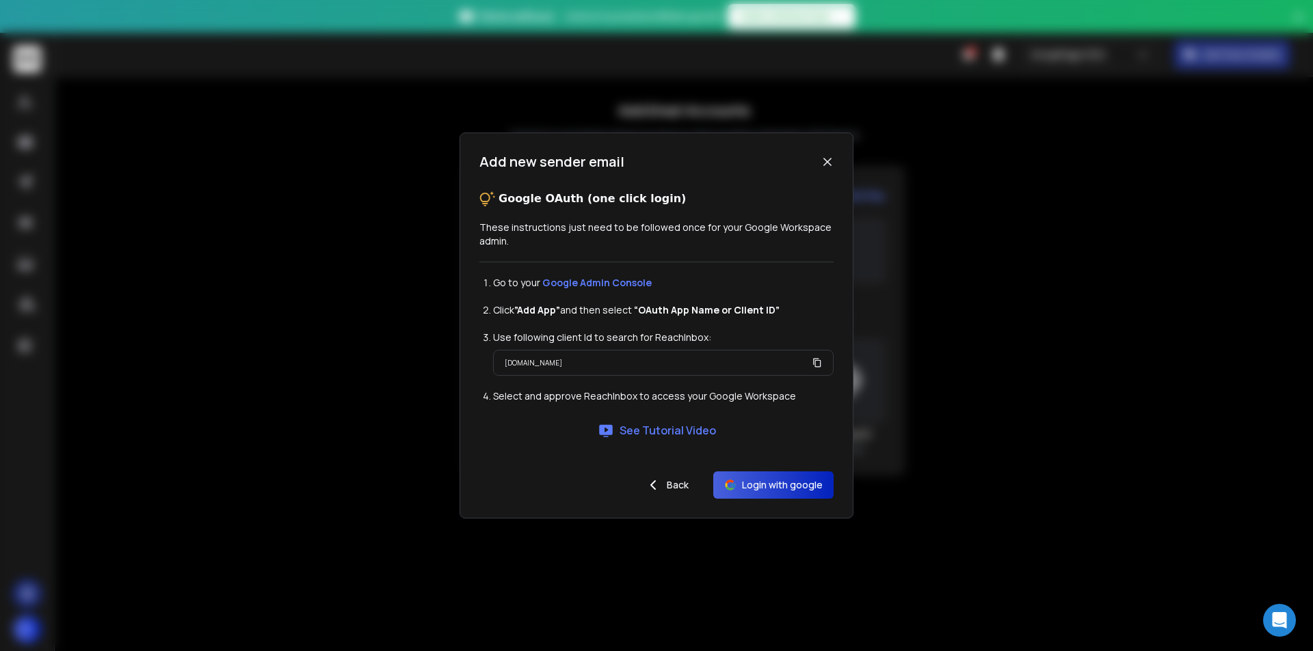
click at [778, 482] on button "Login with google" at bounding box center [773, 485] width 120 height 27
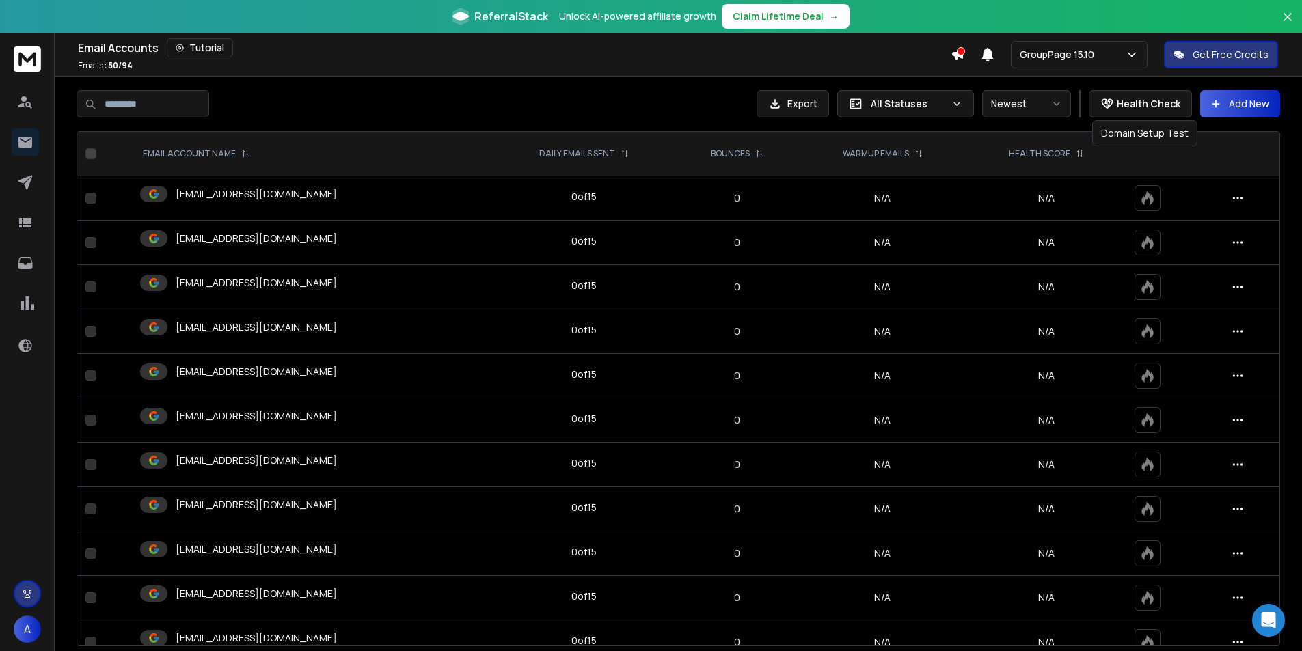
click at [1248, 94] on button "Add New" at bounding box center [1240, 103] width 80 height 27
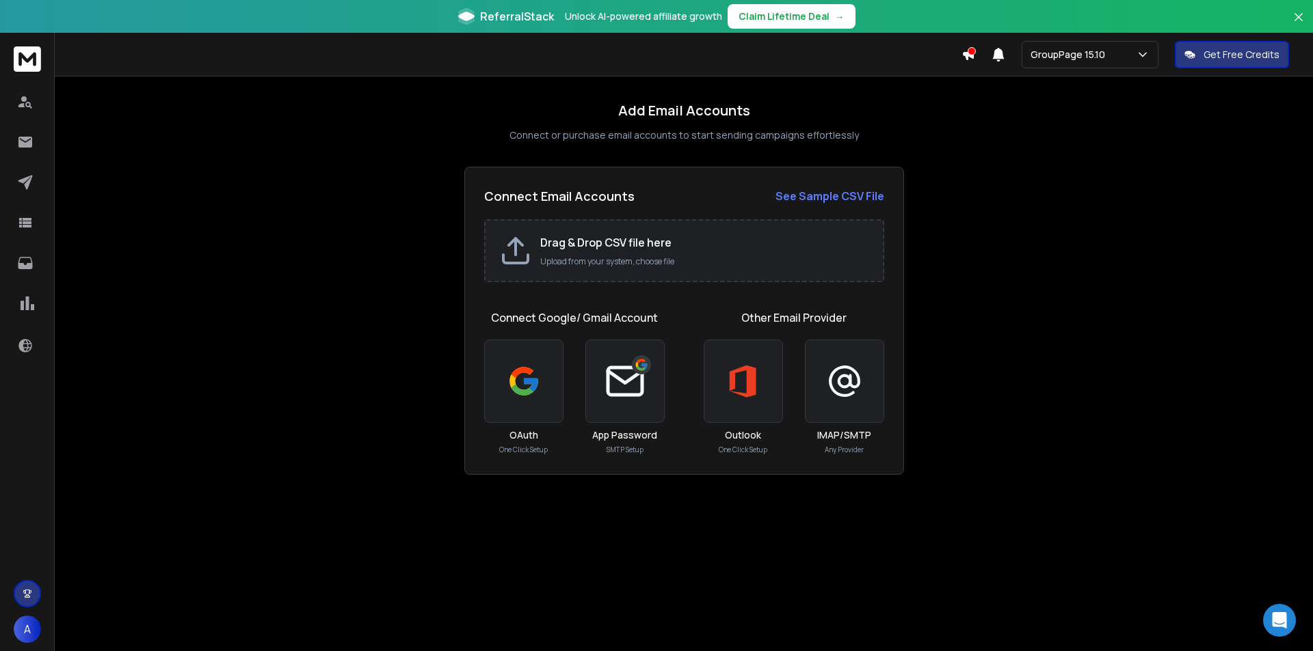
click at [529, 379] on icon at bounding box center [531, 386] width 14 height 14
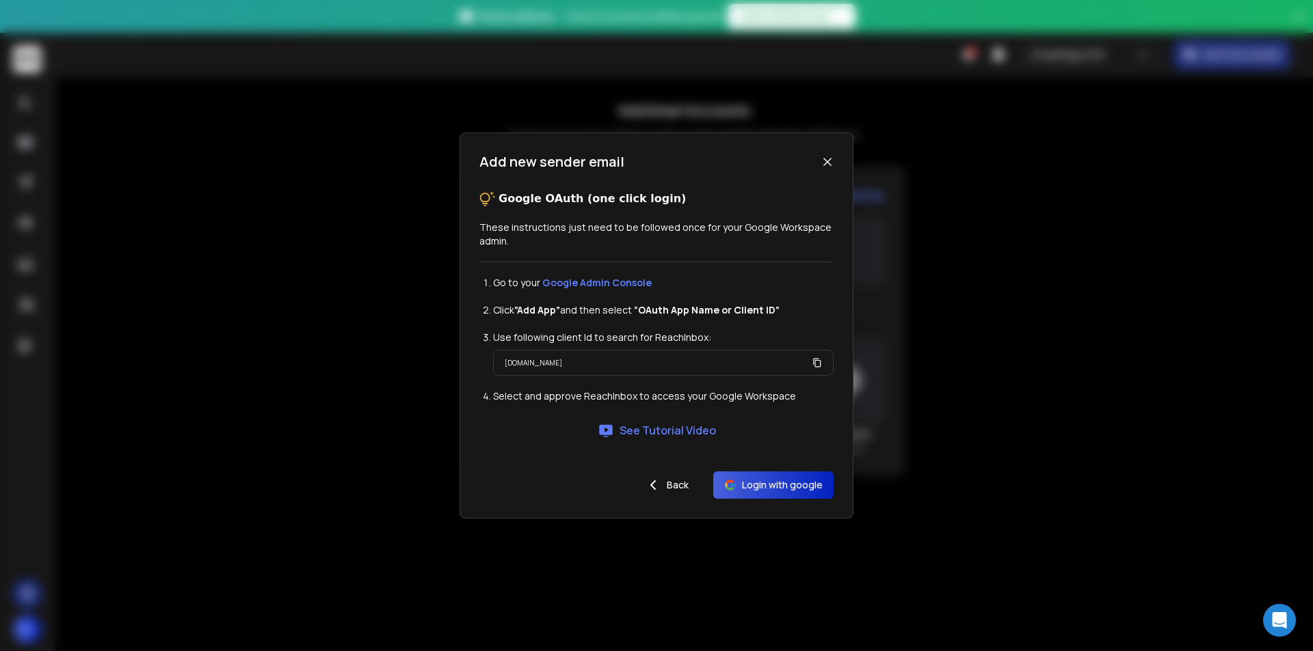
click at [783, 492] on button "Login with google" at bounding box center [773, 485] width 120 height 27
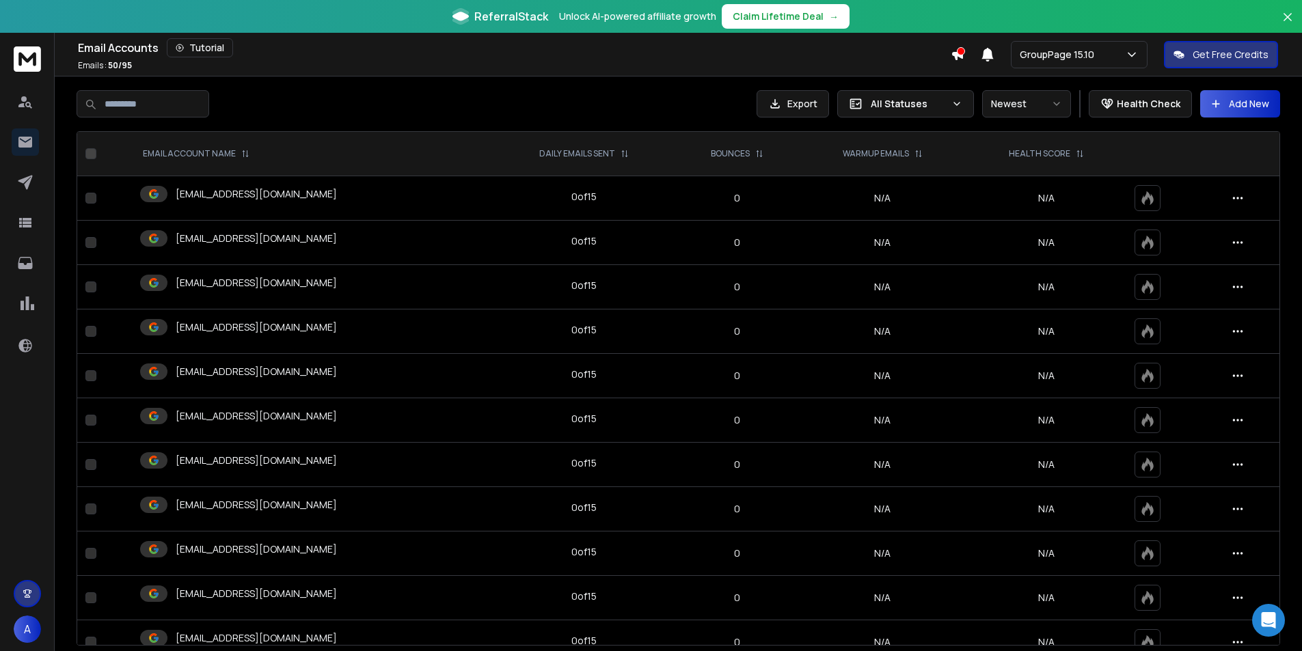
click at [1240, 98] on button "Add New" at bounding box center [1240, 103] width 80 height 27
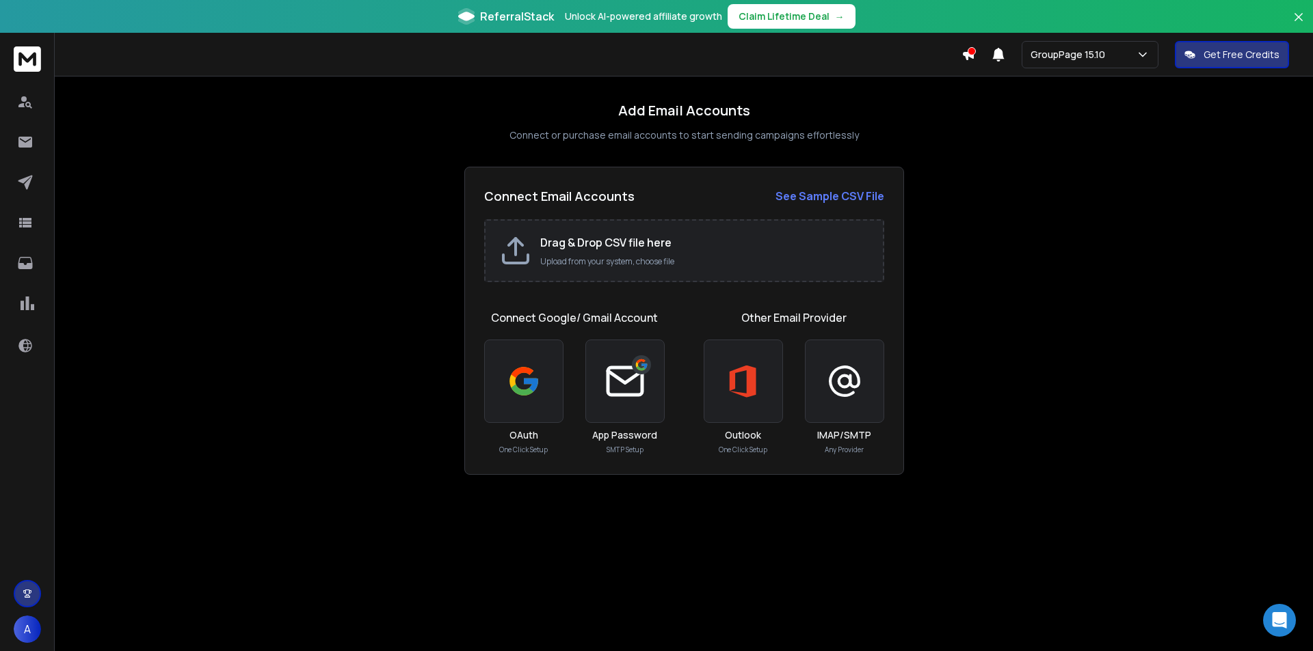
click at [532, 389] on icon at bounding box center [531, 386] width 14 height 14
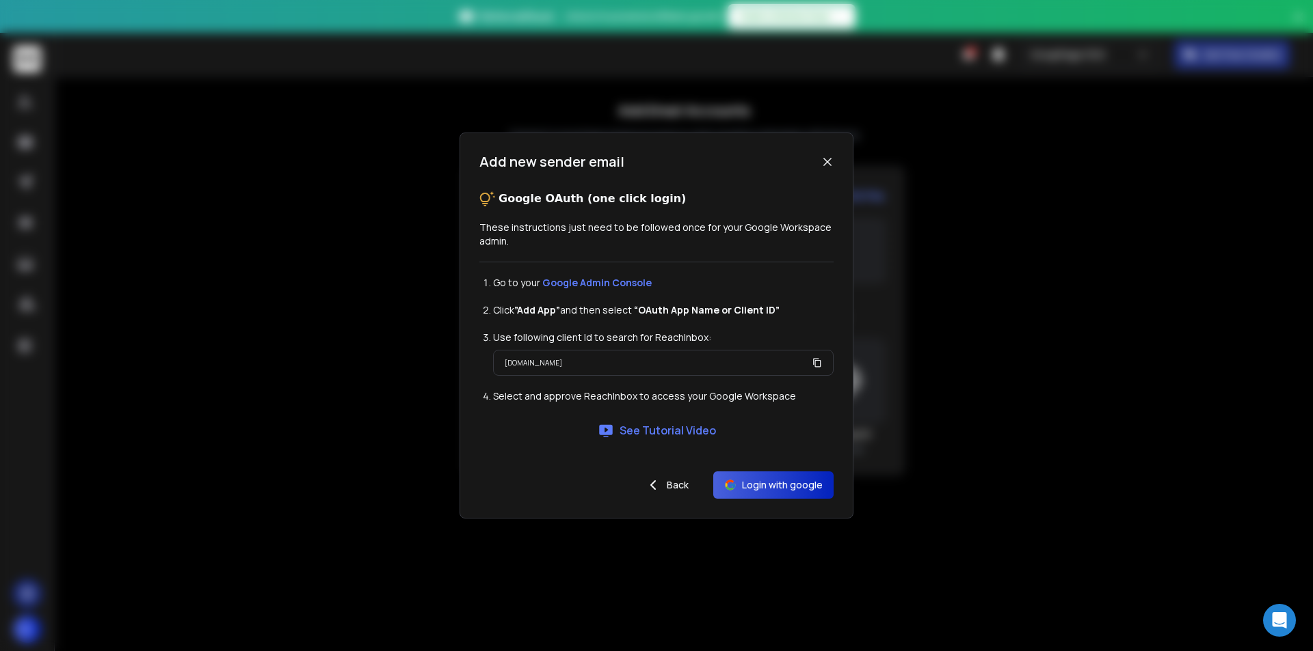
click at [770, 486] on button "Login with google" at bounding box center [773, 485] width 120 height 27
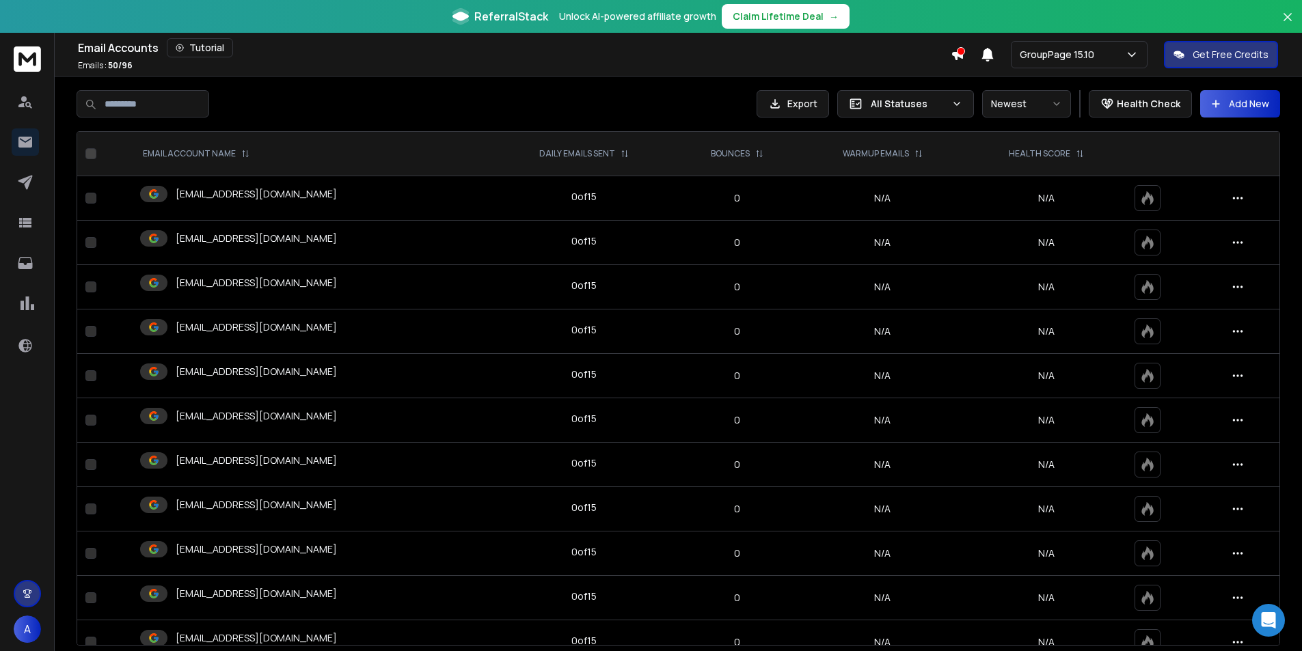
click at [1242, 100] on button "Add New" at bounding box center [1240, 103] width 80 height 27
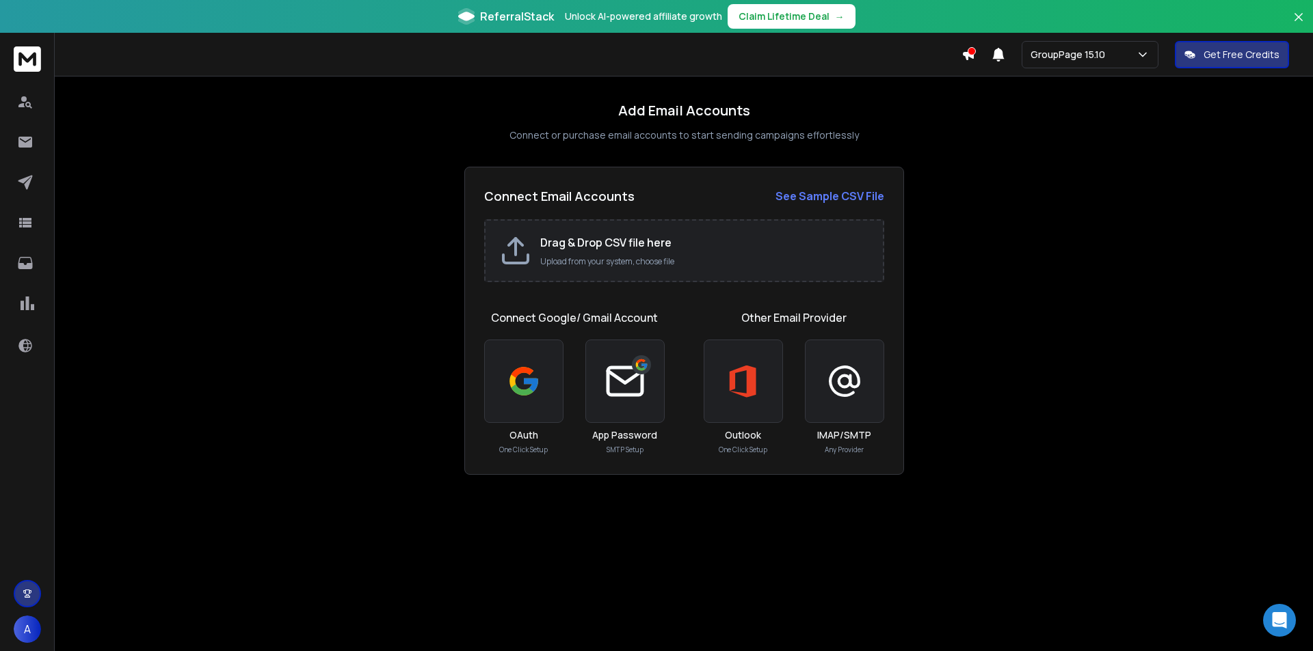
click at [537, 376] on icon at bounding box center [524, 381] width 34 height 41
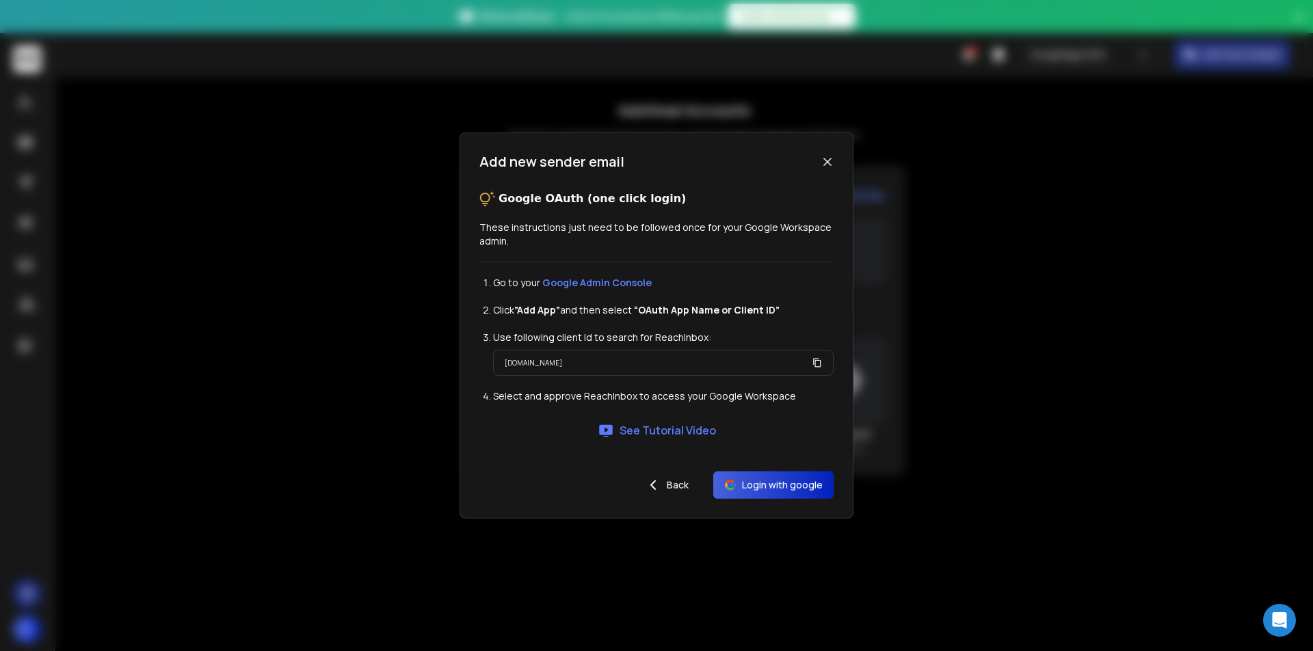
click at [826, 493] on button "Login with google" at bounding box center [773, 485] width 120 height 27
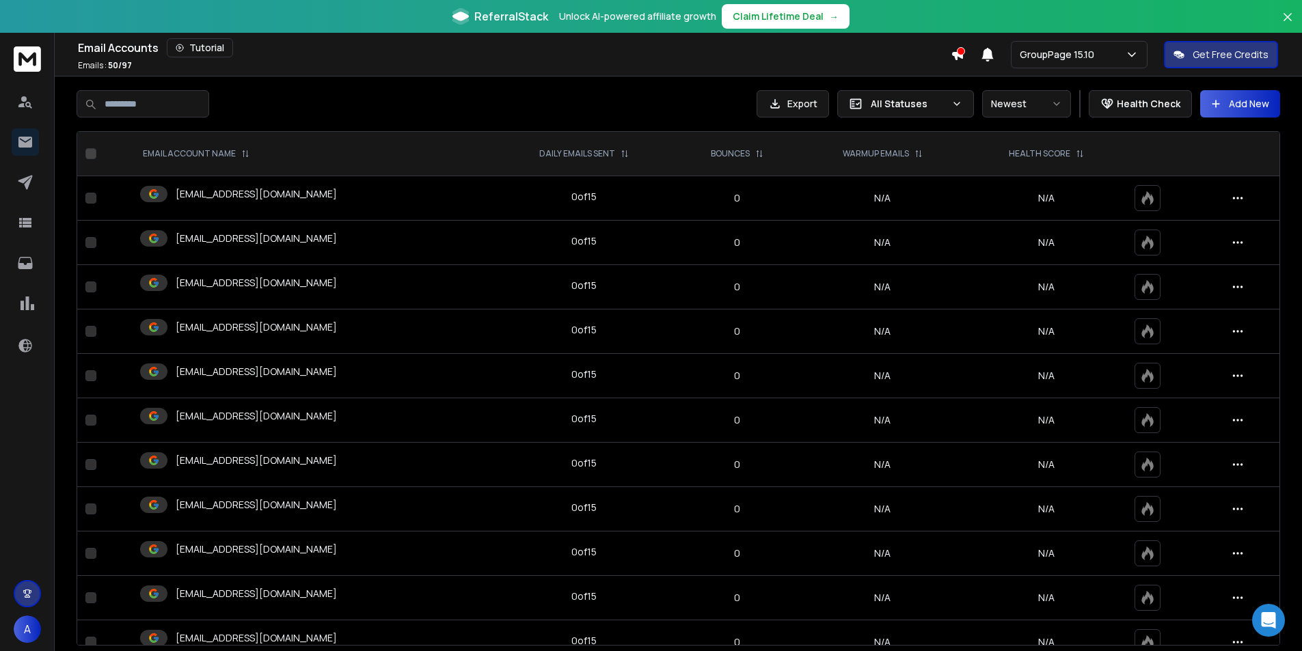
click at [157, 96] on input at bounding box center [143, 103] width 133 height 27
paste input "**********"
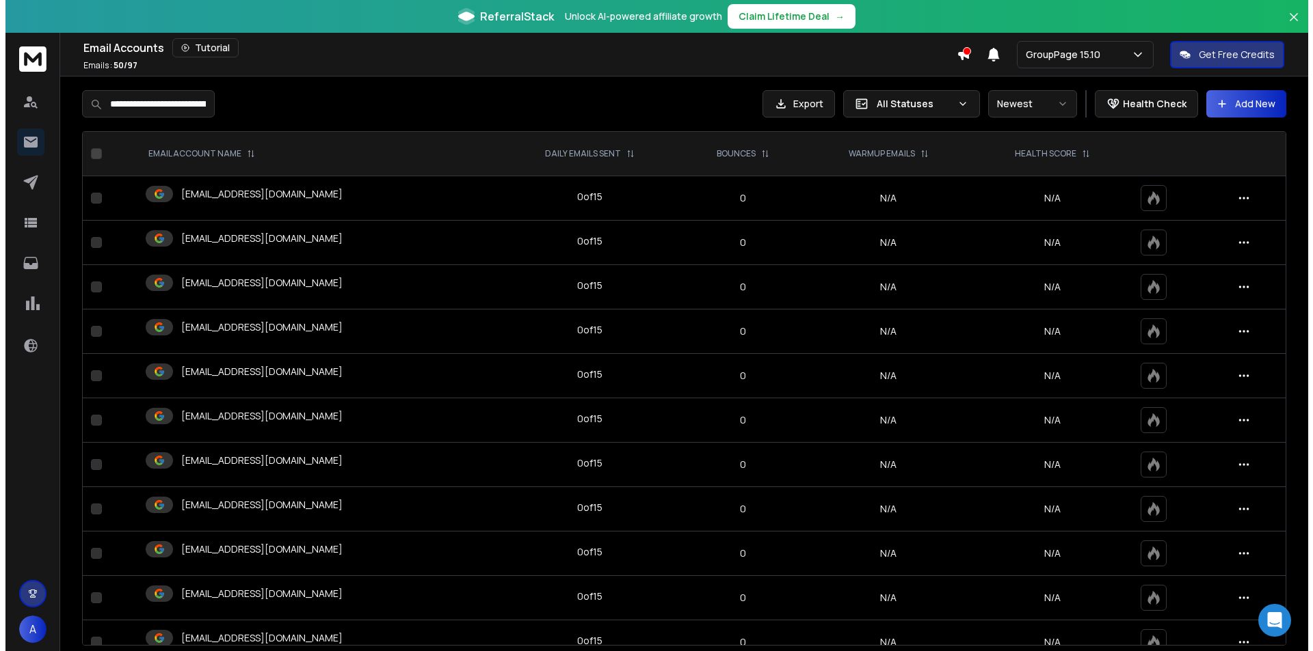
scroll to position [0, 51]
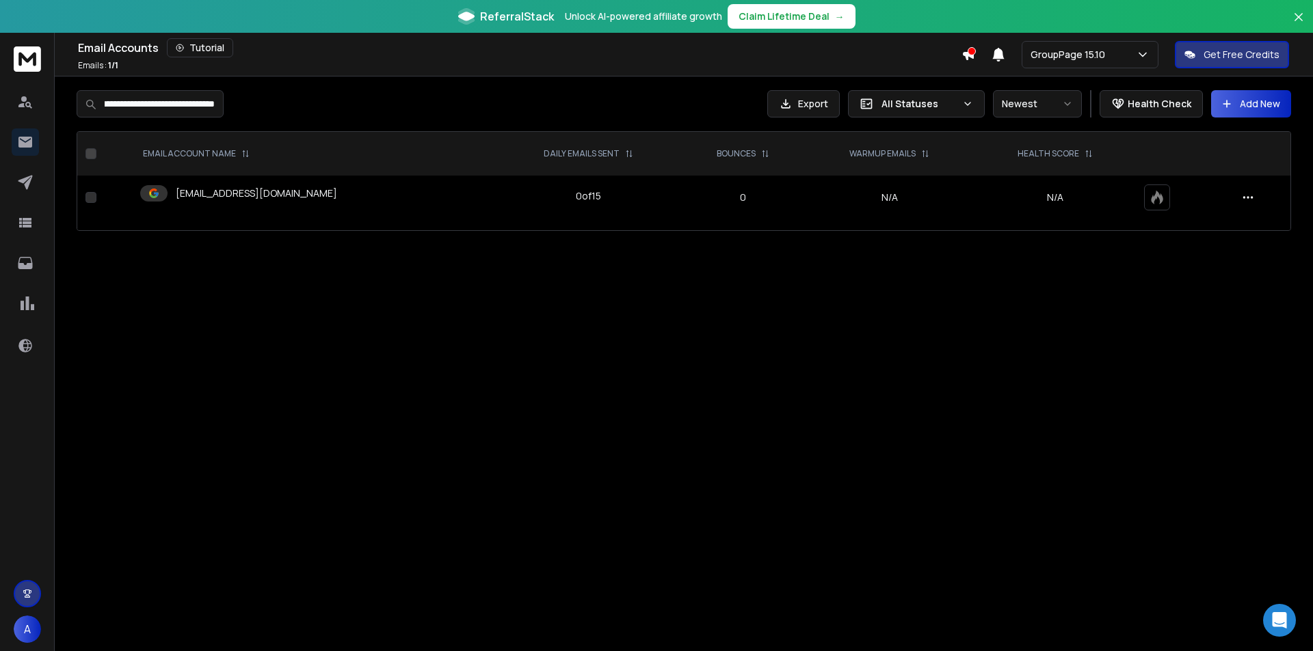
click at [143, 98] on input "**********" at bounding box center [150, 103] width 147 height 27
paste input
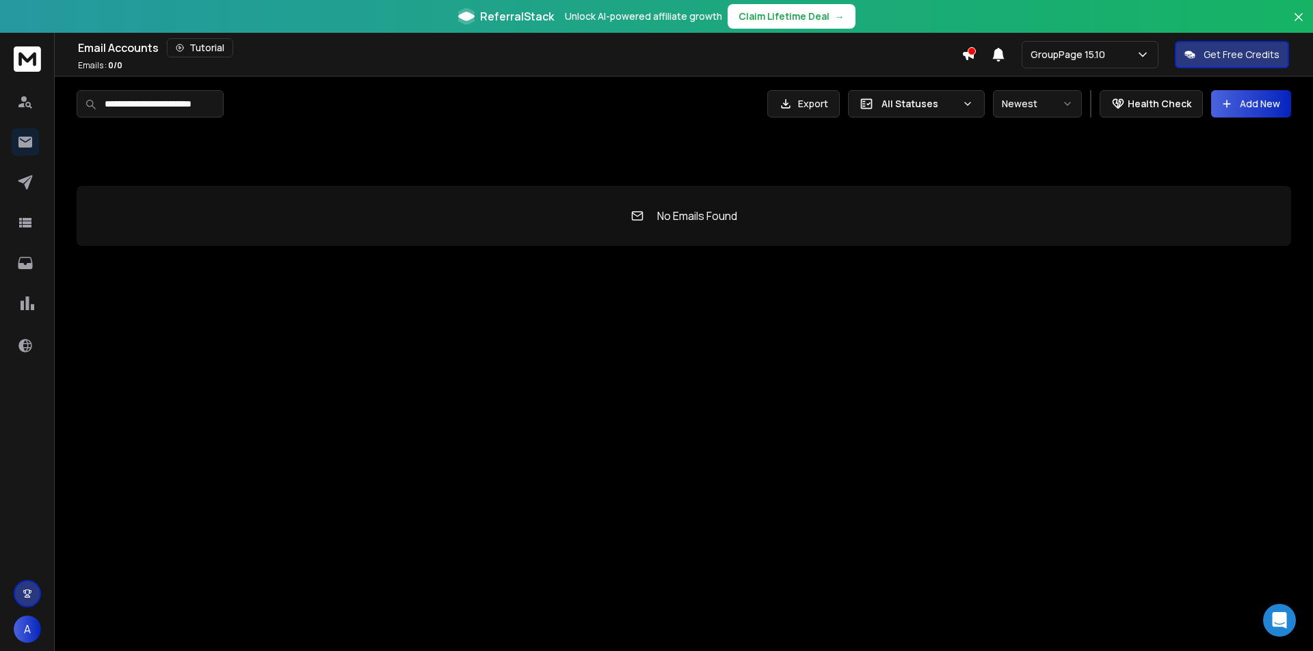
type input "**********"
click at [1257, 98] on button "Add New" at bounding box center [1251, 103] width 80 height 27
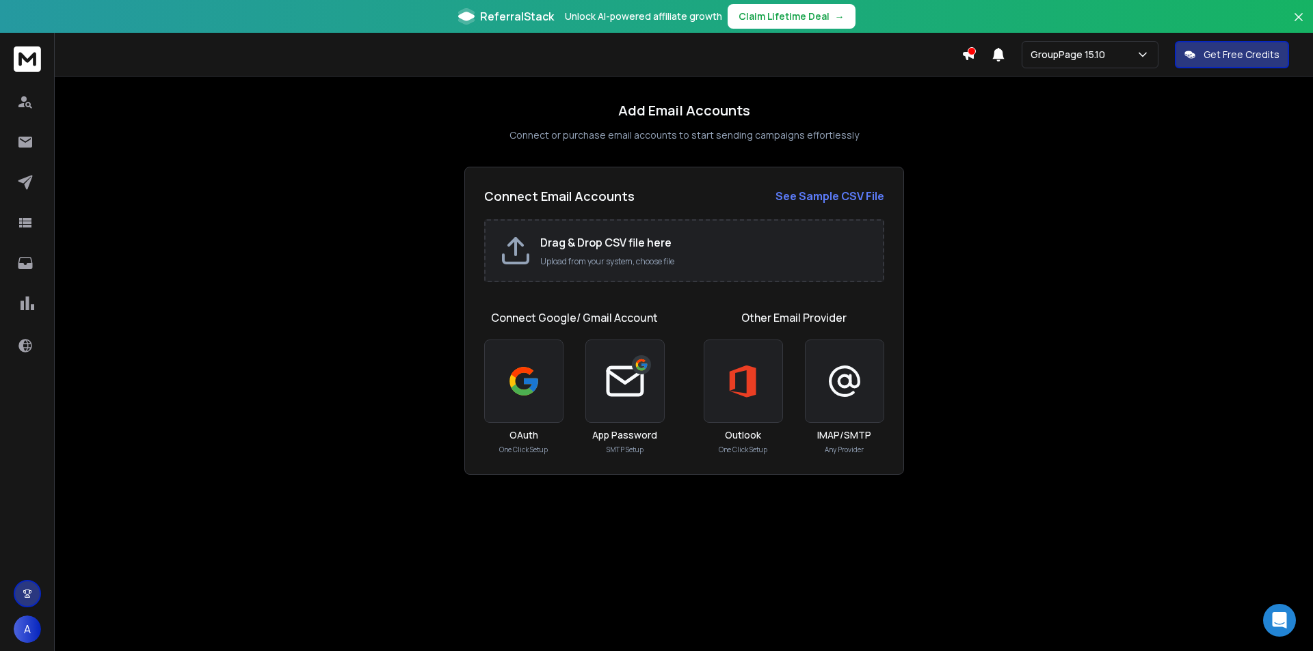
click at [515, 411] on div at bounding box center [523, 381] width 79 height 83
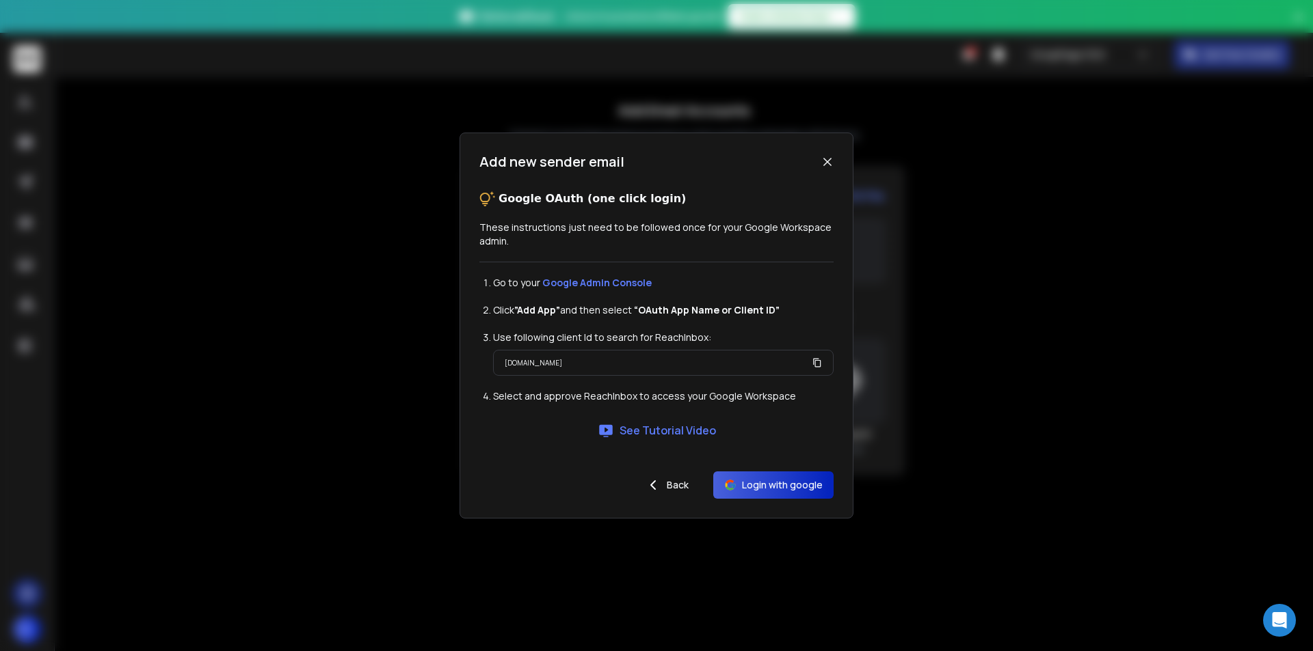
click at [781, 484] on button "Login with google" at bounding box center [773, 485] width 120 height 27
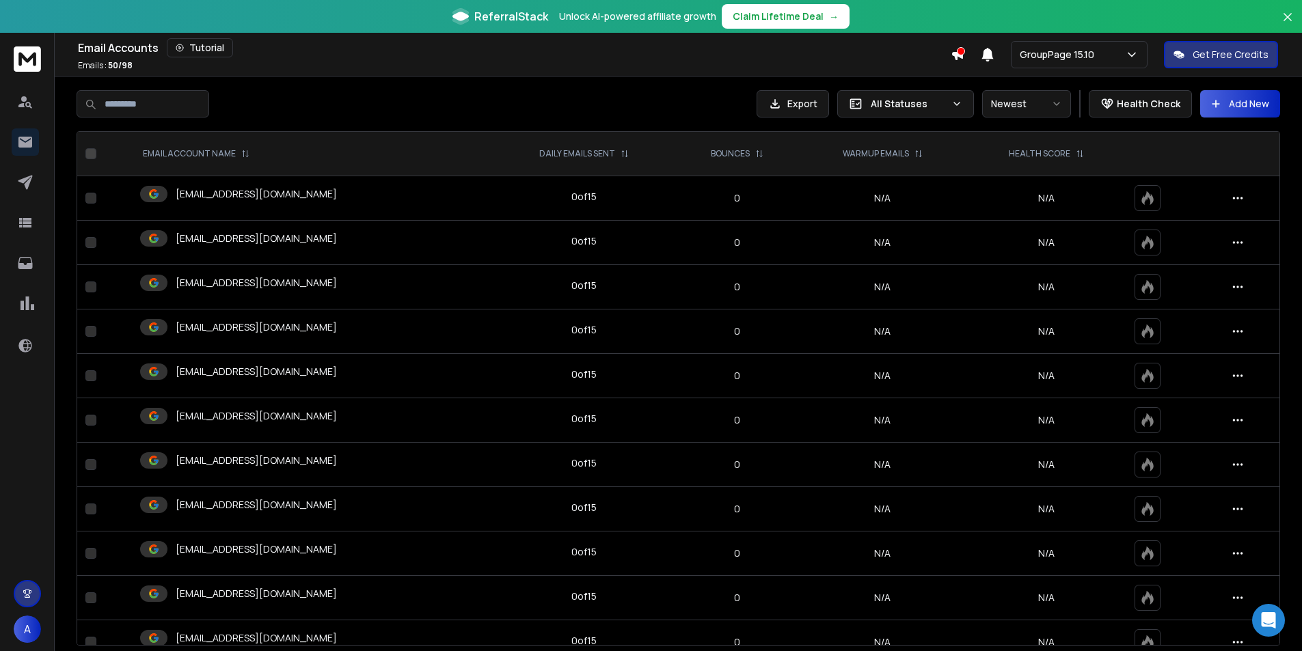
click at [1242, 104] on button "Add New" at bounding box center [1240, 103] width 80 height 27
click at [144, 110] on input at bounding box center [143, 103] width 133 height 27
paste input "**********"
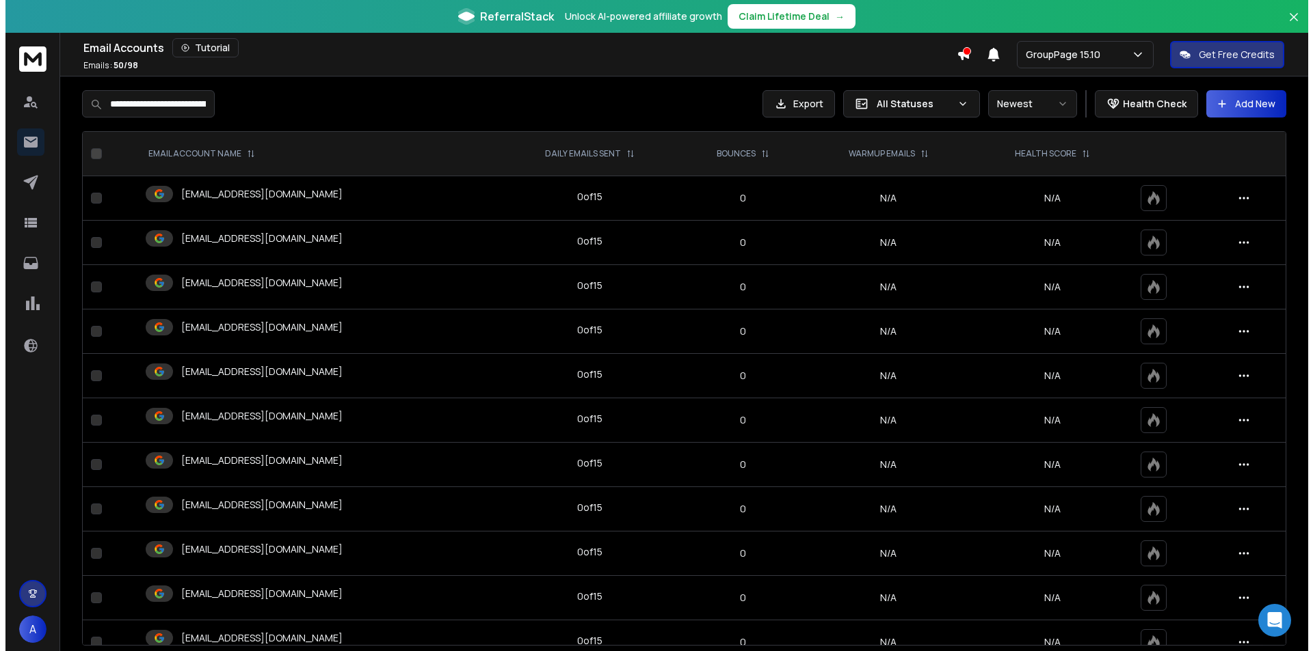
scroll to position [0, 61]
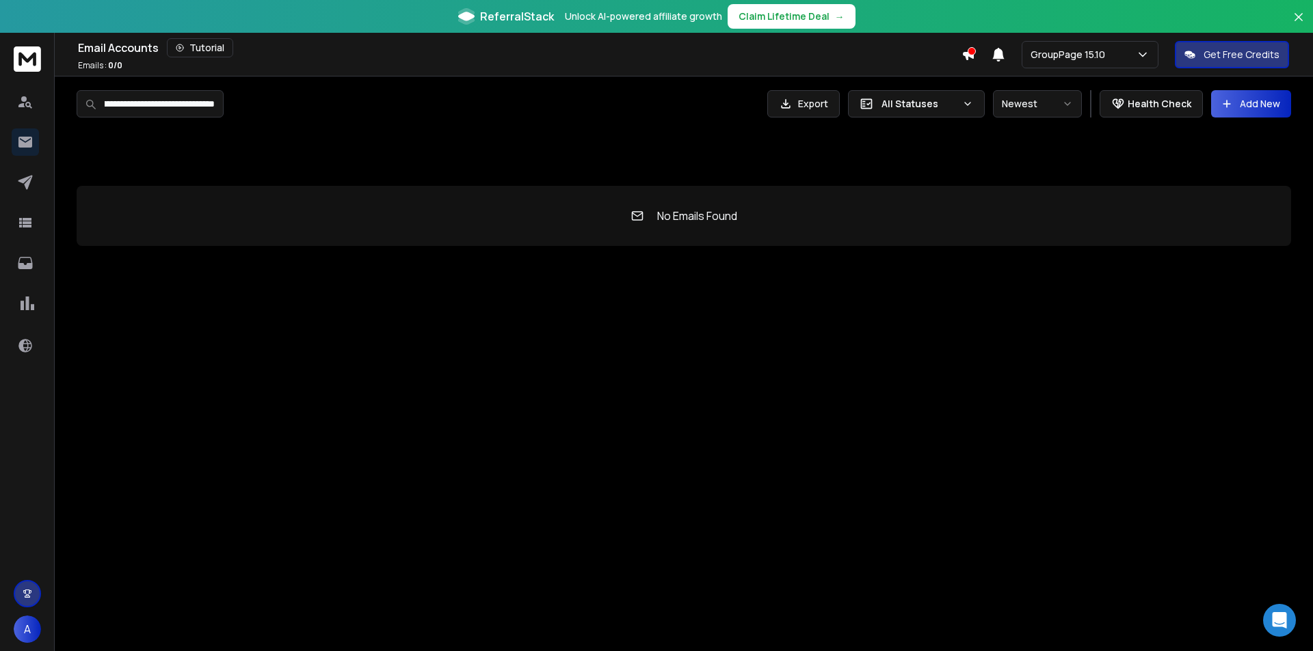
click at [155, 109] on input "**********" at bounding box center [150, 103] width 147 height 27
paste input
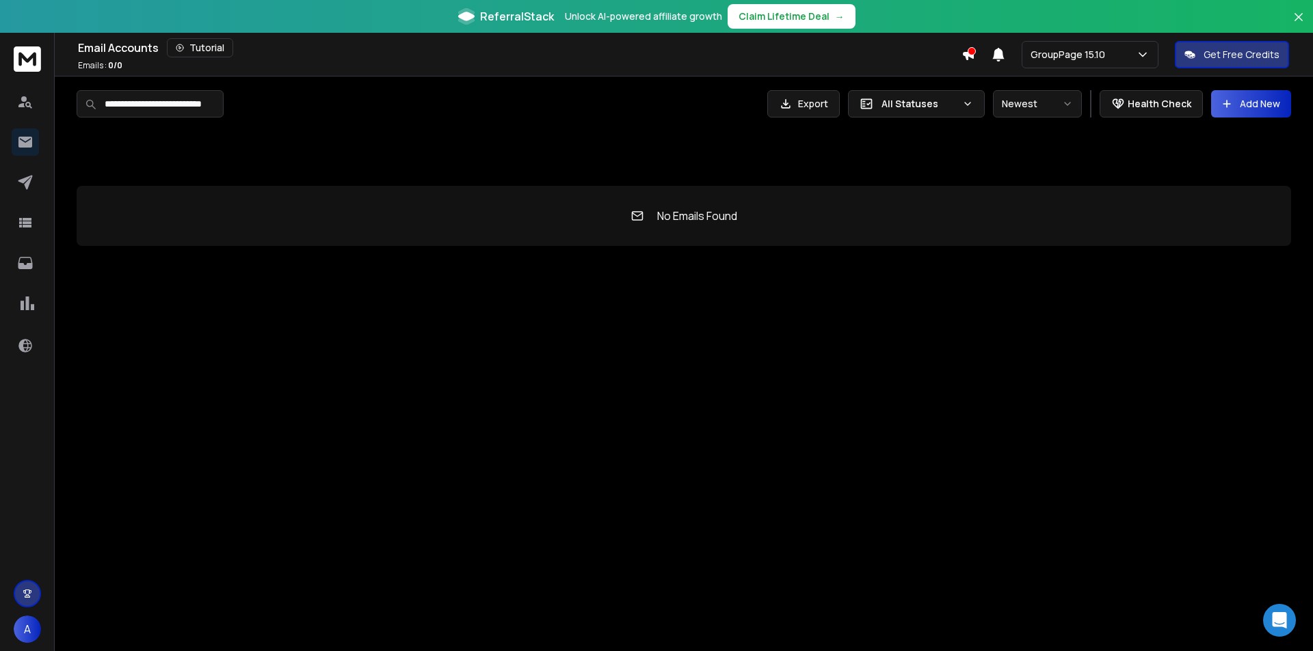
type input "**********"
click at [1249, 103] on button "Add New" at bounding box center [1251, 103] width 80 height 27
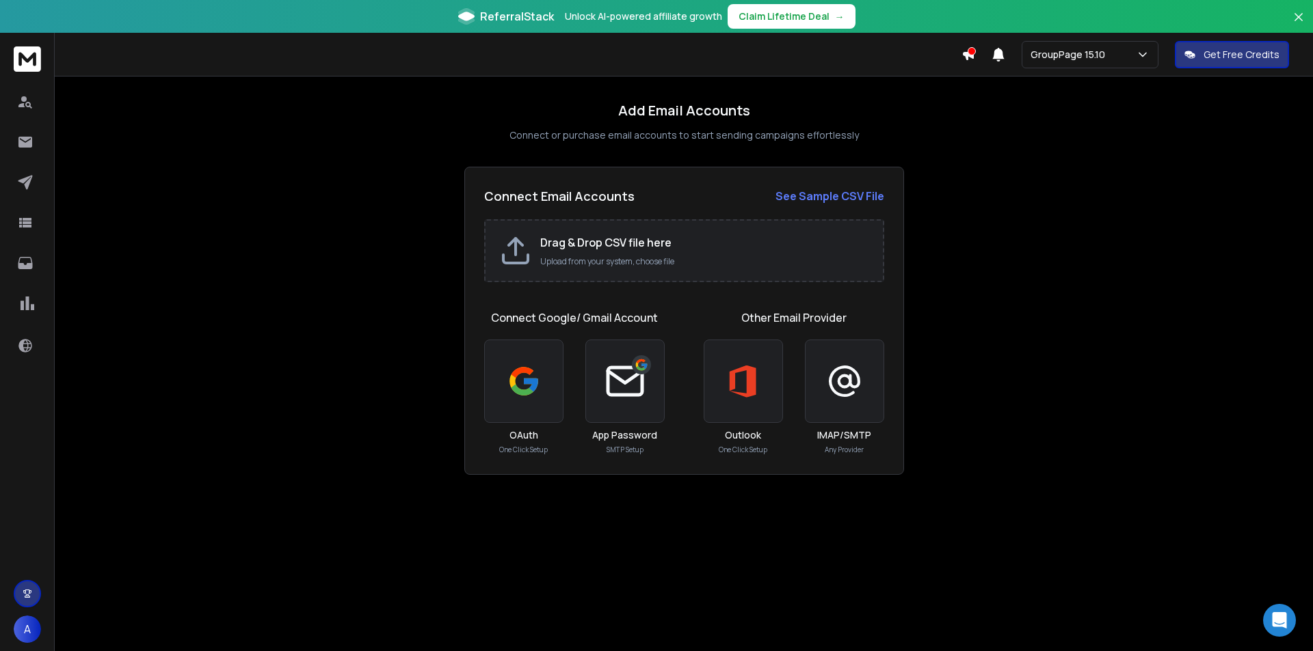
click at [528, 381] on icon at bounding box center [531, 386] width 14 height 14
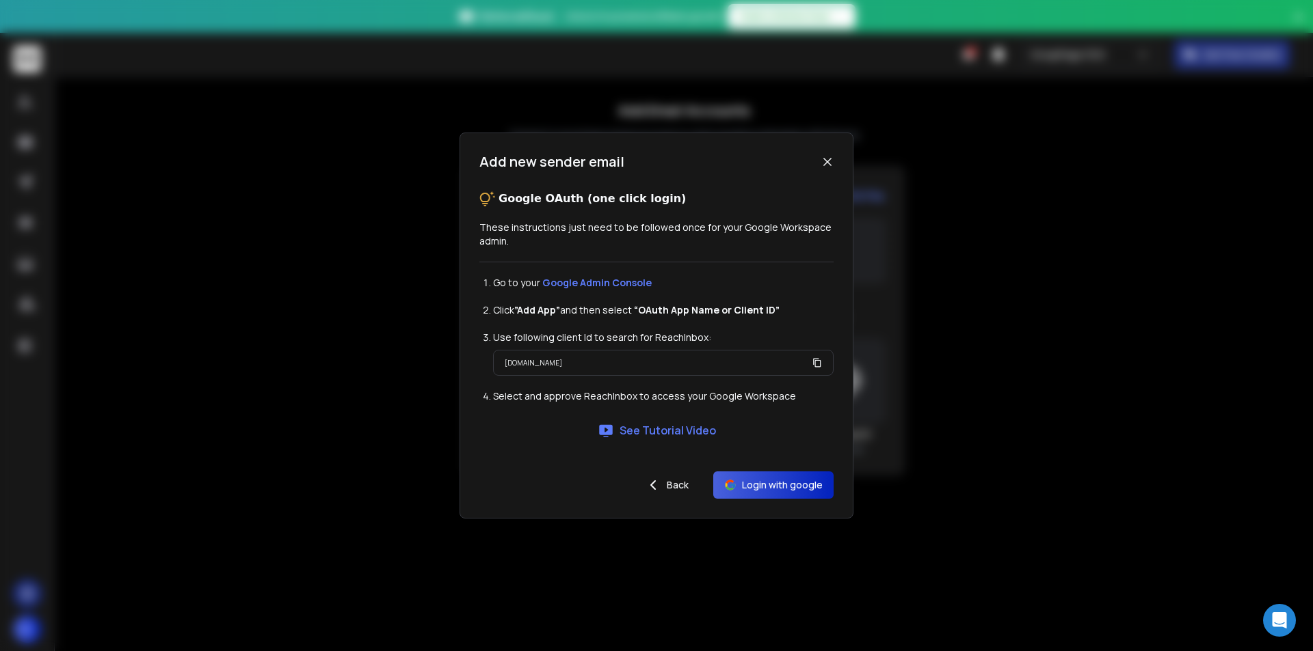
click at [779, 478] on button "Login with google" at bounding box center [773, 485] width 120 height 27
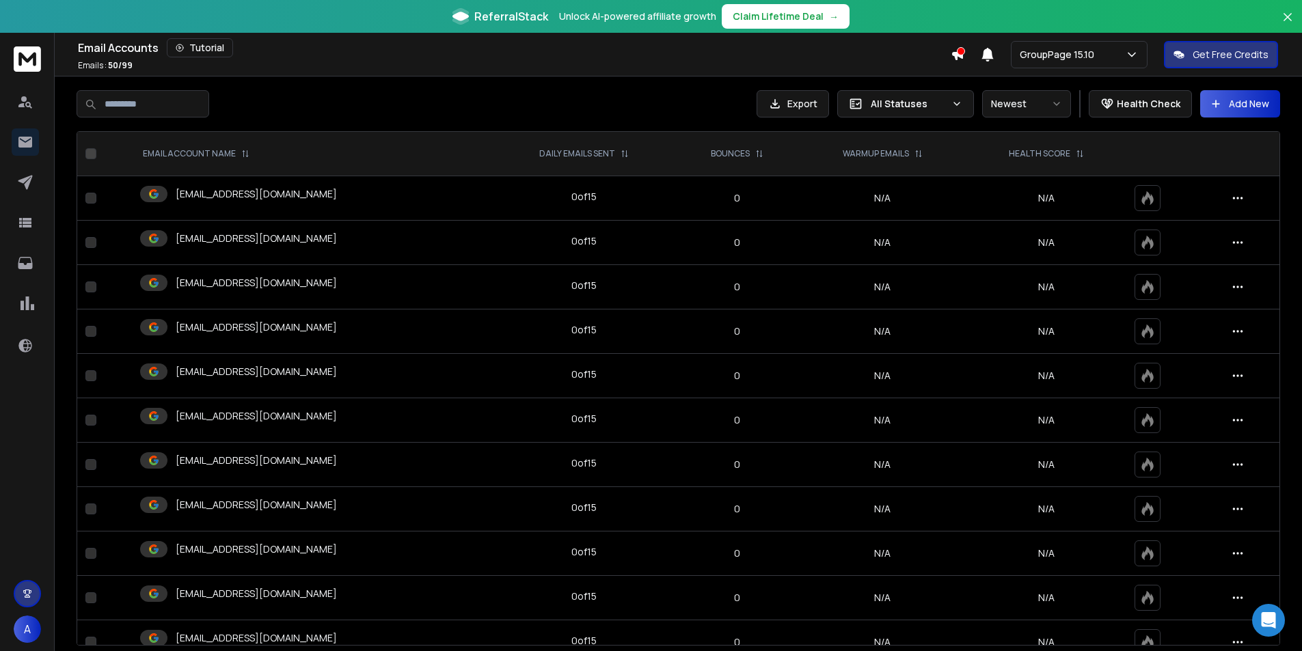
click at [1252, 98] on button "Add New" at bounding box center [1240, 103] width 80 height 27
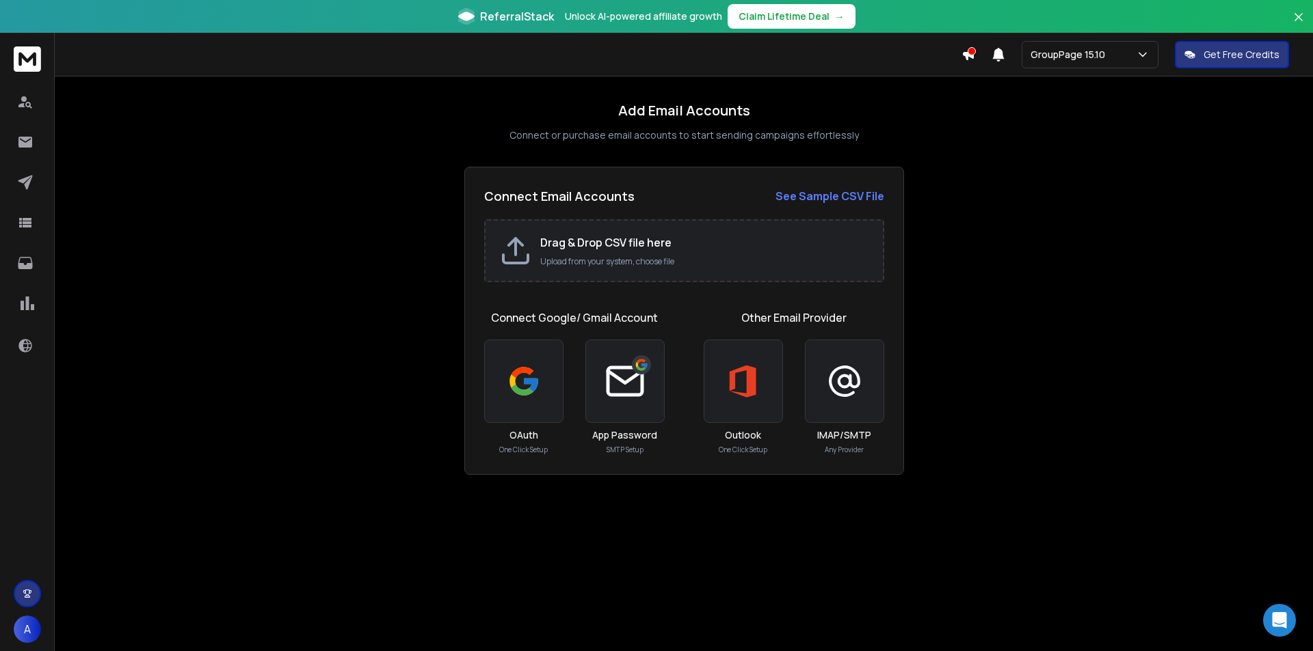
click at [511, 349] on div at bounding box center [523, 381] width 79 height 83
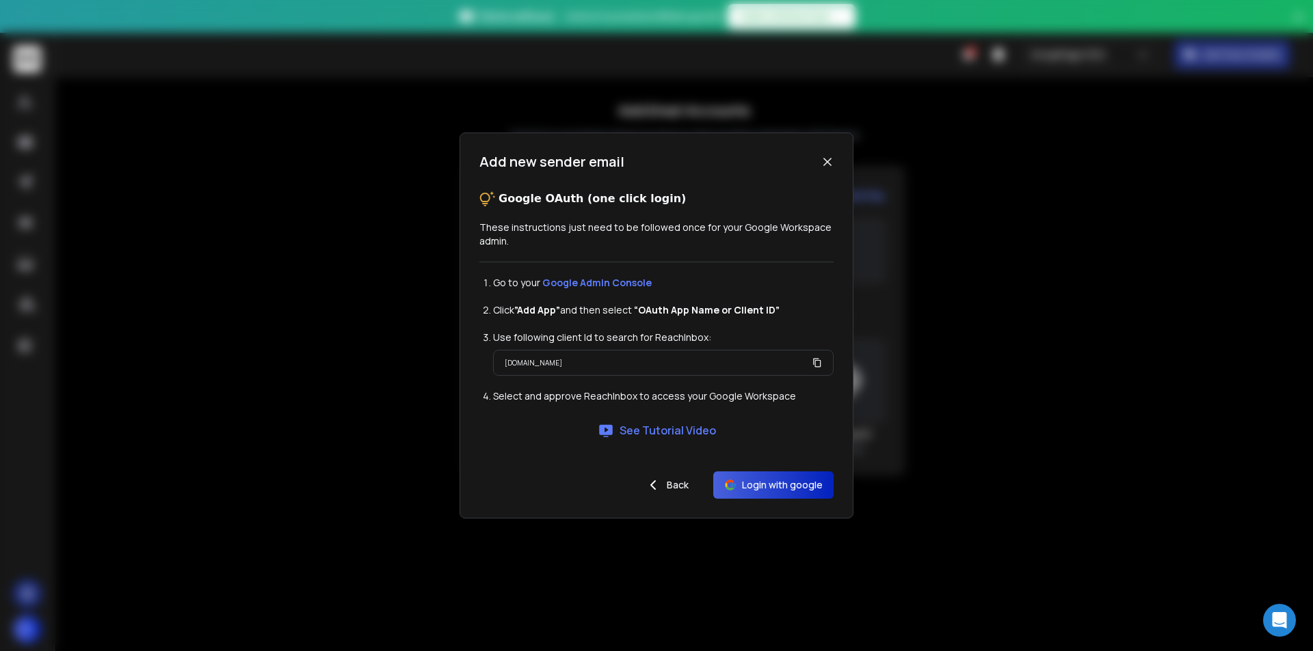
click at [786, 498] on div "Add new sender email Google OAuth (one click login) These instructions just nee…" at bounding box center [656, 326] width 394 height 386
click at [789, 471] on div "Google OAuth (one click login) These instructions just need to be followed once…" at bounding box center [656, 345] width 354 height 308
click at [777, 485] on button "Login with google" at bounding box center [773, 485] width 120 height 27
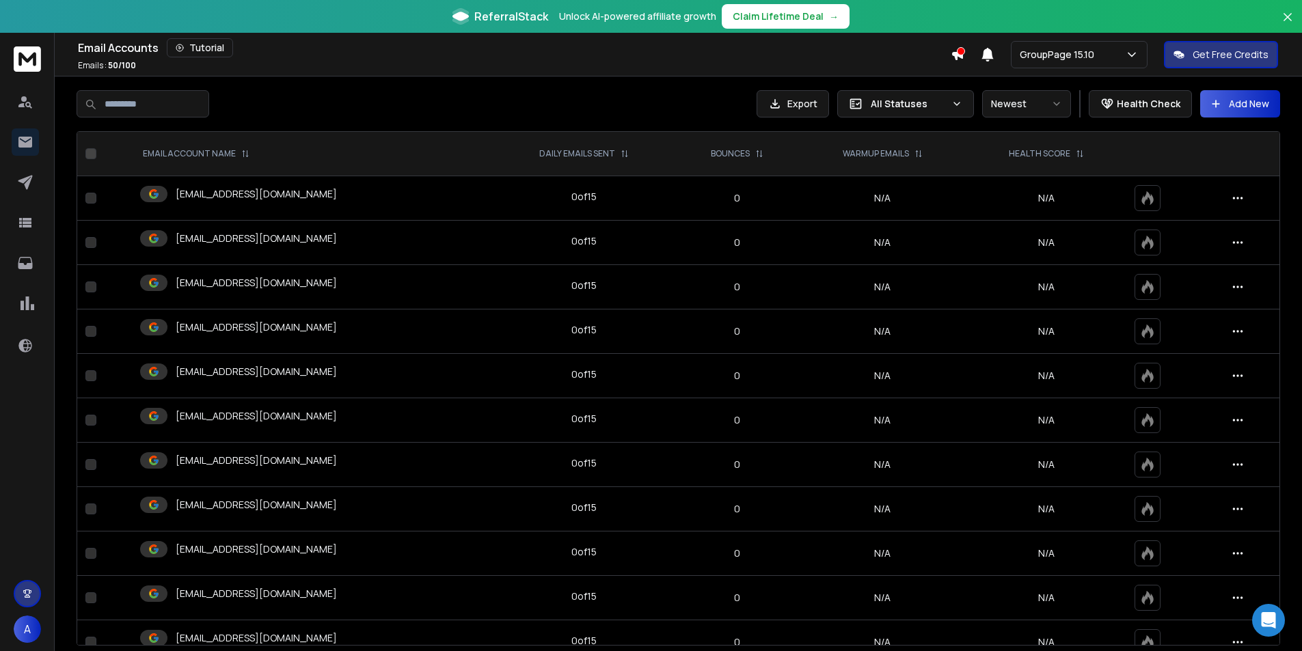
click at [117, 96] on input at bounding box center [143, 103] width 133 height 27
paste input "**********"
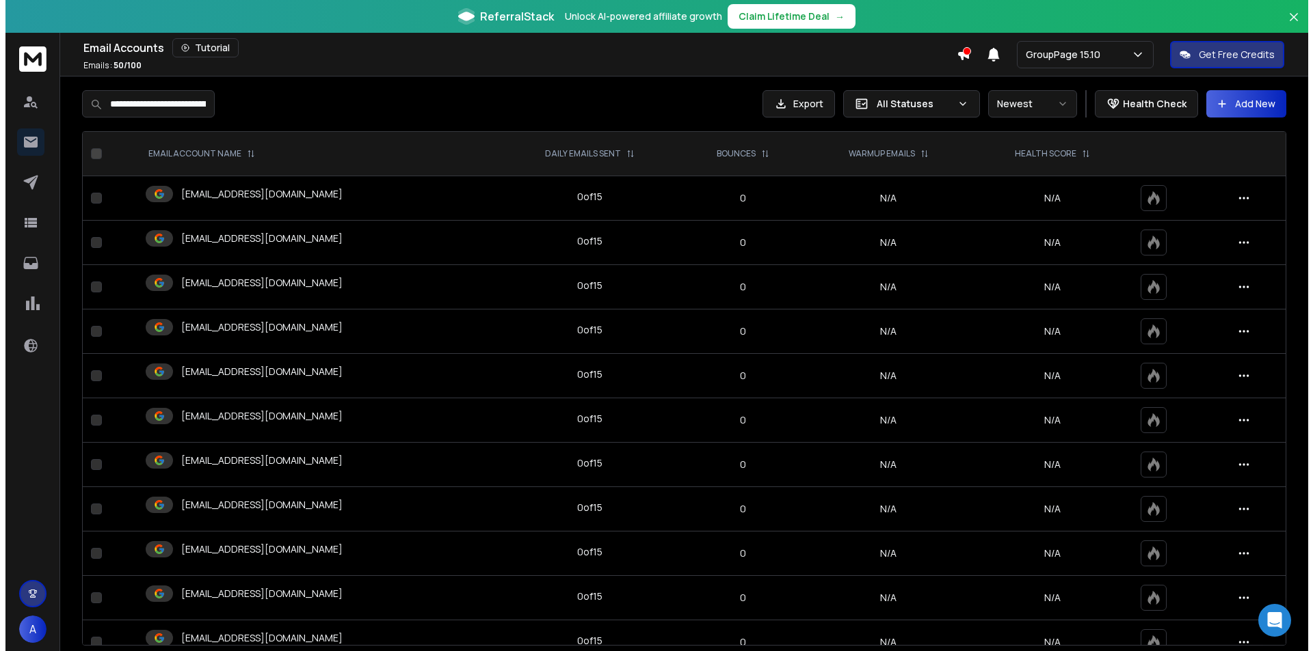
scroll to position [0, 38]
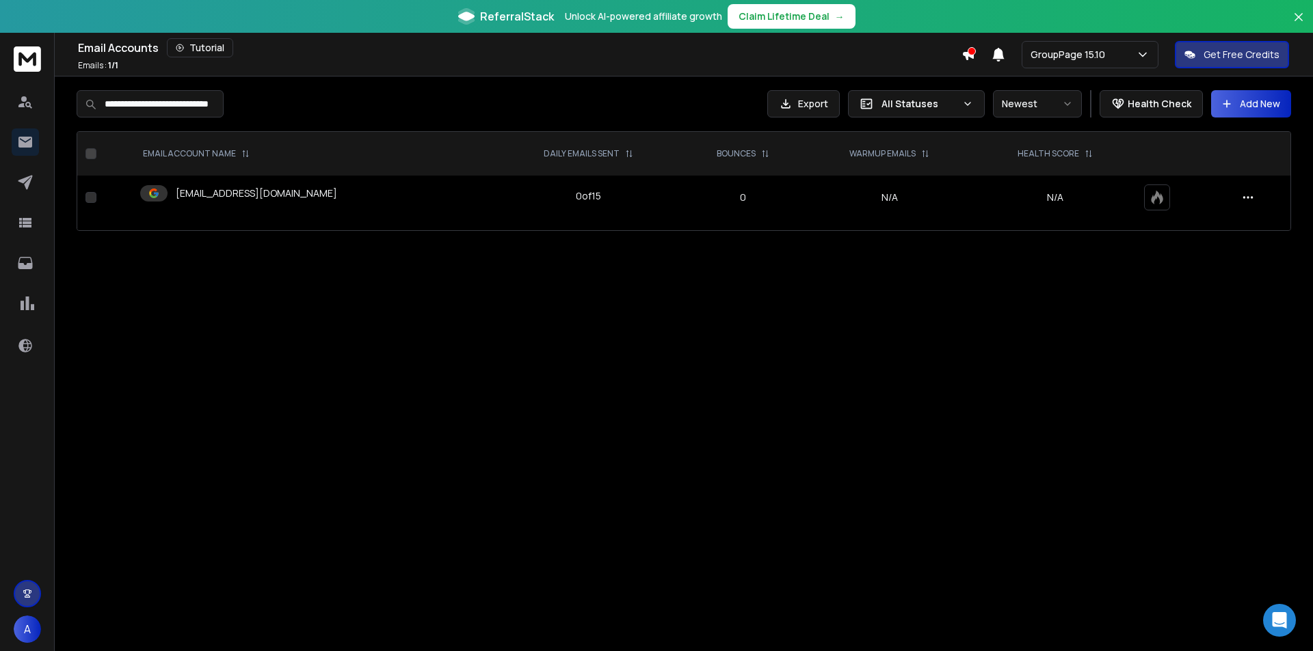
click at [187, 96] on input "**********" at bounding box center [150, 103] width 147 height 27
paste input "***"
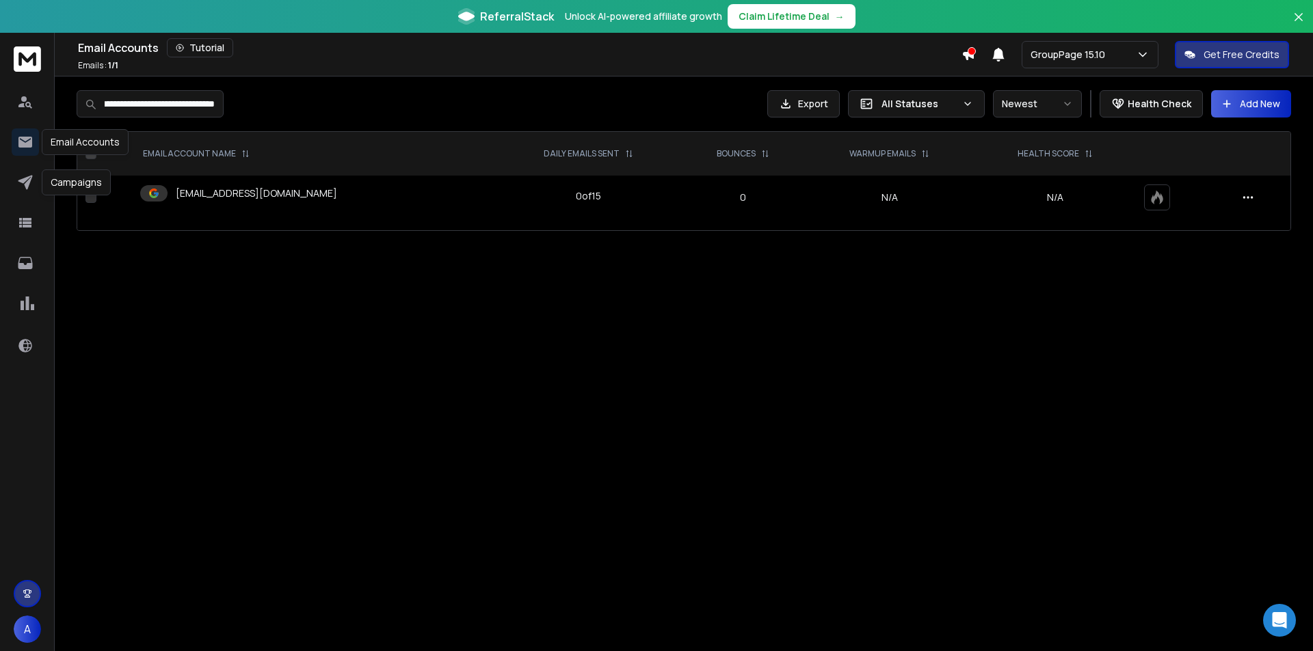
type input "**********"
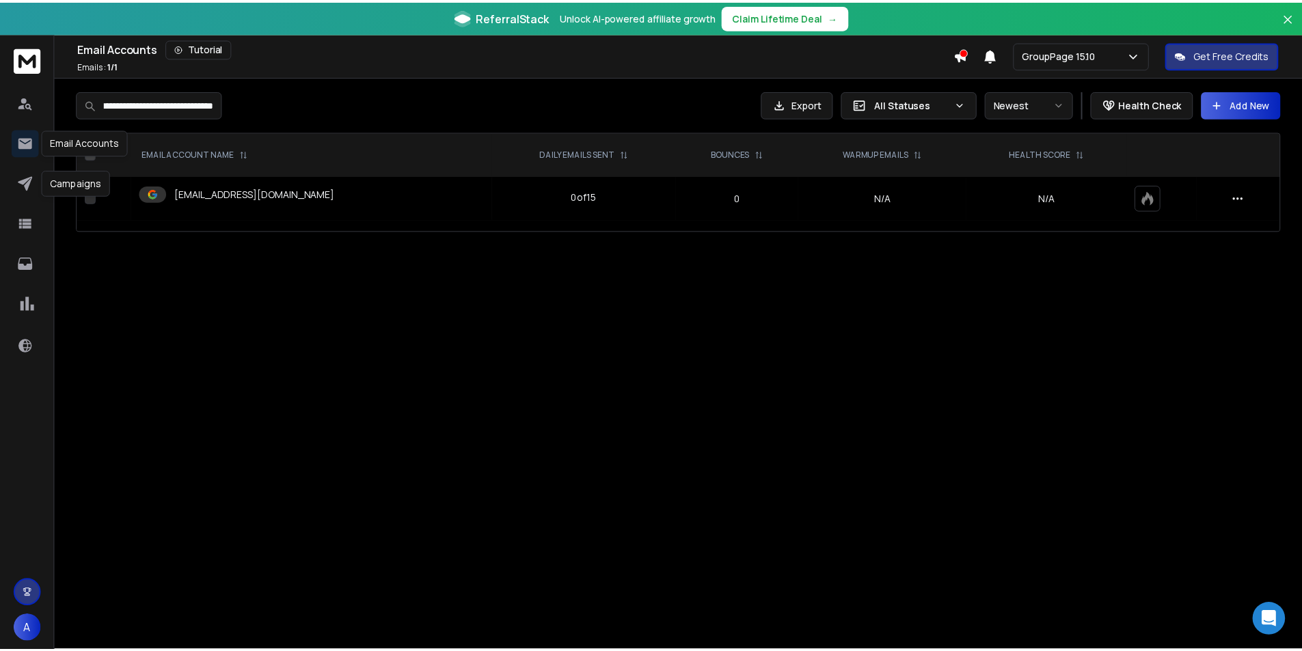
scroll to position [0, 0]
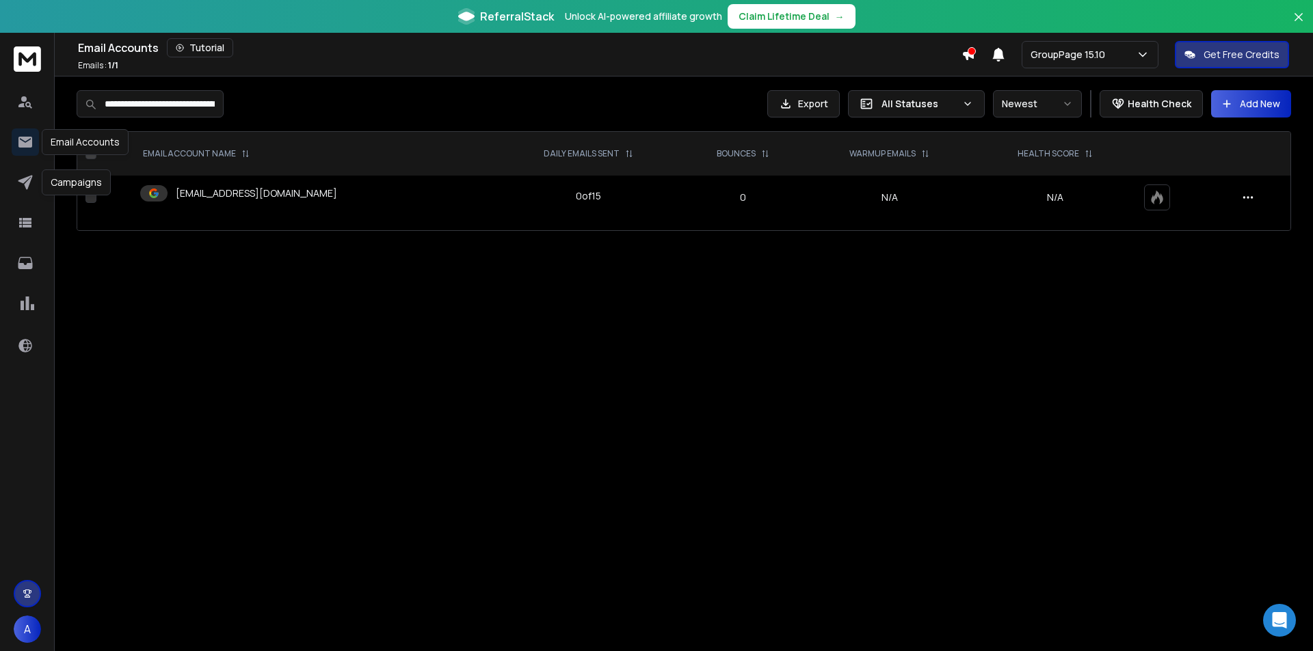
click at [25, 146] on icon at bounding box center [25, 142] width 14 height 11
click at [180, 99] on input "**********" at bounding box center [150, 103] width 147 height 27
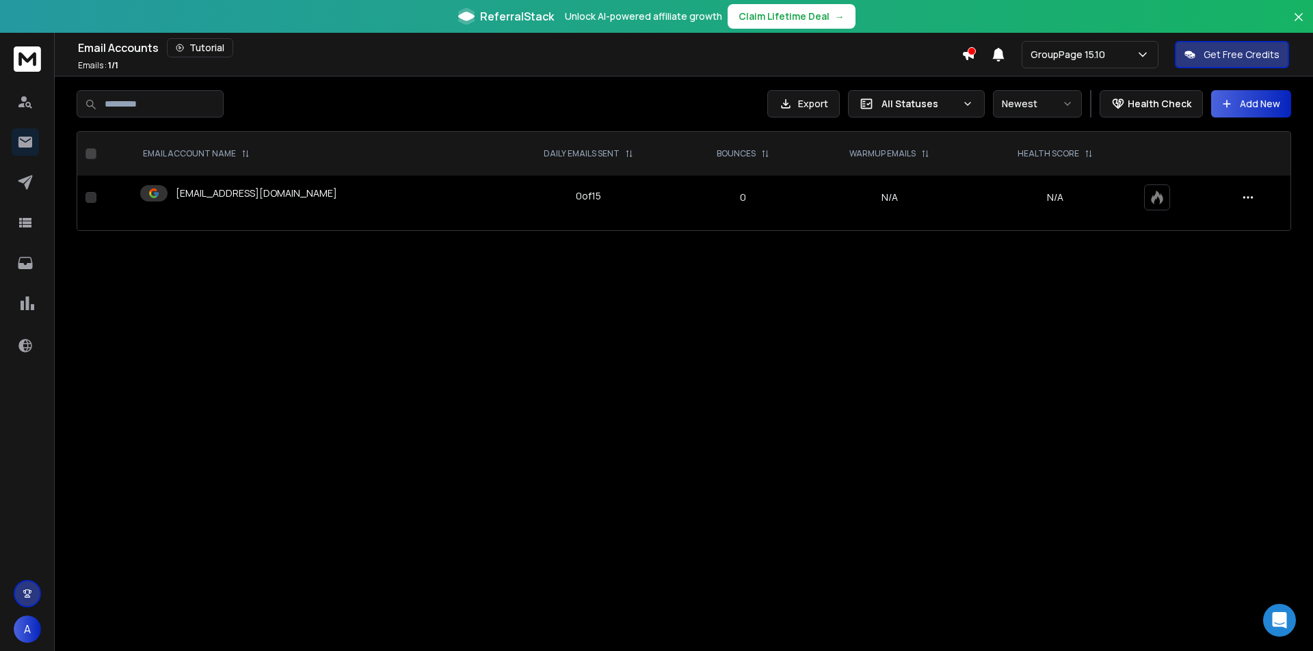
click at [339, 348] on div "ReferralStack Unlock AI-powered affiliate growth Lifetime Deals available! Clai…" at bounding box center [656, 325] width 1313 height 651
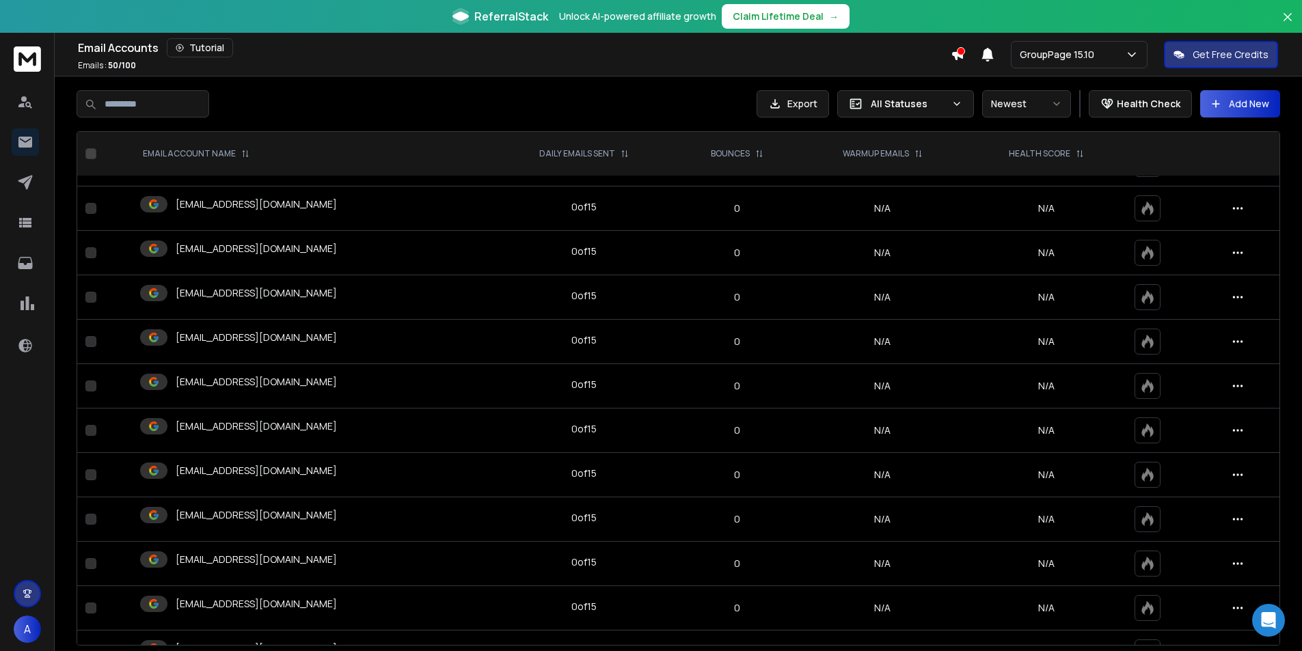
scroll to position [1162, 0]
